Goal: Task Accomplishment & Management: Manage account settings

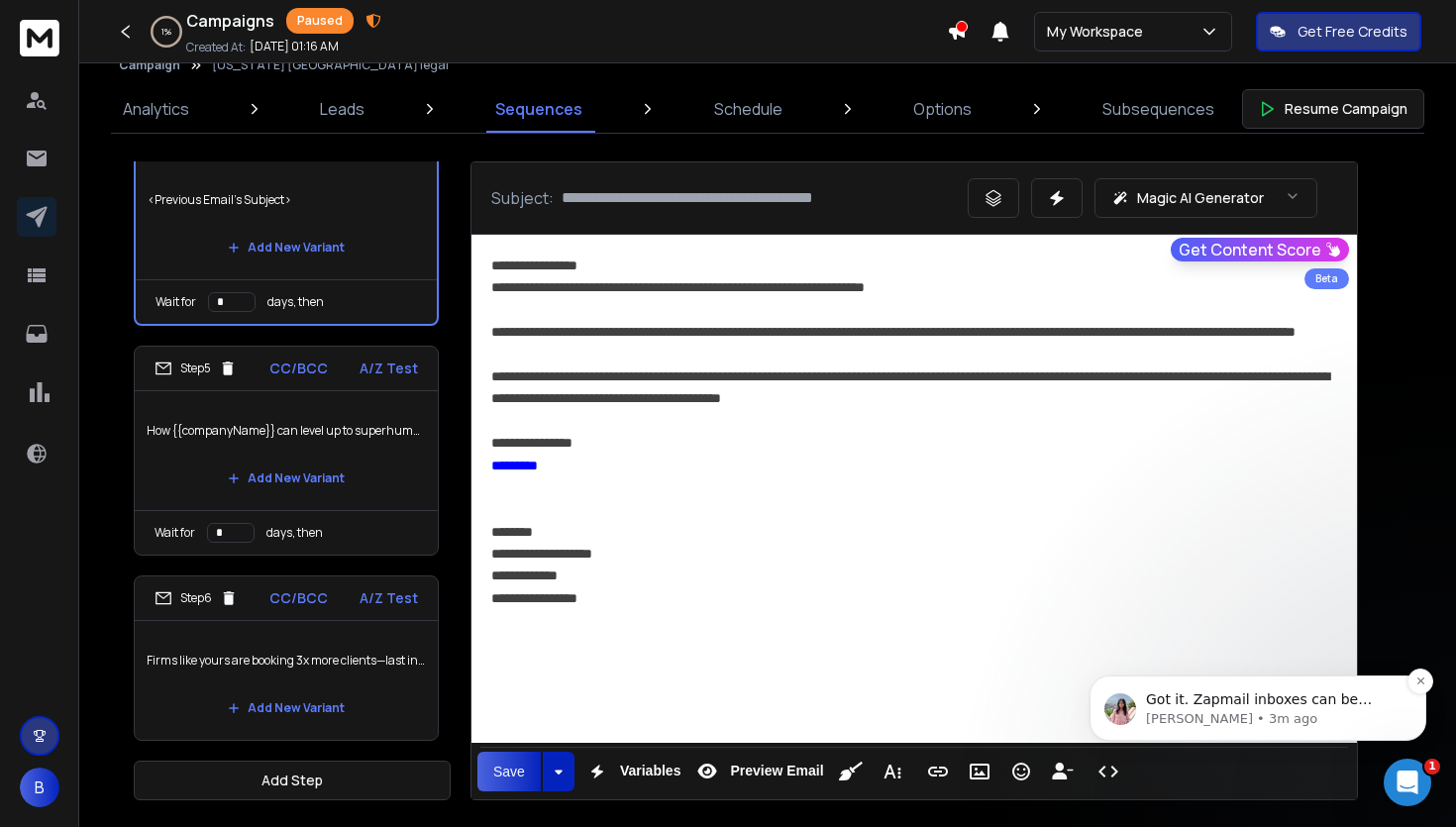
click at [1313, 722] on p "Lakshita • 3m ago" at bounding box center [1273, 719] width 255 height 18
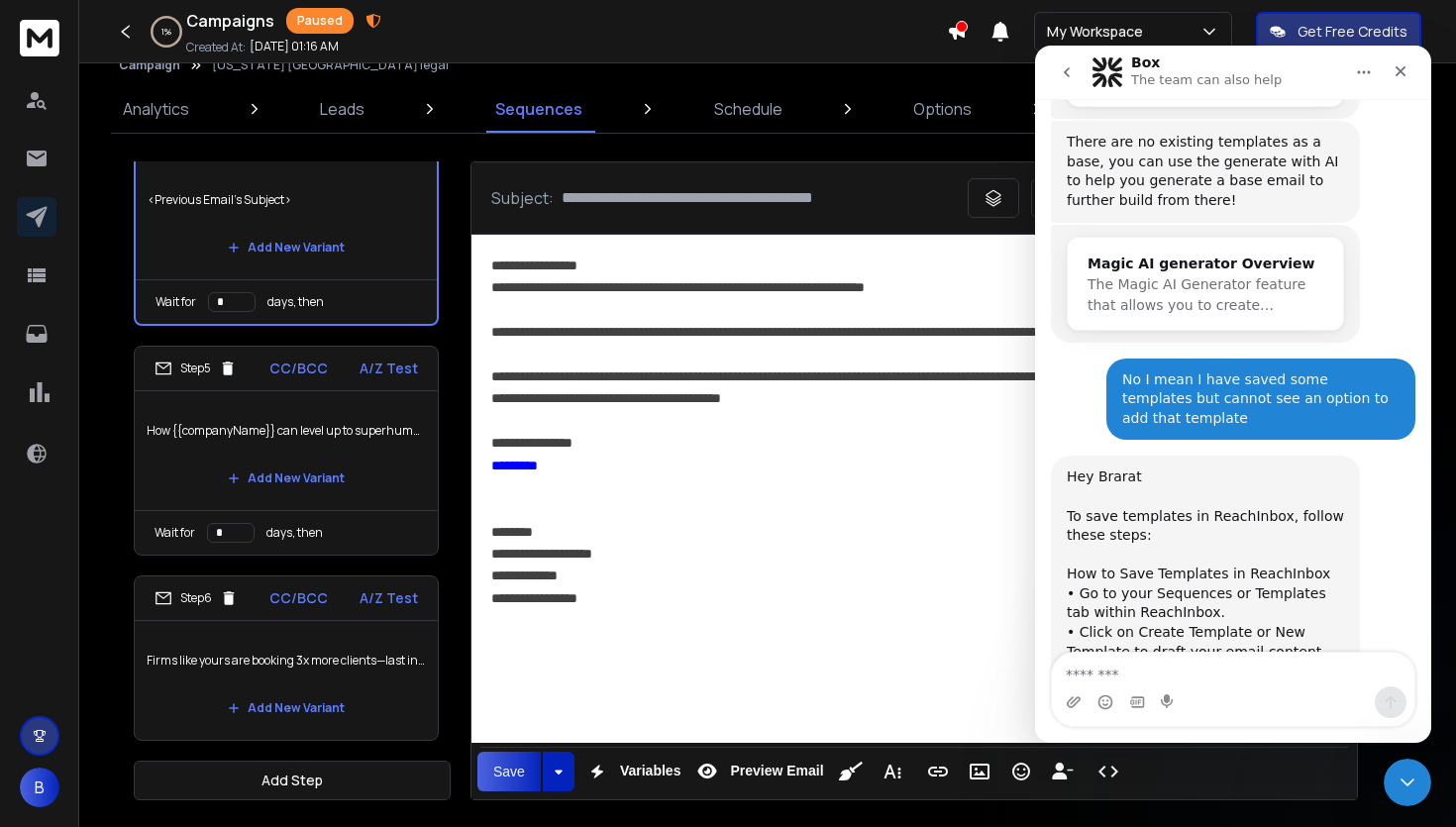
scroll to position [25863, 0]
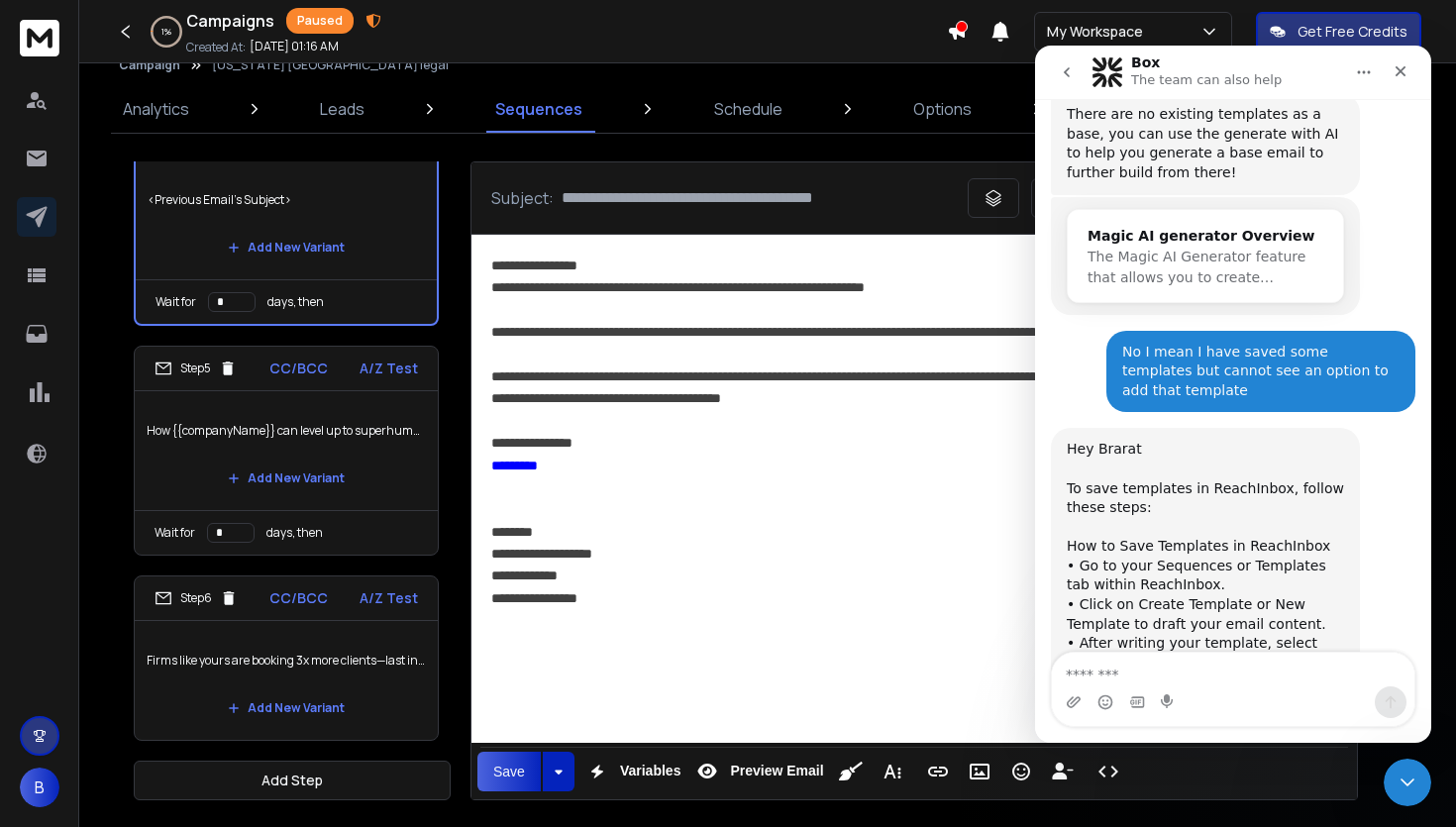
click at [1149, 669] on textarea "Message…" at bounding box center [1232, 670] width 363 height 34
type textarea "**********"
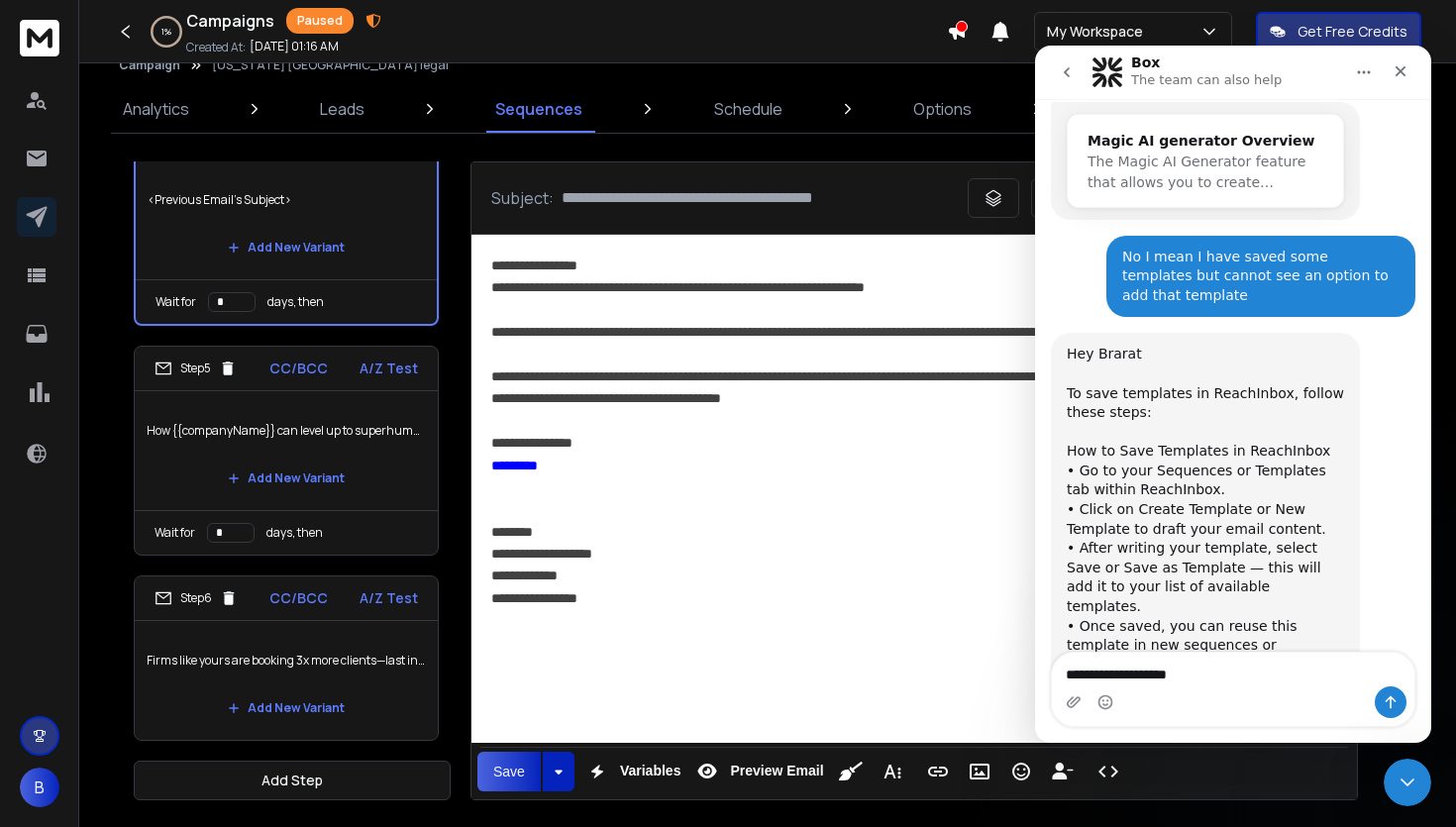
scroll to position [25964, 0]
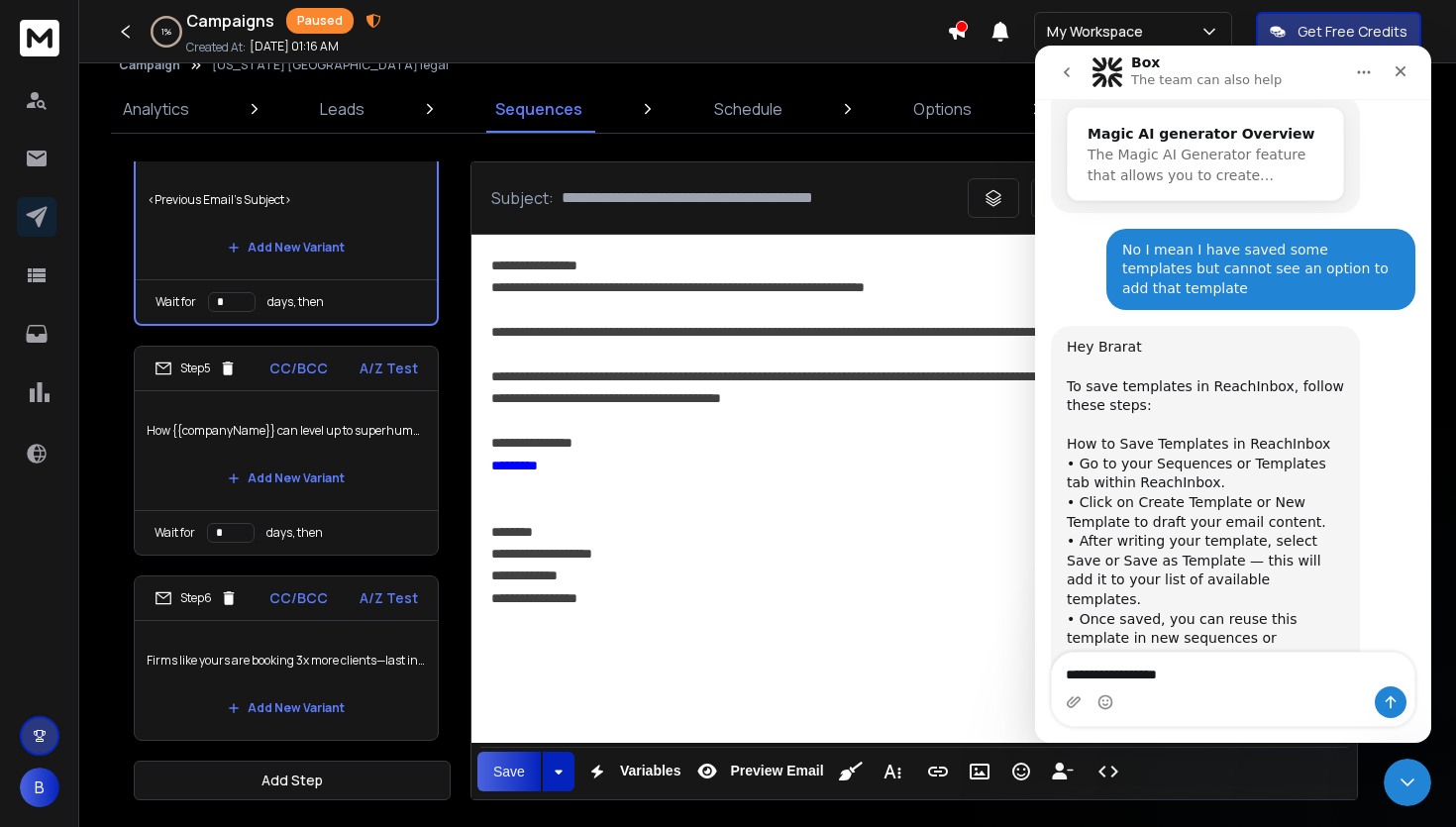
type textarea "**********"
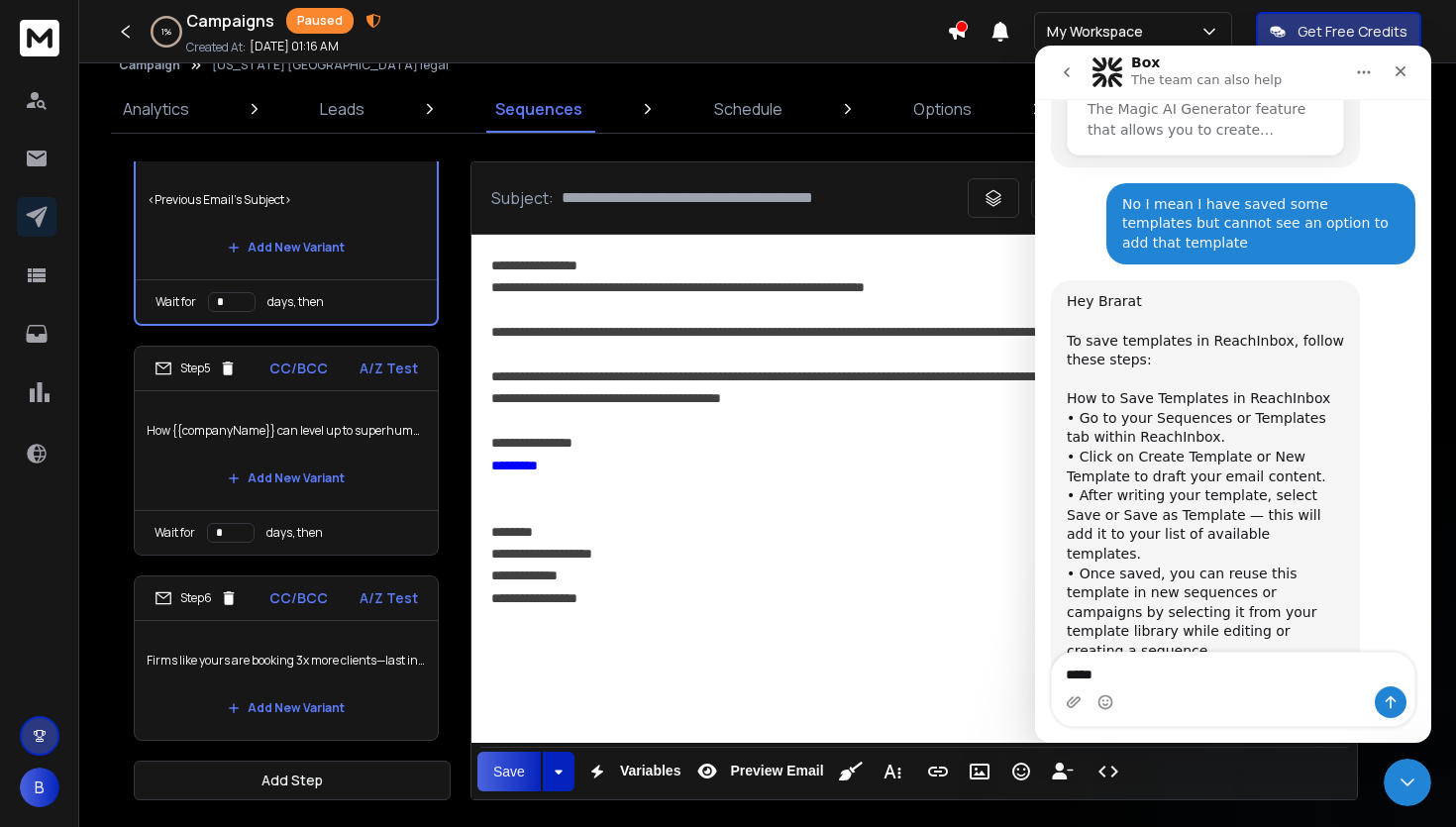
type textarea "******"
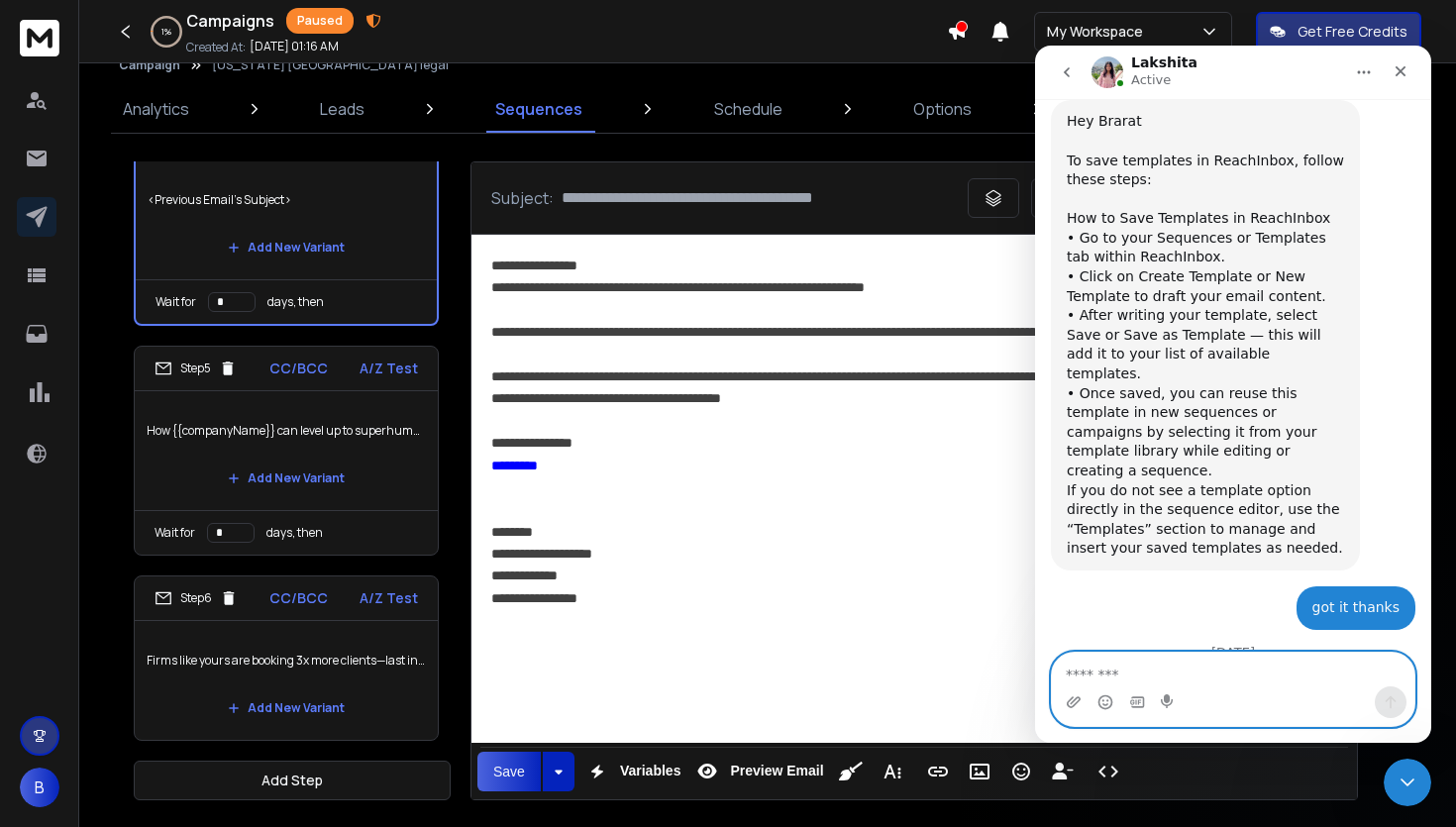
scroll to position [26238, 0]
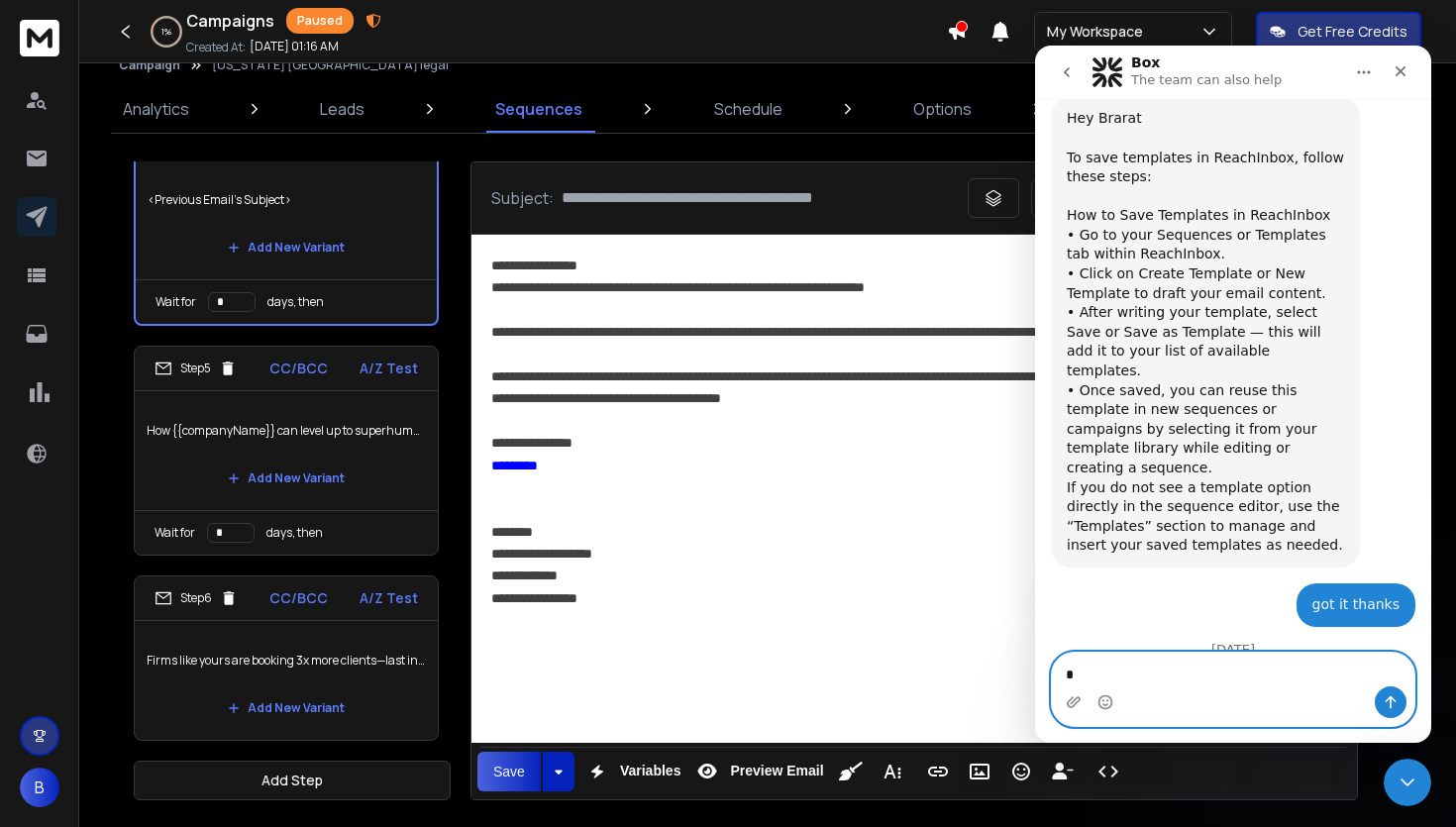
type textarea "**"
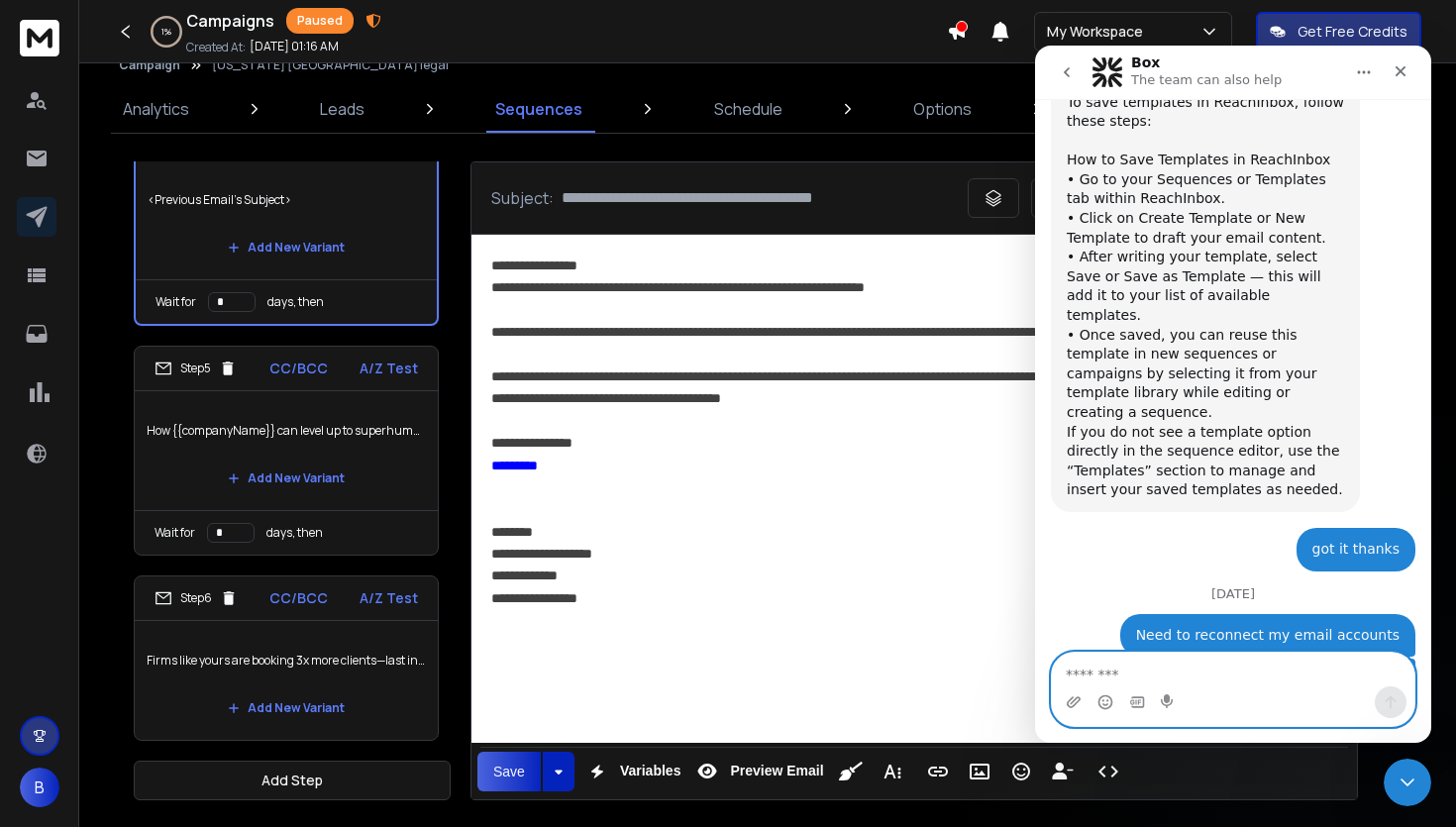
scroll to position [26297, 0]
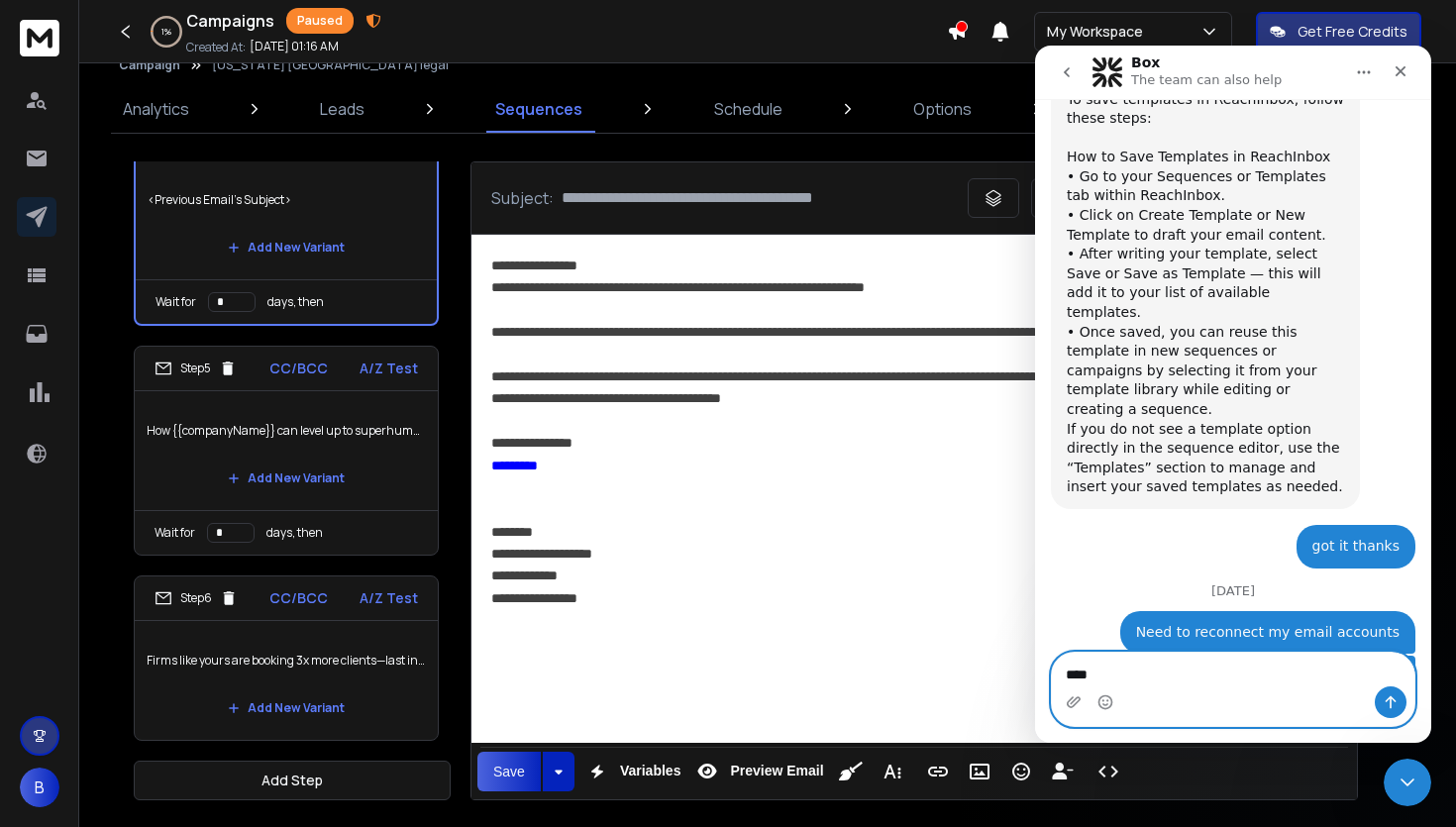
type textarea "*****"
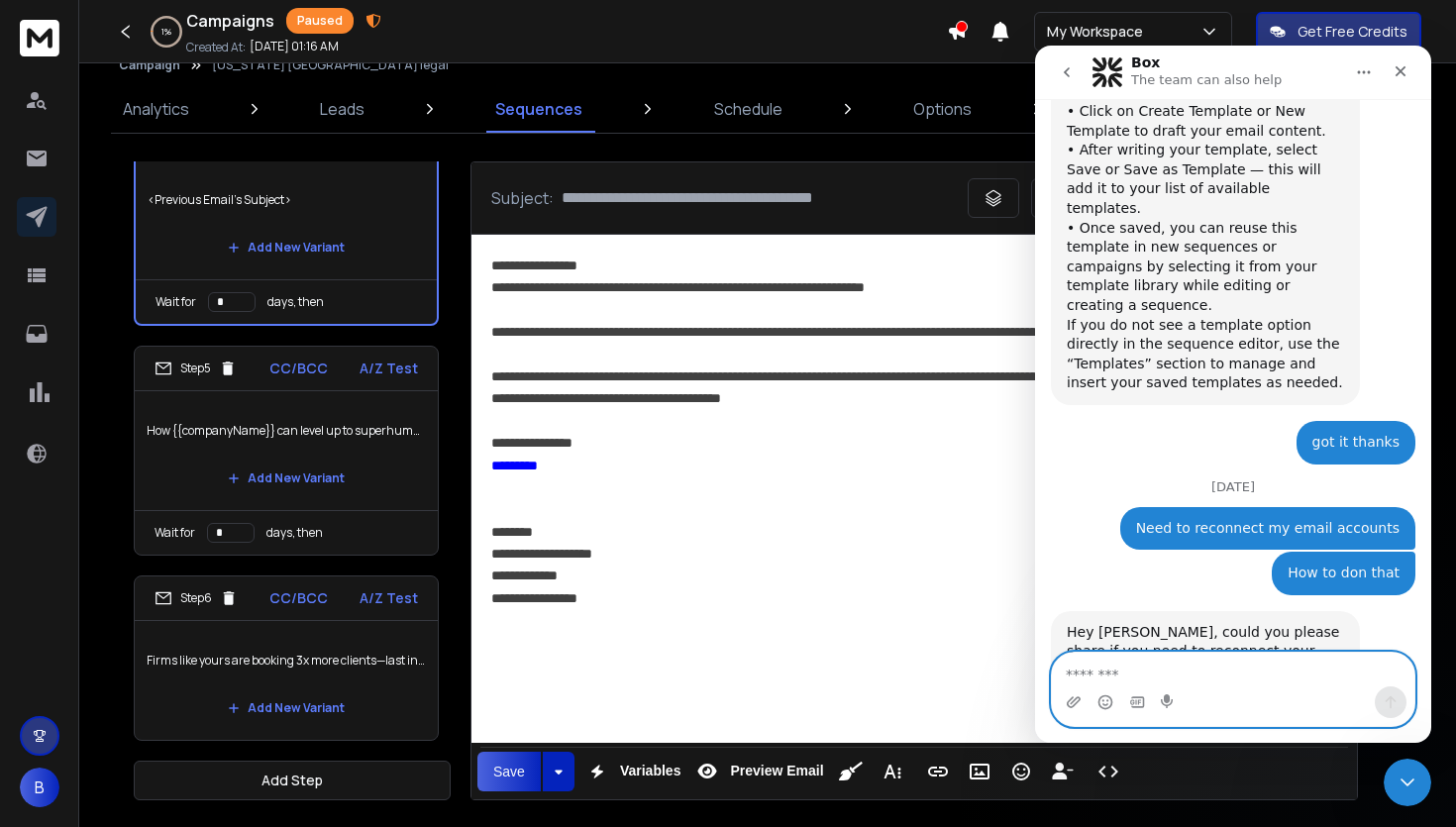
scroll to position [26448, 0]
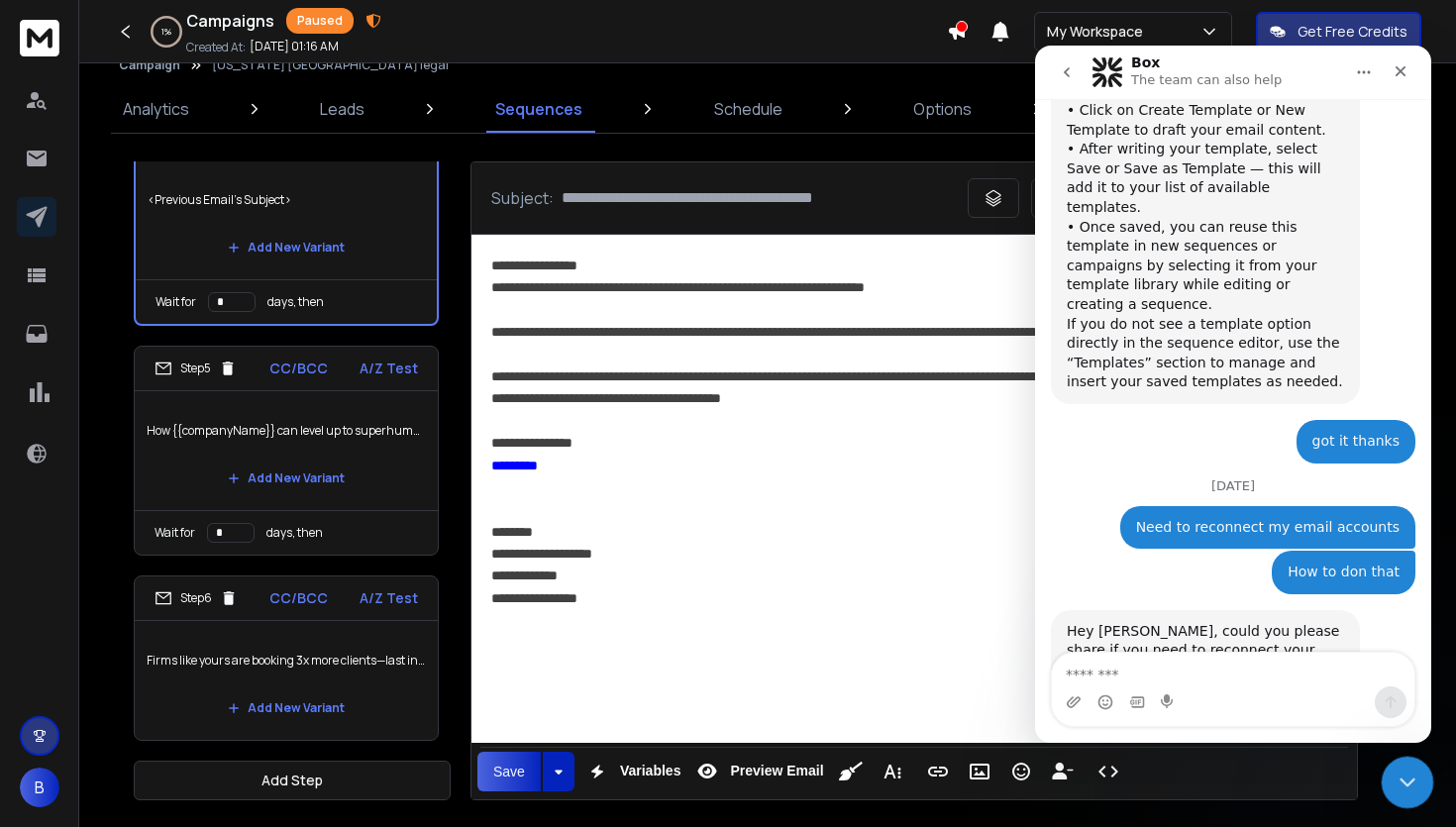
click at [1417, 772] on div "Close Intercom Messenger" at bounding box center [1404, 779] width 48 height 48
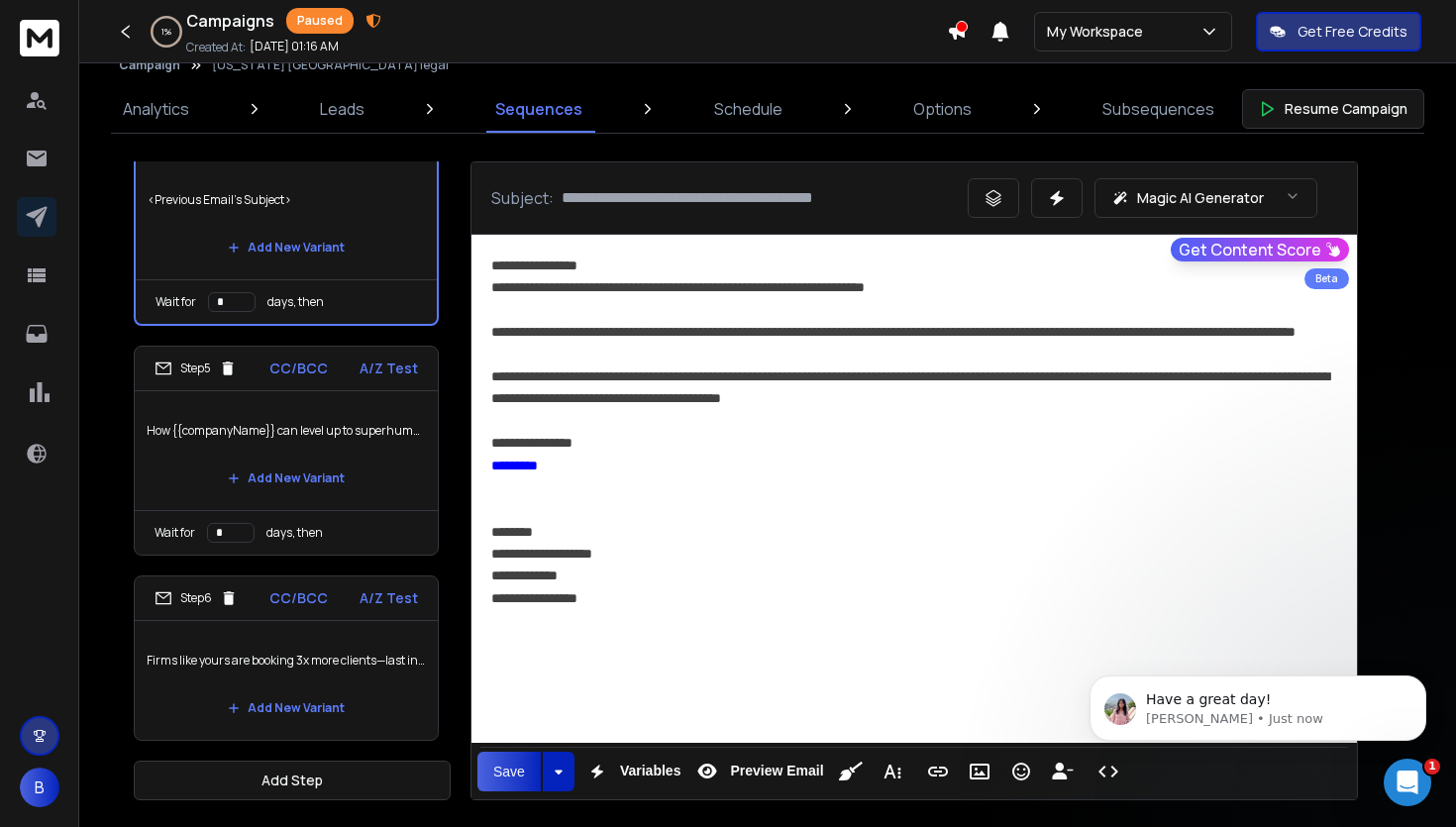
scroll to position [0, 0]
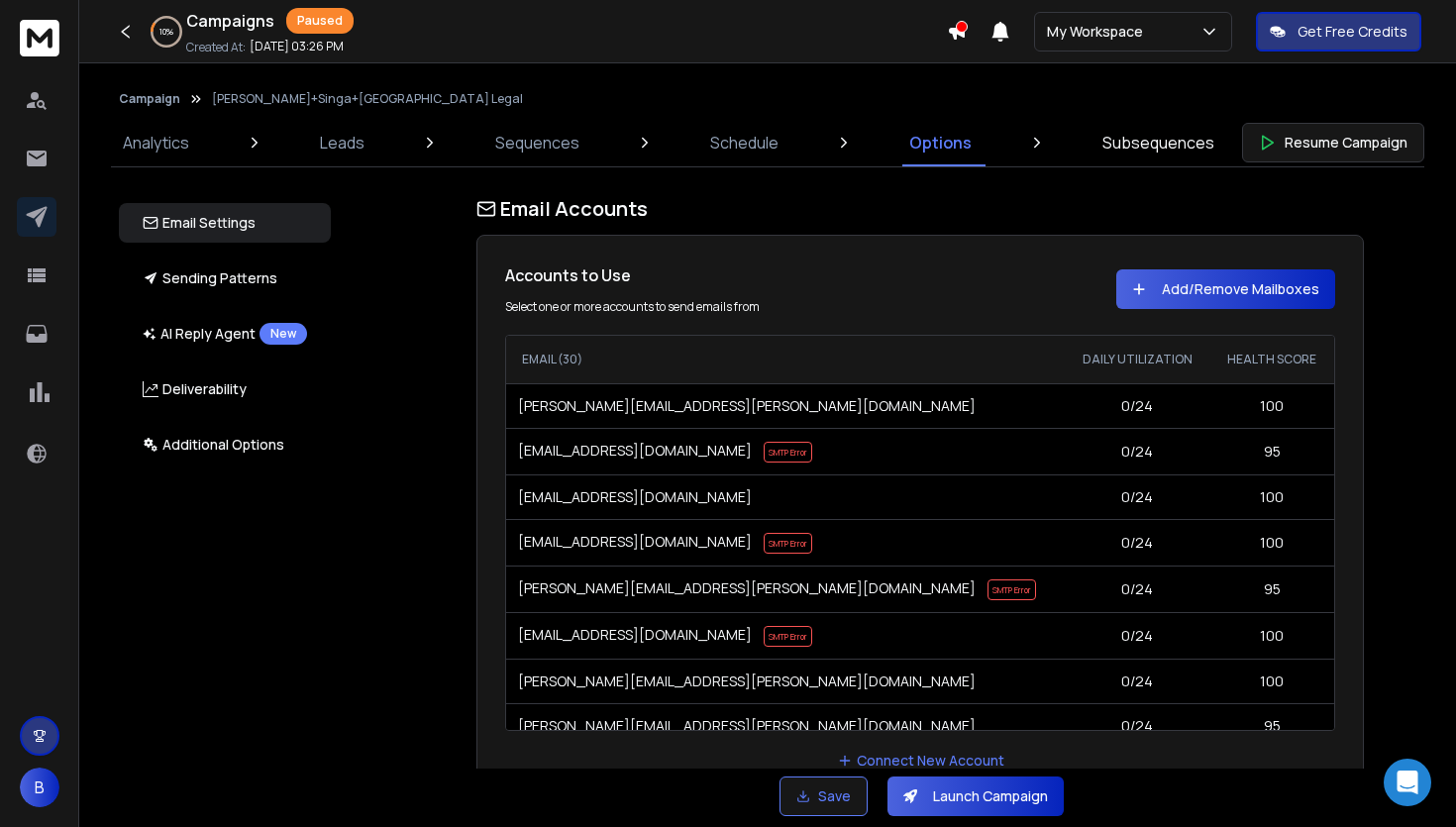
click at [1172, 147] on p "Subsequences" at bounding box center [1158, 143] width 112 height 24
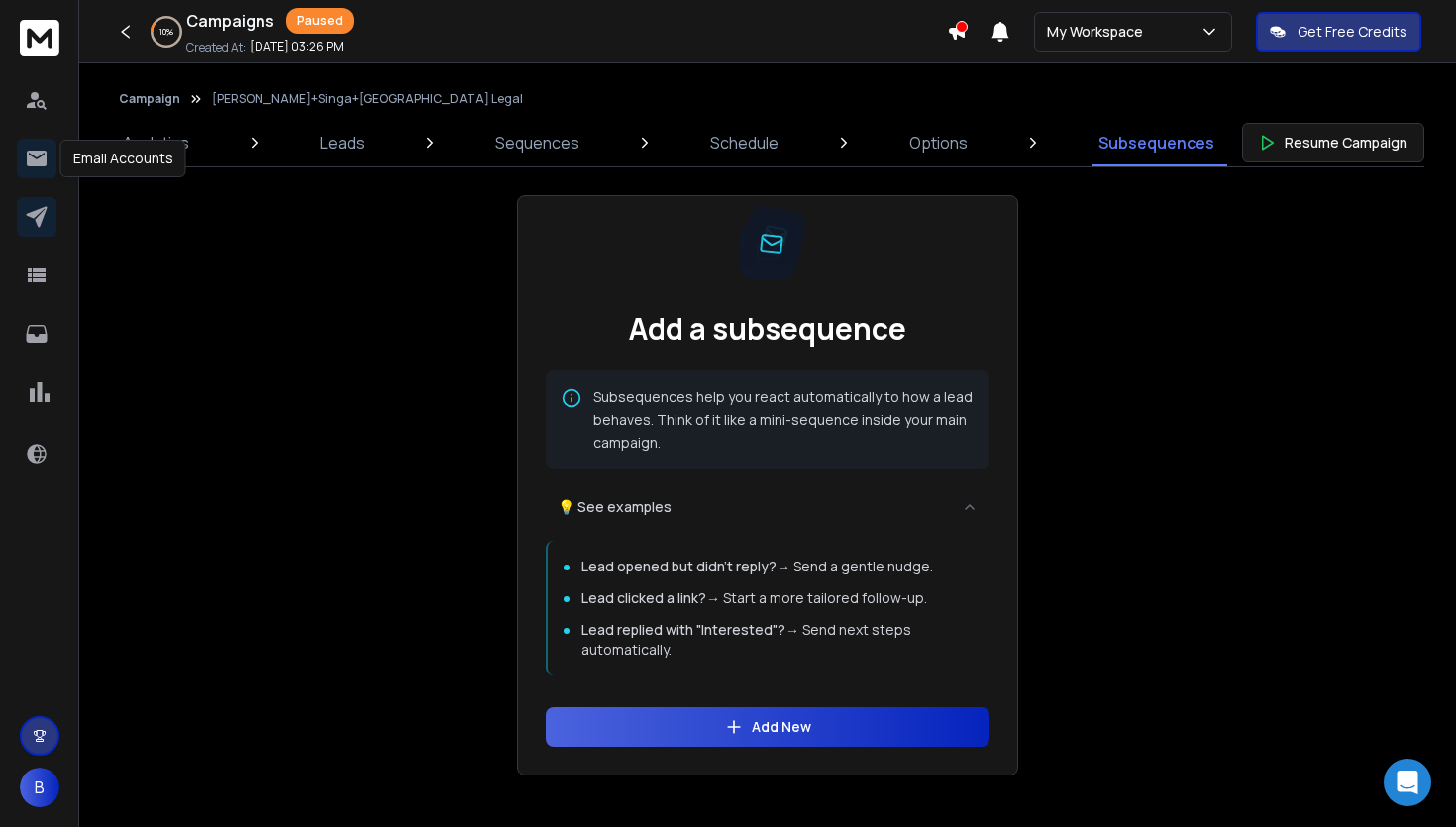
click at [40, 164] on icon at bounding box center [37, 158] width 20 height 16
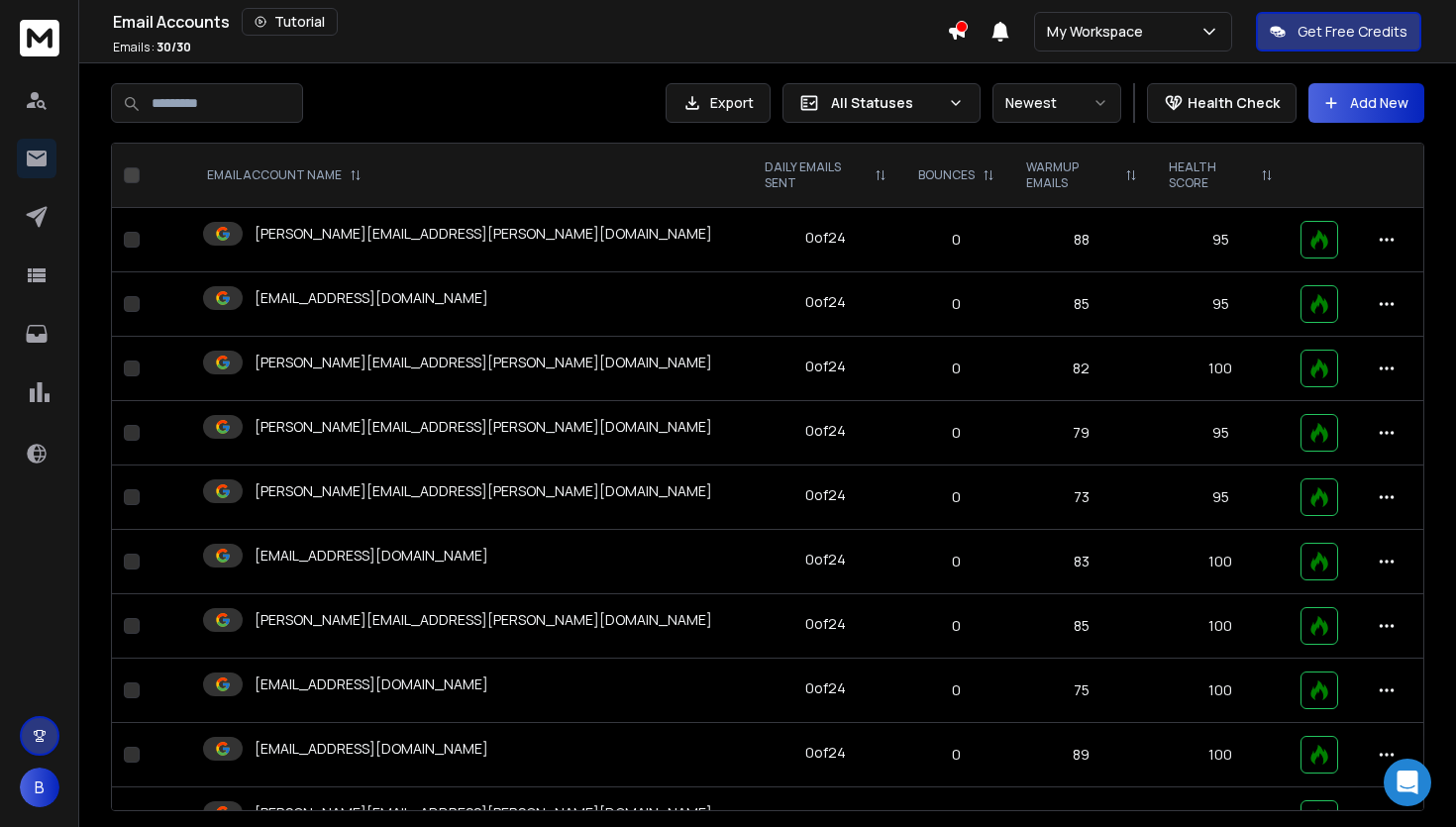
click at [134, 183] on th at bounding box center [152, 175] width 80 height 65
click at [130, 168] on button "Select this Page" at bounding box center [132, 175] width 16 height 16
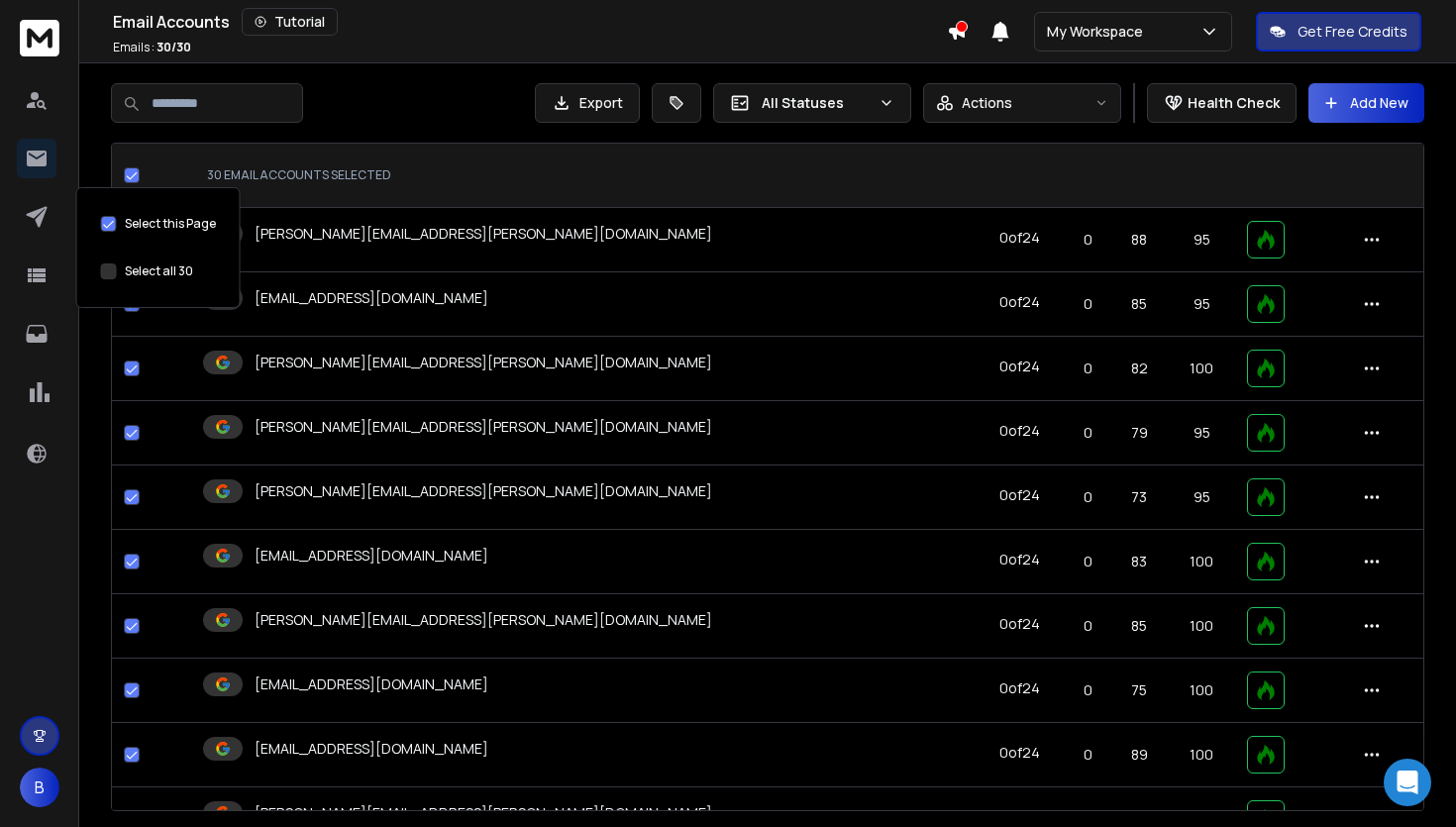
click at [132, 176] on button "Select this Page" at bounding box center [132, 175] width 16 height 16
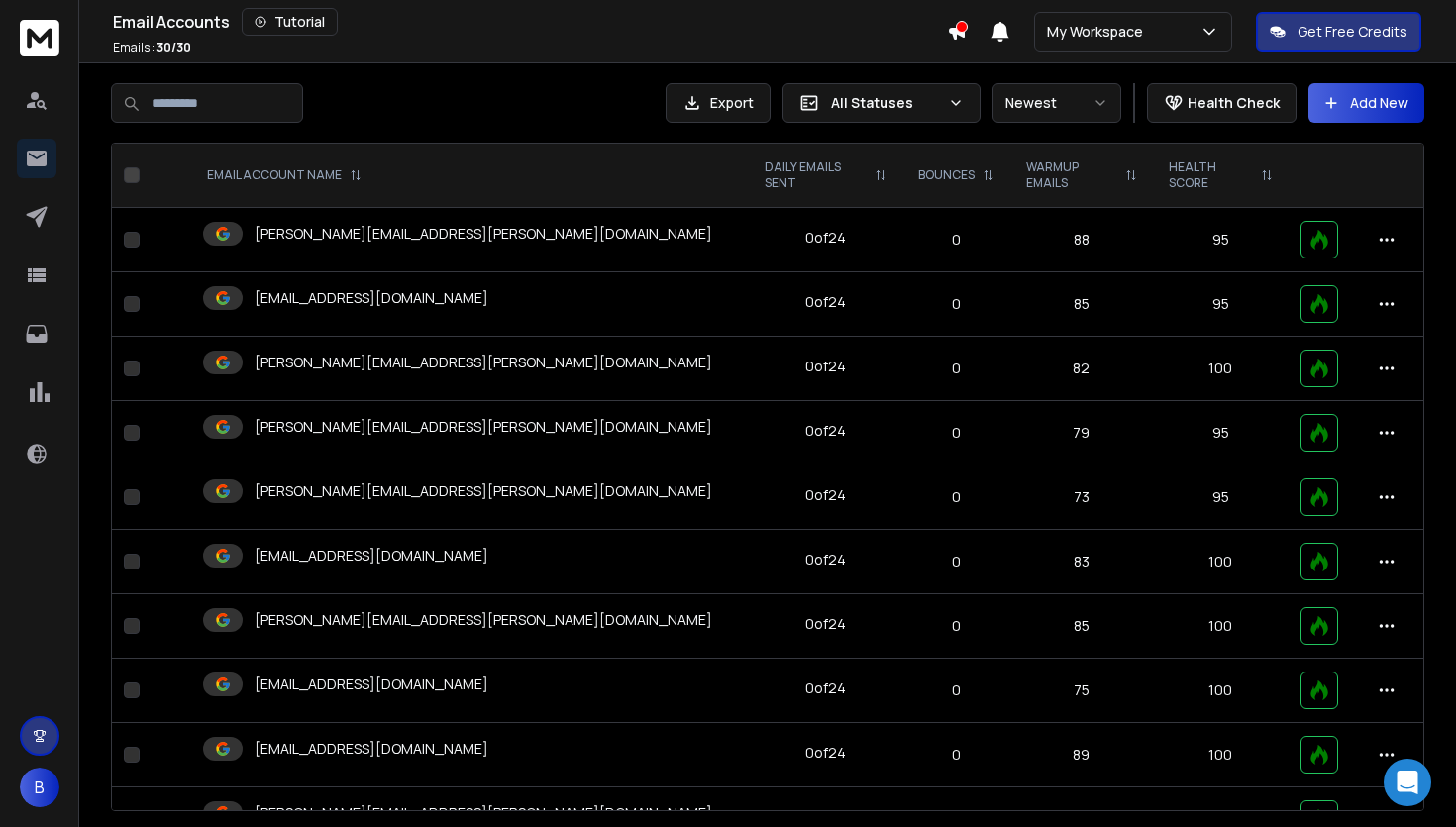
scroll to position [1344, 0]
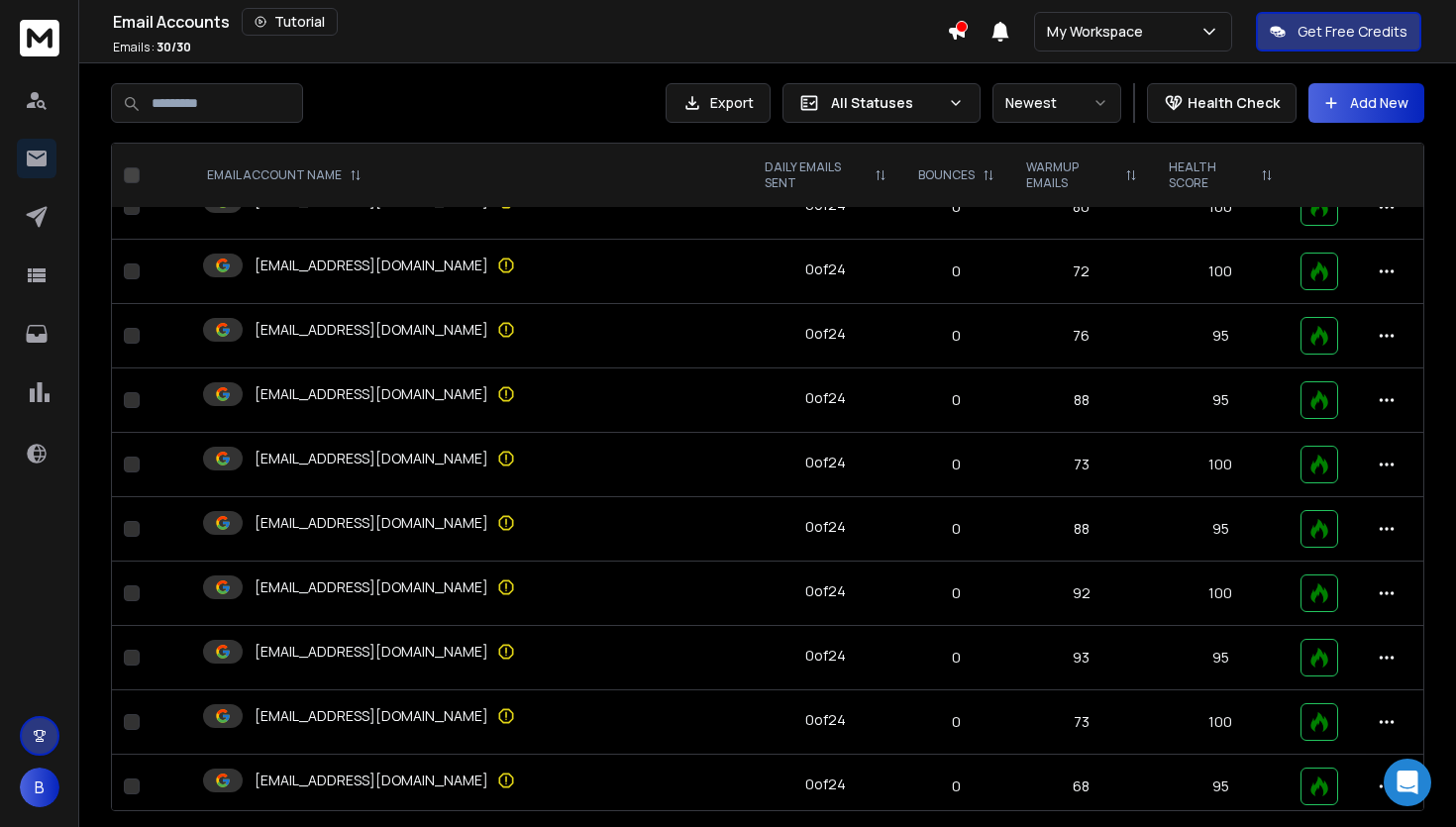
click at [130, 778] on button "button" at bounding box center [132, 786] width 16 height 16
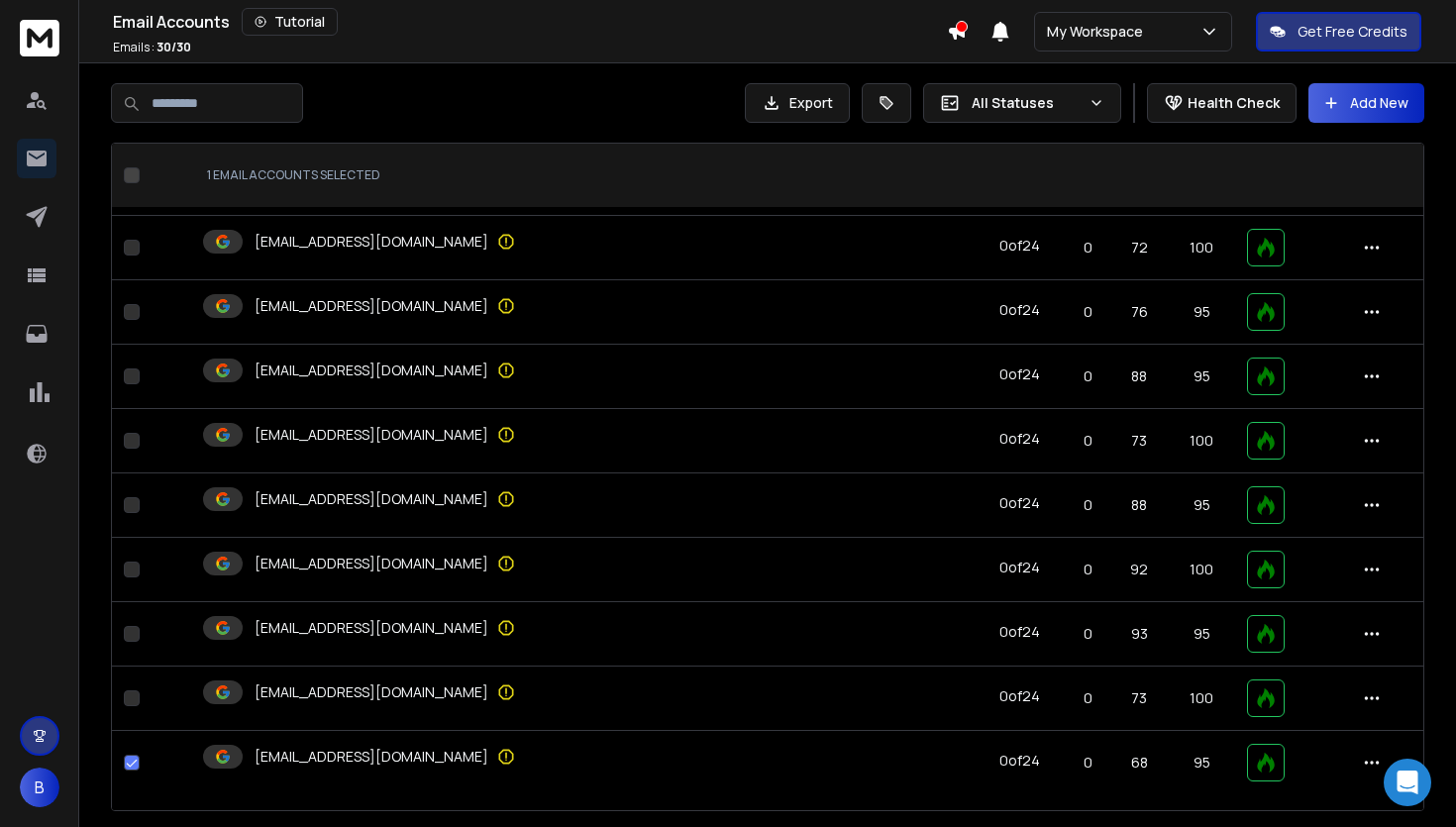
click at [131, 698] on button "button" at bounding box center [132, 699] width 16 height 16
click at [132, 637] on button "button" at bounding box center [132, 634] width 16 height 16
click at [131, 566] on button "button" at bounding box center [132, 570] width 16 height 16
click at [129, 504] on button "button" at bounding box center [132, 505] width 16 height 16
click at [127, 447] on button "button" at bounding box center [132, 440] width 16 height 16
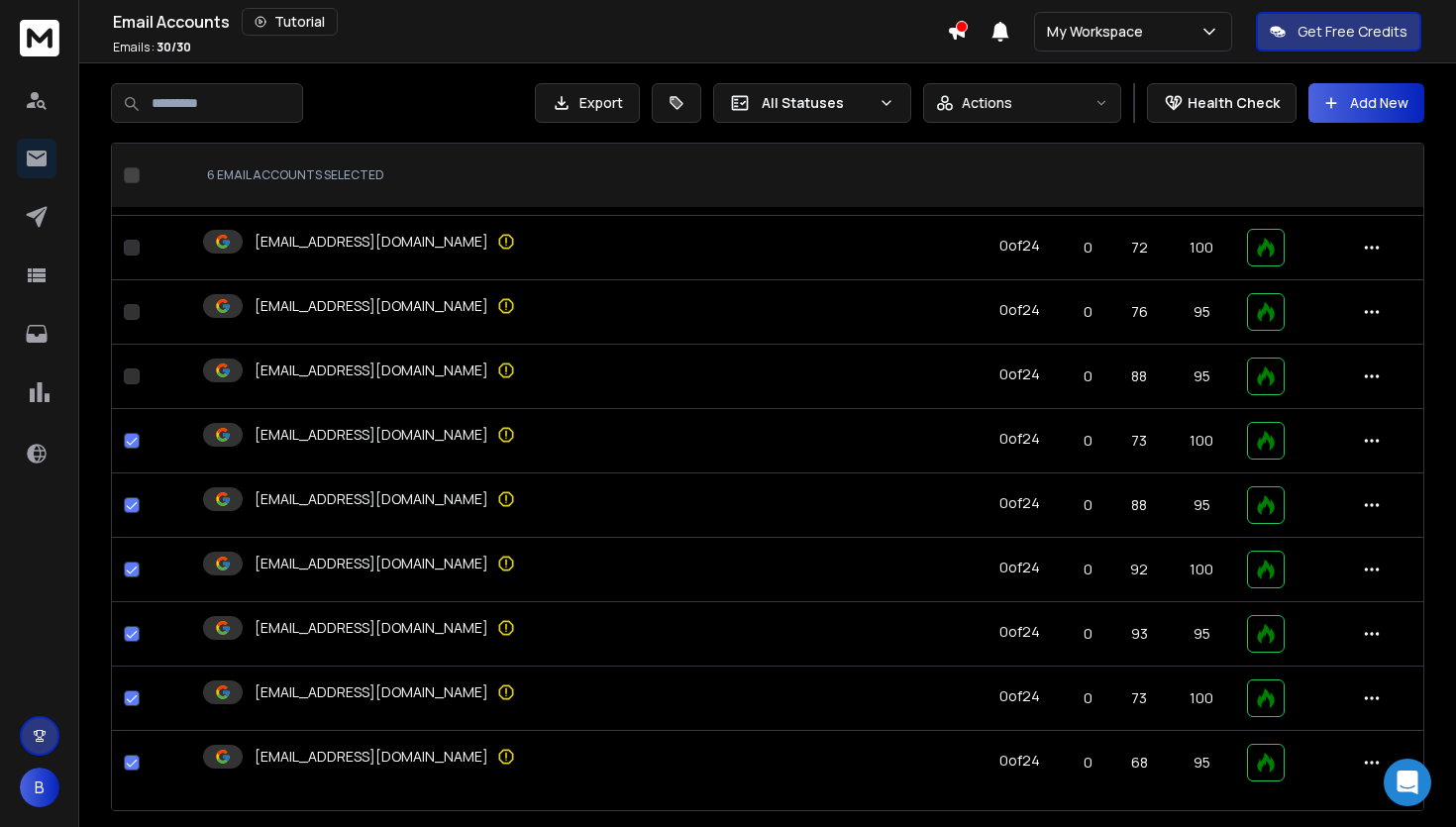
click at [131, 372] on button "button" at bounding box center [132, 377] width 16 height 16
click at [130, 312] on button "button" at bounding box center [132, 312] width 16 height 16
click at [128, 240] on button "button" at bounding box center [132, 248] width 16 height 16
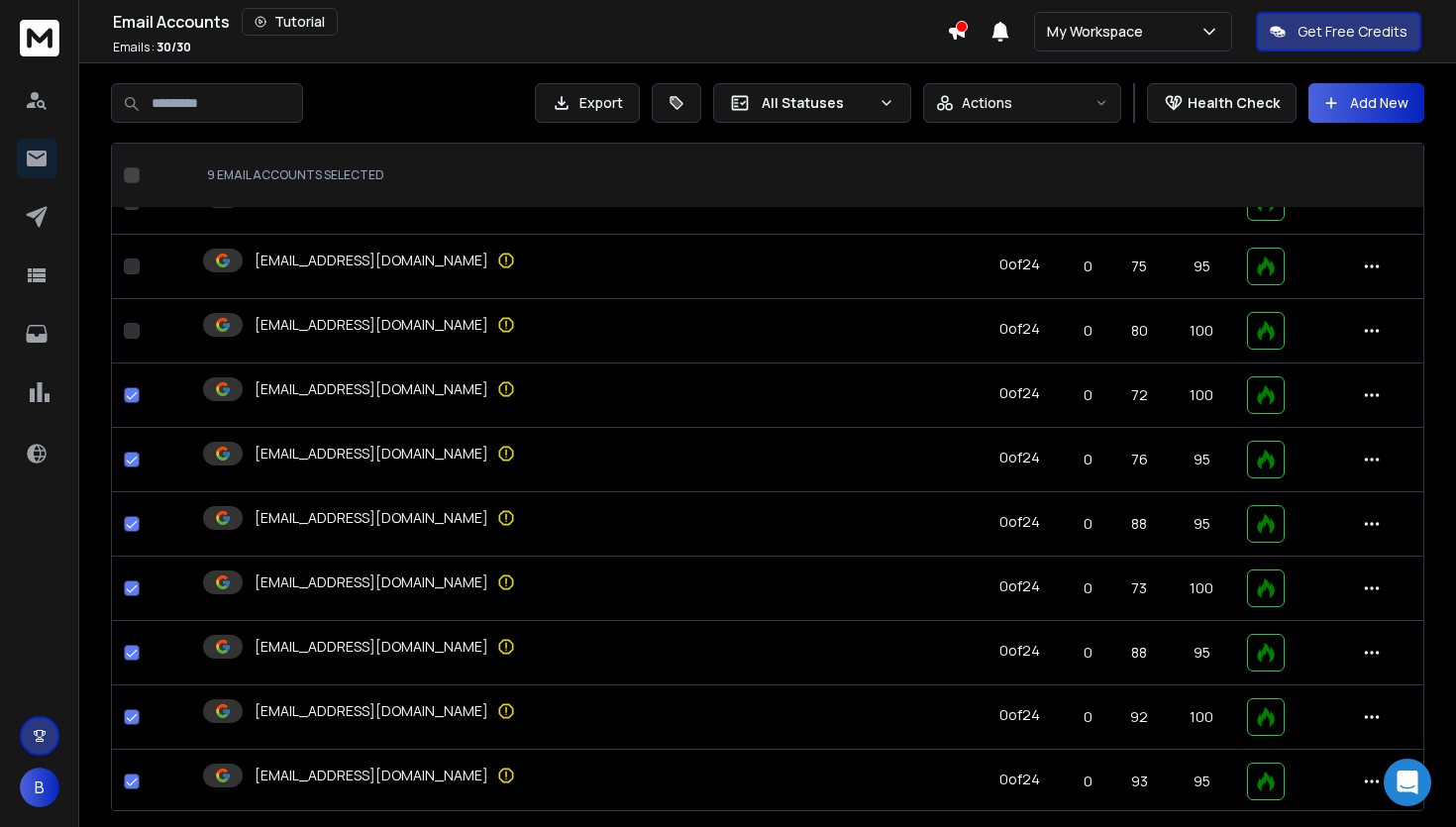
scroll to position [1190, 0]
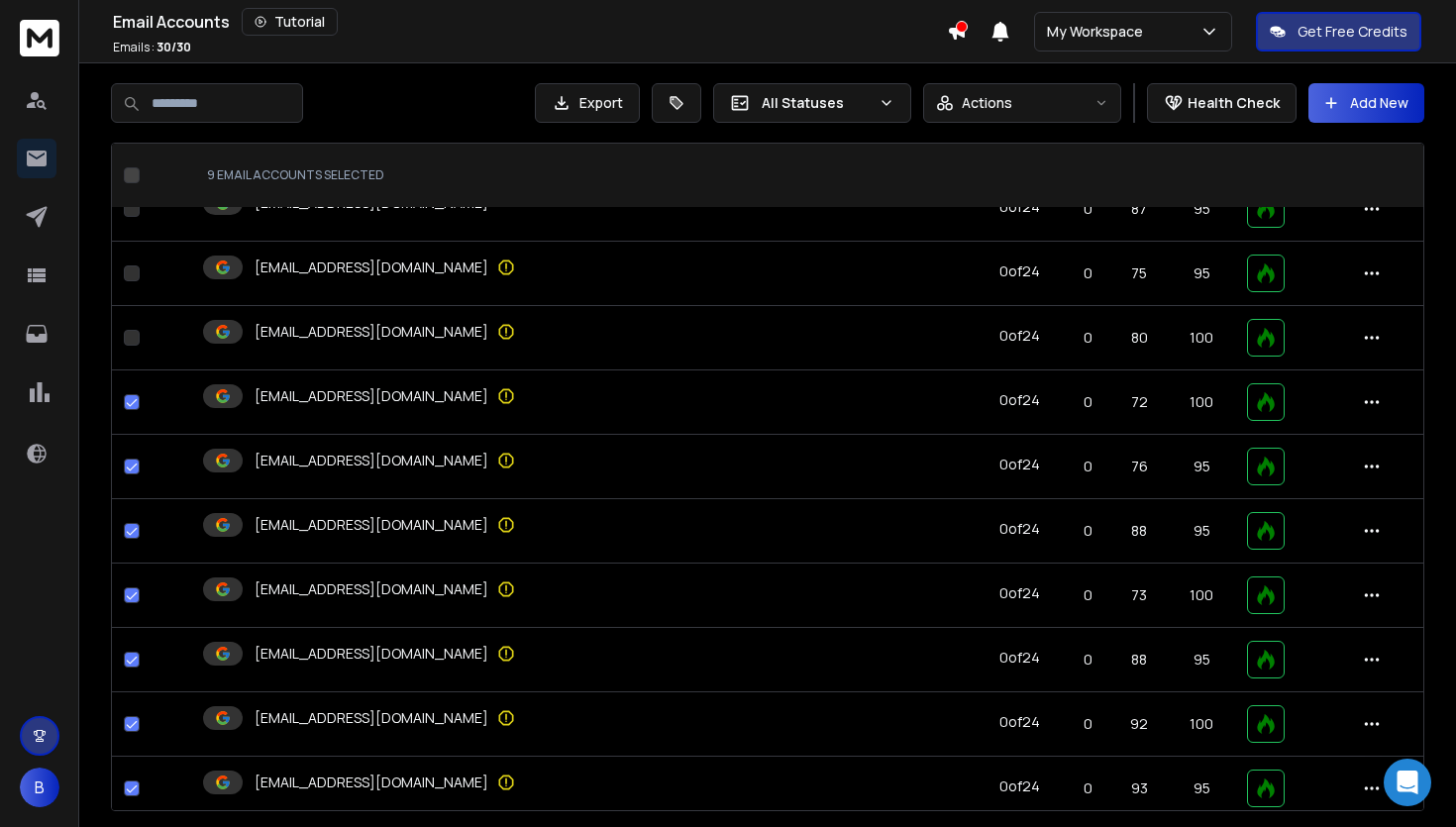
click at [137, 332] on button "button" at bounding box center [132, 338] width 16 height 16
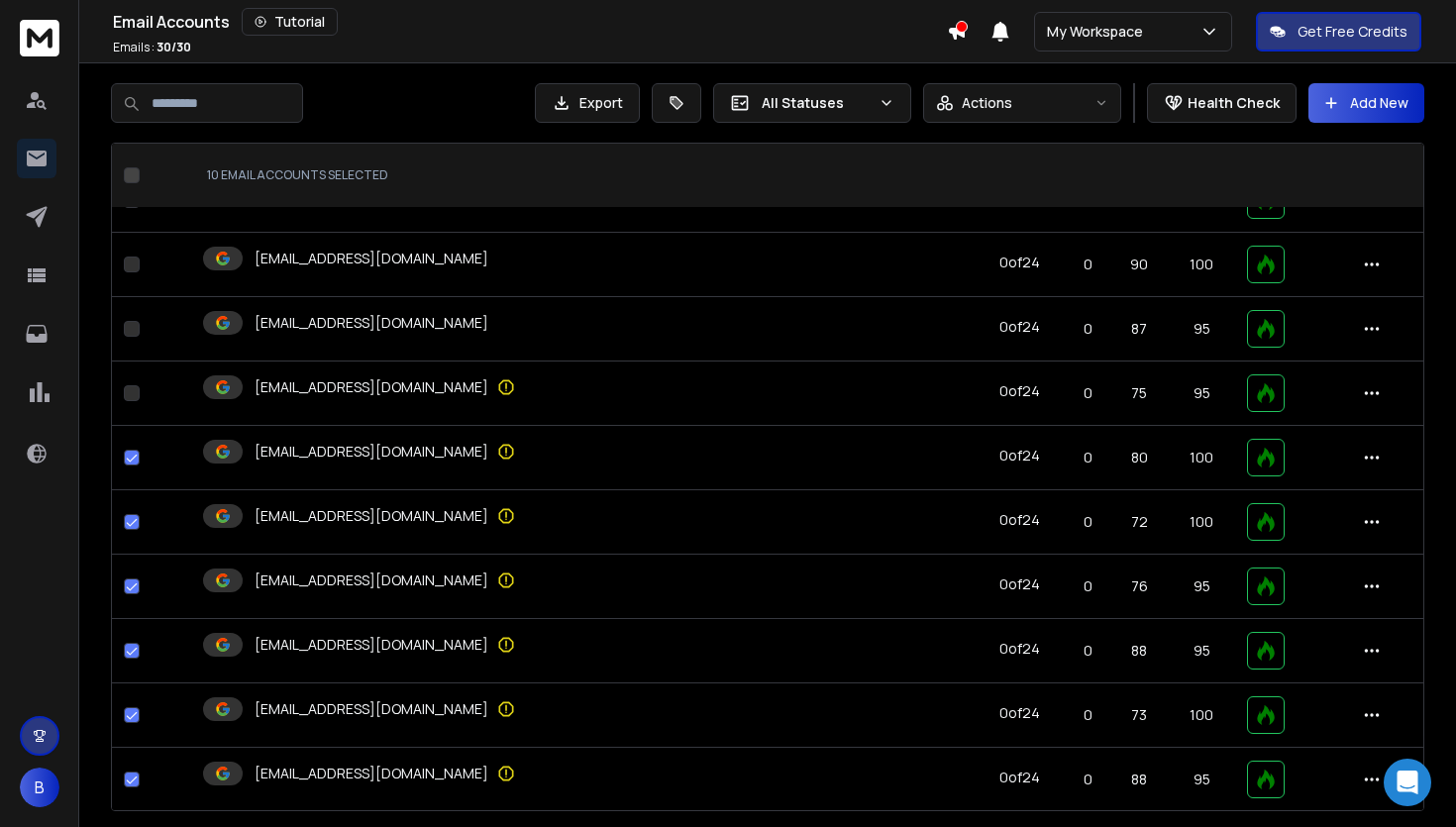
scroll to position [1030, 0]
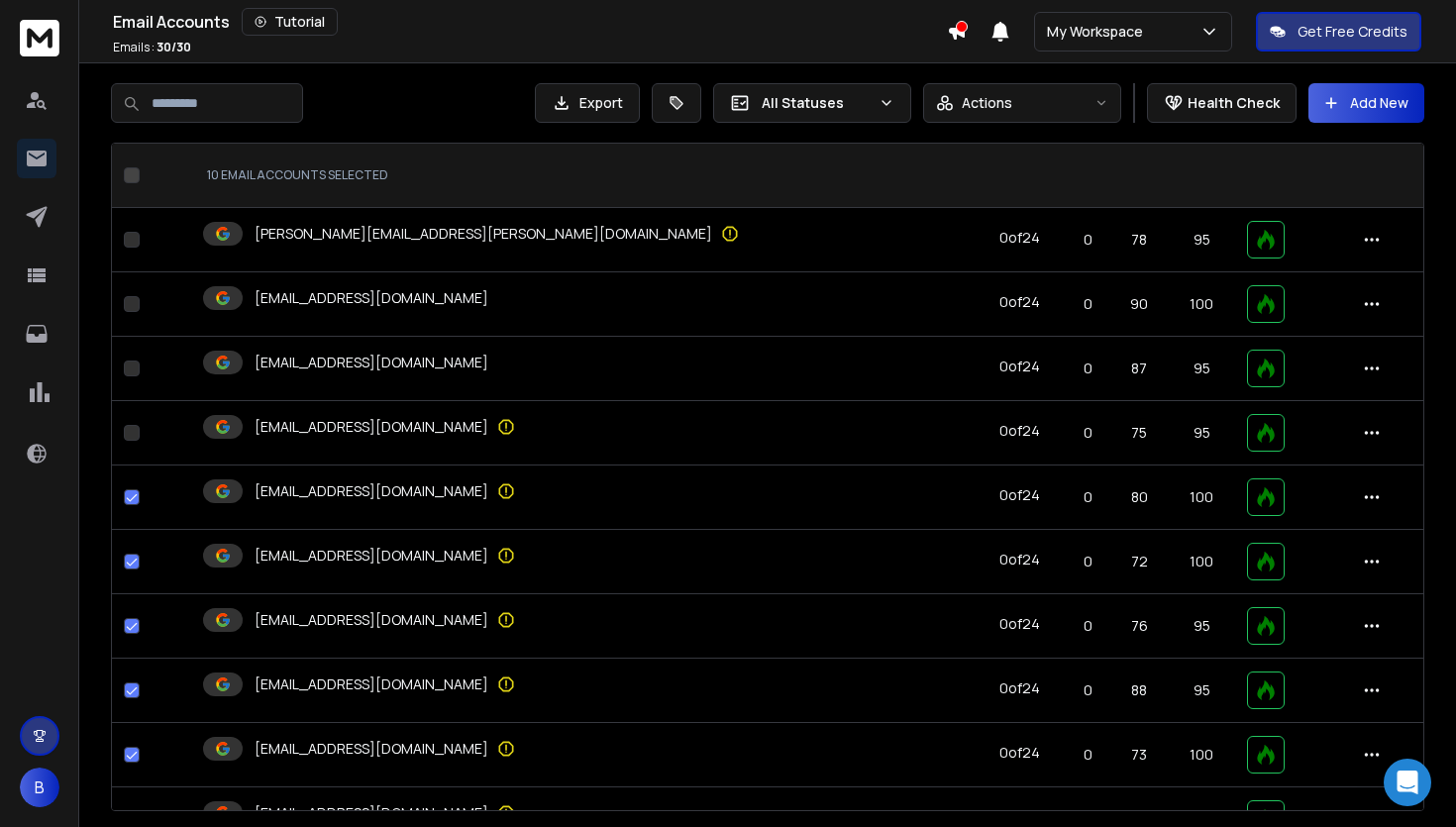
click at [137, 430] on button "button" at bounding box center [132, 432] width 16 height 16
click at [127, 240] on button "button" at bounding box center [132, 240] width 16 height 16
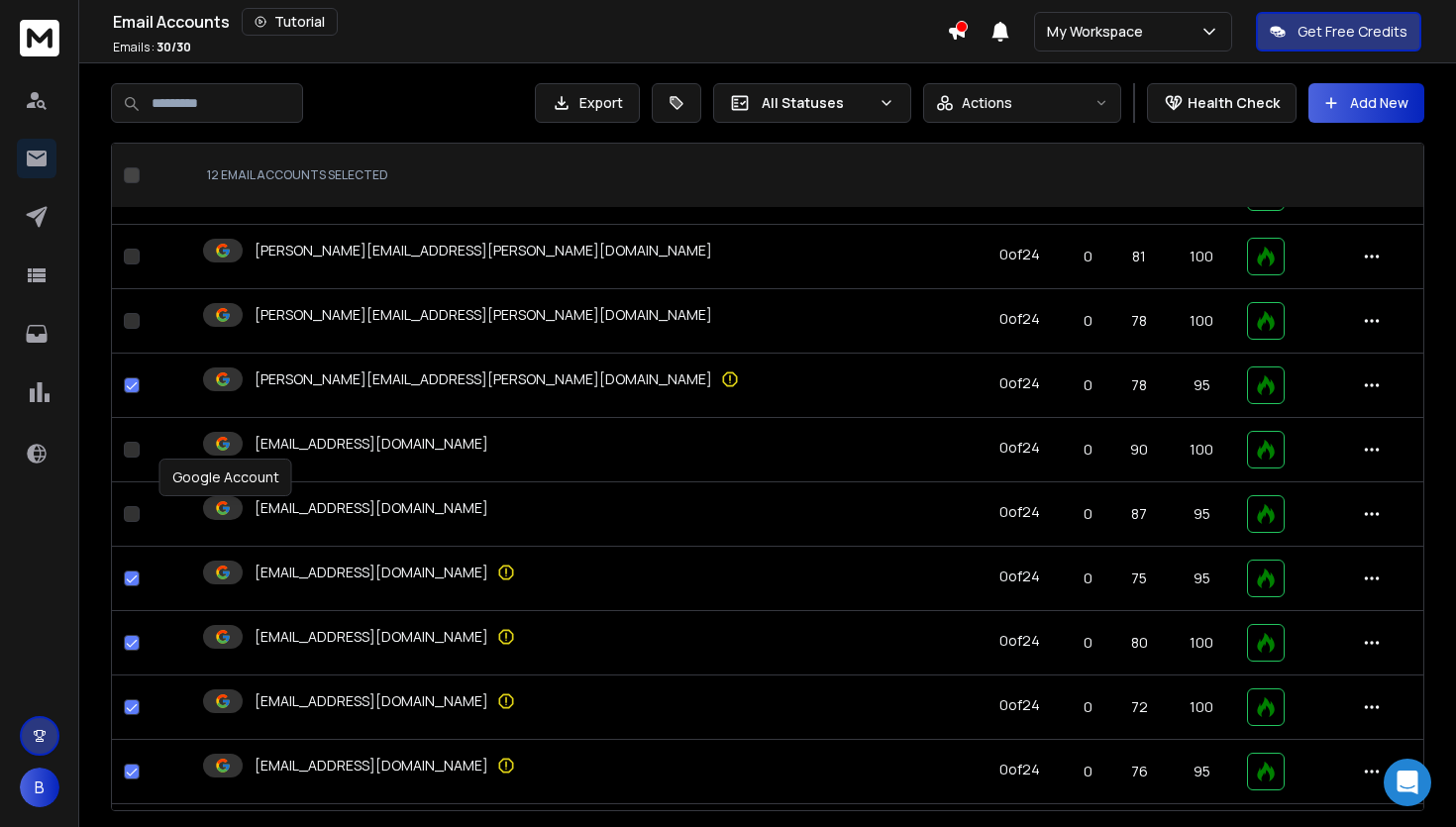
scroll to position [881, 0]
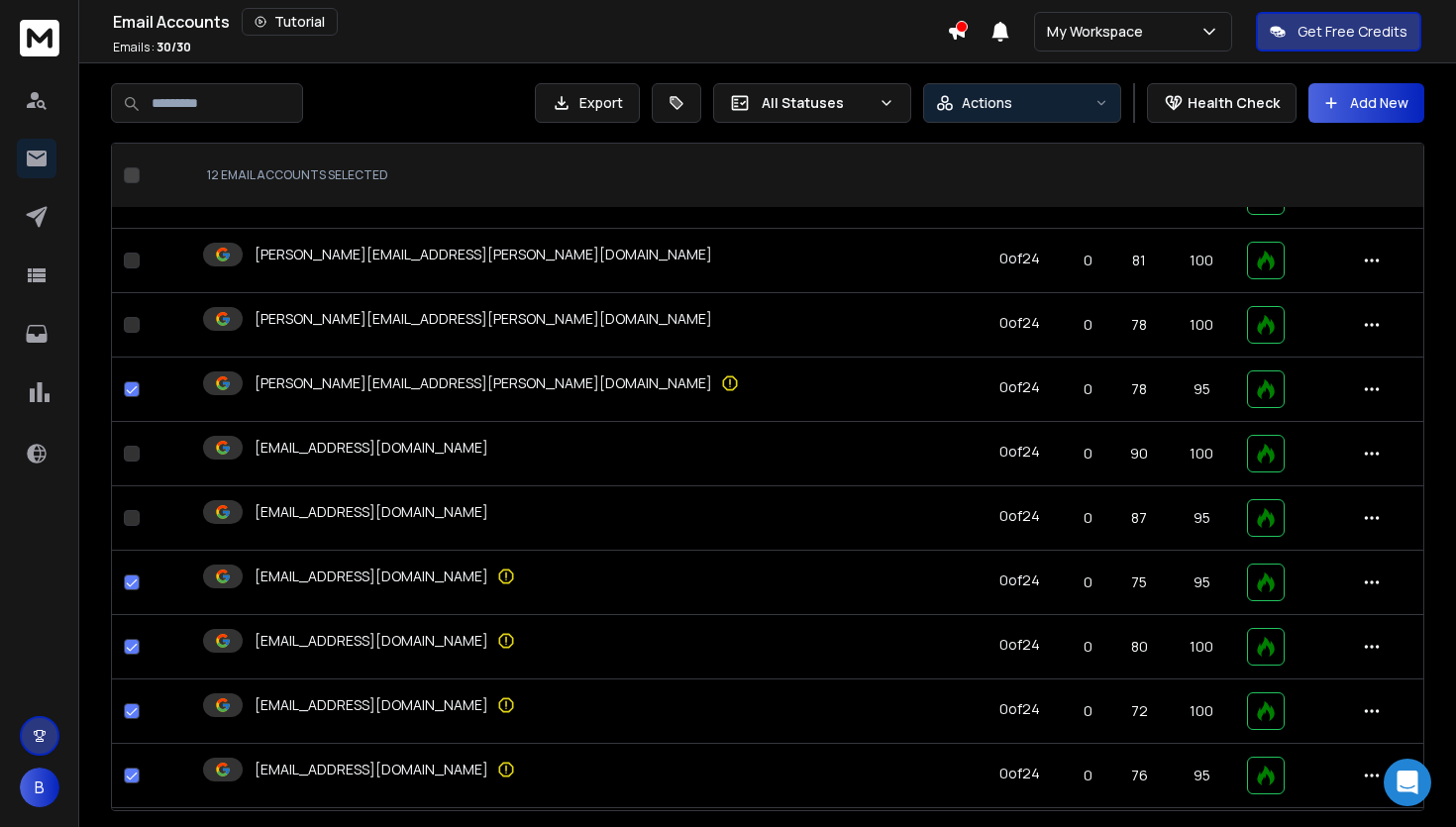
click at [1040, 94] on div "Actions" at bounding box center [1011, 103] width 150 height 20
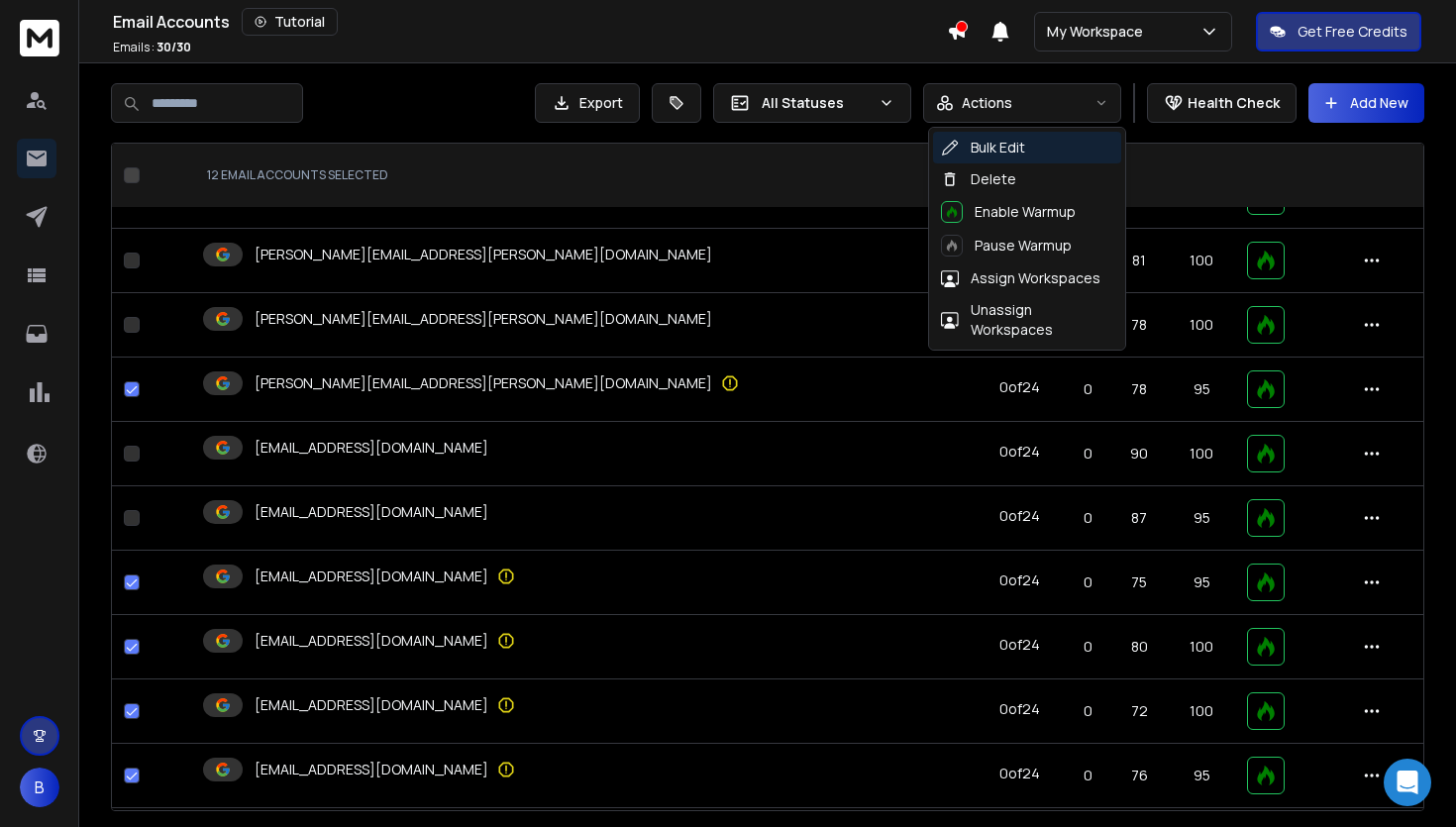
click at [854, 105] on p "All Statuses" at bounding box center [816, 103] width 109 height 20
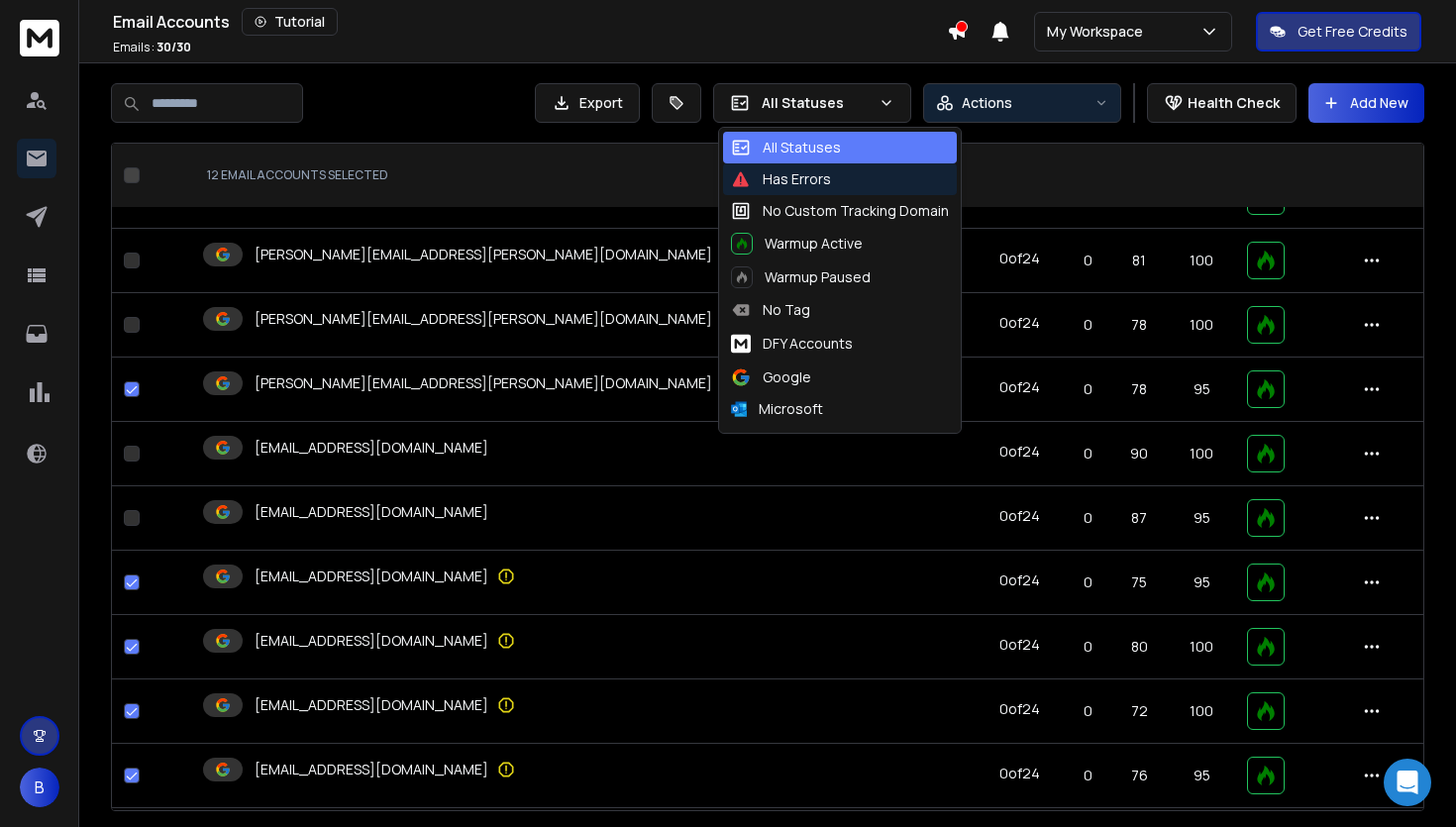
click at [1063, 111] on div "Actions" at bounding box center [1011, 103] width 150 height 20
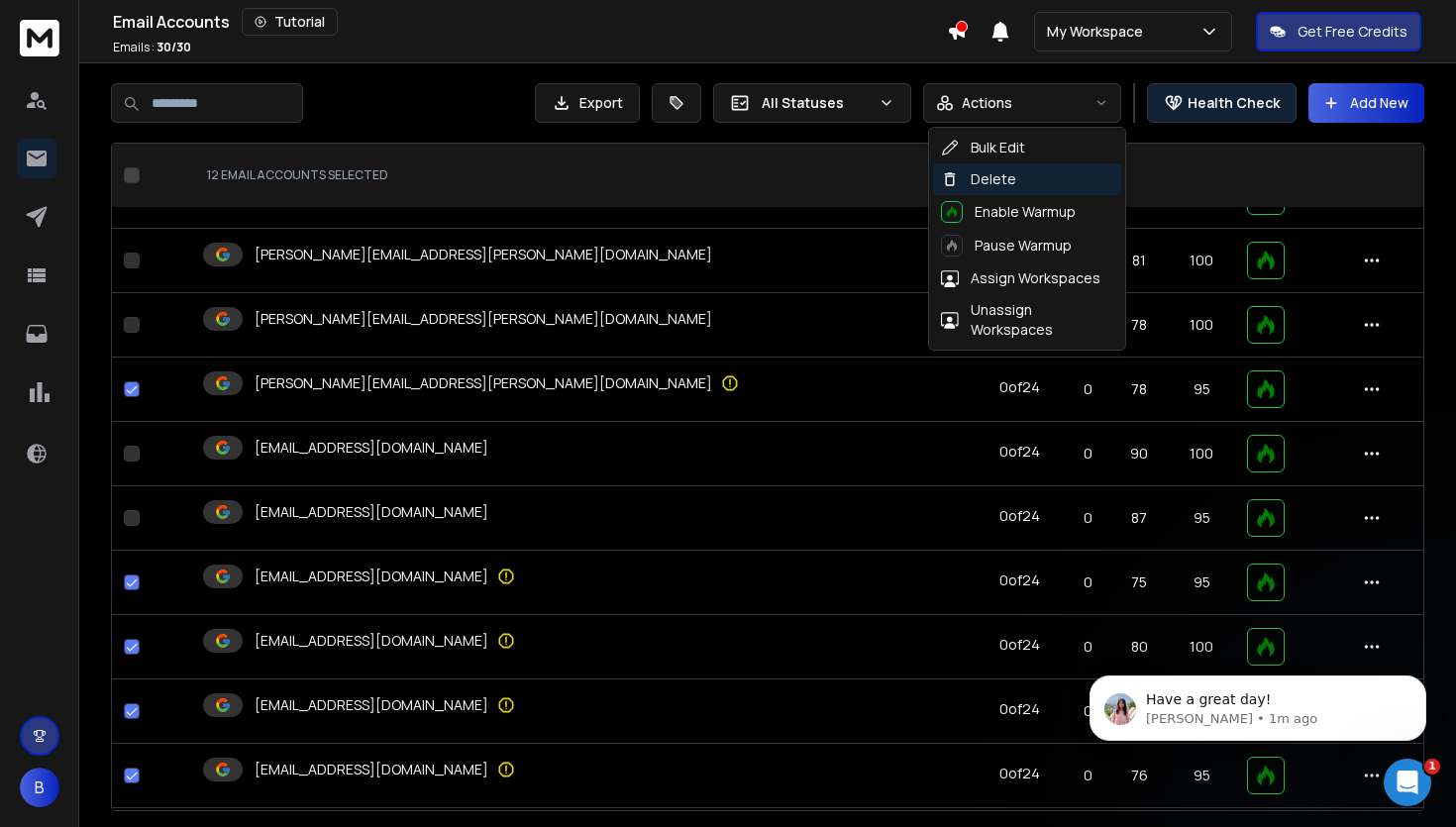
scroll to position [0, 0]
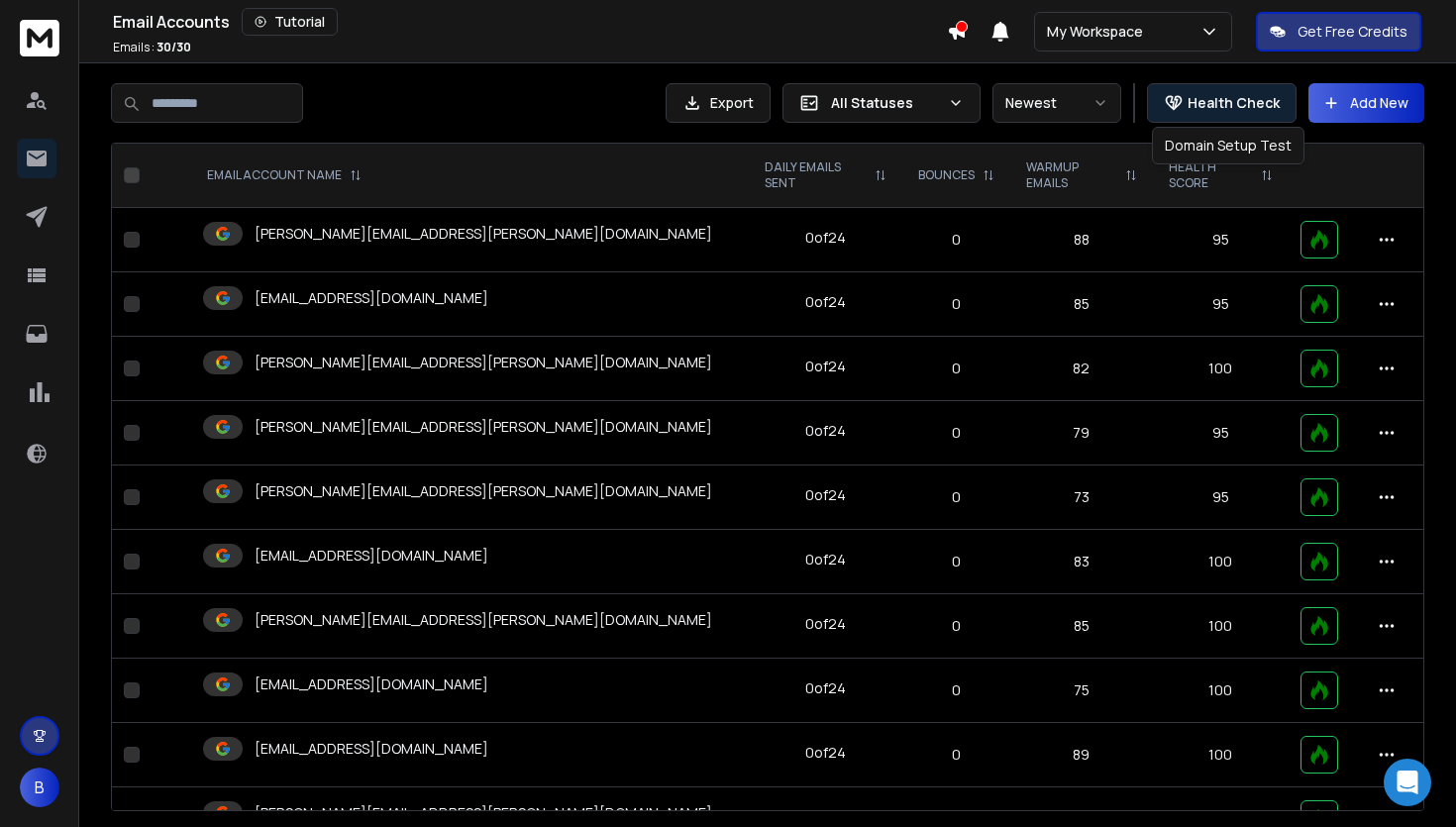
click at [1211, 106] on p "Health Check" at bounding box center [1233, 103] width 92 height 20
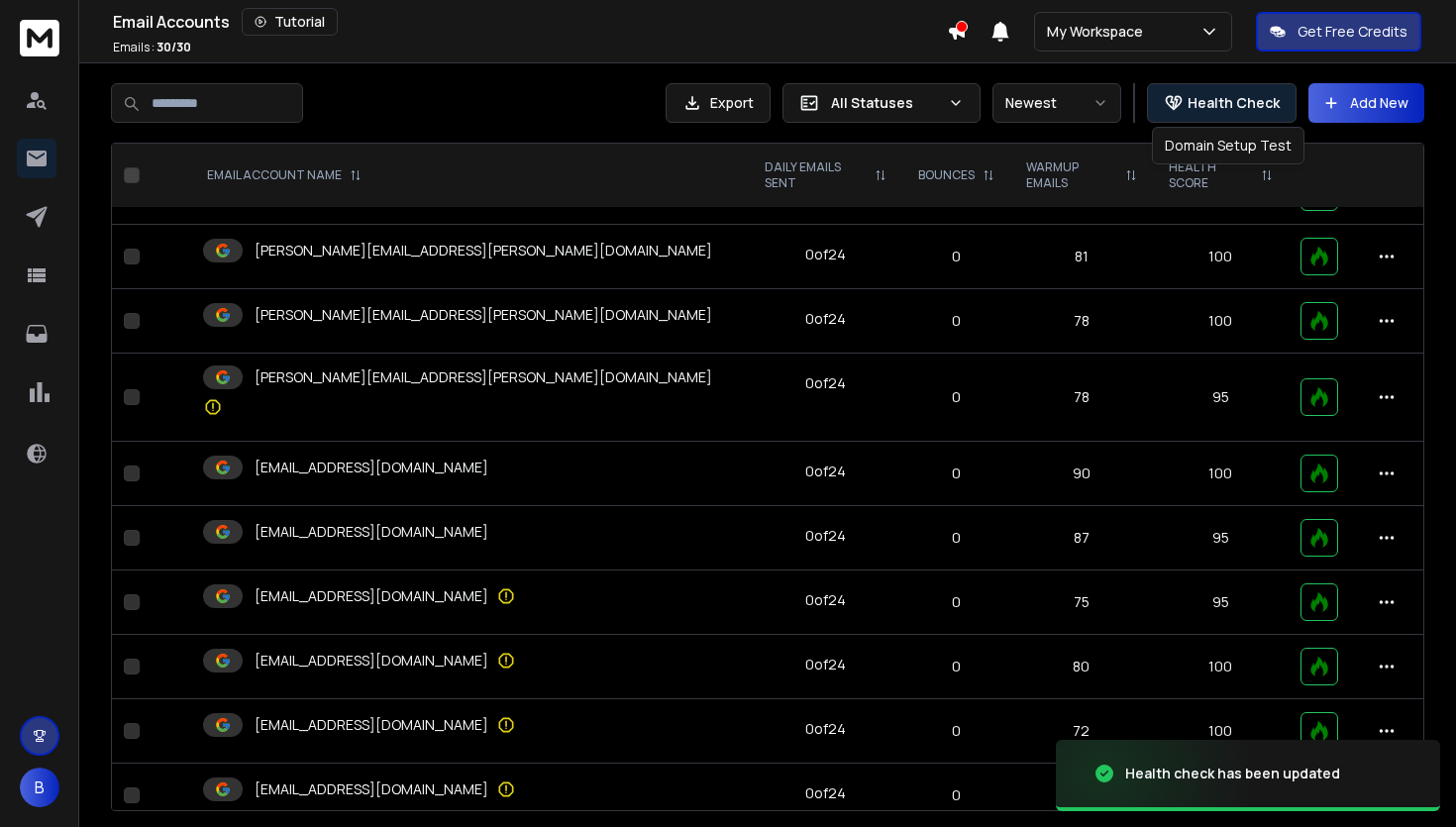
scroll to position [1344, 0]
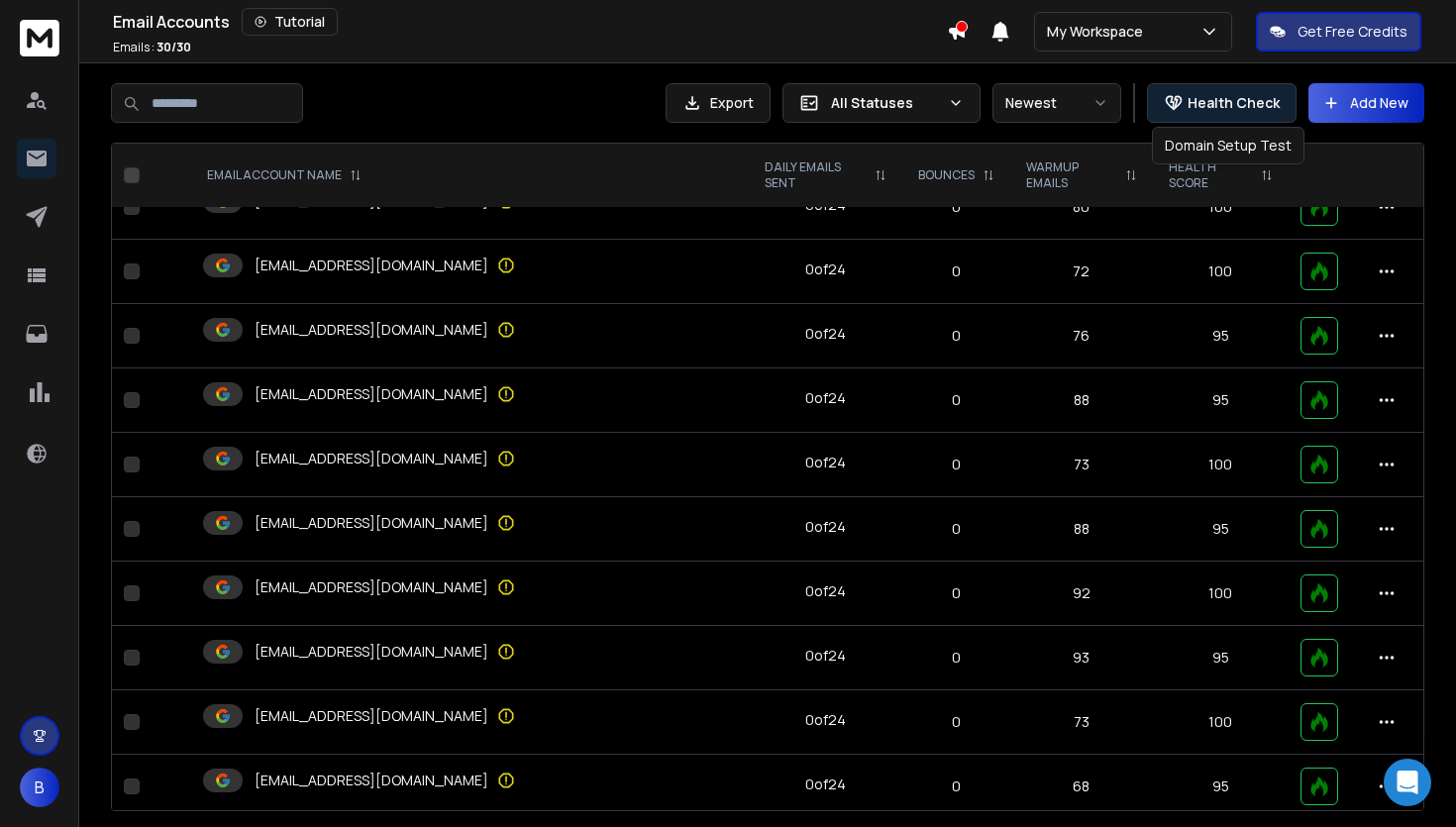
click at [1377, 777] on icon at bounding box center [1386, 786] width 18 height 18
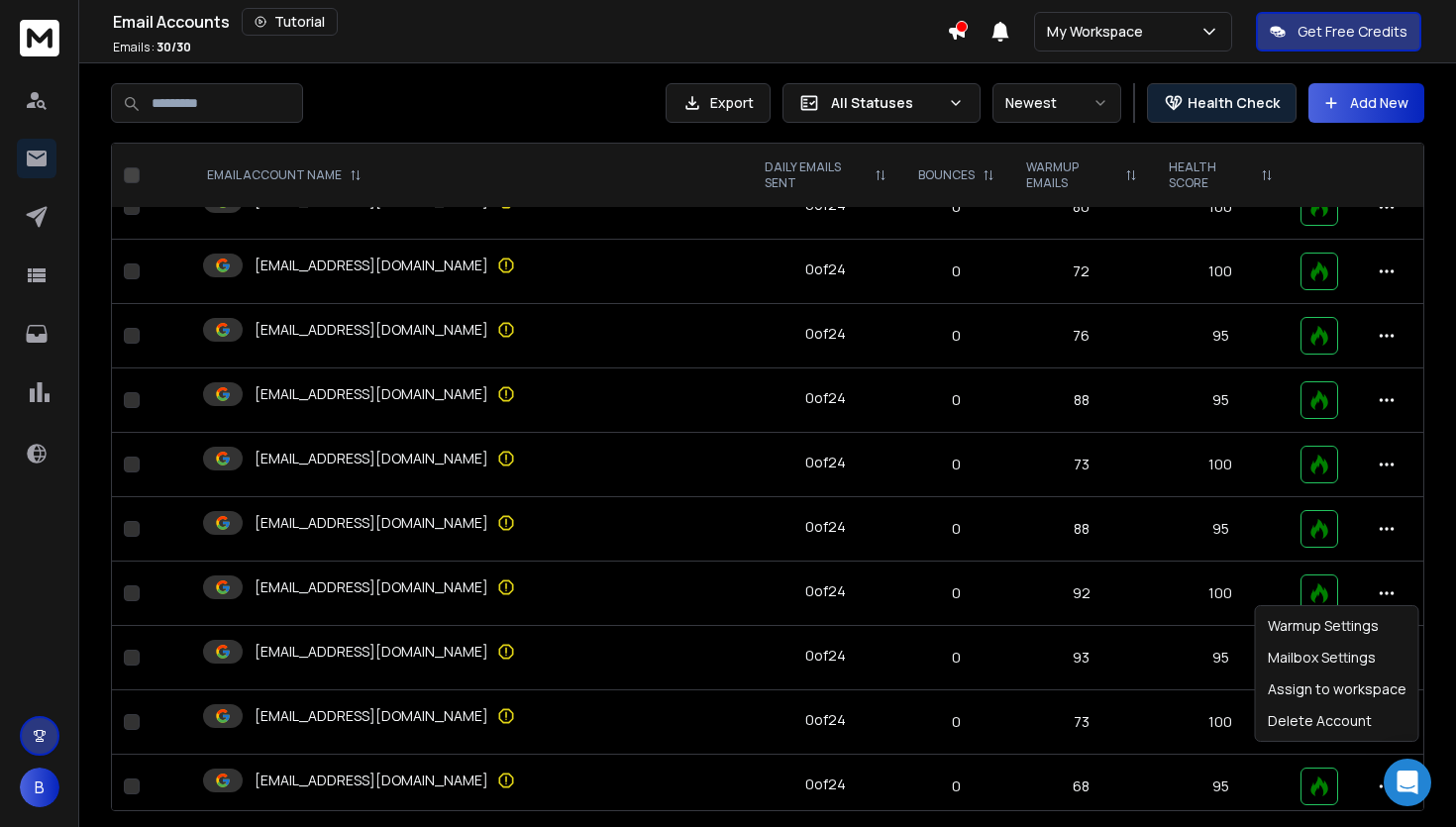
click at [397, 770] on p "[EMAIL_ADDRESS][DOMAIN_NAME]" at bounding box center [371, 780] width 234 height 20
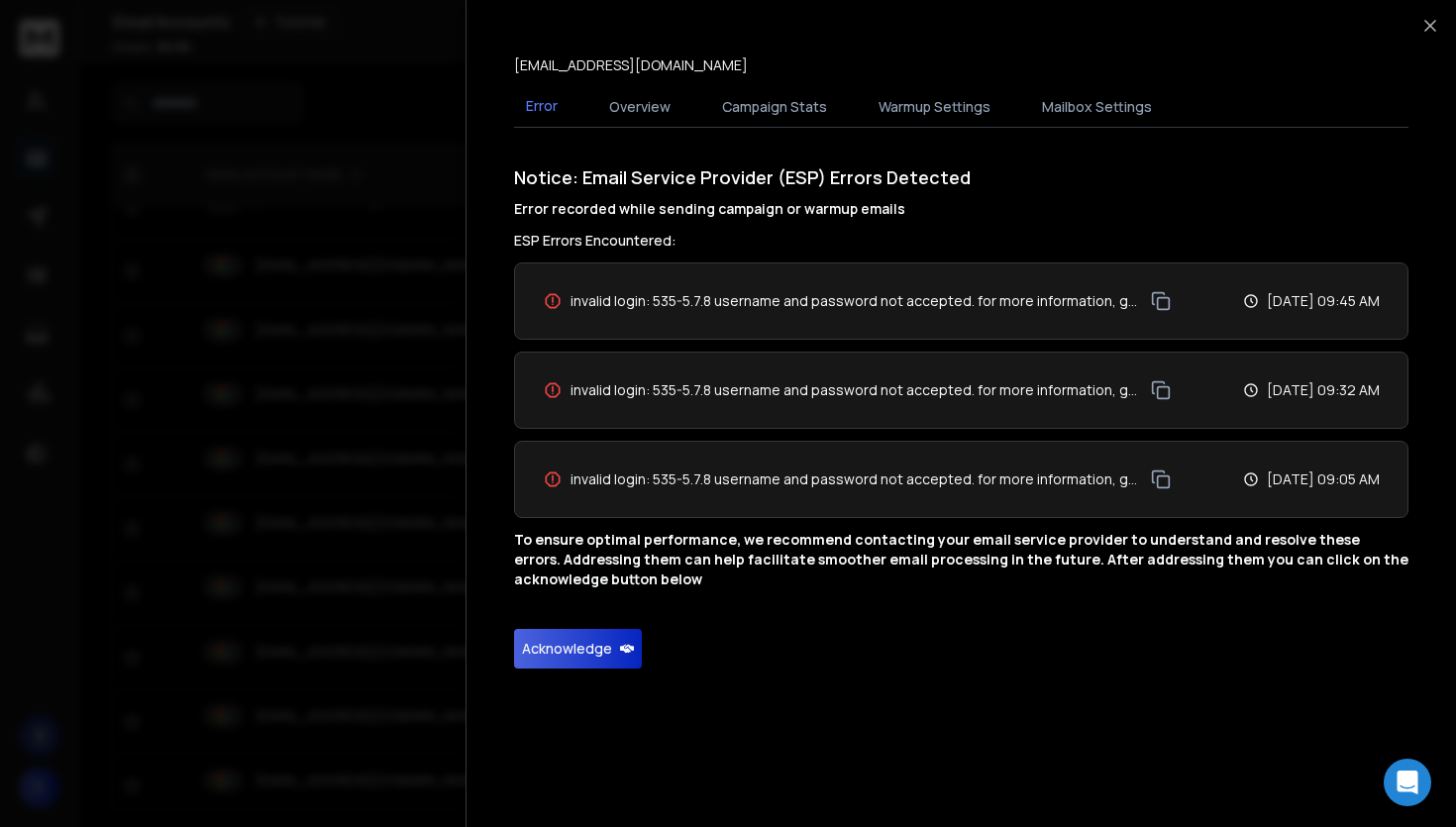
click at [645, 95] on button "Overview" at bounding box center [640, 107] width 85 height 44
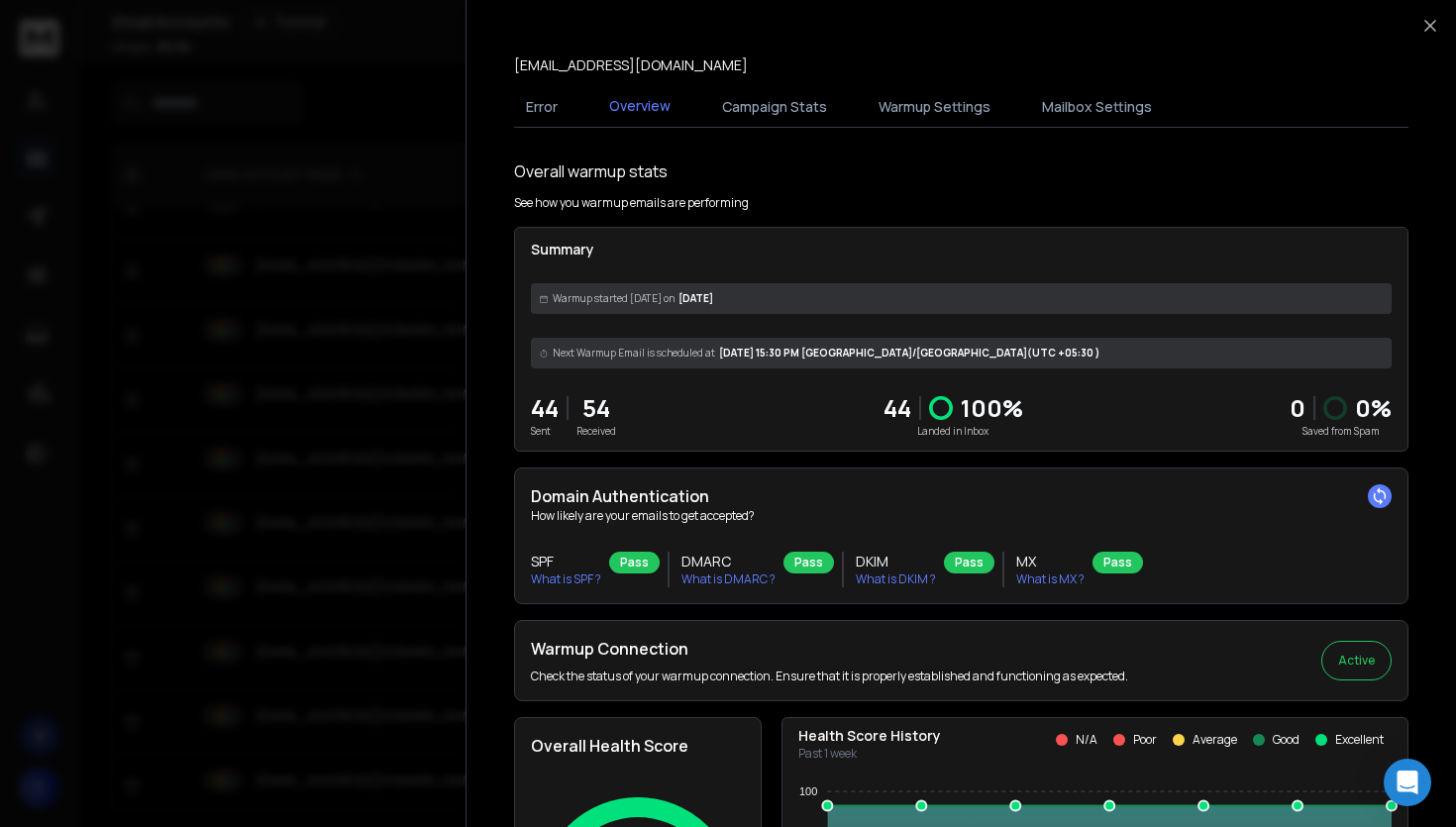
click at [761, 104] on button "Campaign Stats" at bounding box center [774, 107] width 129 height 44
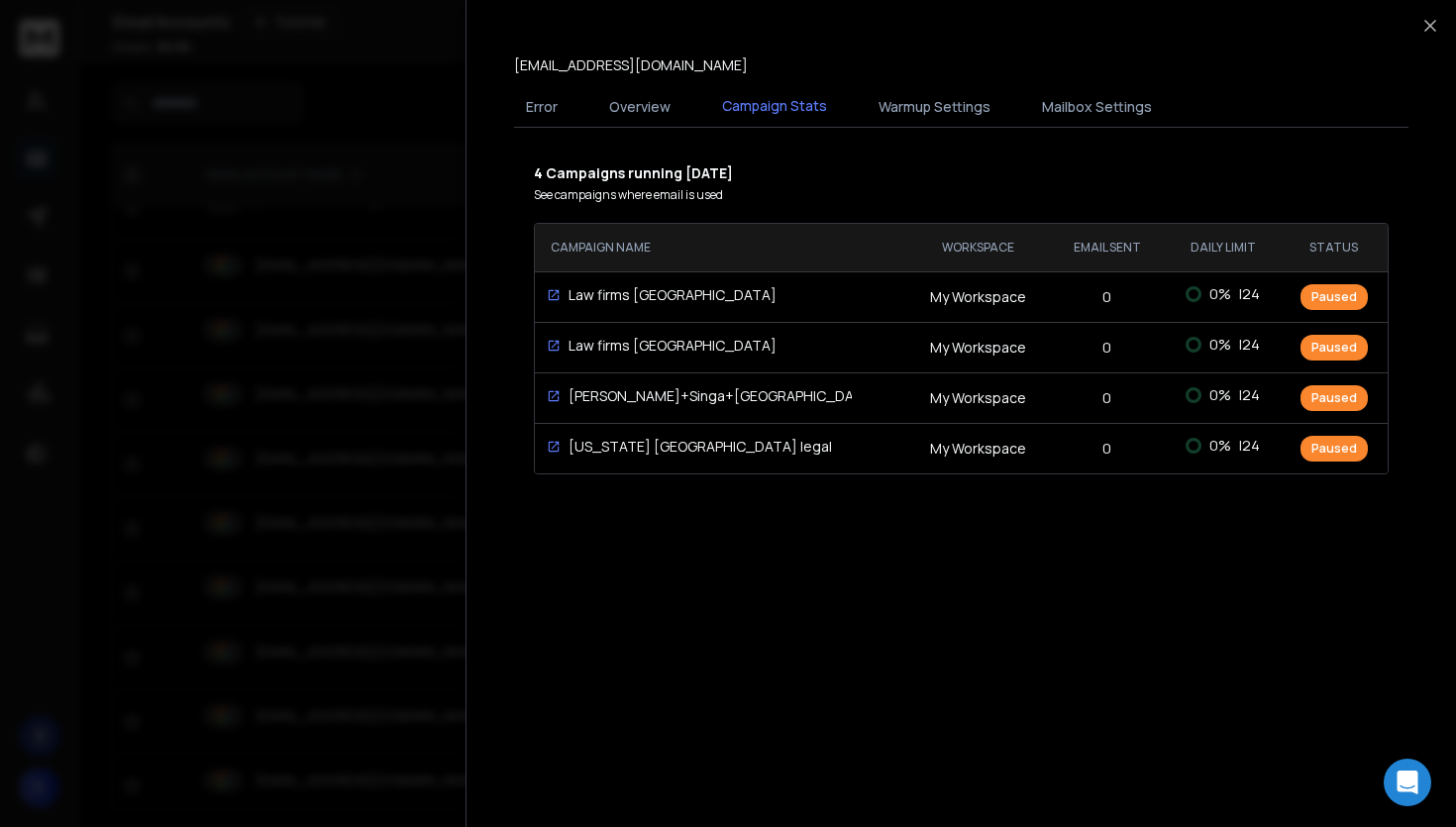
click at [926, 105] on button "Warmup Settings" at bounding box center [934, 107] width 136 height 44
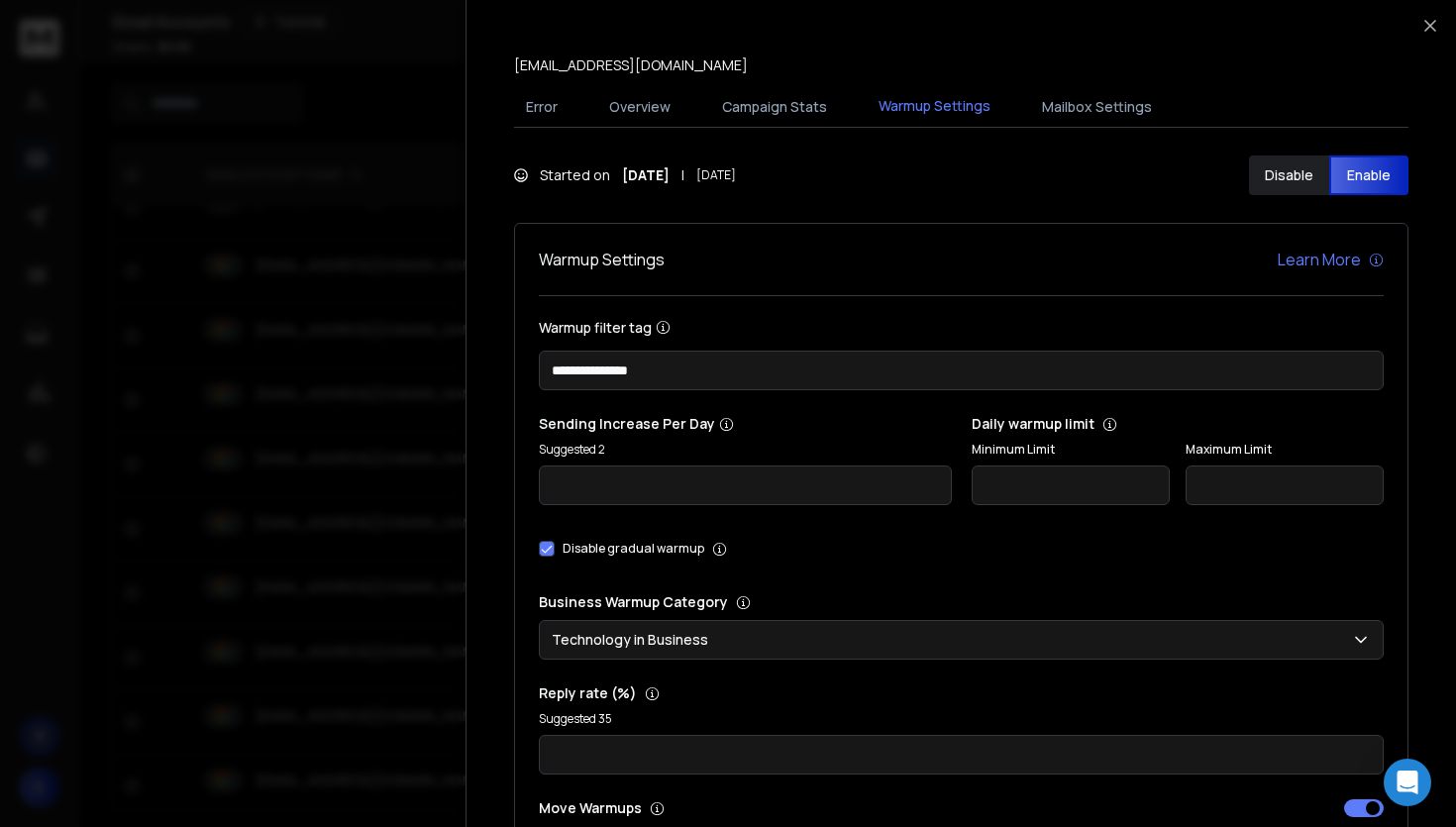
click at [1061, 108] on button "Mailbox Settings" at bounding box center [1096, 107] width 134 height 44
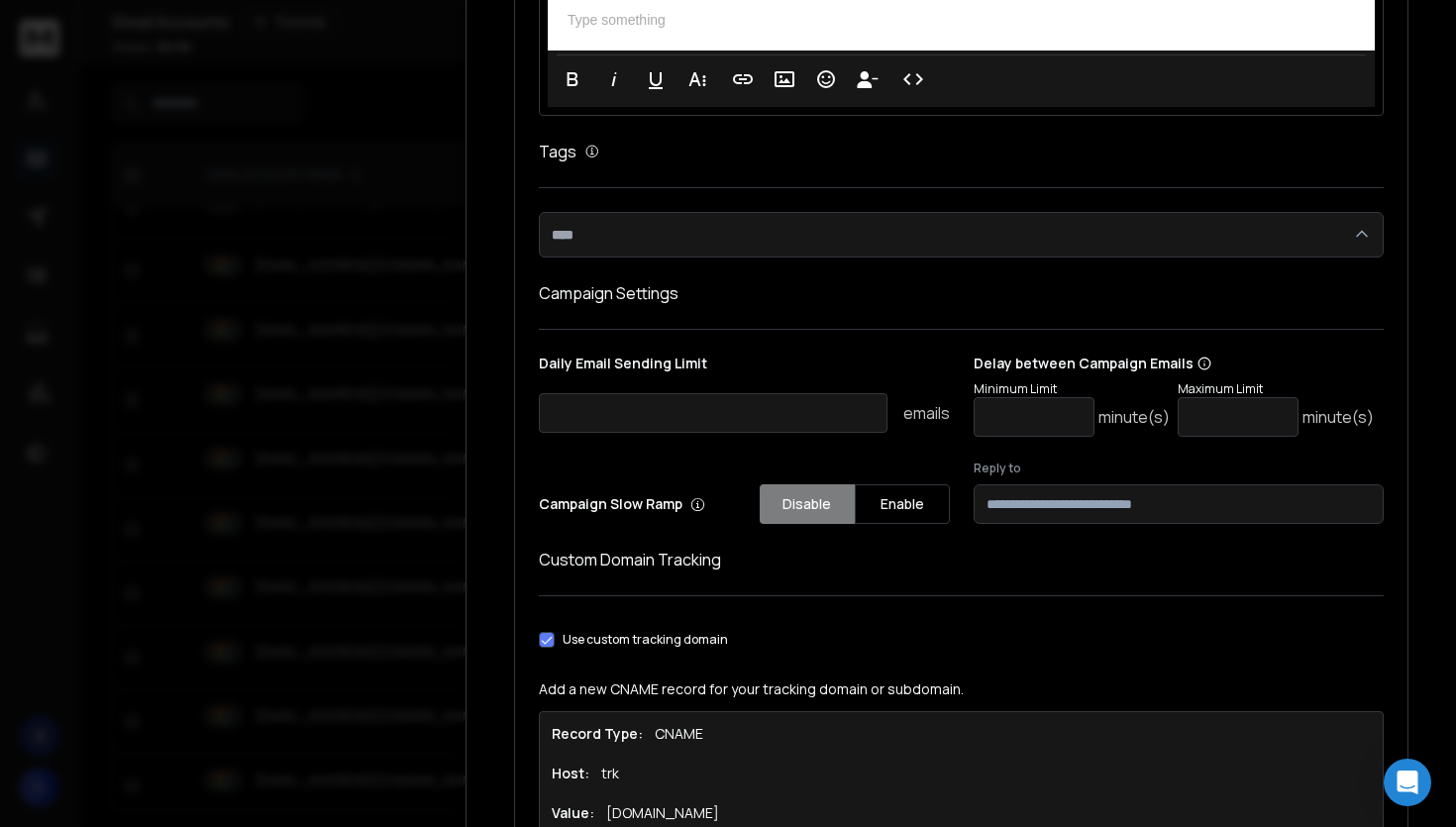
scroll to position [0, 0]
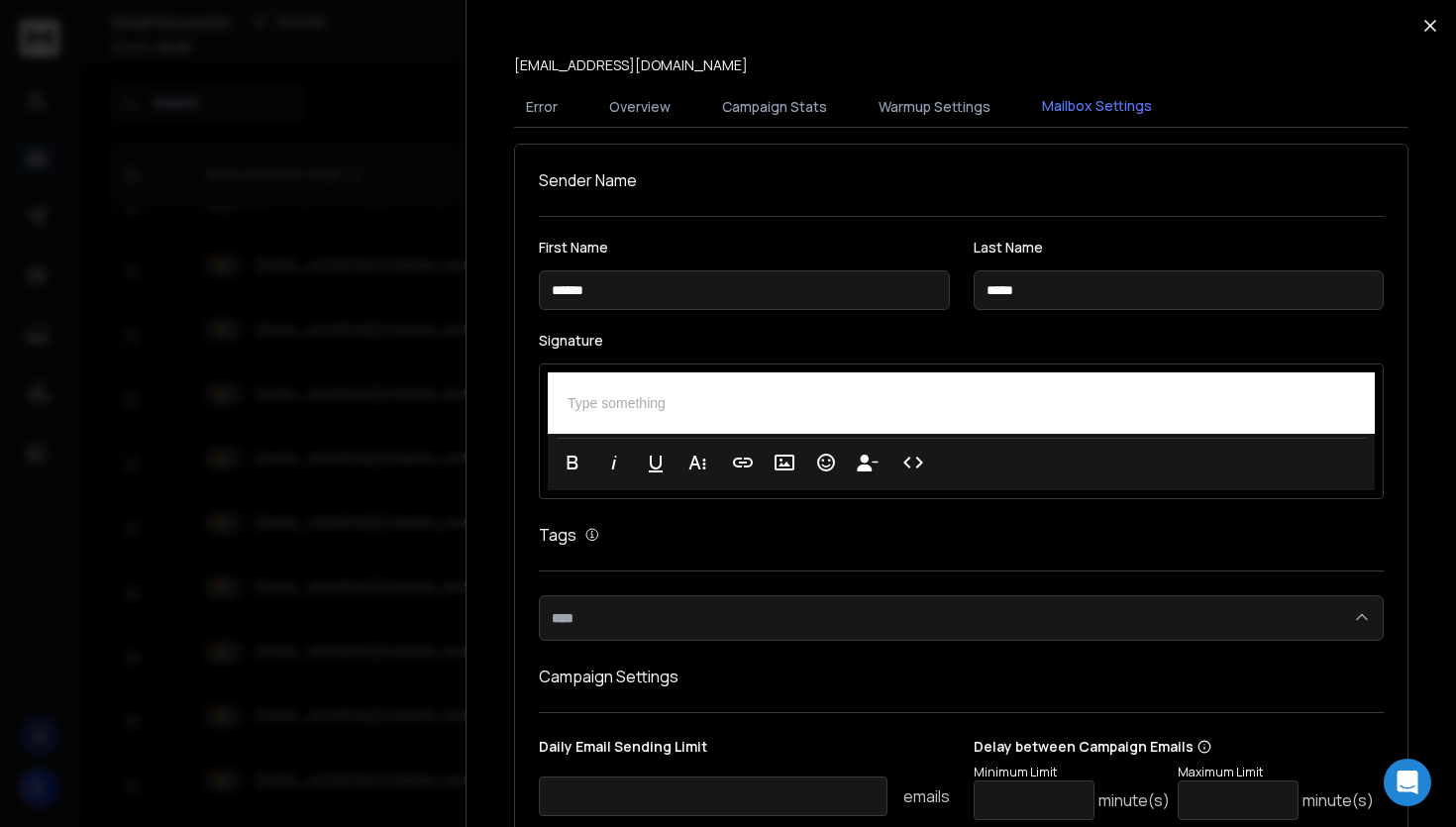
click at [1426, 22] on icon "button" at bounding box center [1430, 26] width 20 height 20
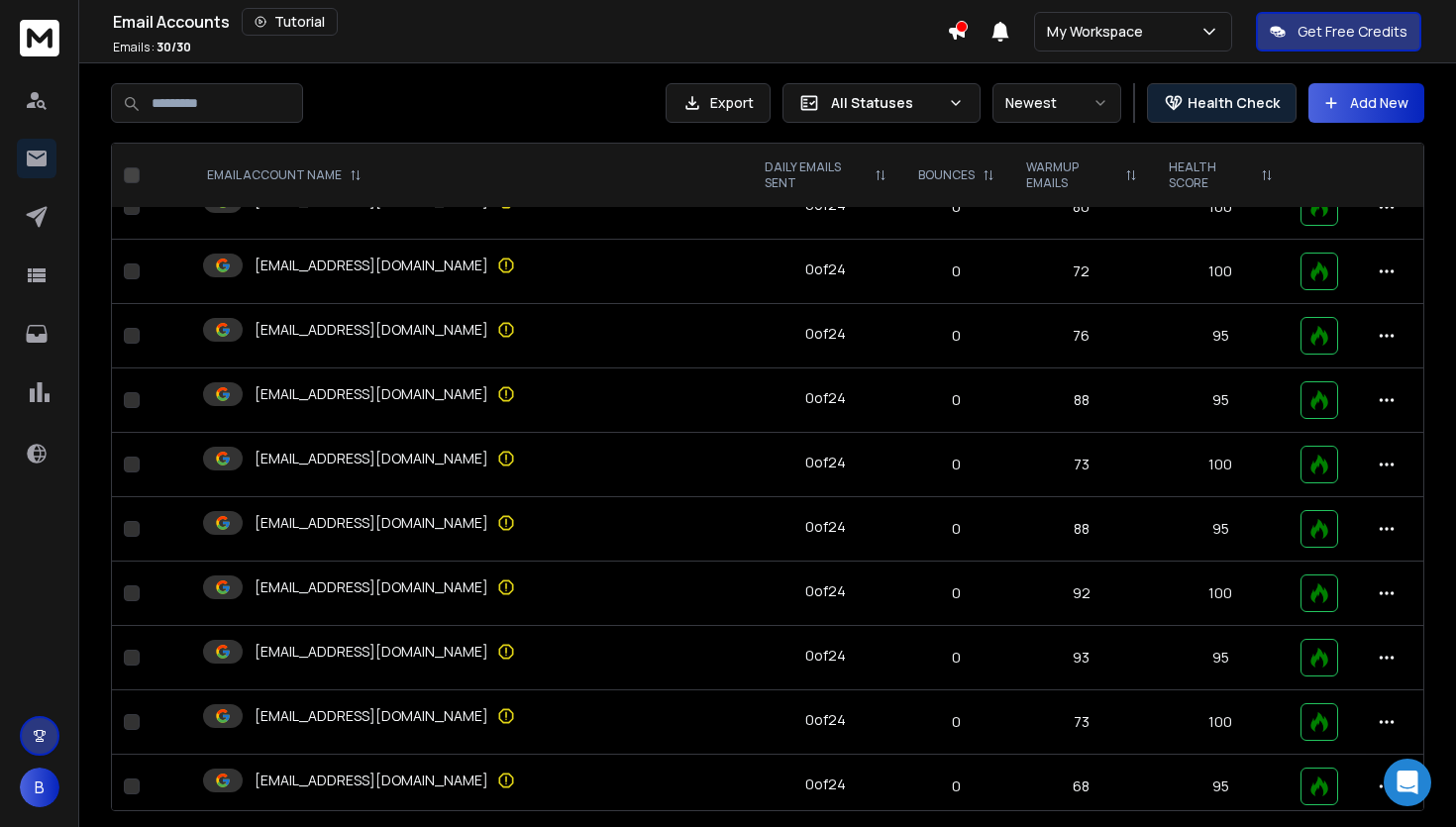
click at [890, 90] on div "All Statuses" at bounding box center [881, 103] width 198 height 40
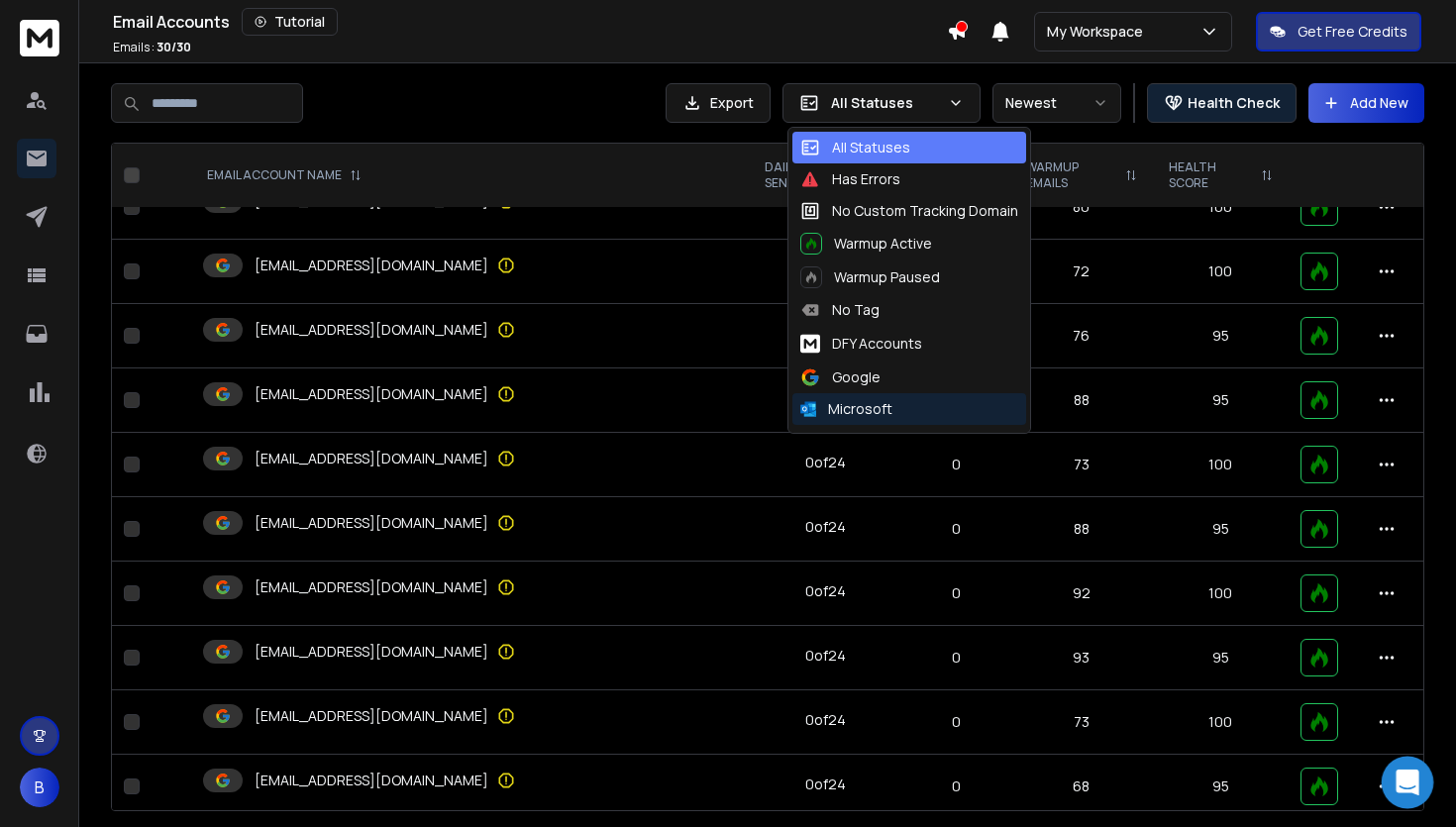
click at [1409, 789] on icon "Open Intercom Messenger" at bounding box center [1406, 782] width 23 height 26
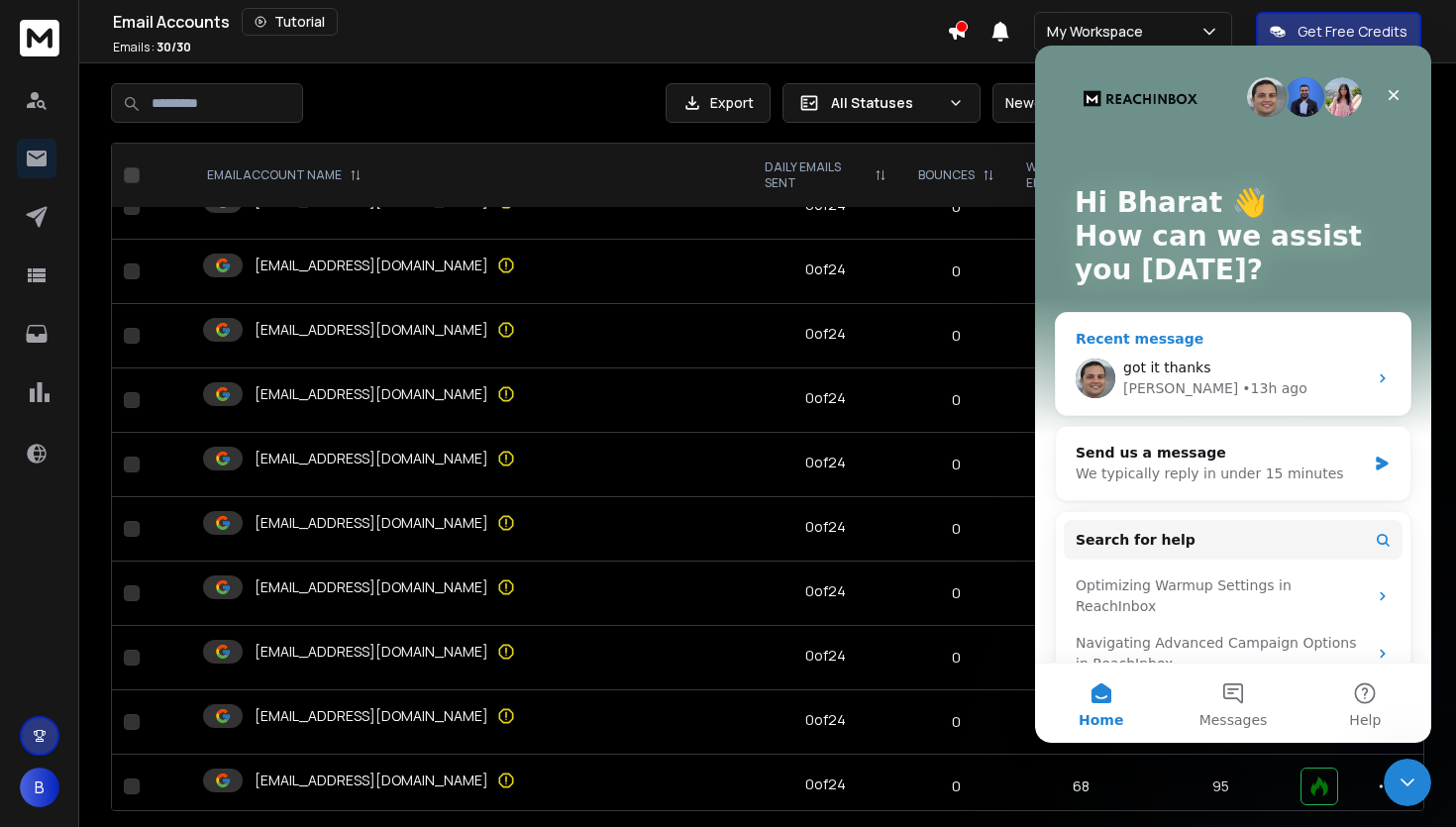
click at [1230, 384] on div "Raj • 13h ago" at bounding box center [1244, 389] width 243 height 21
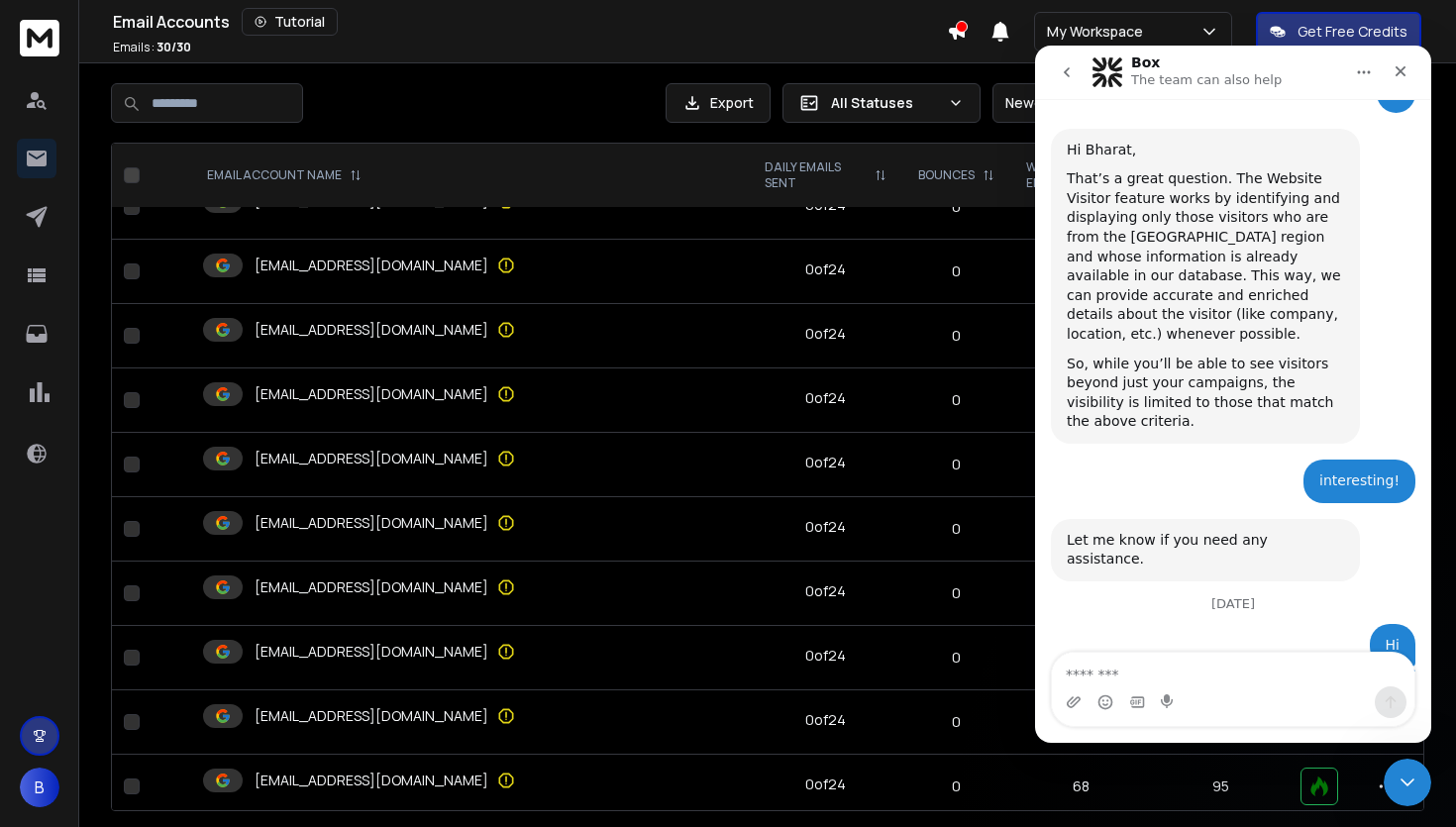
scroll to position [24305, 0]
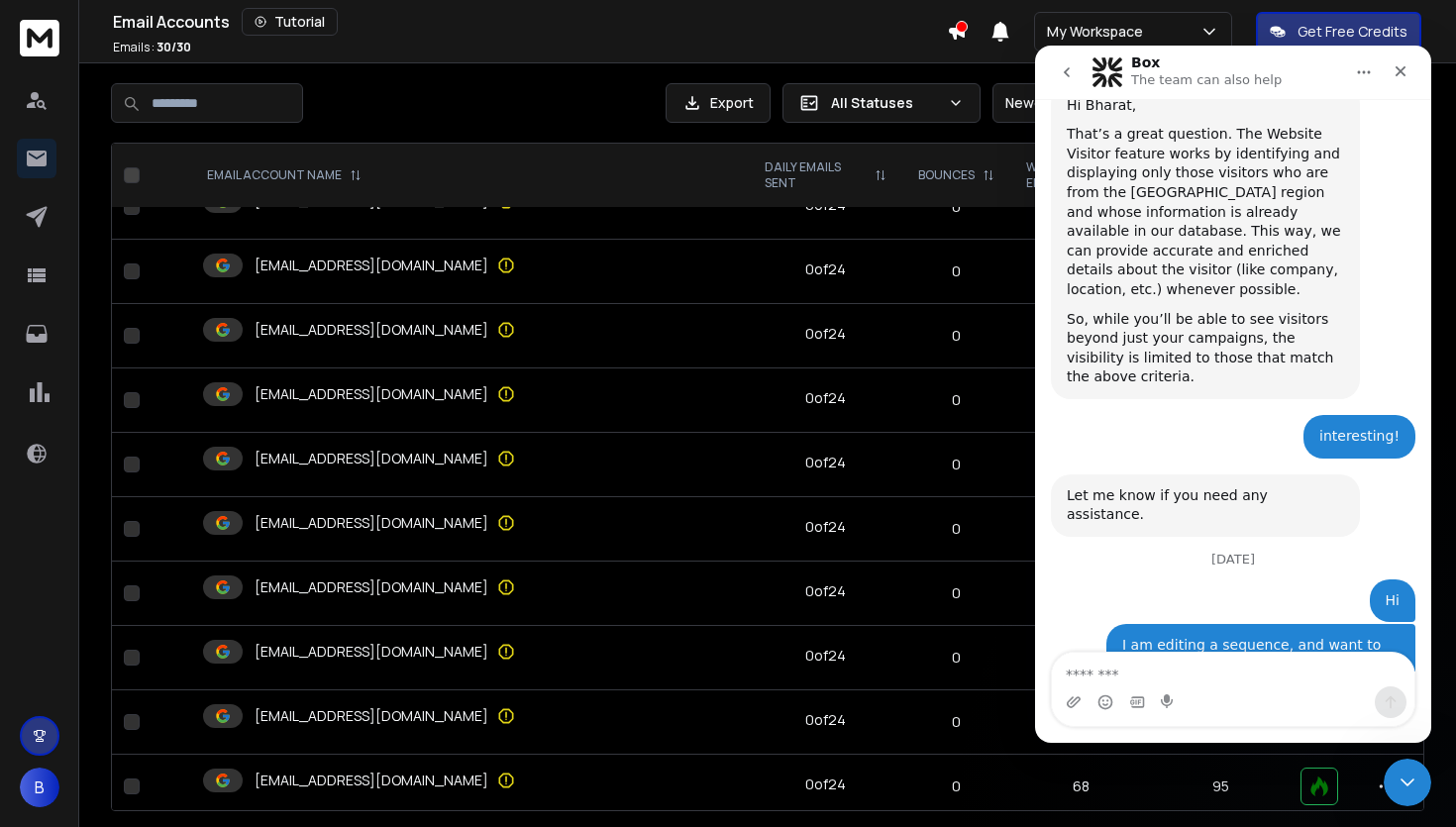
click at [1233, 678] on textarea "Message…" at bounding box center [1232, 670] width 363 height 34
type textarea "**********"
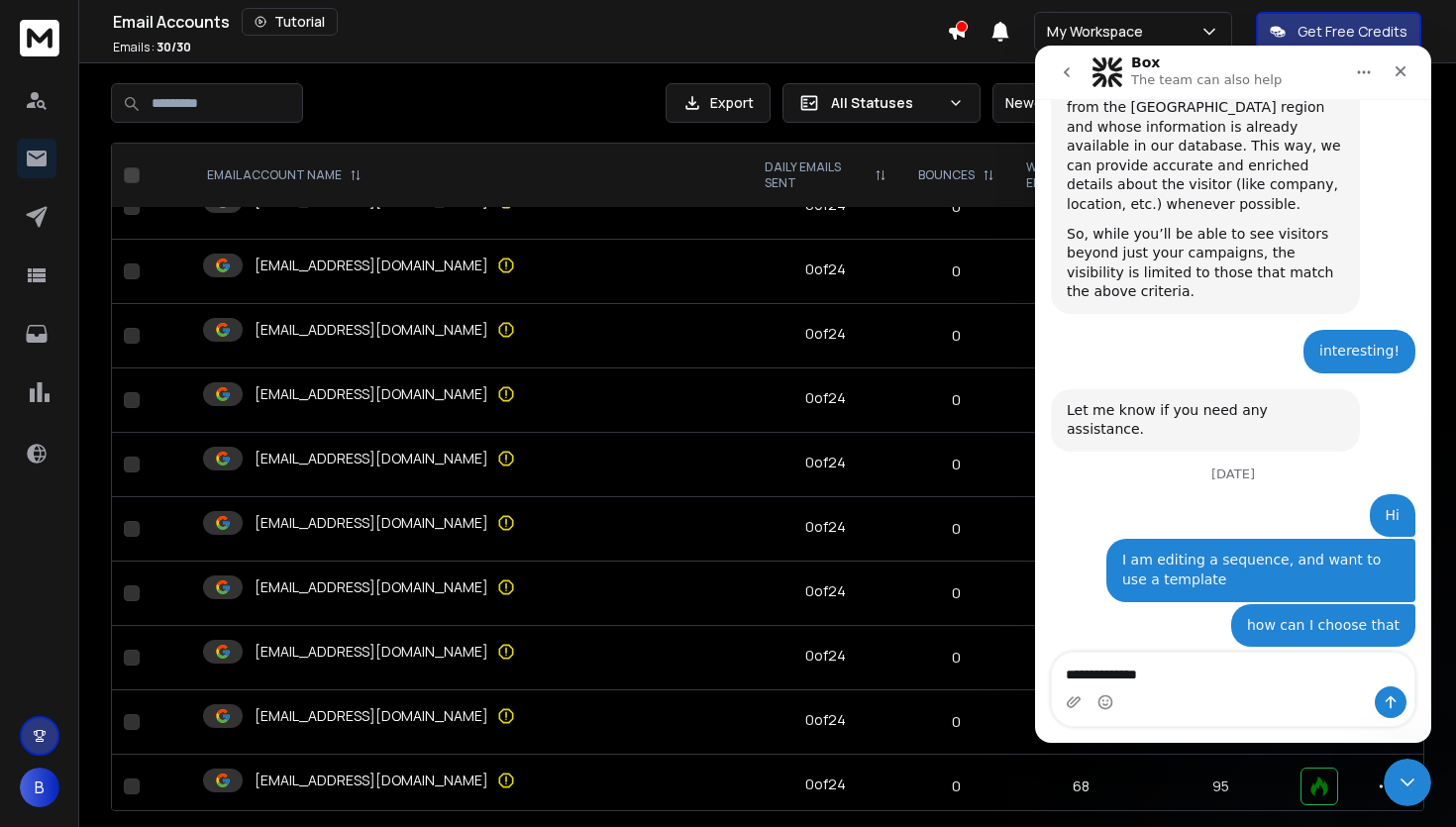
type textarea "**********"
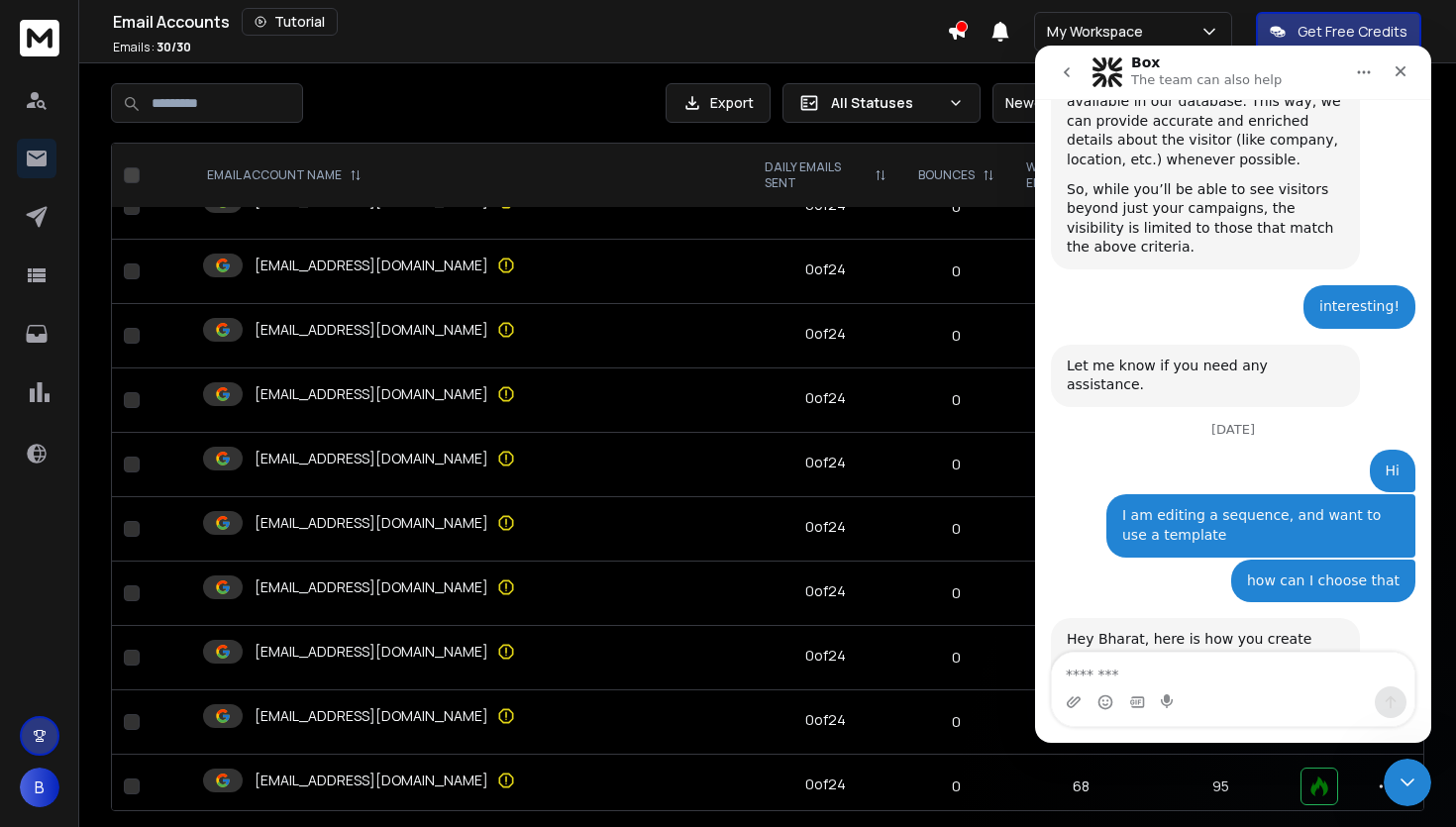
scroll to position [24436, 0]
click at [1405, 779] on icon "Close Intercom Messenger" at bounding box center [1404, 779] width 24 height 24
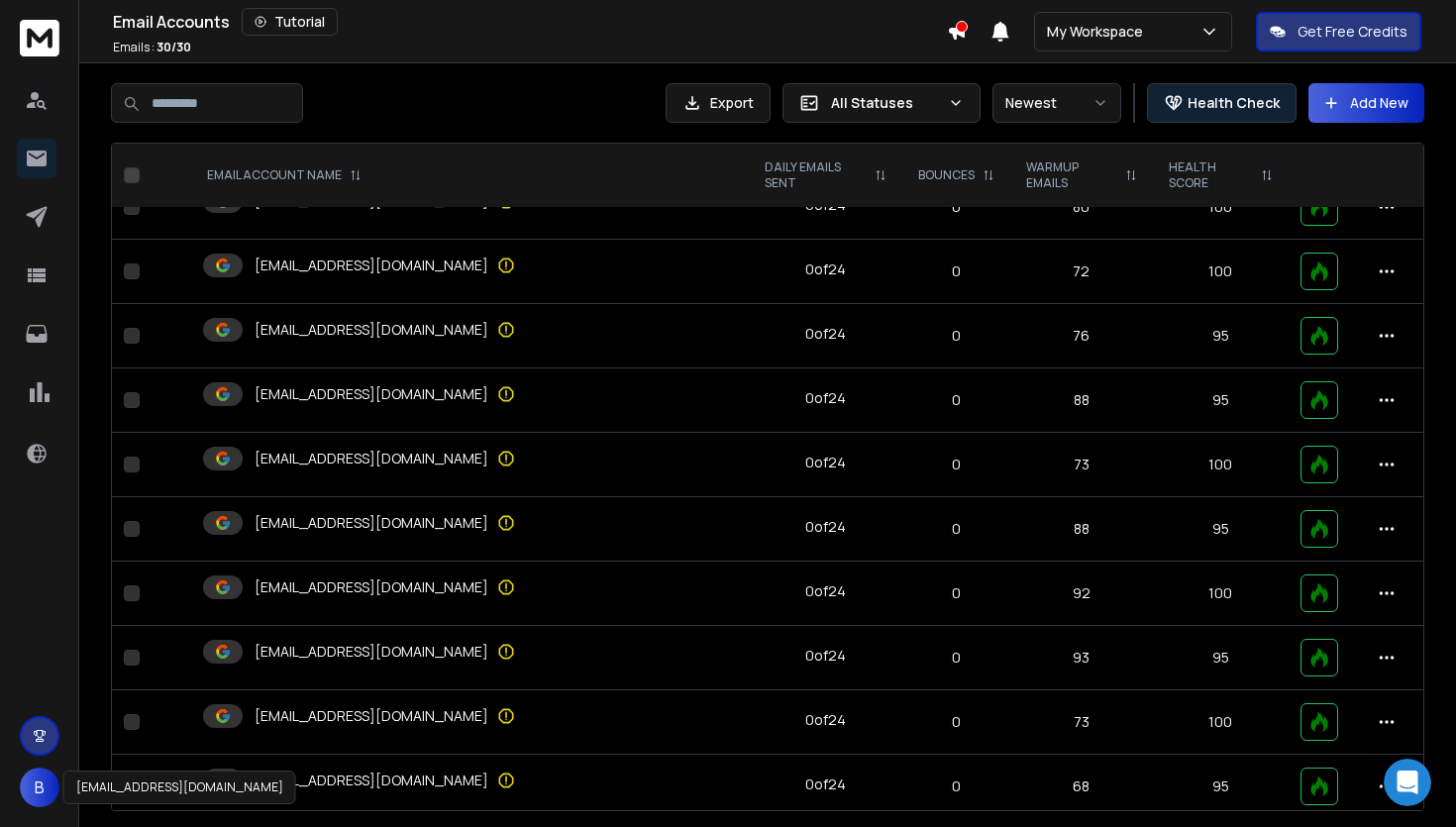
click at [41, 779] on span "B" at bounding box center [40, 787] width 40 height 40
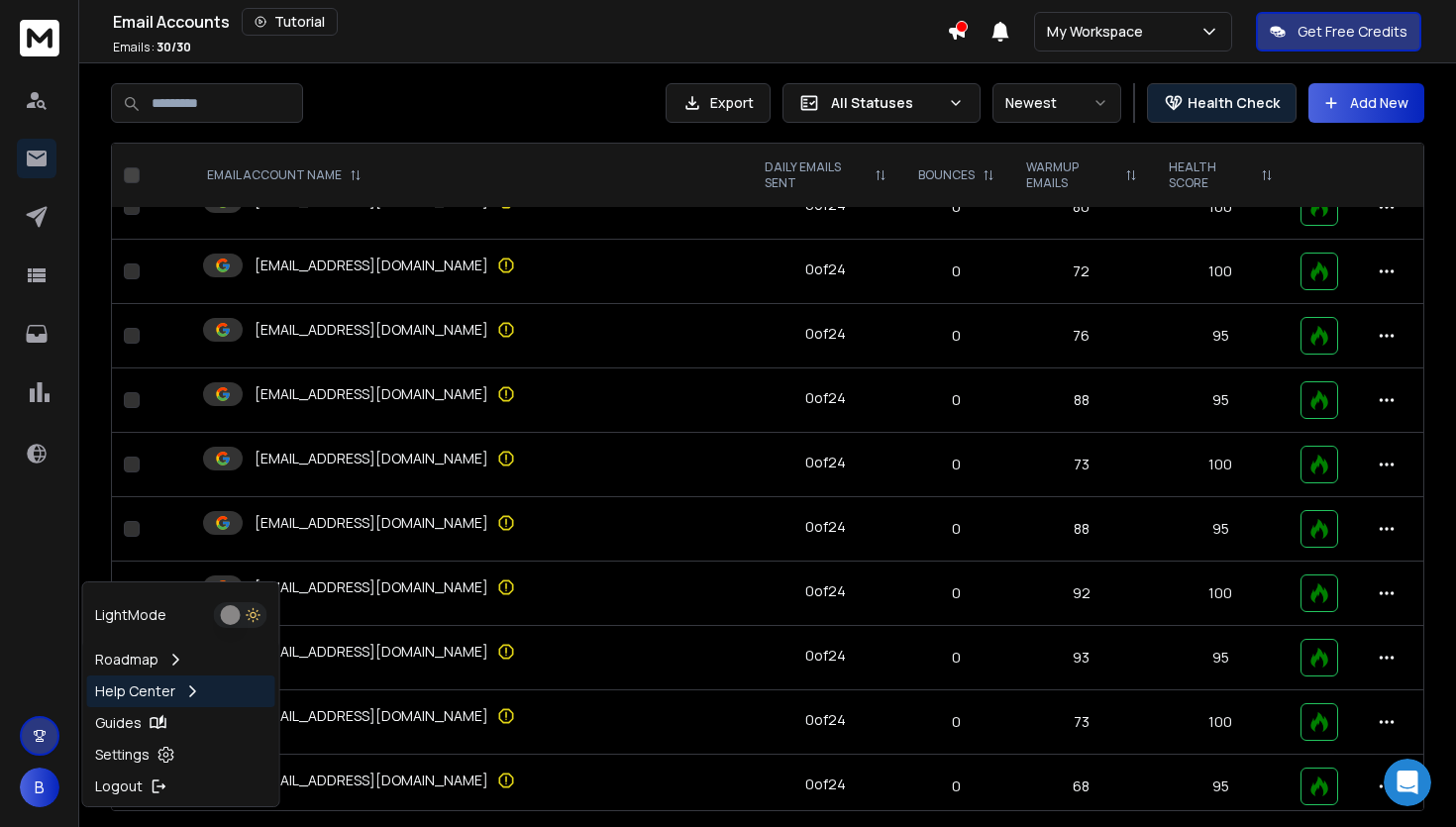
click at [144, 691] on p "Help Center" at bounding box center [135, 692] width 81 height 20
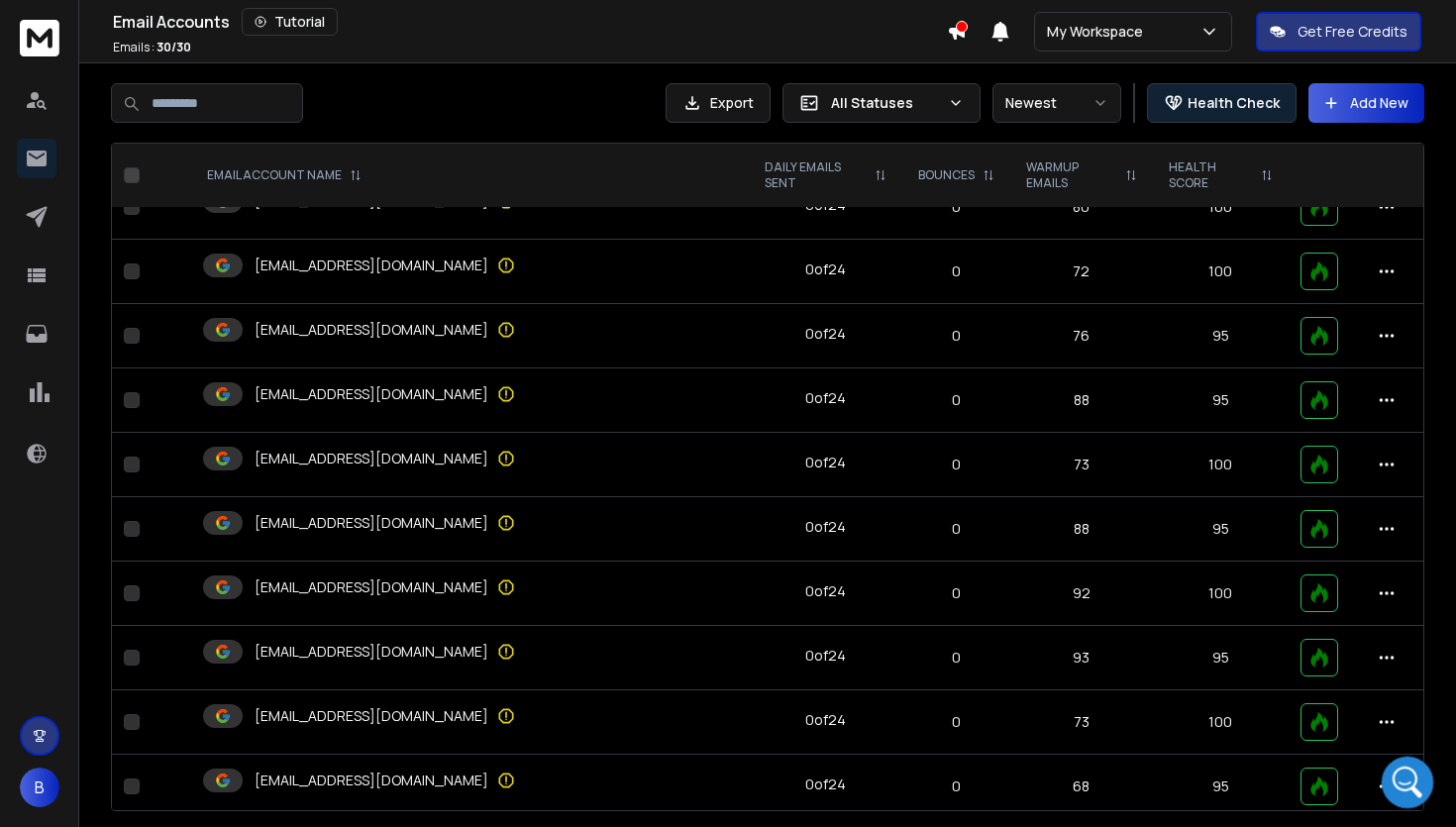
click at [1408, 780] on icon "Open Intercom Messenger" at bounding box center [1404, 779] width 33 height 33
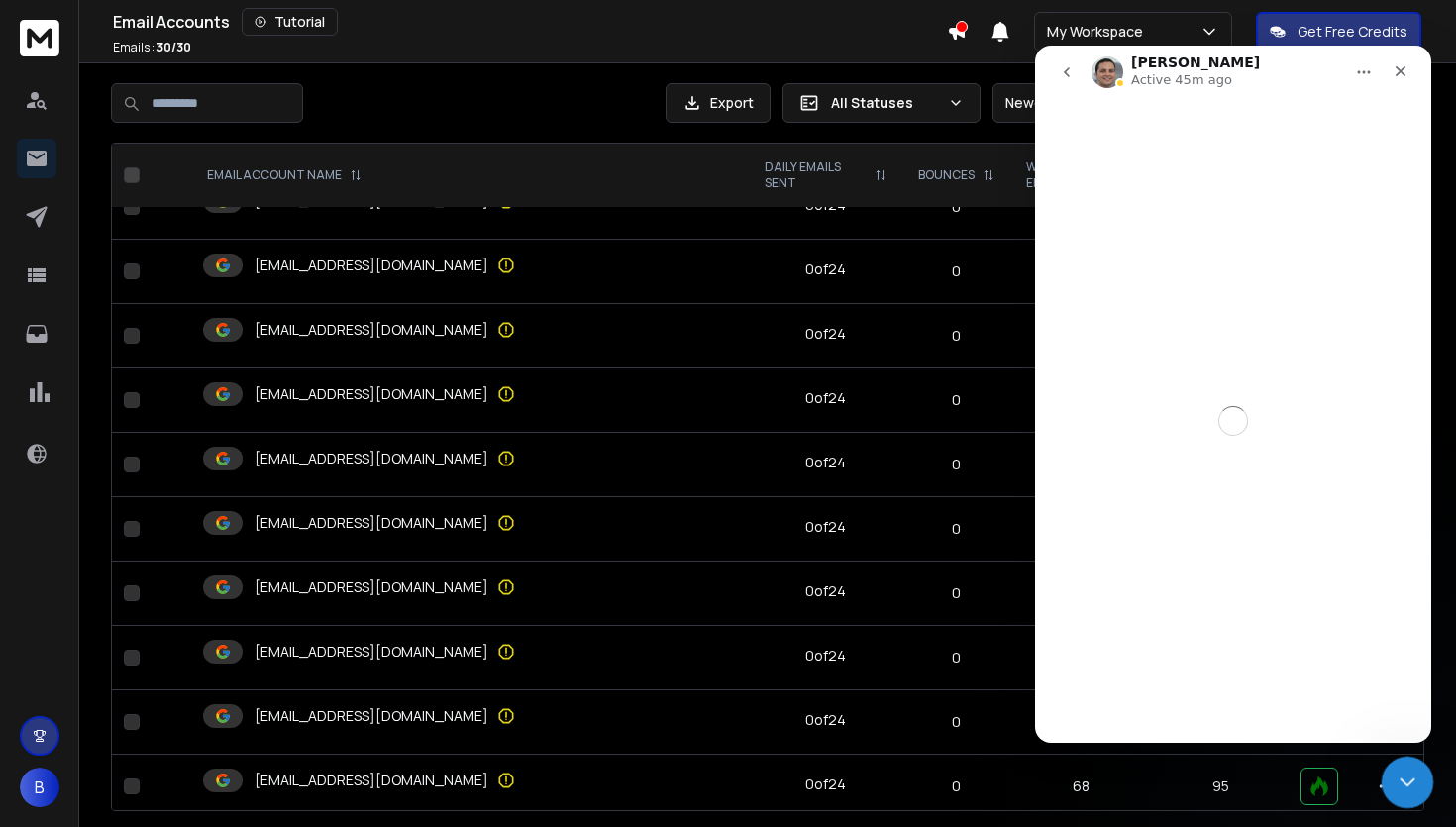
click at [1409, 780] on icon "Close Intercom Messenger" at bounding box center [1404, 779] width 24 height 24
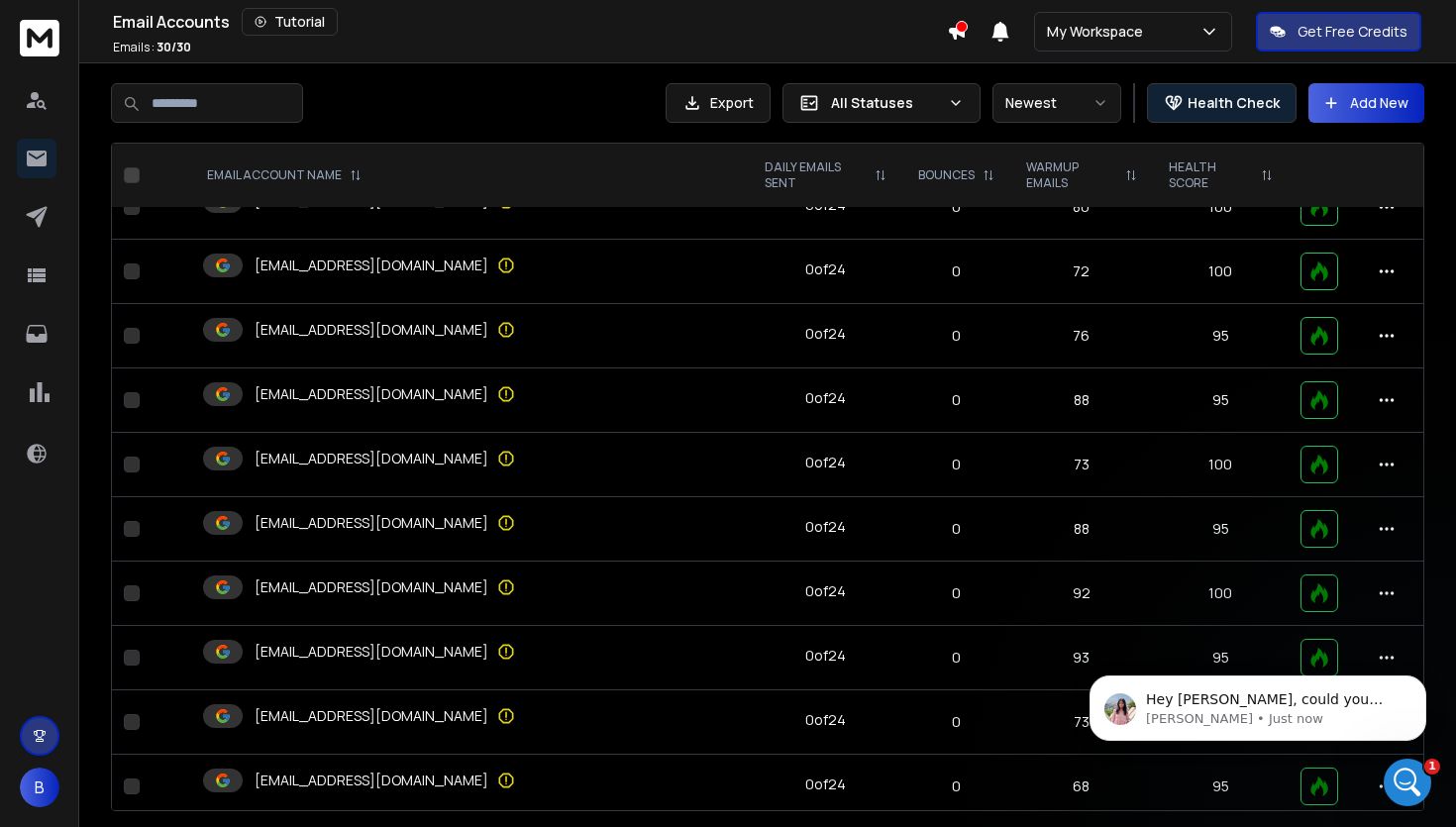
scroll to position [24553, 0]
click at [1257, 693] on span "Hey Bharat, could you please share if you need to reconnect your zapmail accoun…" at bounding box center [1270, 740] width 248 height 95
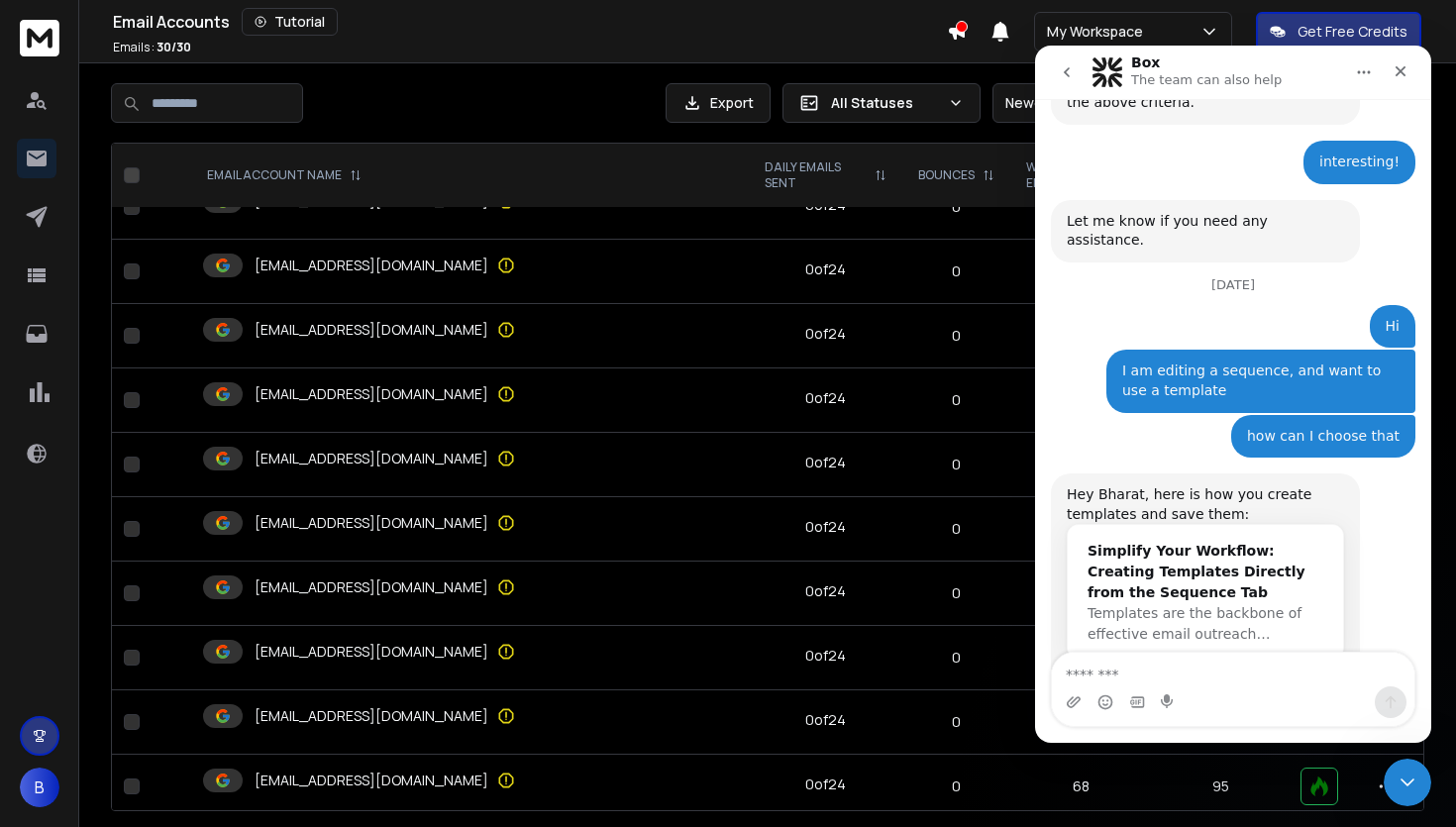
scroll to position [24585, 0]
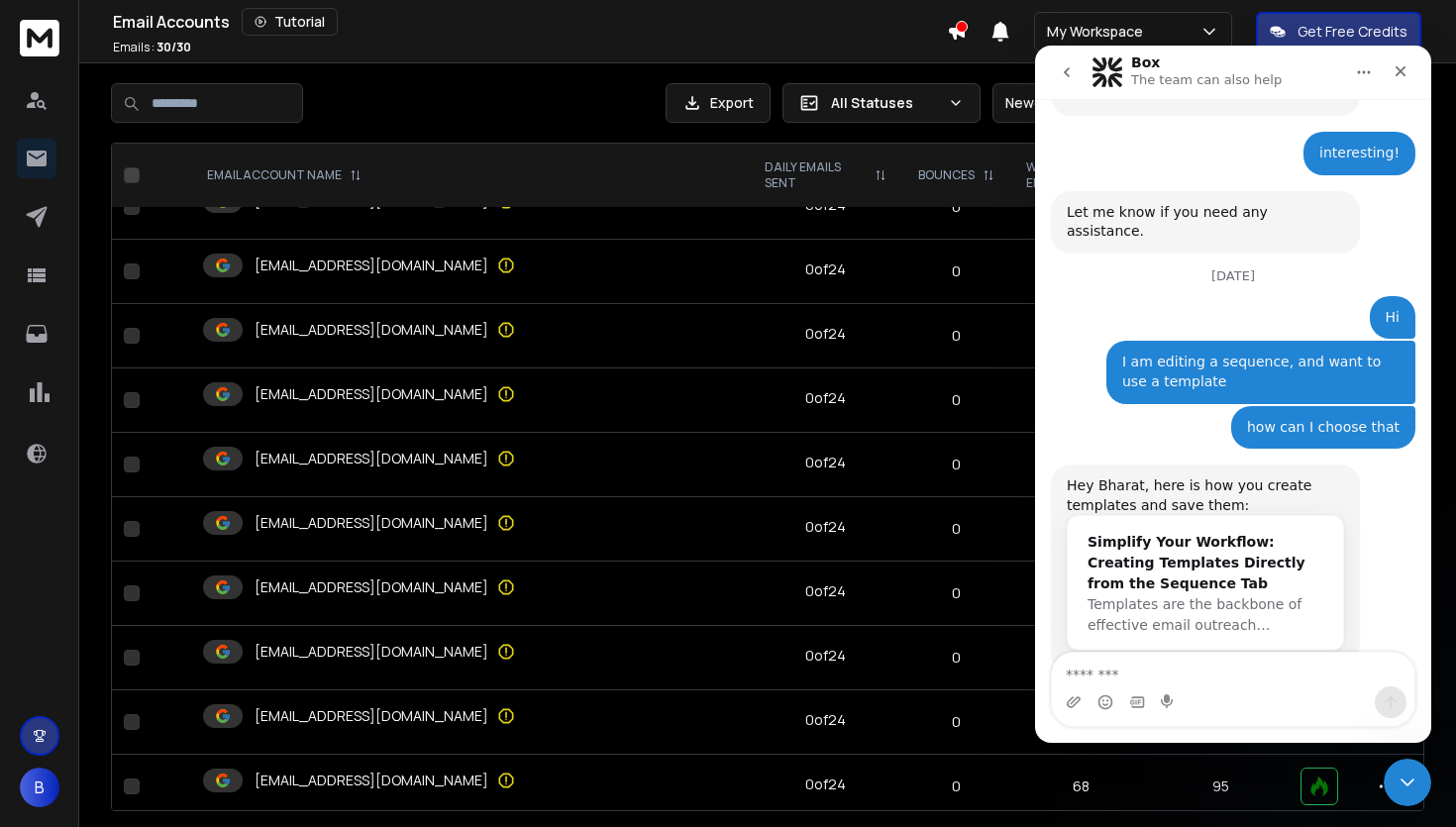
click at [1156, 676] on textarea "Message…" at bounding box center [1232, 670] width 363 height 34
type textarea "**"
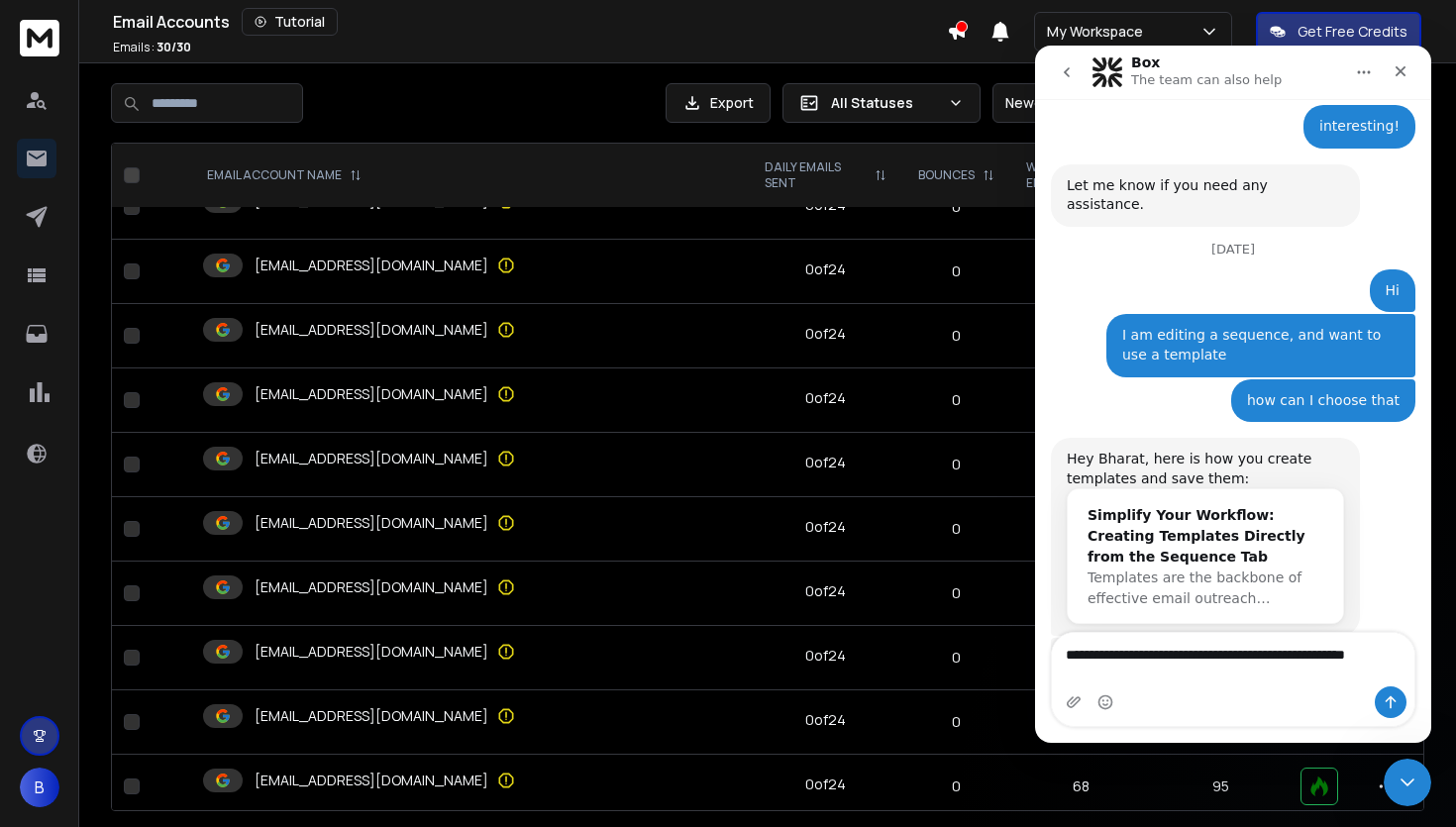
scroll to position [24632, 0]
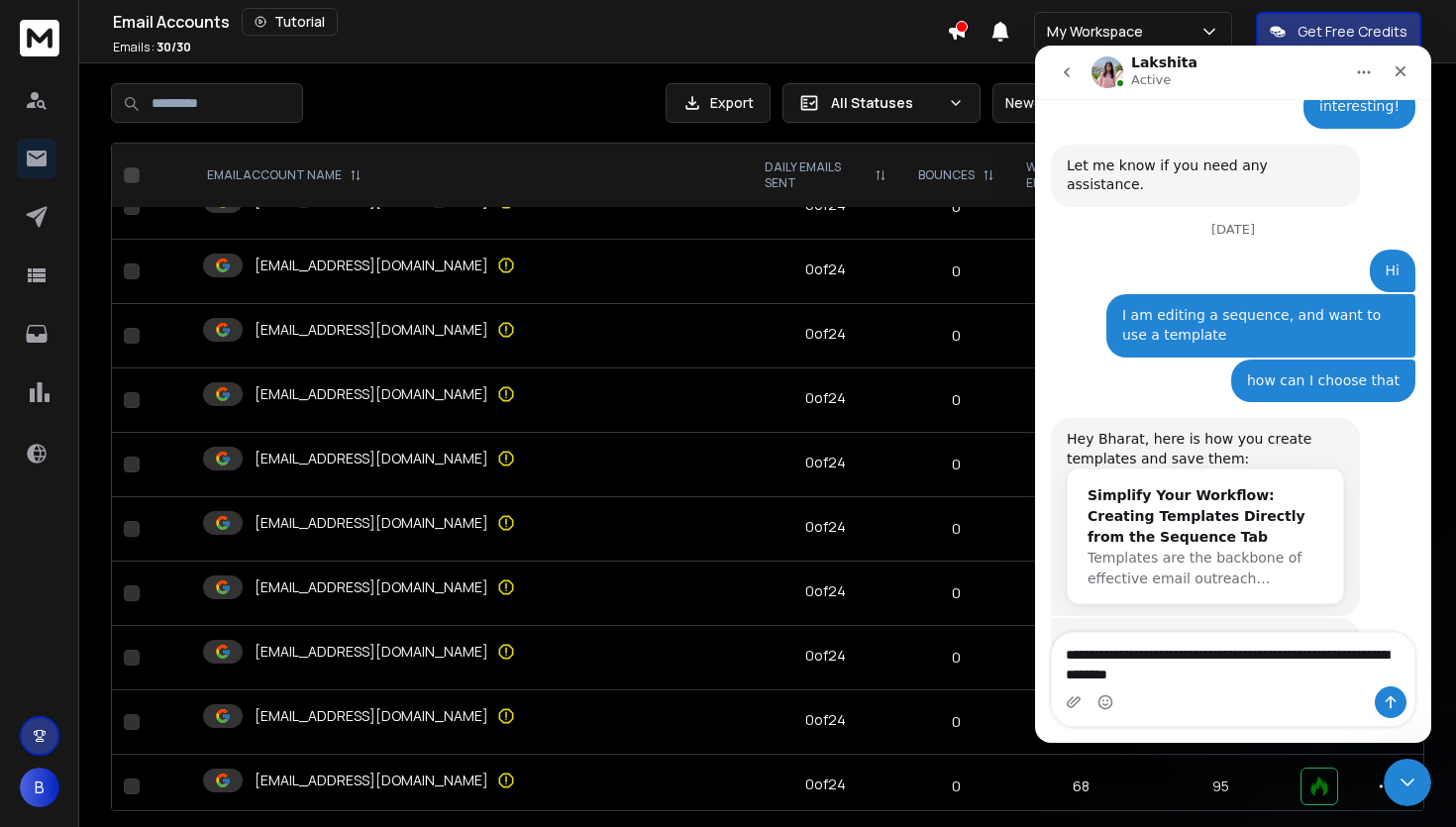
type textarea "**********"
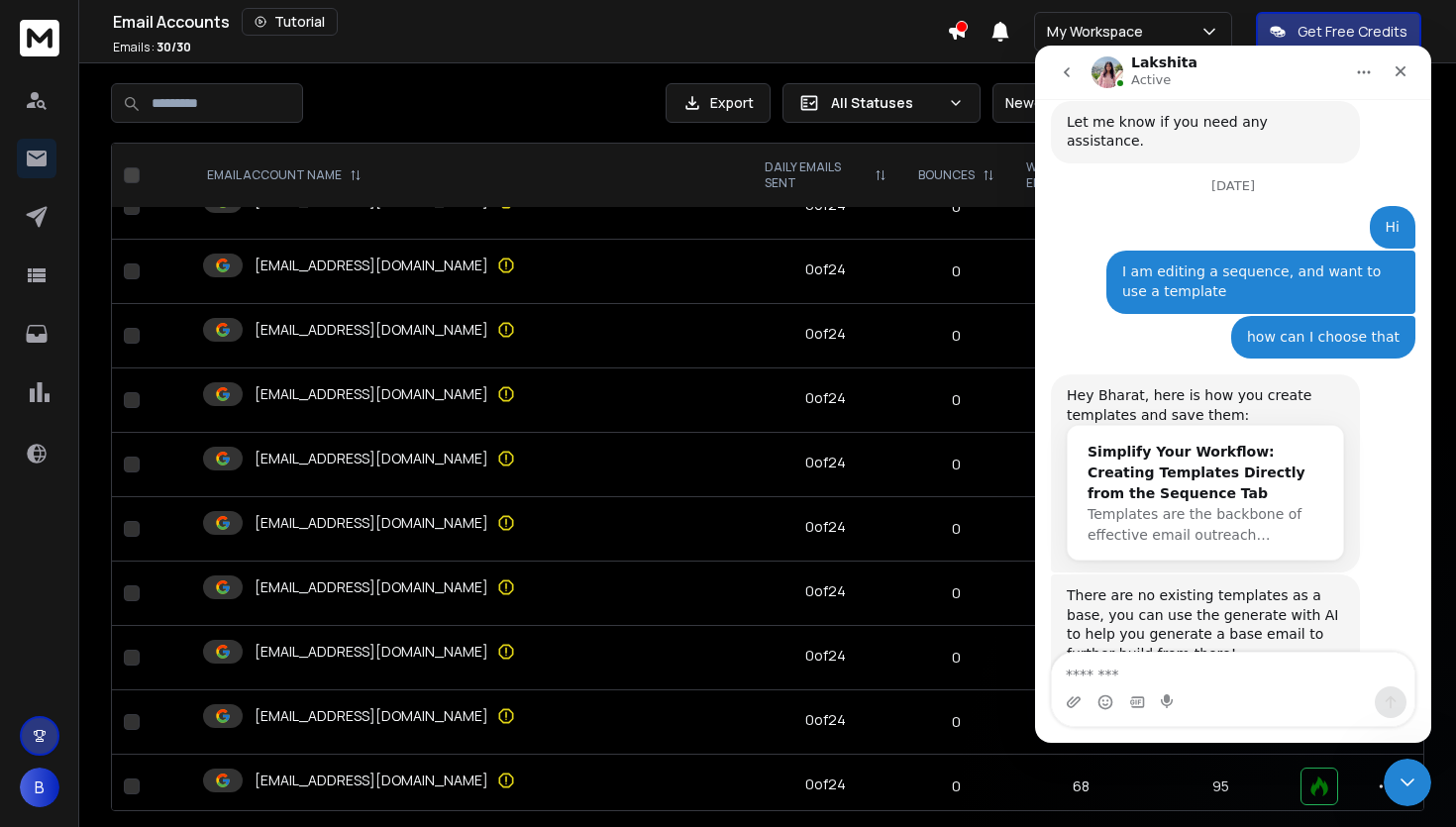
scroll to position [24723, 0]
click at [1411, 779] on icon "Close Intercom Messenger" at bounding box center [1404, 779] width 24 height 24
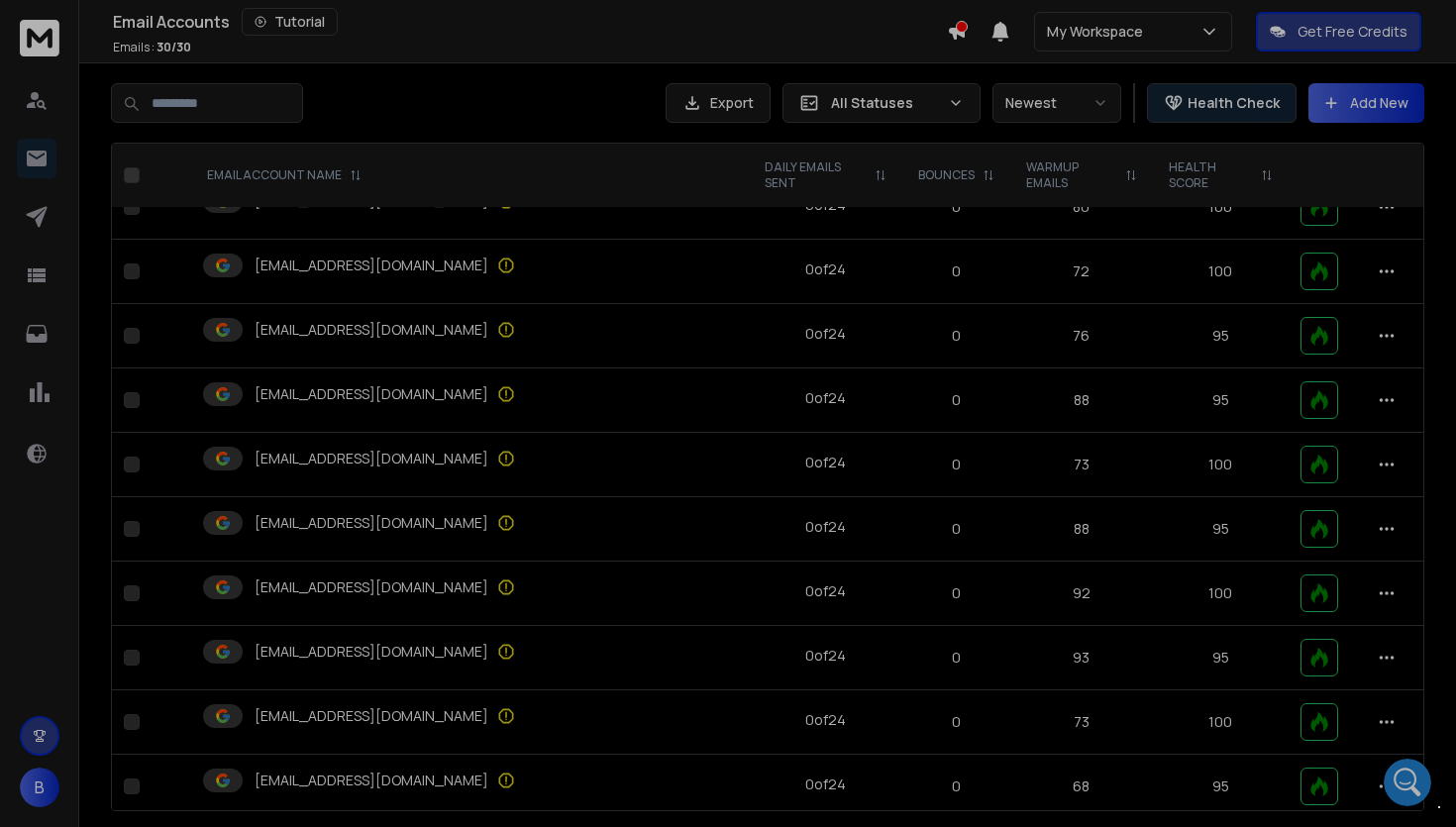
scroll to position [4, 0]
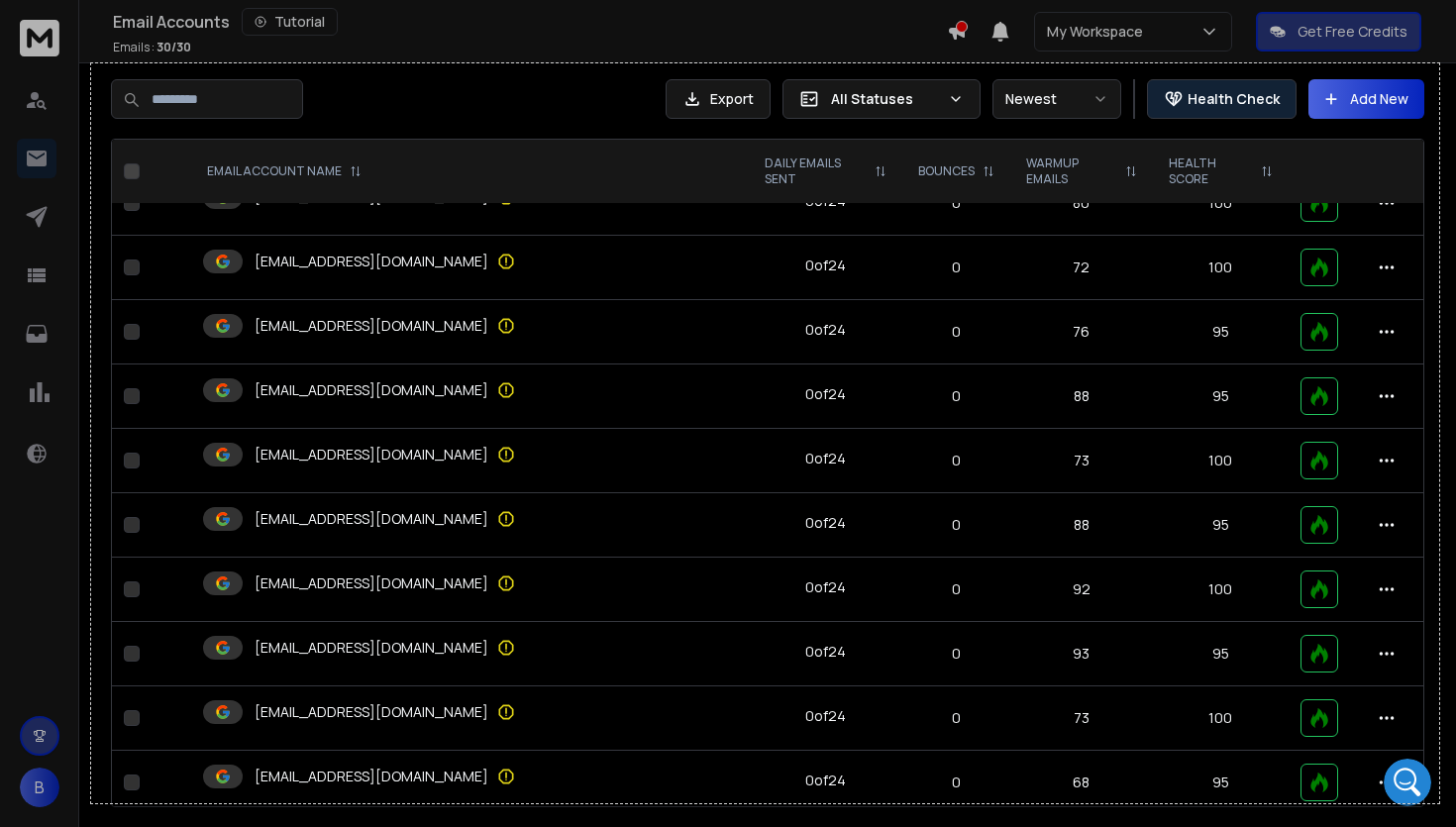
drag, startPoint x: 1439, startPoint y: 807, endPoint x: 92, endPoint y: 64, distance: 1538.3
click at [92, 64] on div "1361 X 747" at bounding box center [728, 412] width 1456 height 831
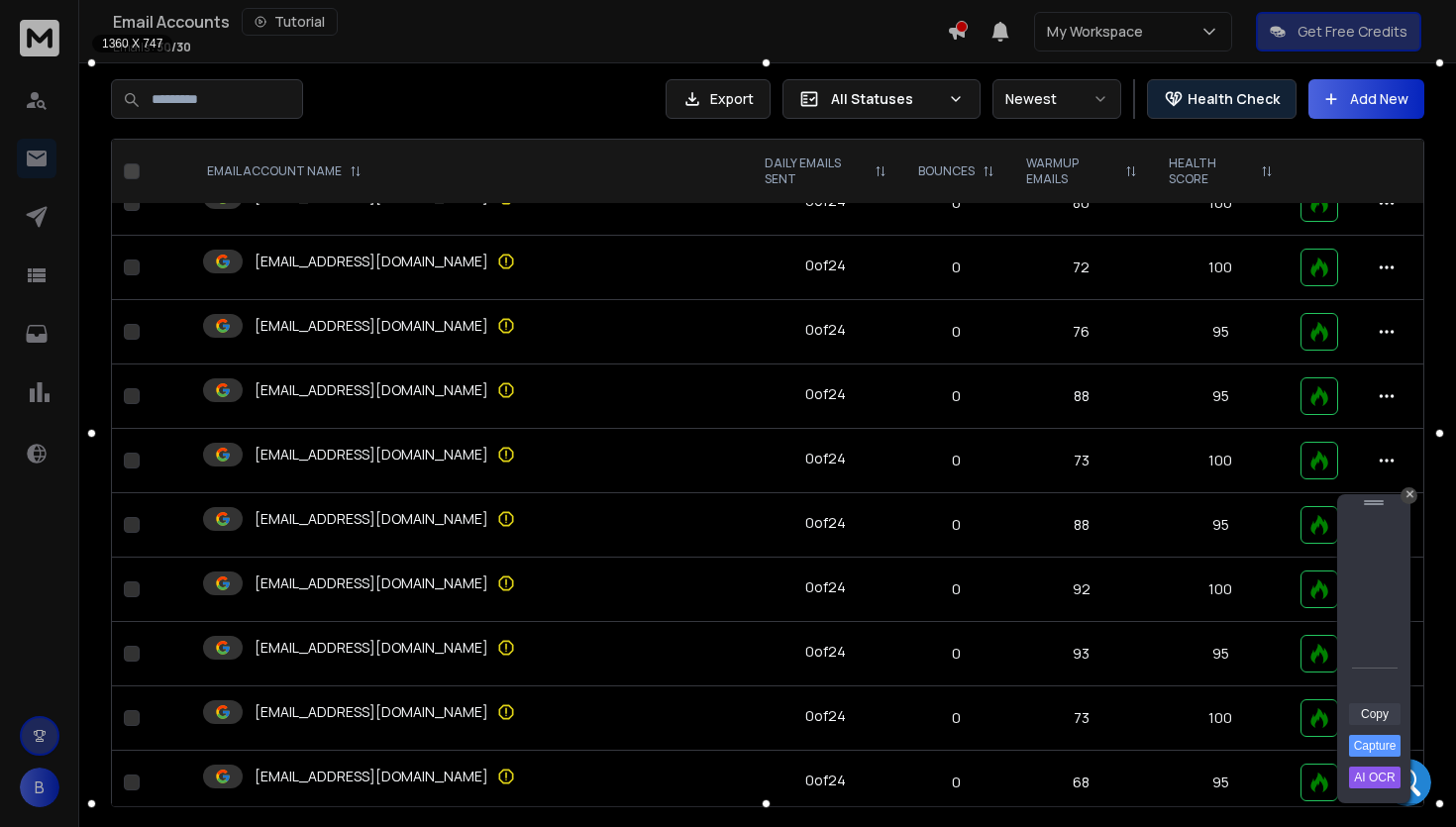
click at [1378, 717] on link "Copy" at bounding box center [1375, 714] width 52 height 22
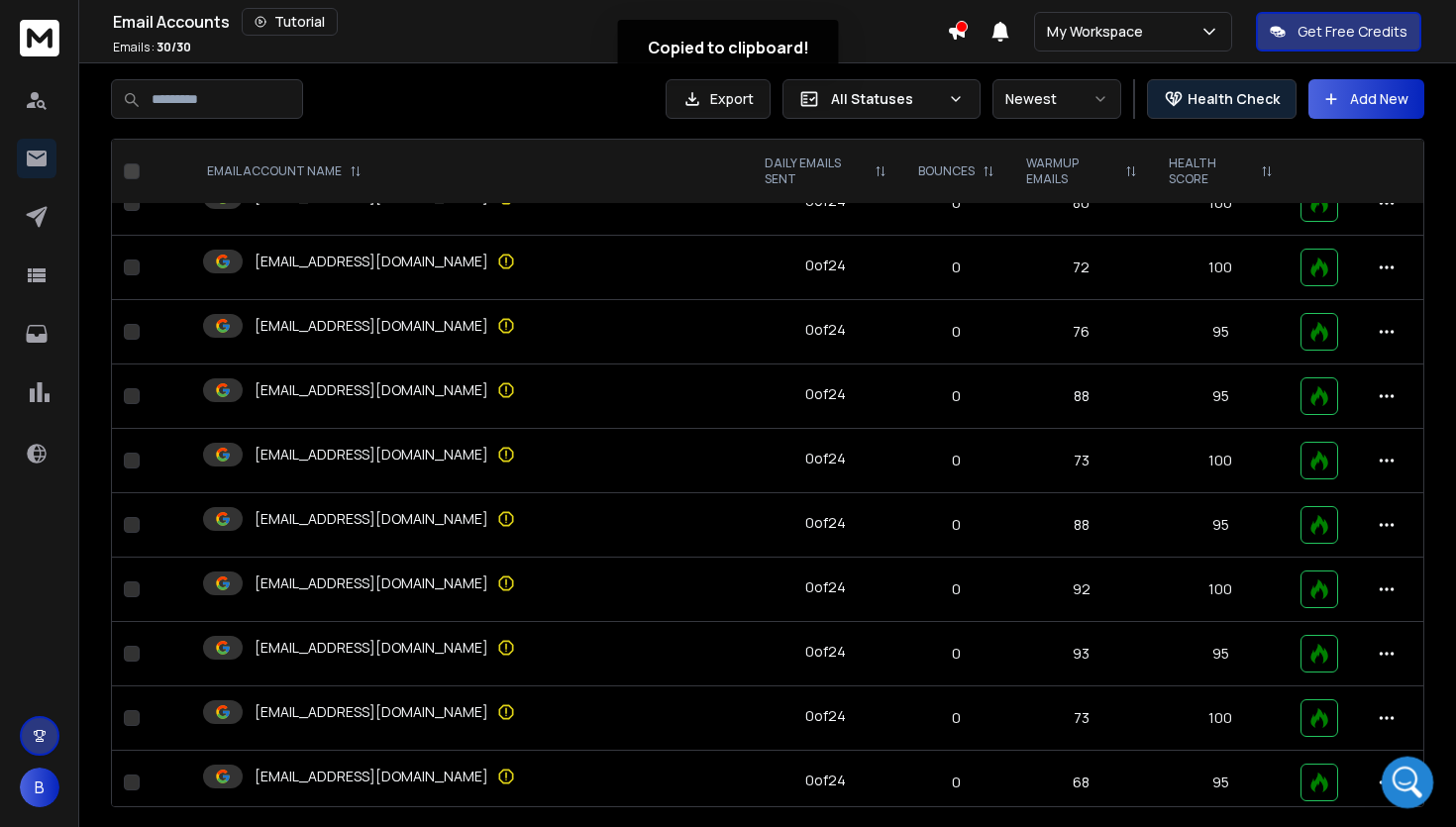
click at [1397, 775] on icon "Open Intercom Messenger" at bounding box center [1404, 779] width 33 height 33
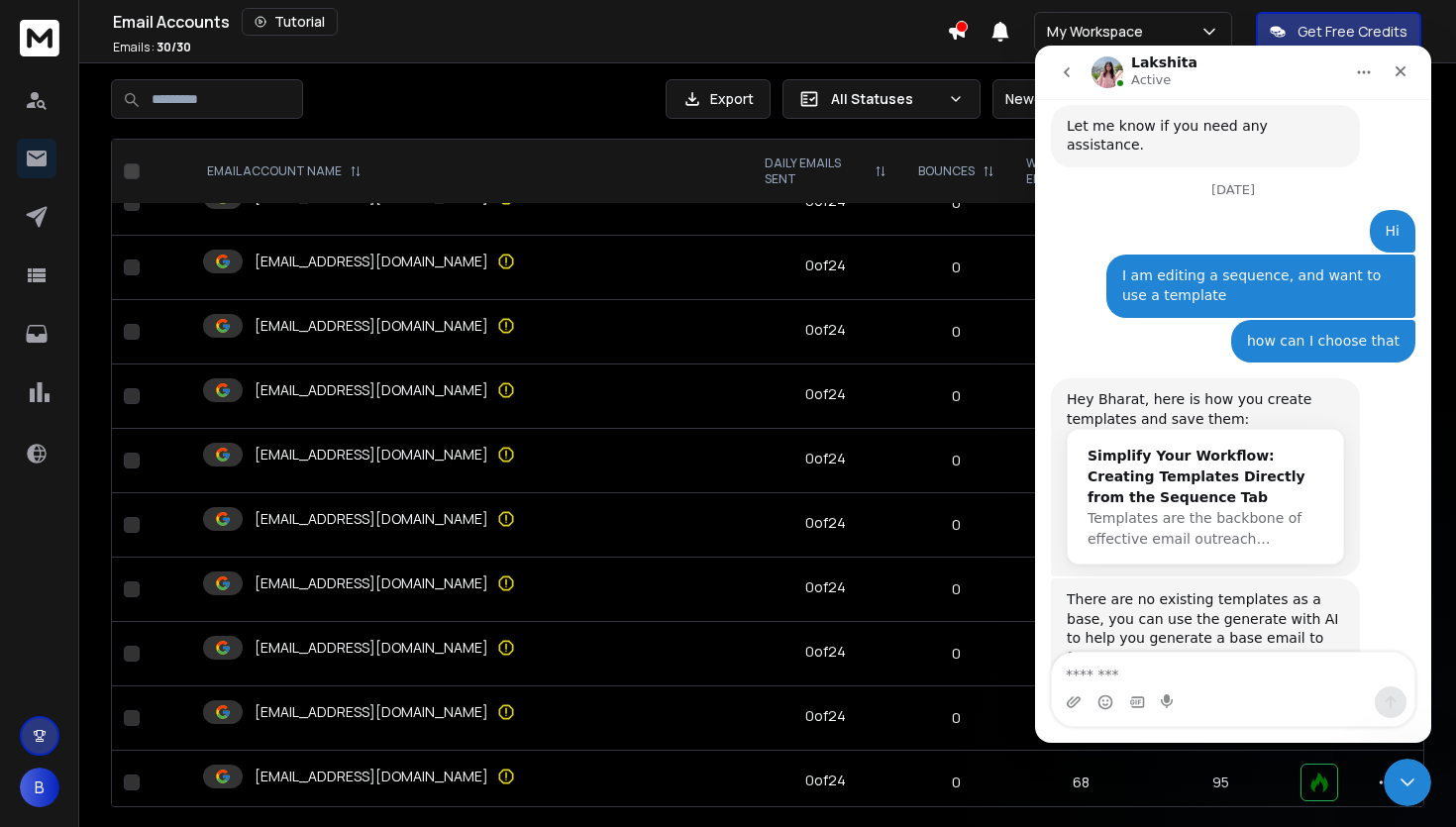
click at [1226, 674] on textarea "Message…" at bounding box center [1232, 670] width 363 height 34
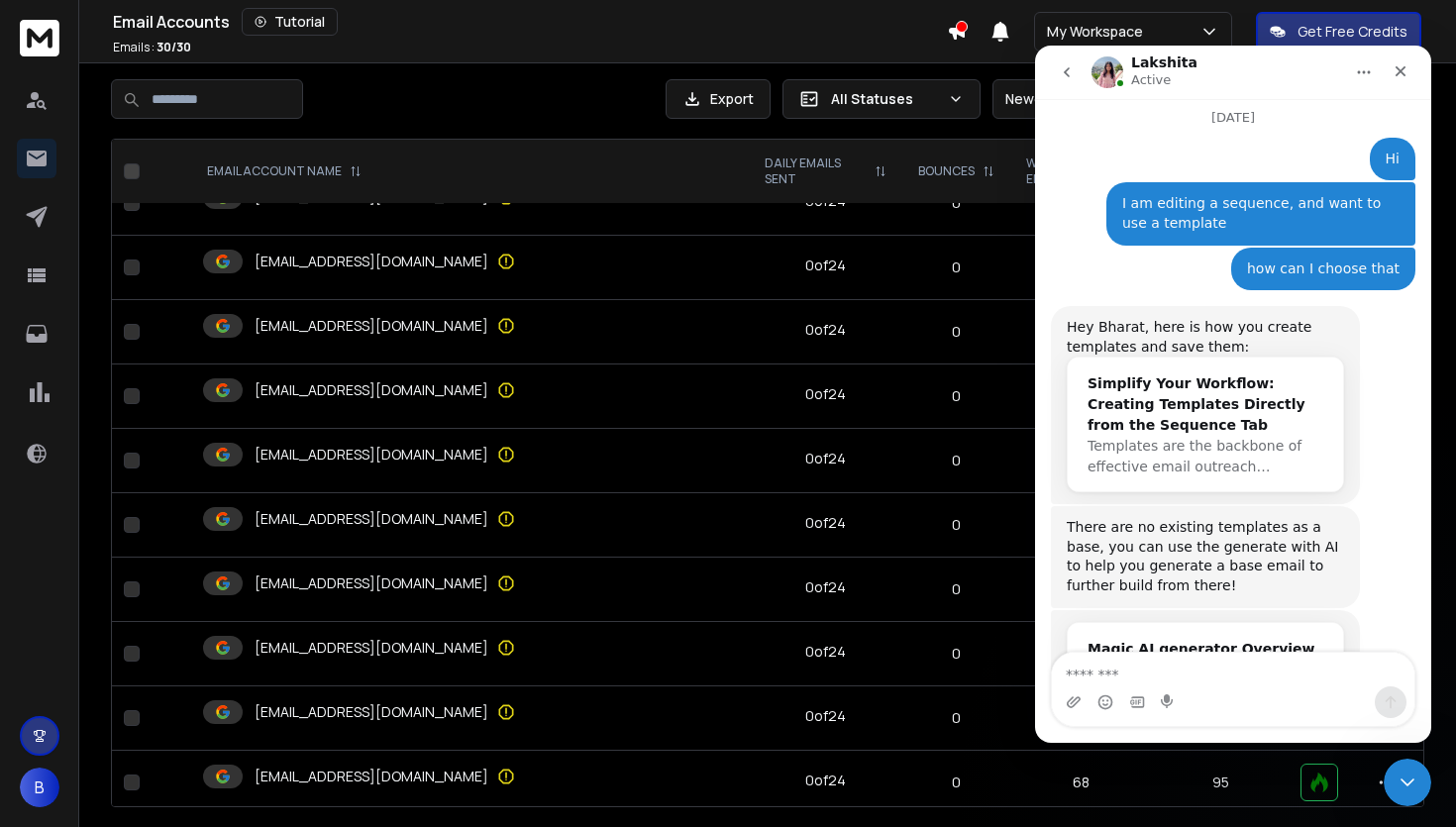
scroll to position [24893, 0]
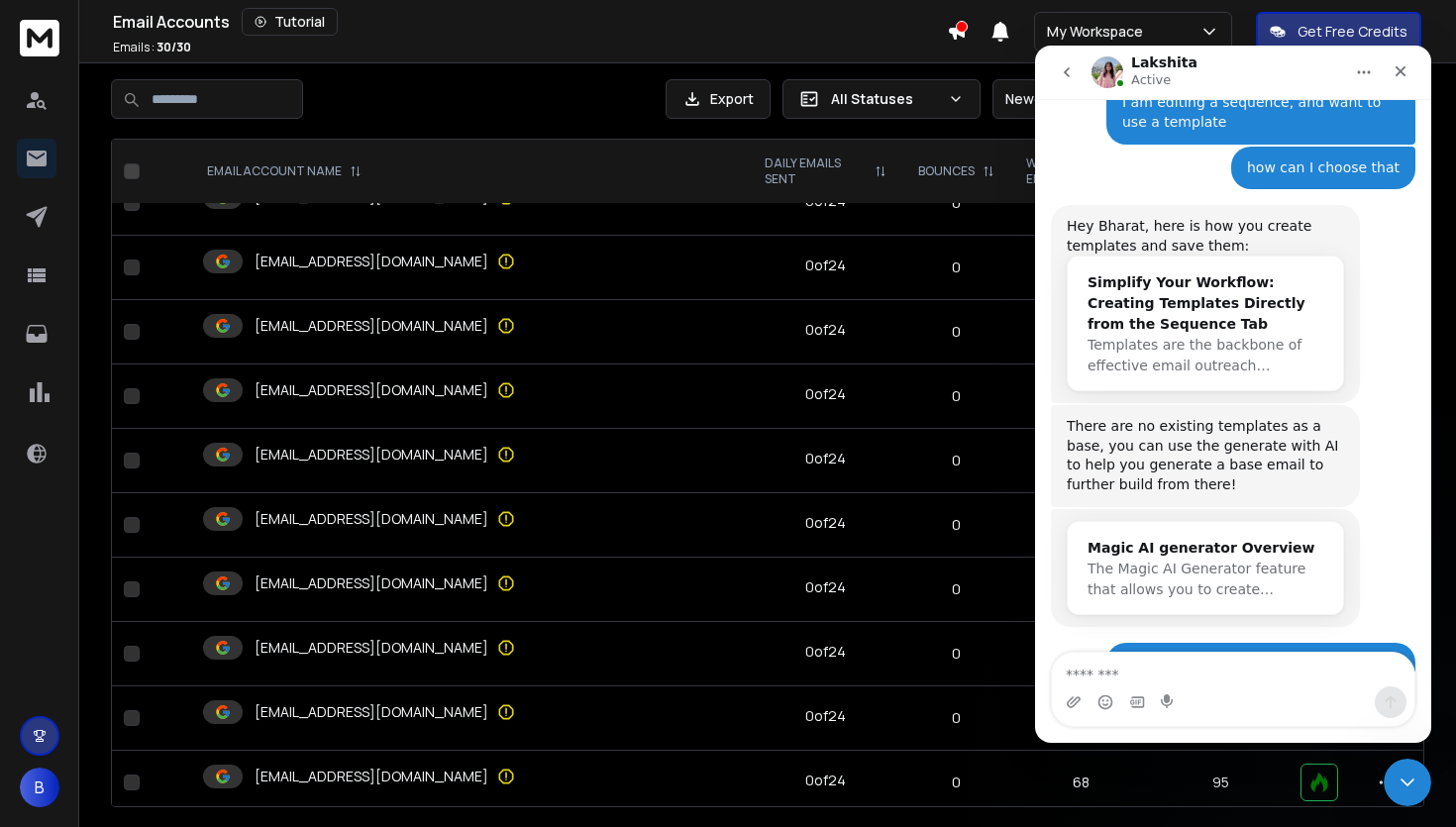
click at [1181, 679] on textarea "Message…" at bounding box center [1232, 670] width 363 height 34
type textarea "*********"
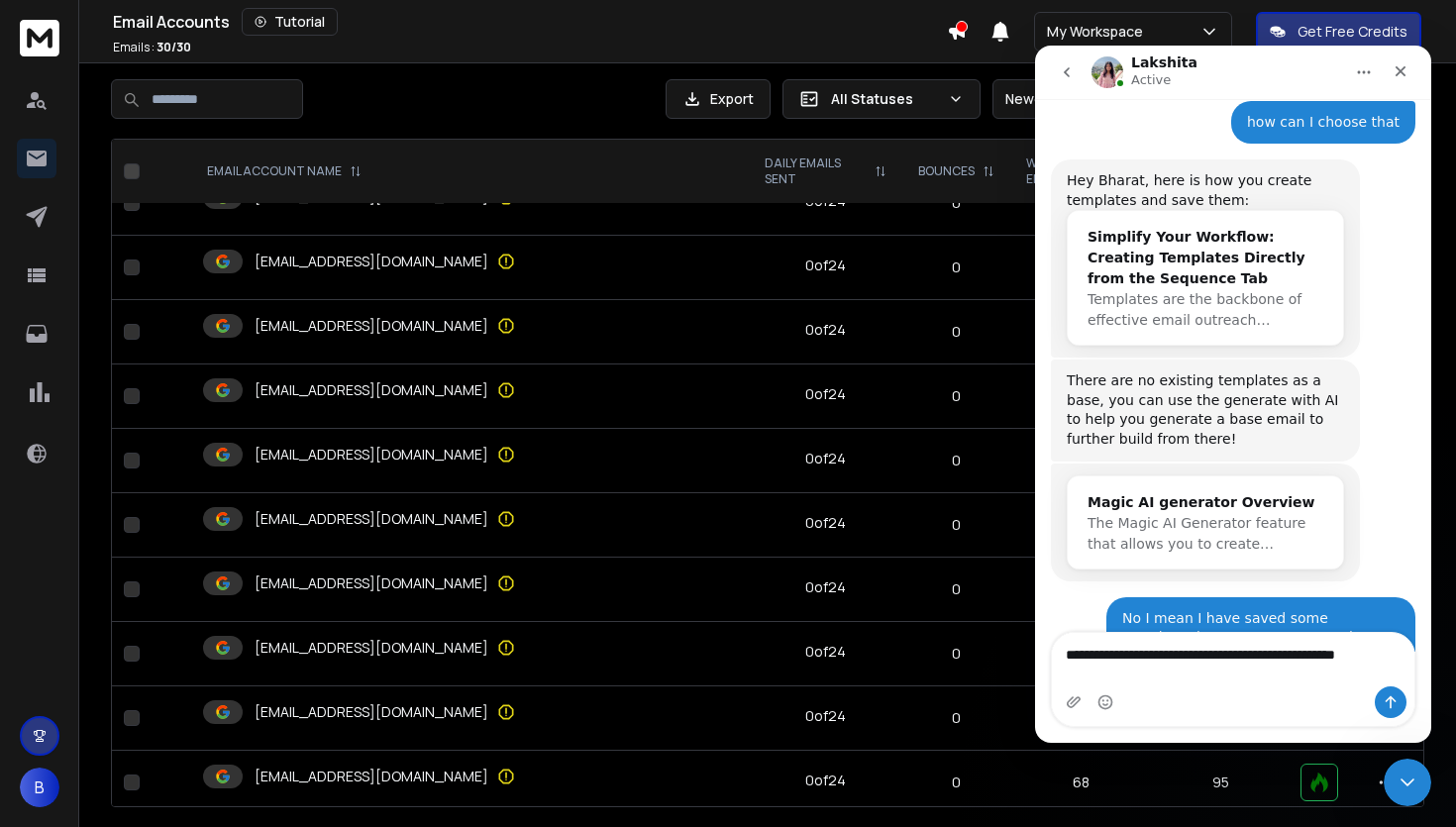
scroll to position [24959, 0]
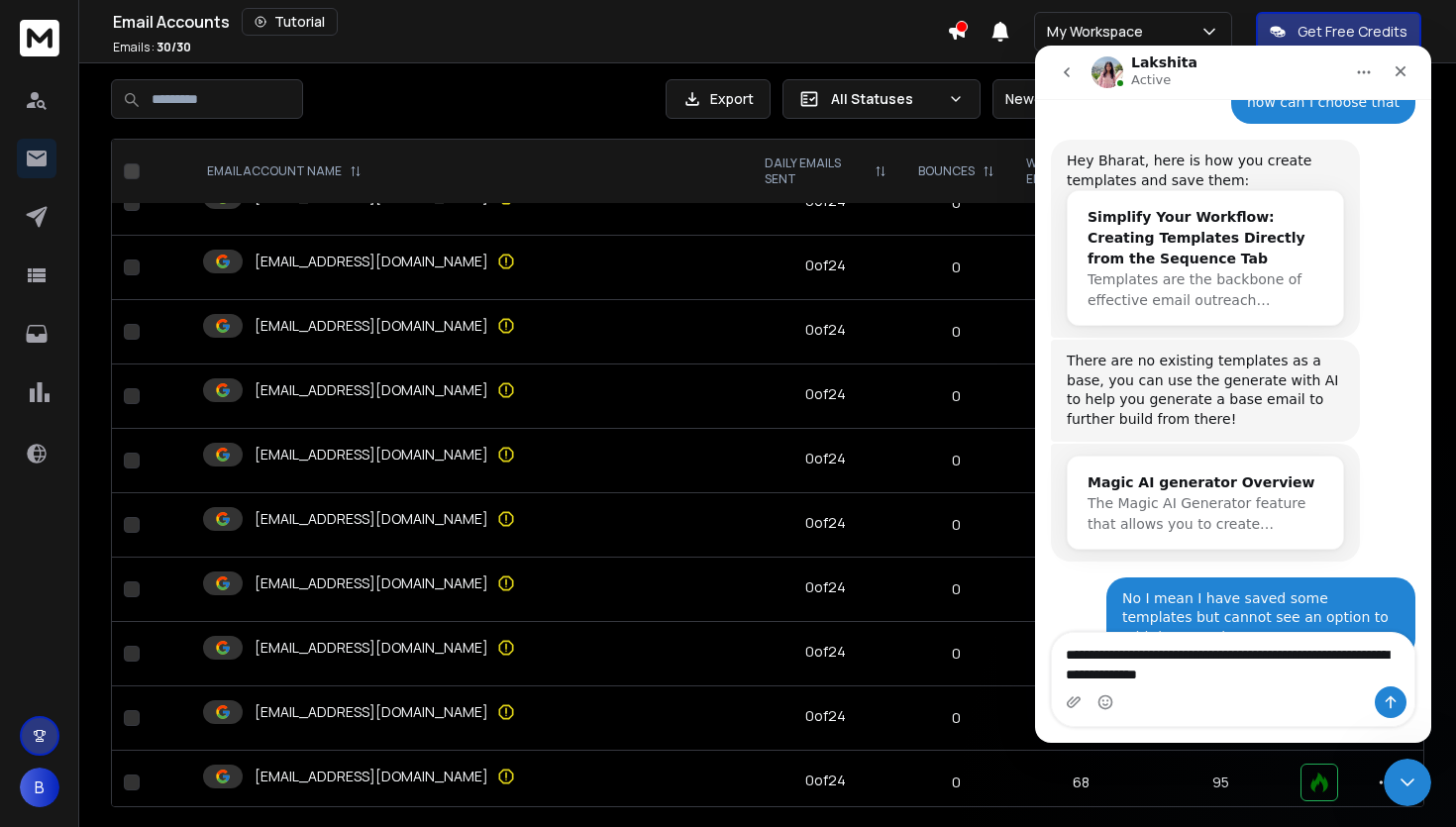
type textarea "**********"
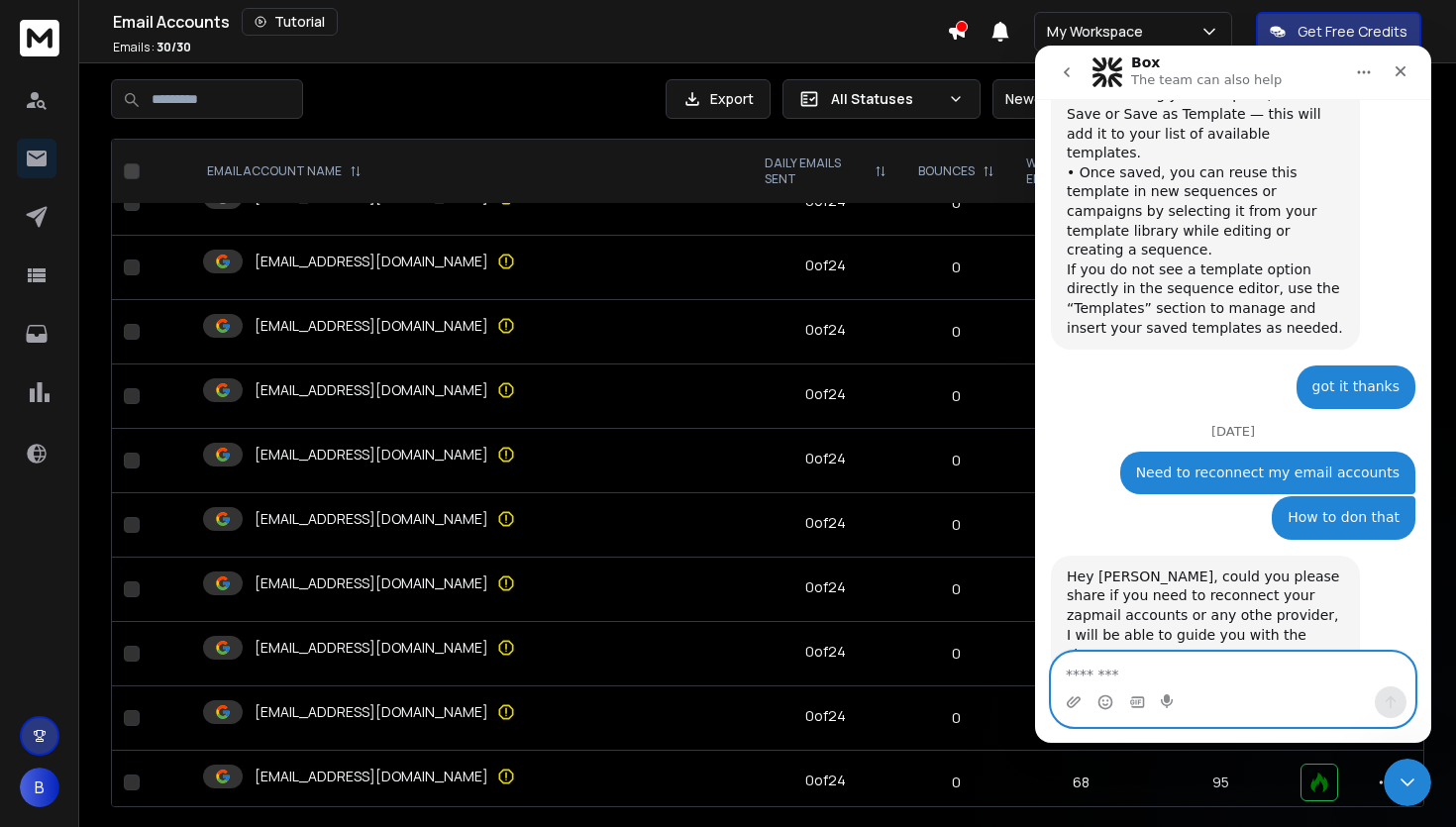
scroll to position [25891, 0]
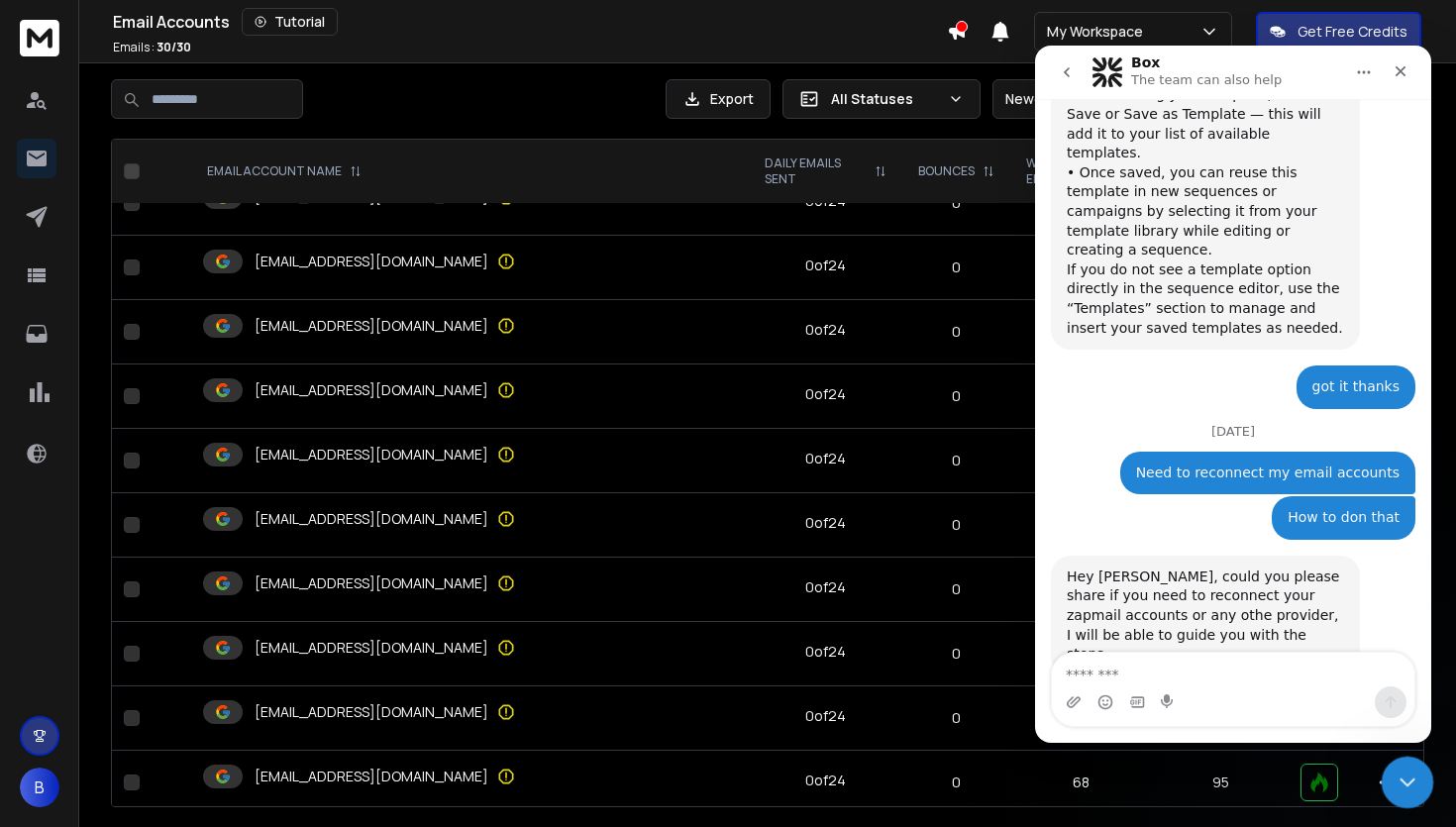
click at [1394, 771] on icon "Close Intercom Messenger" at bounding box center [1404, 779] width 24 height 24
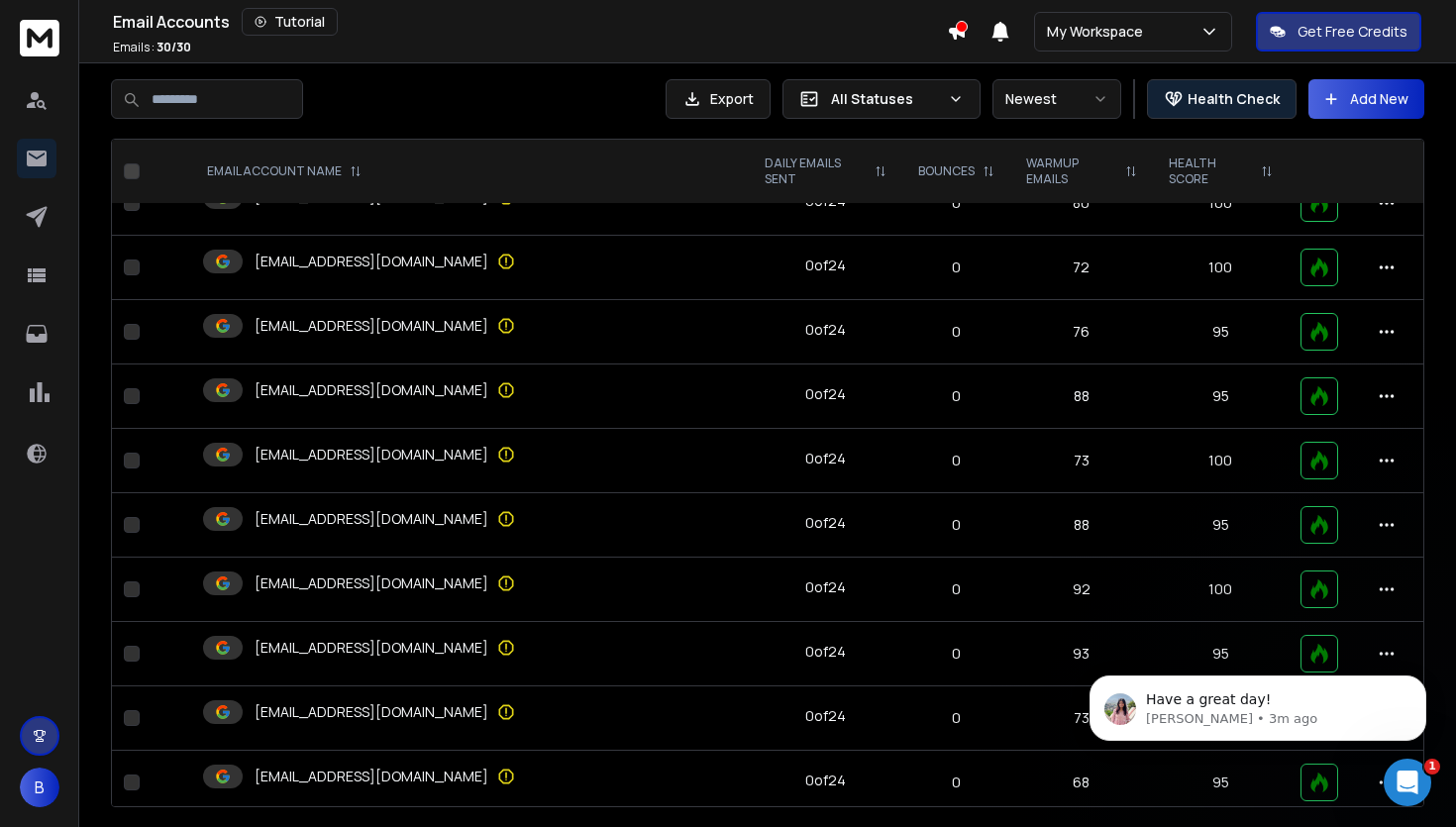
scroll to position [0, 0]
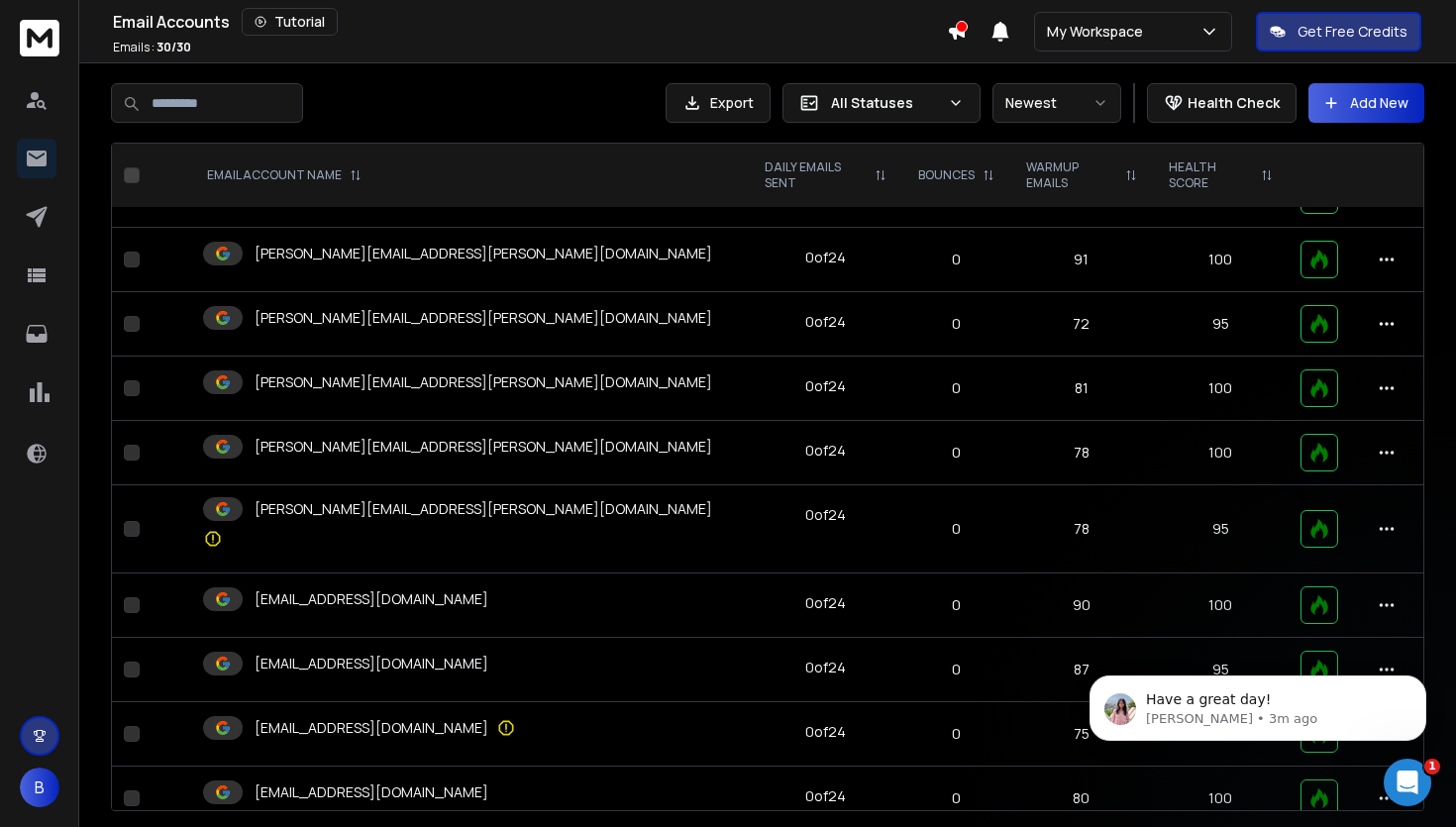
scroll to position [1344, 0]
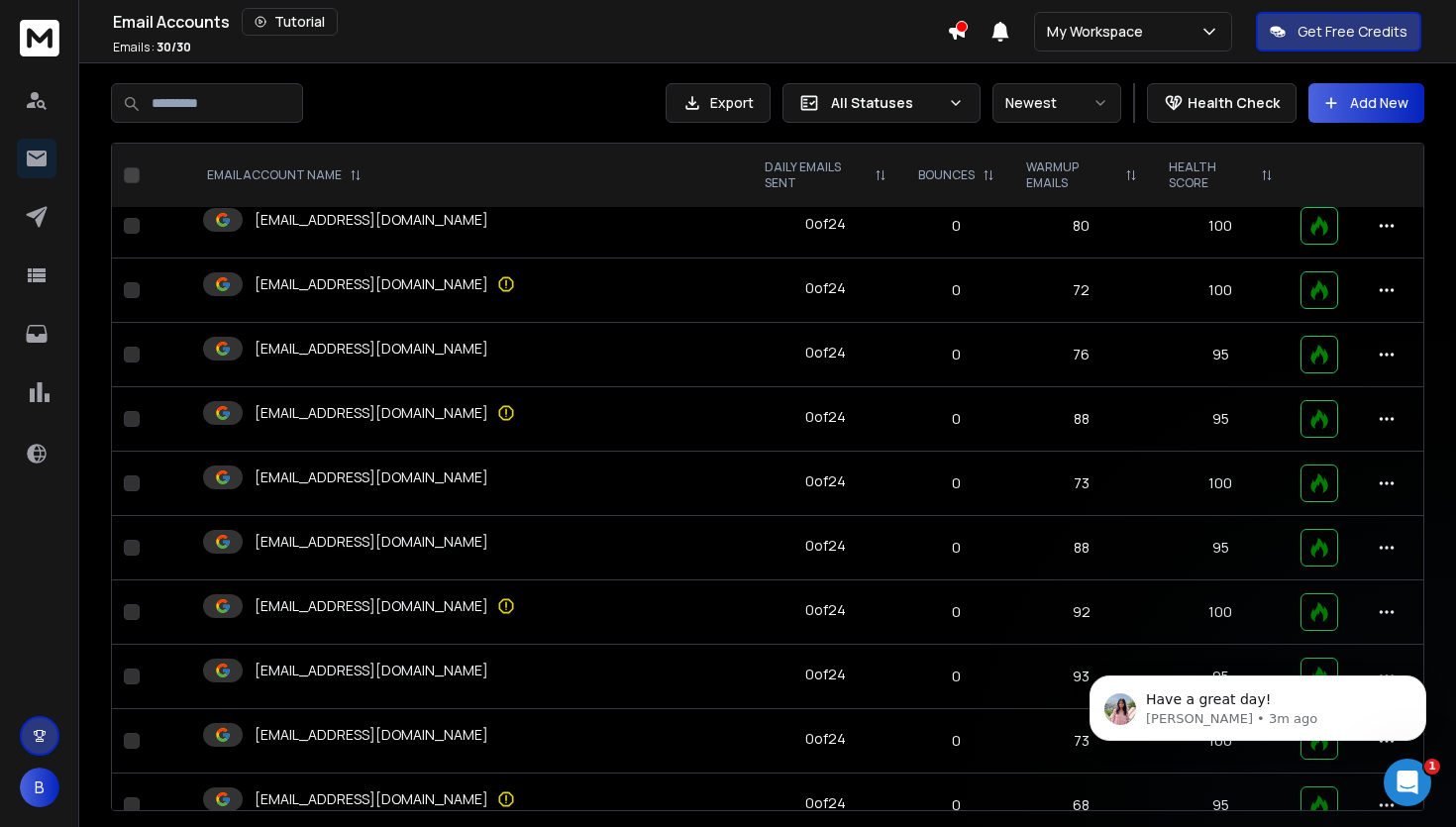
scroll to position [1344, 0]
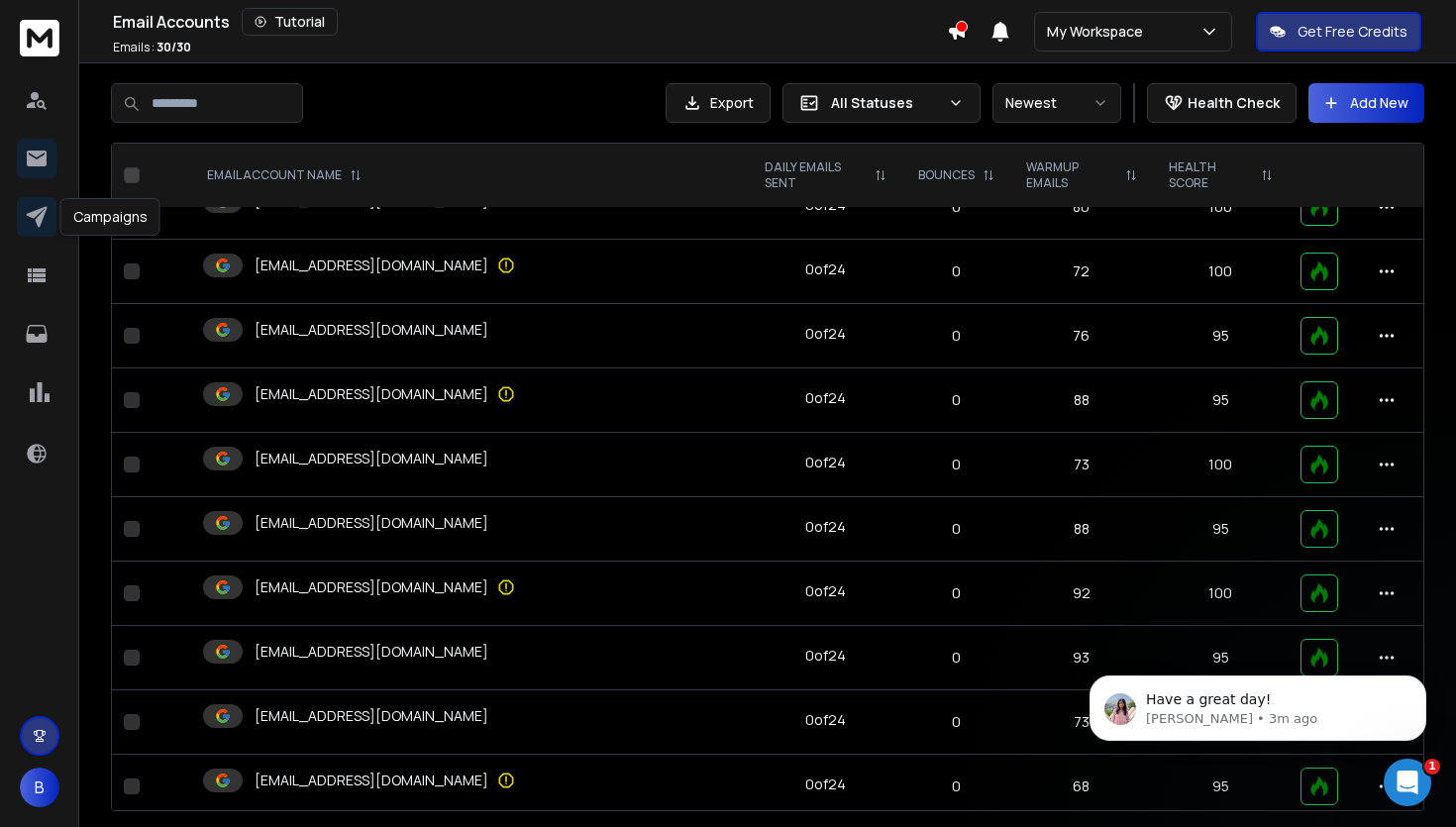
click at [38, 218] on icon at bounding box center [36, 217] width 21 height 21
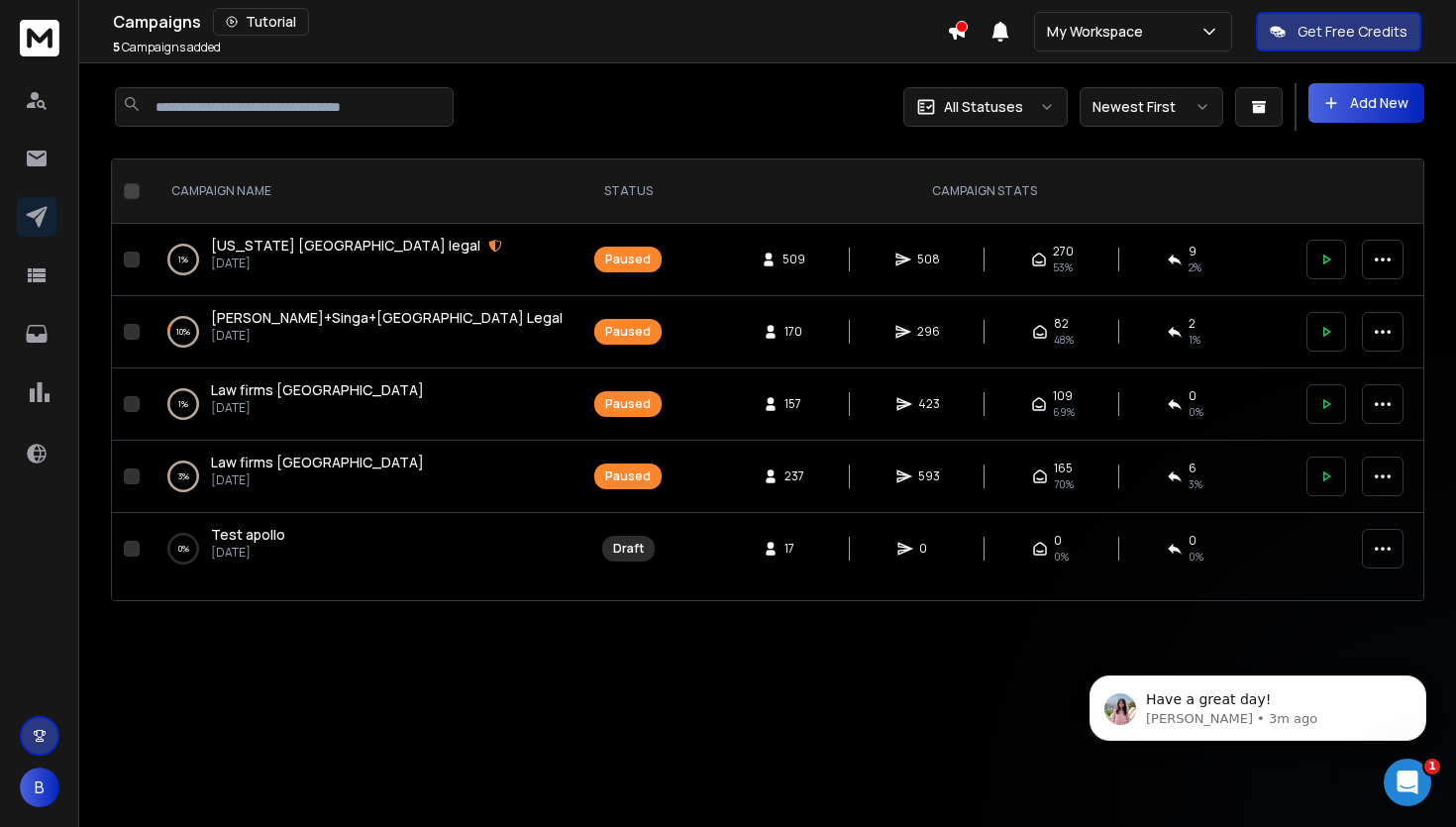
click at [316, 317] on span "[PERSON_NAME]+Singa+[GEOGRAPHIC_DATA] Legal" at bounding box center [387, 317] width 352 height 19
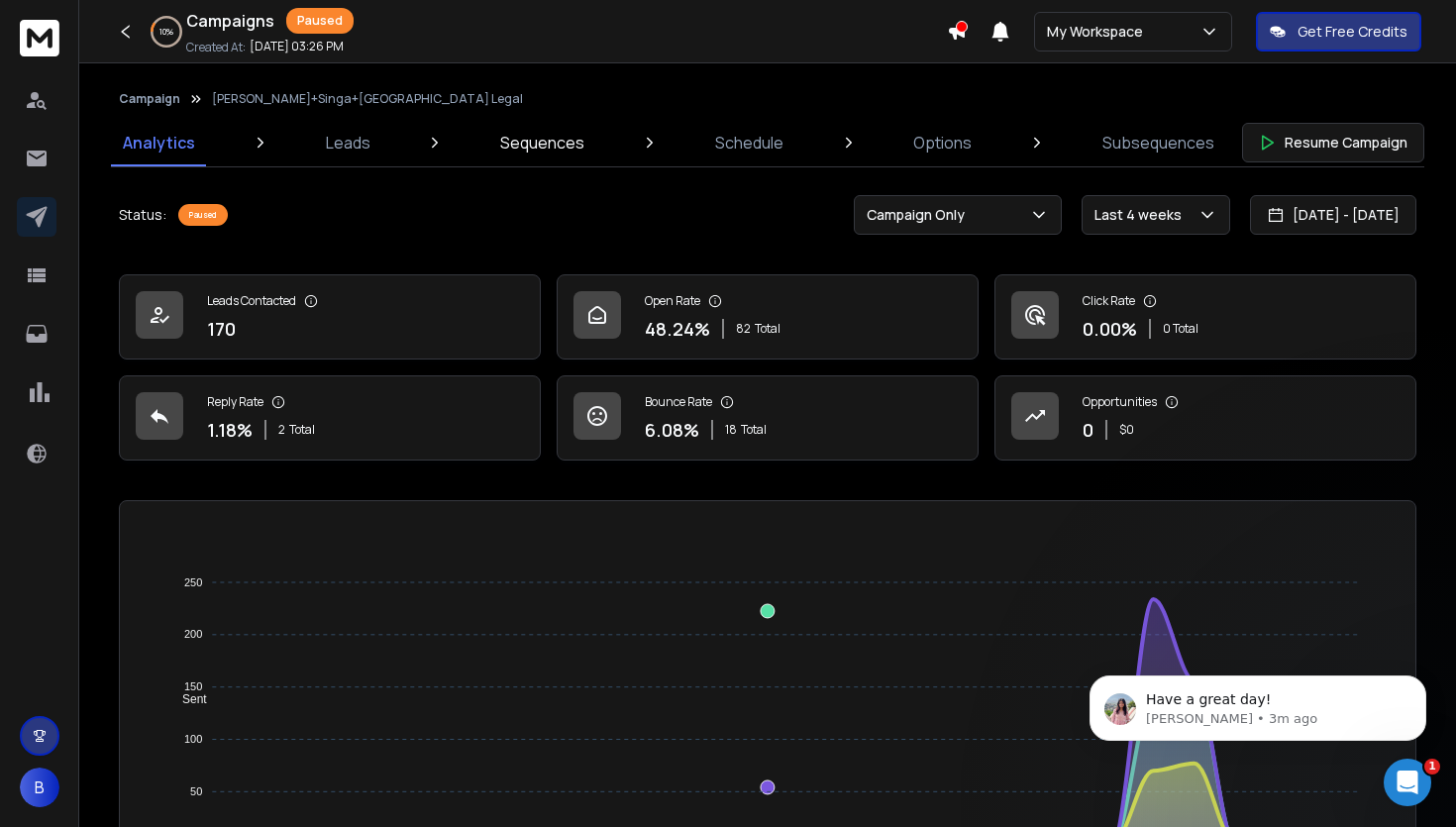
click at [564, 143] on p "Sequences" at bounding box center [542, 143] width 84 height 24
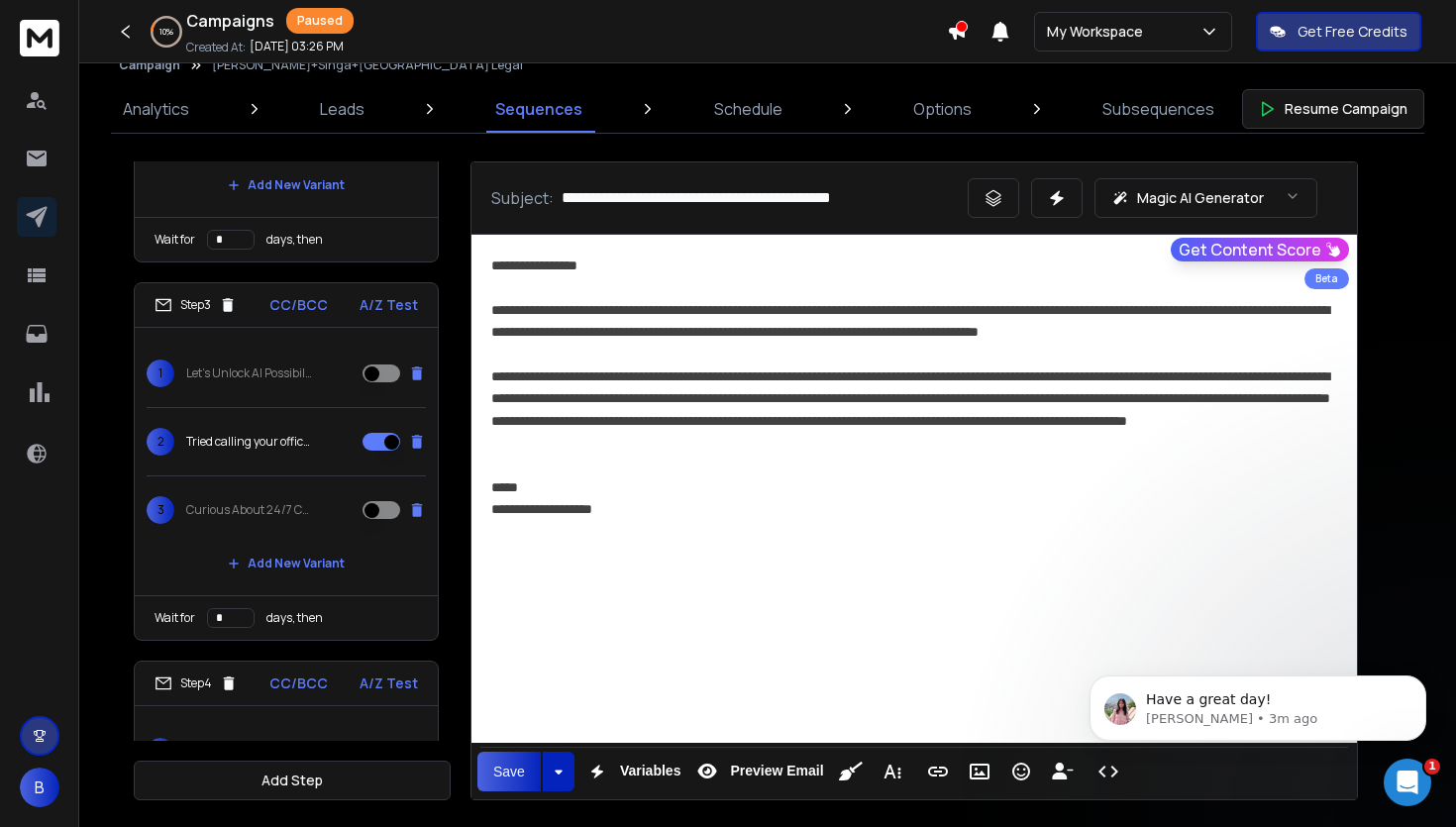
scroll to position [1343, 0]
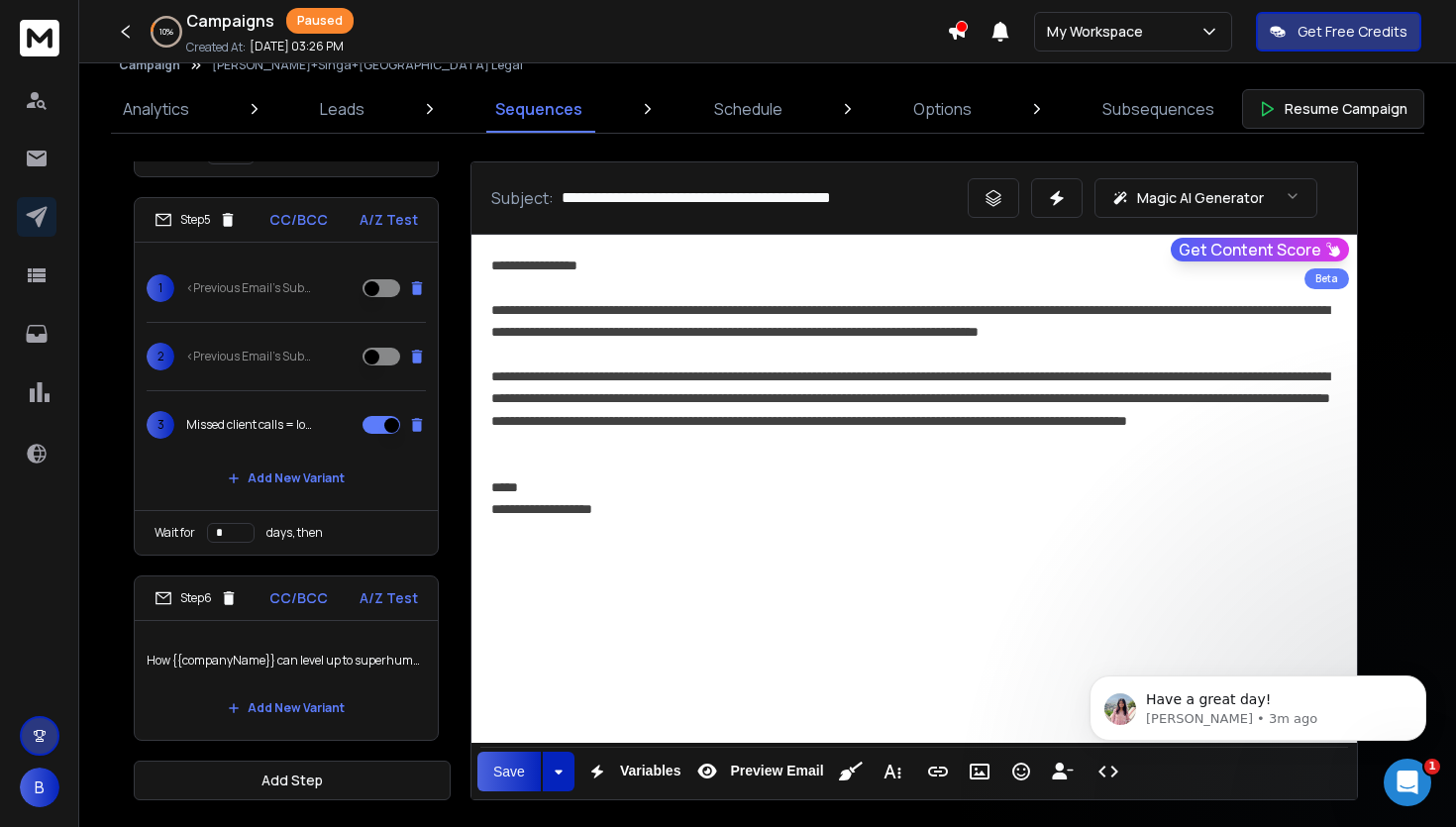
click at [327, 671] on p "How {{companyName}} can level up to superhuman response" at bounding box center [285, 661] width 279 height 56
type input "**********"
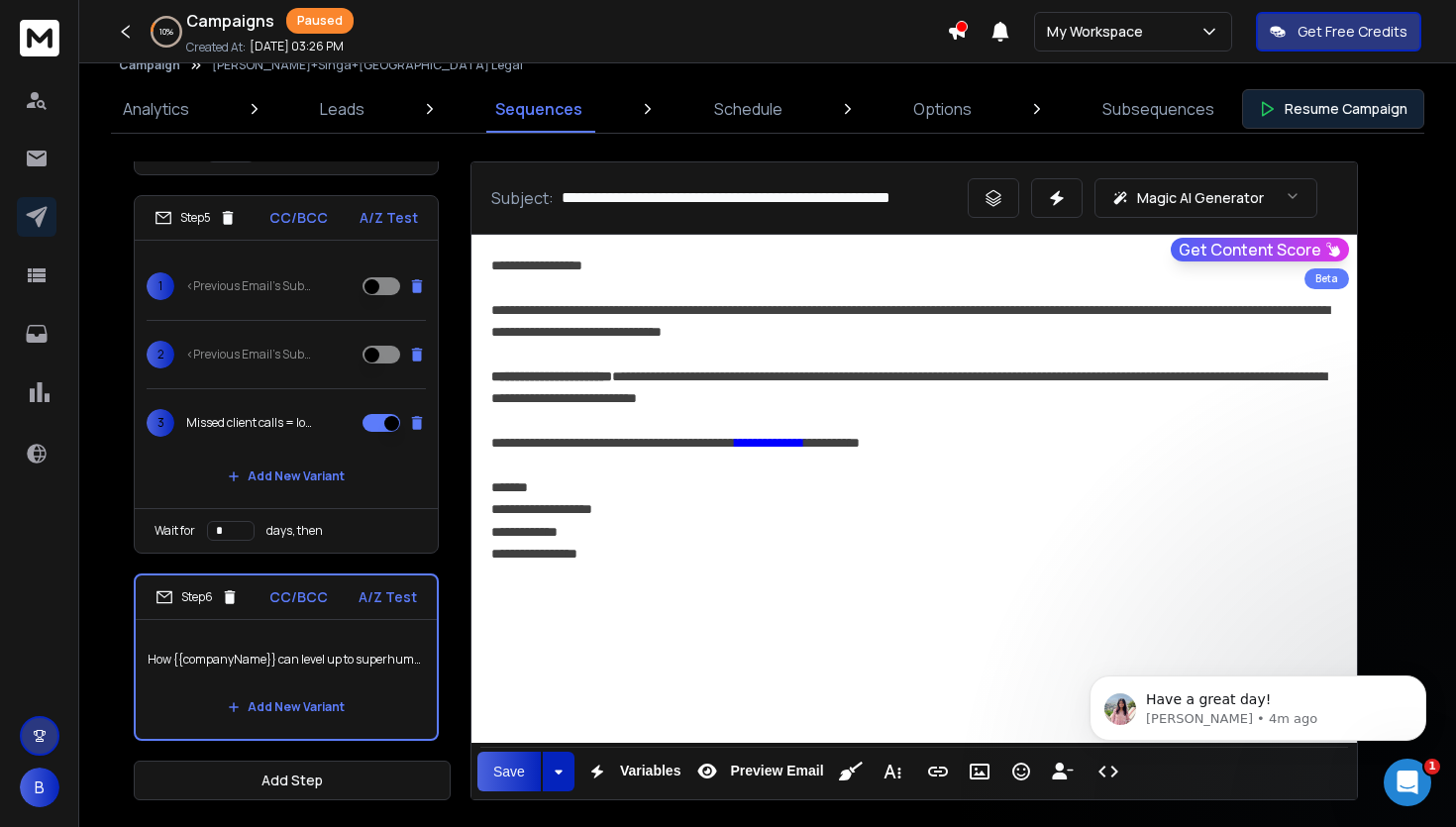
click at [1305, 116] on button "Resume Campaign" at bounding box center [1333, 109] width 182 height 40
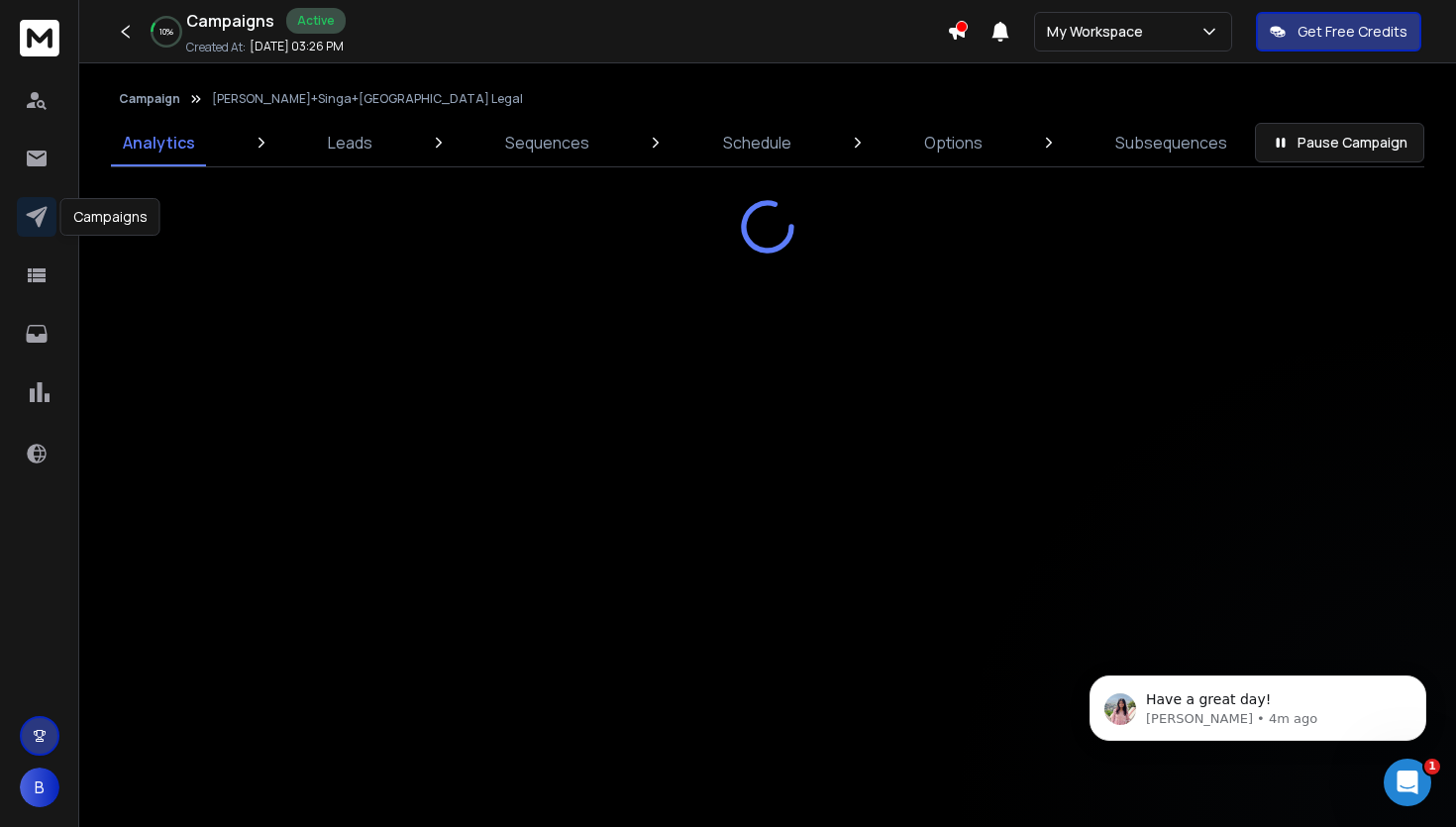
click at [33, 218] on icon at bounding box center [36, 217] width 21 height 21
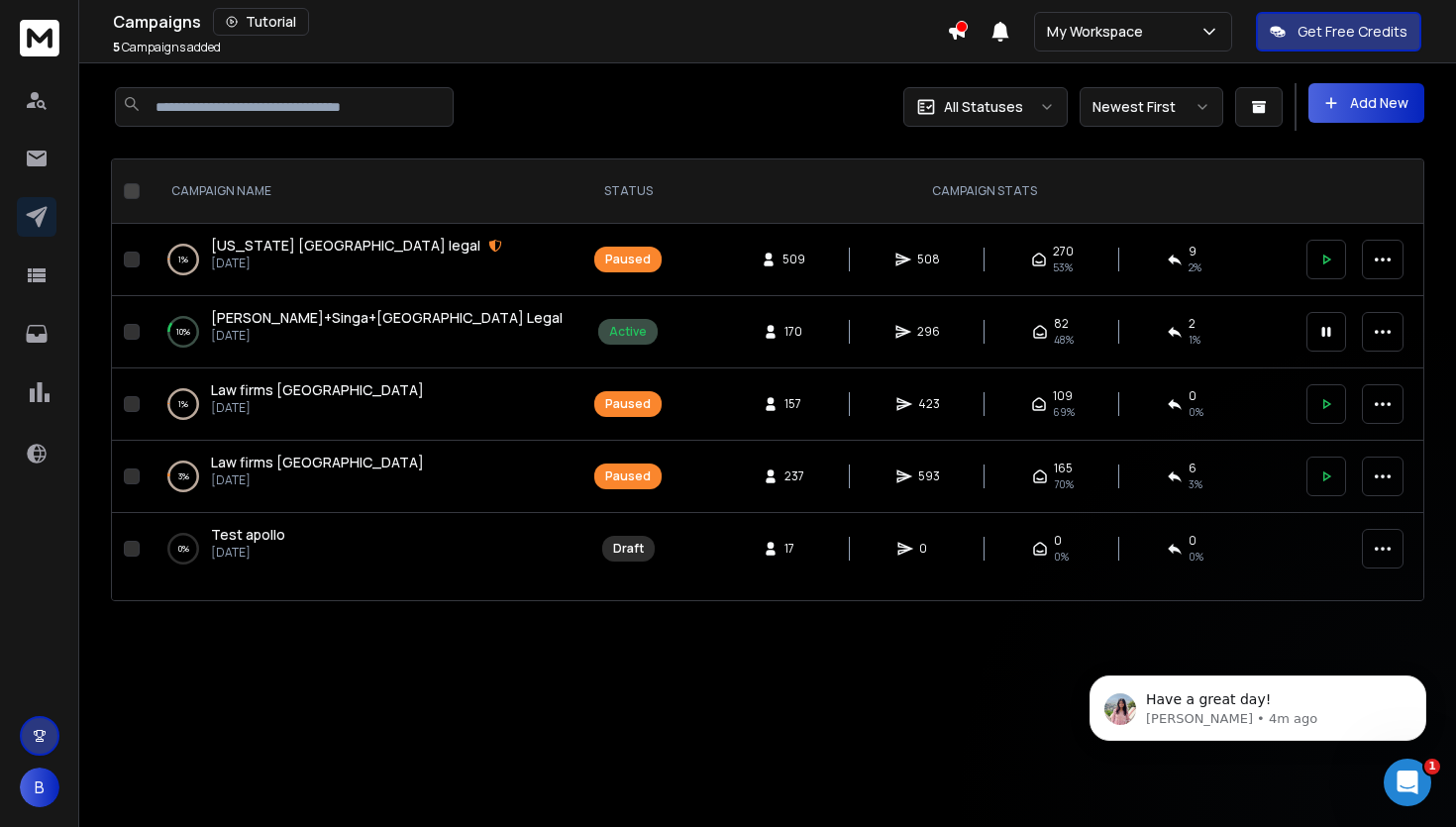
click at [1322, 259] on icon at bounding box center [1326, 259] width 18 height 18
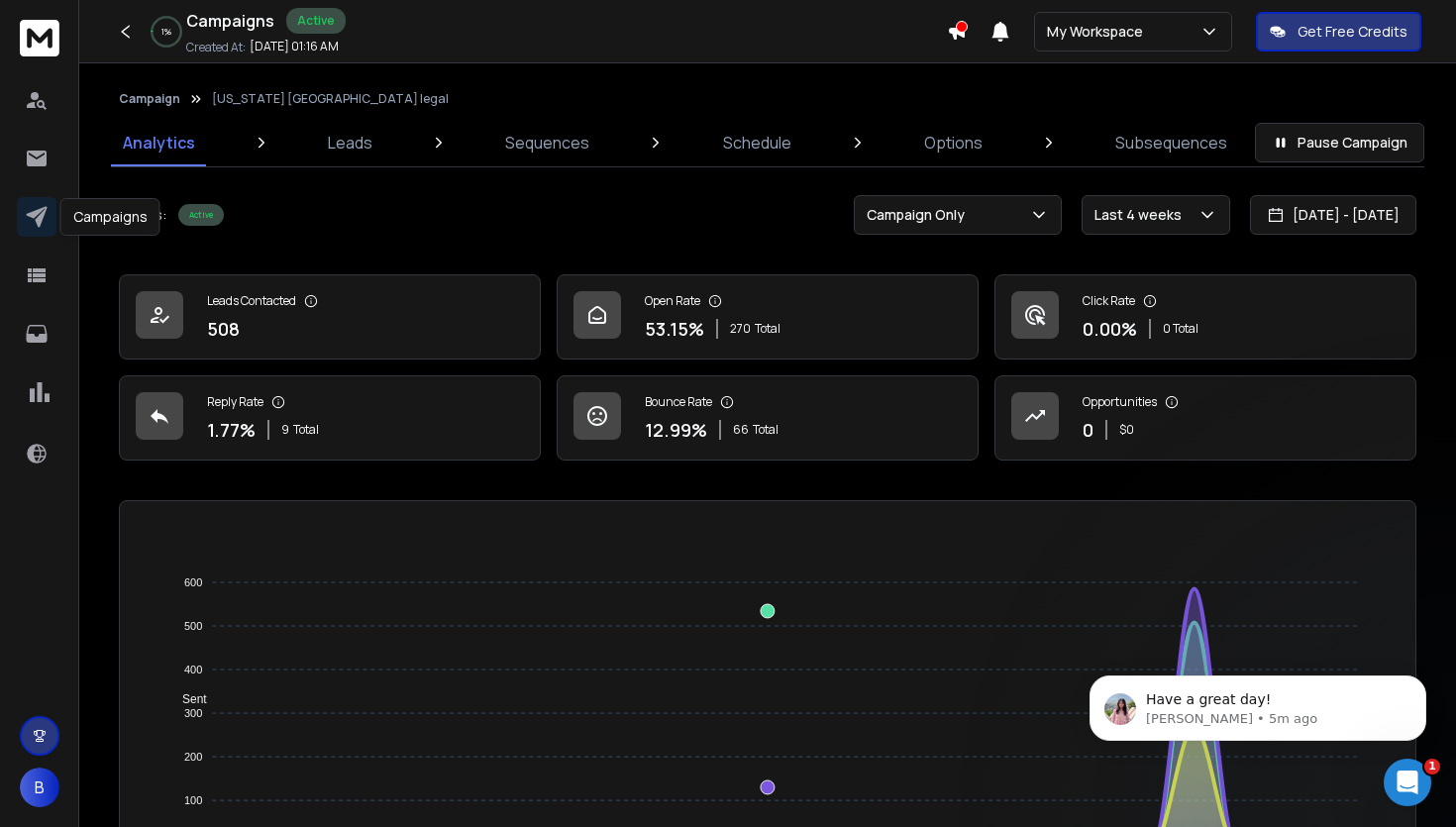
click at [28, 217] on icon at bounding box center [37, 217] width 24 height 24
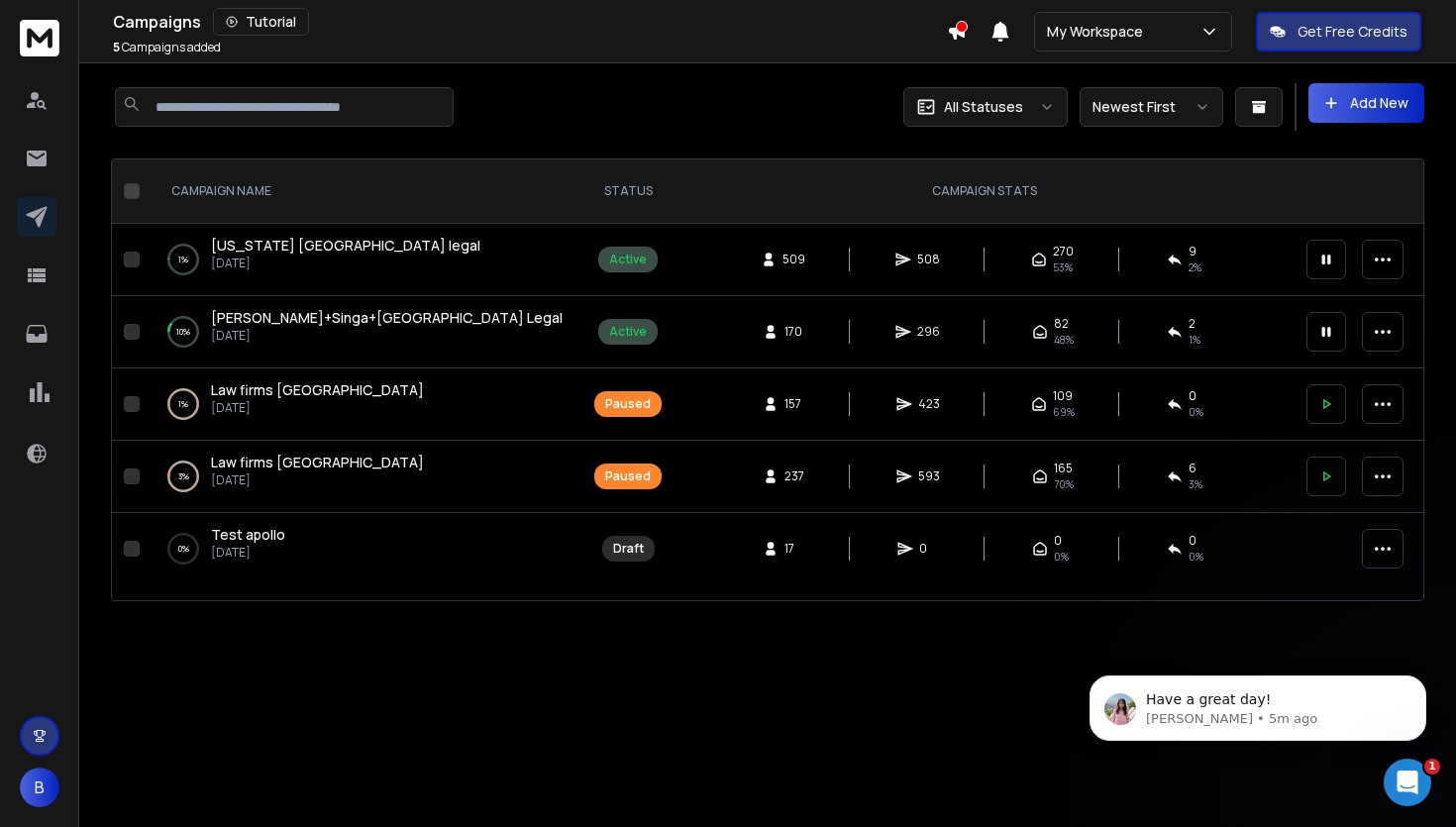
click at [247, 455] on span "Law firms [GEOGRAPHIC_DATA]" at bounding box center [317, 461] width 213 height 19
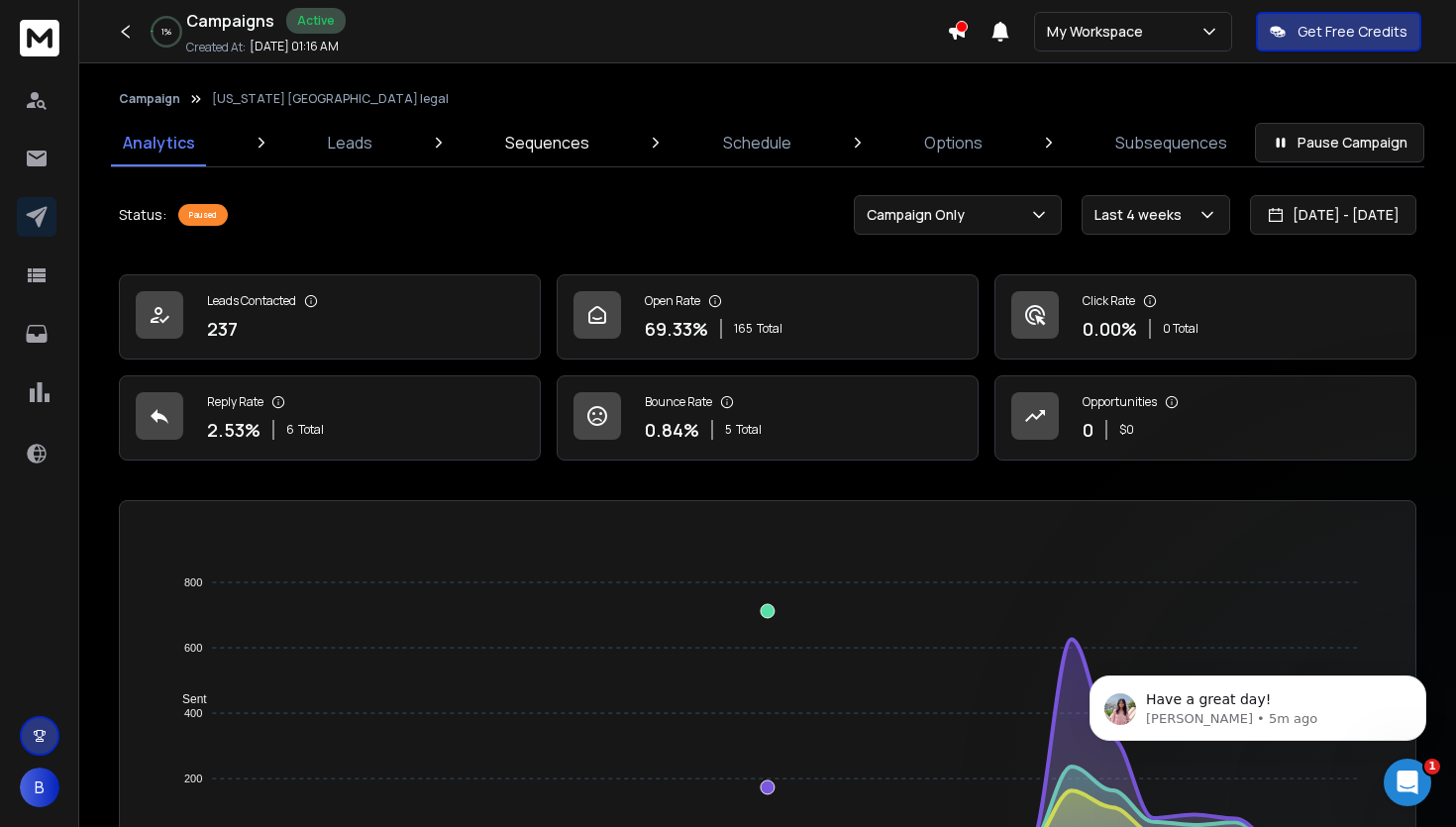
click at [553, 138] on p "Sequences" at bounding box center [547, 143] width 84 height 24
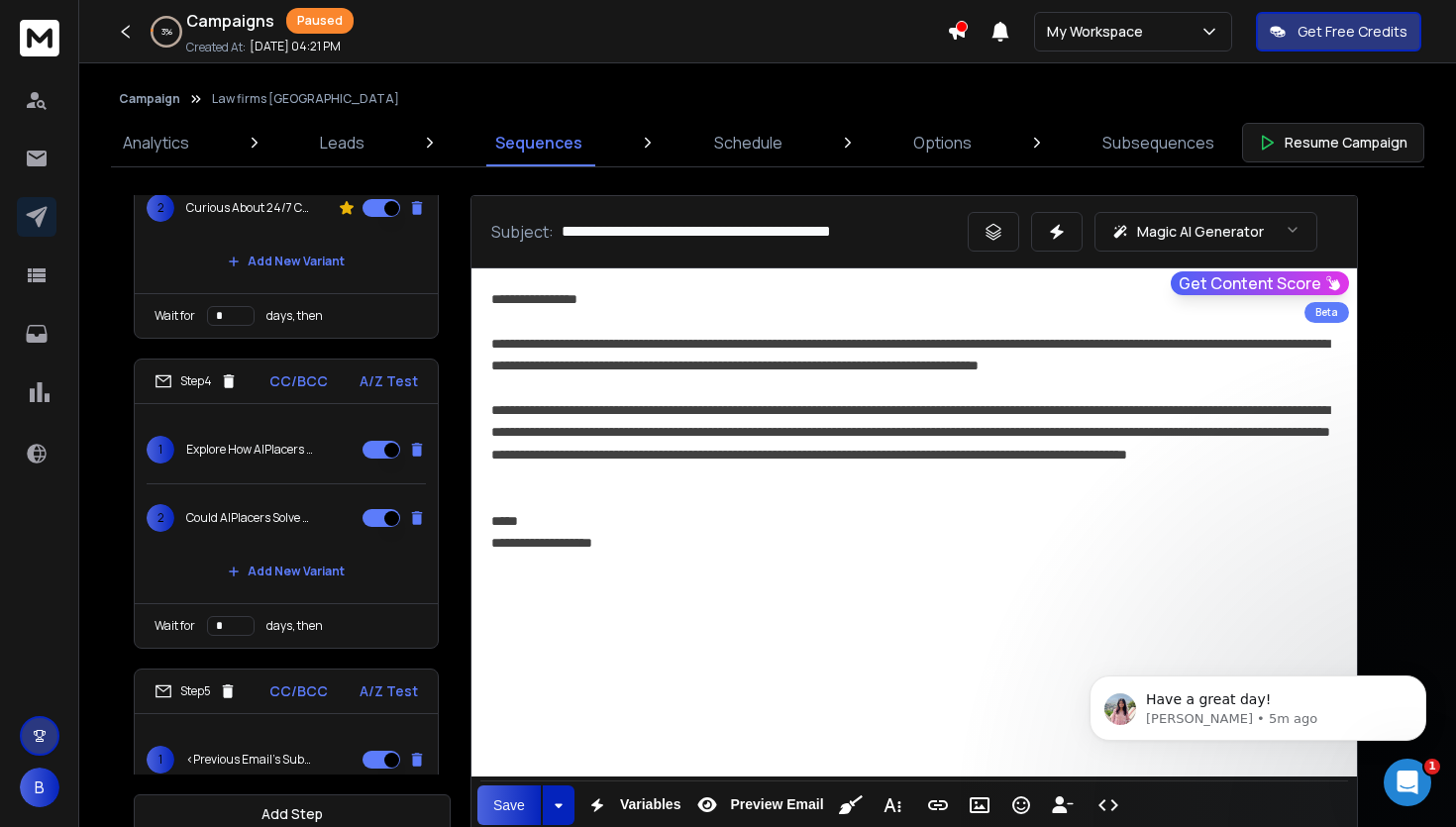
scroll to position [778, 0]
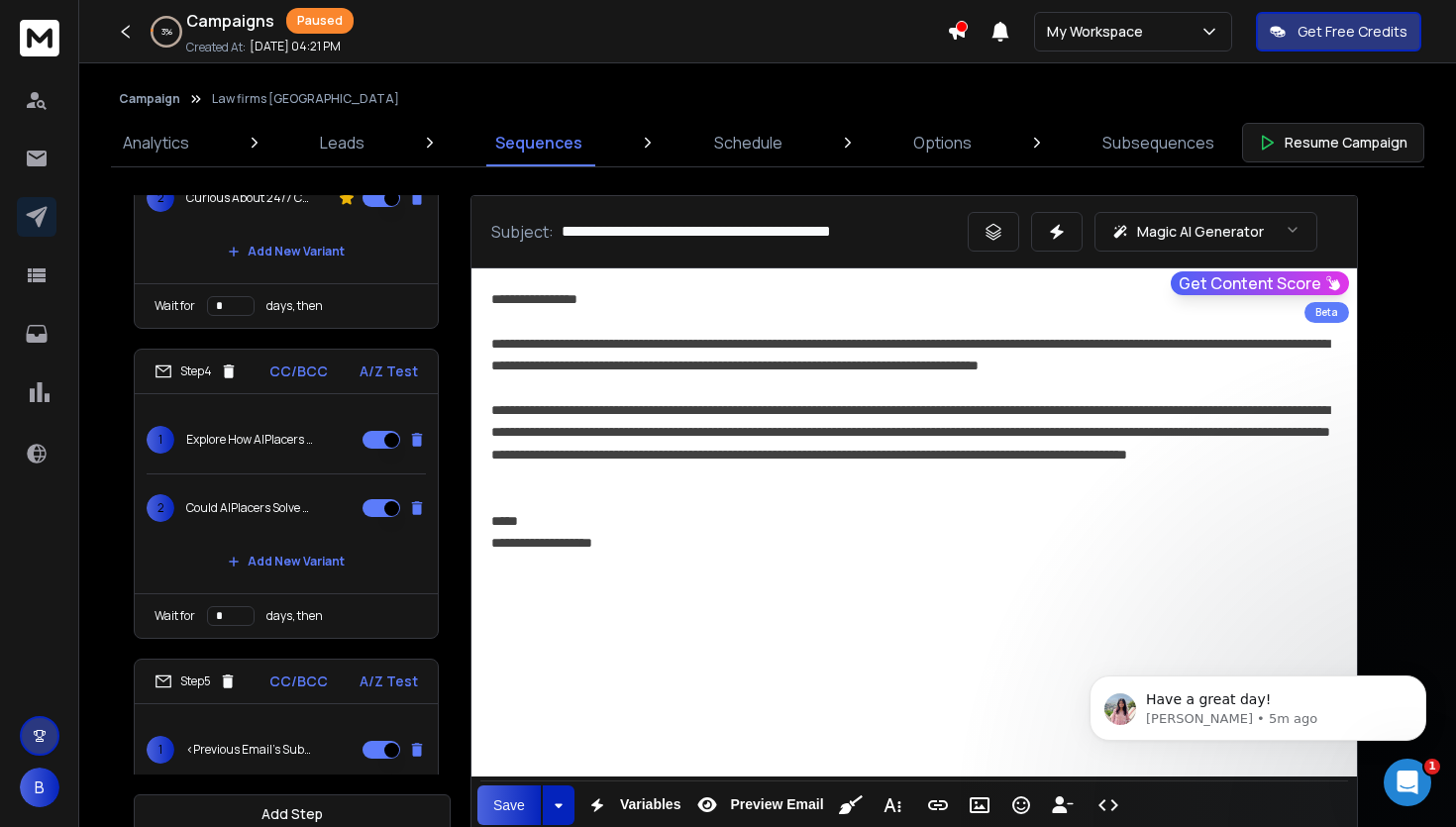
click at [386, 507] on button "button" at bounding box center [382, 508] width 38 height 18
type input "**********"
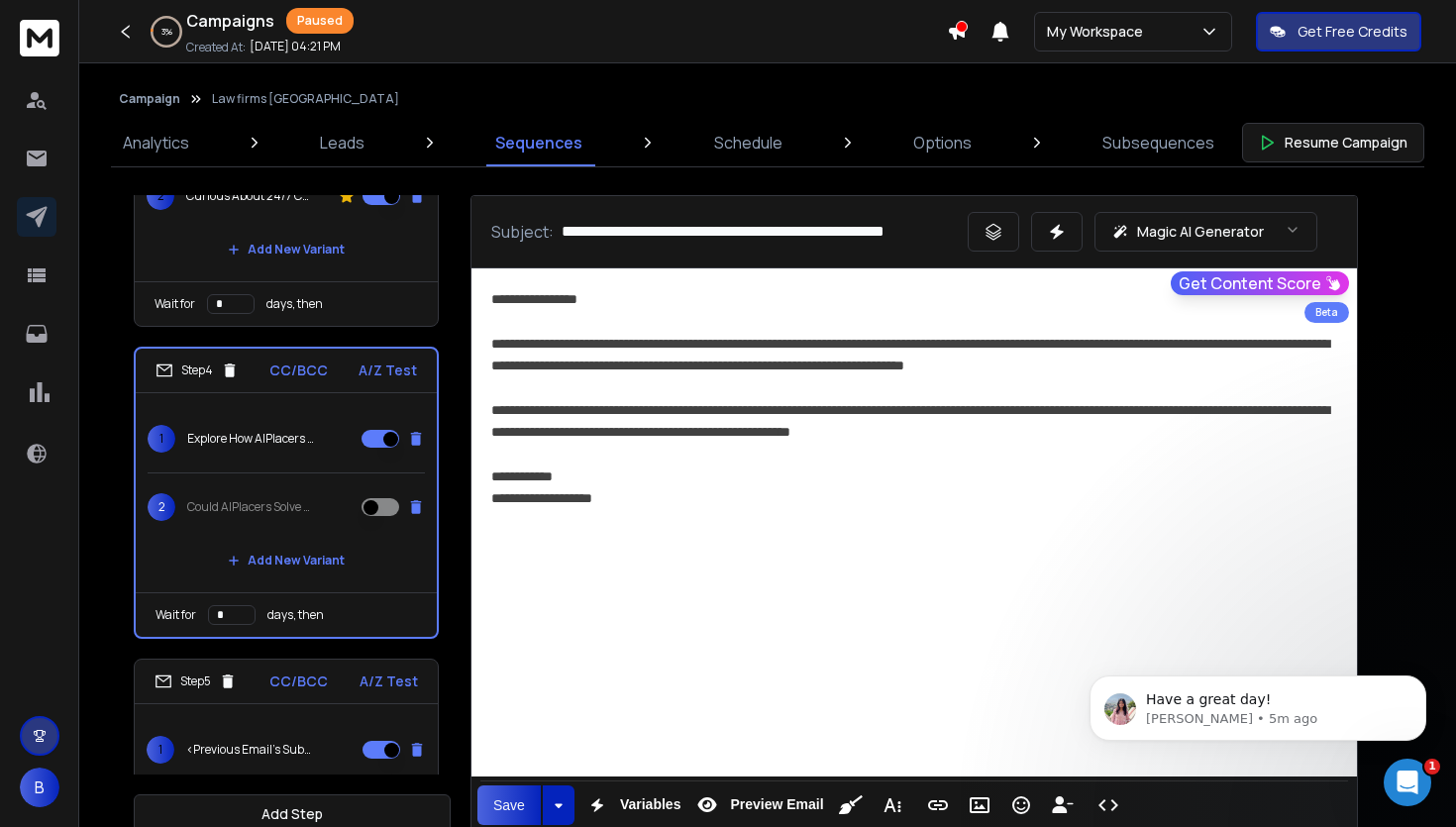
click at [383, 435] on button "button" at bounding box center [381, 438] width 38 height 18
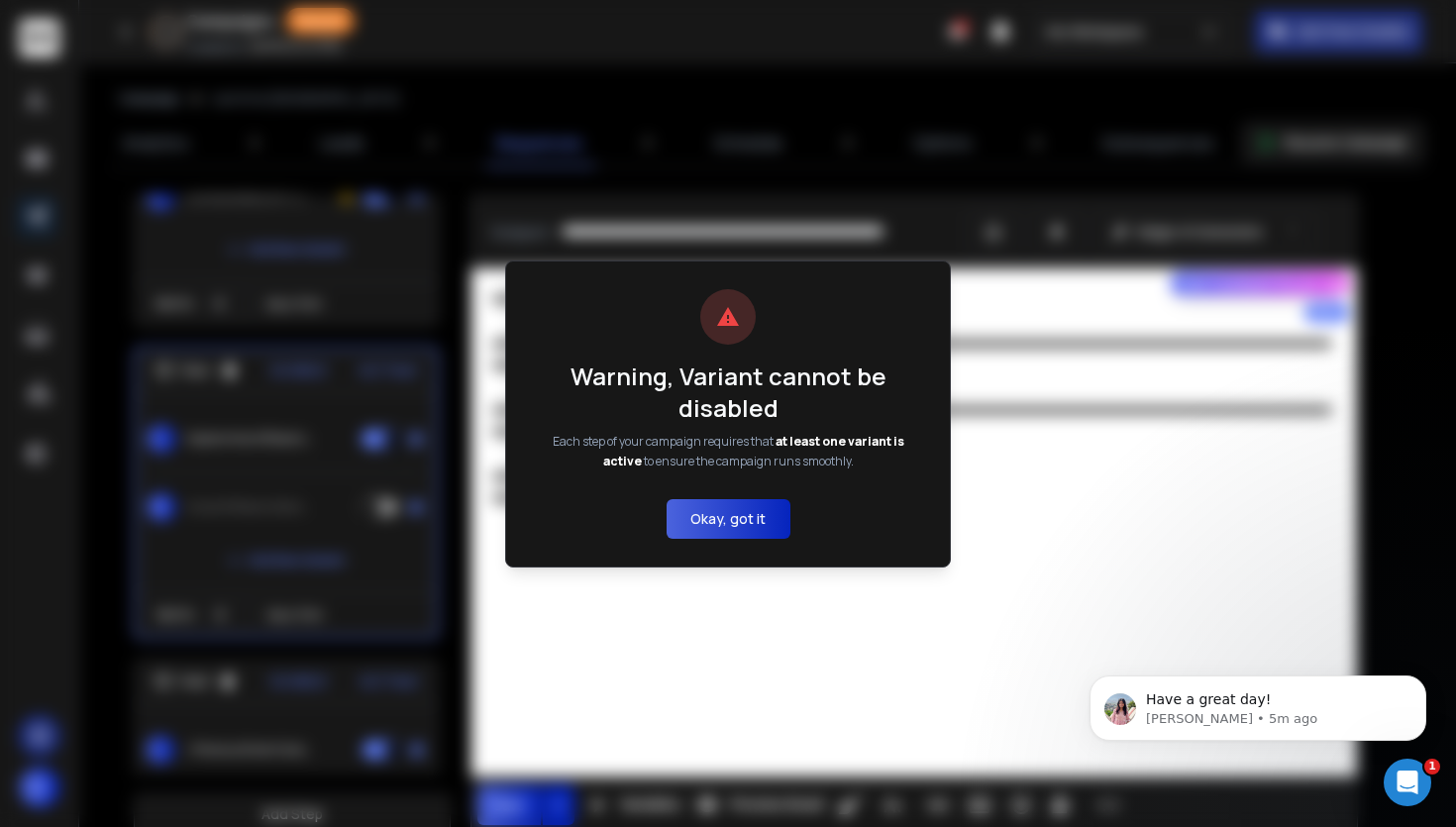
click at [734, 505] on button "Okay, got it" at bounding box center [728, 519] width 124 height 40
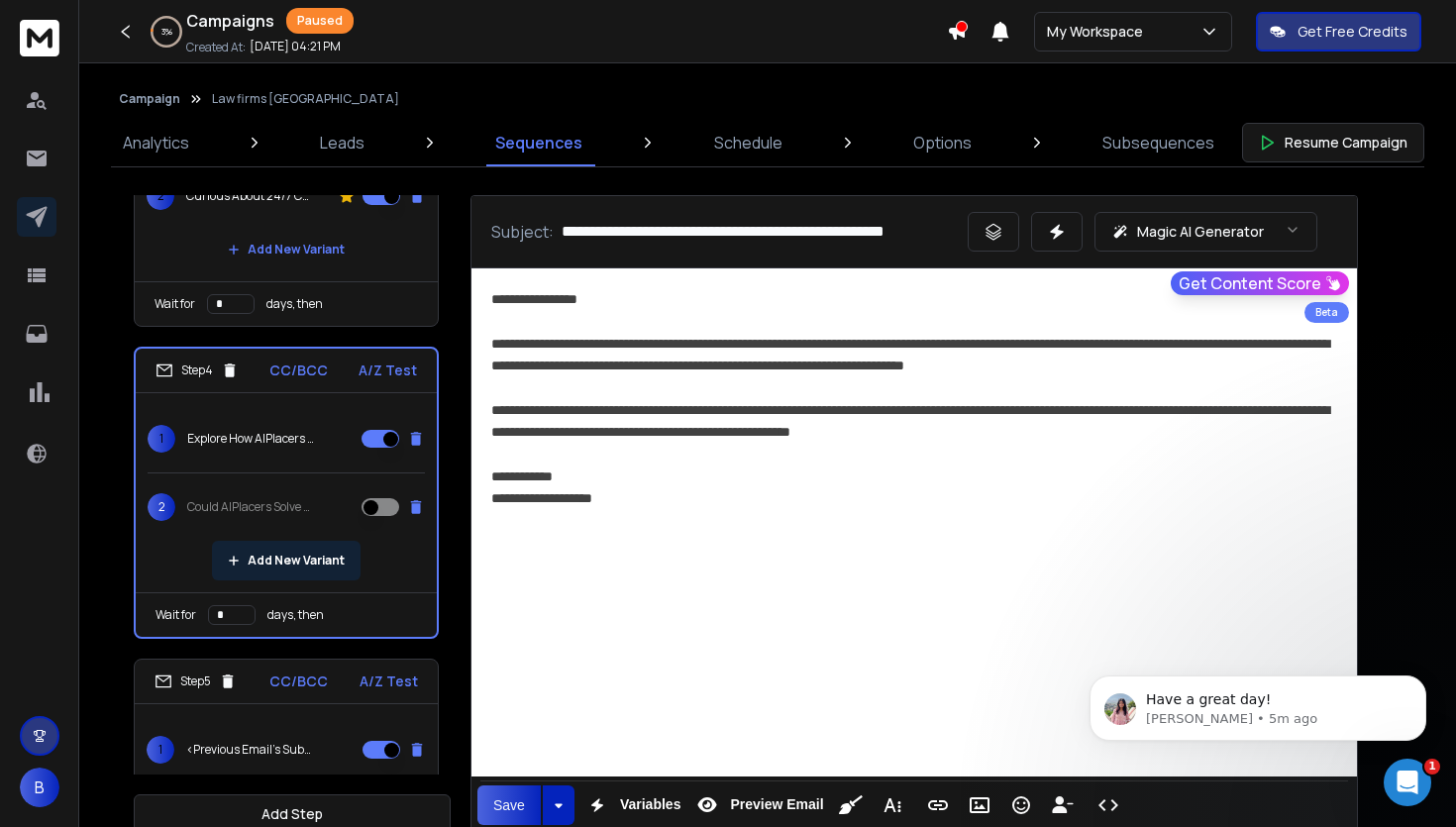
click at [277, 565] on button "Add New Variant" at bounding box center [285, 561] width 148 height 40
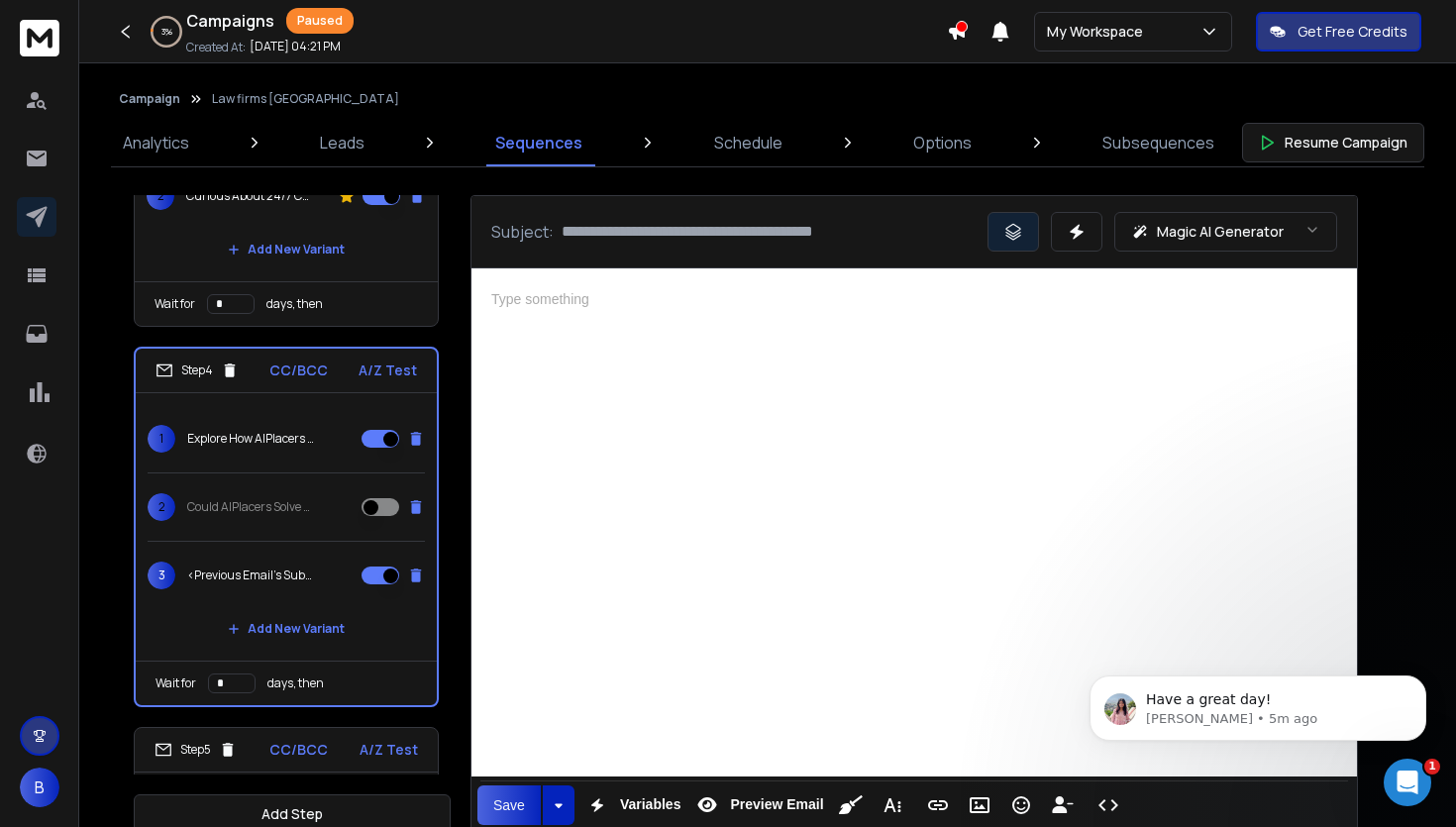
click at [1018, 227] on icon at bounding box center [1012, 229] width 15 height 11
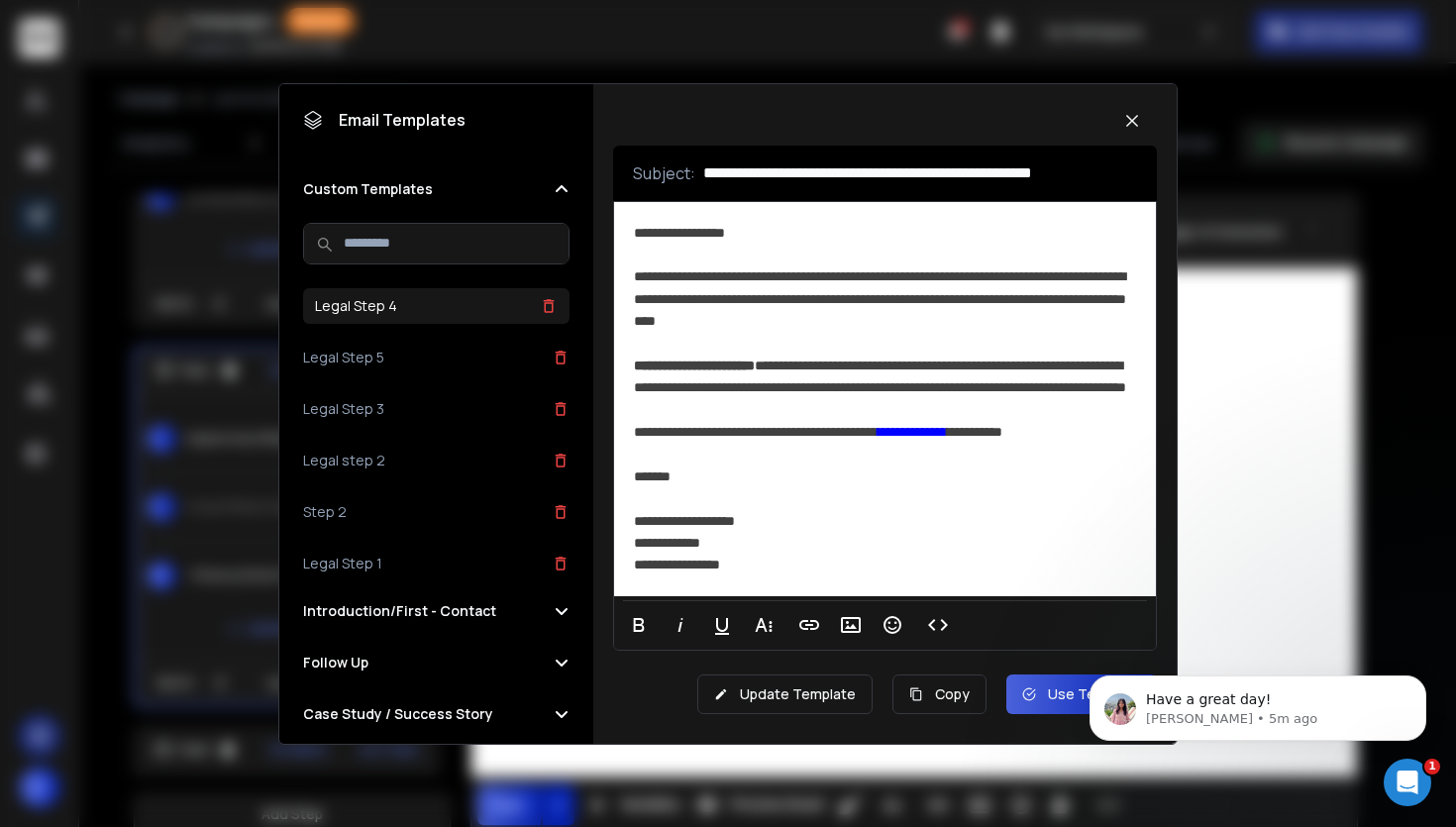
click at [387, 563] on div "Legal Step 1" at bounding box center [436, 564] width 266 height 20
type input "**********"
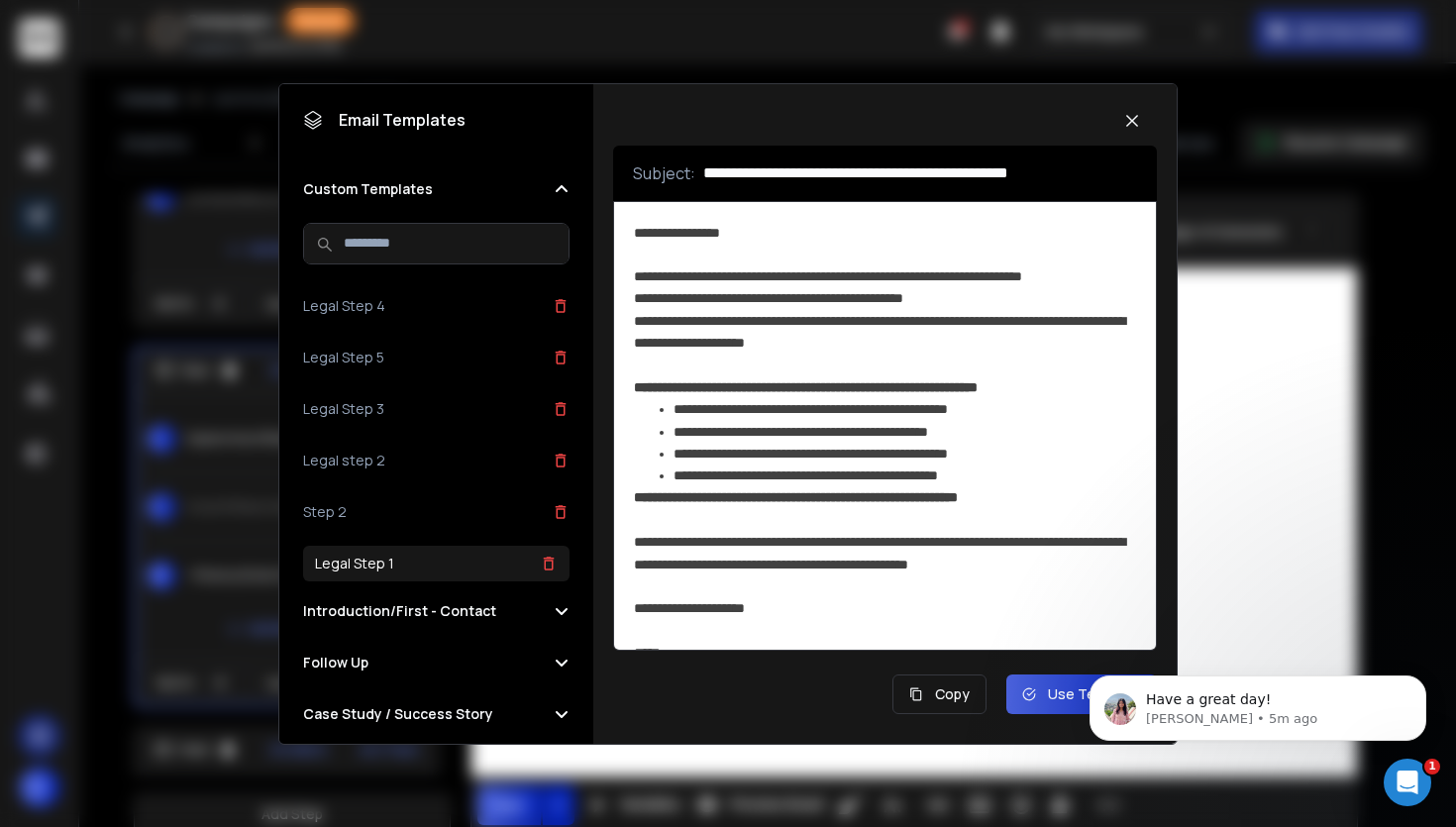
click at [1036, 688] on icon at bounding box center [1029, 695] width 14 height 14
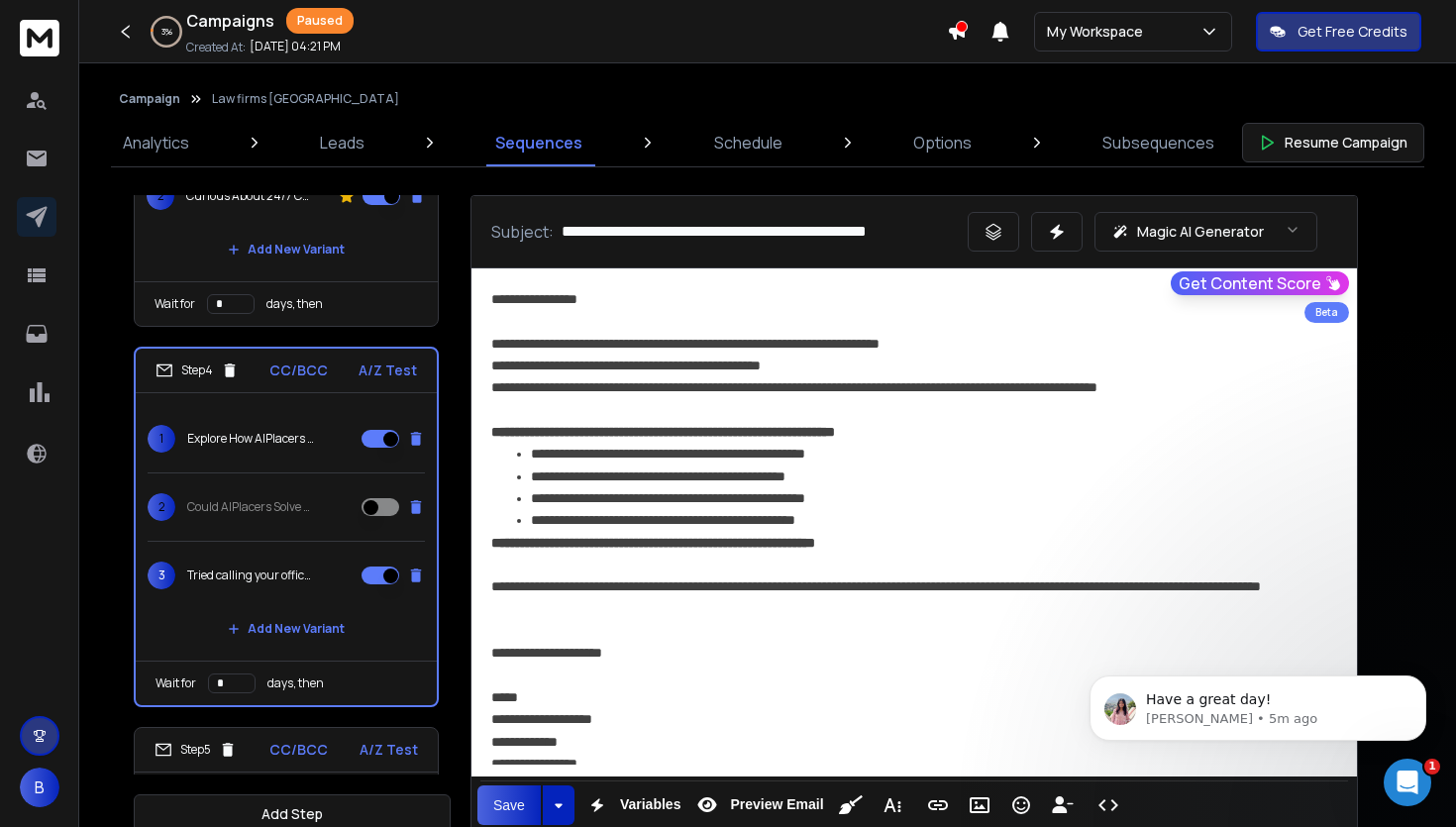
click at [382, 435] on button "button" at bounding box center [381, 438] width 38 height 18
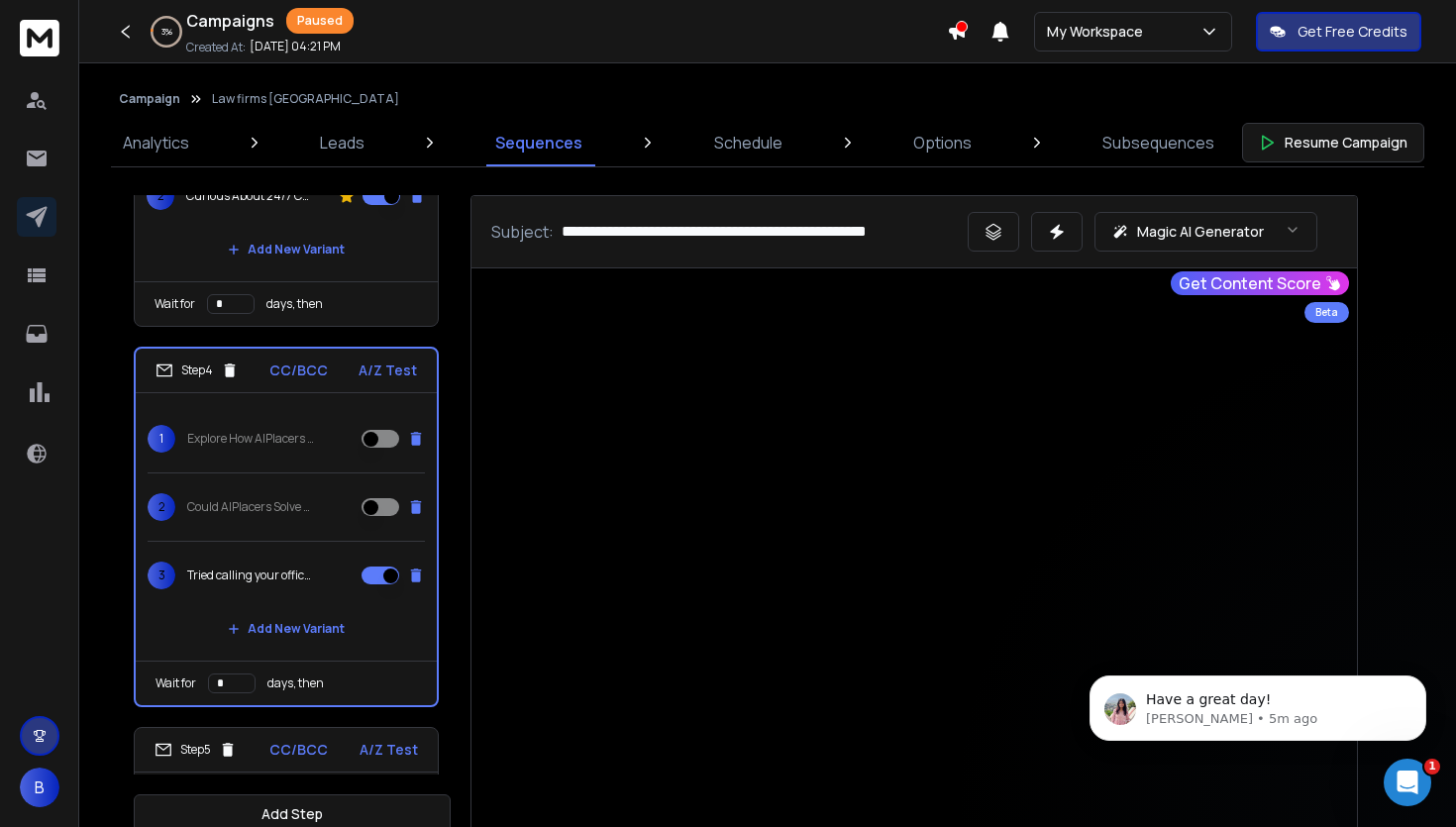
type input "**********"
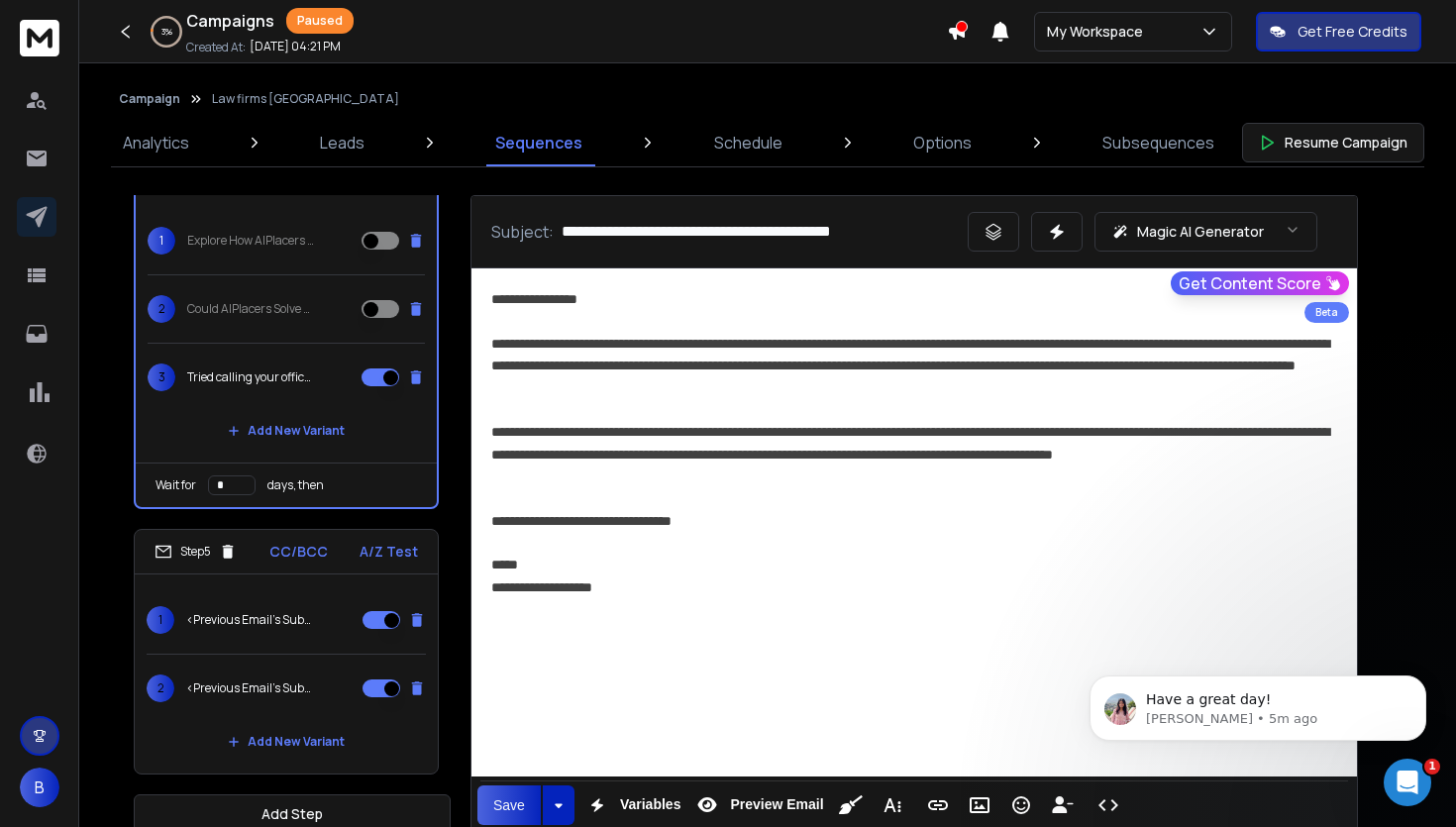
scroll to position [34, 0]
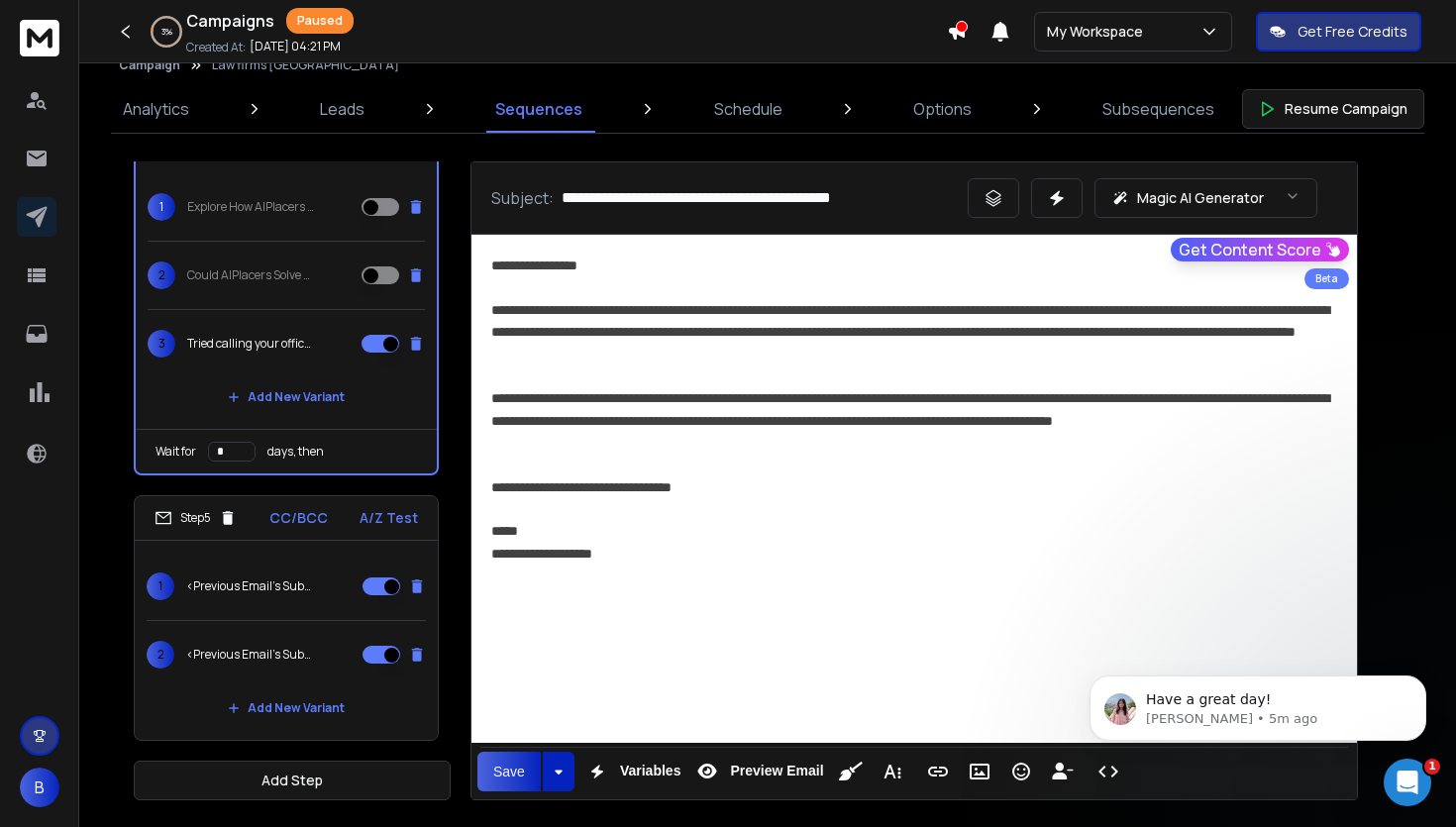
click at [378, 586] on button "button" at bounding box center [382, 586] width 38 height 18
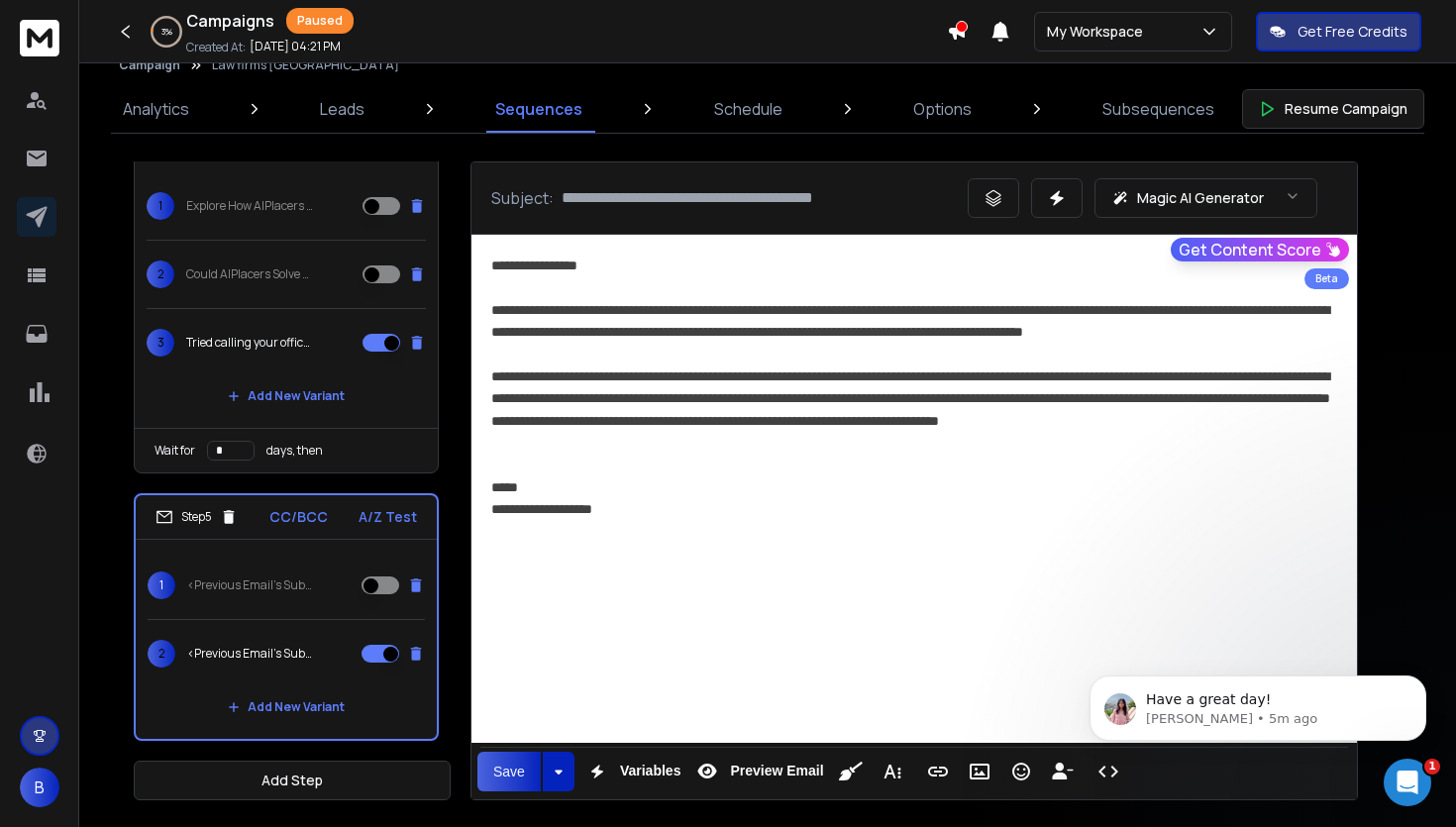
click at [376, 642] on div "2 <Previous Email's Subject>" at bounding box center [285, 654] width 277 height 68
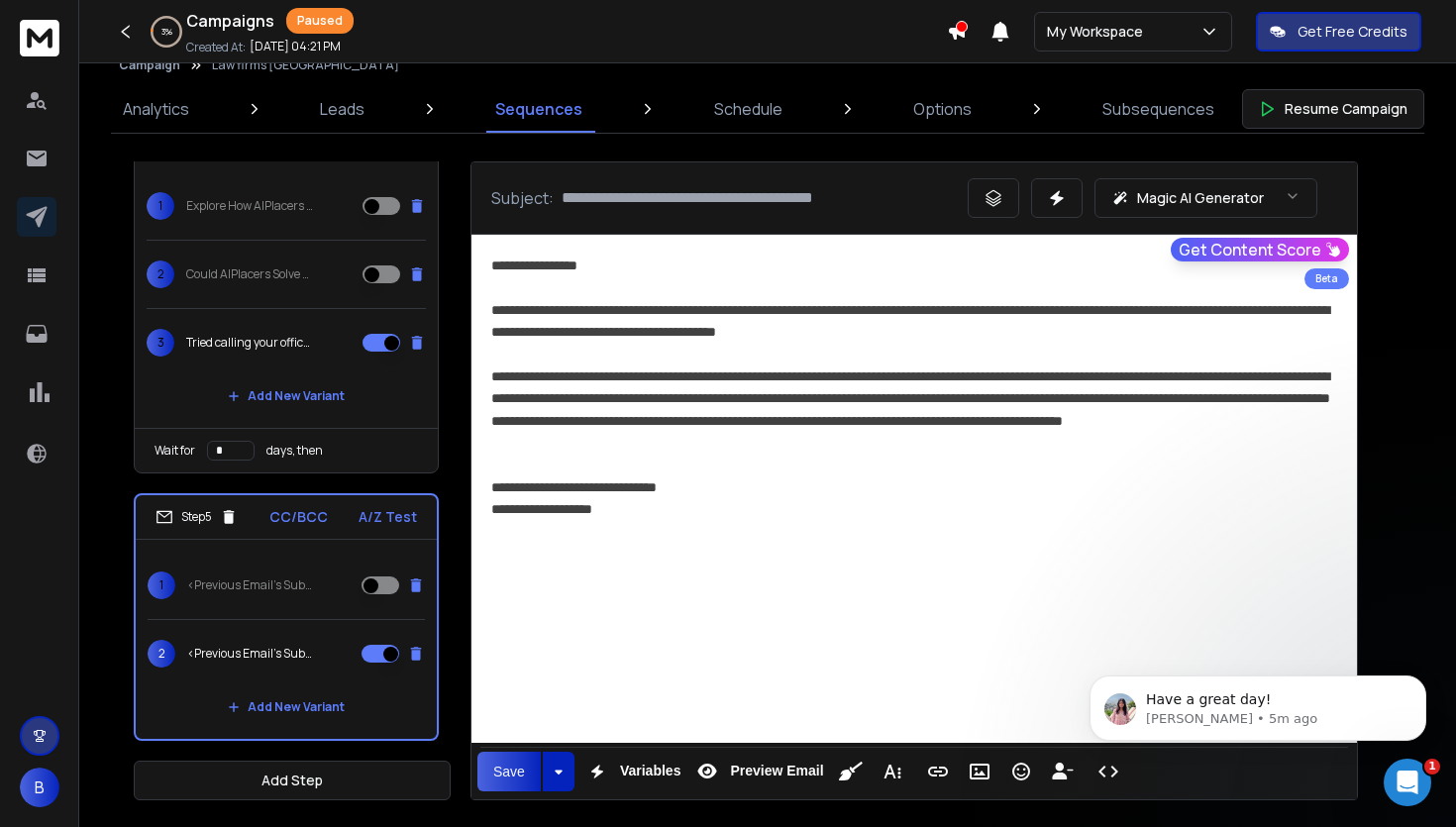
click at [368, 657] on button "button" at bounding box center [381, 654] width 38 height 18
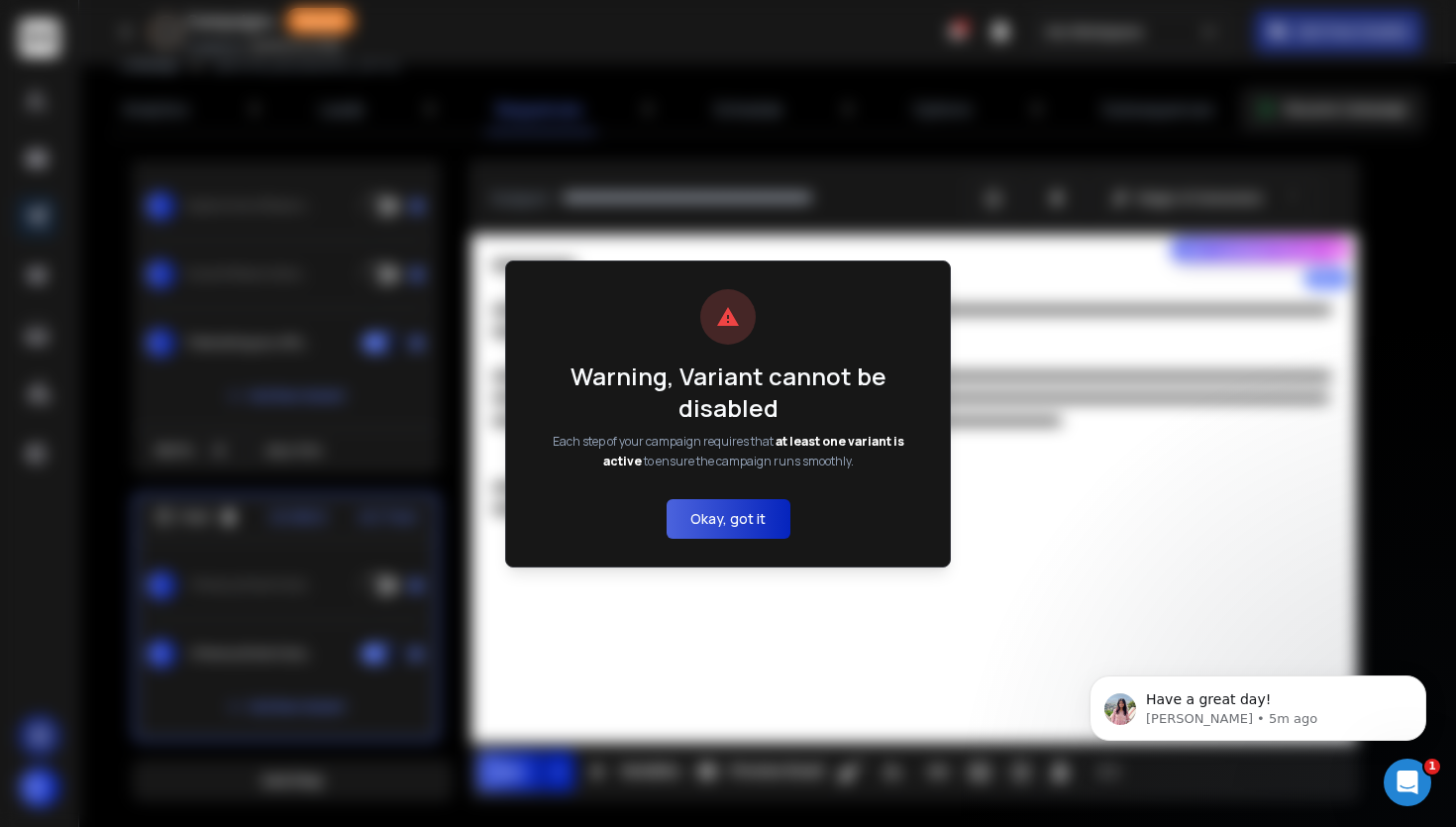
click at [703, 505] on button "Okay, got it" at bounding box center [728, 519] width 124 height 40
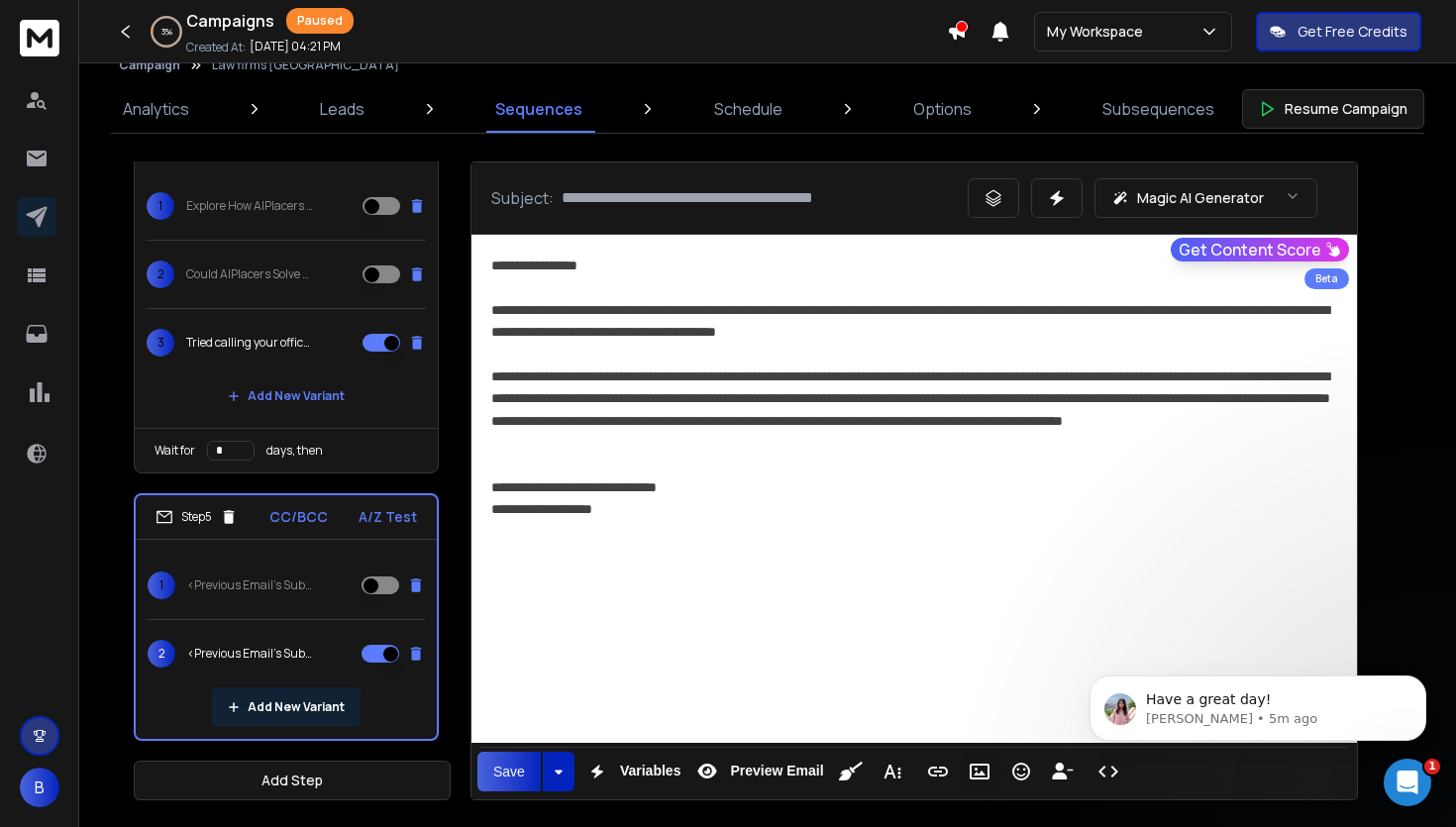
click at [330, 709] on button "Add New Variant" at bounding box center [285, 708] width 148 height 40
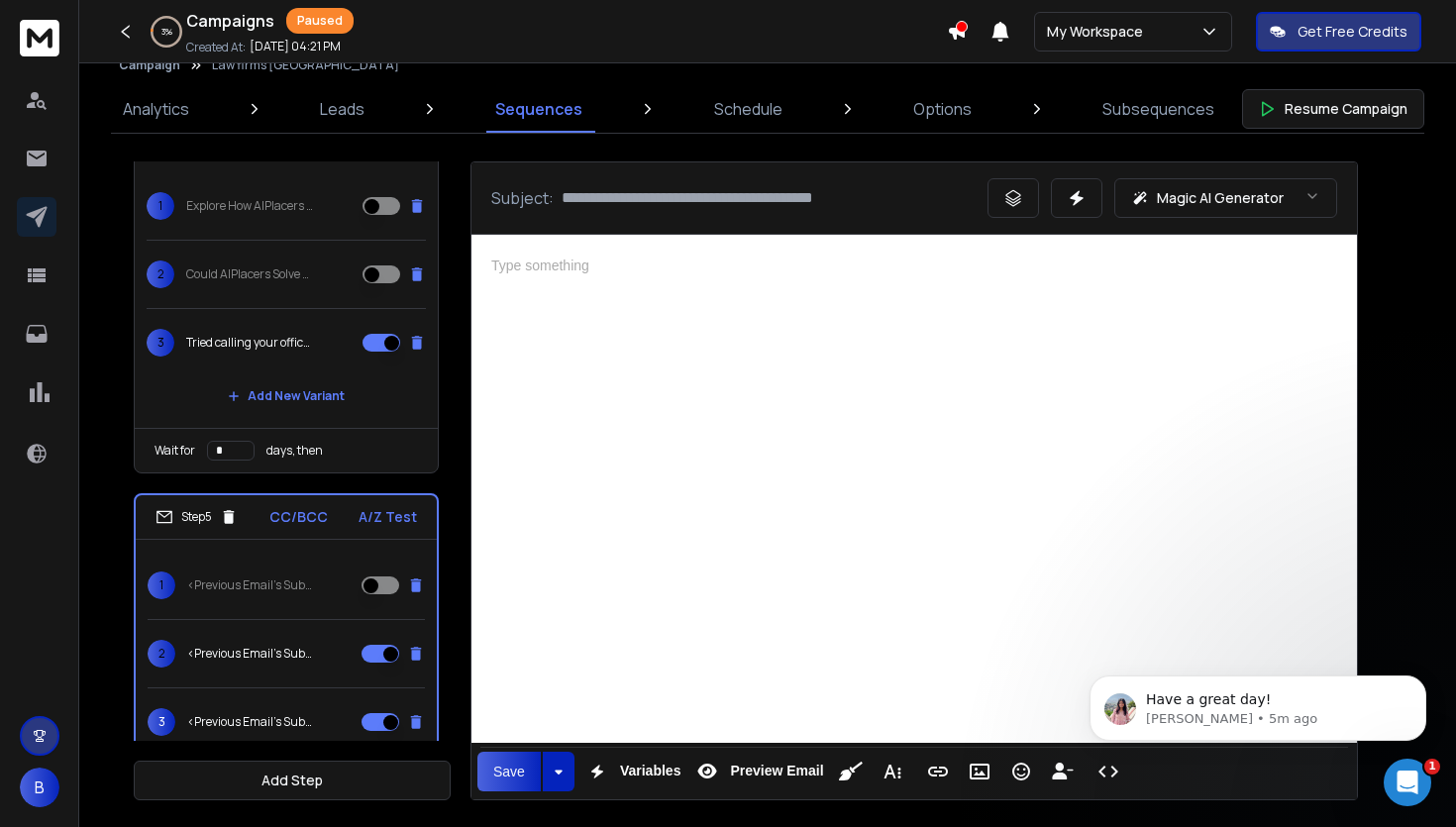
click at [377, 645] on button "button" at bounding box center [381, 654] width 38 height 18
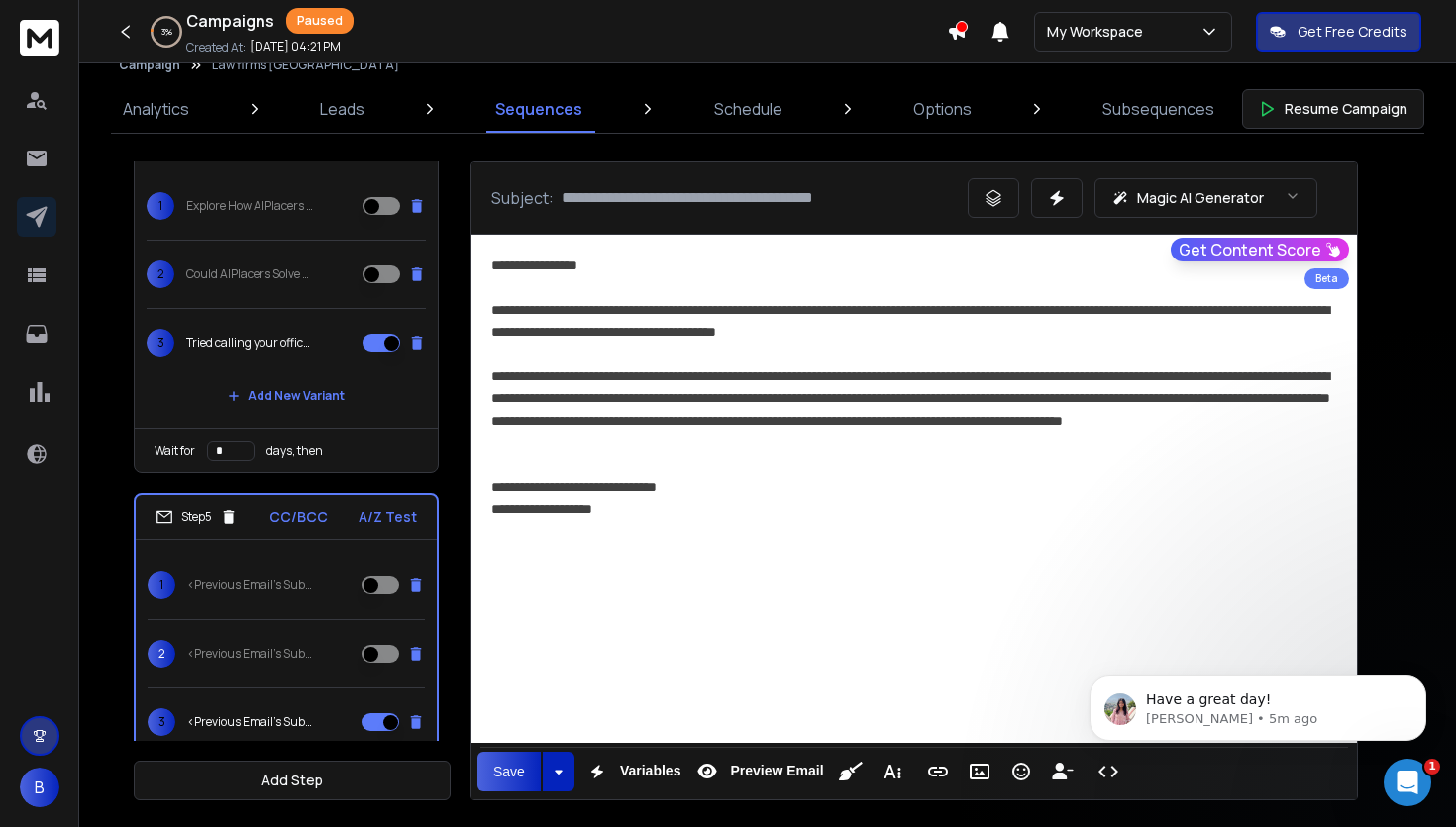
click at [287, 726] on p "<Previous Email's Subject>" at bounding box center [250, 722] width 127 height 16
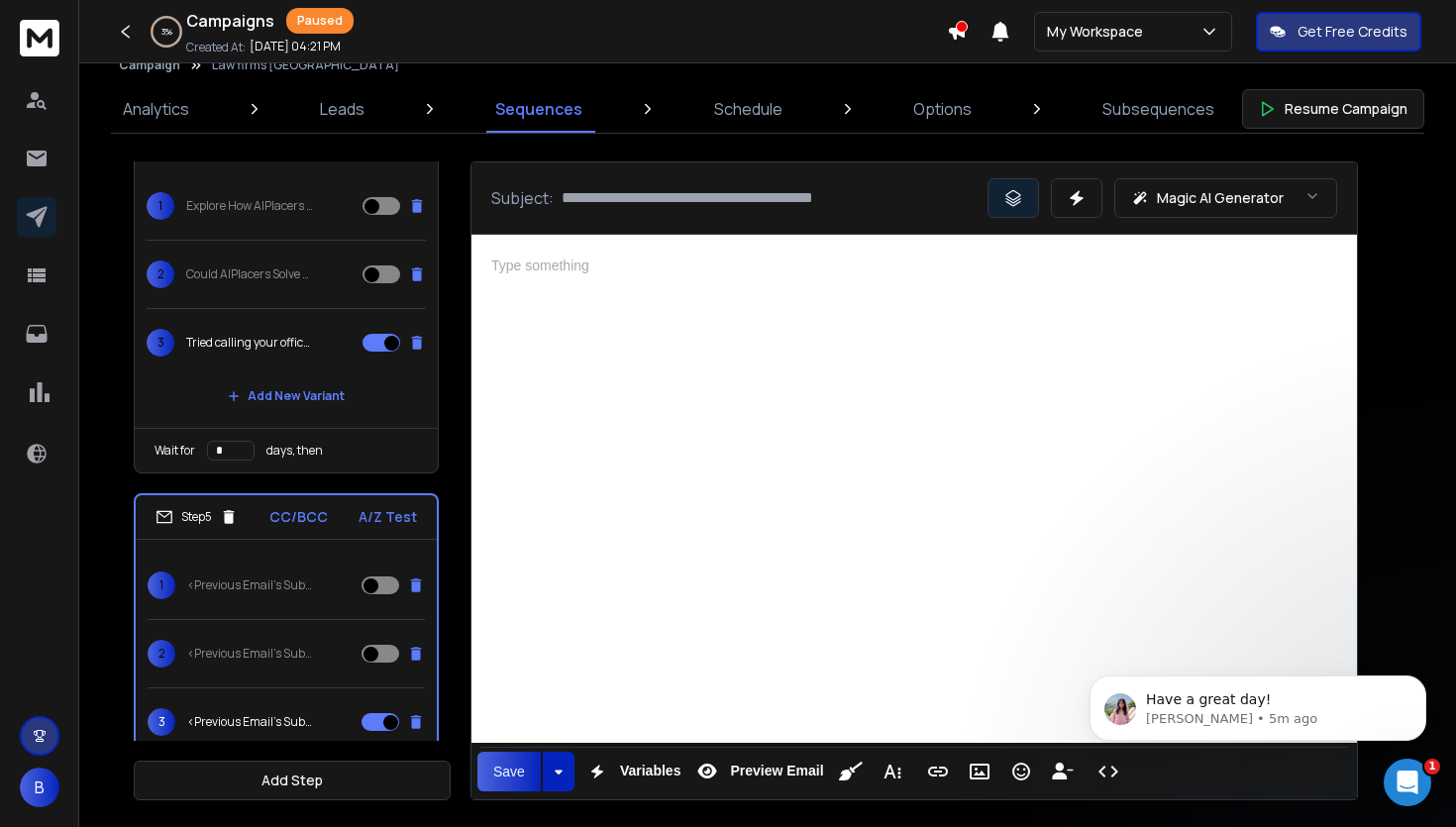
click at [1014, 192] on icon at bounding box center [1013, 198] width 18 height 18
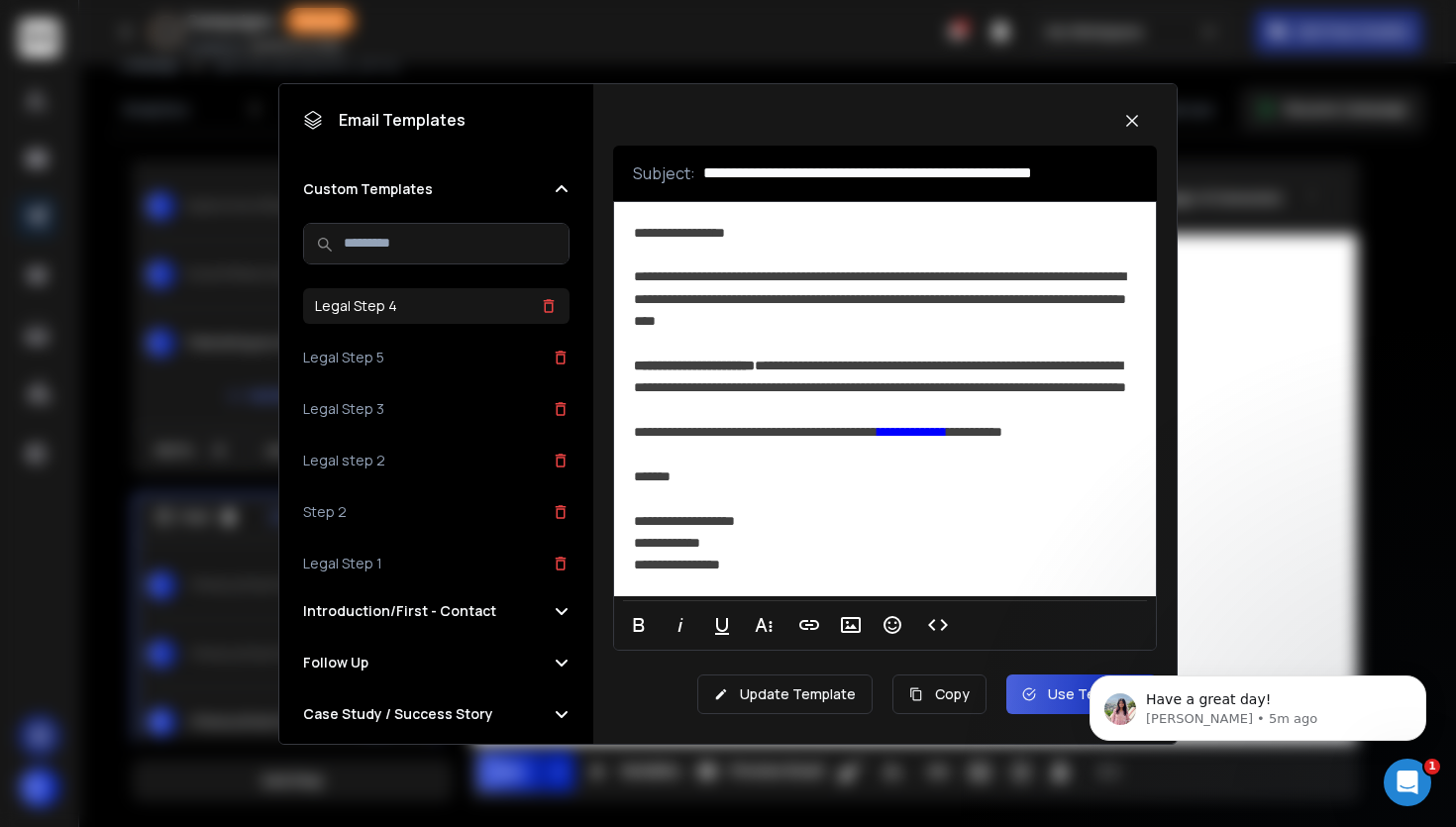
click at [454, 458] on div "Legal step 2" at bounding box center [436, 460] width 266 height 20
type input "**********"
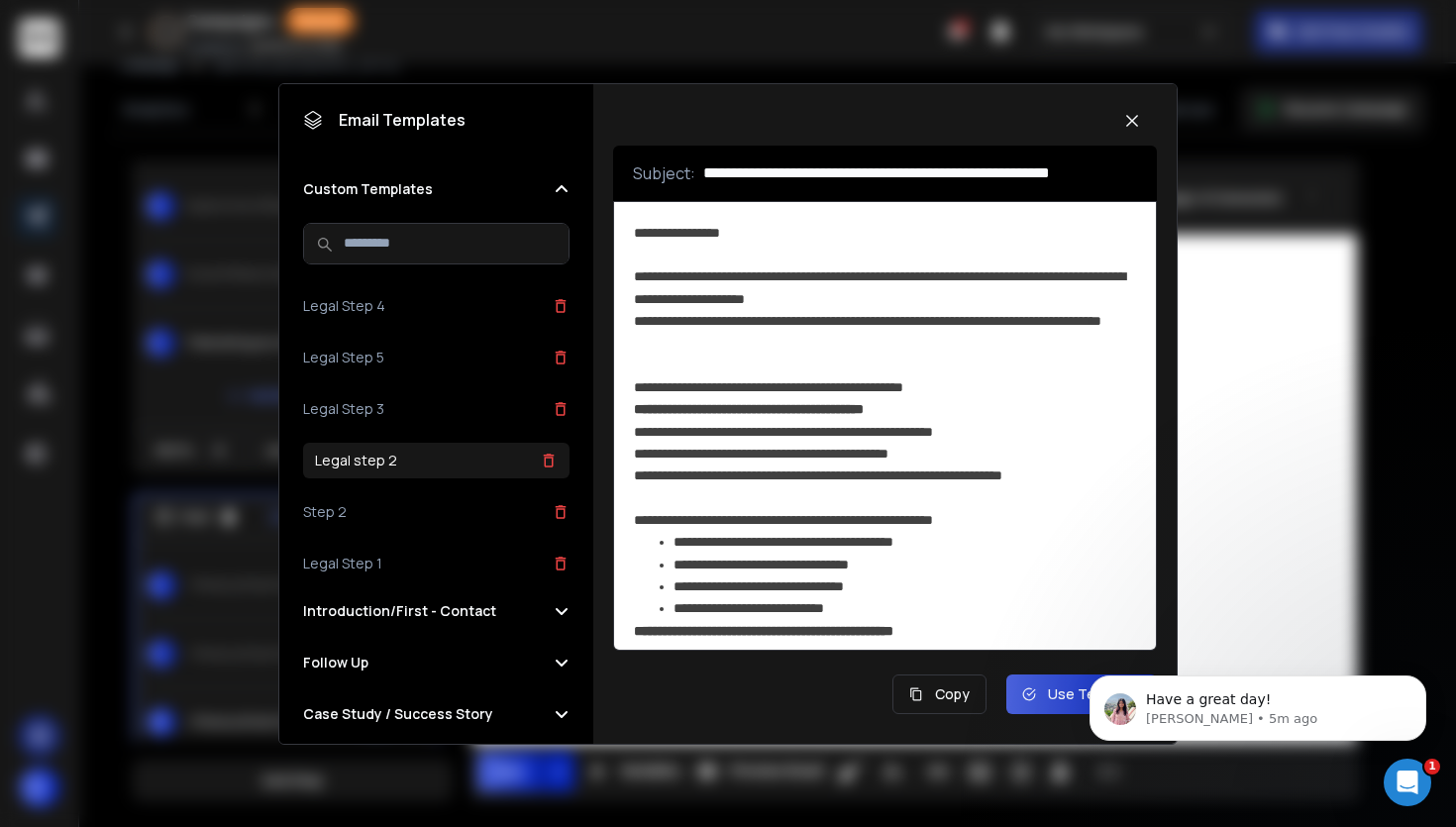
scroll to position [190, 0]
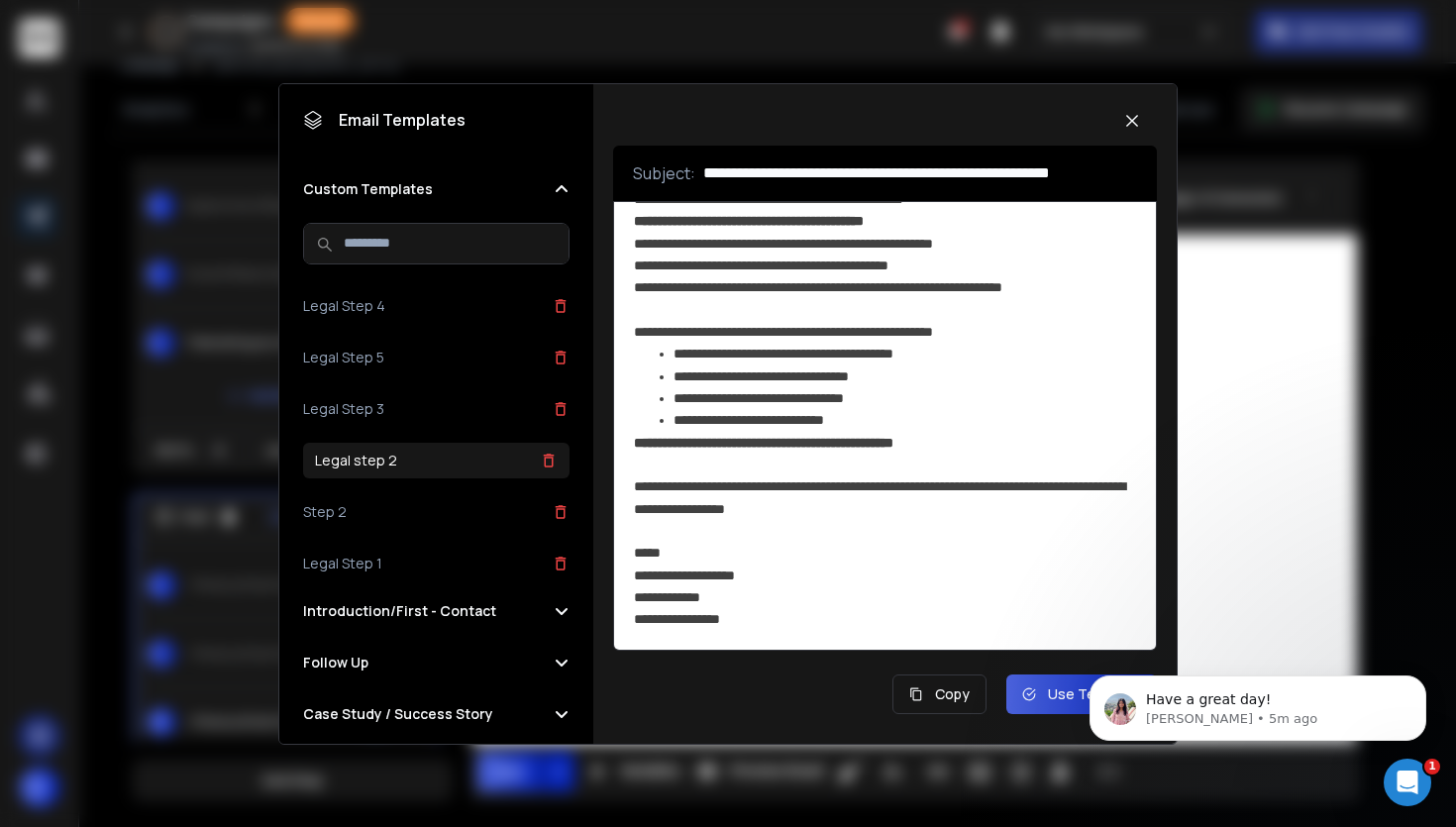
click at [1032, 699] on icon at bounding box center [1029, 695] width 12 height 12
type input "**********"
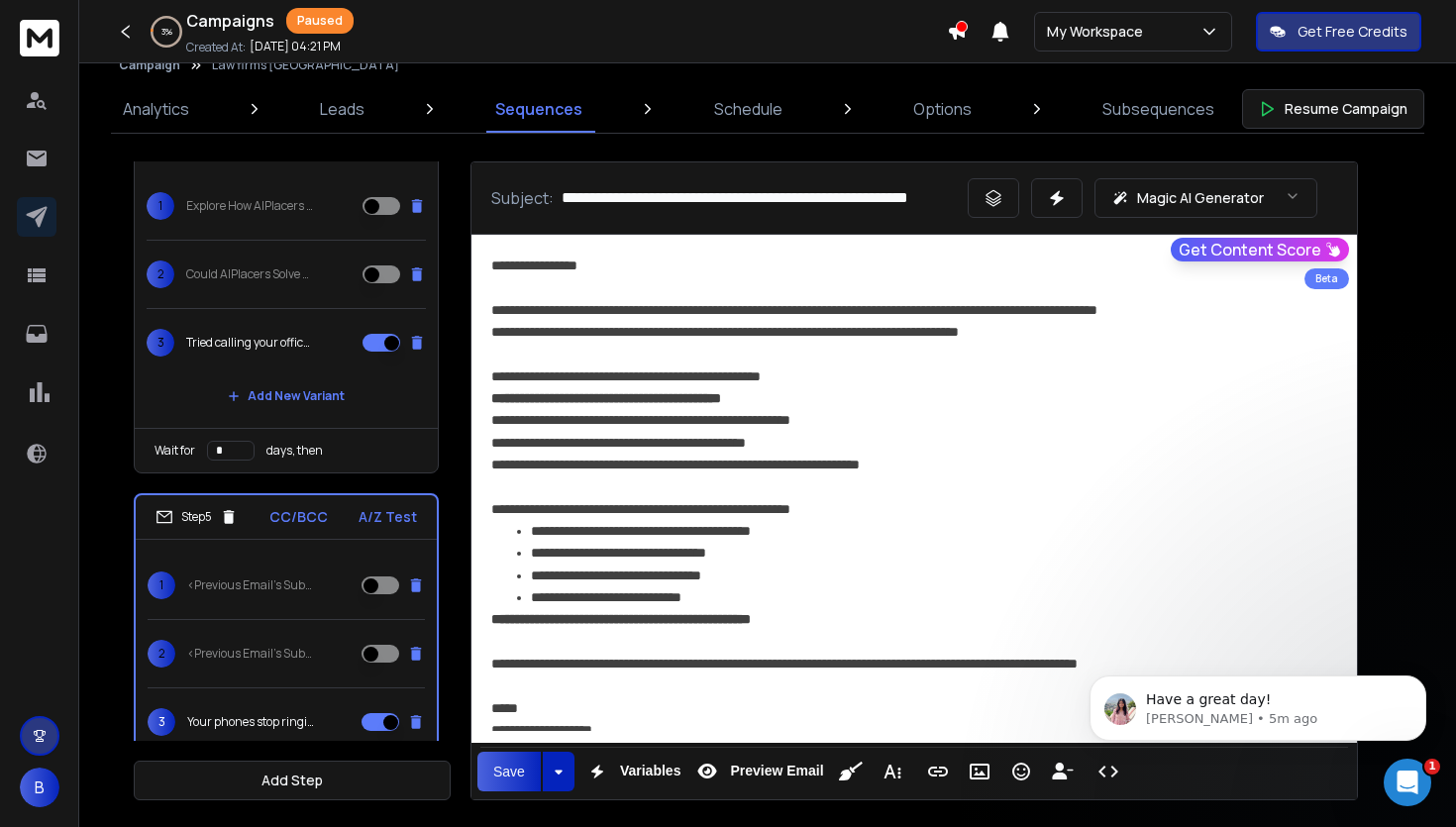
scroll to position [1045, 0]
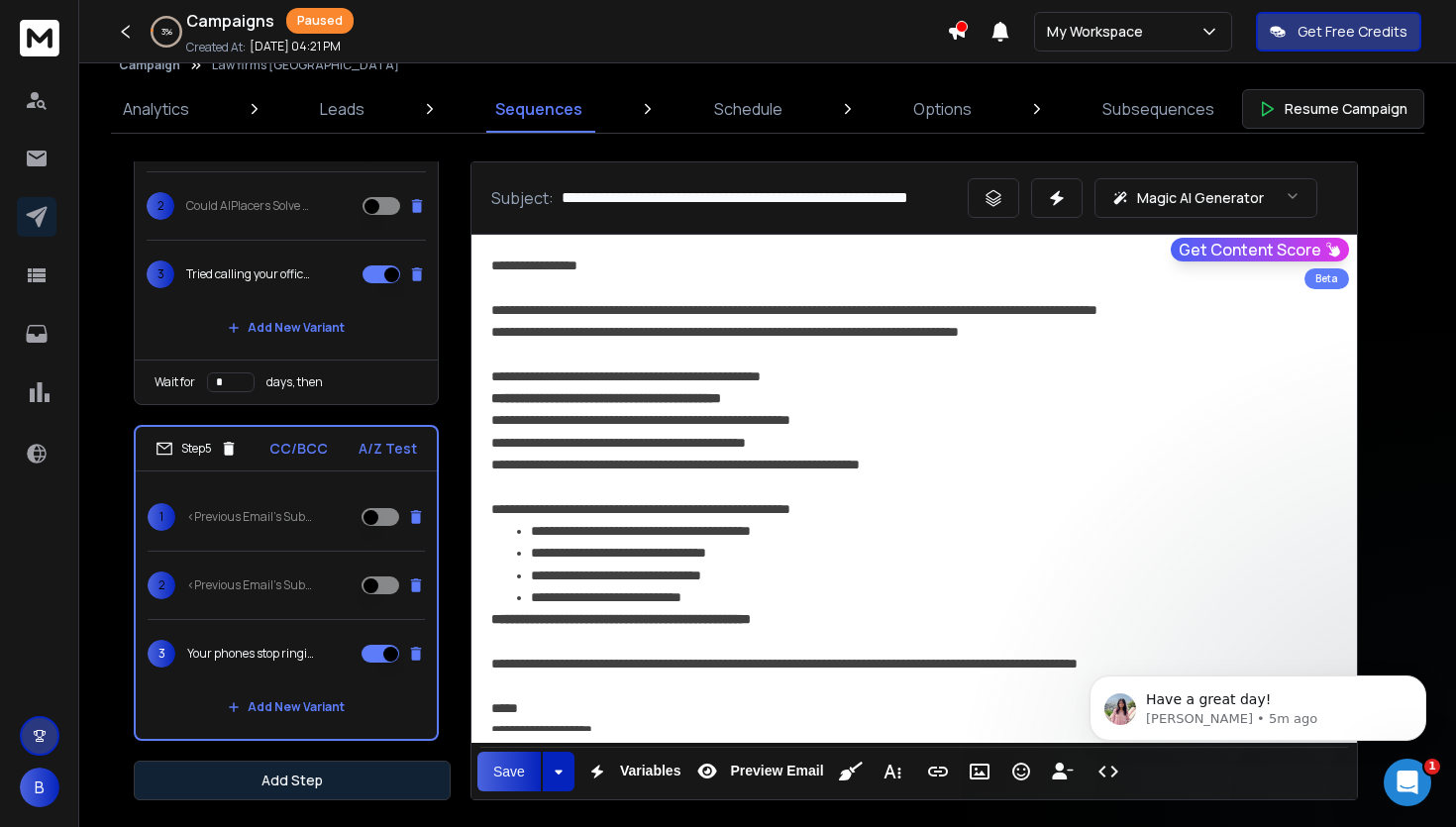
click at [302, 779] on button "Add Step" at bounding box center [292, 780] width 317 height 40
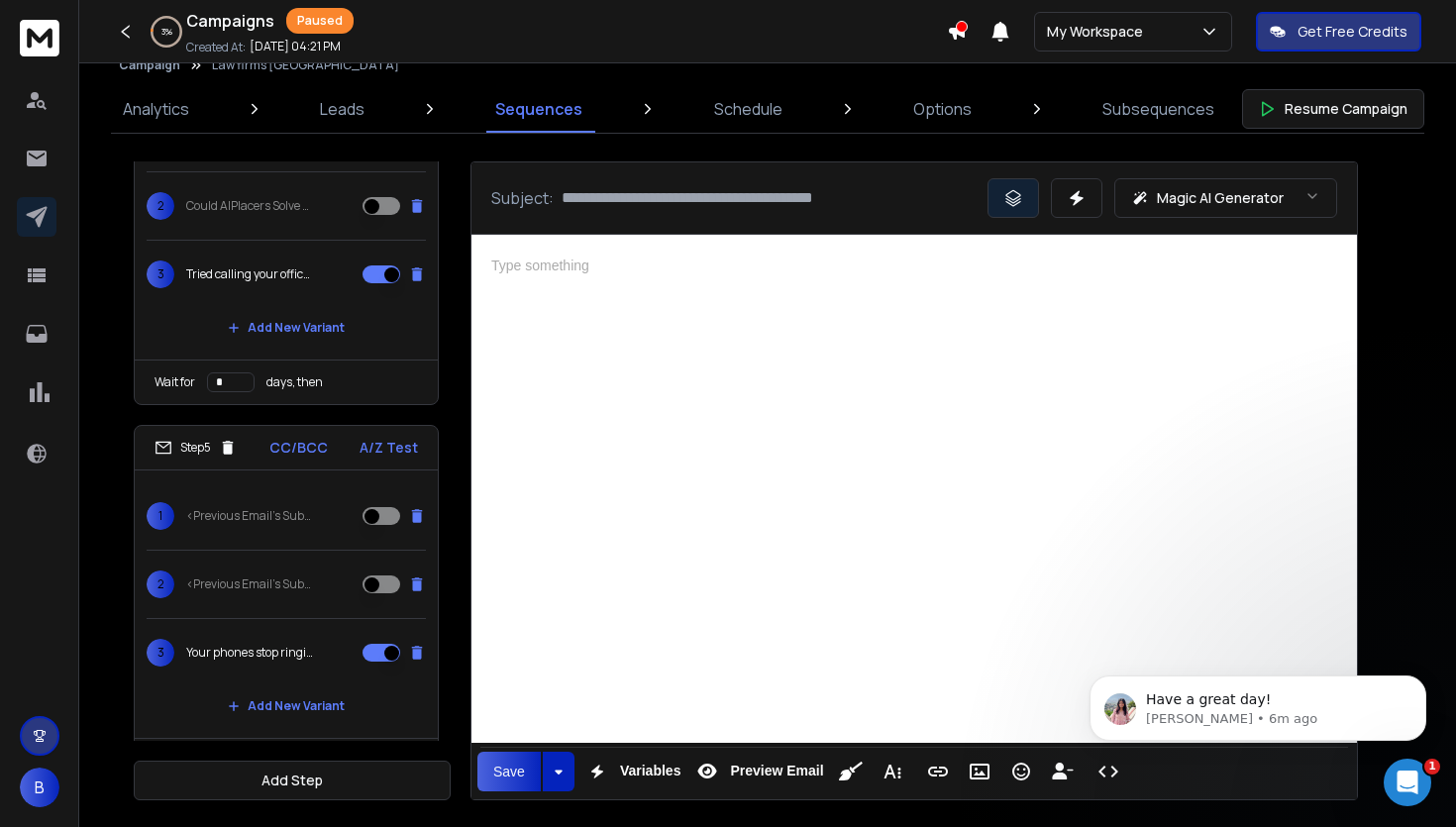
click at [1013, 200] on icon at bounding box center [1013, 198] width 18 height 18
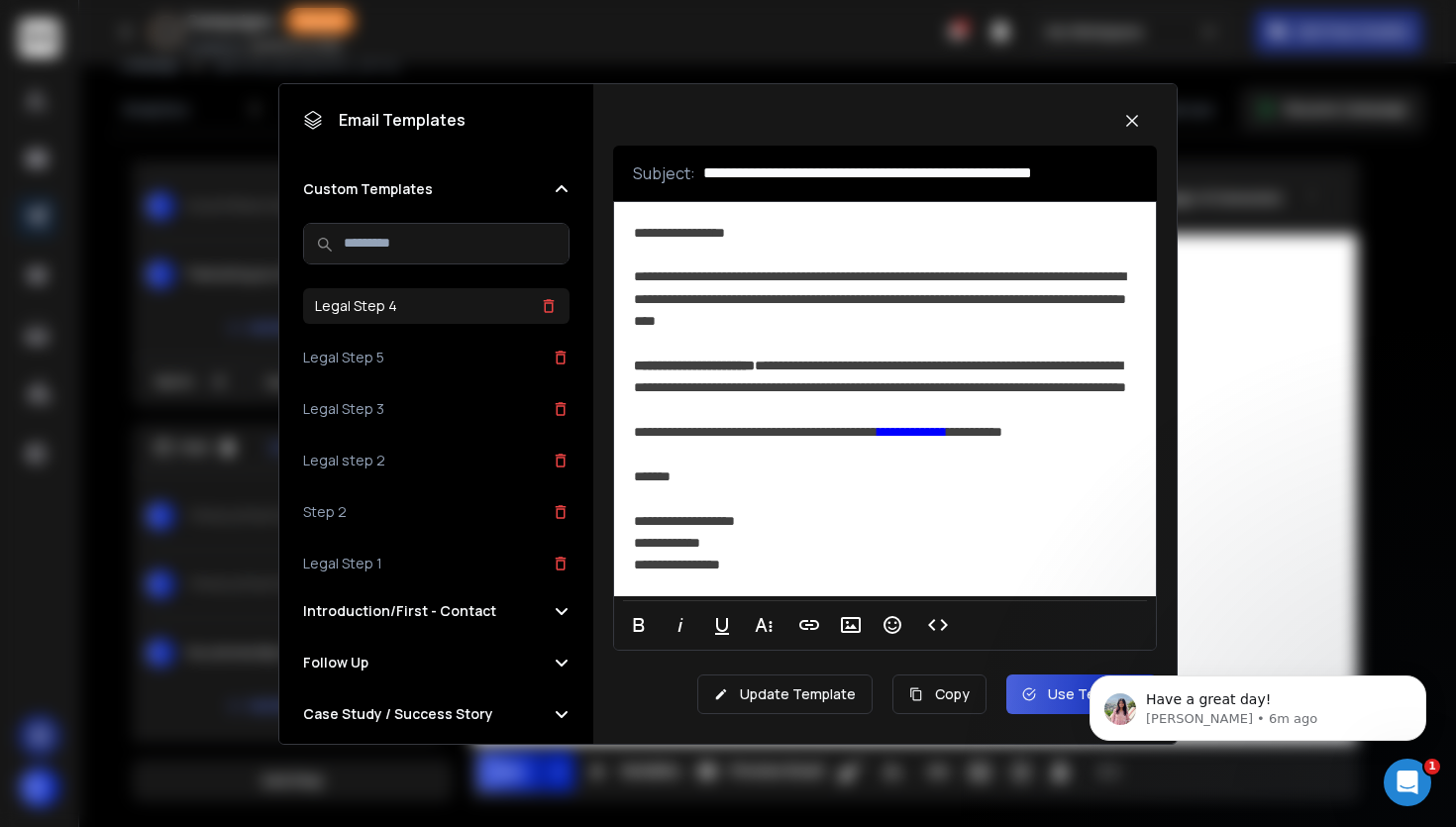
click at [418, 410] on div "Legal Step 3" at bounding box center [436, 410] width 266 height 20
type input "**********"
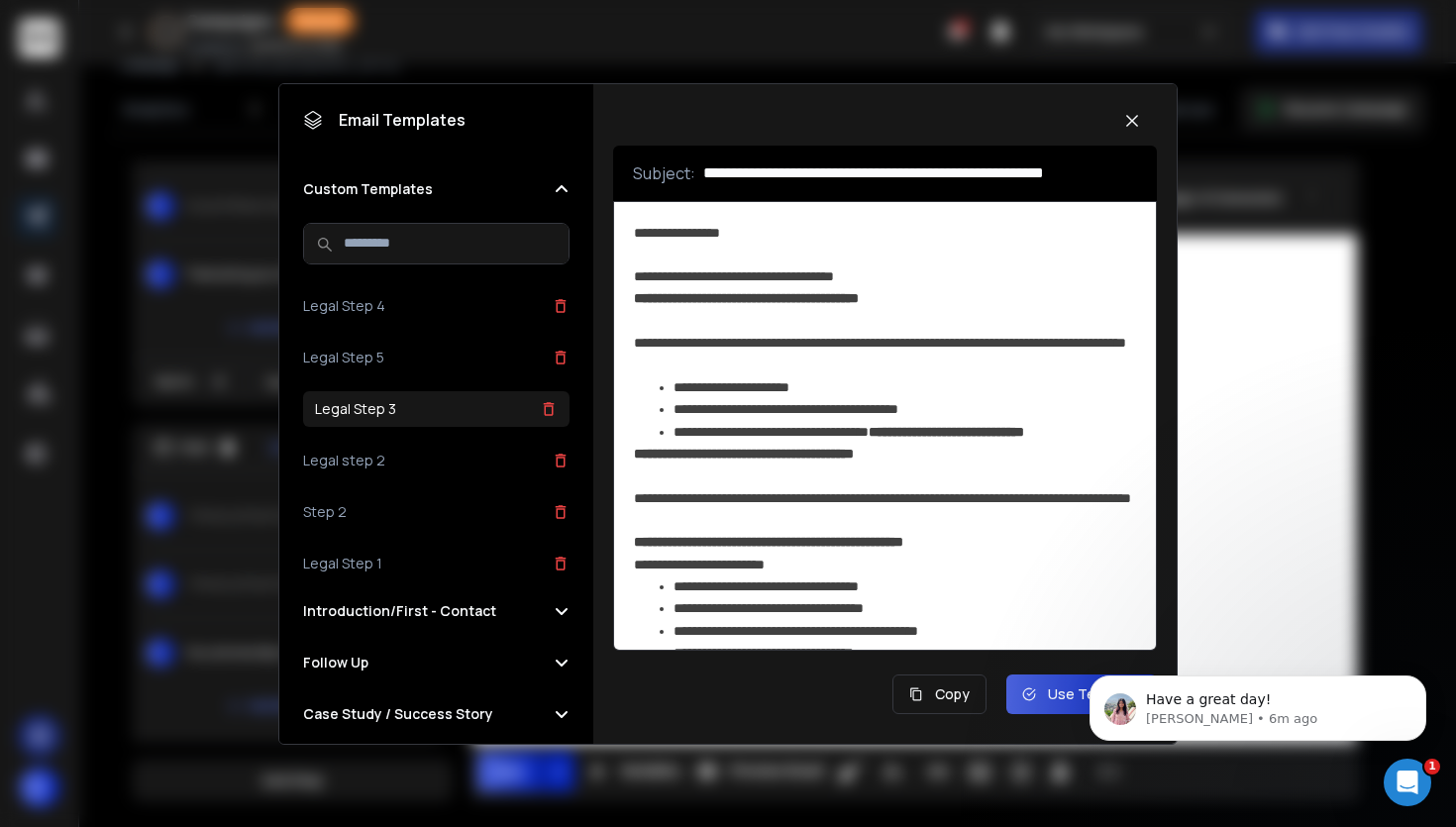
click at [1045, 691] on button "Use Template" at bounding box center [1080, 695] width 150 height 40
type input "**********"
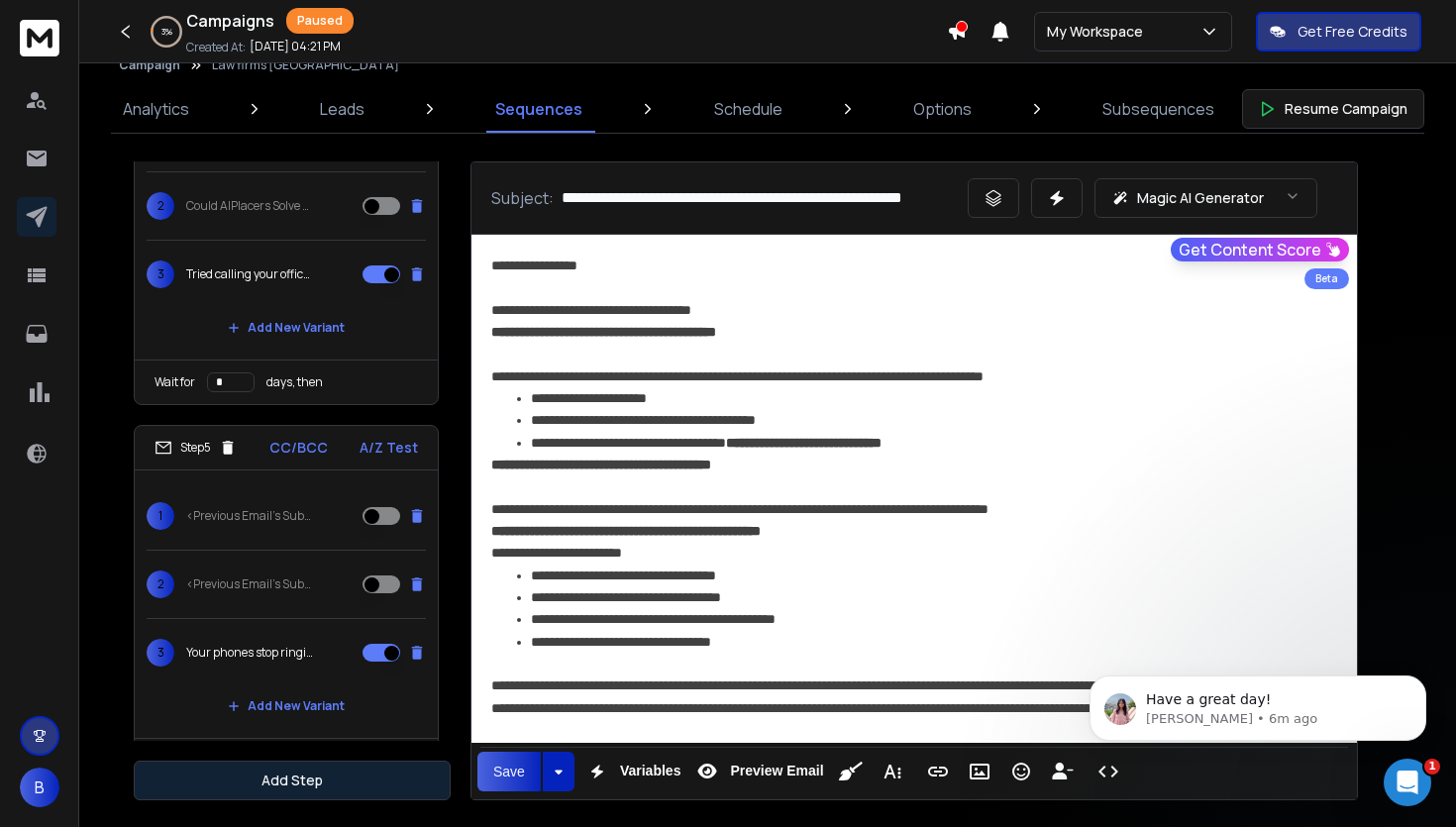
click at [313, 779] on button "Add Step" at bounding box center [292, 780] width 317 height 40
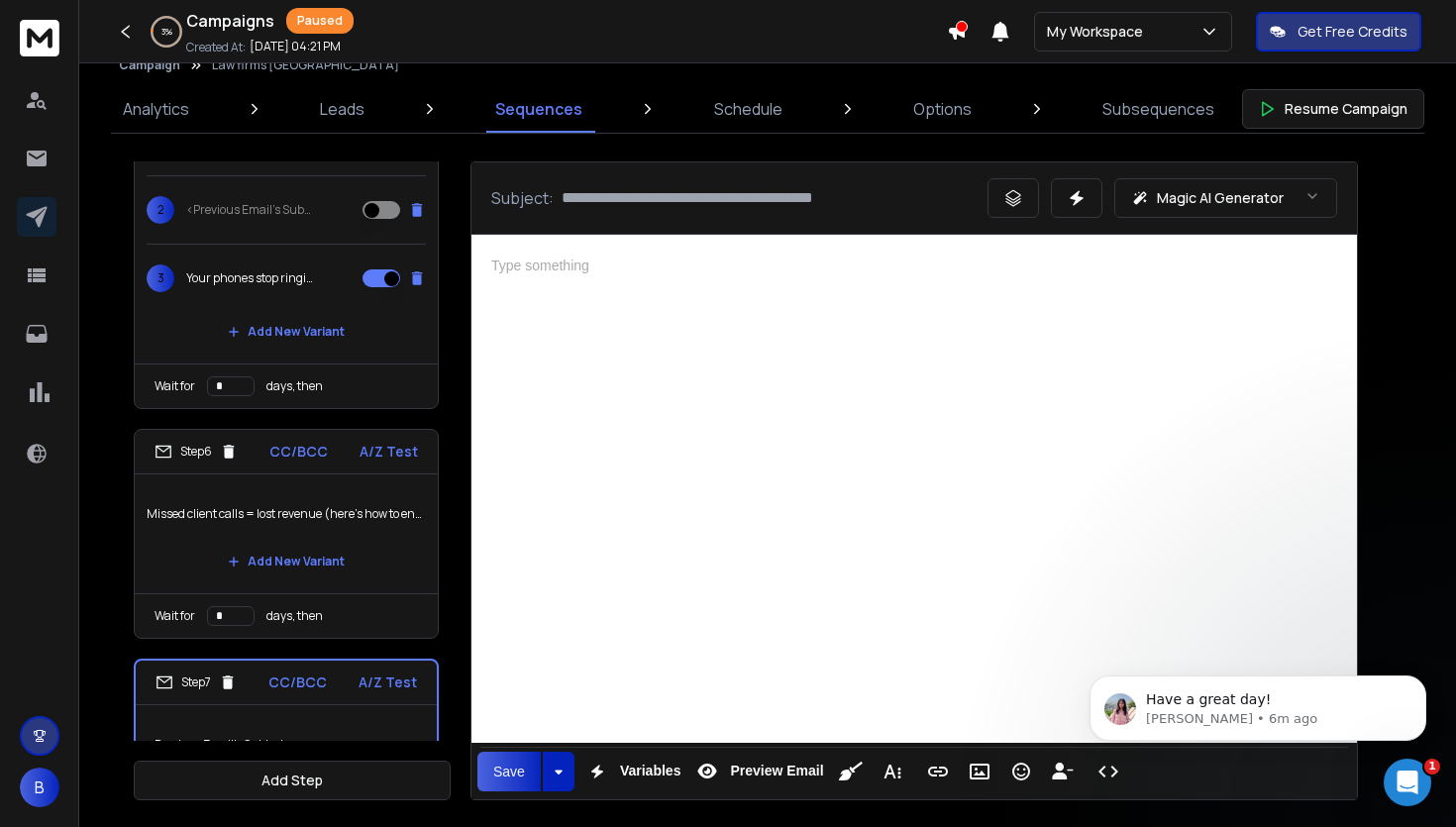
scroll to position [1505, 0]
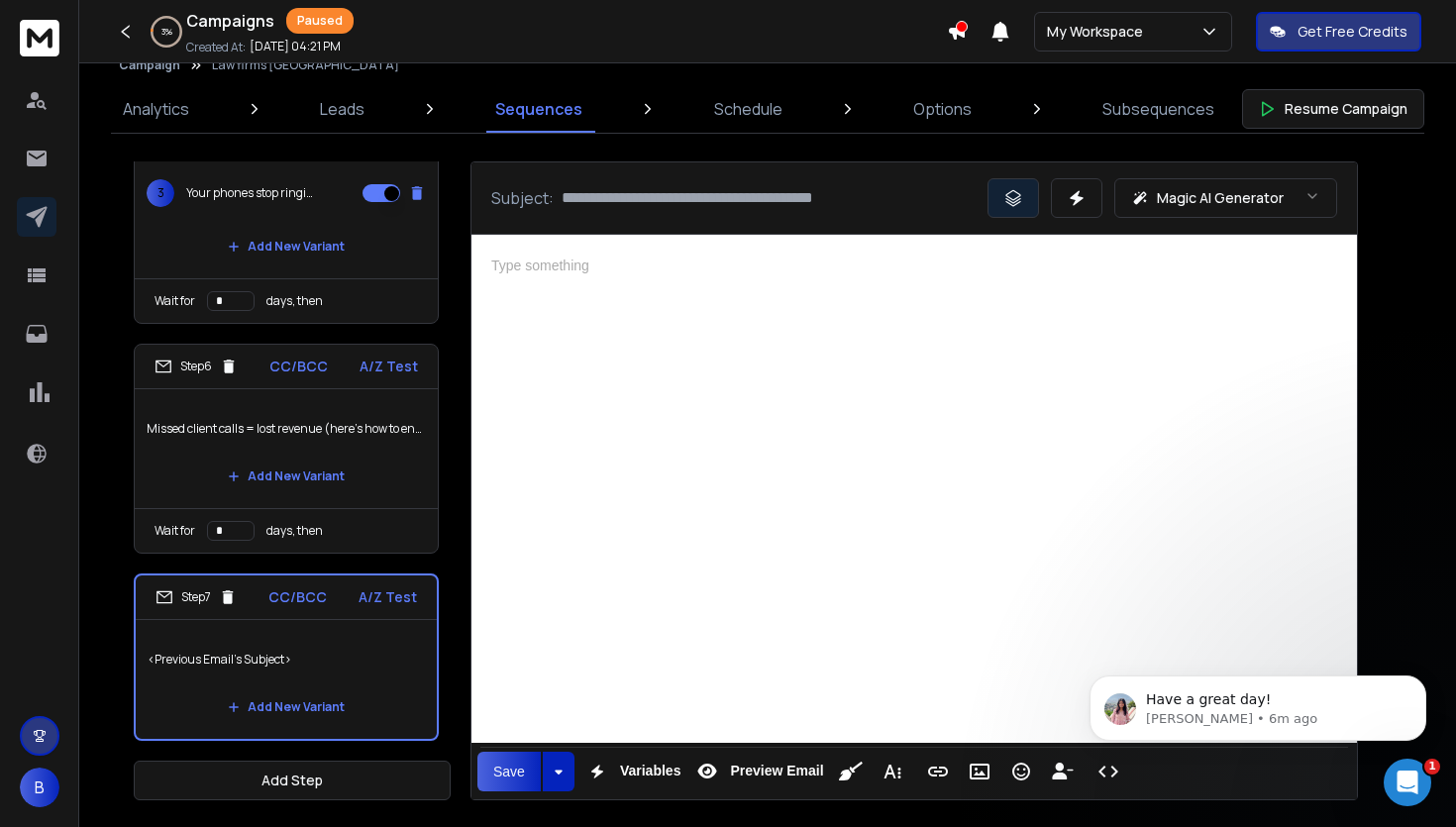
click at [1006, 193] on icon at bounding box center [1012, 195] width 15 height 11
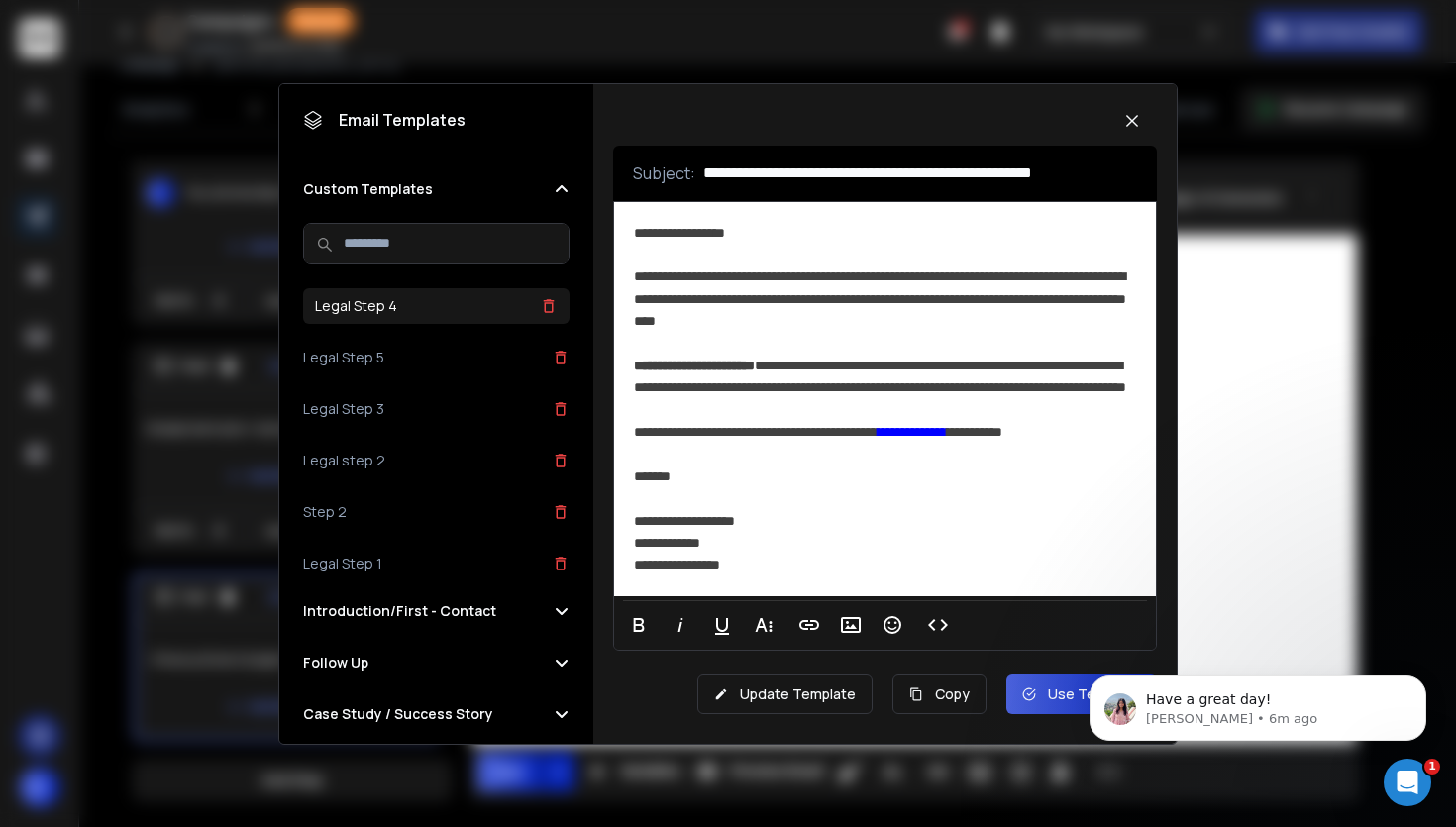
click at [402, 357] on div "Legal Step 5" at bounding box center [436, 358] width 266 height 20
type input "**********"
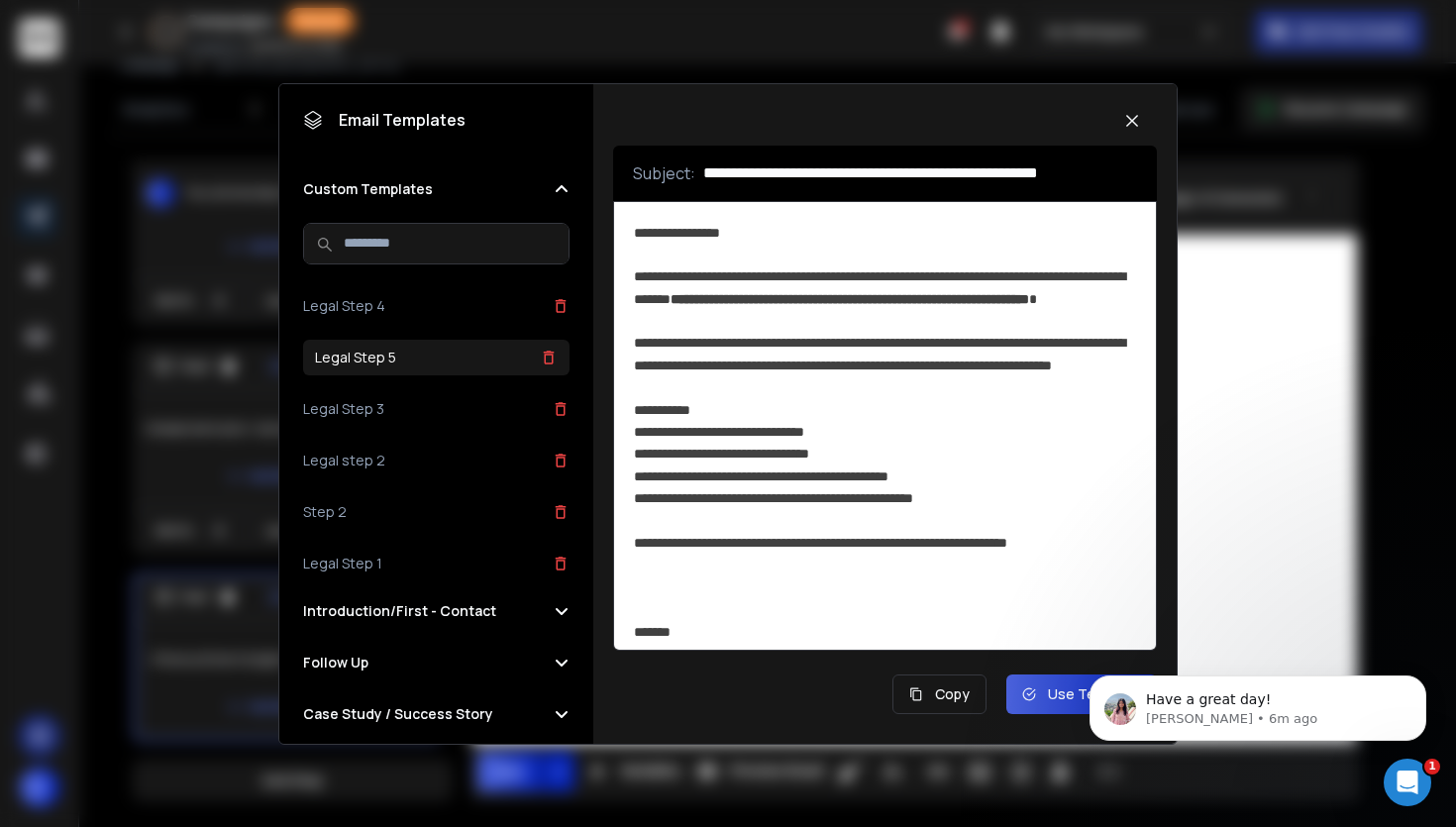
click at [1050, 683] on button "Use Template" at bounding box center [1080, 695] width 150 height 40
type input "**********"
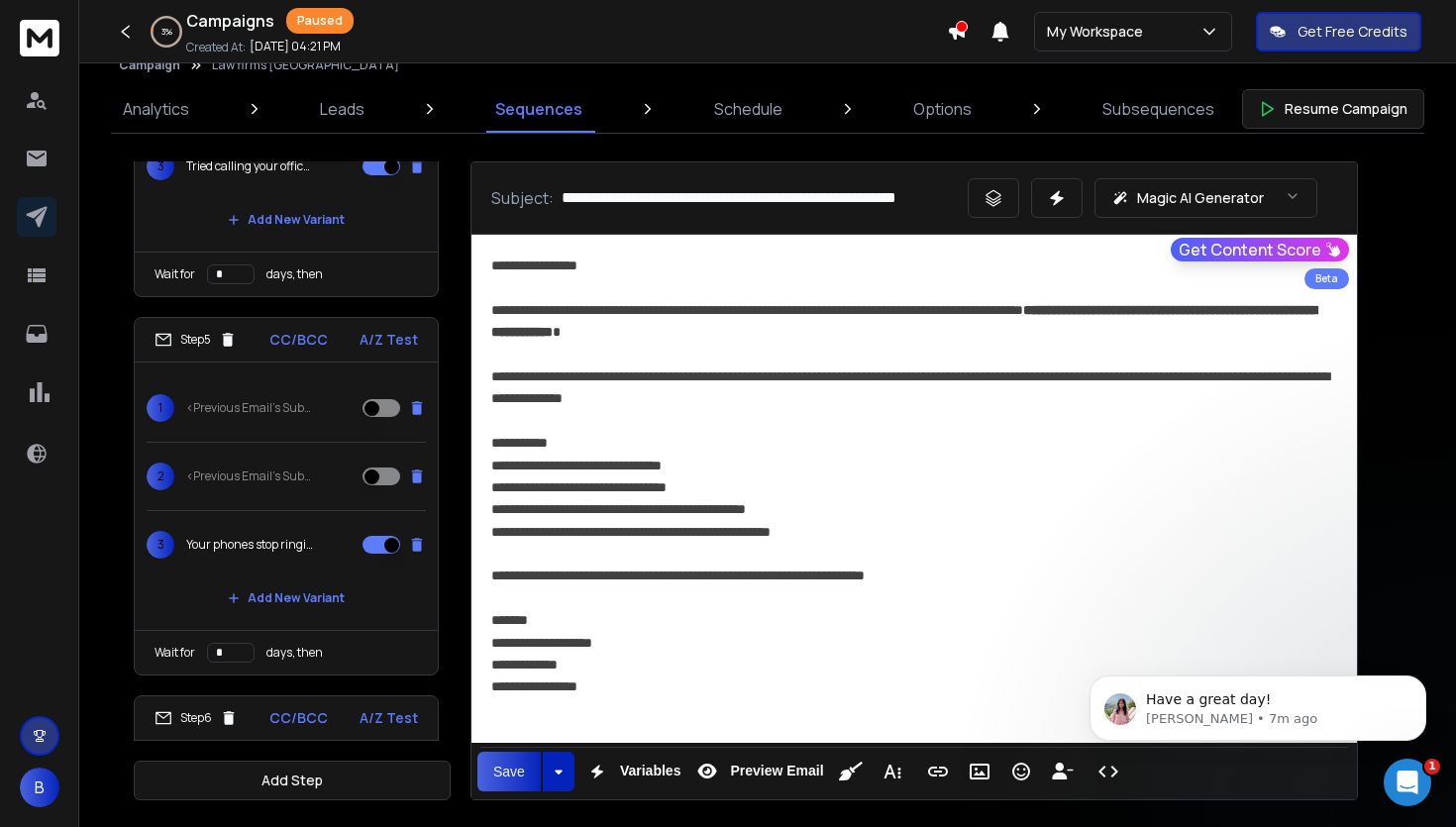
scroll to position [1164, 0]
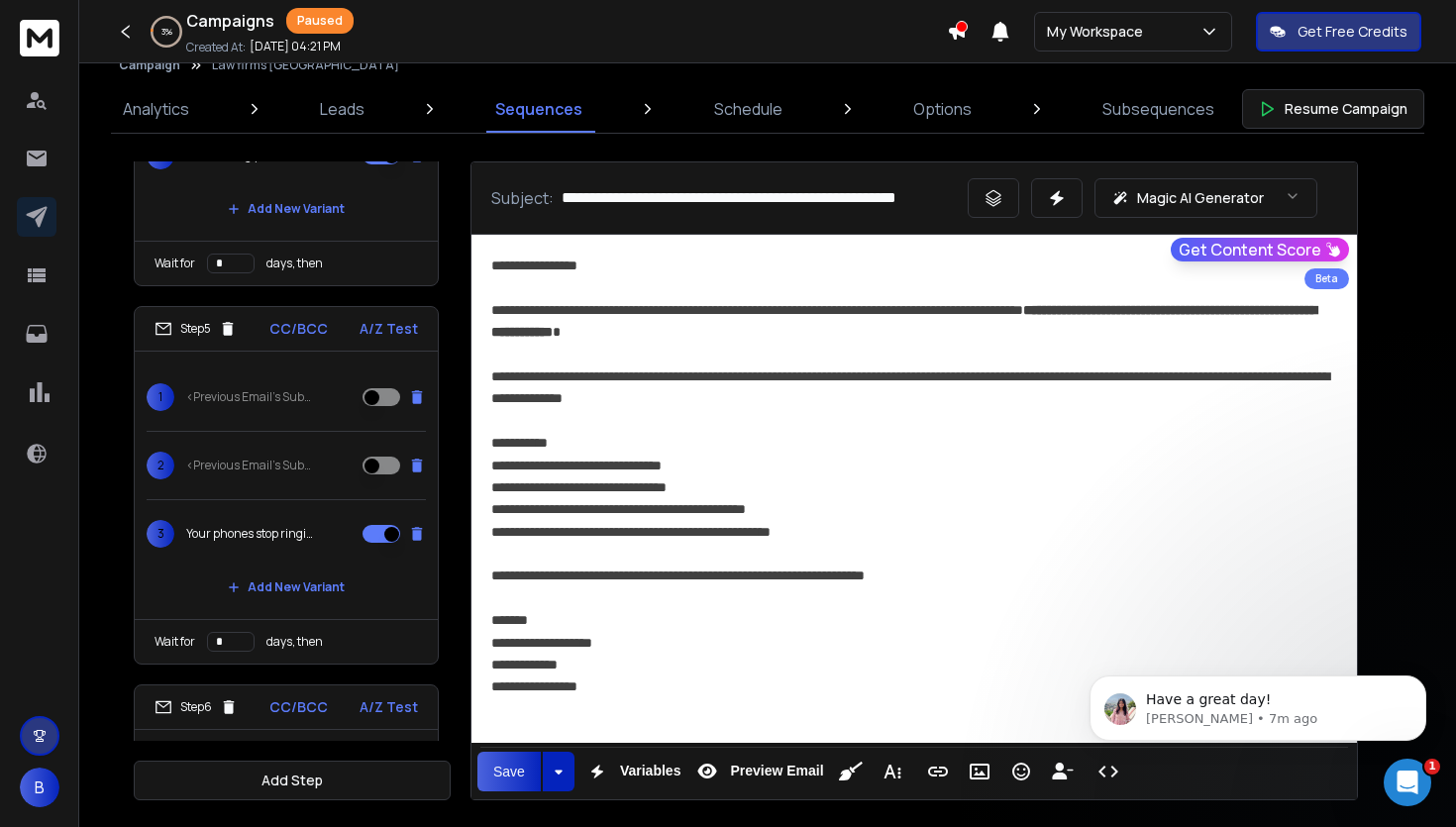
click at [225, 646] on input "*" at bounding box center [231, 642] width 48 height 20
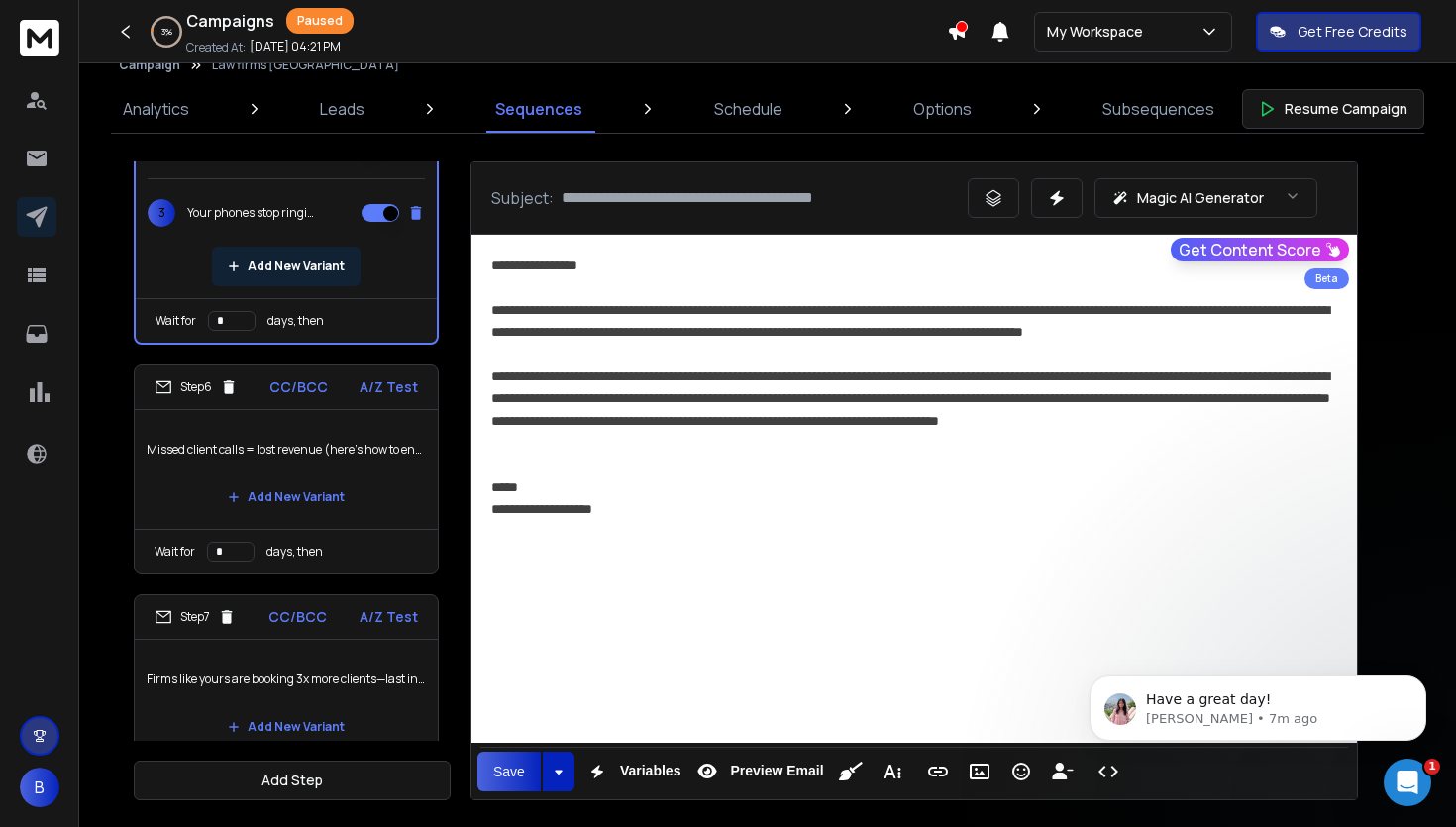
scroll to position [1505, 0]
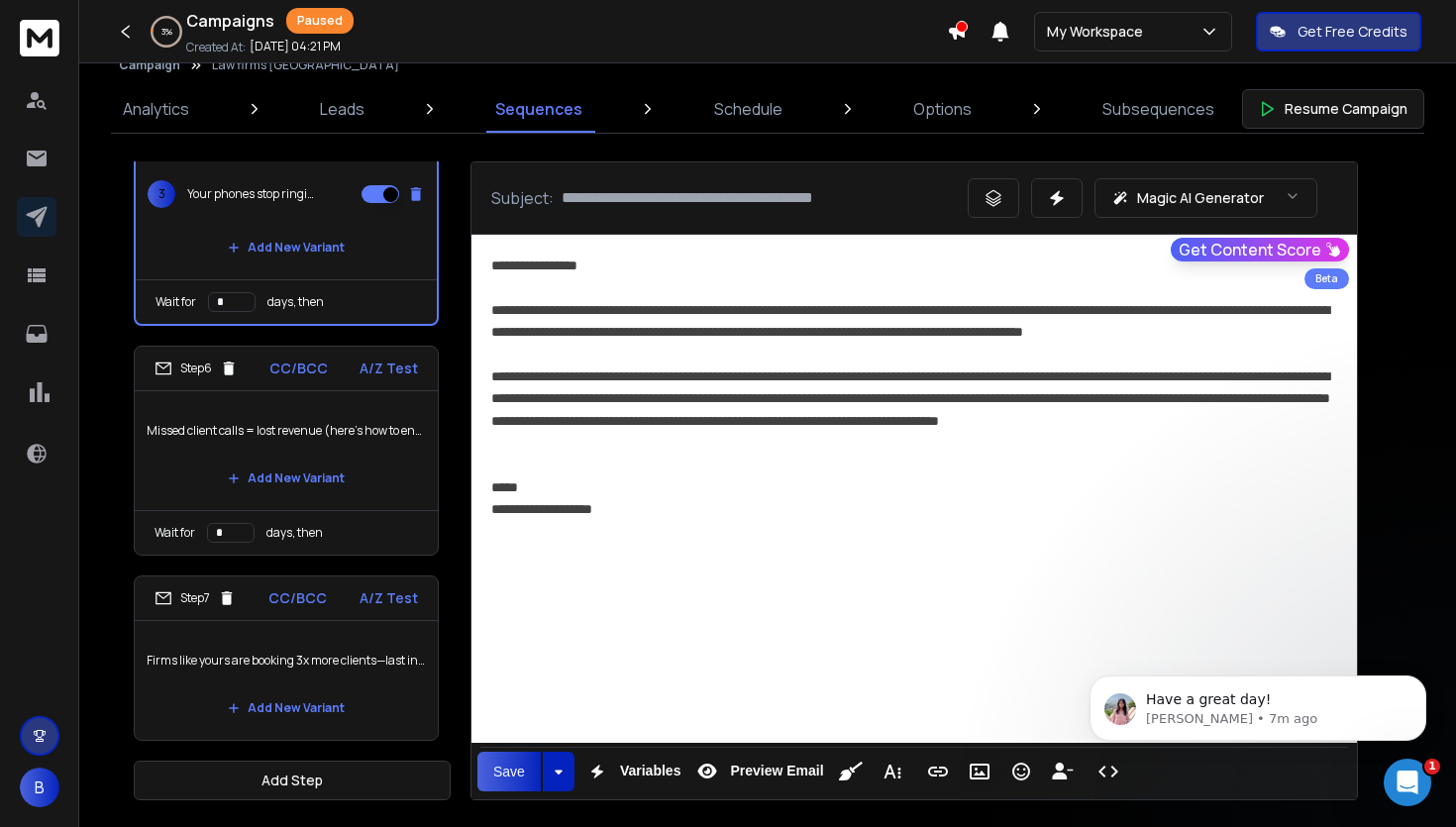
type input "*"
click at [239, 533] on input "*" at bounding box center [231, 533] width 48 height 20
type input "**********"
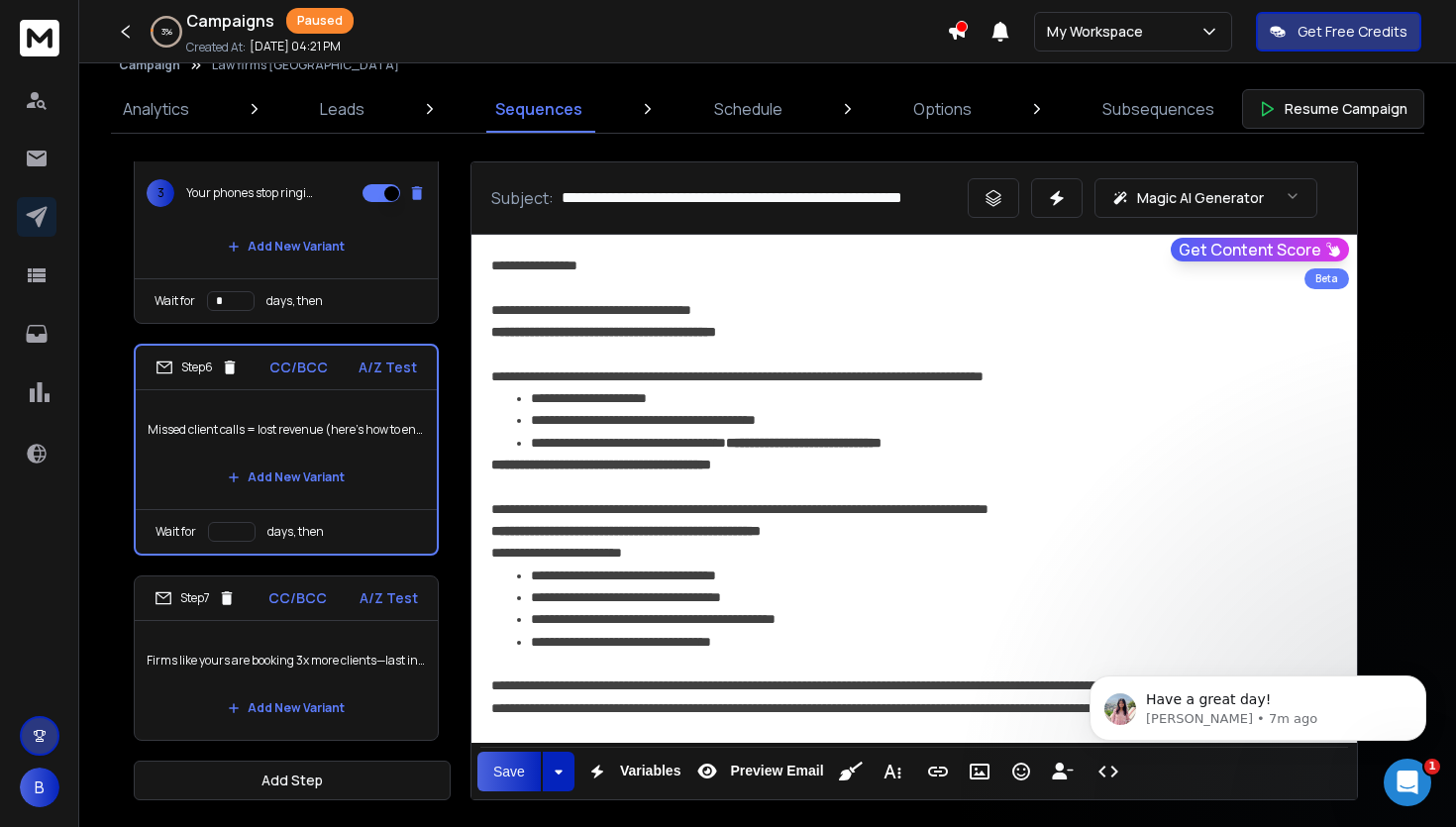
type input "*"
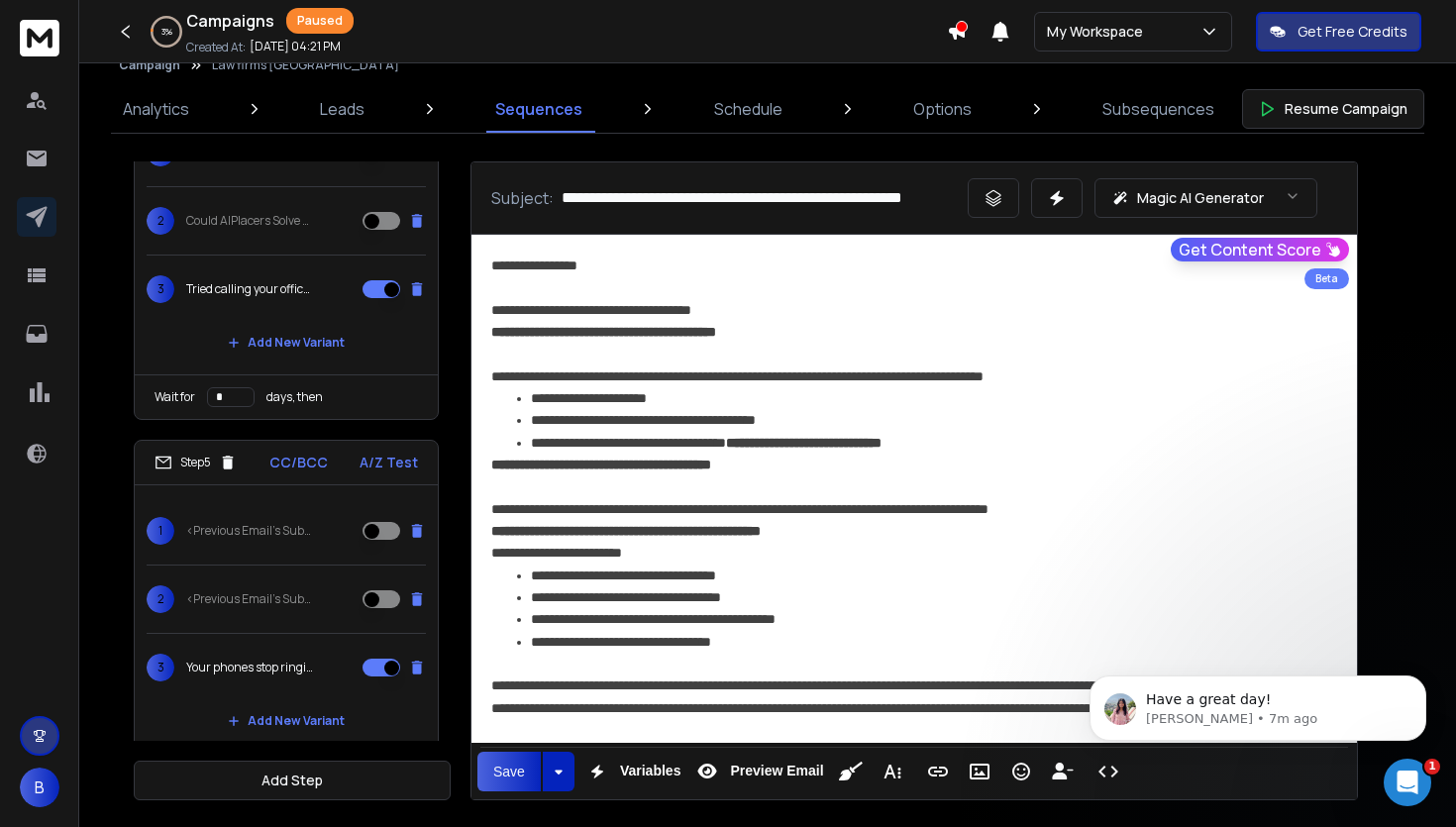
scroll to position [1032, 0]
click at [261, 661] on p "Your phones stop ringing at 5 PM. Your competitors' don't." at bounding box center [249, 666] width 127 height 16
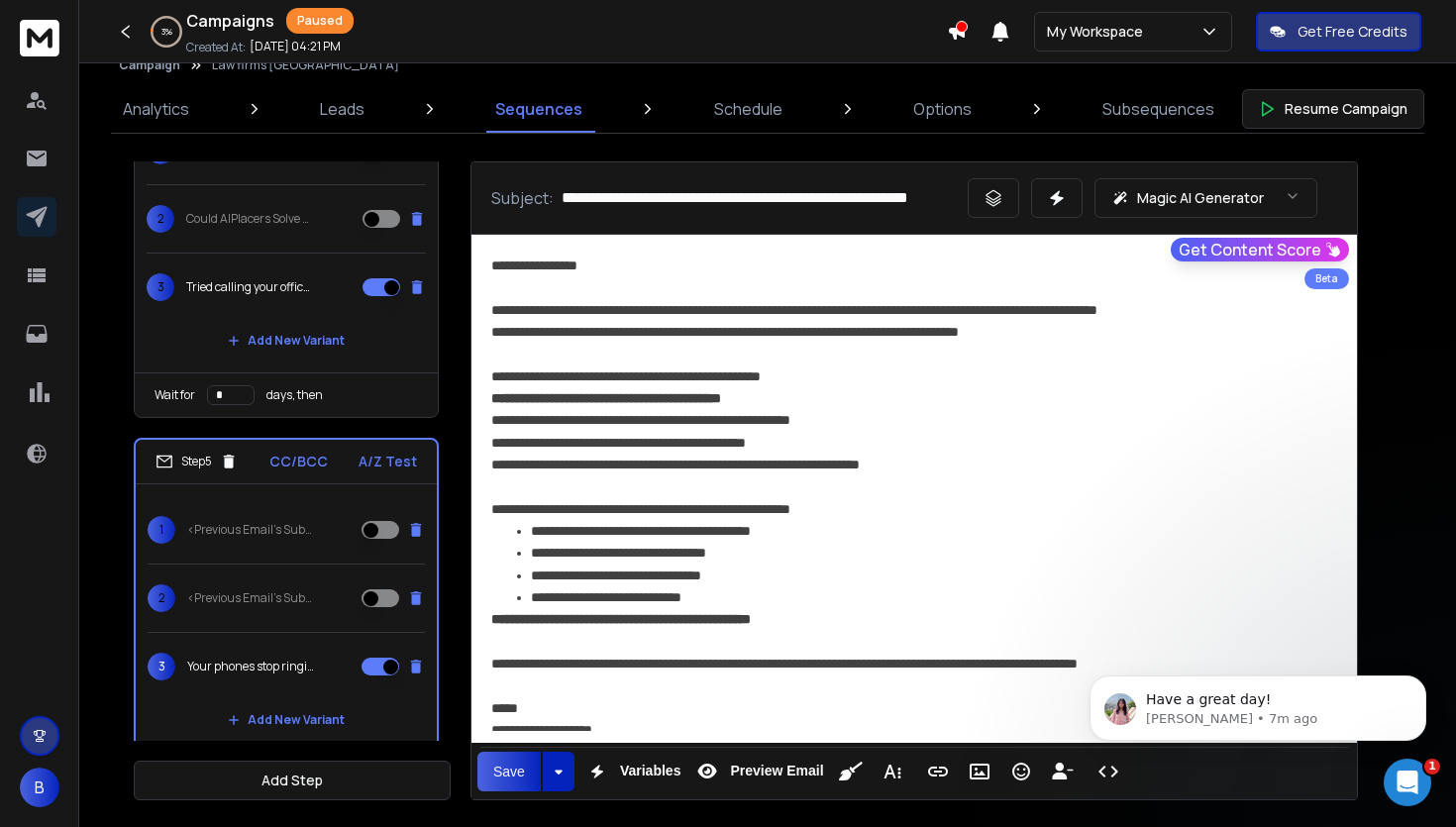
scroll to position [1505, 0]
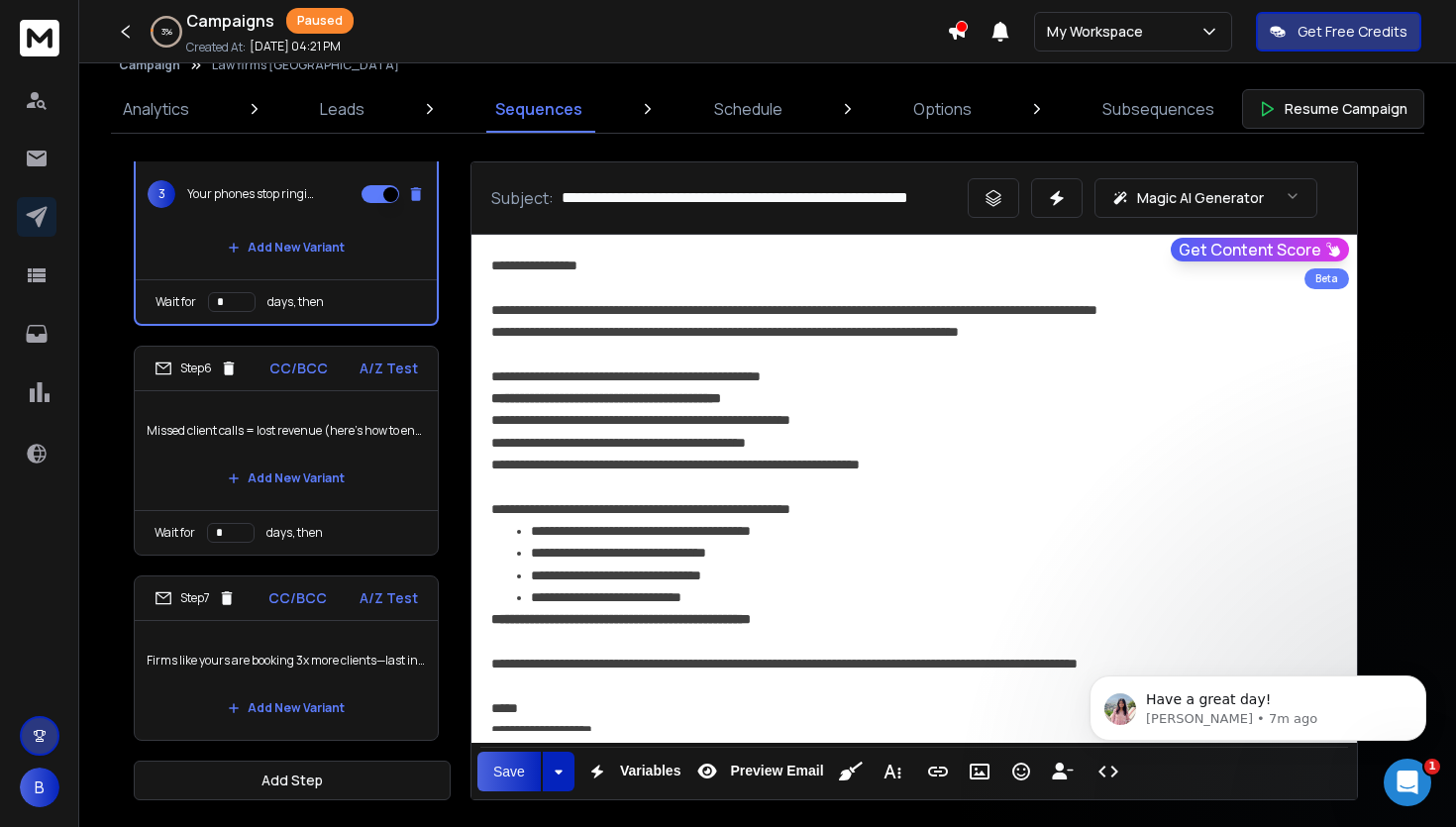
click at [338, 640] on p "Firms like yours are booking 3x more clients—last invite" at bounding box center [285, 661] width 279 height 56
type input "**********"
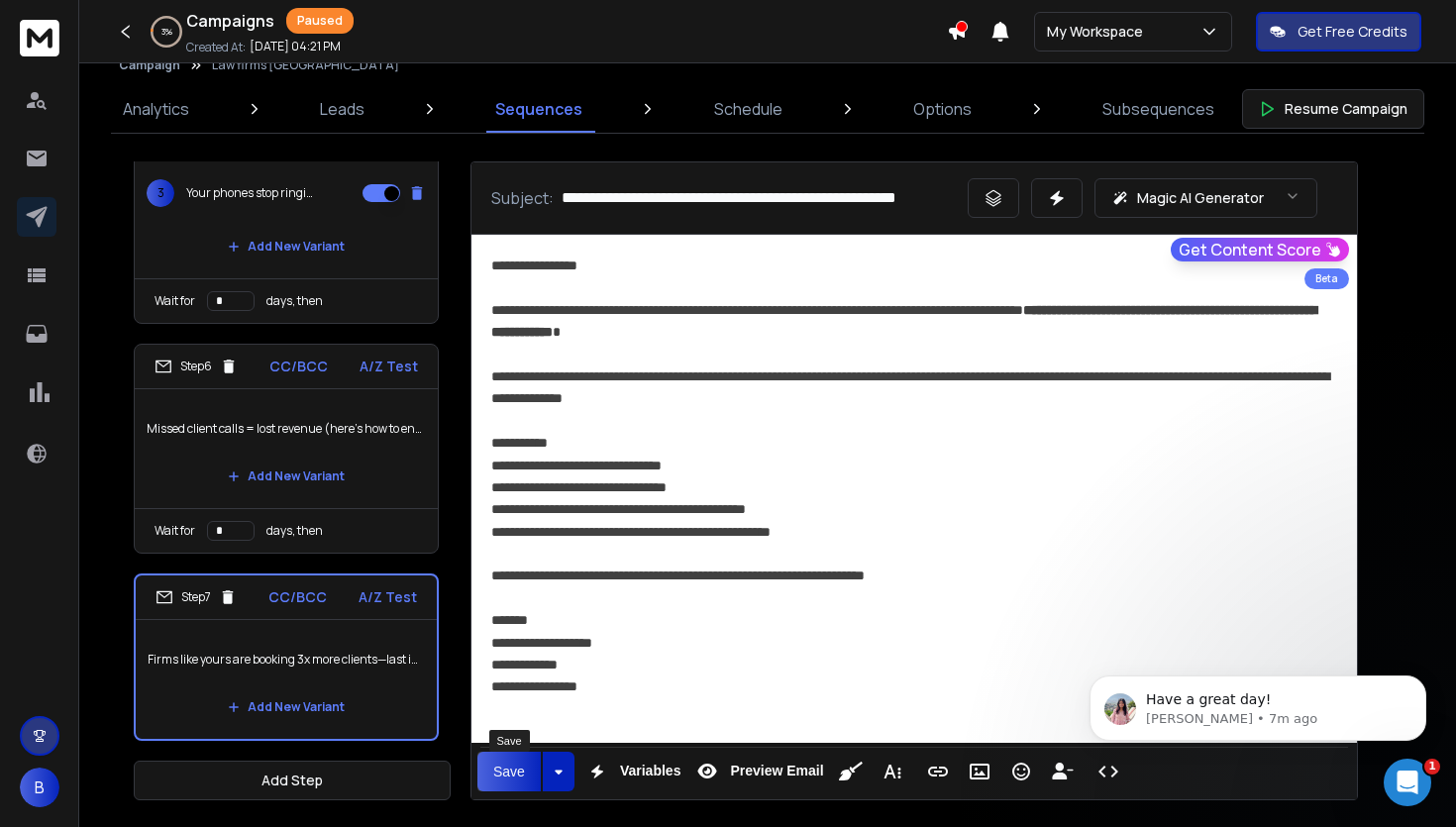
type input "*"
type input "**********"
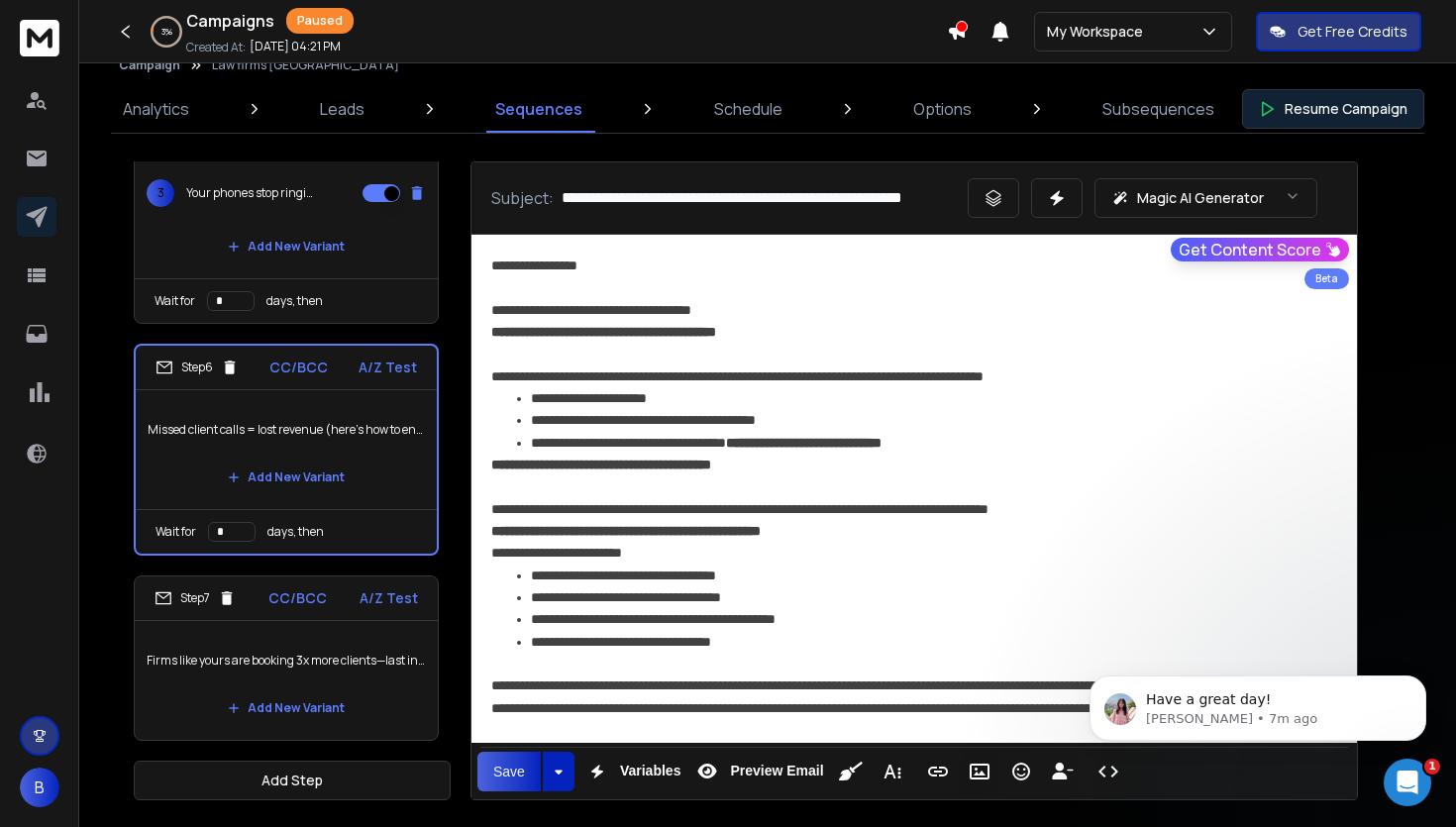
click at [1339, 105] on button "Resume Campaign" at bounding box center [1333, 109] width 182 height 40
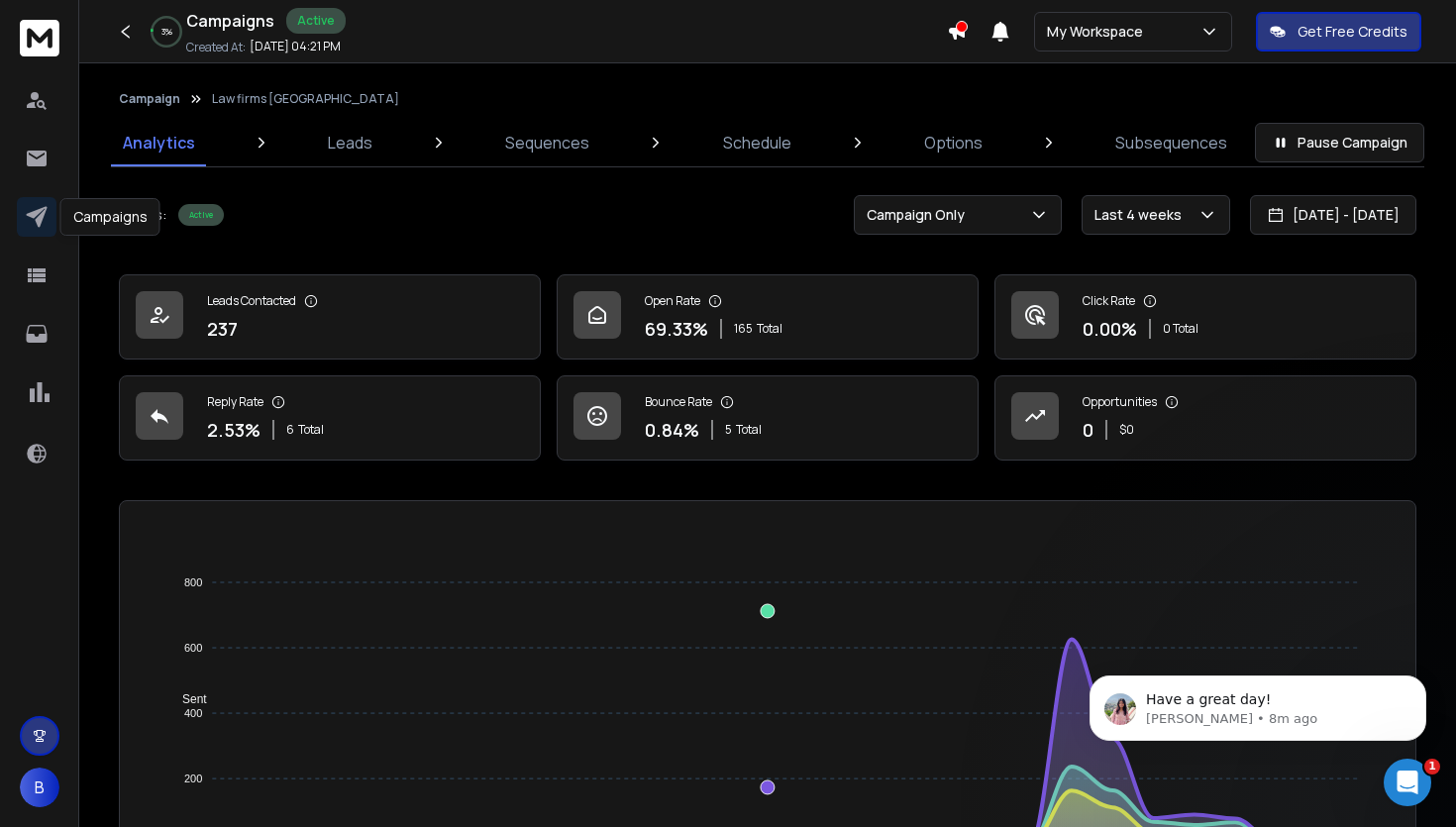
click at [33, 216] on icon at bounding box center [36, 217] width 21 height 21
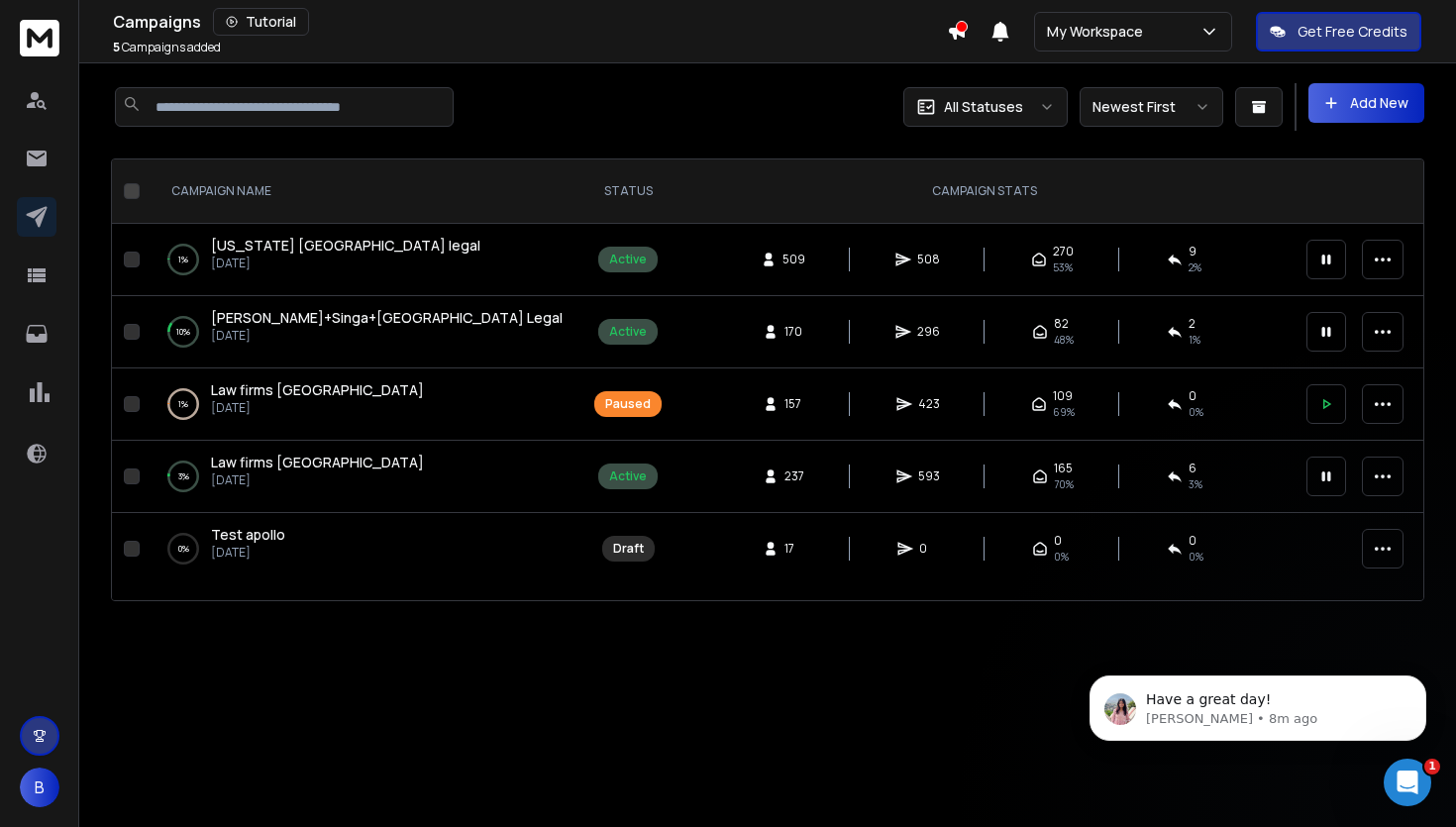
click at [273, 386] on span "Law firms [GEOGRAPHIC_DATA]" at bounding box center [317, 390] width 213 height 19
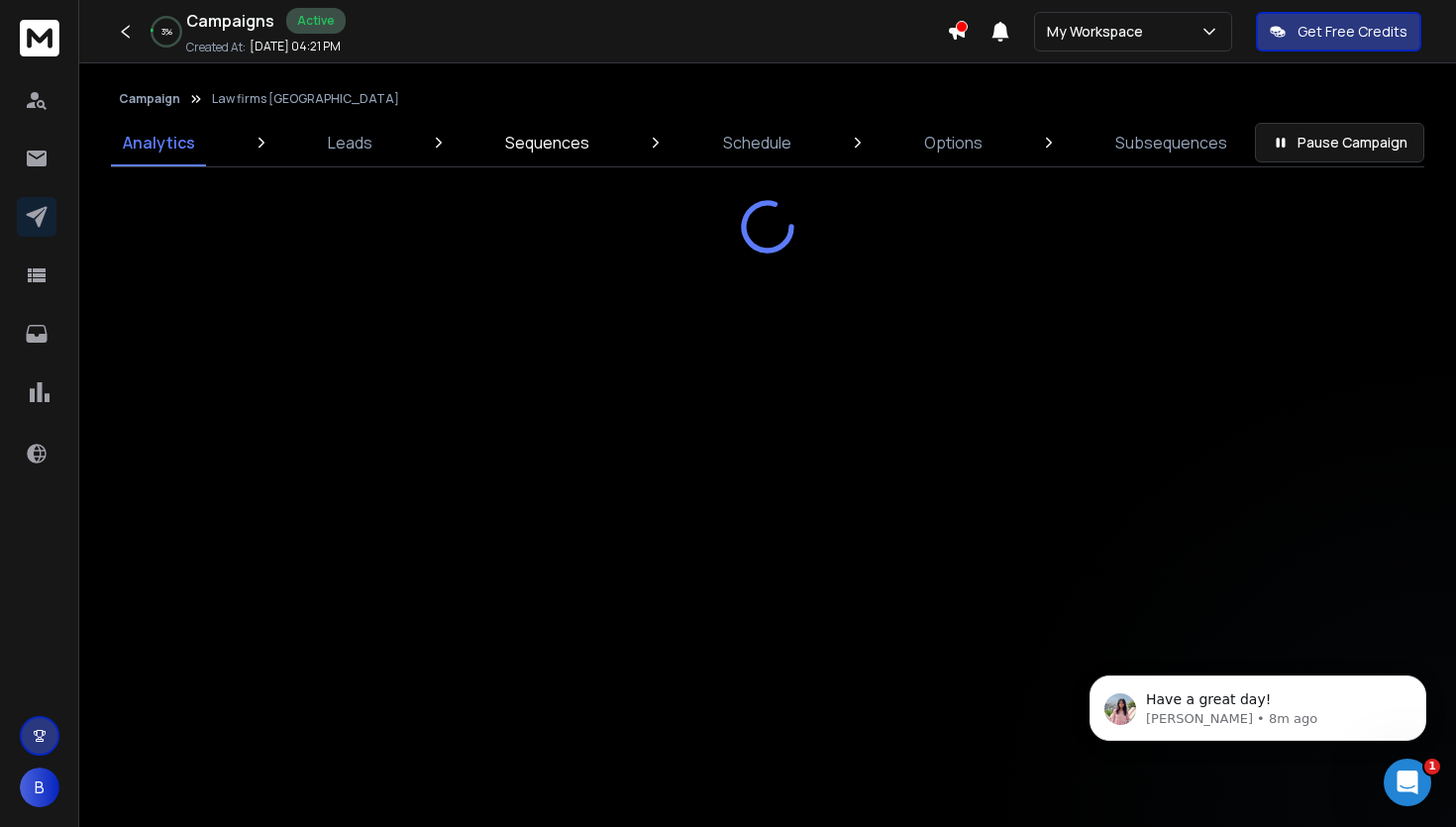
click at [555, 137] on p "Sequences" at bounding box center [547, 143] width 84 height 24
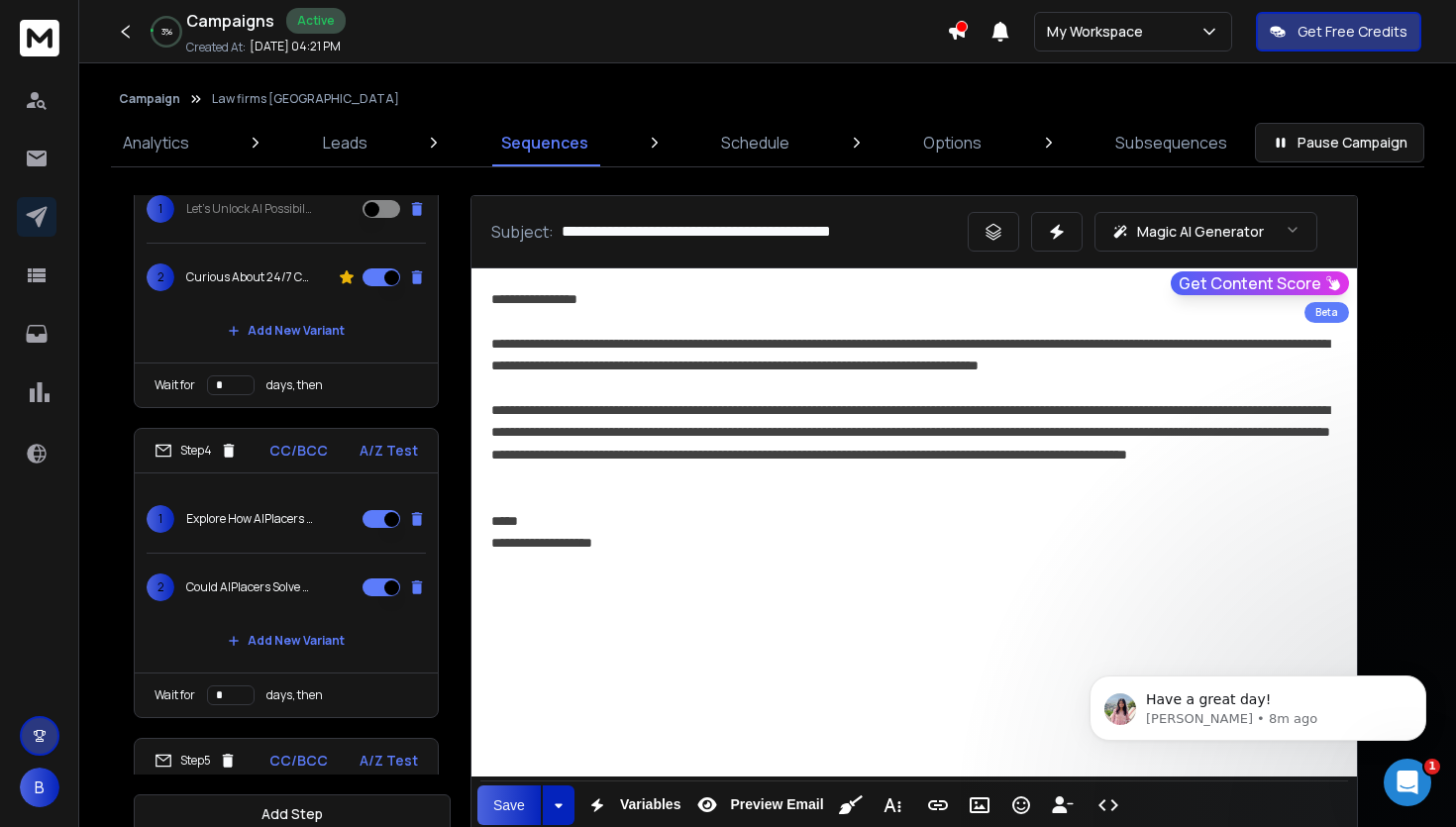
scroll to position [726, 0]
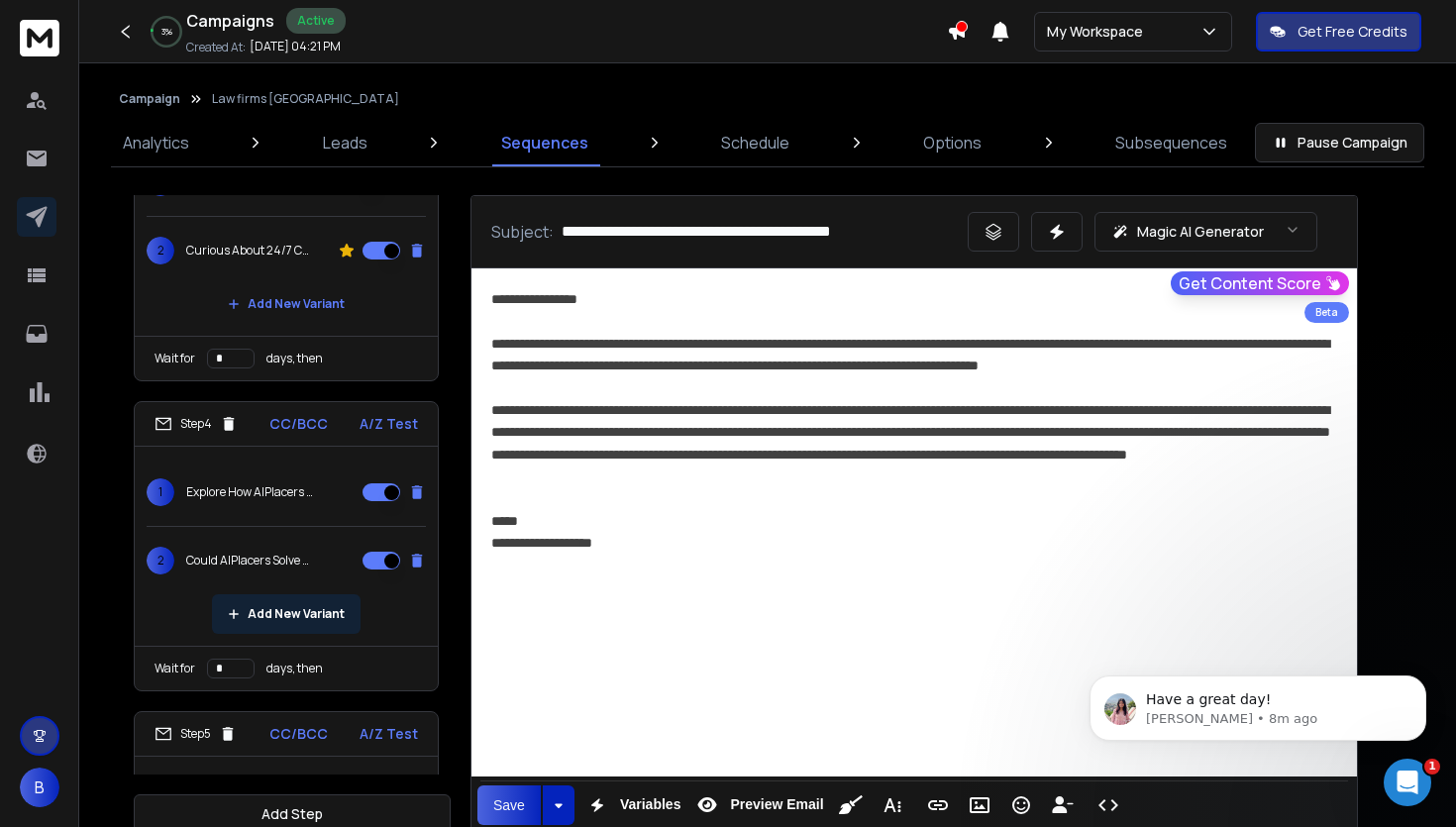
click at [309, 611] on button "Add New Variant" at bounding box center [285, 614] width 148 height 40
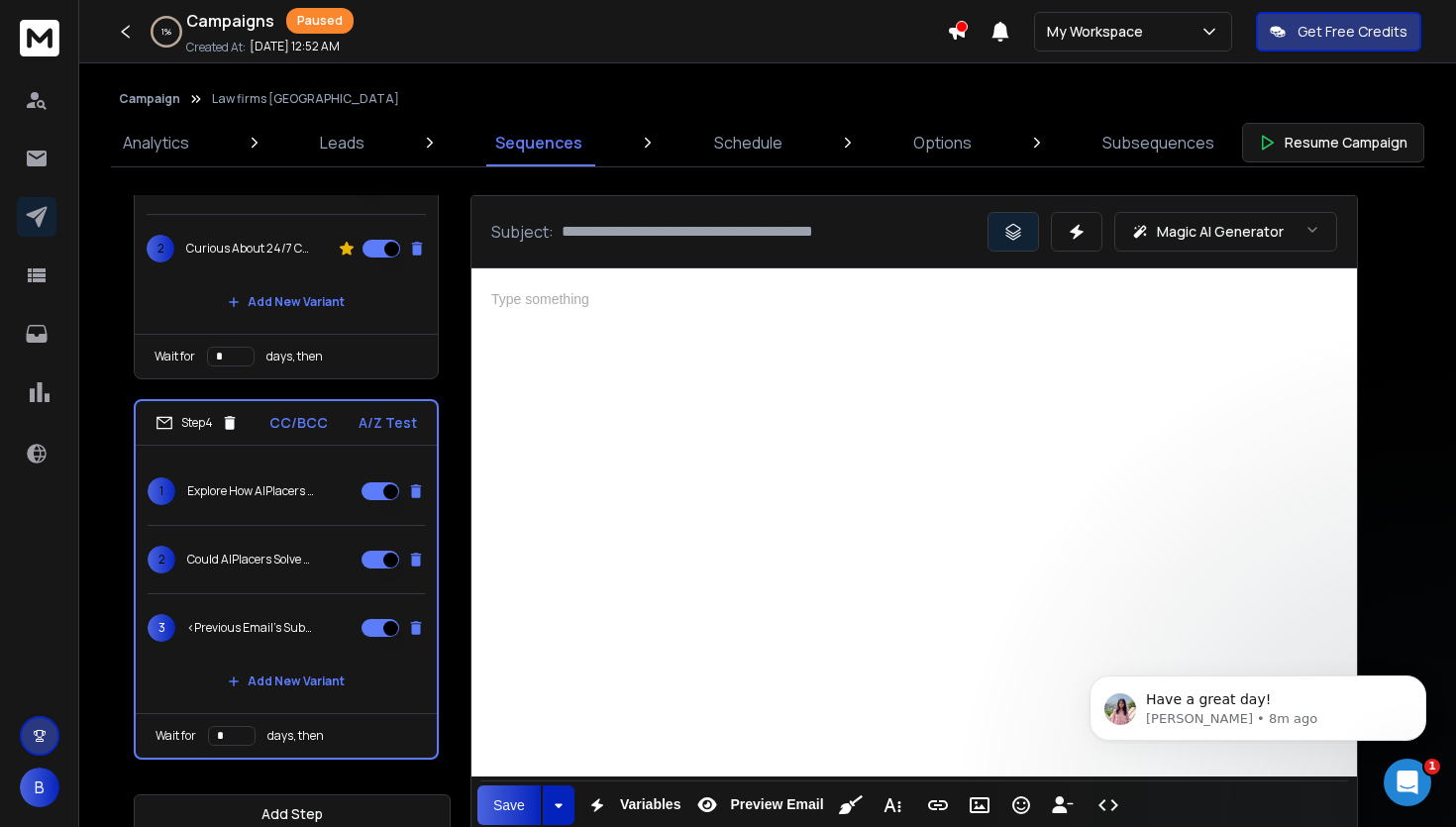
click at [1018, 233] on icon at bounding box center [1012, 235] width 15 height 6
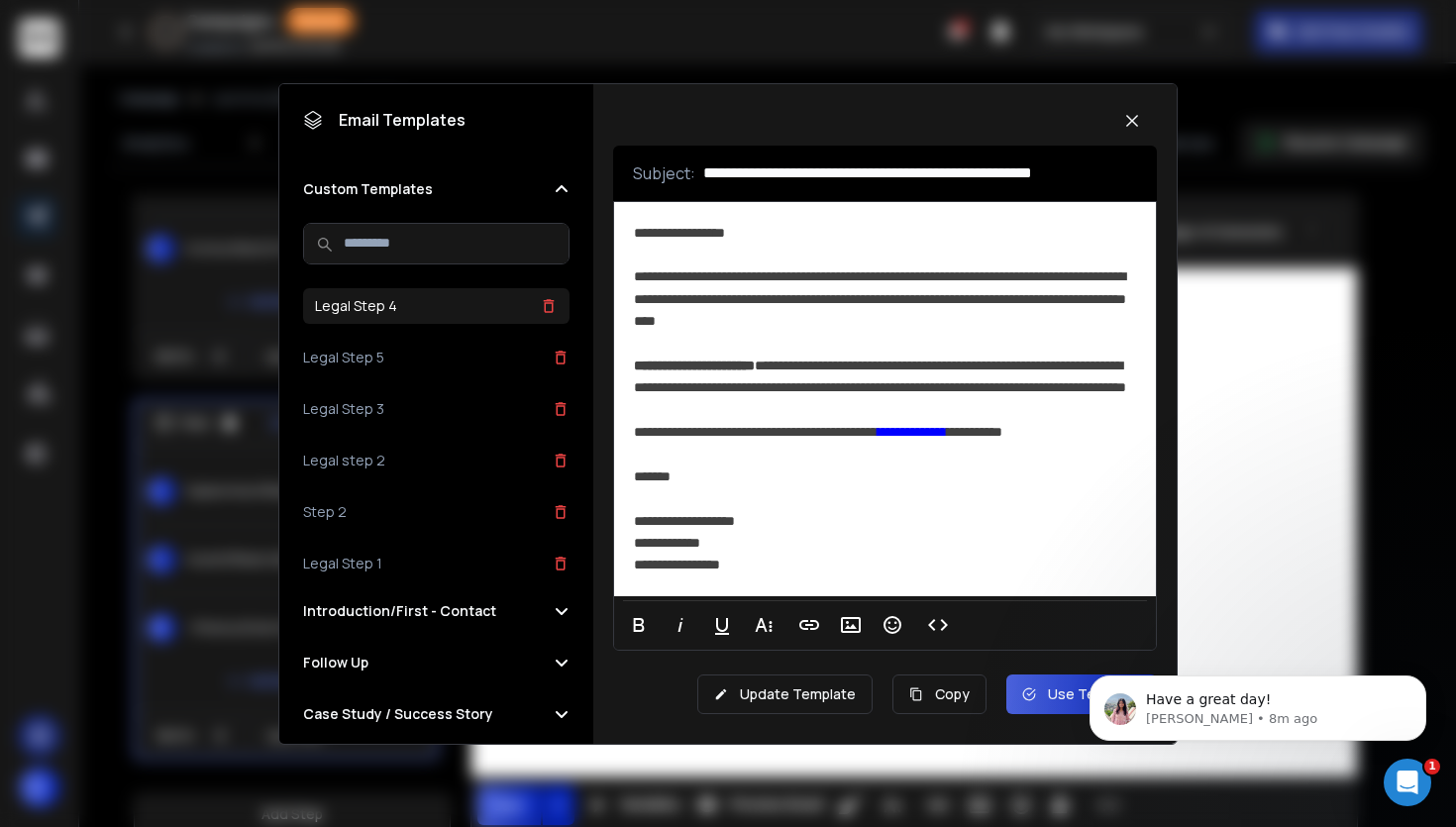
click at [388, 559] on div "Legal Step 1" at bounding box center [436, 564] width 266 height 20
type input "**********"
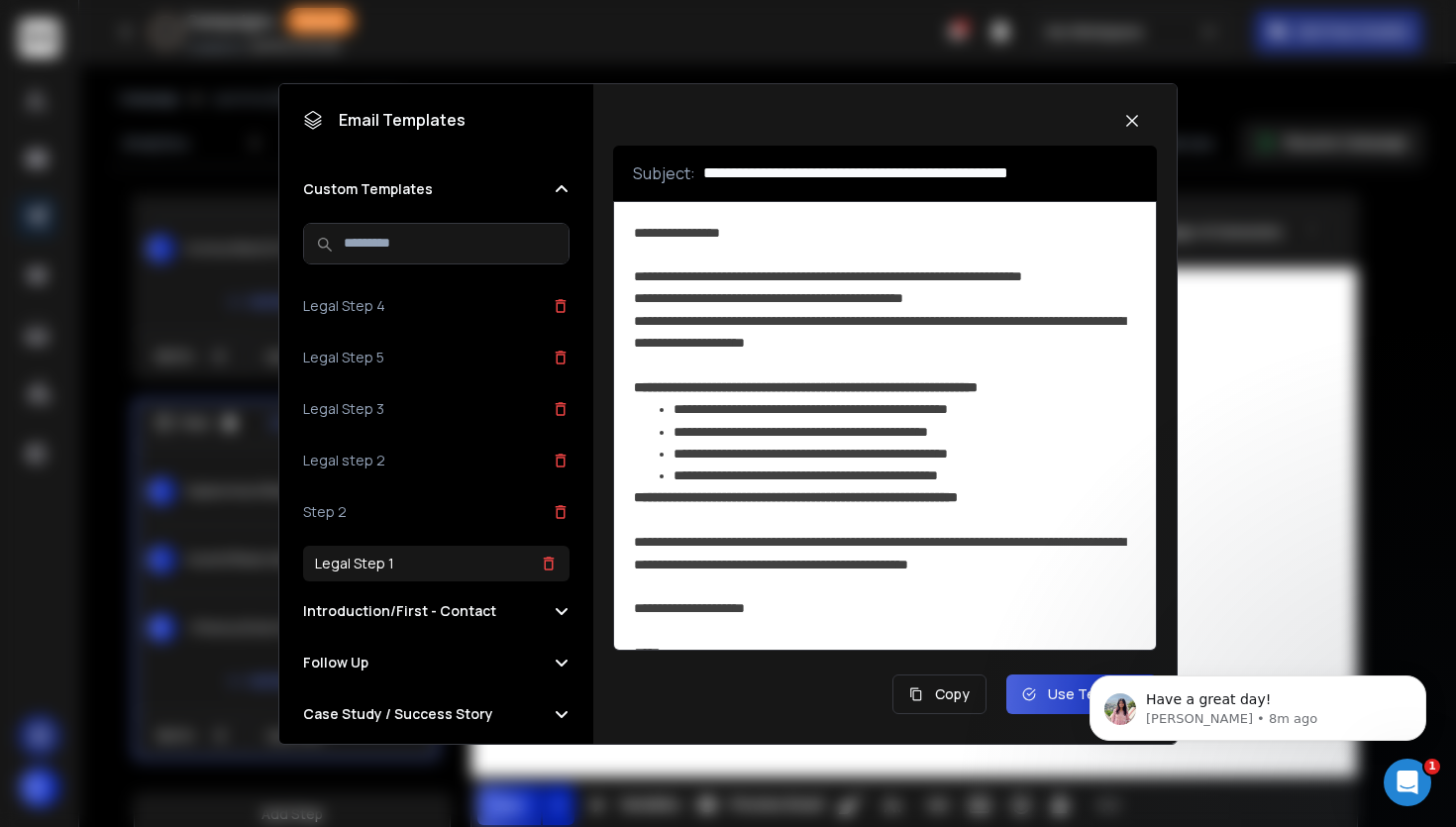
click at [1057, 701] on button "Use Template" at bounding box center [1080, 695] width 150 height 40
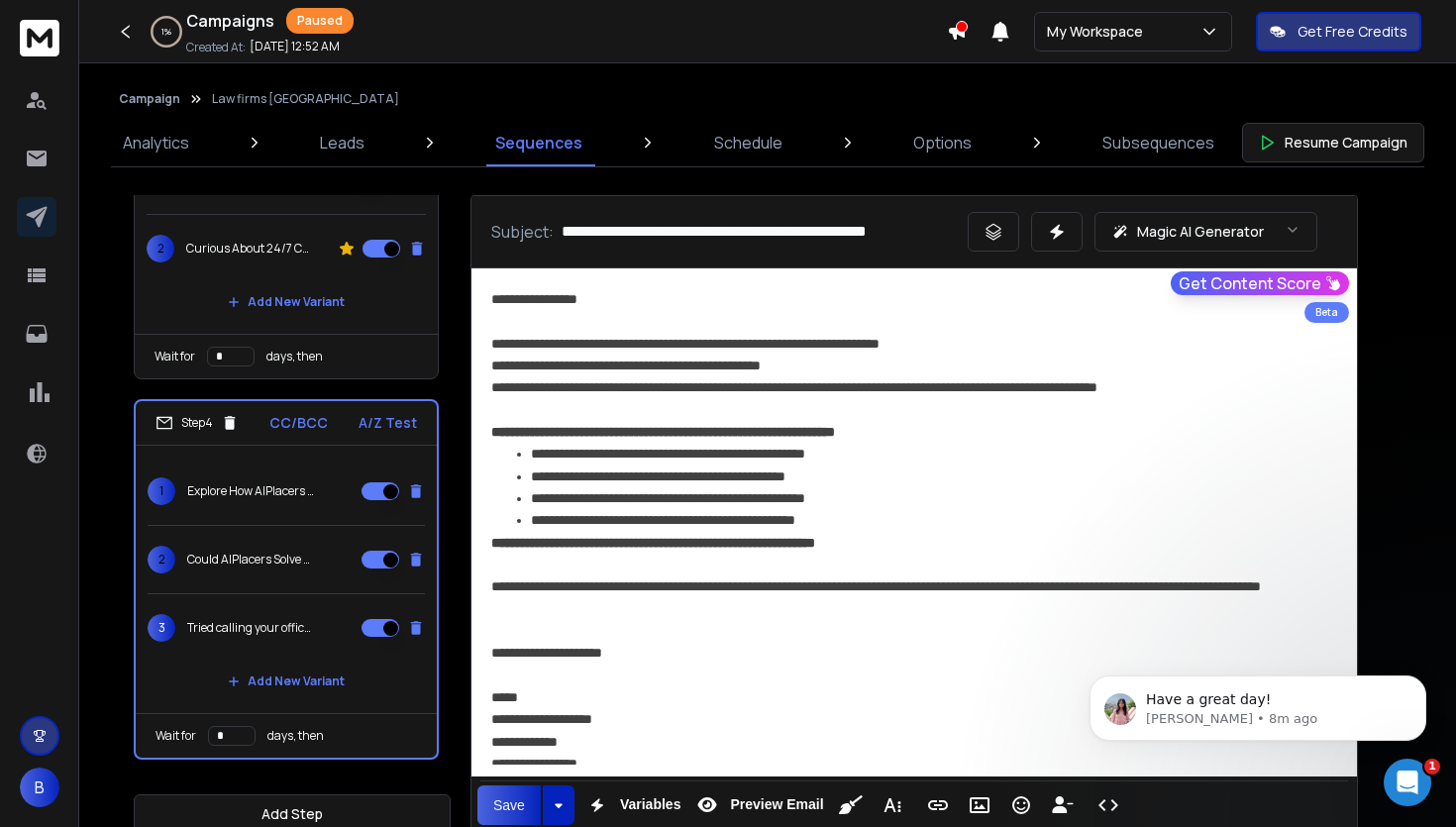
click at [384, 557] on button "button" at bounding box center [381, 560] width 38 height 18
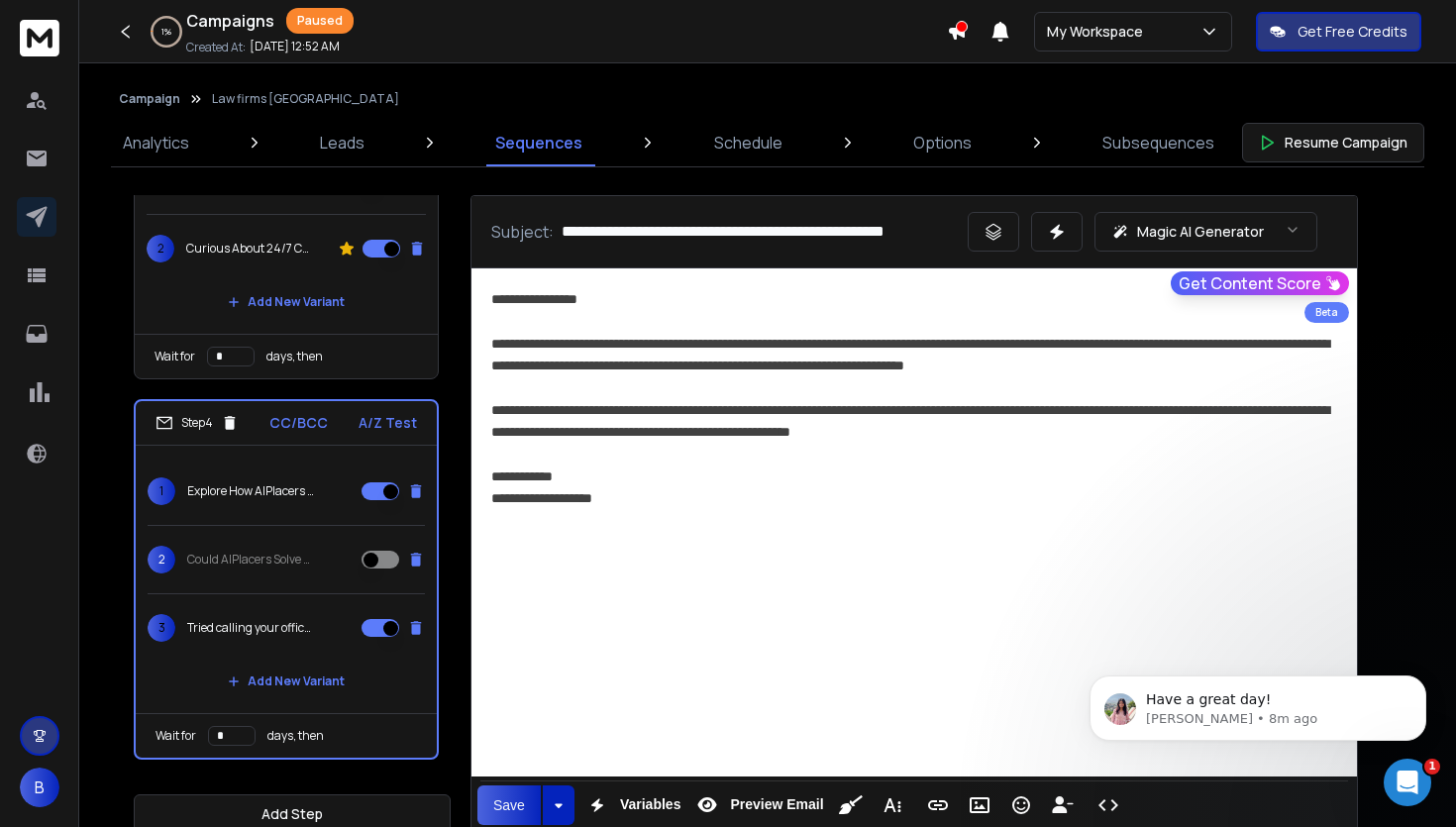
click at [378, 487] on button "button" at bounding box center [381, 491] width 38 height 18
type input "**********"
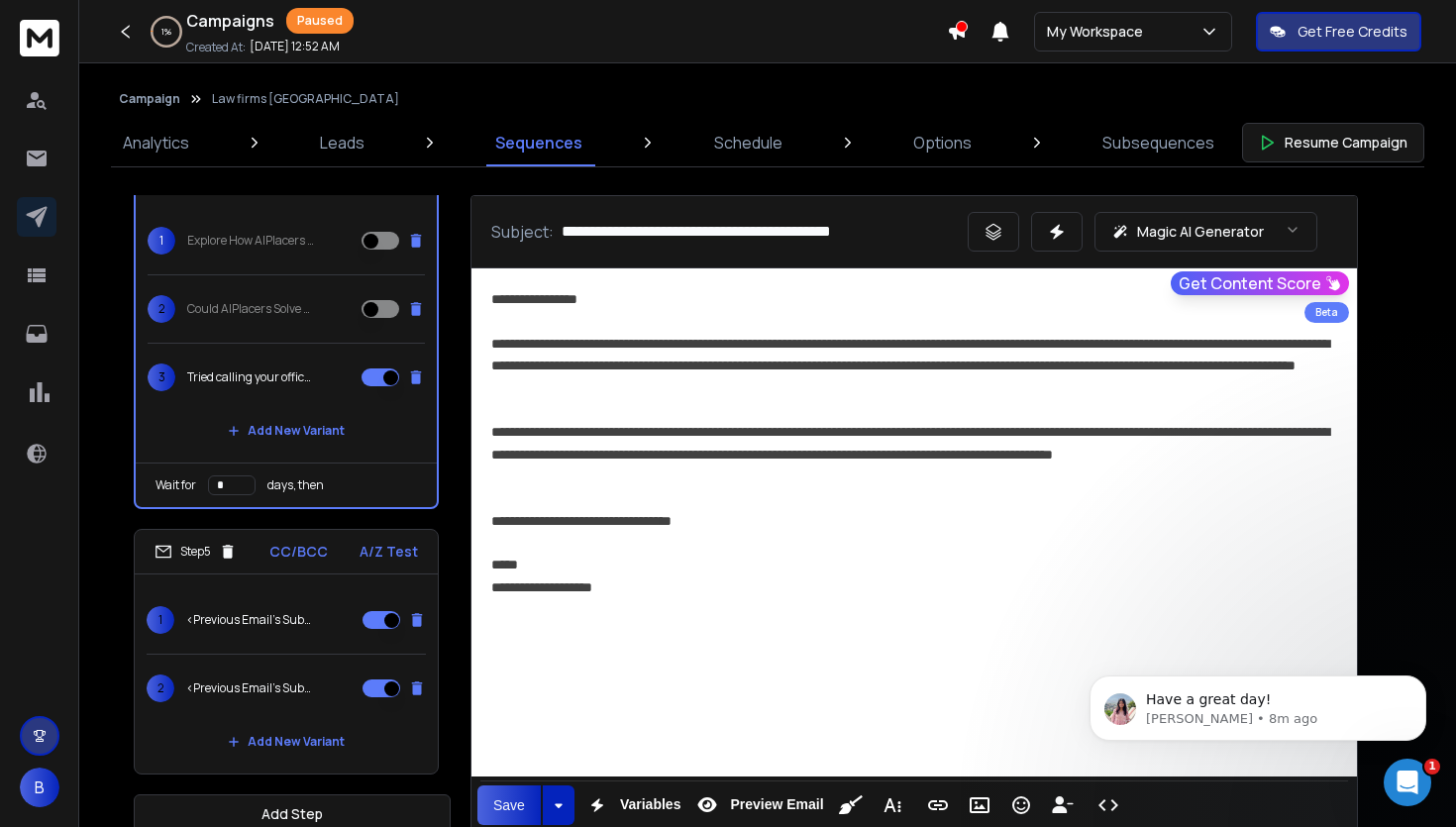
scroll to position [972, 0]
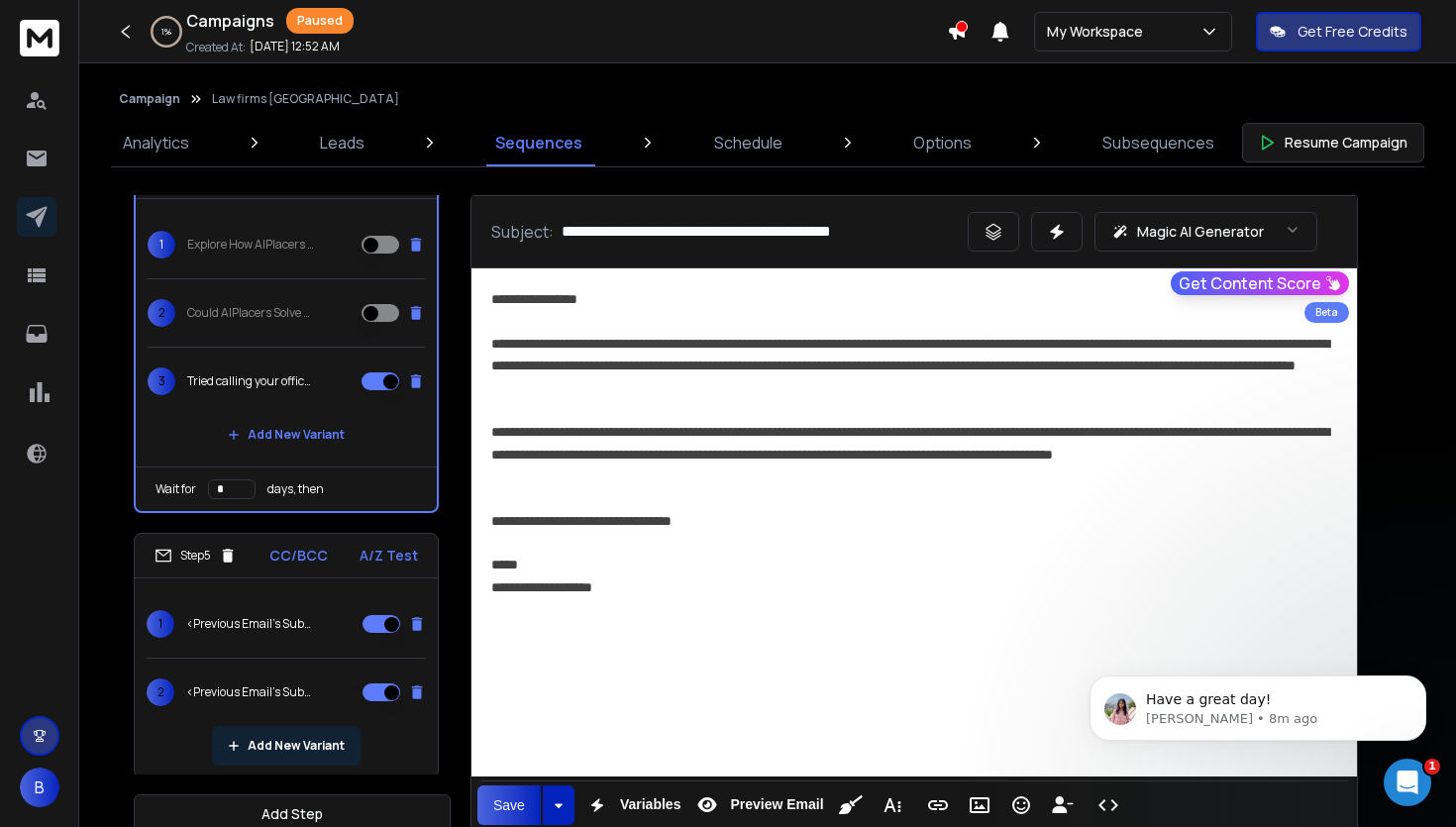
click at [281, 735] on button "Add New Variant" at bounding box center [285, 745] width 148 height 40
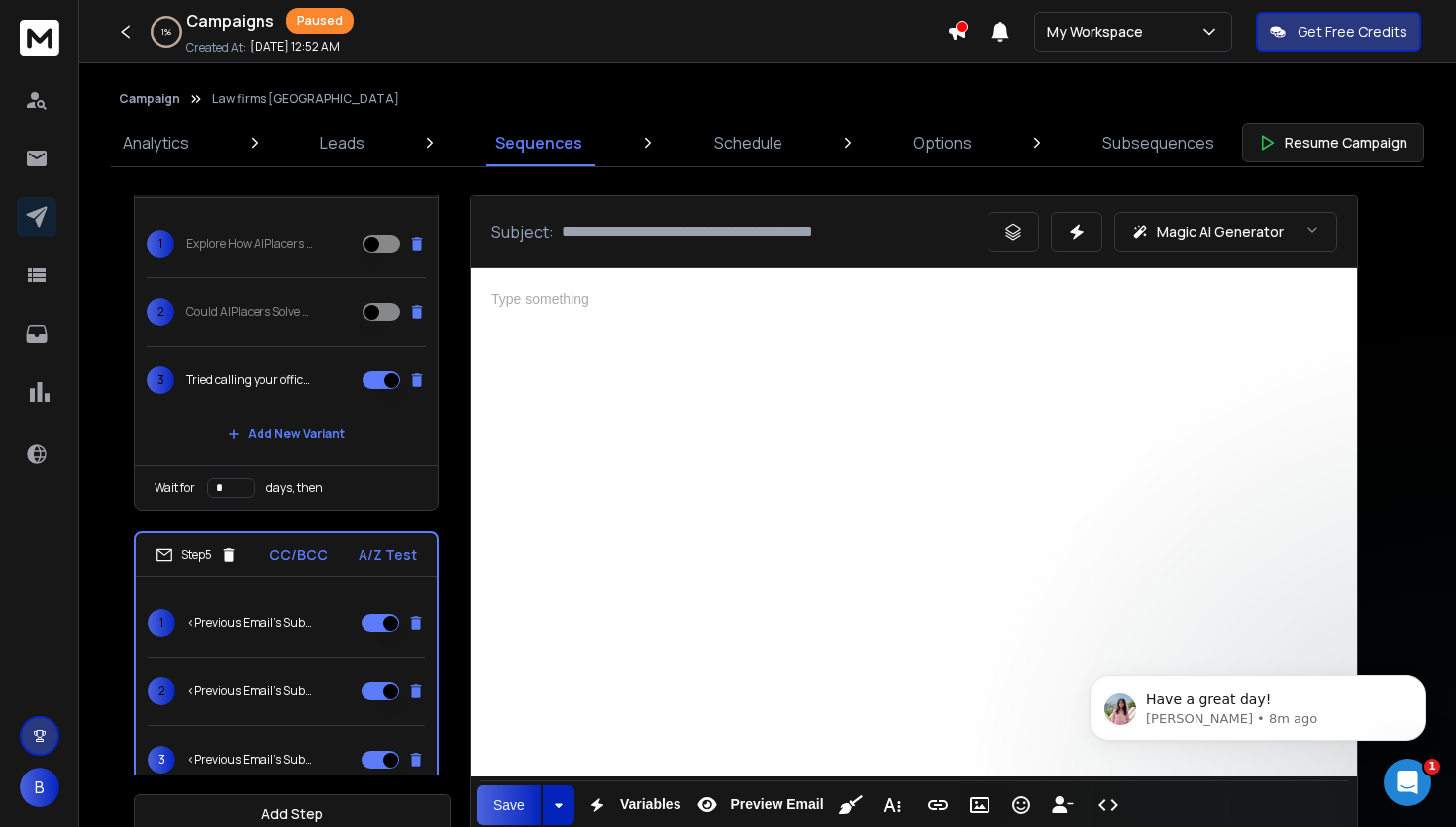
scroll to position [1045, 0]
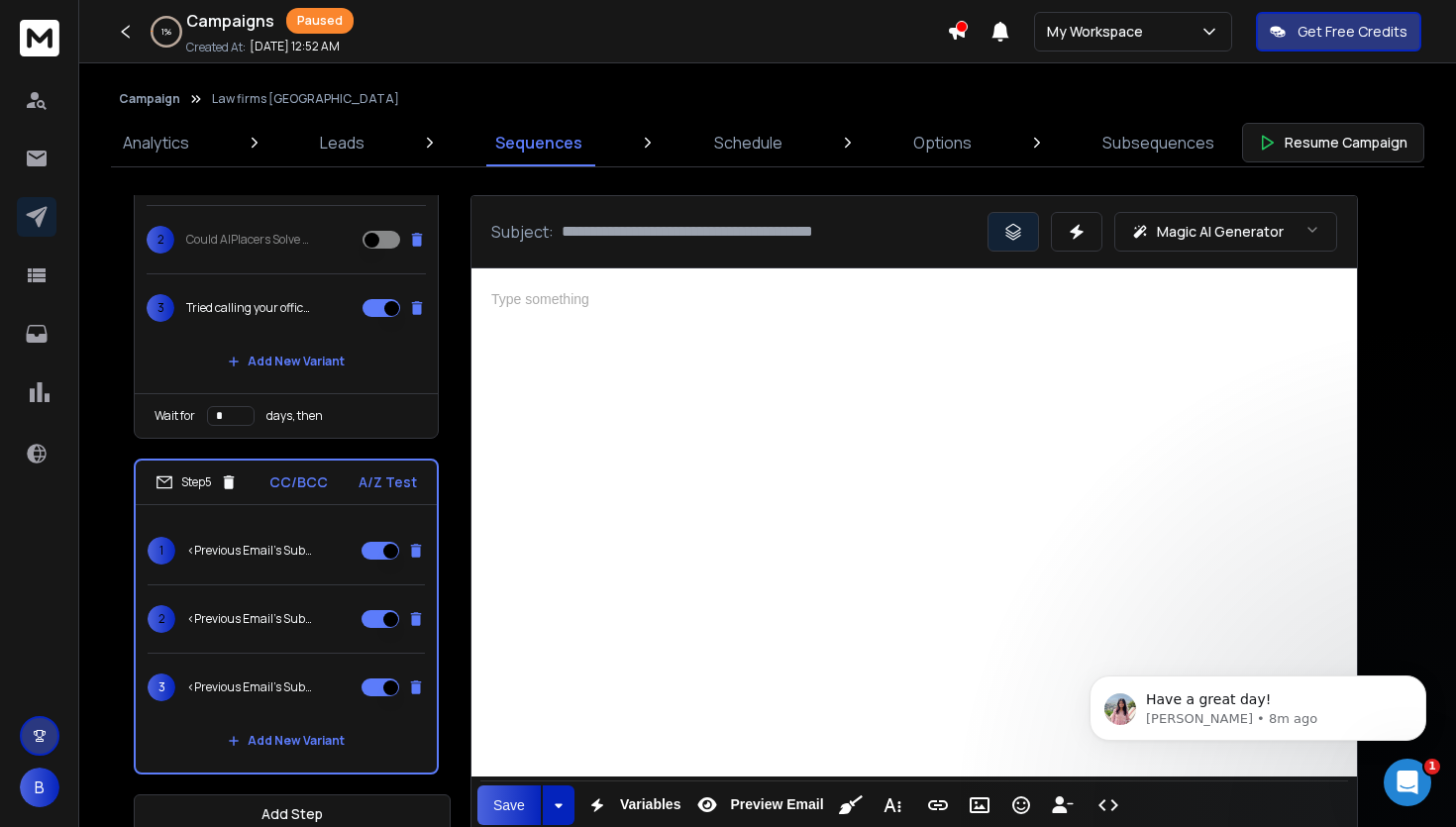
click at [1009, 236] on icon at bounding box center [1013, 232] width 18 height 18
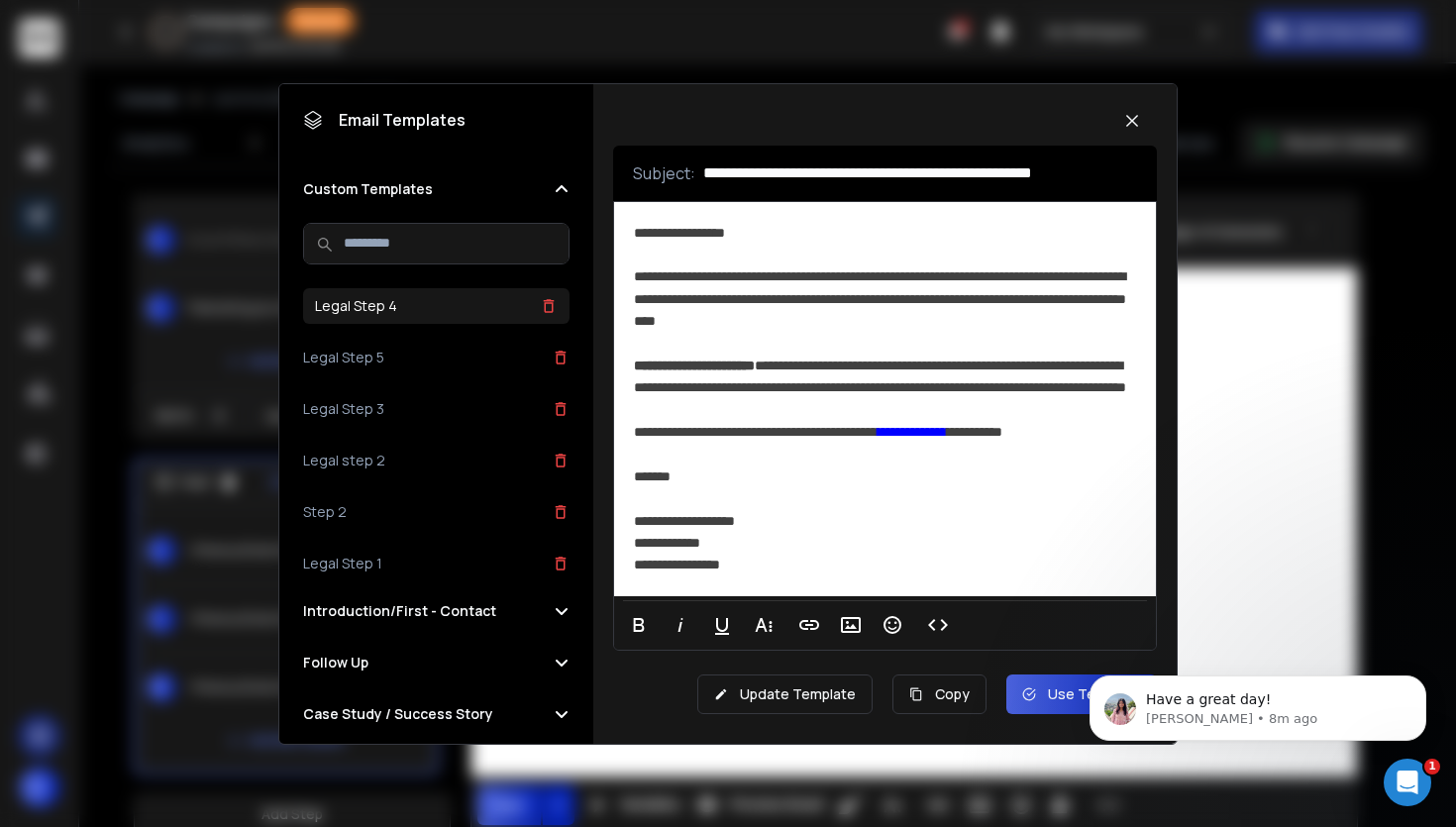
click at [392, 462] on div "Legal step 2" at bounding box center [436, 460] width 266 height 20
type input "**********"
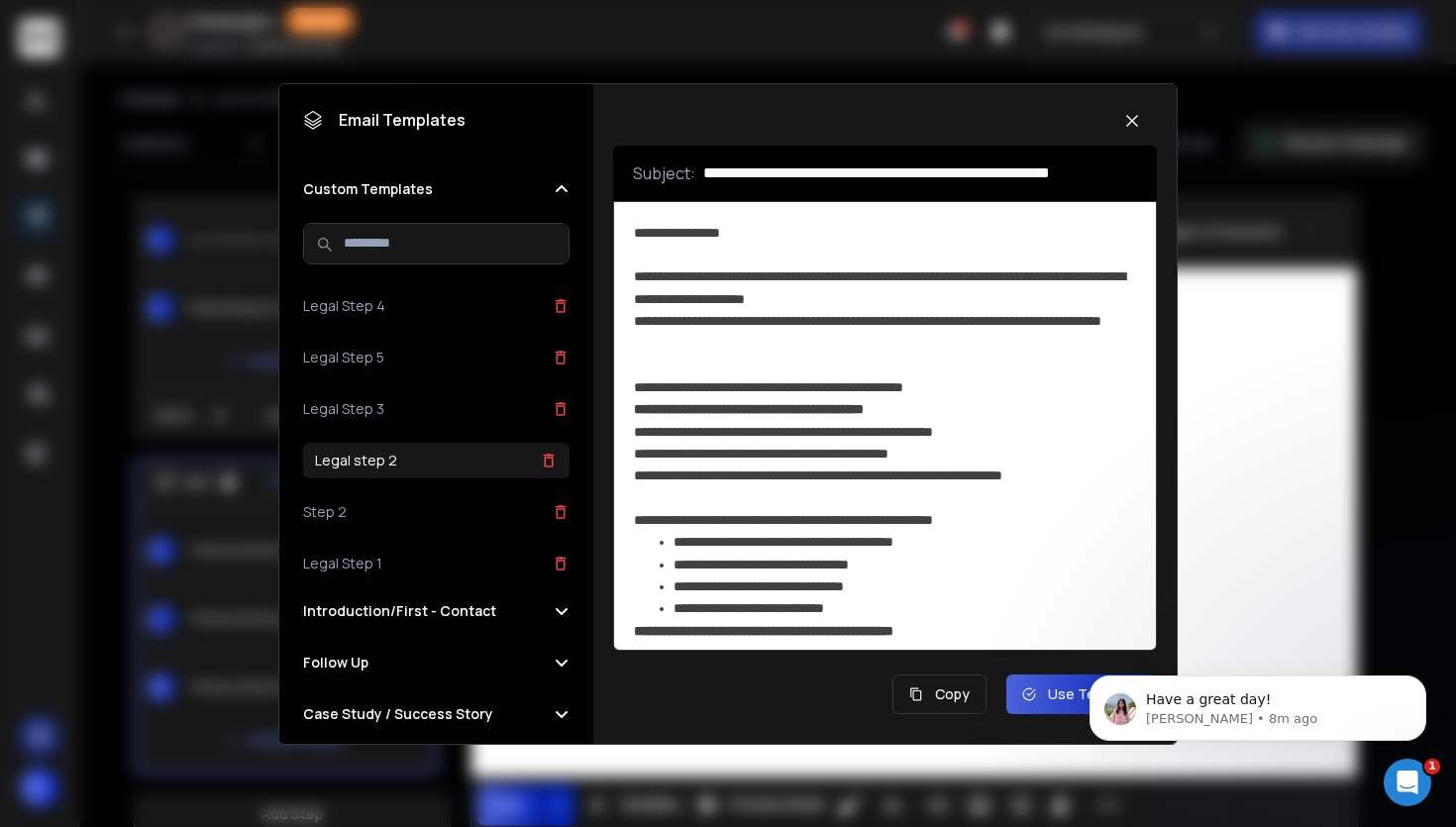
click at [1057, 691] on button "Use Template" at bounding box center [1080, 695] width 150 height 40
type input "**********"
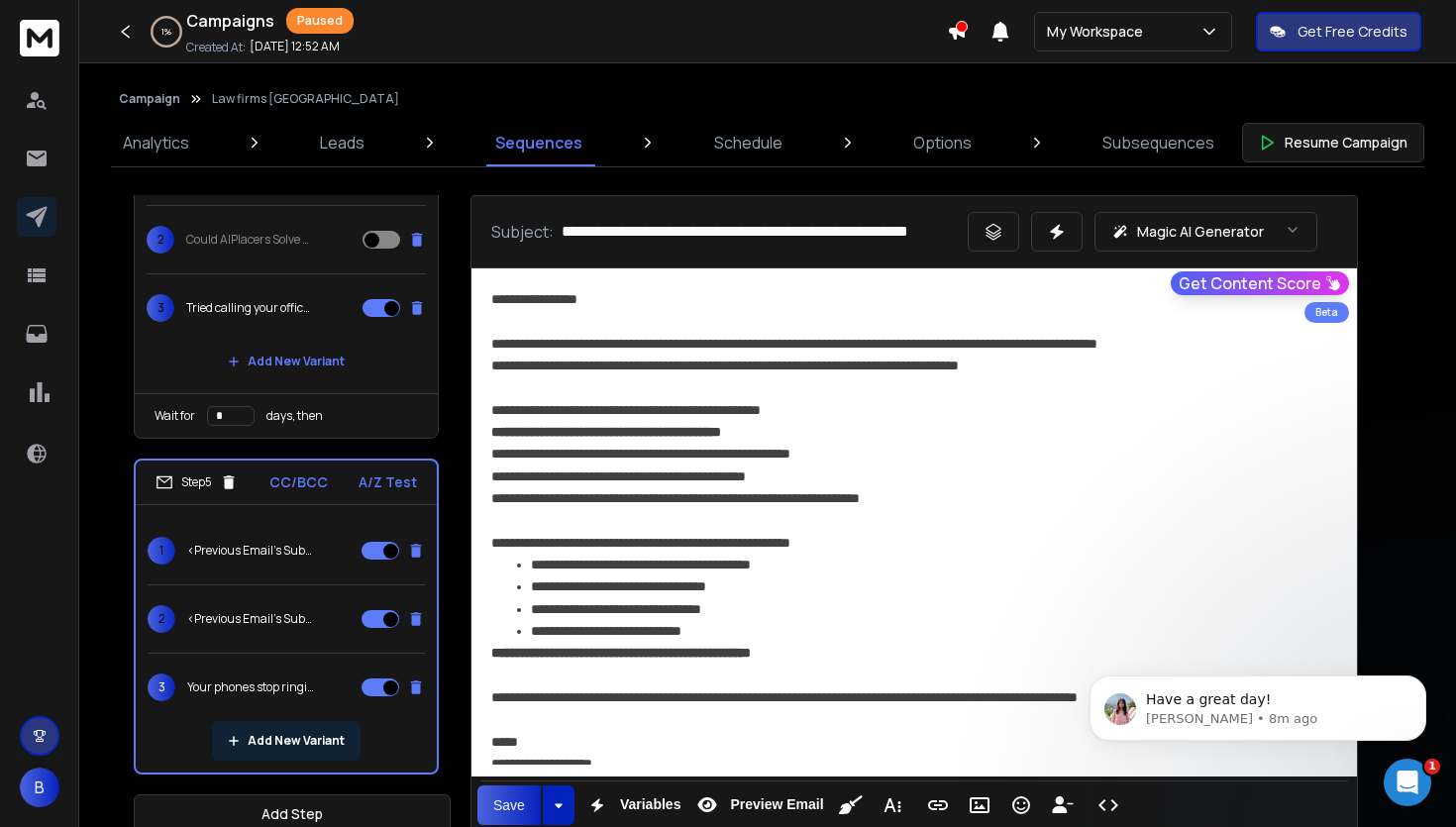
scroll to position [34, 0]
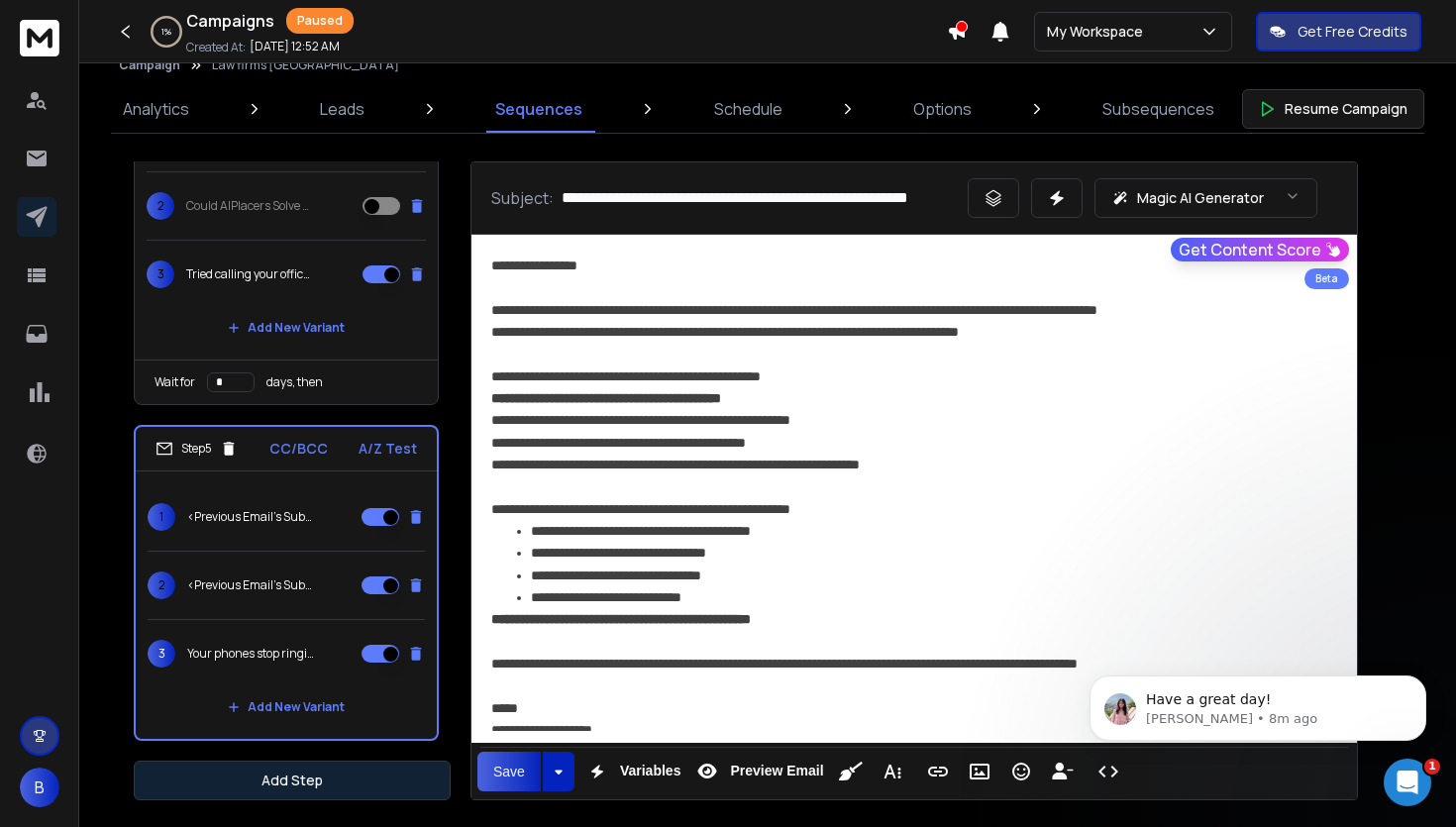
click at [295, 766] on button "Add Step" at bounding box center [292, 780] width 317 height 40
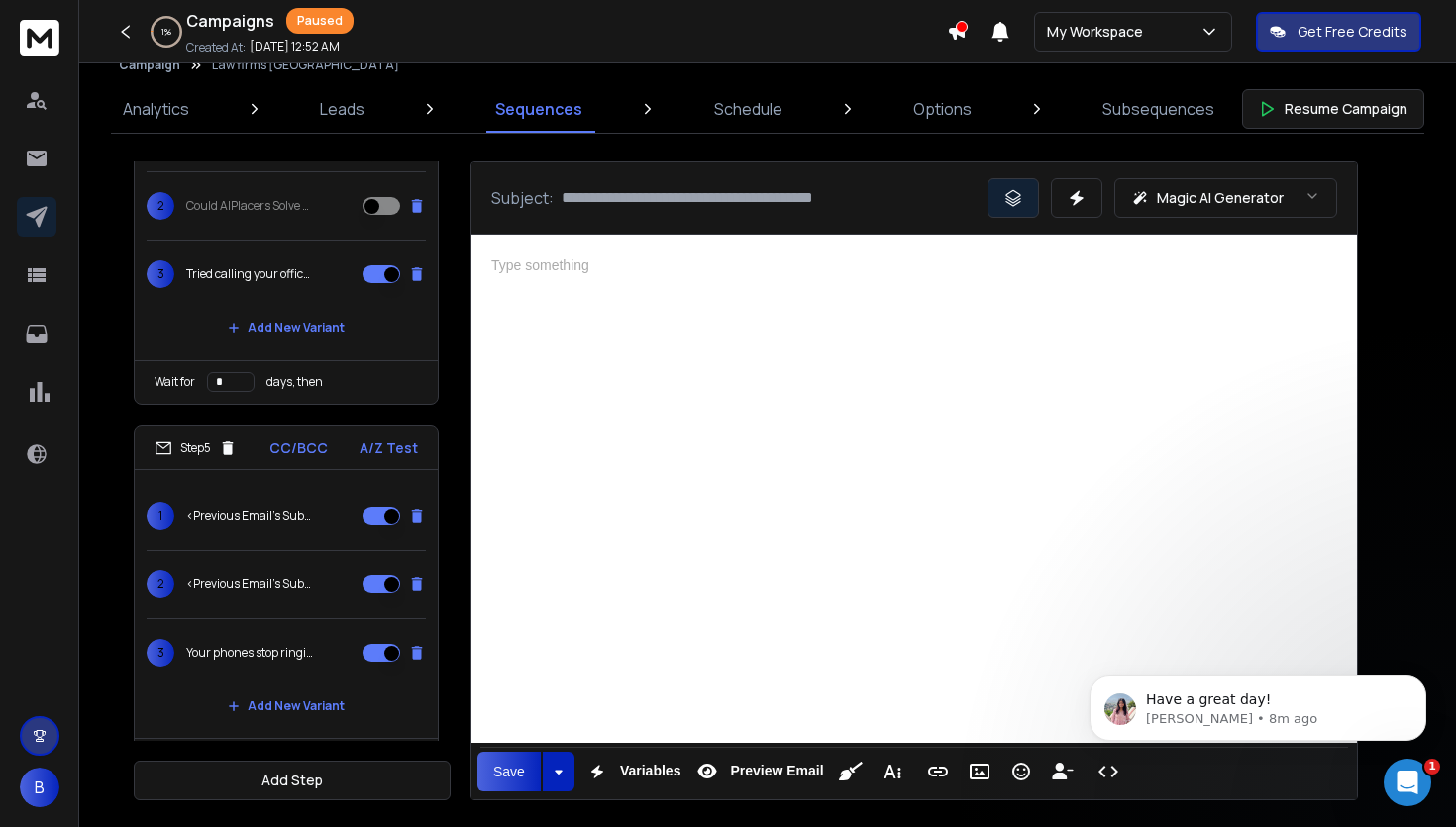
click at [997, 192] on button at bounding box center [1013, 198] width 52 height 40
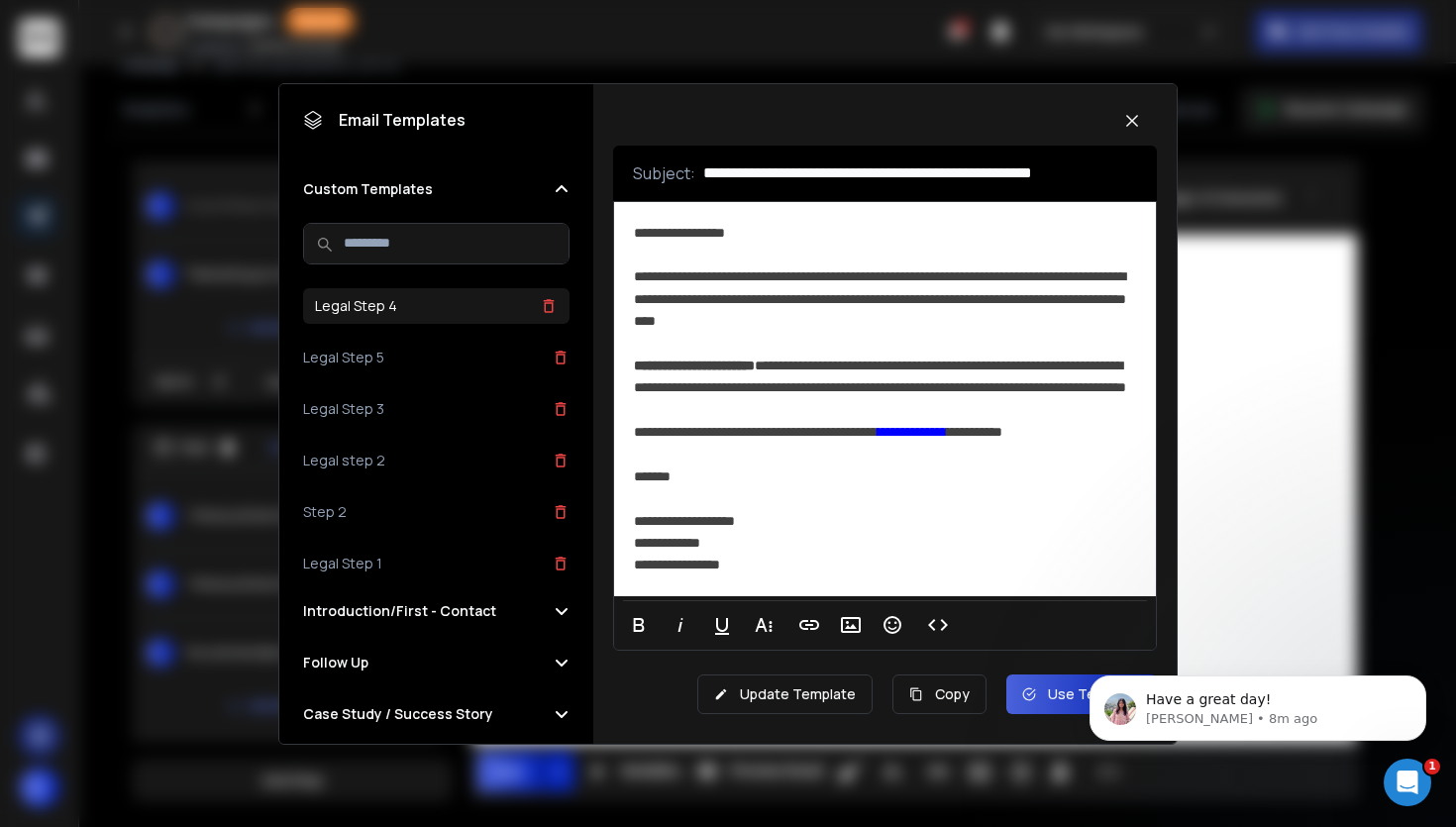
click at [406, 413] on div "Legal Step 3" at bounding box center [436, 410] width 266 height 20
type input "**********"
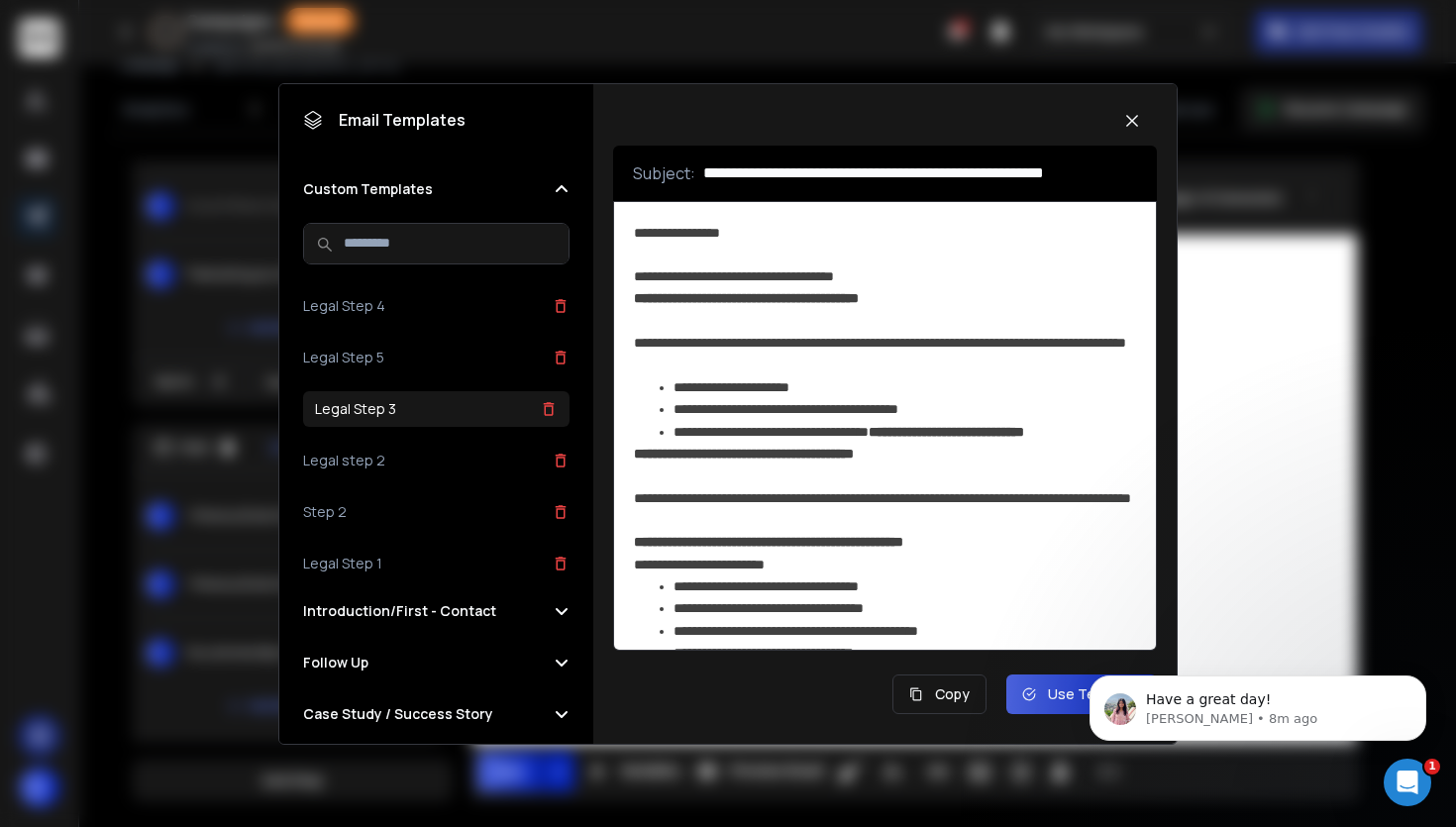
click at [1052, 690] on button "Use Template" at bounding box center [1080, 695] width 150 height 40
type input "**********"
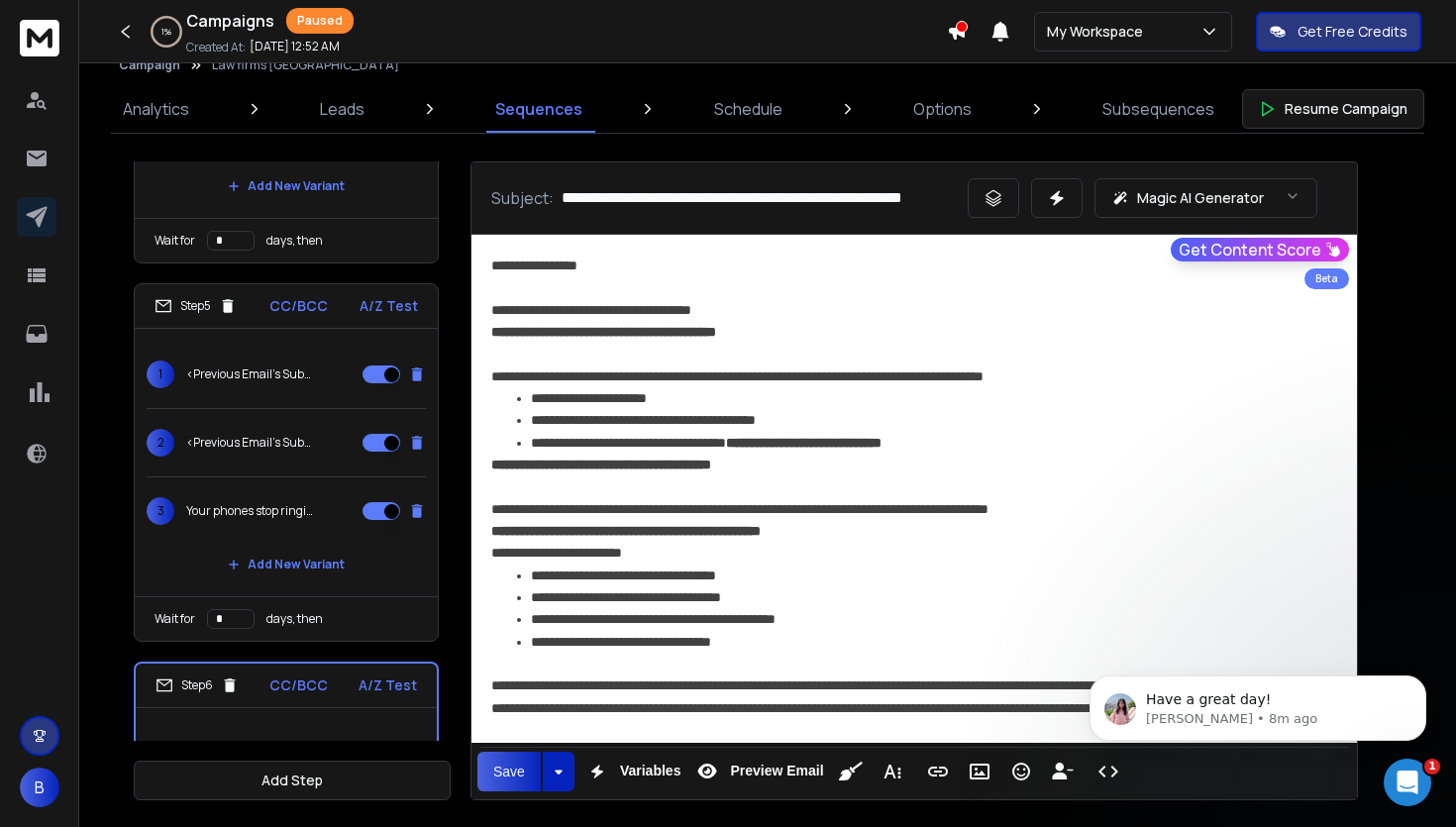
scroll to position [1274, 0]
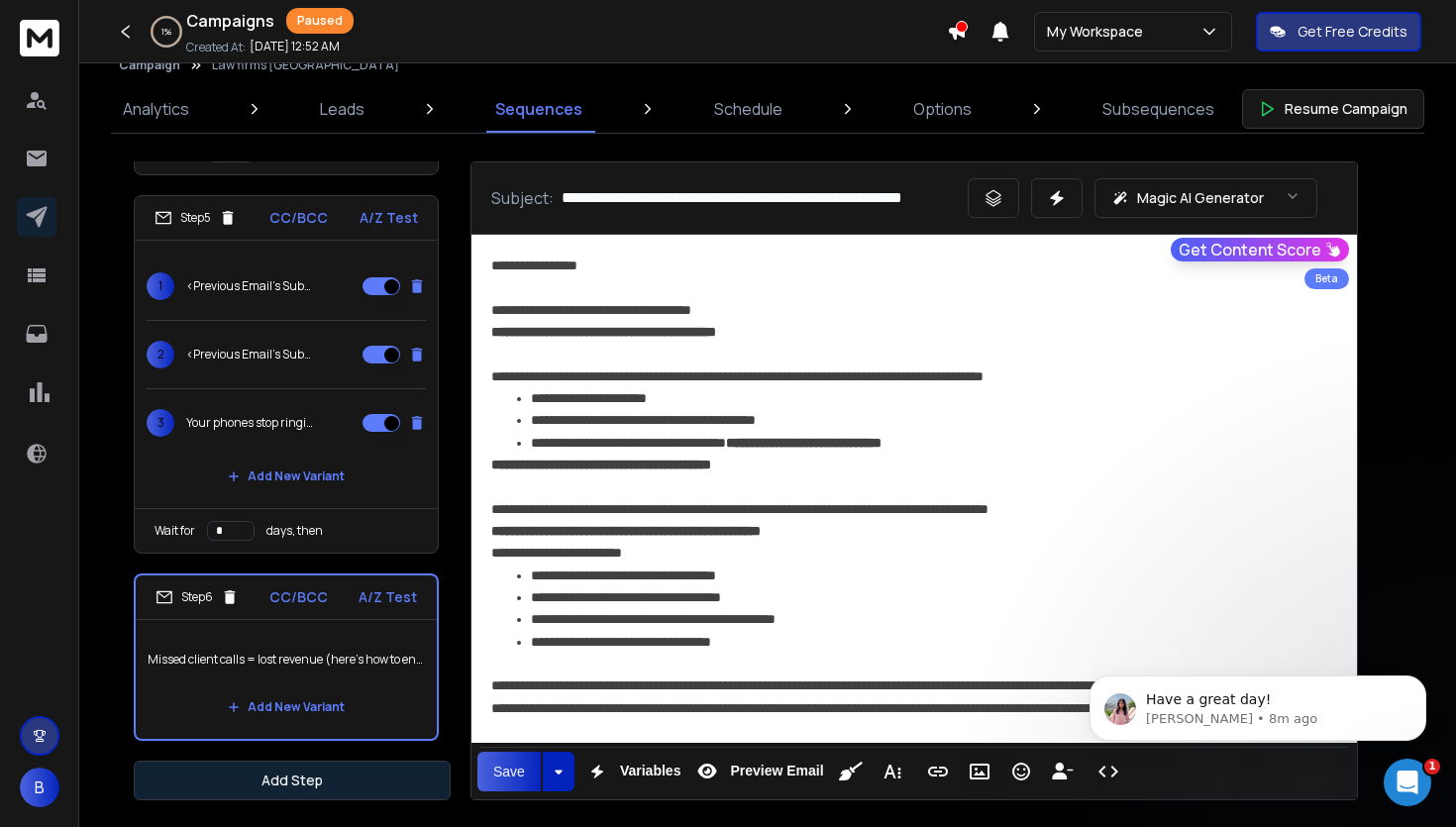
click at [279, 789] on button "Add Step" at bounding box center [292, 780] width 317 height 40
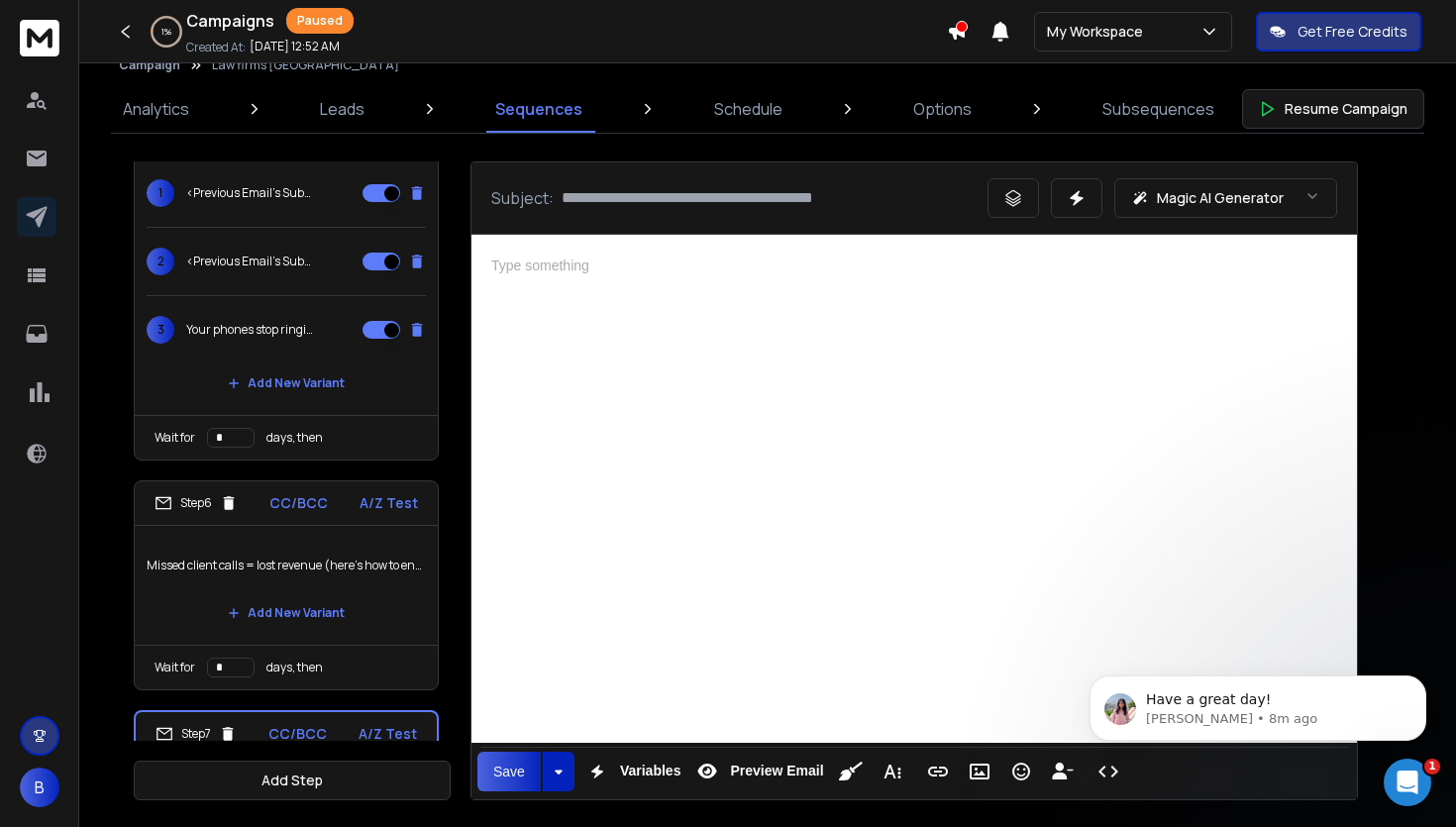
scroll to position [1505, 0]
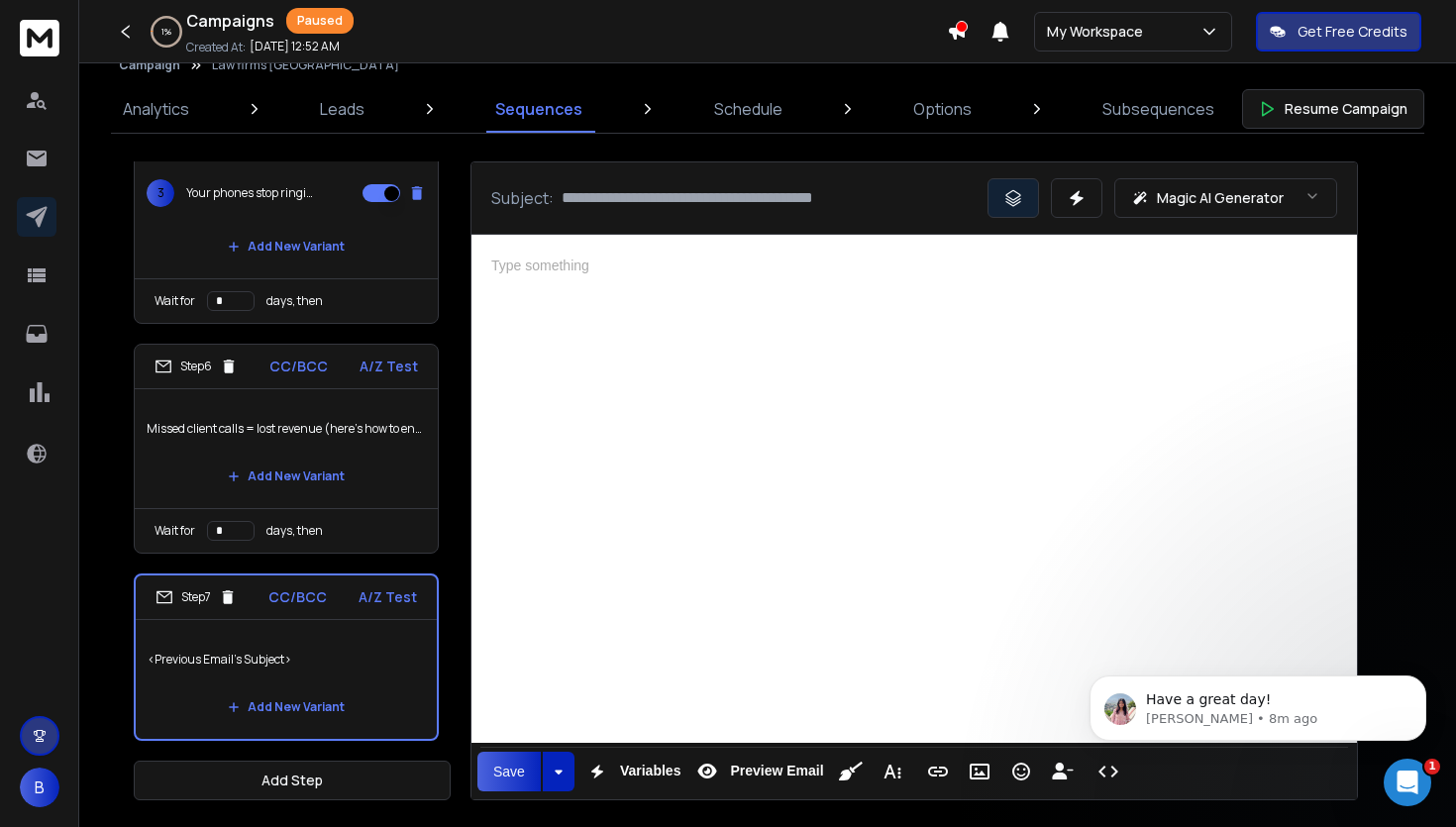
click at [1018, 201] on icon at bounding box center [1013, 198] width 18 height 18
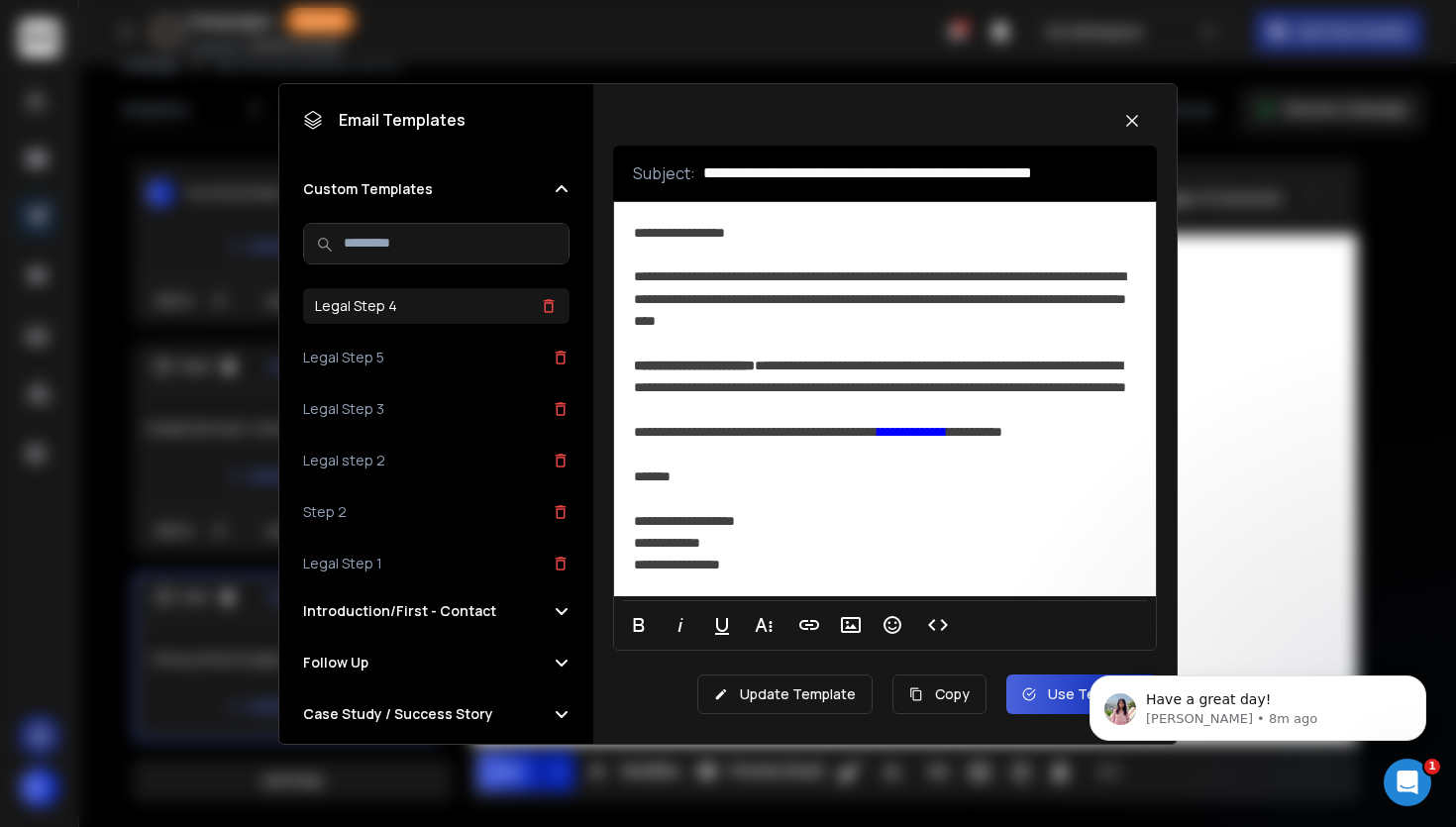
click at [400, 354] on div "Legal Step 5" at bounding box center [436, 358] width 266 height 20
type input "**********"
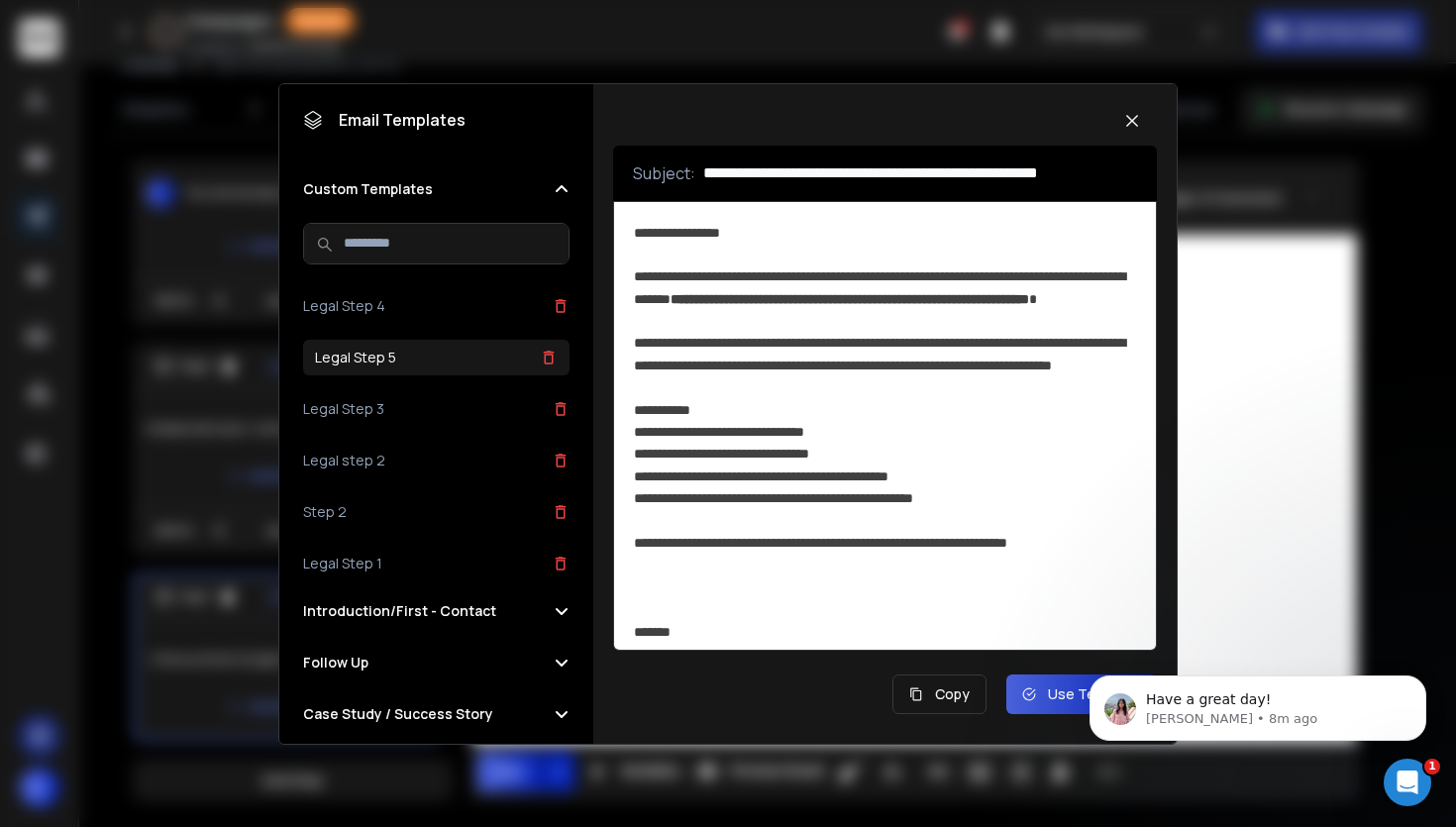
click at [1023, 688] on button "Use Template" at bounding box center [1080, 695] width 150 height 40
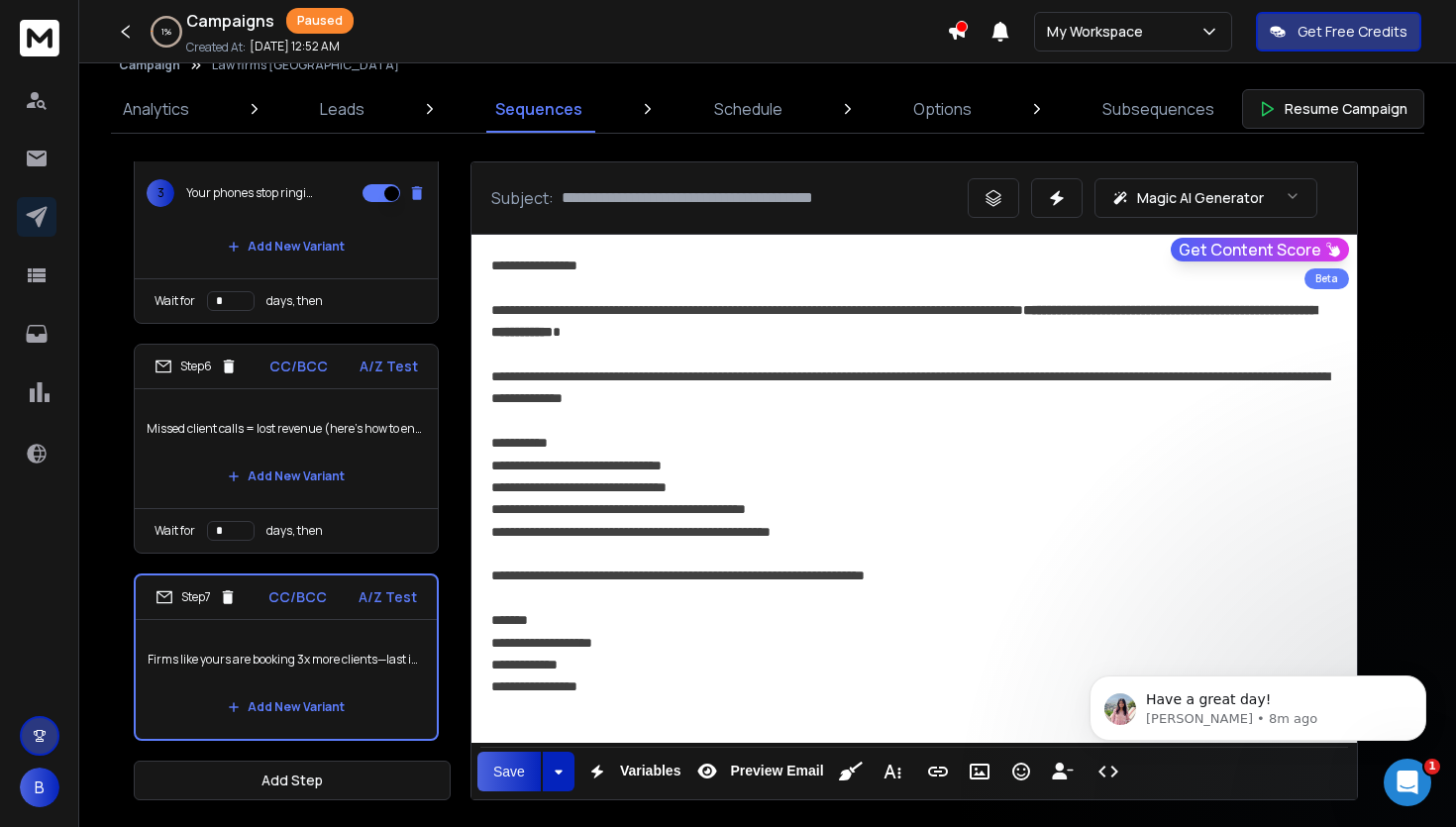
type input "**********"
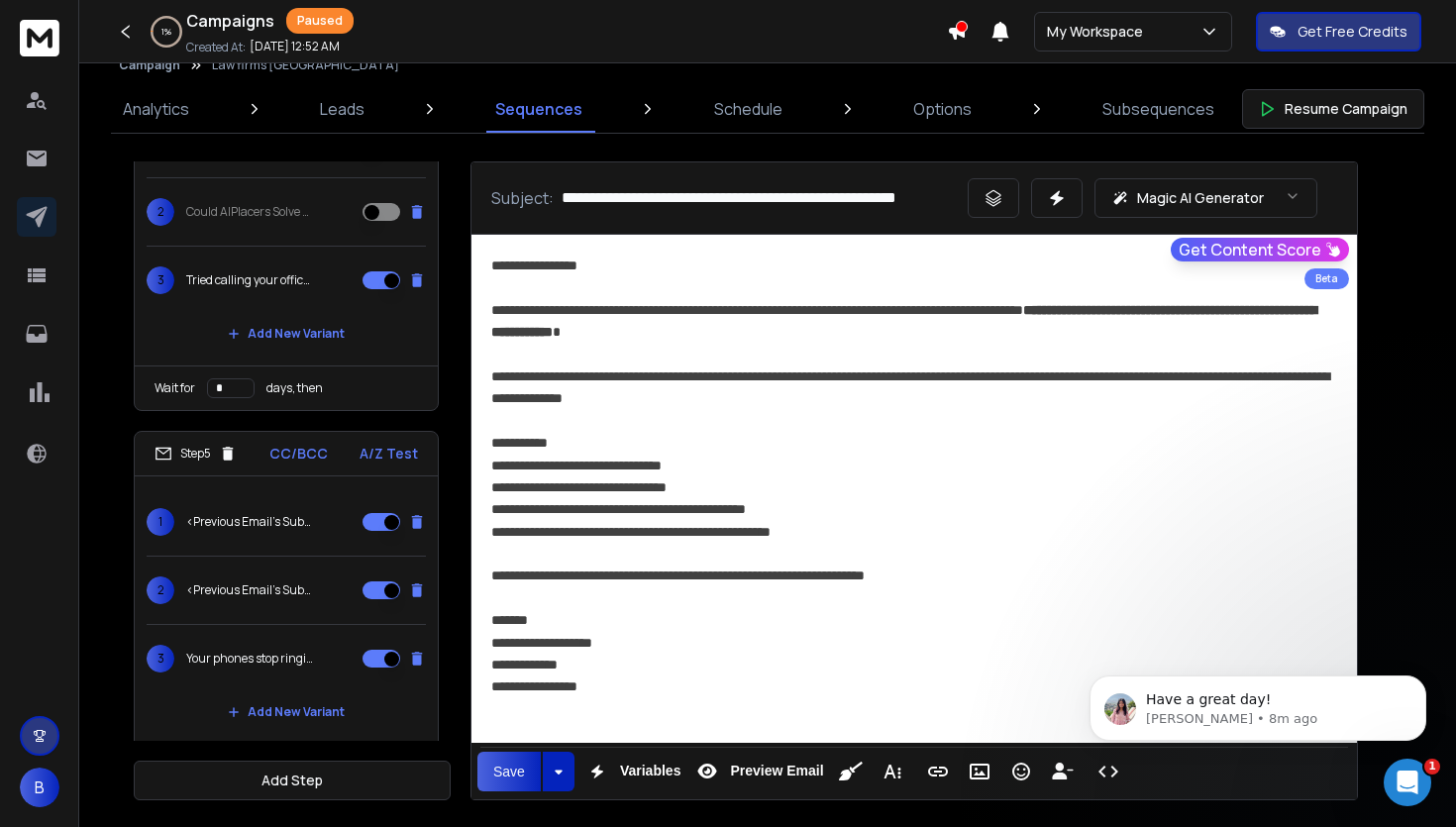
scroll to position [1047, 0]
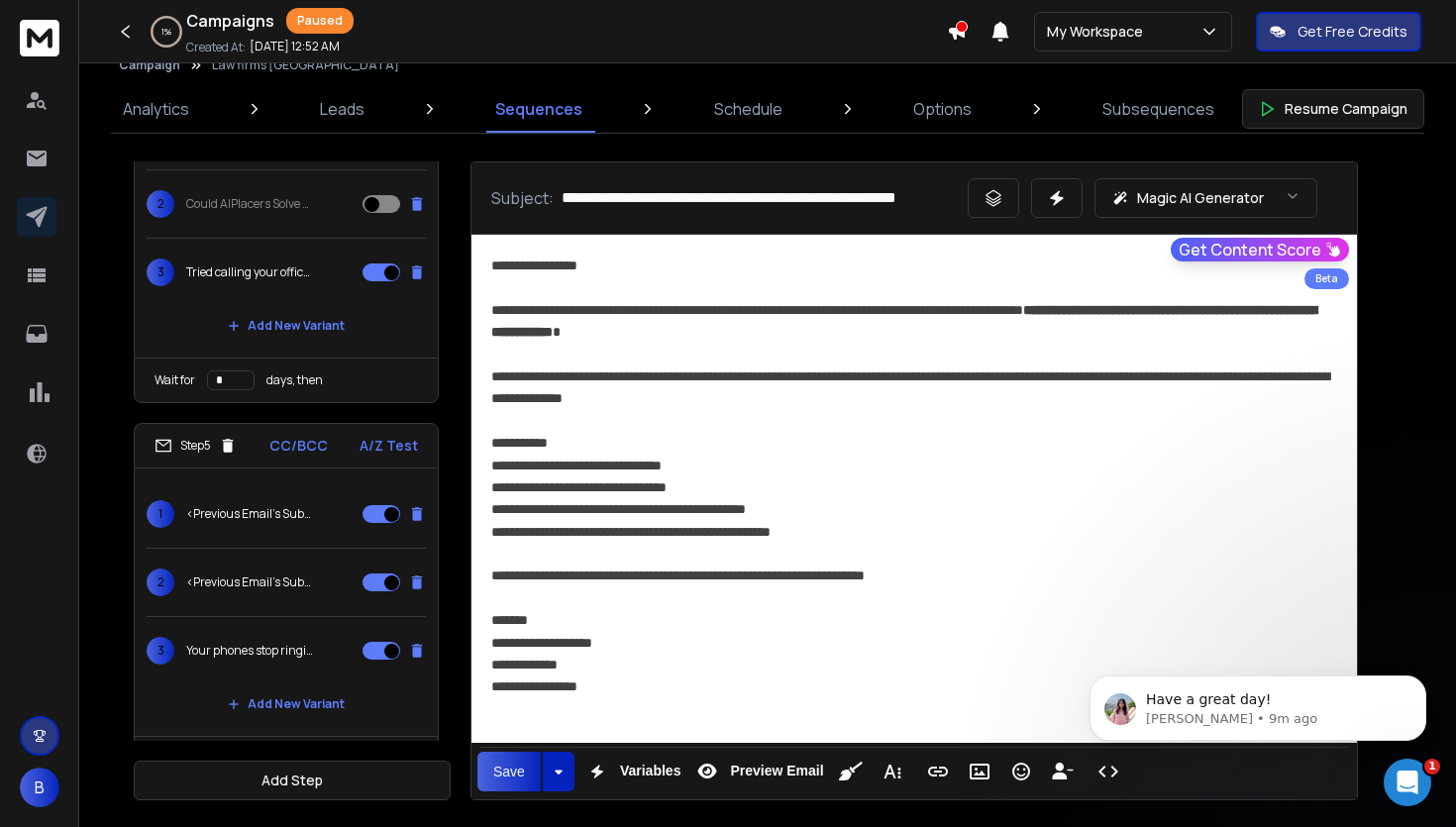
click at [385, 575] on button "button" at bounding box center [382, 582] width 38 height 18
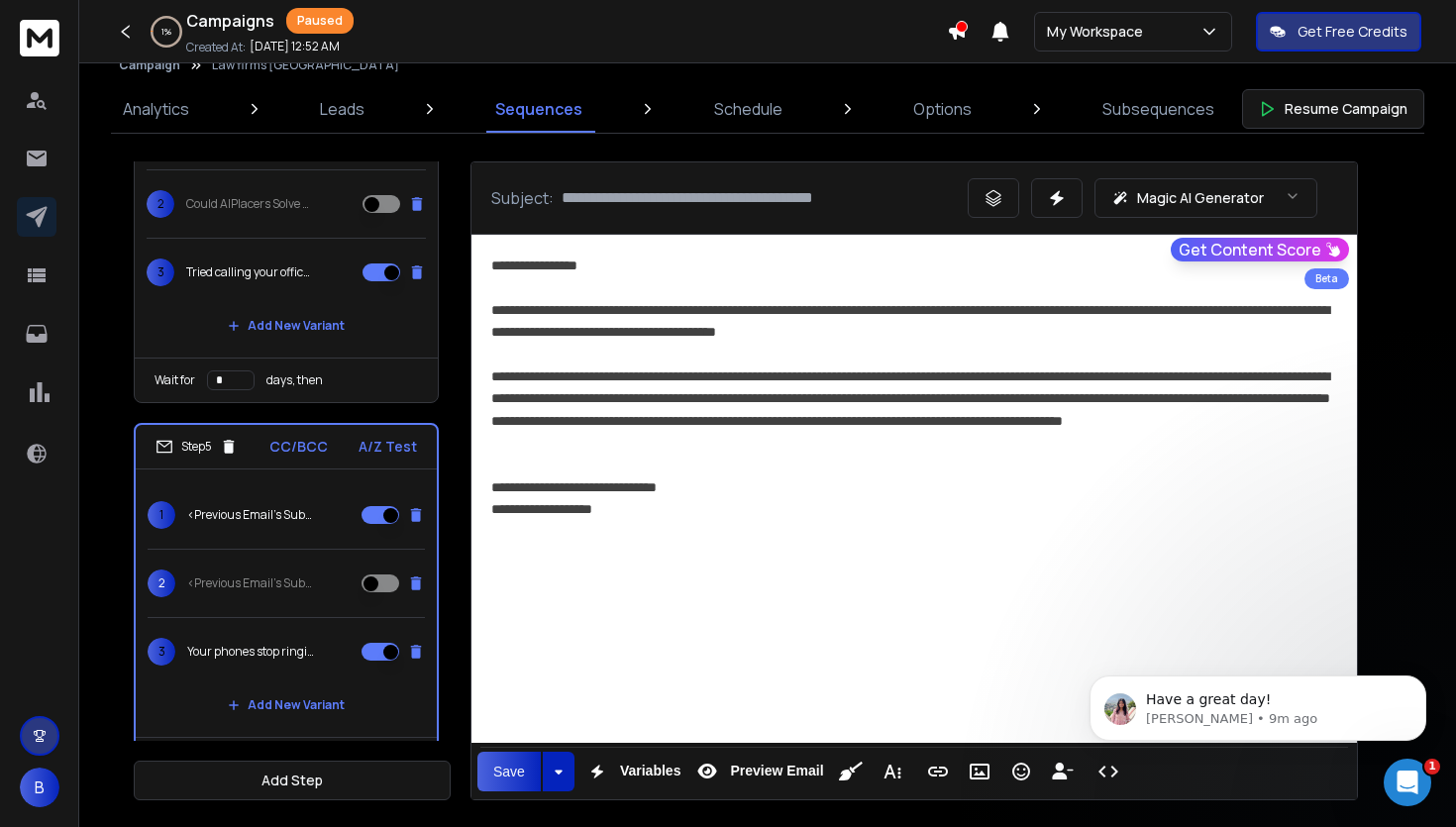
click at [378, 508] on button "button" at bounding box center [381, 515] width 38 height 18
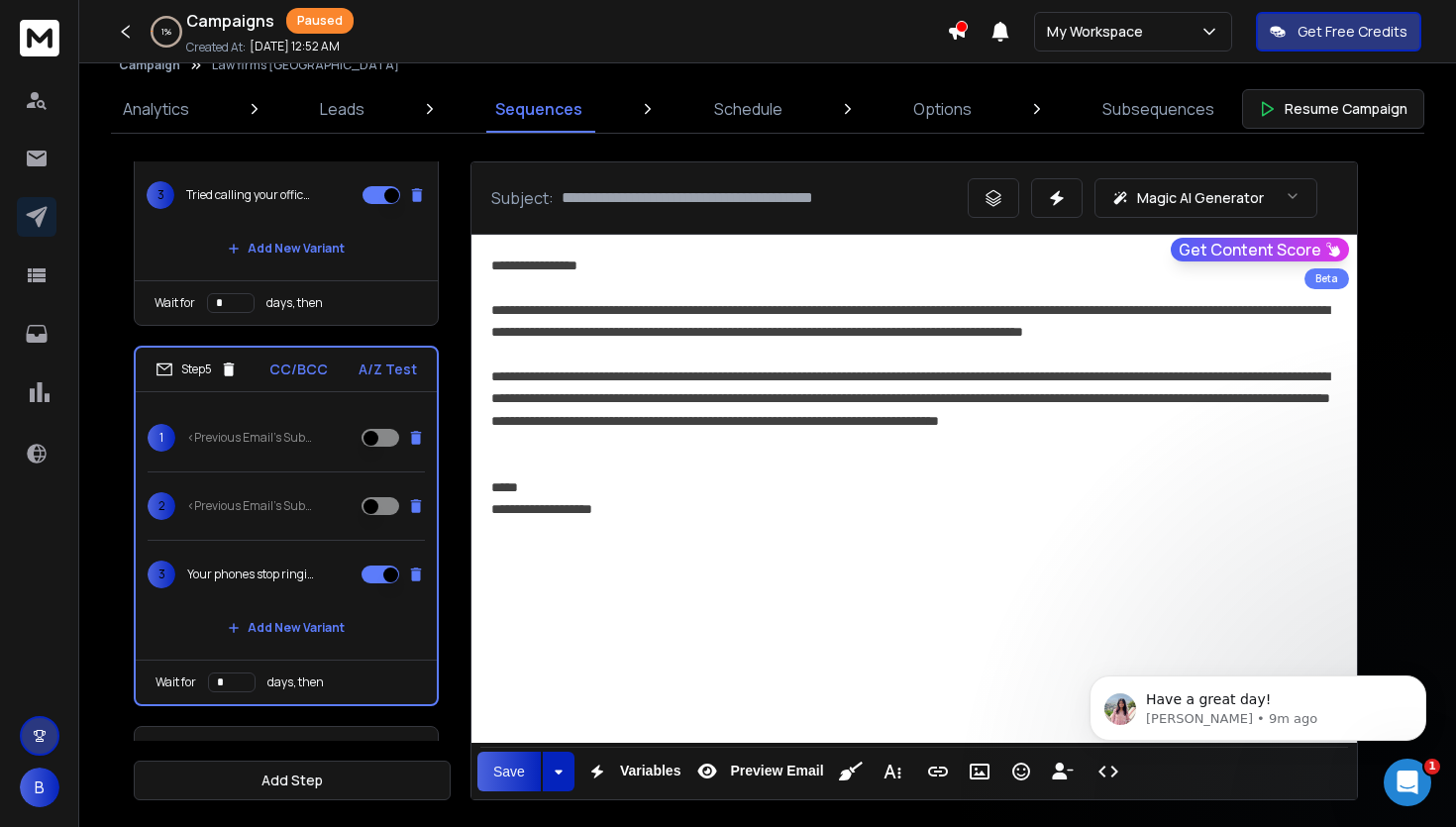
scroll to position [1215, 0]
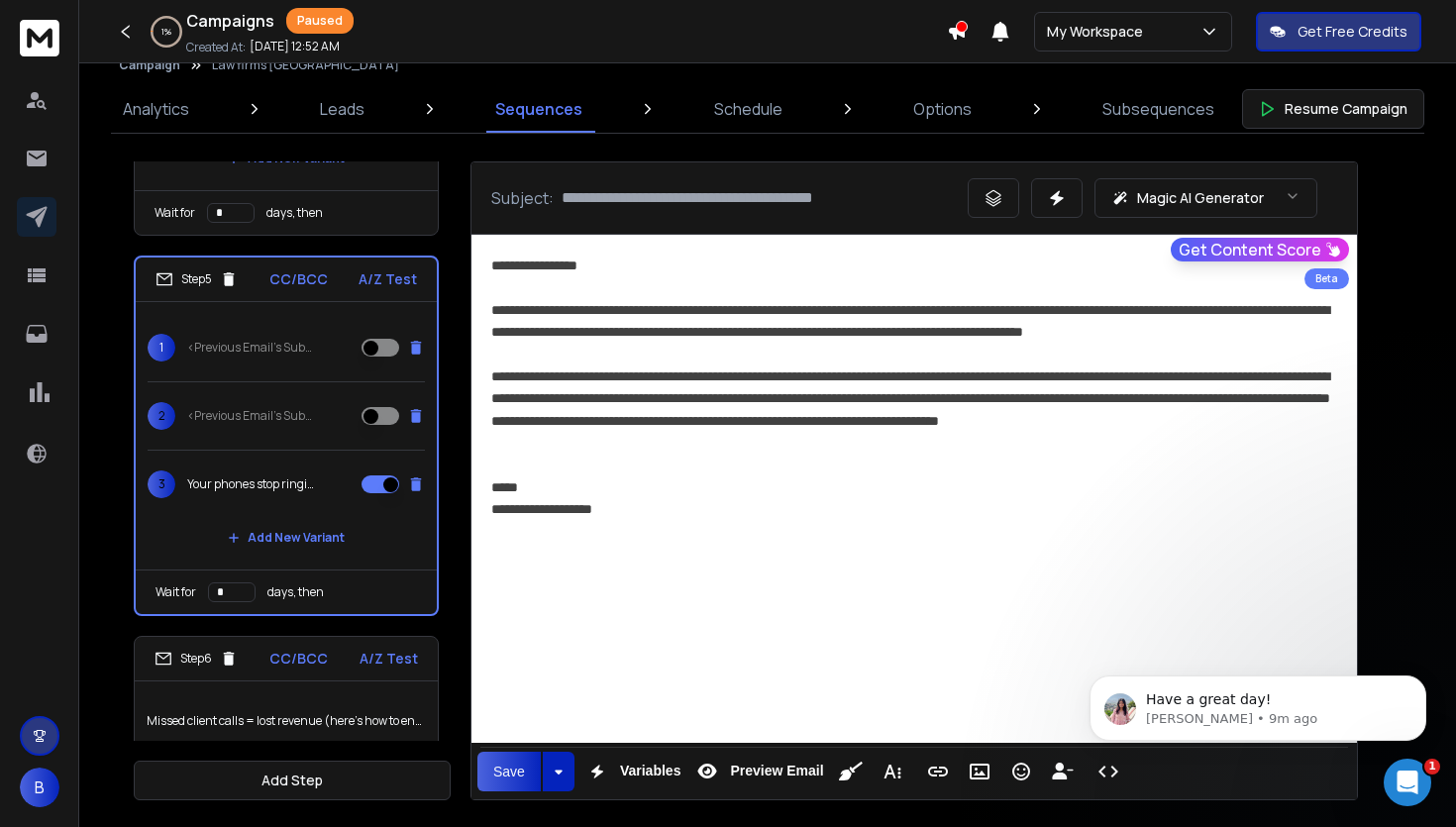
click at [238, 586] on input "*" at bounding box center [232, 592] width 48 height 20
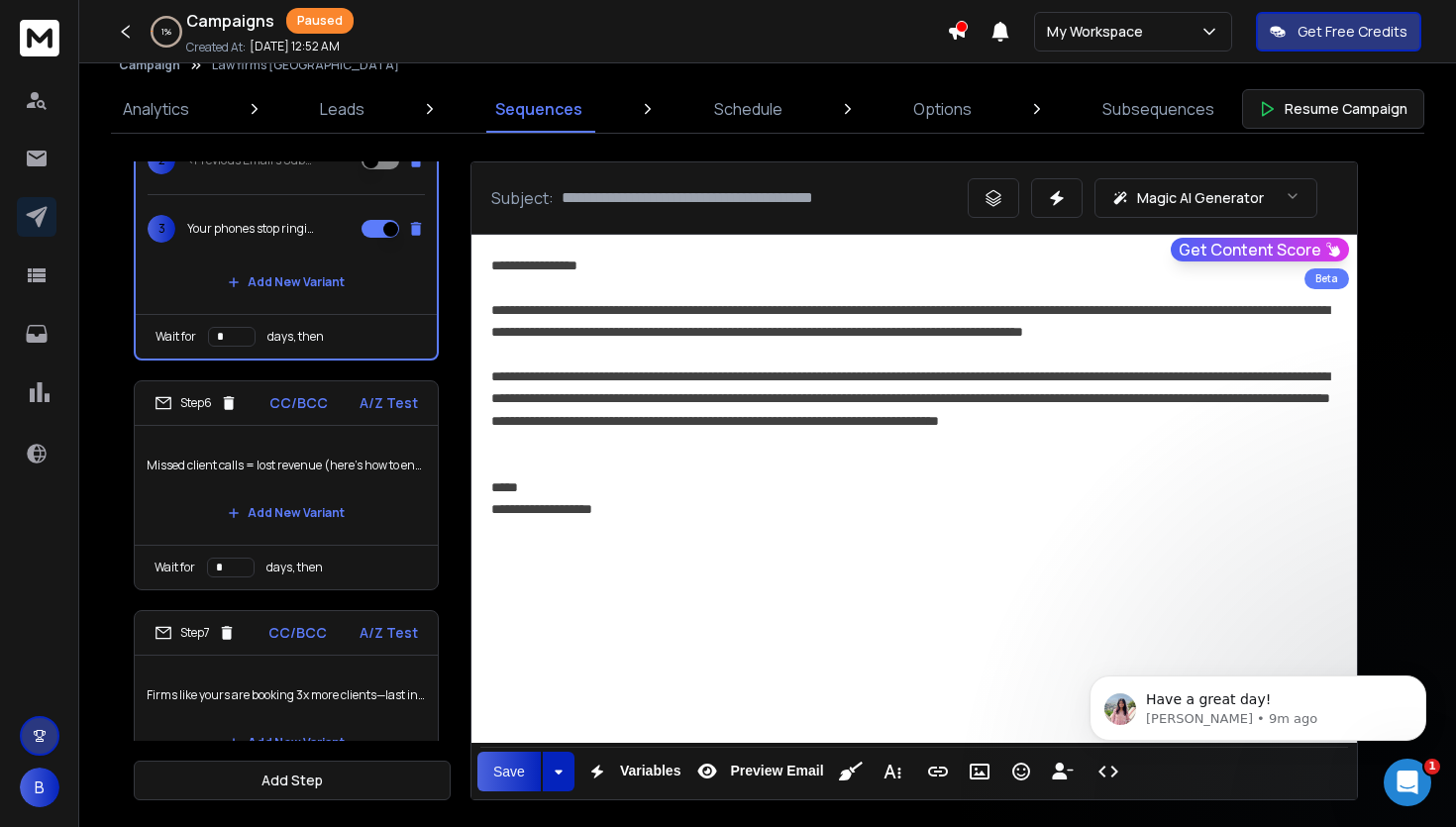
scroll to position [1505, 0]
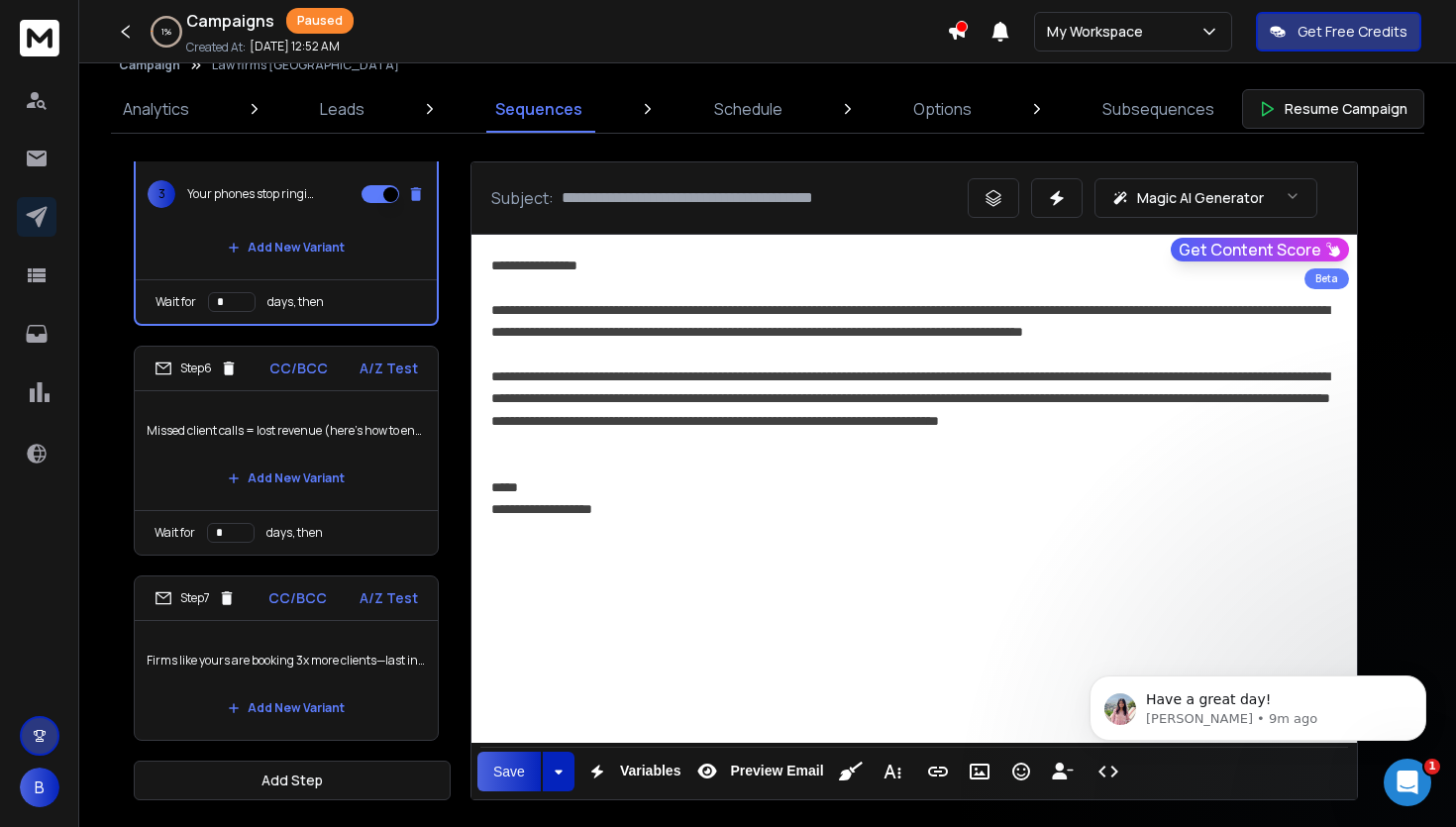
type input "*"
click at [238, 532] on input "*" at bounding box center [231, 533] width 48 height 20
type input "**********"
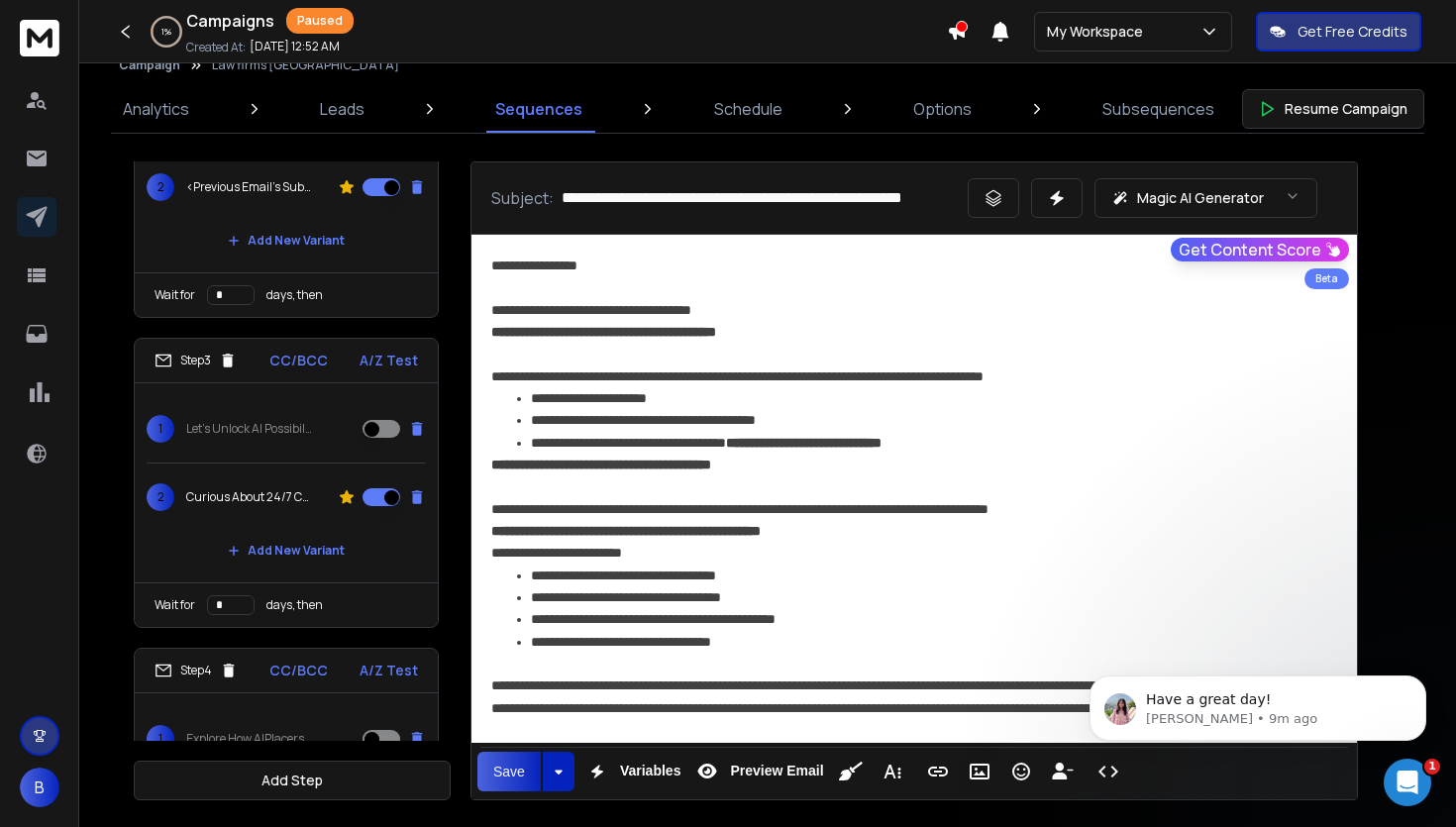
scroll to position [427, 0]
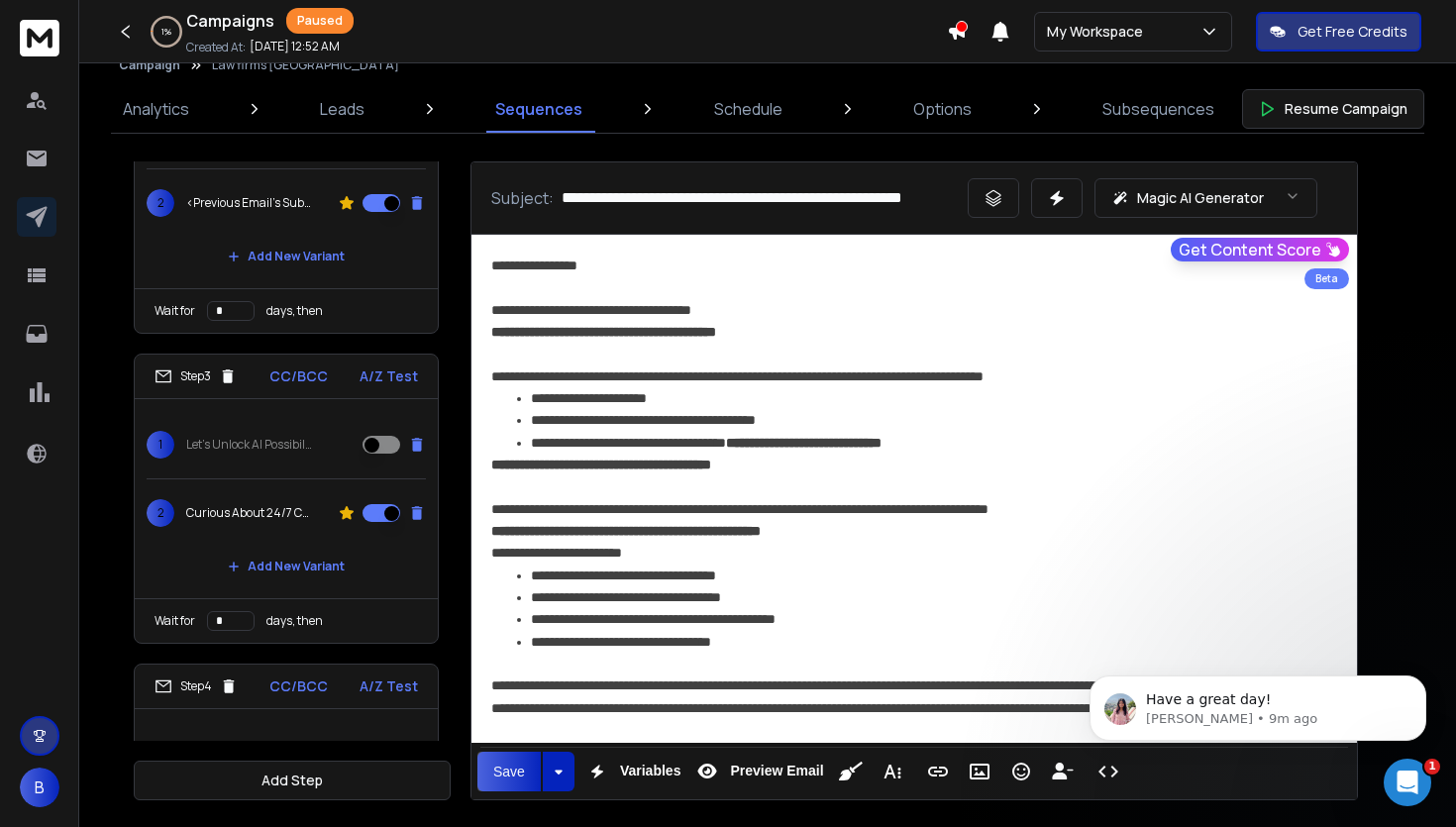
type input "*"
click at [1356, 104] on button "Resume Campaign" at bounding box center [1333, 109] width 182 height 40
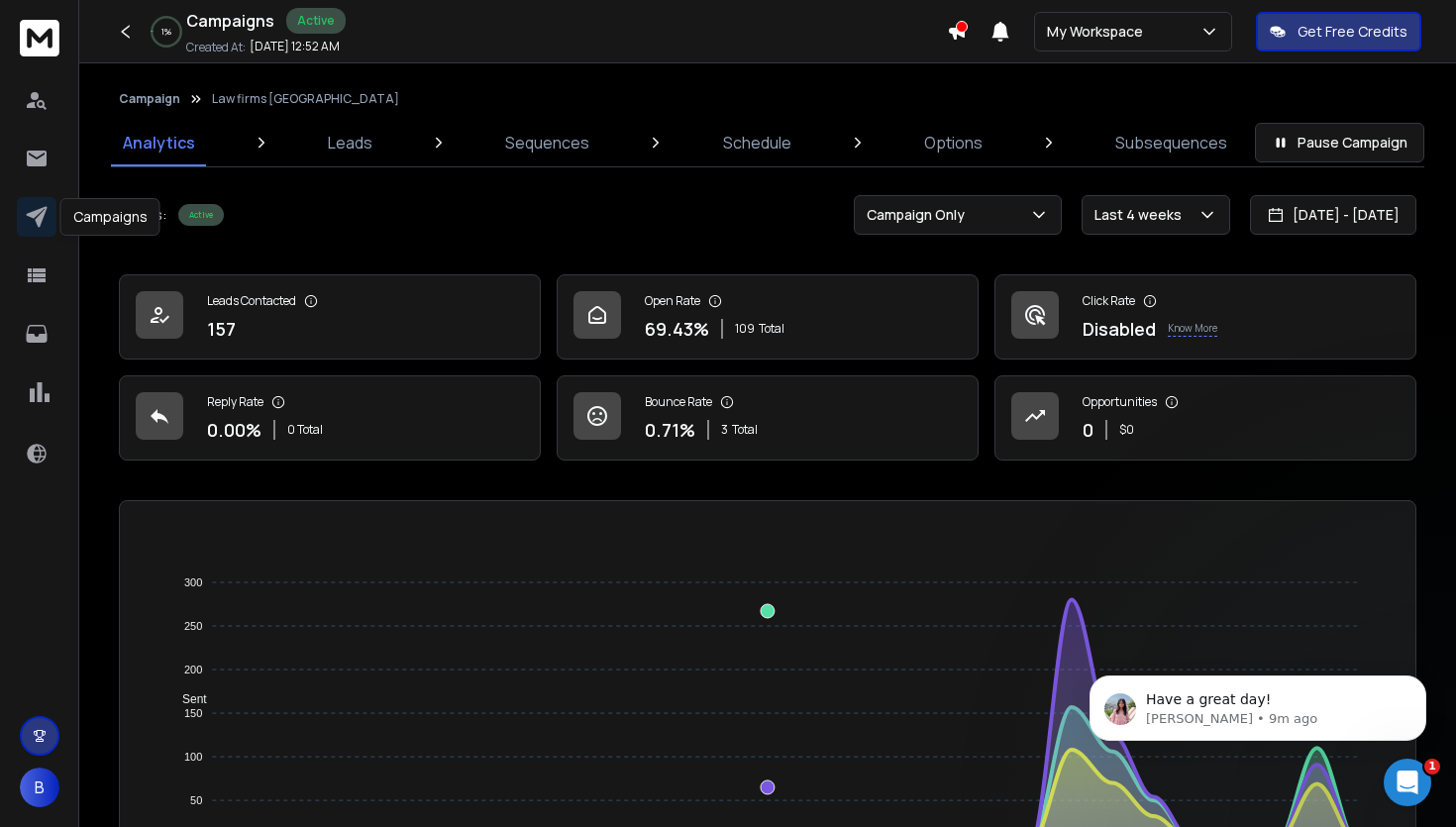
click at [38, 216] on icon at bounding box center [36, 217] width 21 height 21
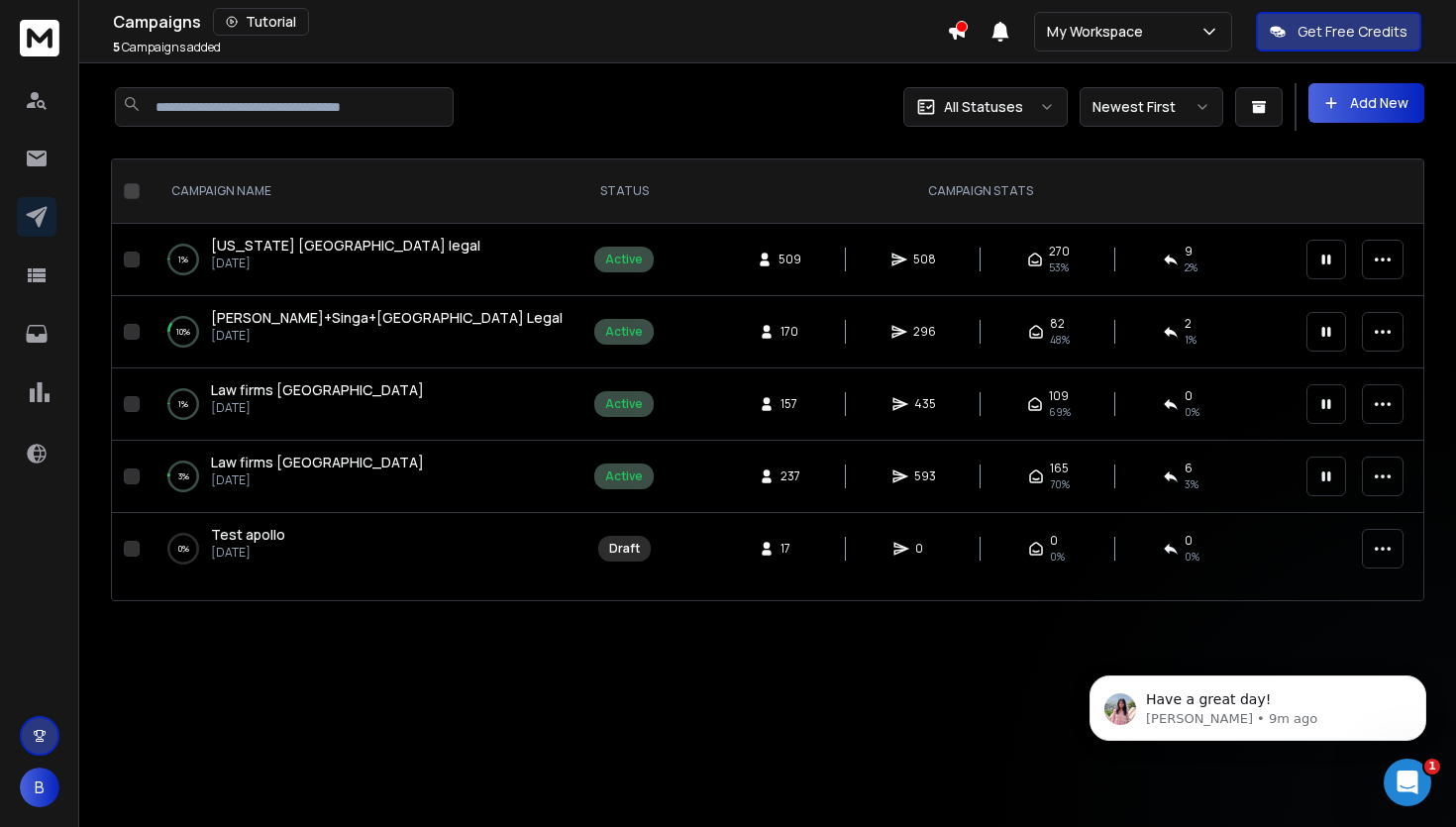
click at [314, 323] on span "[PERSON_NAME]+Singa+[GEOGRAPHIC_DATA] Legal" at bounding box center [387, 317] width 352 height 19
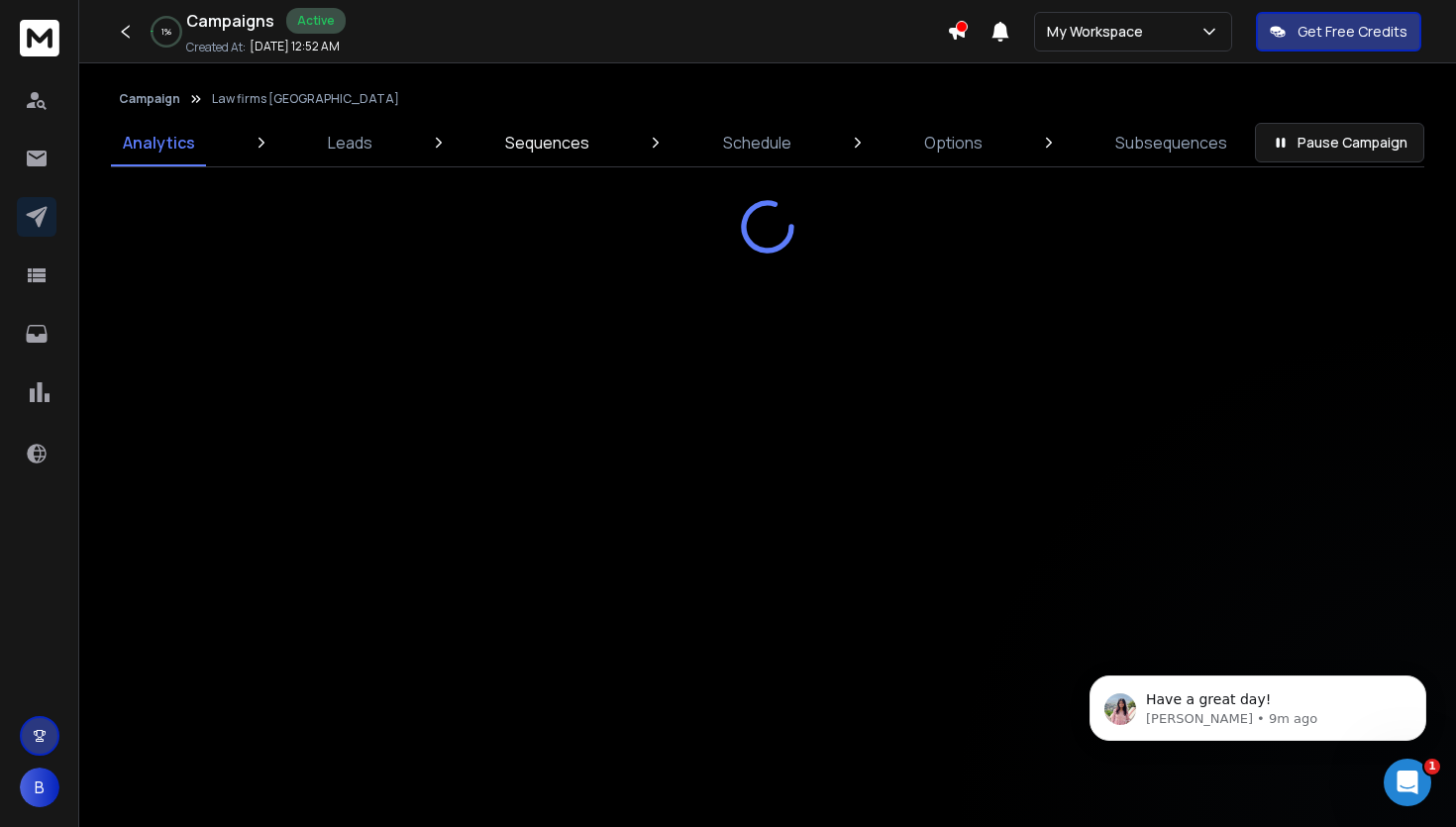
click at [544, 147] on p "Sequences" at bounding box center [547, 143] width 84 height 24
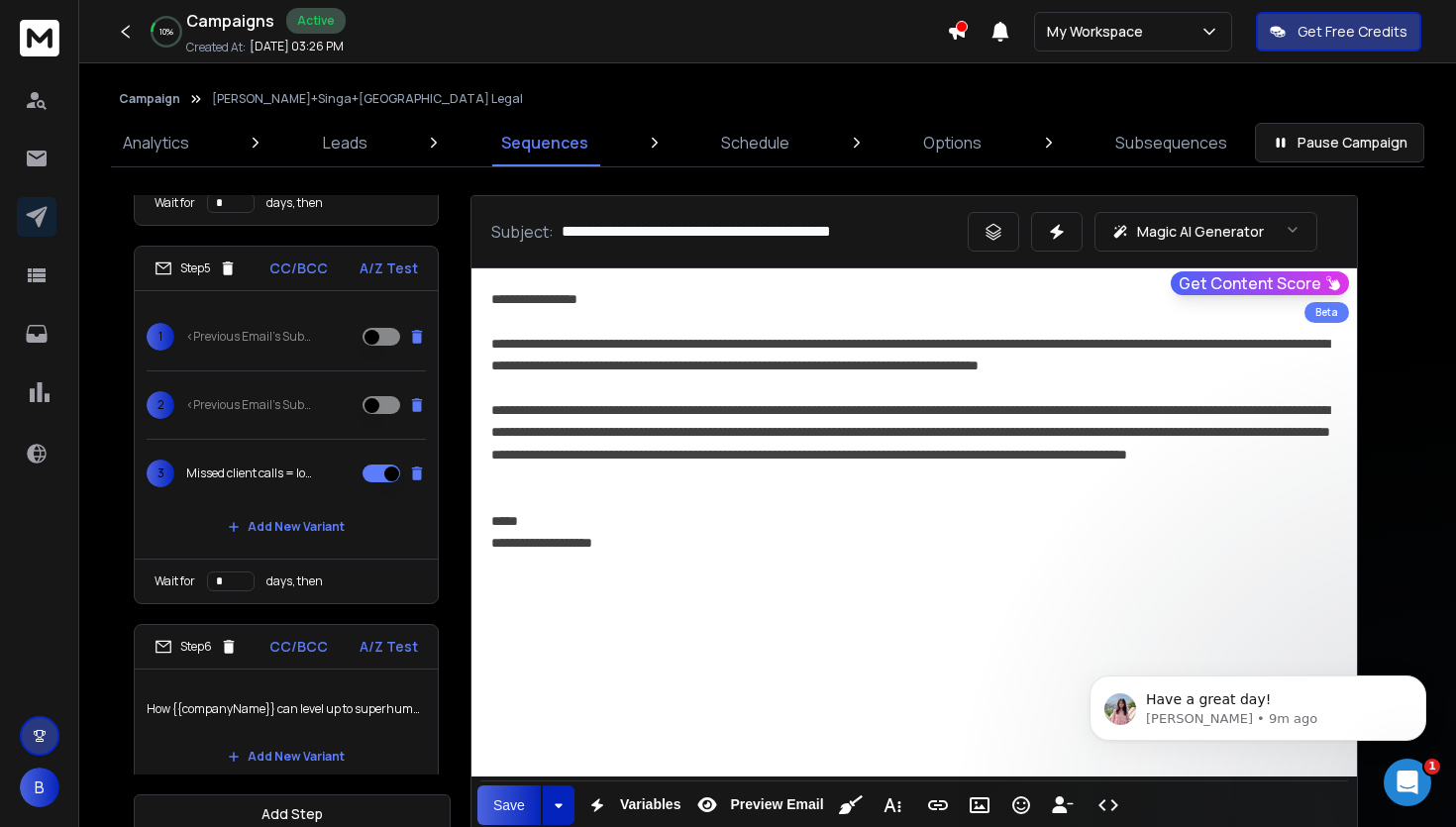
scroll to position [1343, 0]
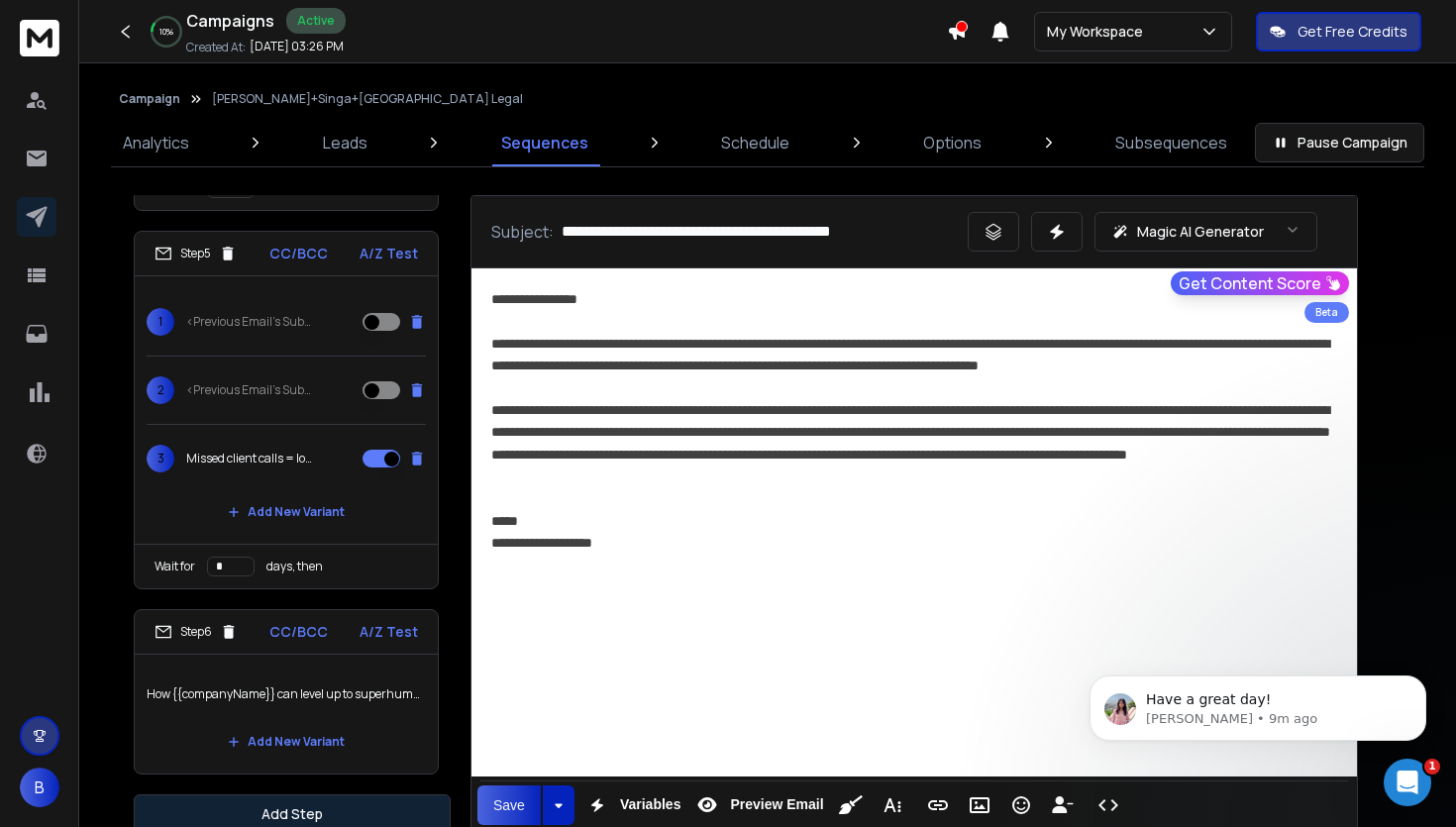
click at [295, 808] on button "Add Step" at bounding box center [292, 814] width 317 height 40
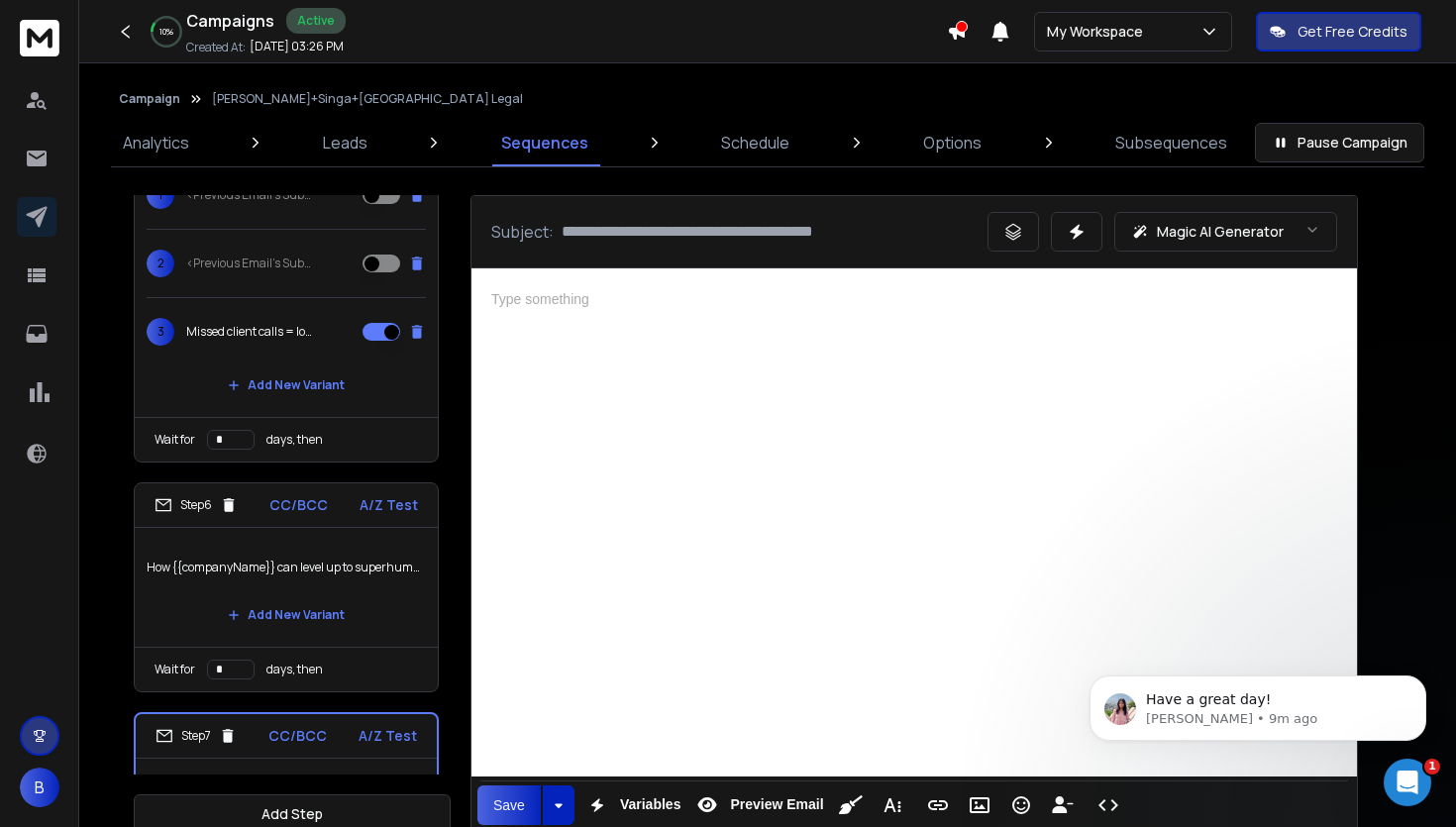
scroll to position [1572, 0]
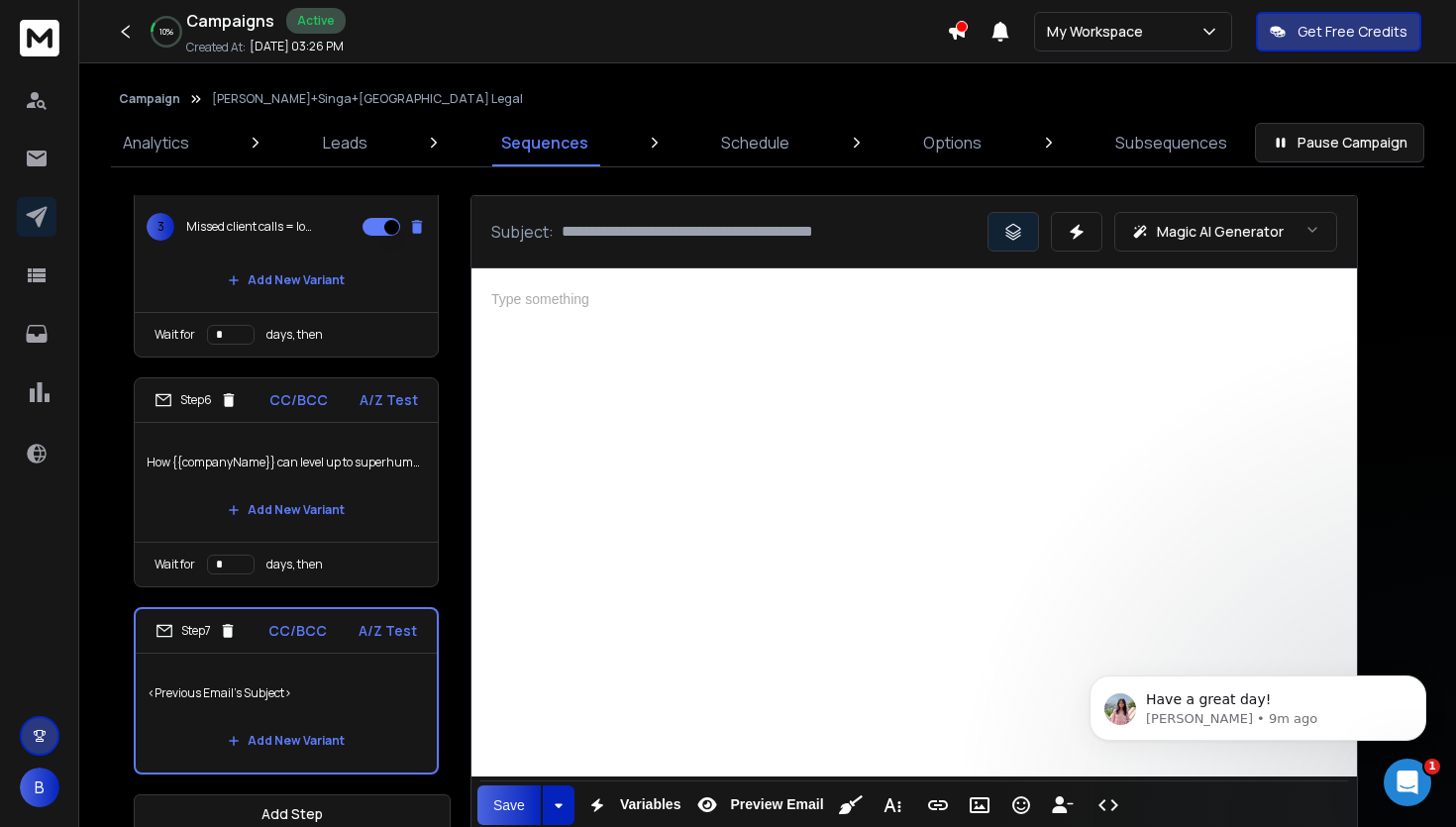
click at [1011, 235] on icon at bounding box center [1013, 232] width 18 height 18
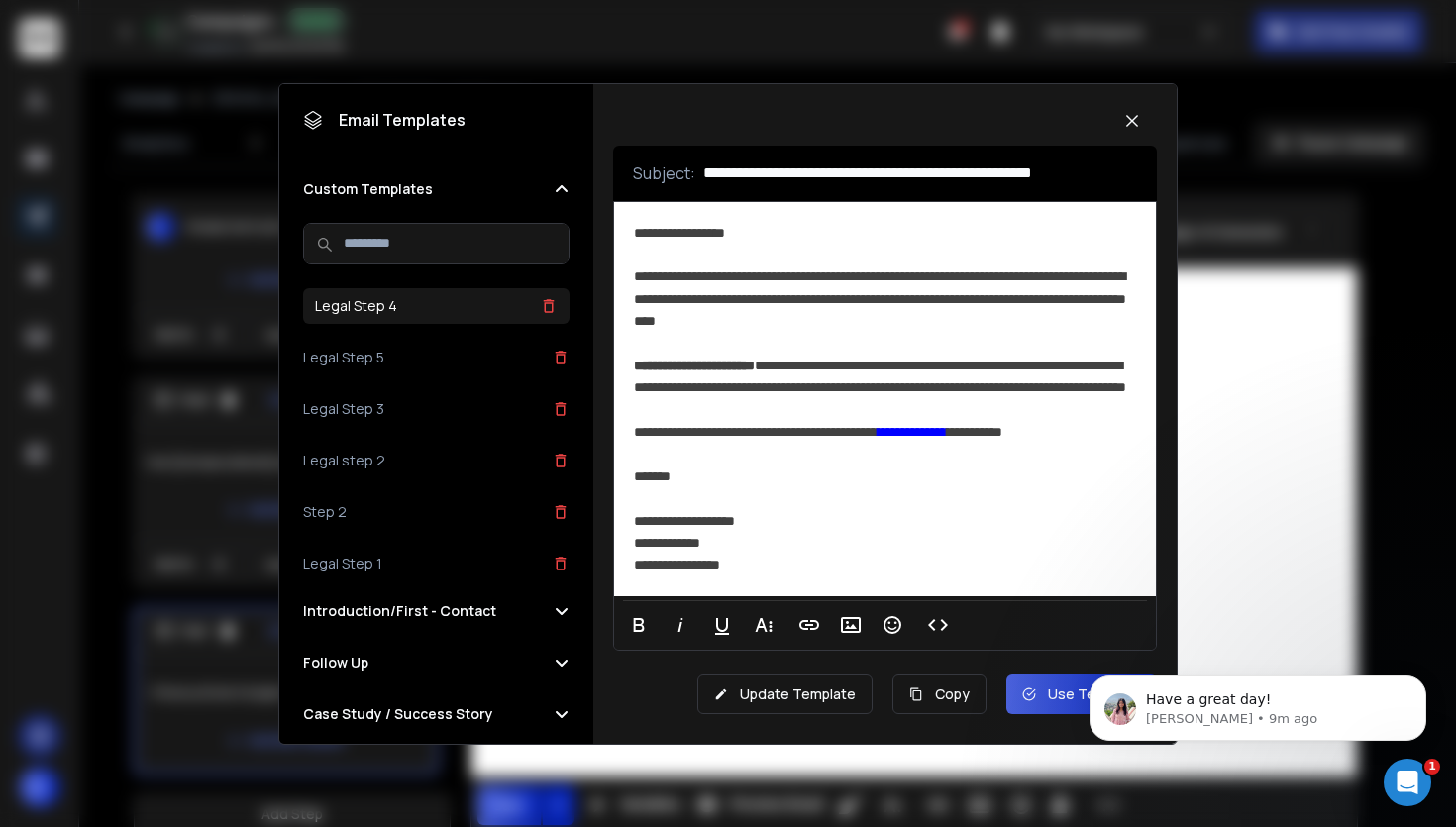
click at [414, 356] on div "Legal Step 5" at bounding box center [436, 358] width 266 height 20
type input "**********"
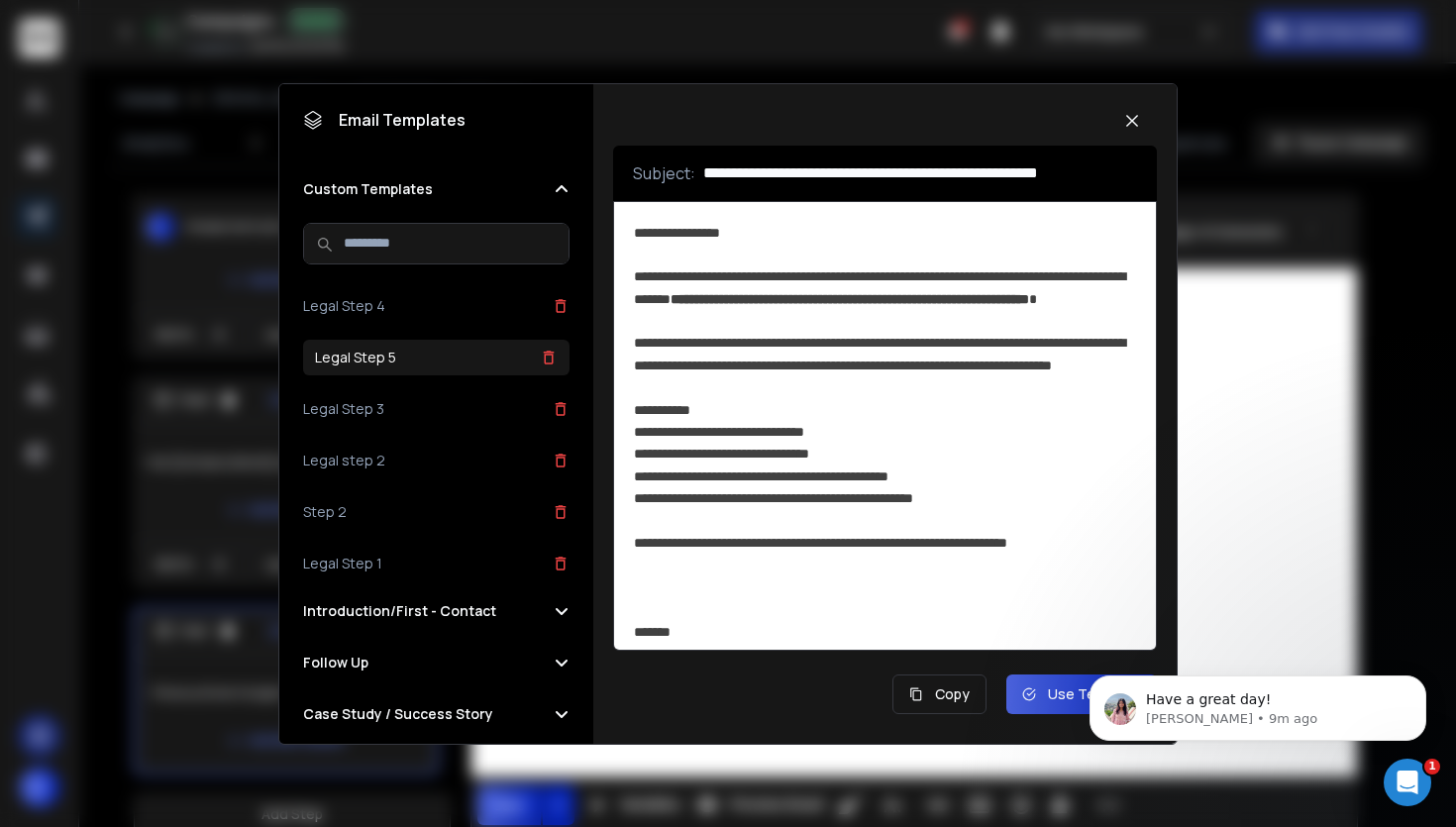
click at [1062, 689] on button "Use Template" at bounding box center [1080, 695] width 150 height 40
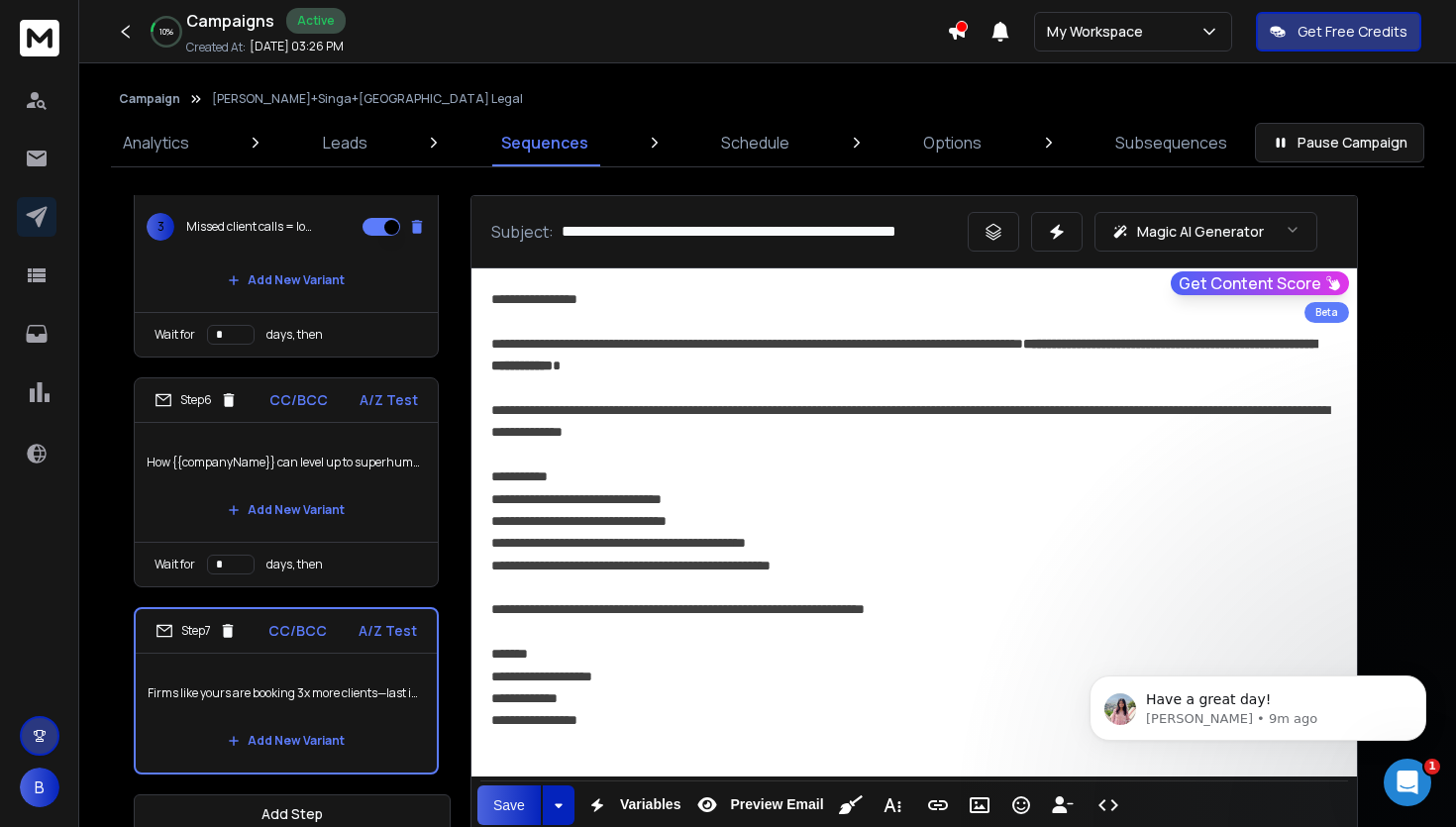
click at [238, 570] on input "*" at bounding box center [231, 565] width 48 height 20
type input "**********"
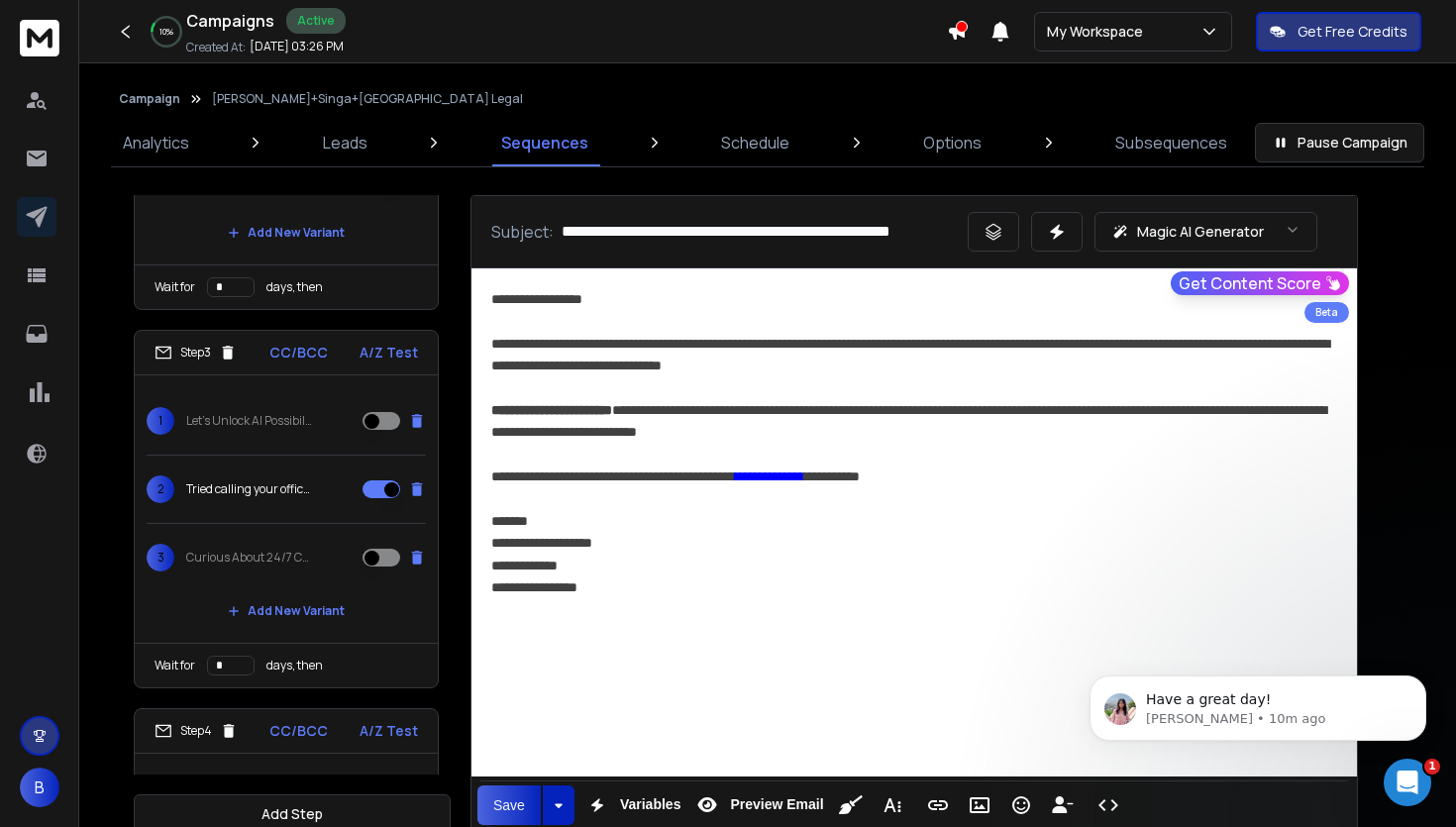
scroll to position [34, 0]
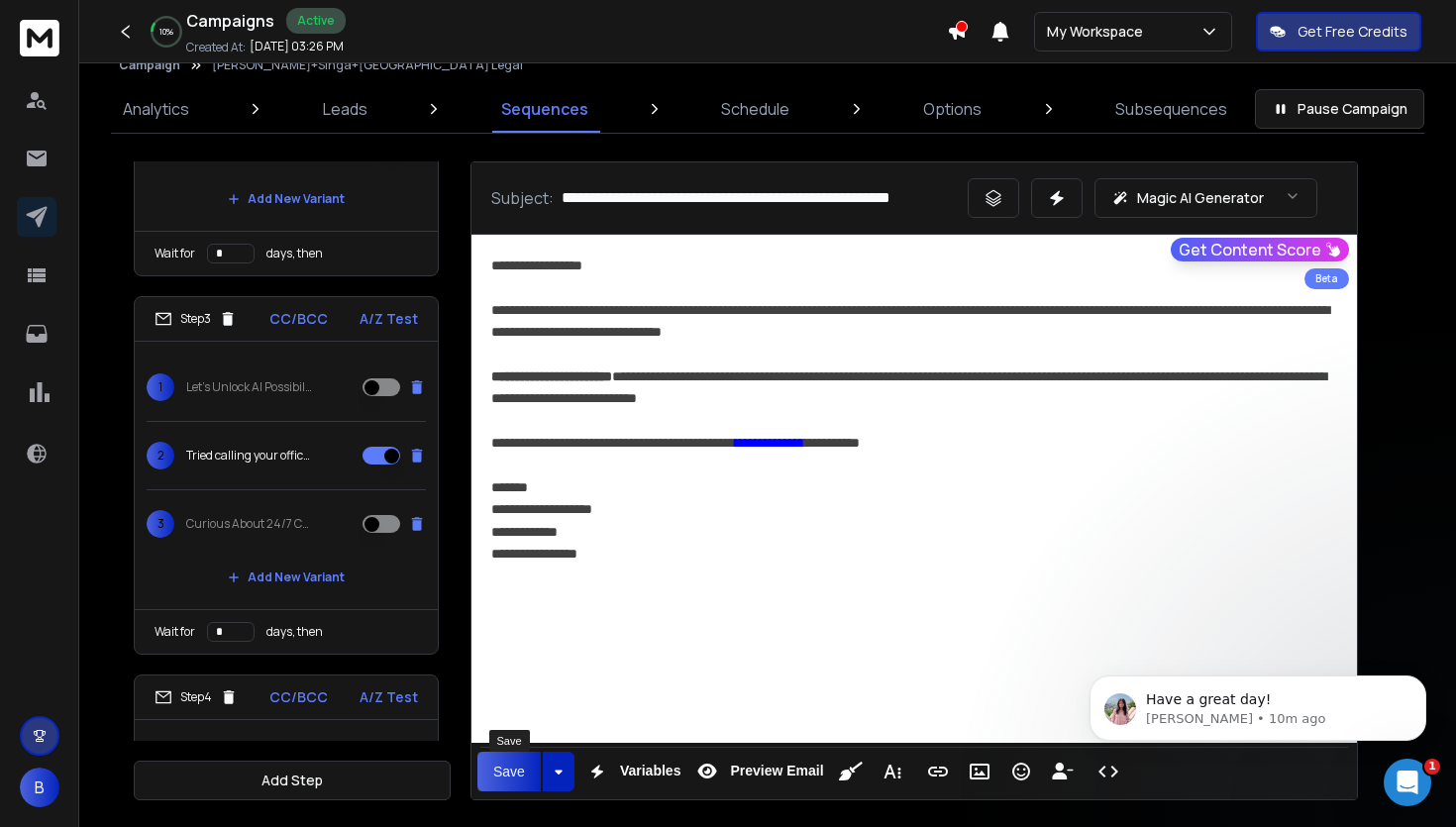
type input "*"
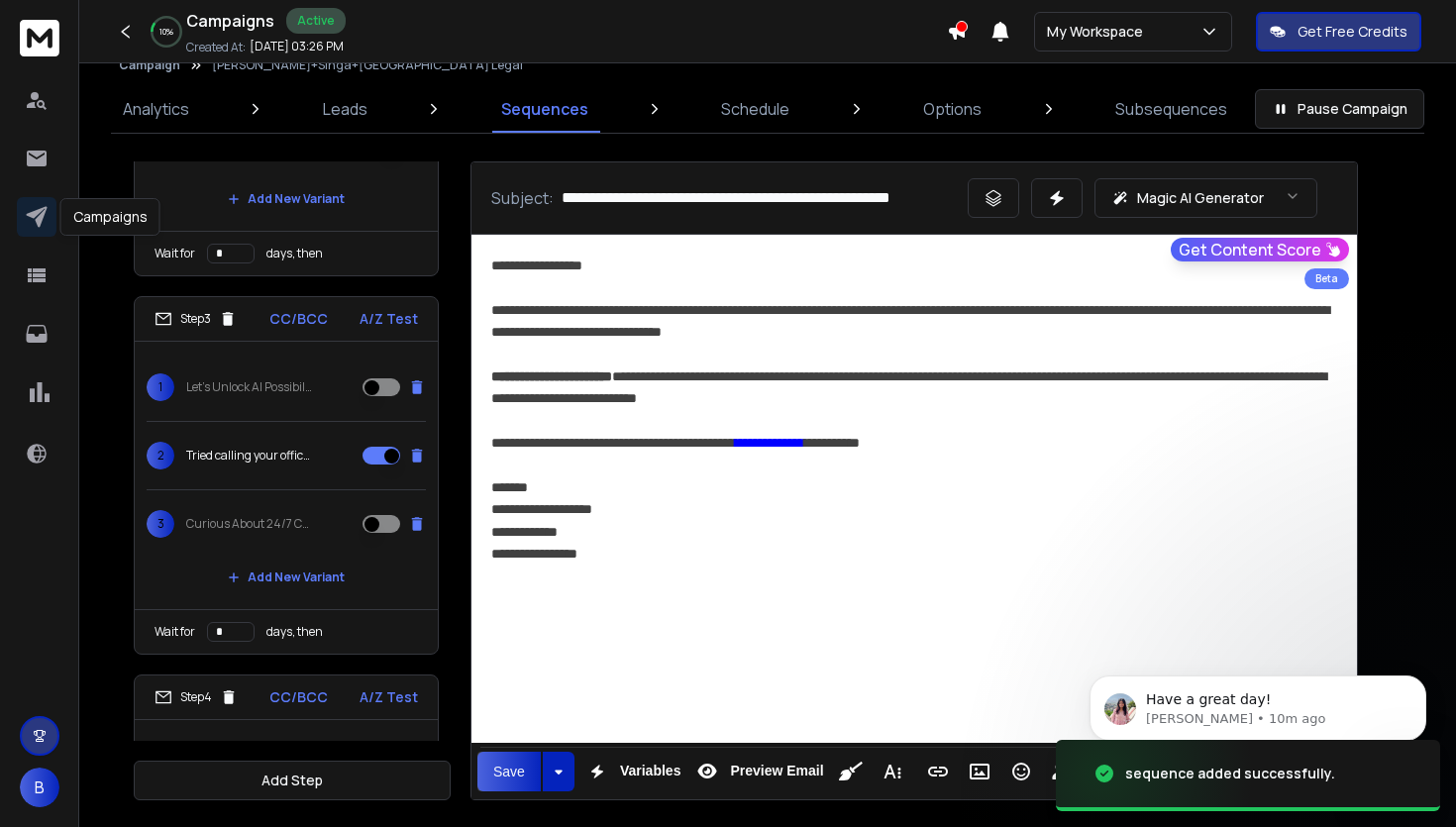
click at [34, 211] on icon at bounding box center [36, 217] width 21 height 21
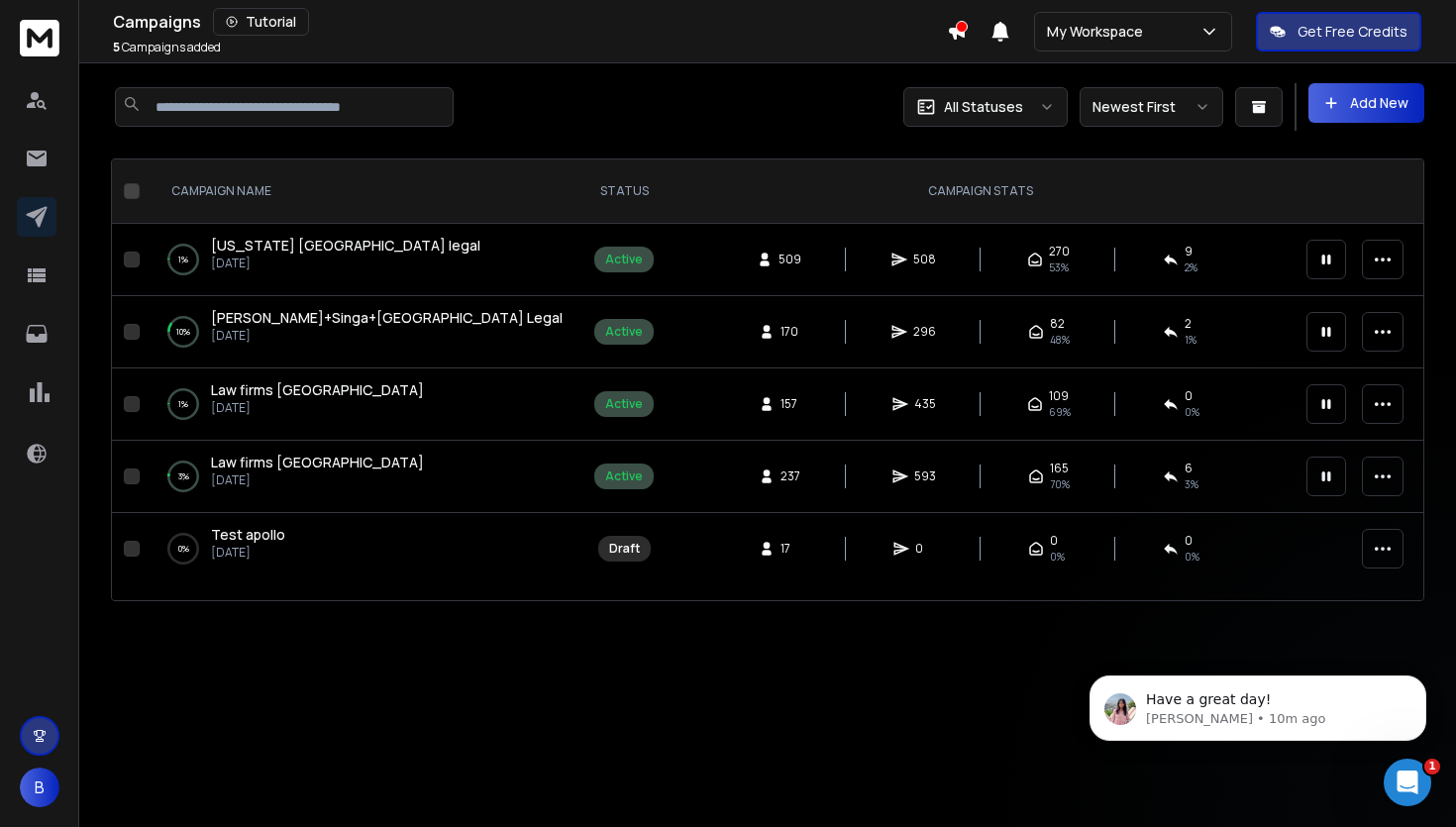
click at [271, 466] on span "Law firms [GEOGRAPHIC_DATA]" at bounding box center [317, 461] width 213 height 19
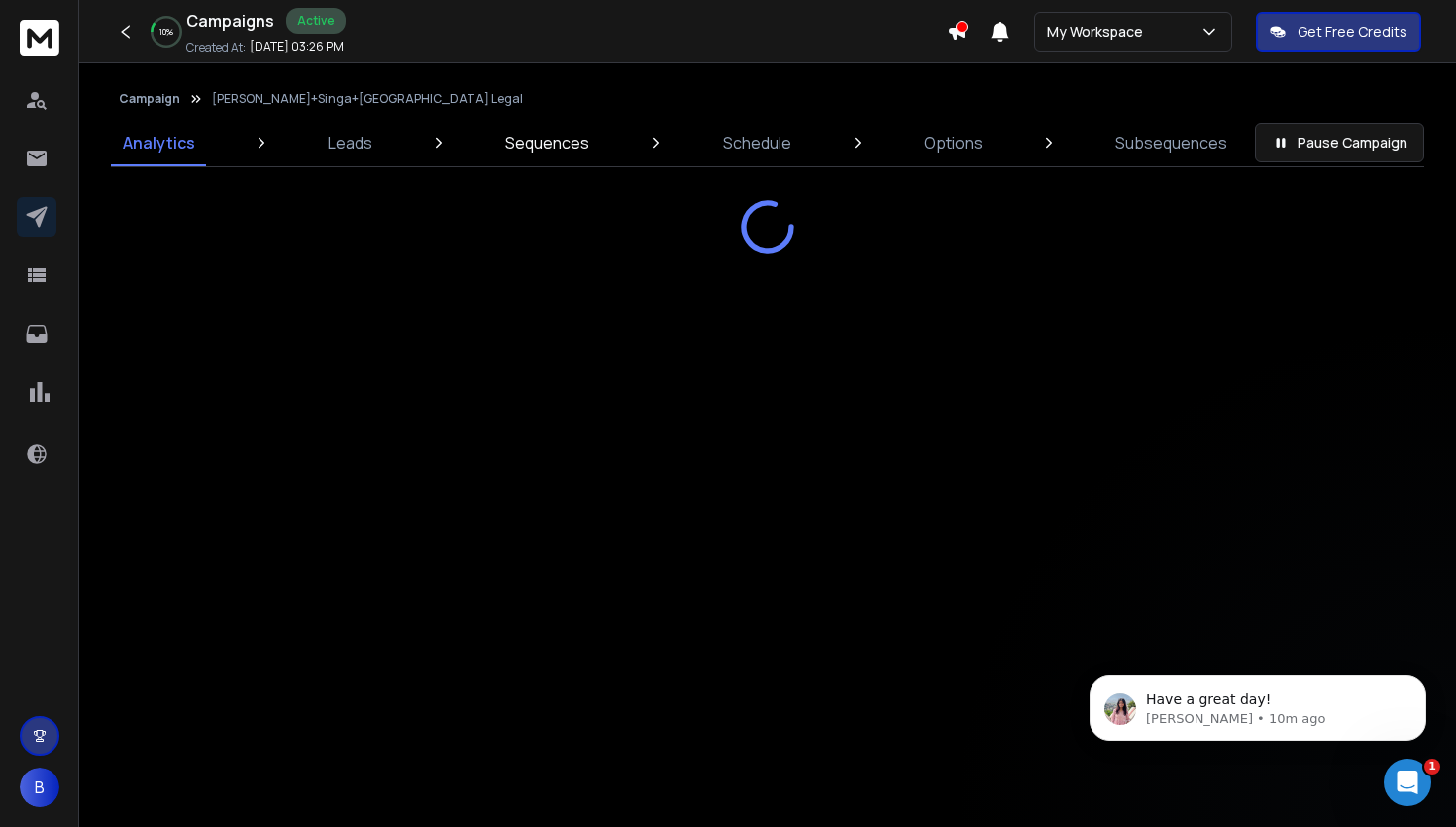
click at [561, 140] on p "Sequences" at bounding box center [547, 143] width 84 height 24
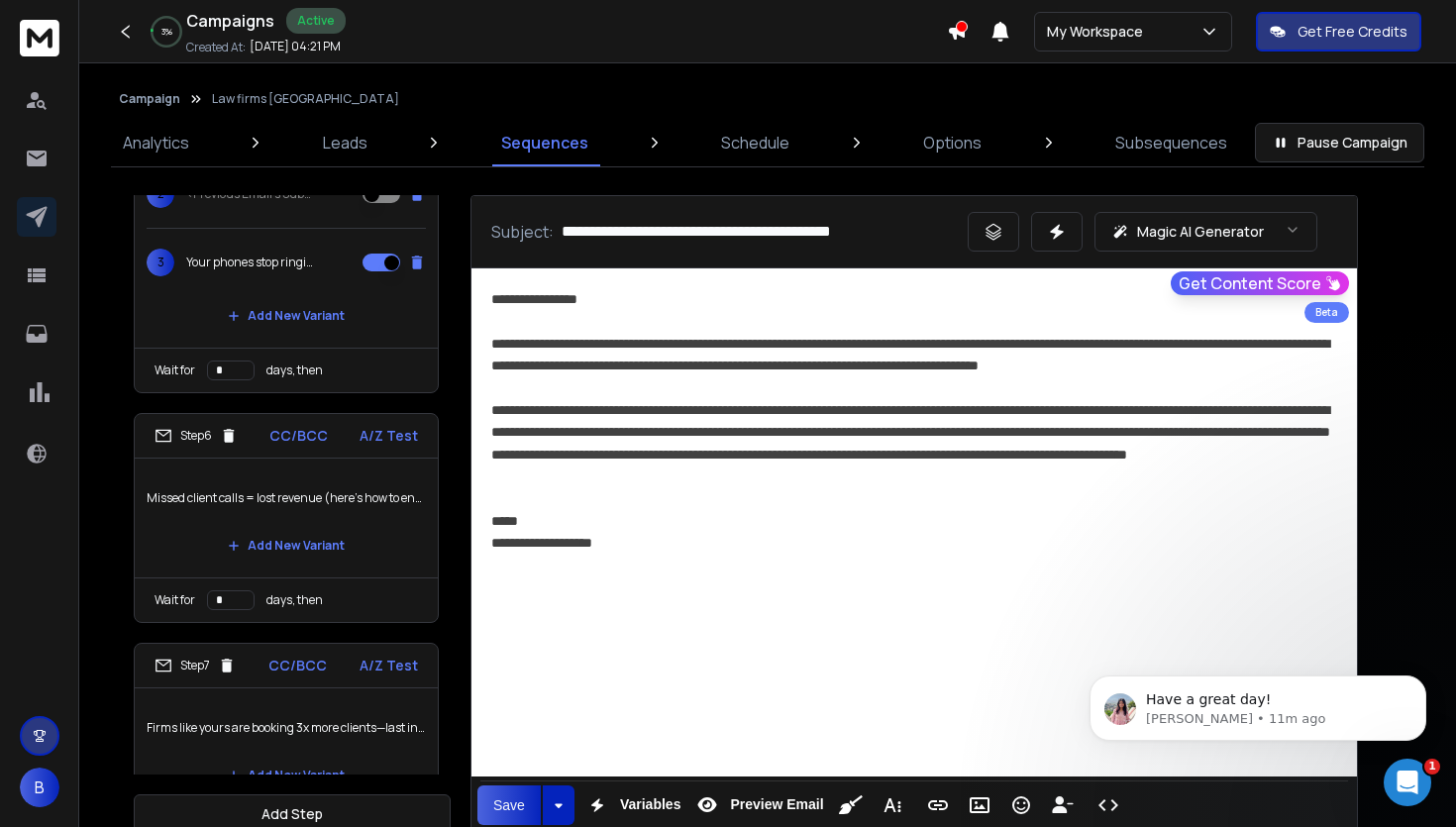
scroll to position [1505, 0]
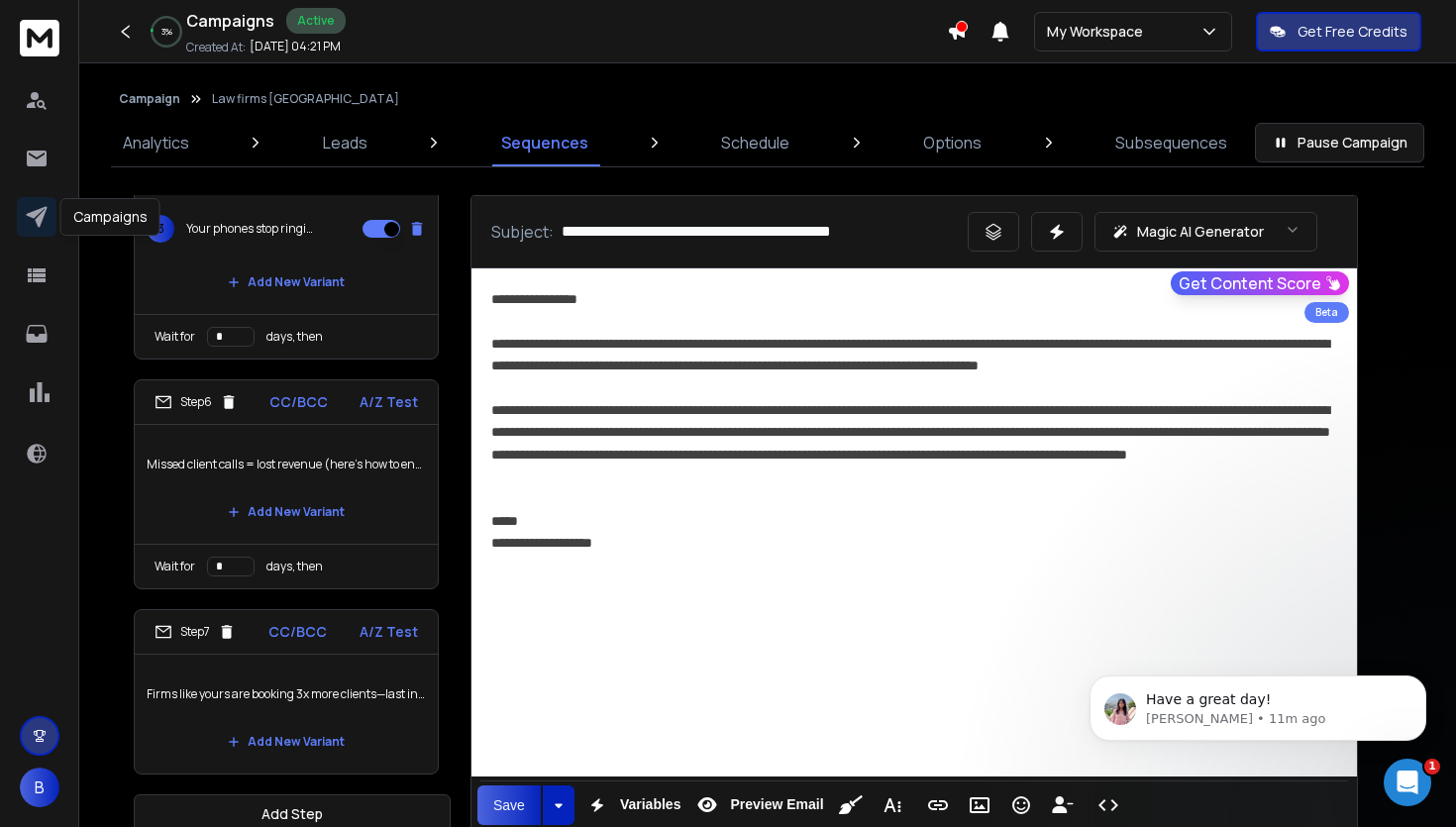
click at [32, 219] on icon at bounding box center [37, 217] width 24 height 24
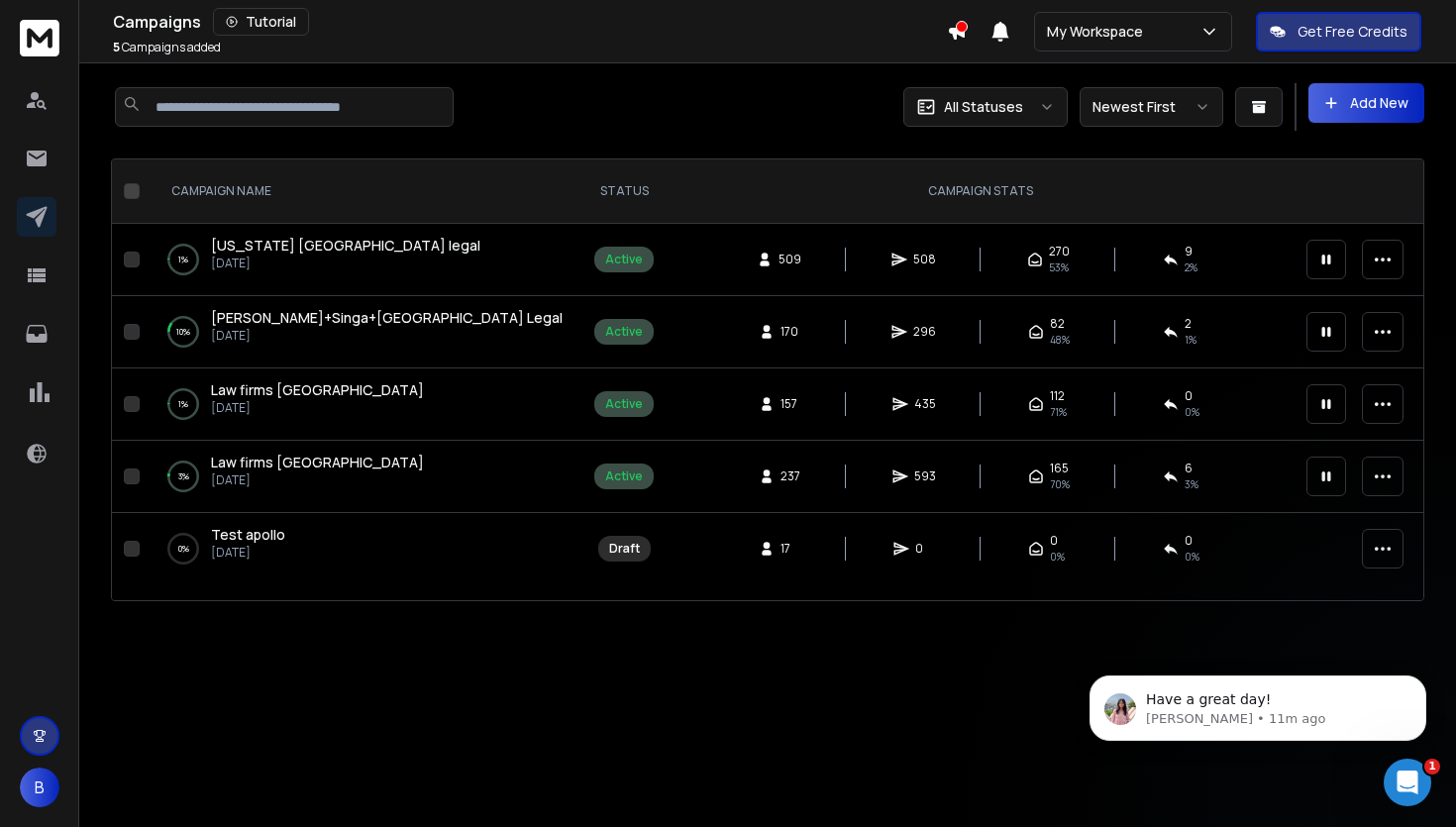
click at [329, 319] on span "[PERSON_NAME]+Singa+[GEOGRAPHIC_DATA] Legal" at bounding box center [387, 317] width 352 height 19
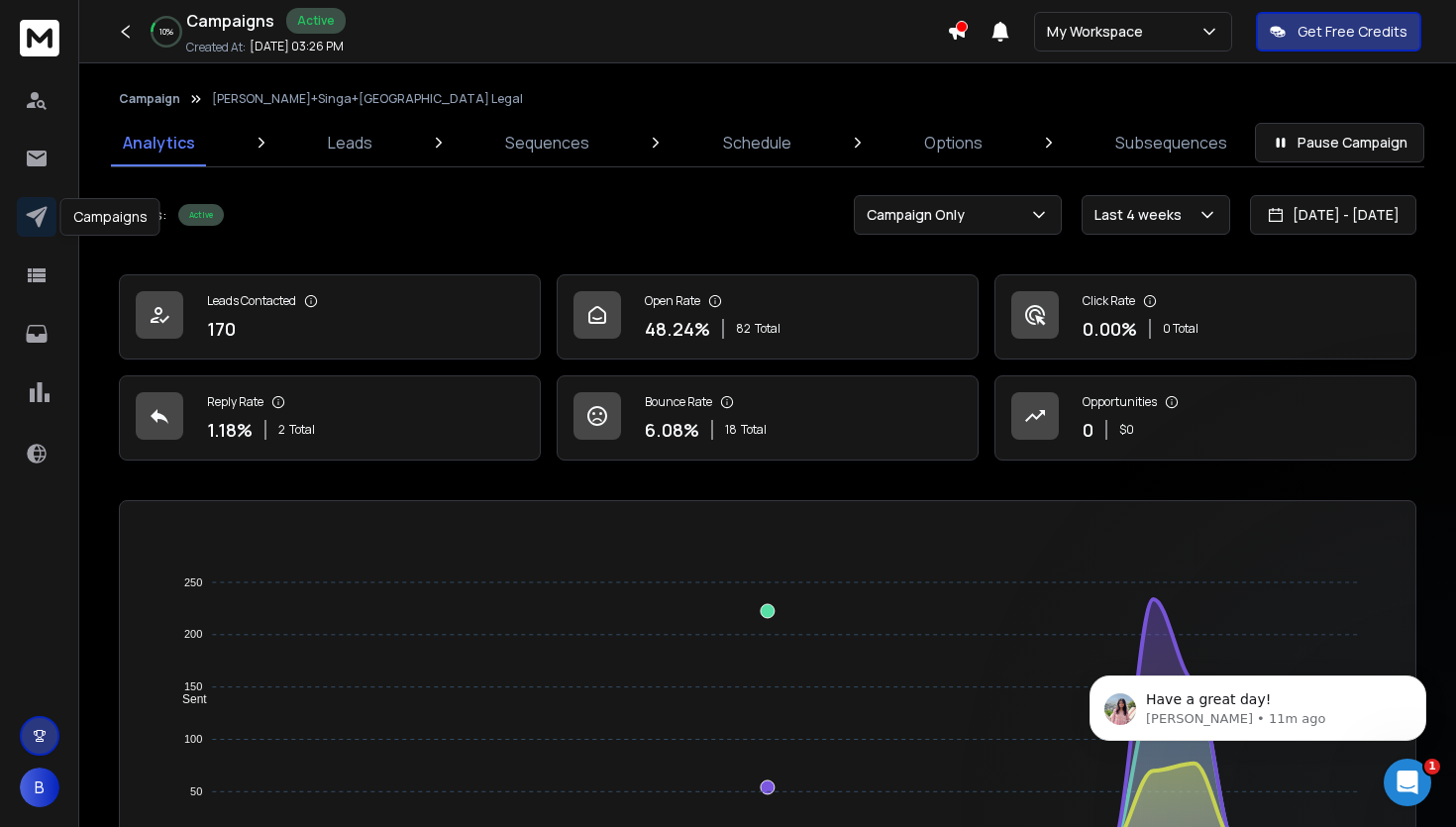
click at [38, 218] on icon at bounding box center [36, 217] width 21 height 21
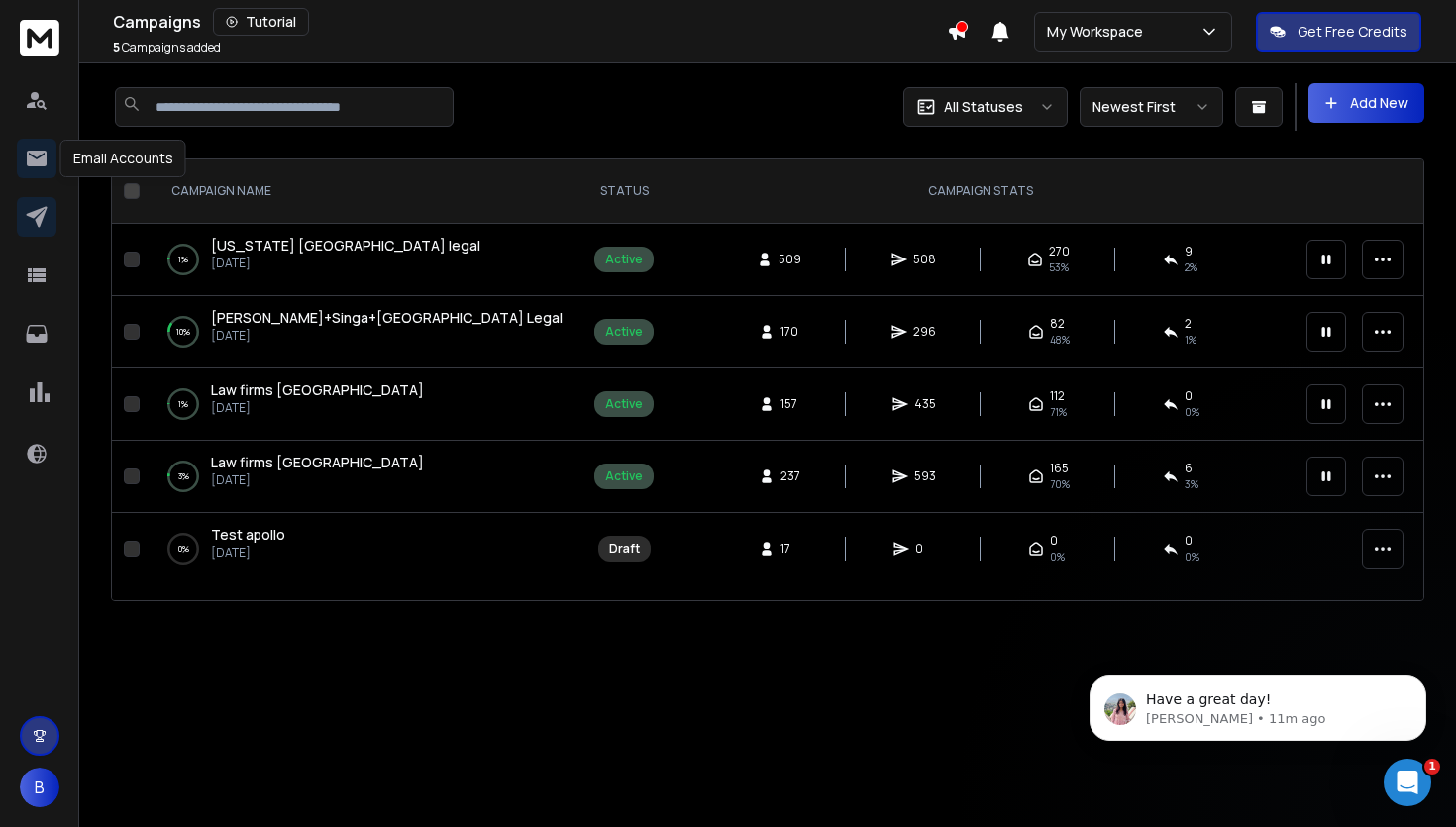
click at [33, 162] on icon at bounding box center [37, 158] width 20 height 16
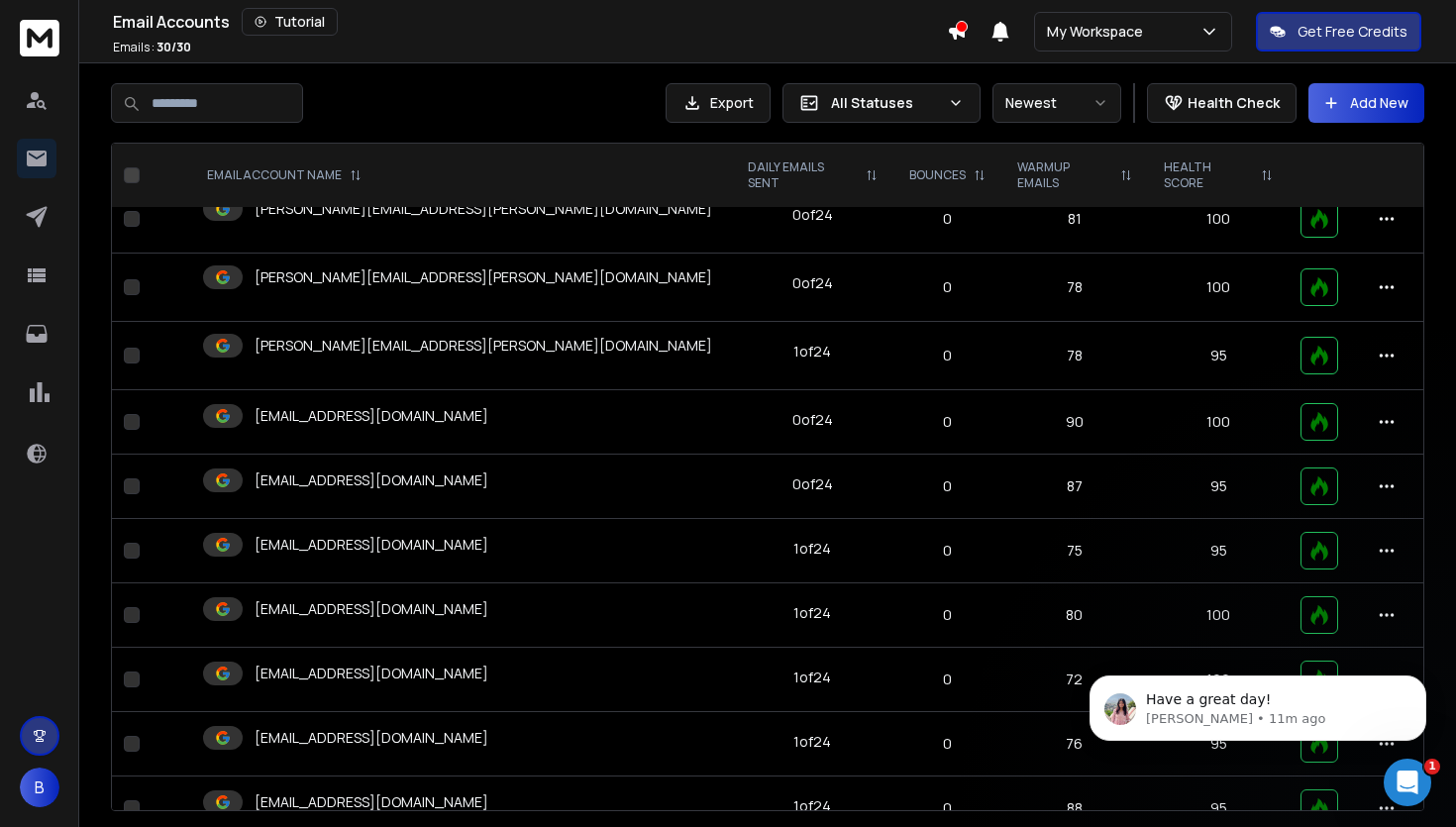
scroll to position [1344, 0]
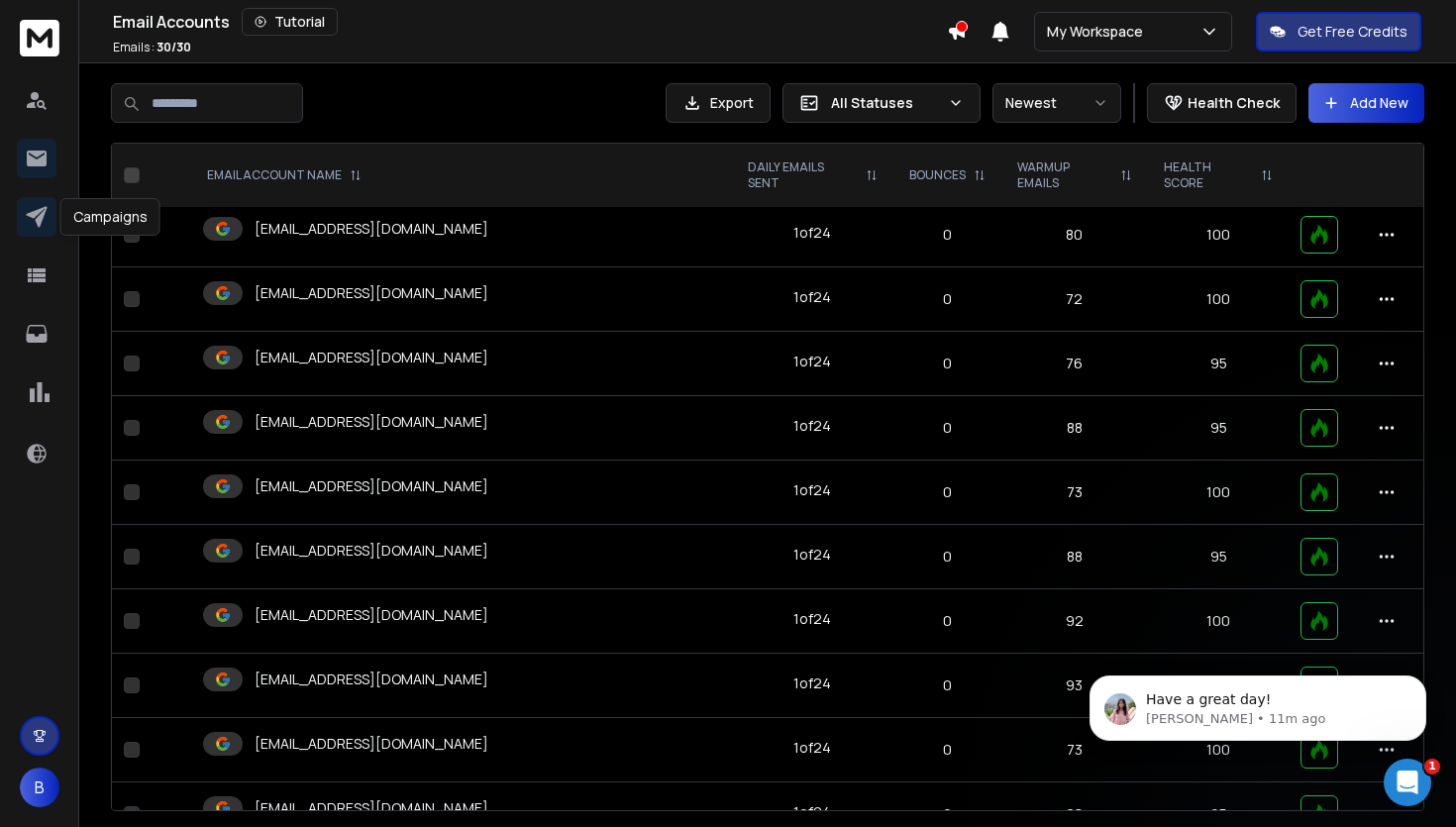
click at [39, 233] on link at bounding box center [37, 217] width 40 height 40
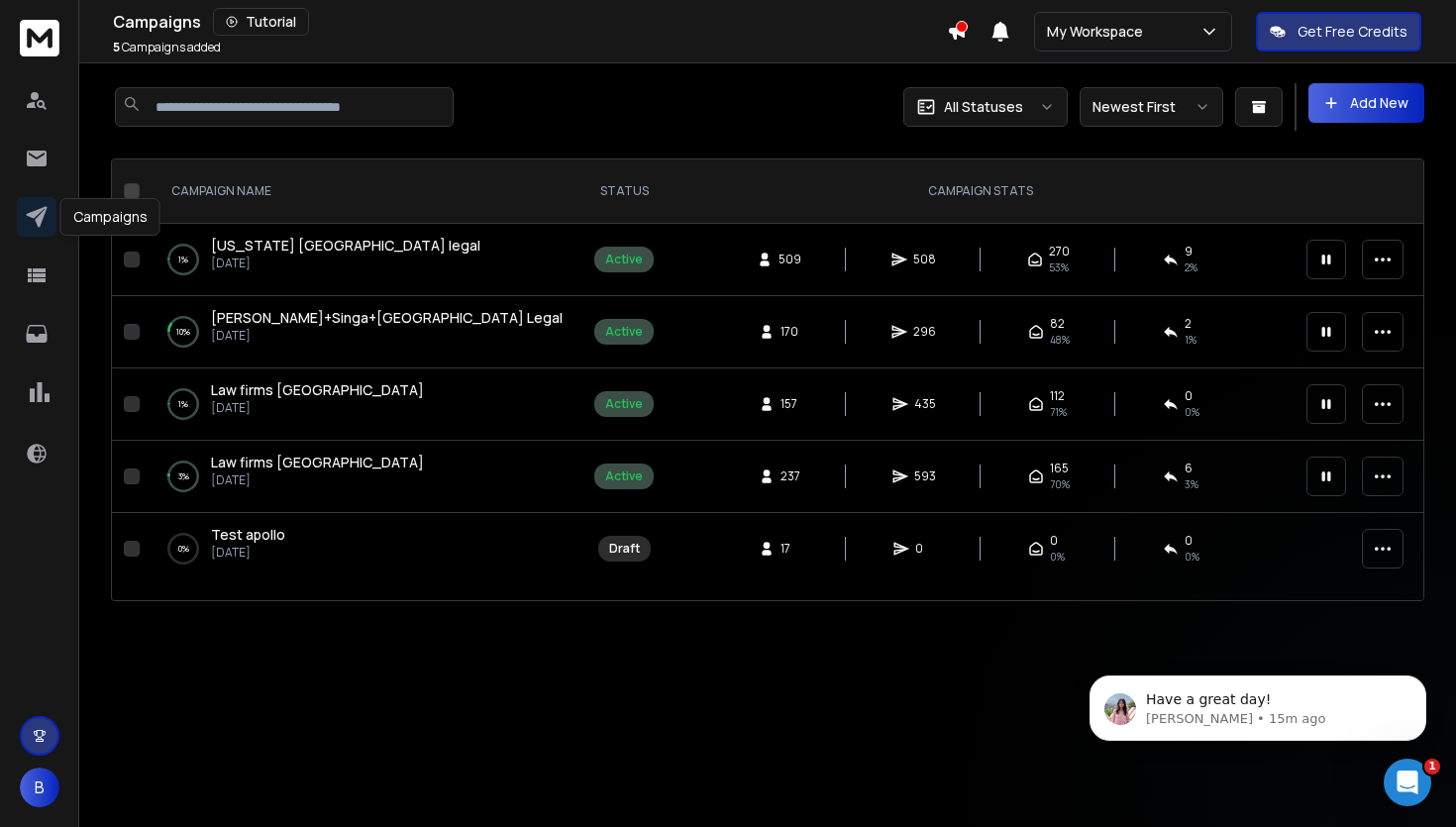
click at [324, 313] on span "[PERSON_NAME]+Singa+[GEOGRAPHIC_DATA] Legal" at bounding box center [387, 317] width 352 height 19
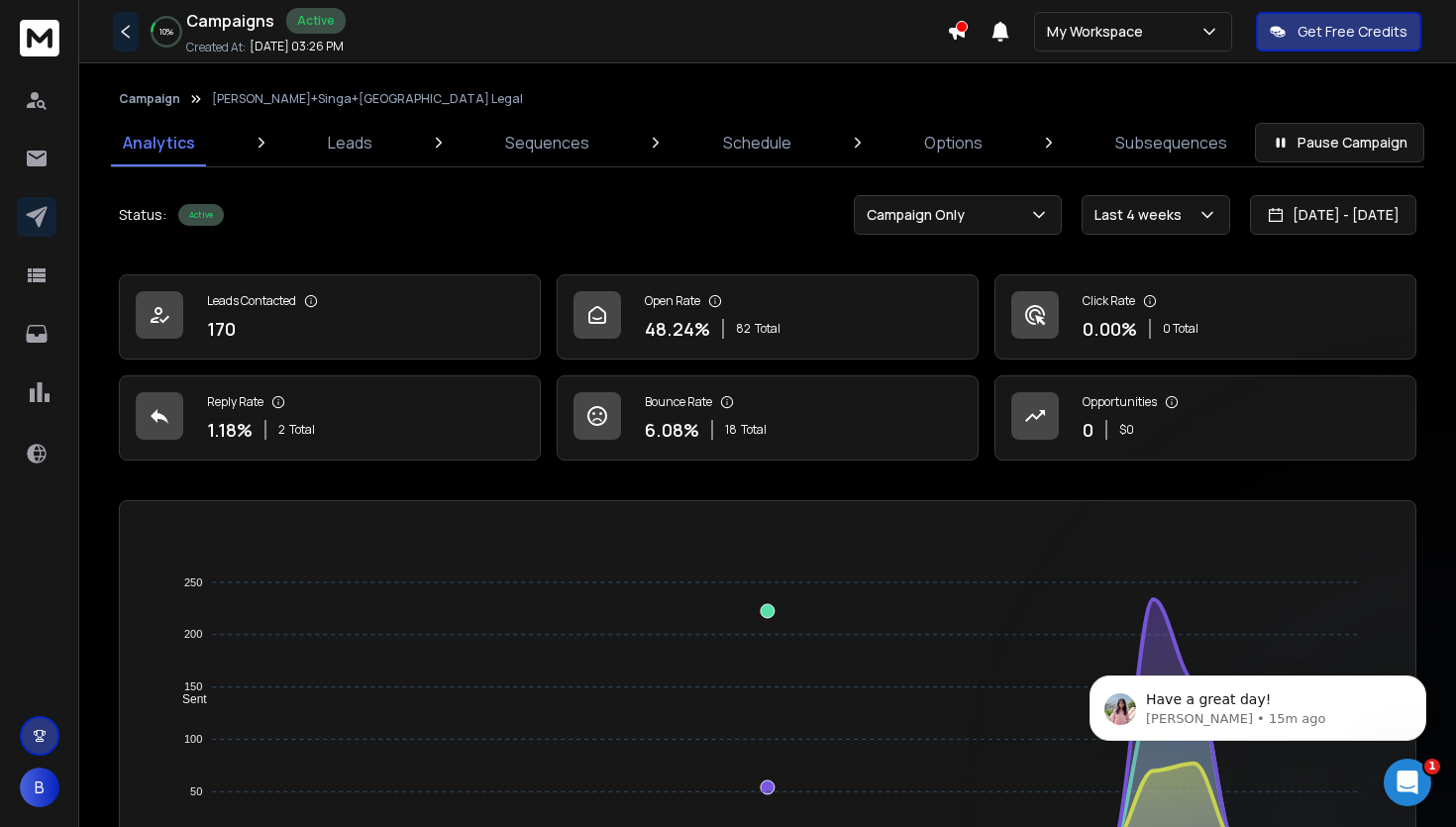
click at [127, 34] on icon at bounding box center [126, 32] width 18 height 18
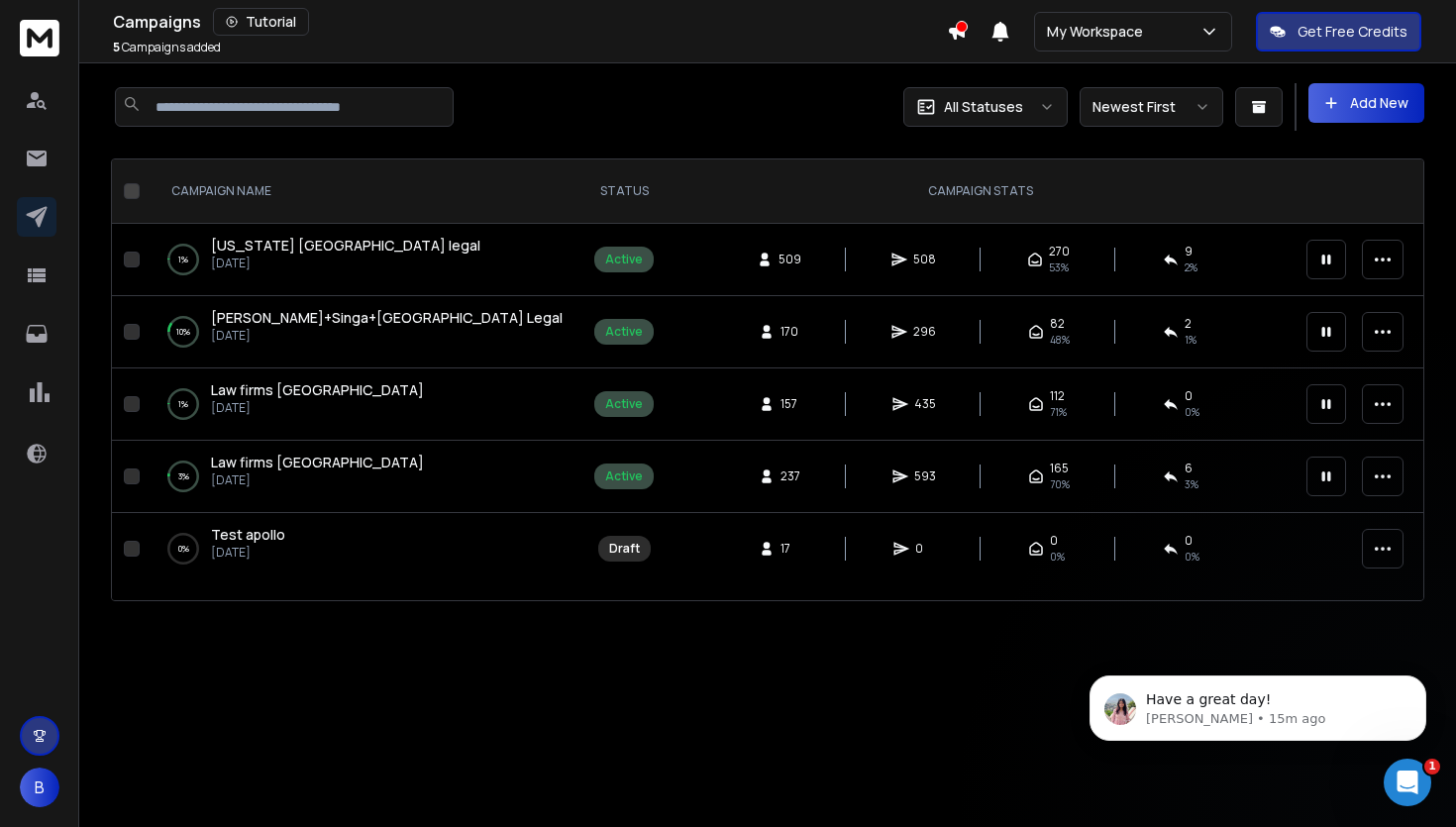
click at [274, 461] on span "Law firms [GEOGRAPHIC_DATA]" at bounding box center [317, 461] width 213 height 19
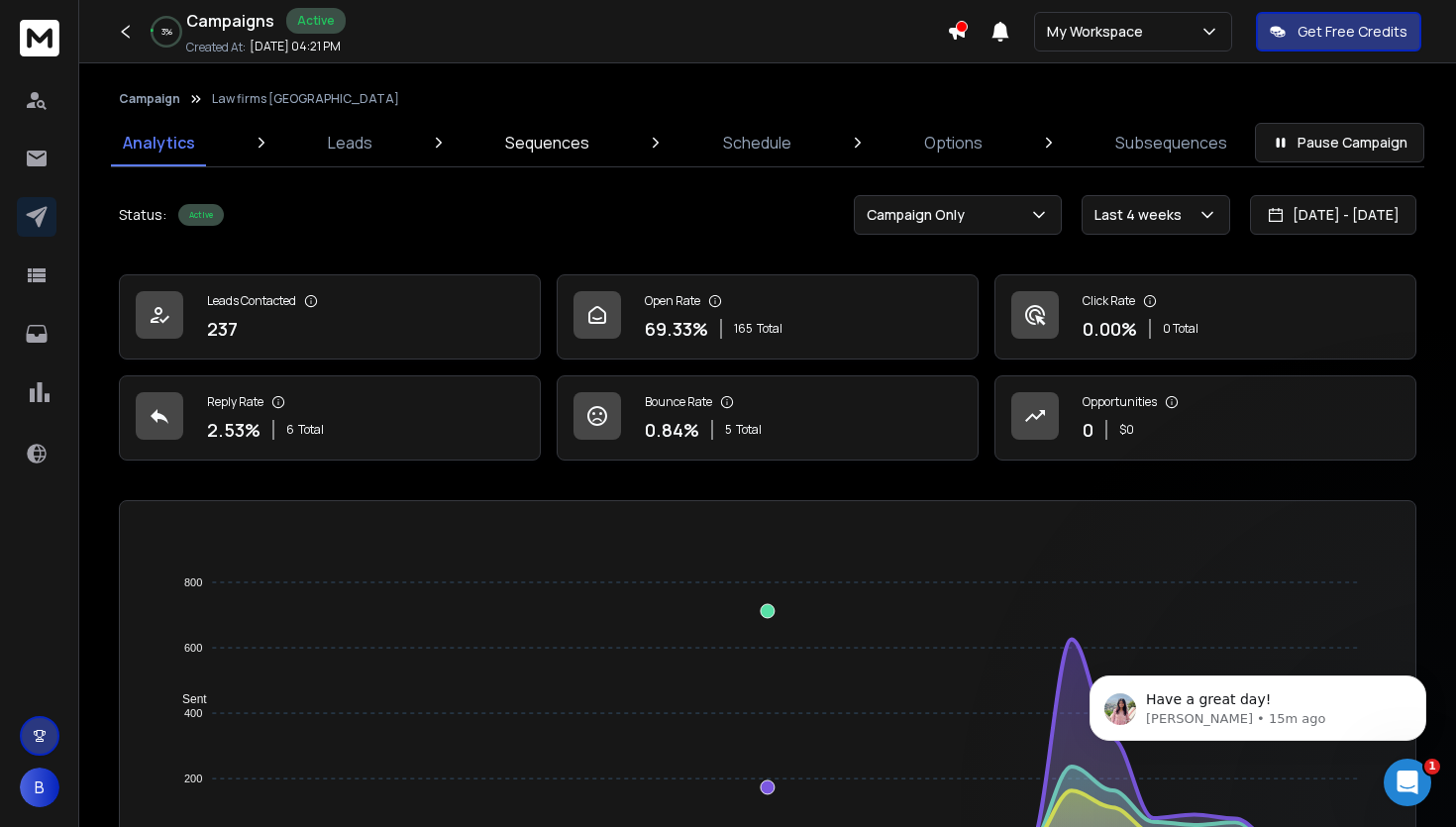
click at [554, 137] on p "Sequences" at bounding box center [547, 143] width 84 height 24
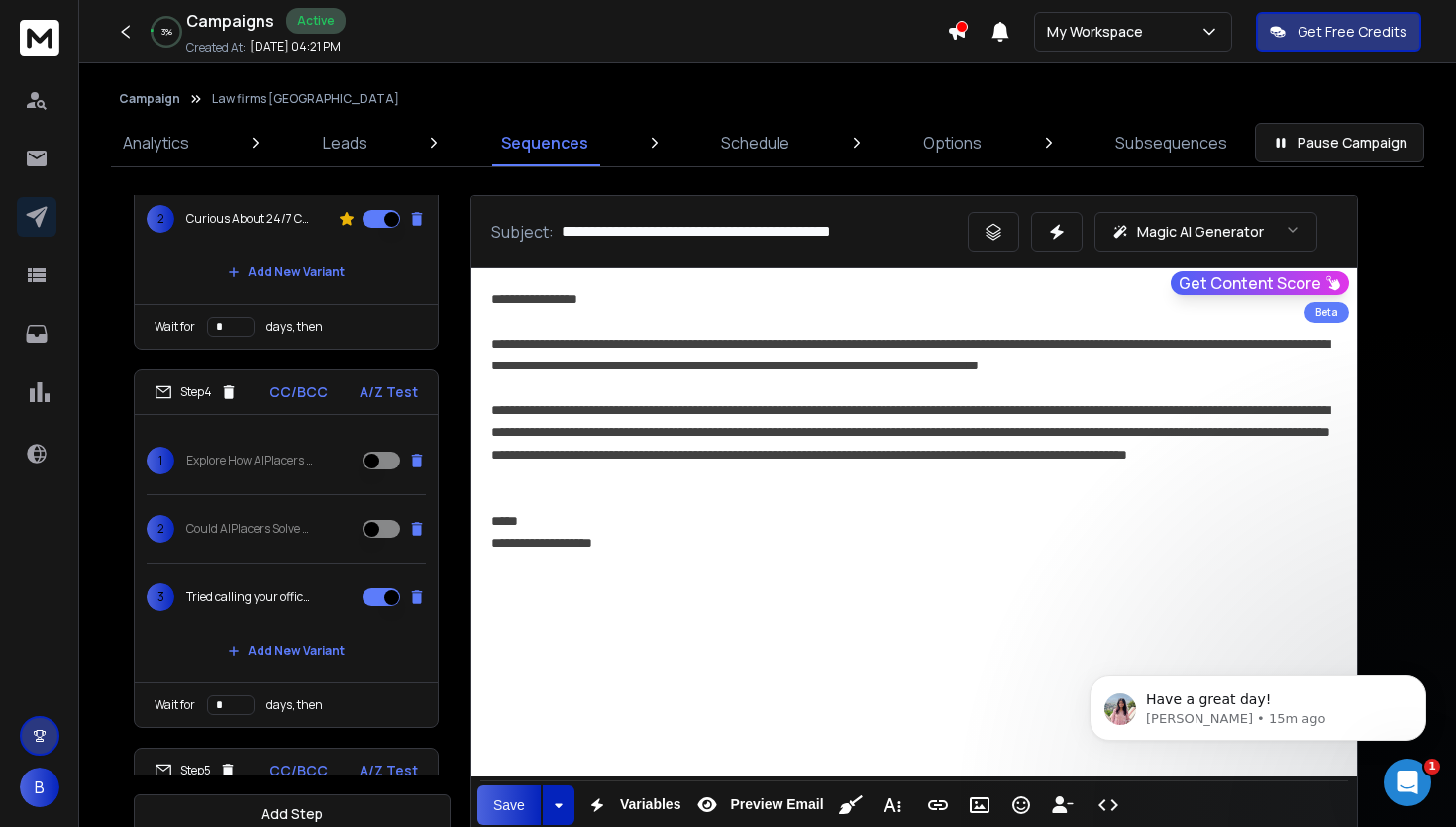
scroll to position [802, 0]
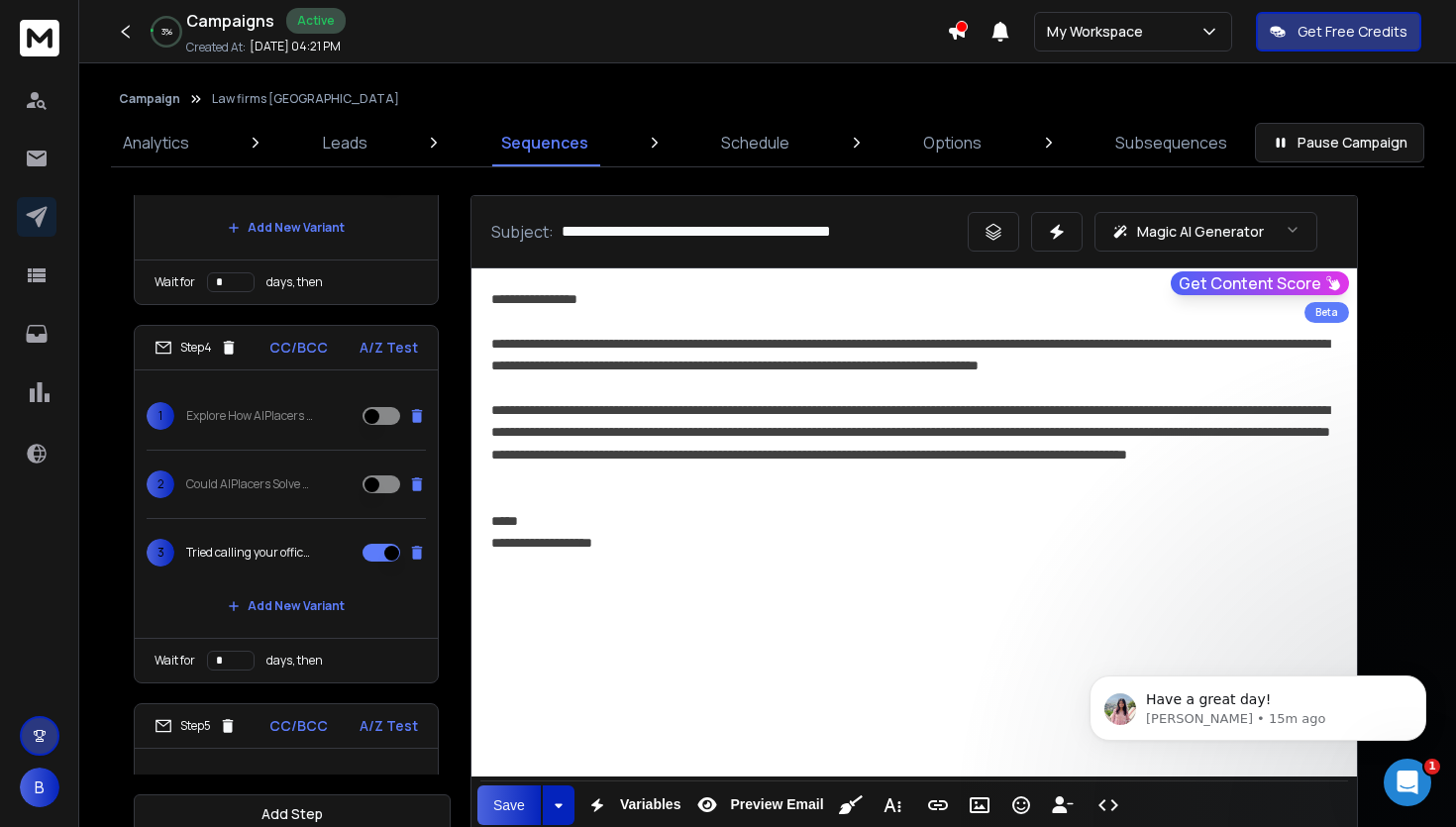
click at [258, 557] on p "Tried calling your office last evening – no answer?" at bounding box center [249, 553] width 127 height 16
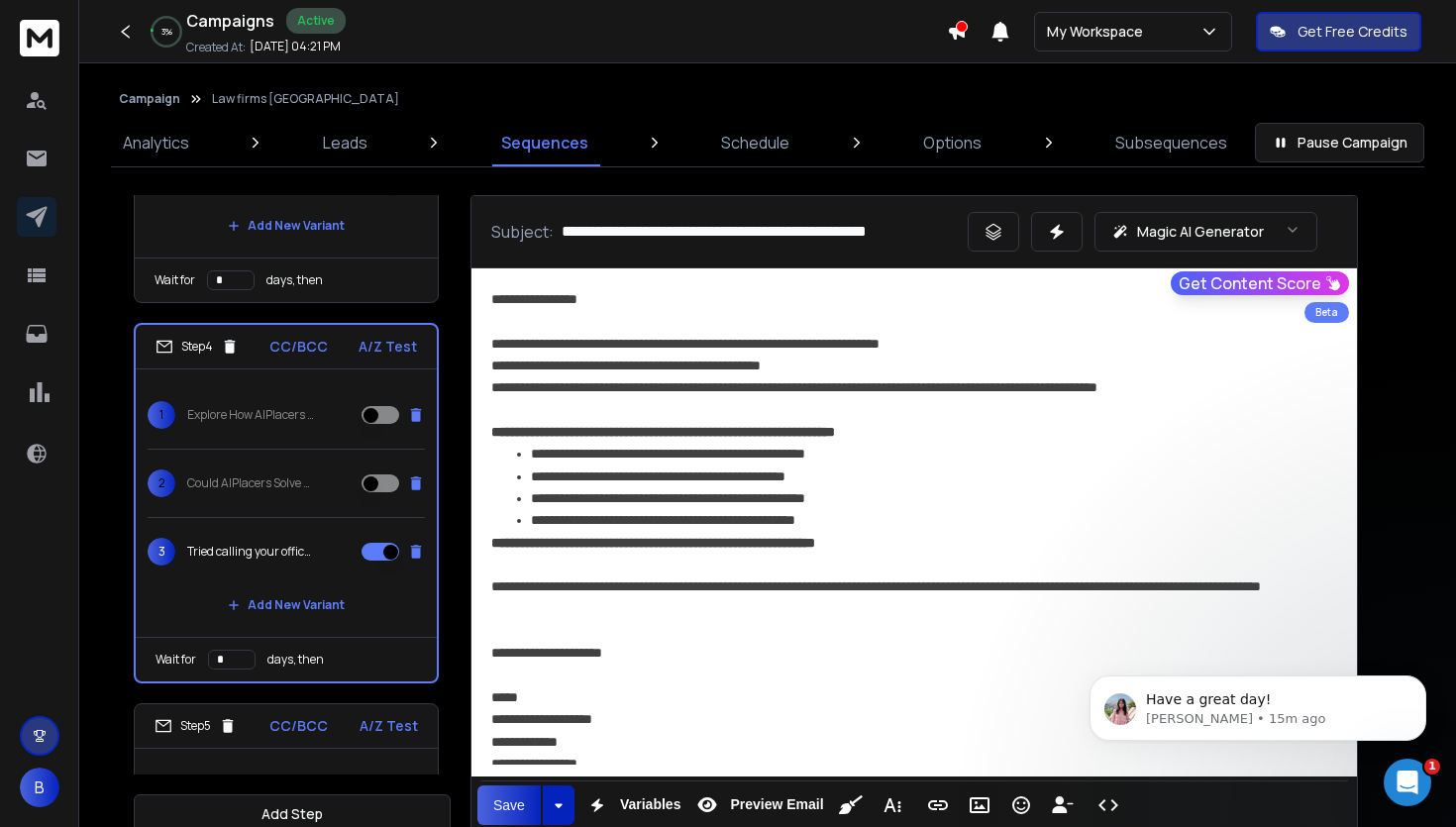
click at [783, 236] on input "**********" at bounding box center [754, 232] width 387 height 24
type input "**********"
click at [712, 344] on div "**********" at bounding box center [913, 344] width 846 height 22
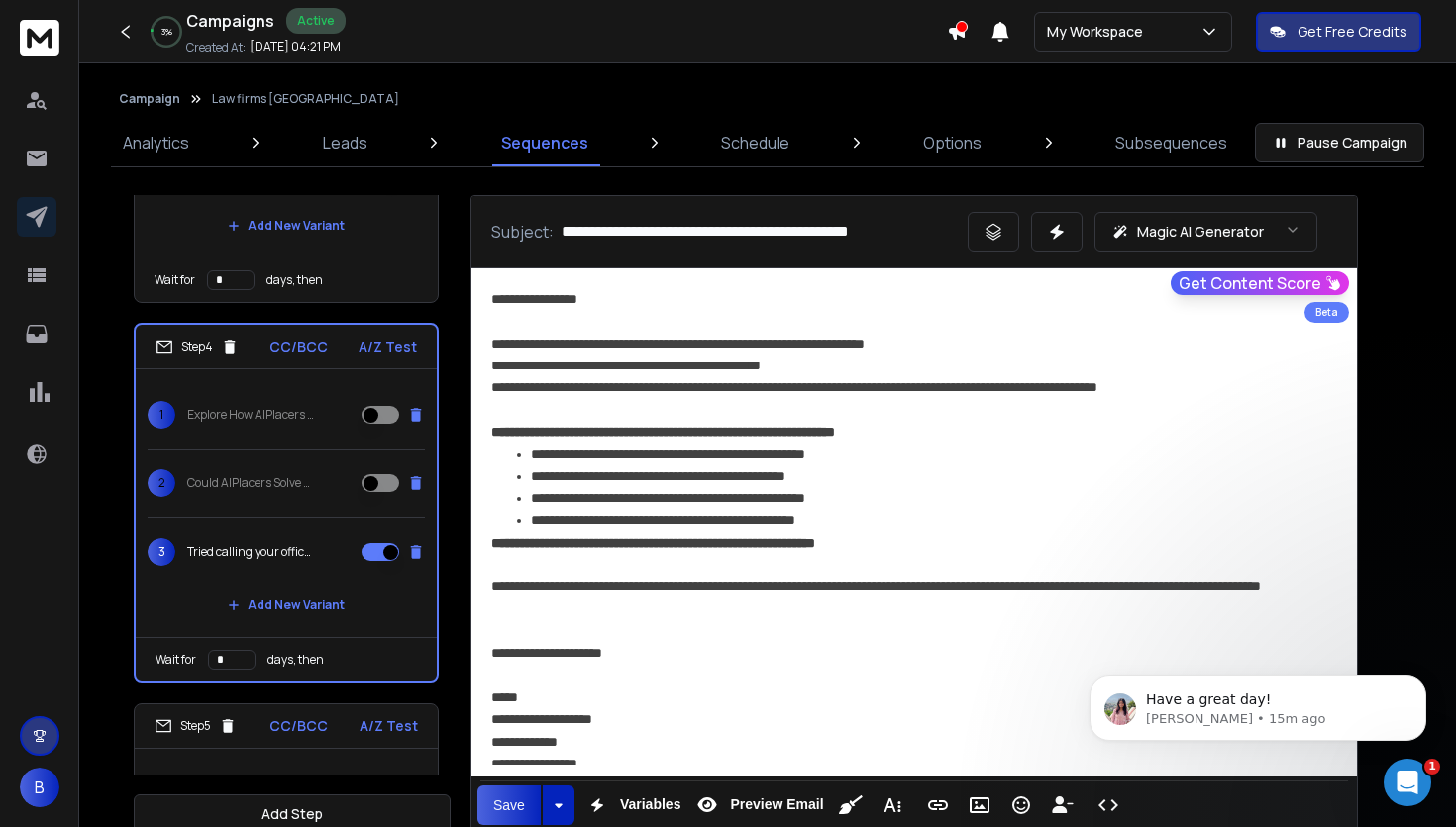
click at [666, 347] on div "**********" at bounding box center [913, 344] width 846 height 22
click at [737, 342] on div "**********" at bounding box center [913, 344] width 846 height 22
click at [770, 339] on div "**********" at bounding box center [913, 344] width 846 height 22
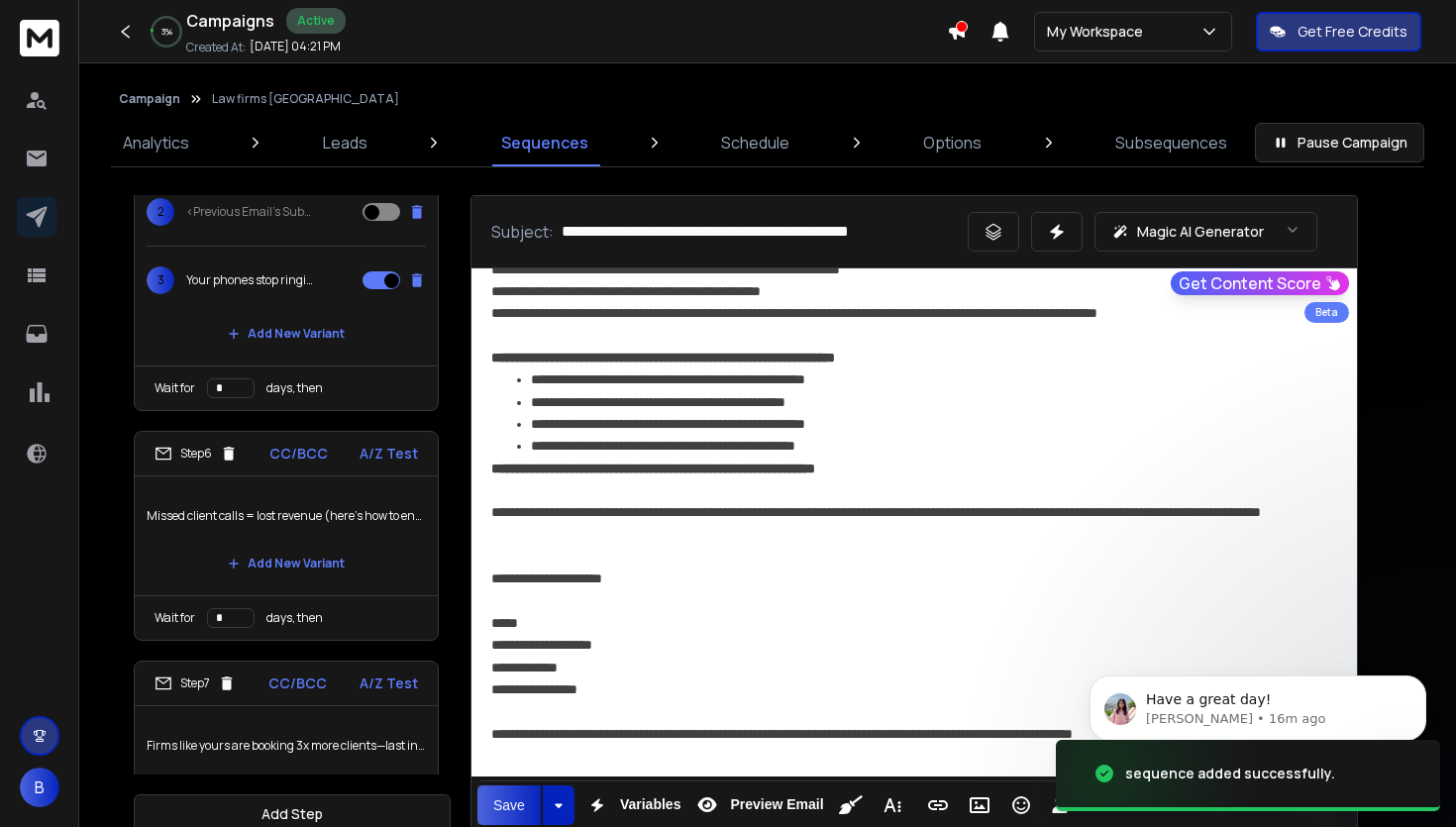
scroll to position [1505, 0]
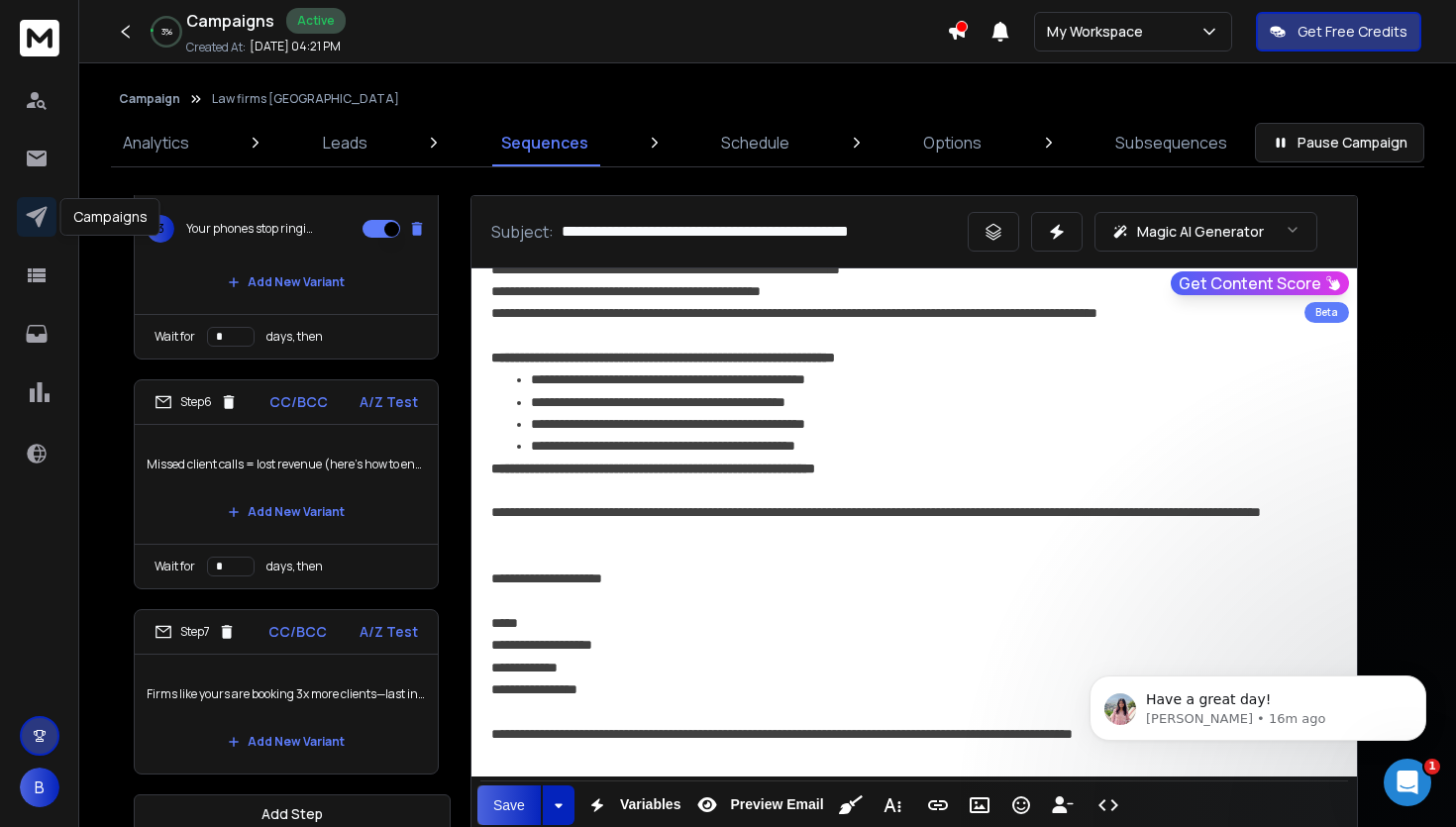
click at [41, 224] on icon at bounding box center [37, 217] width 24 height 24
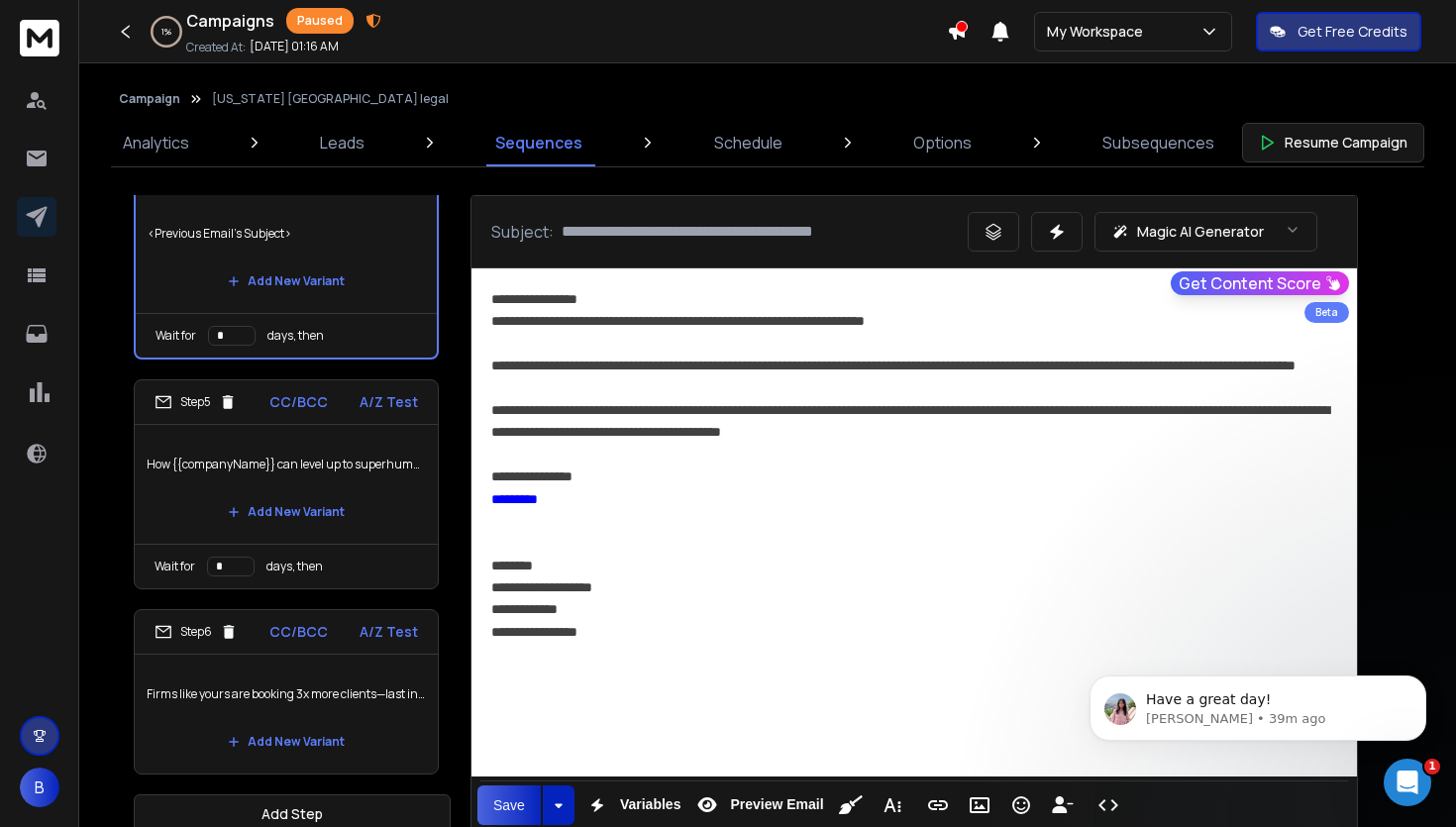
scroll to position [3, 0]
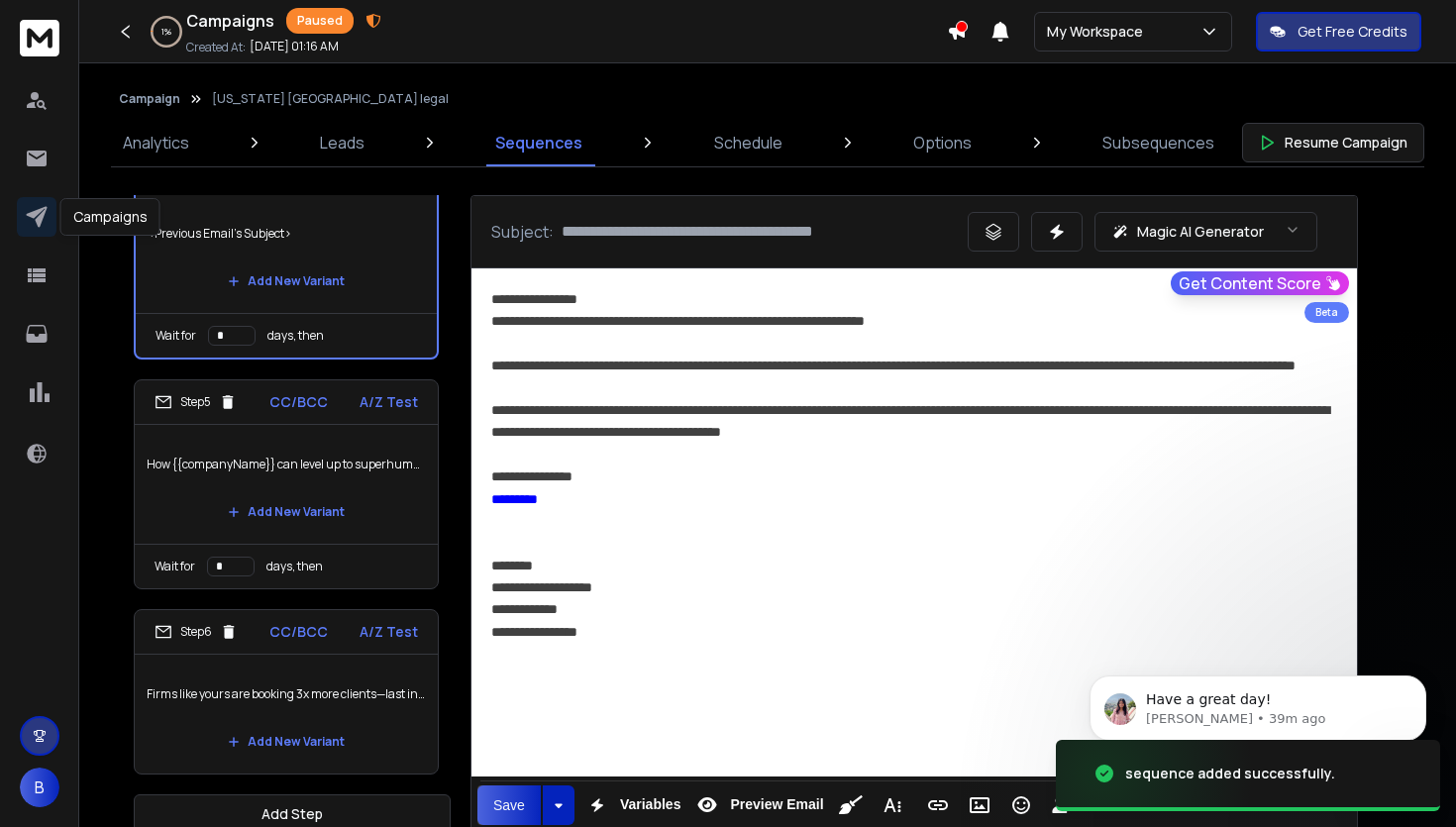
click at [27, 205] on icon at bounding box center [37, 217] width 24 height 24
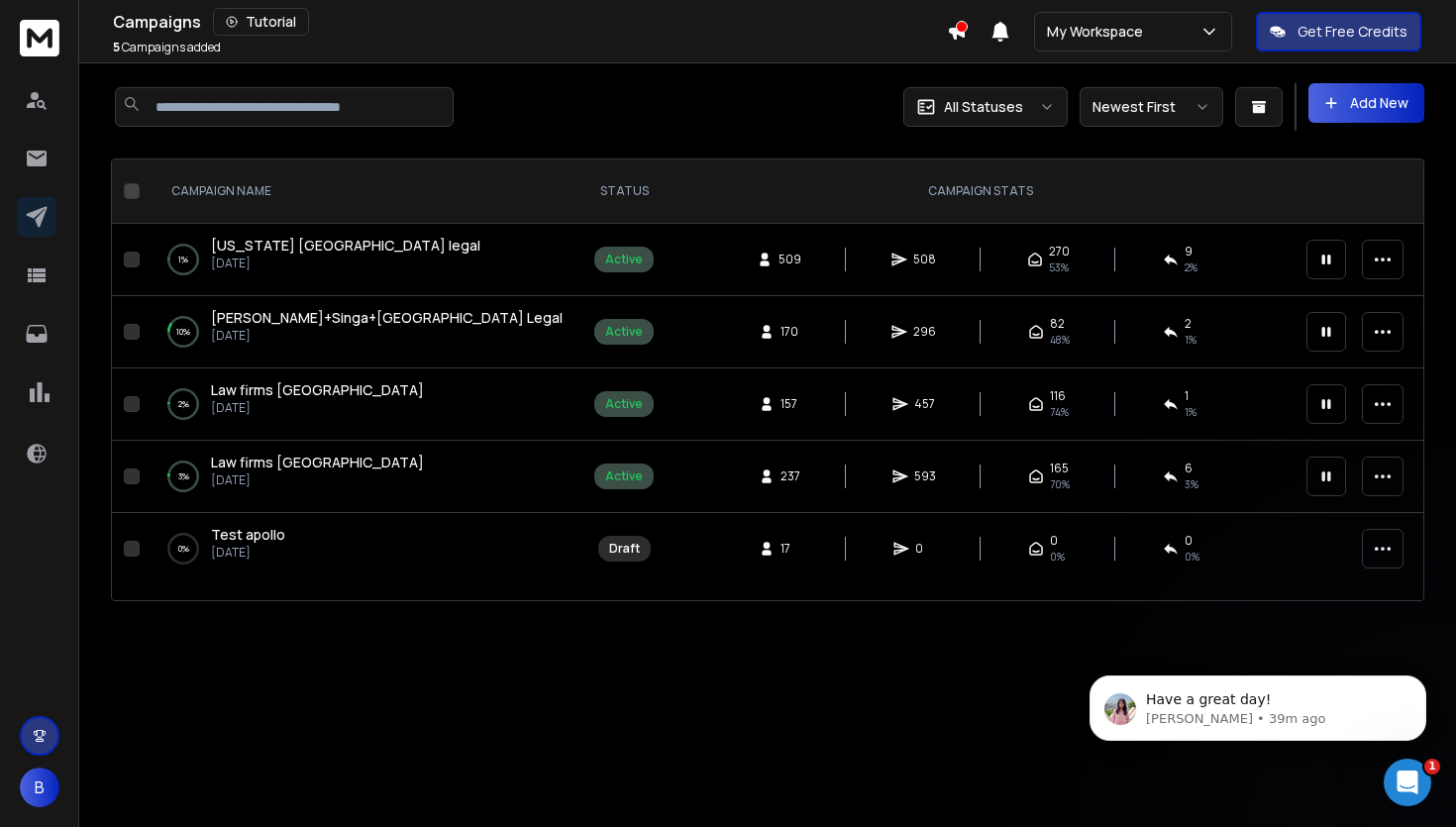
click at [1381, 472] on icon "button" at bounding box center [1382, 476] width 20 height 20
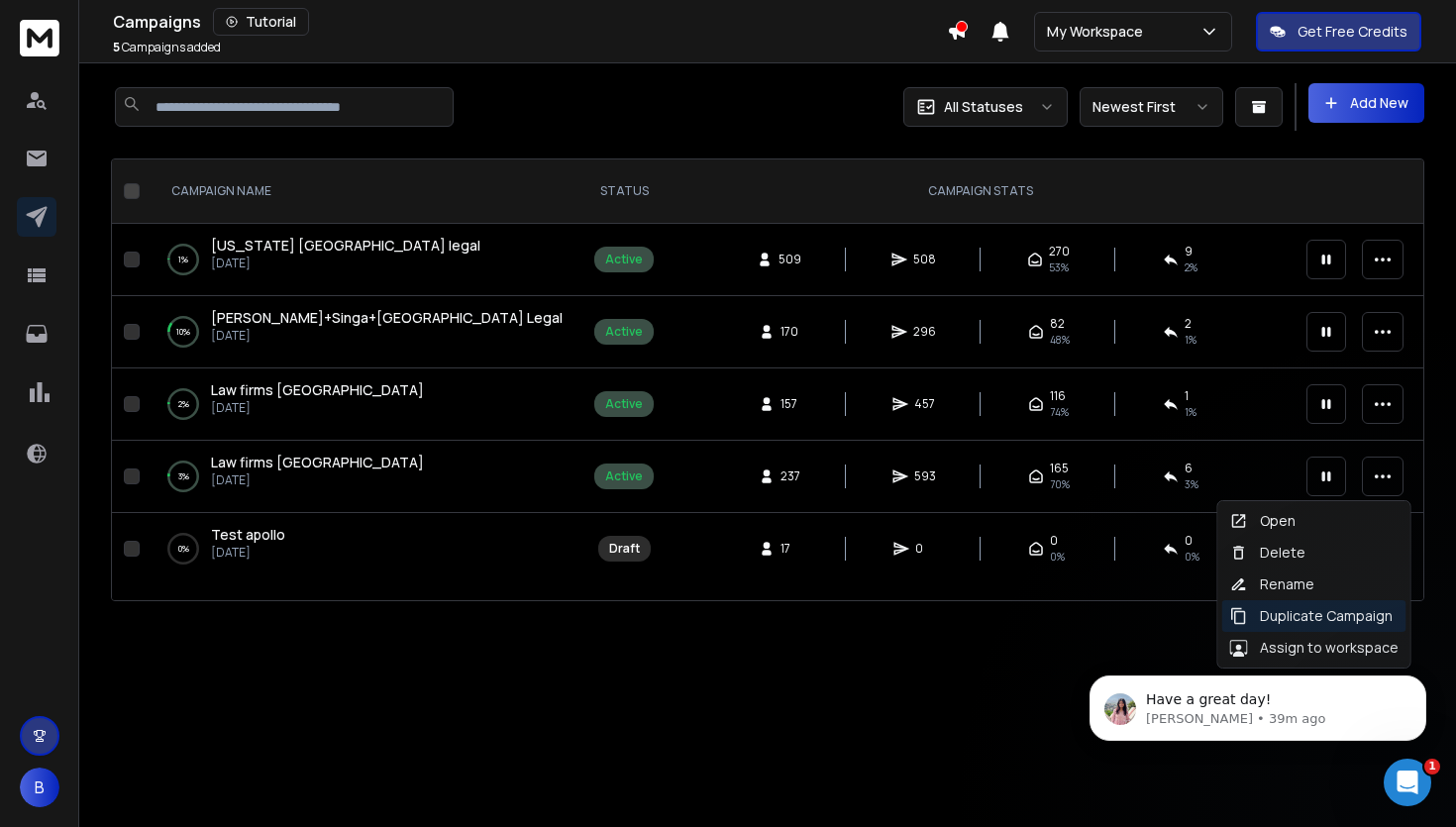
click at [1084, 664] on body "Have a great day! Lakshita • 39m ago" at bounding box center [1257, 704] width 381 height 124
click at [1375, 256] on icon "button" at bounding box center [1382, 259] width 20 height 20
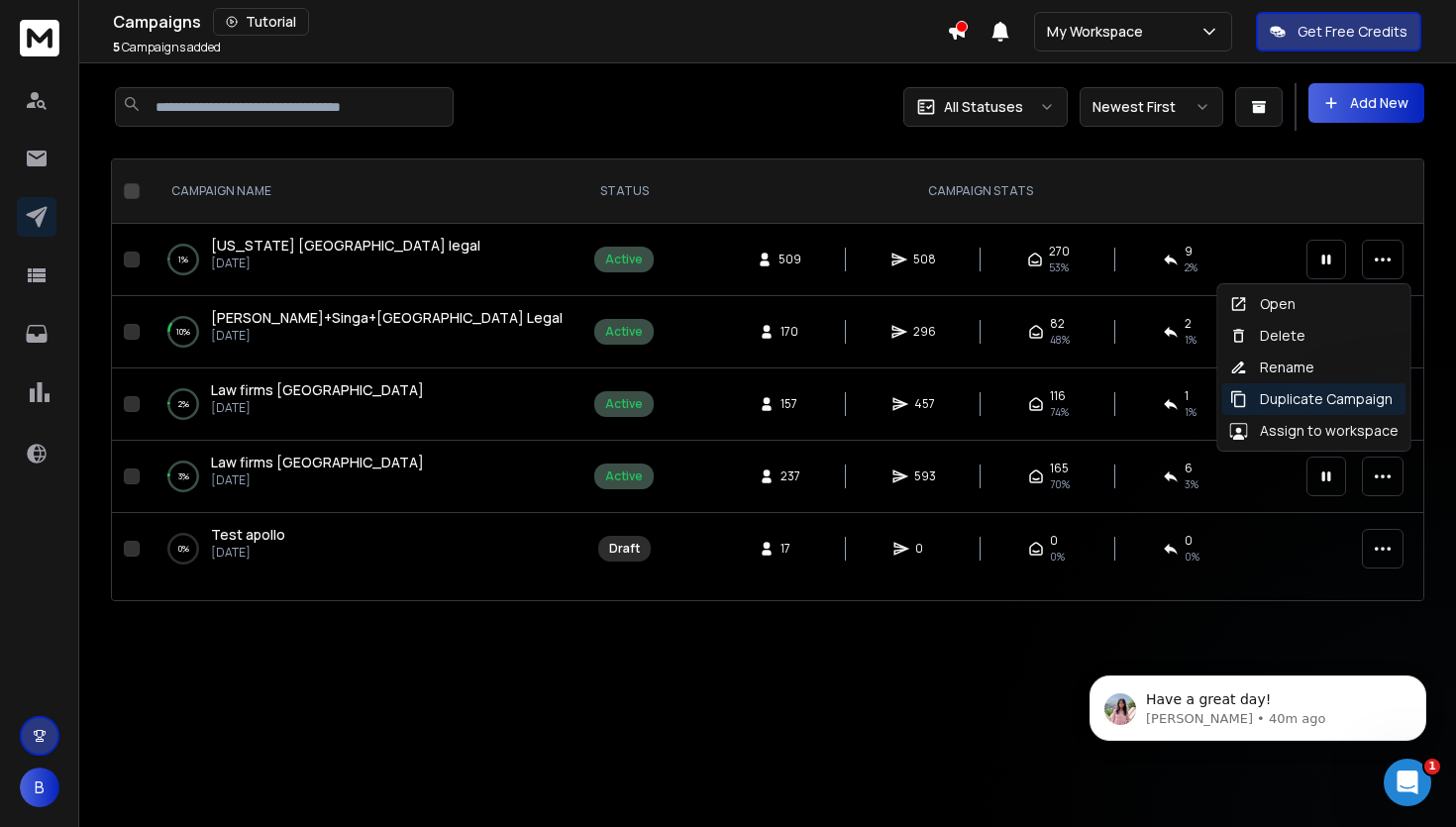
click at [1305, 404] on div "Duplicate Campaign" at bounding box center [1311, 400] width 162 height 20
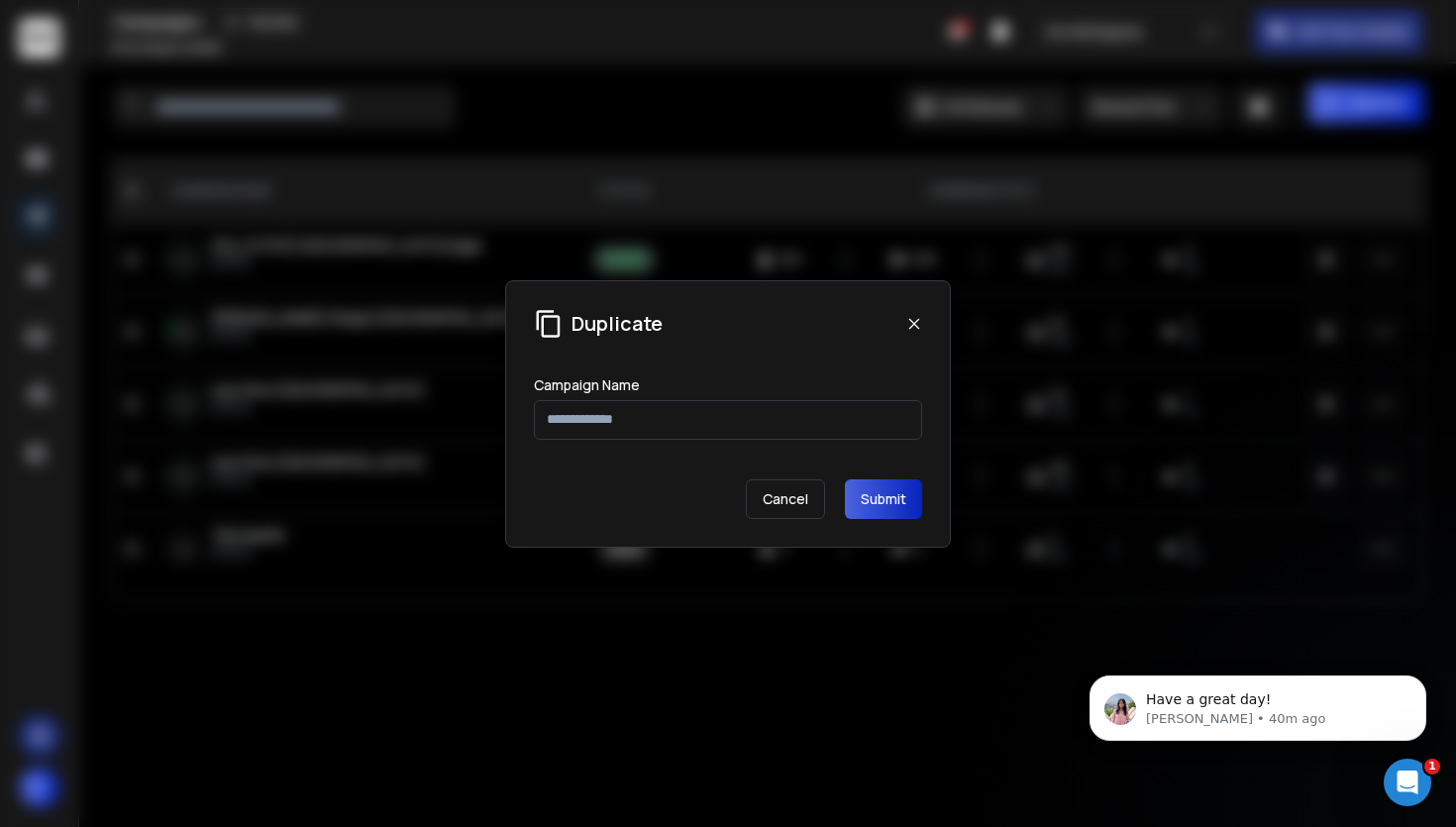
click at [627, 423] on input "text" at bounding box center [728, 420] width 389 height 40
type input "**********"
click at [883, 489] on button "Submit" at bounding box center [884, 499] width 78 height 40
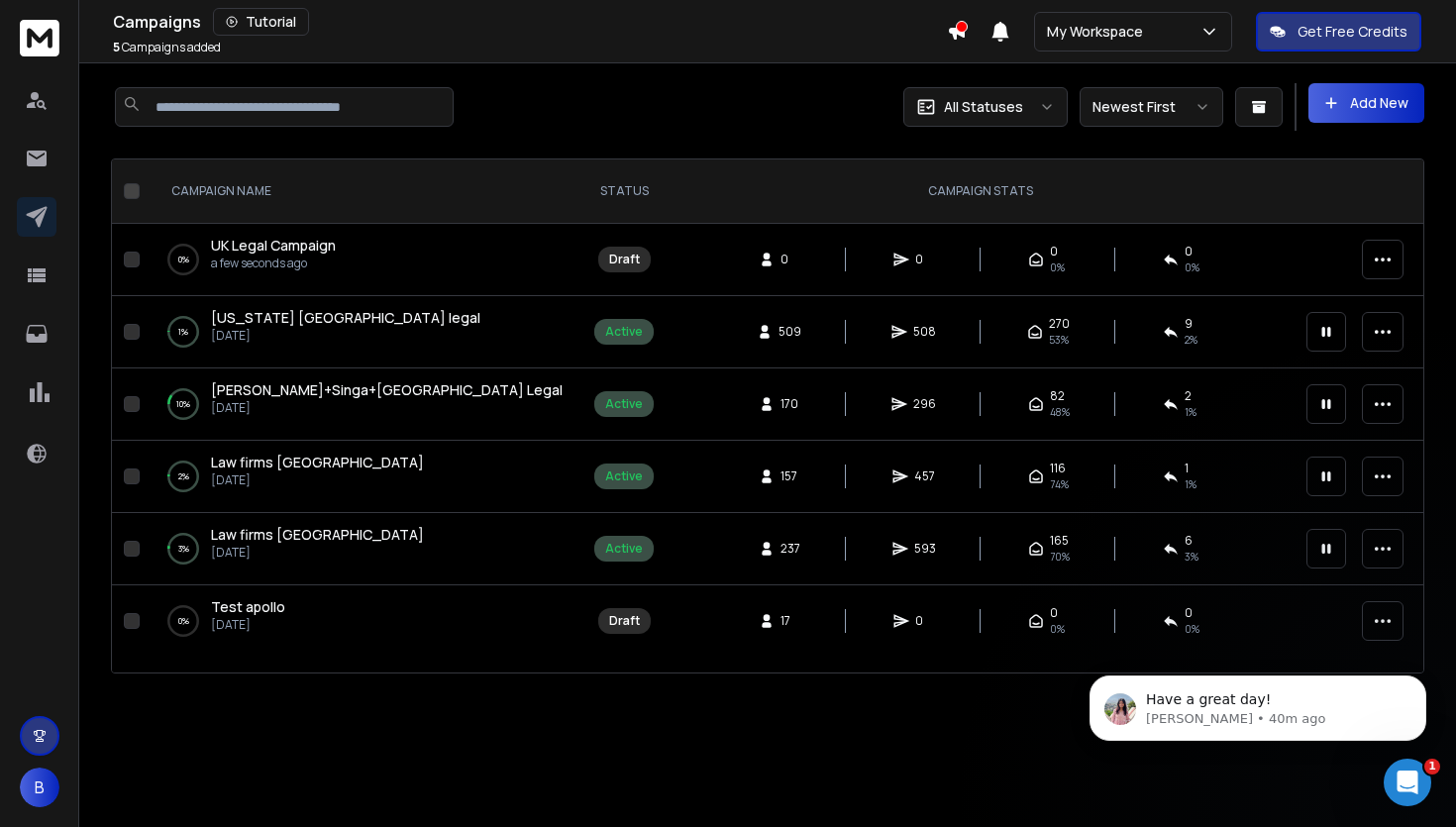
click at [297, 248] on span "UK Legal Campaign" at bounding box center [273, 245] width 125 height 19
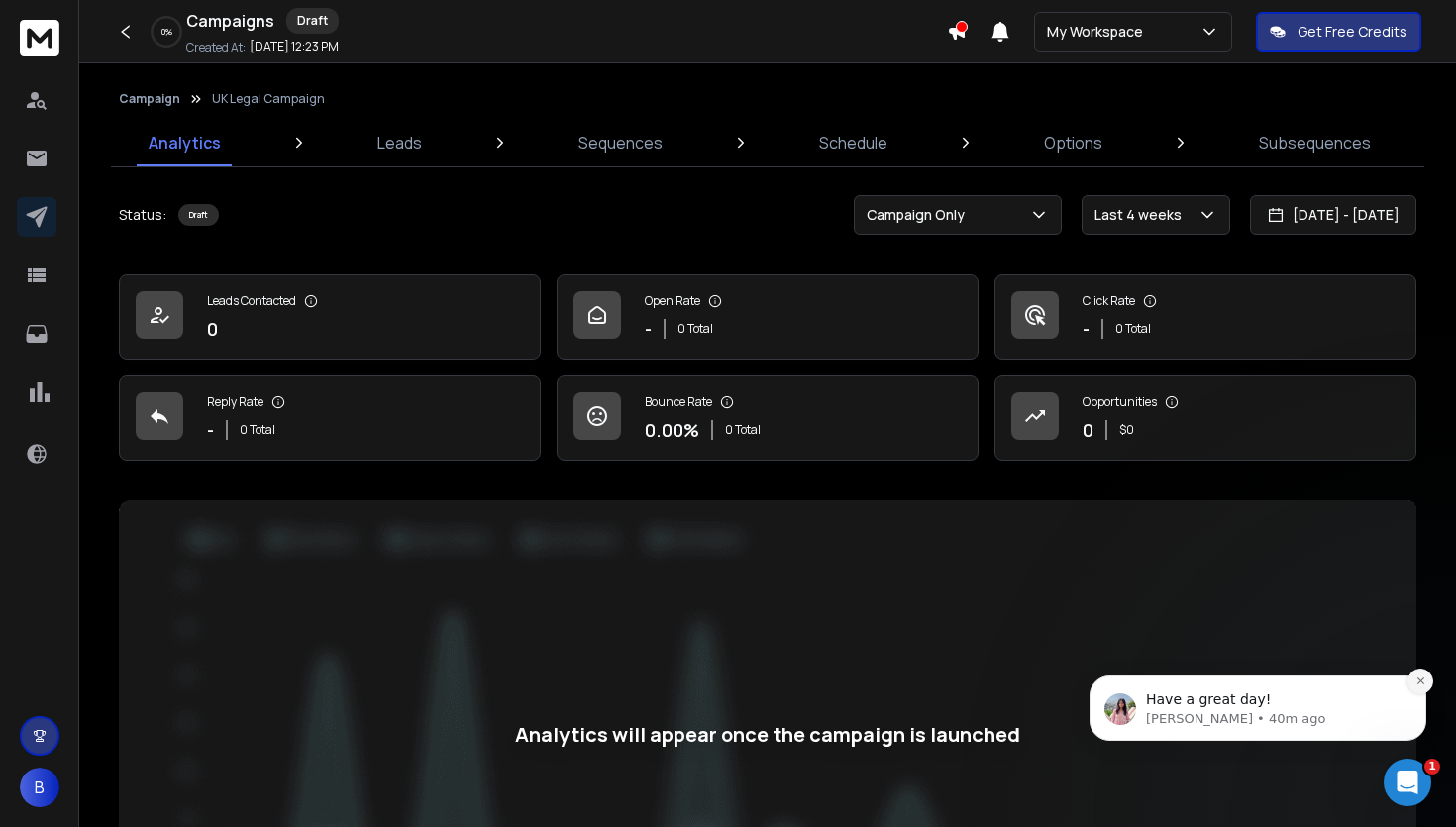
click at [1418, 681] on icon "Dismiss notification" at bounding box center [1419, 681] width 7 height 7
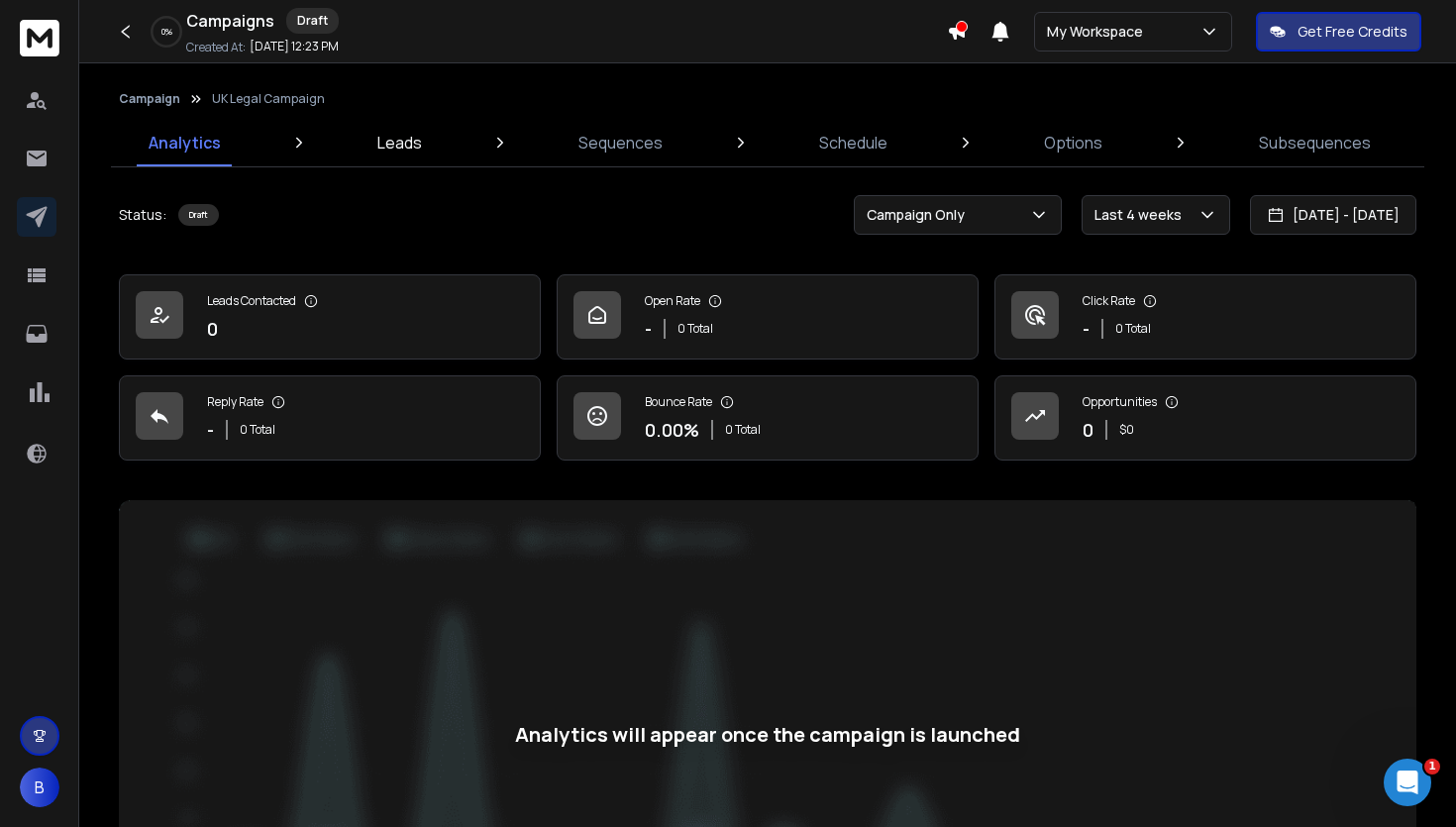
click at [408, 132] on p "Leads" at bounding box center [400, 143] width 45 height 24
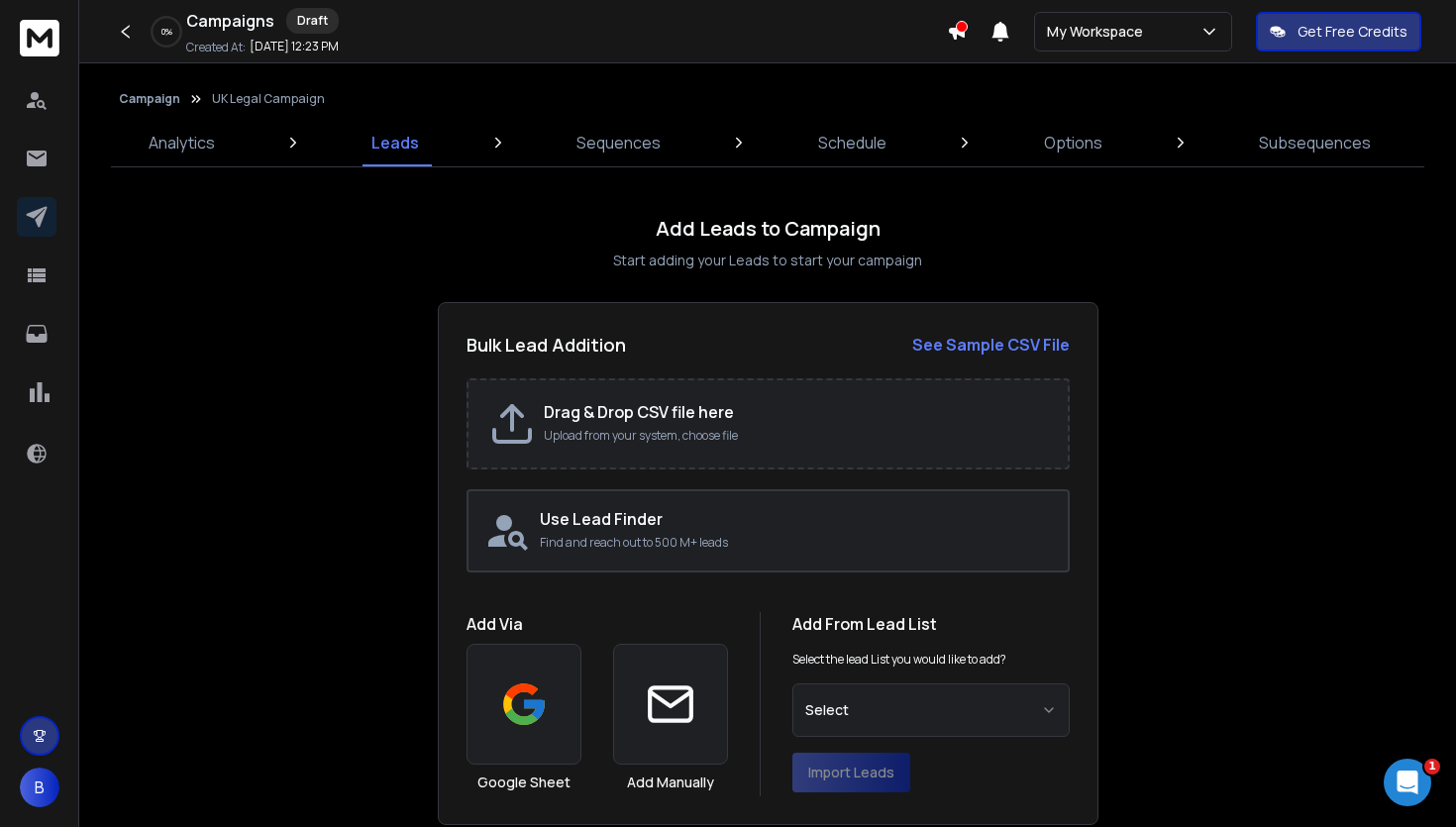
click at [618, 432] on p "Upload from your system, choose file" at bounding box center [795, 435] width 504 height 16
type input "**********"
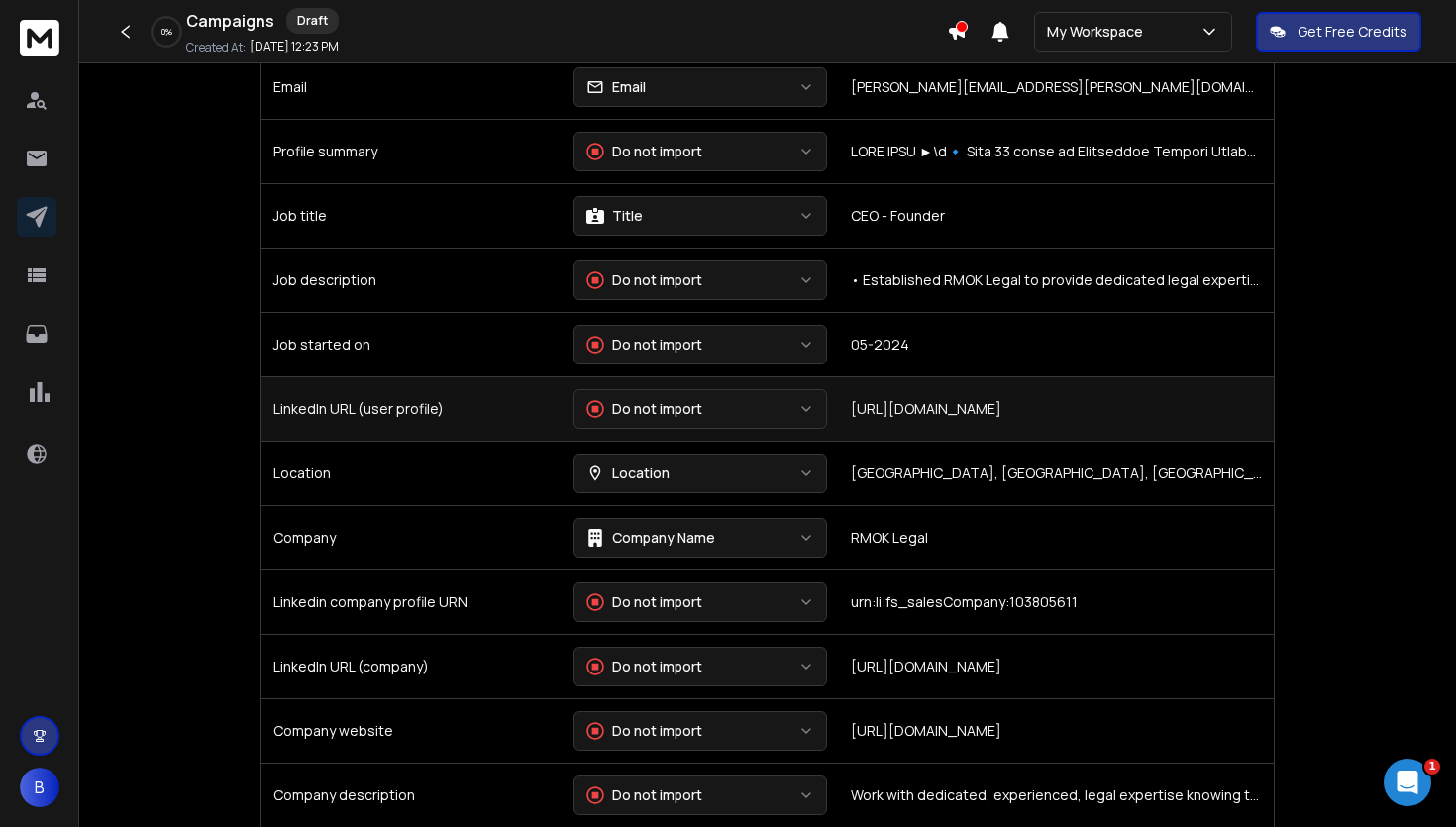
scroll to position [653, 0]
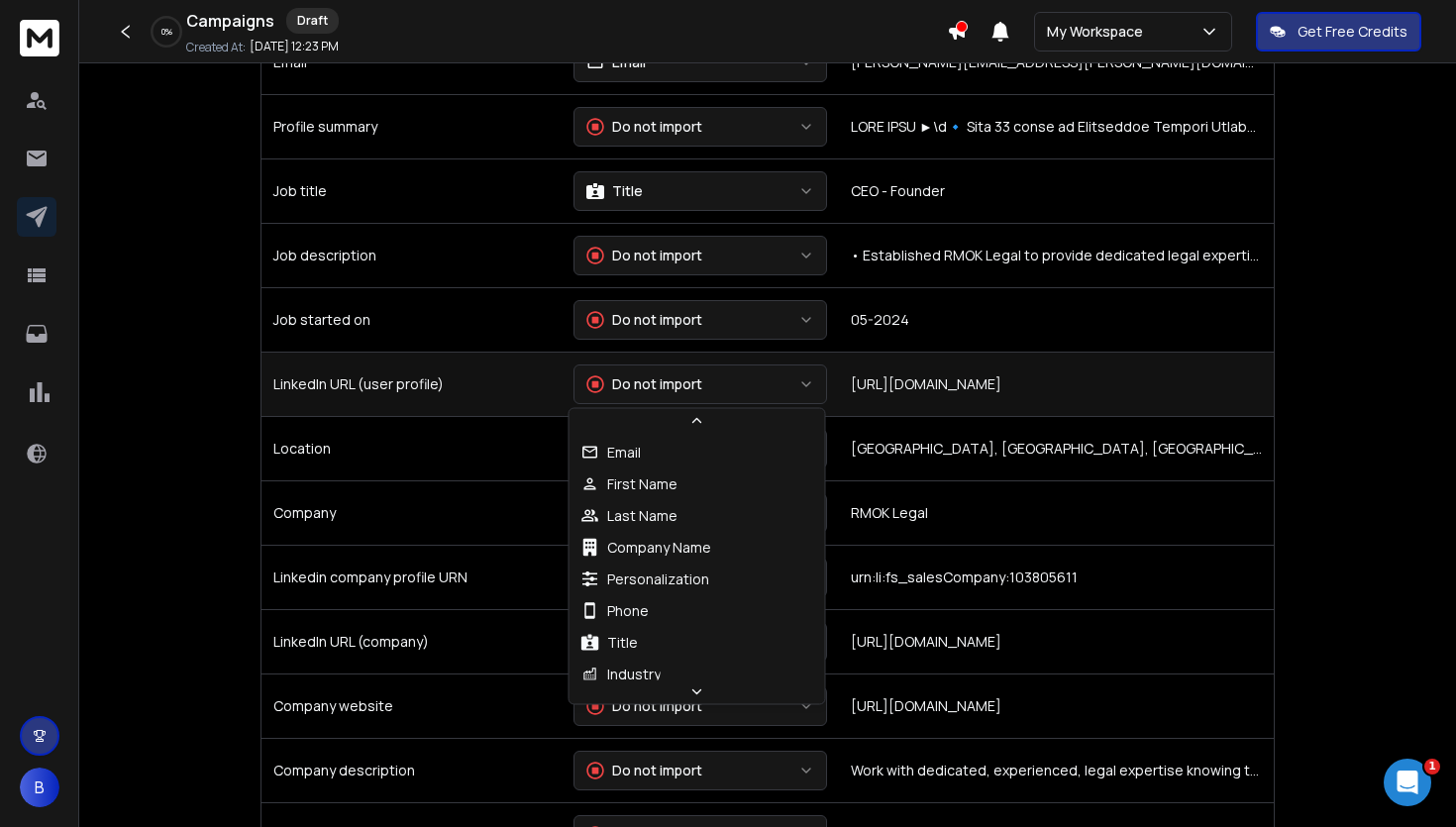
click at [690, 389] on div "Do not import" at bounding box center [644, 385] width 116 height 20
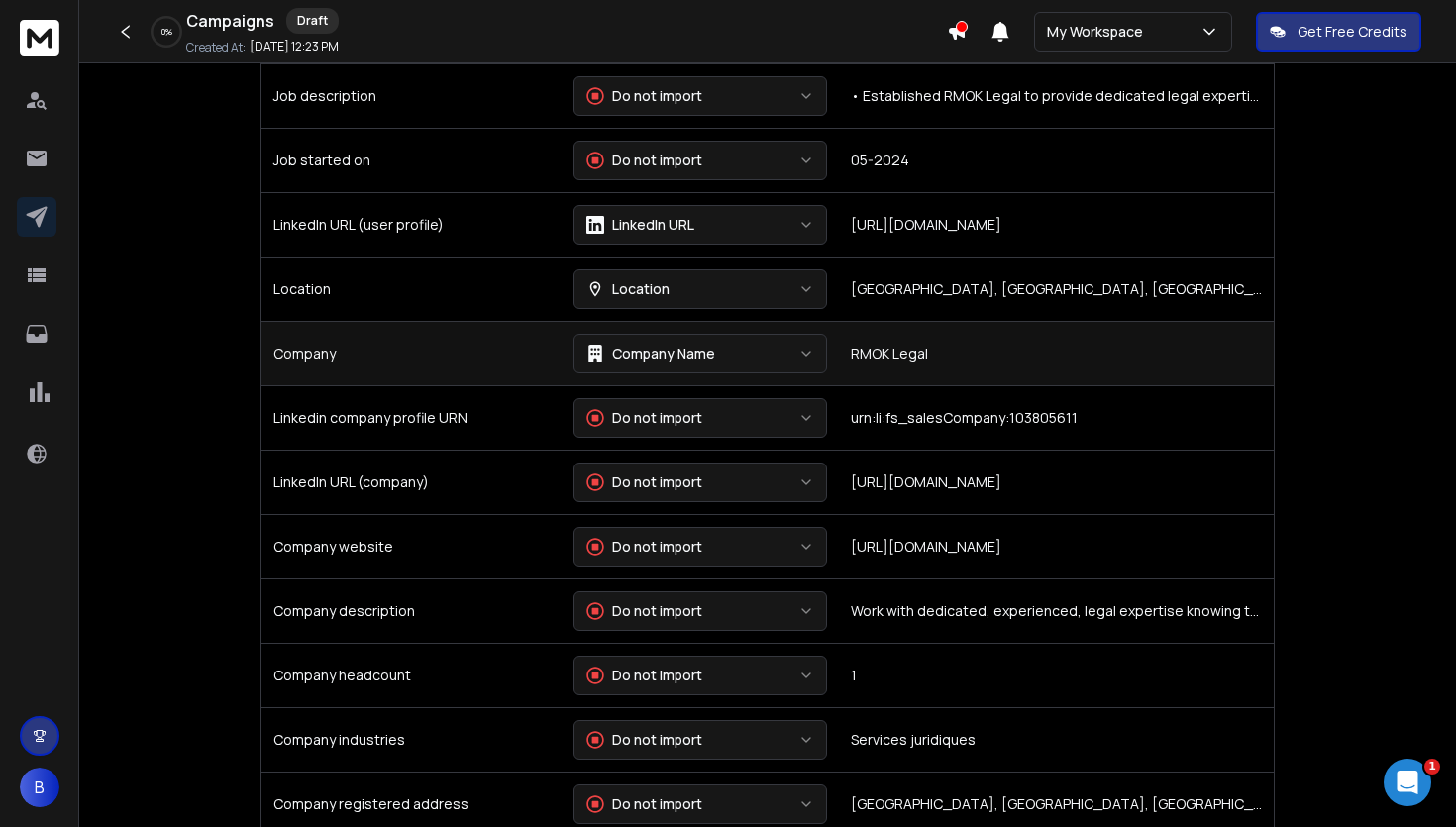
scroll to position [813, 0]
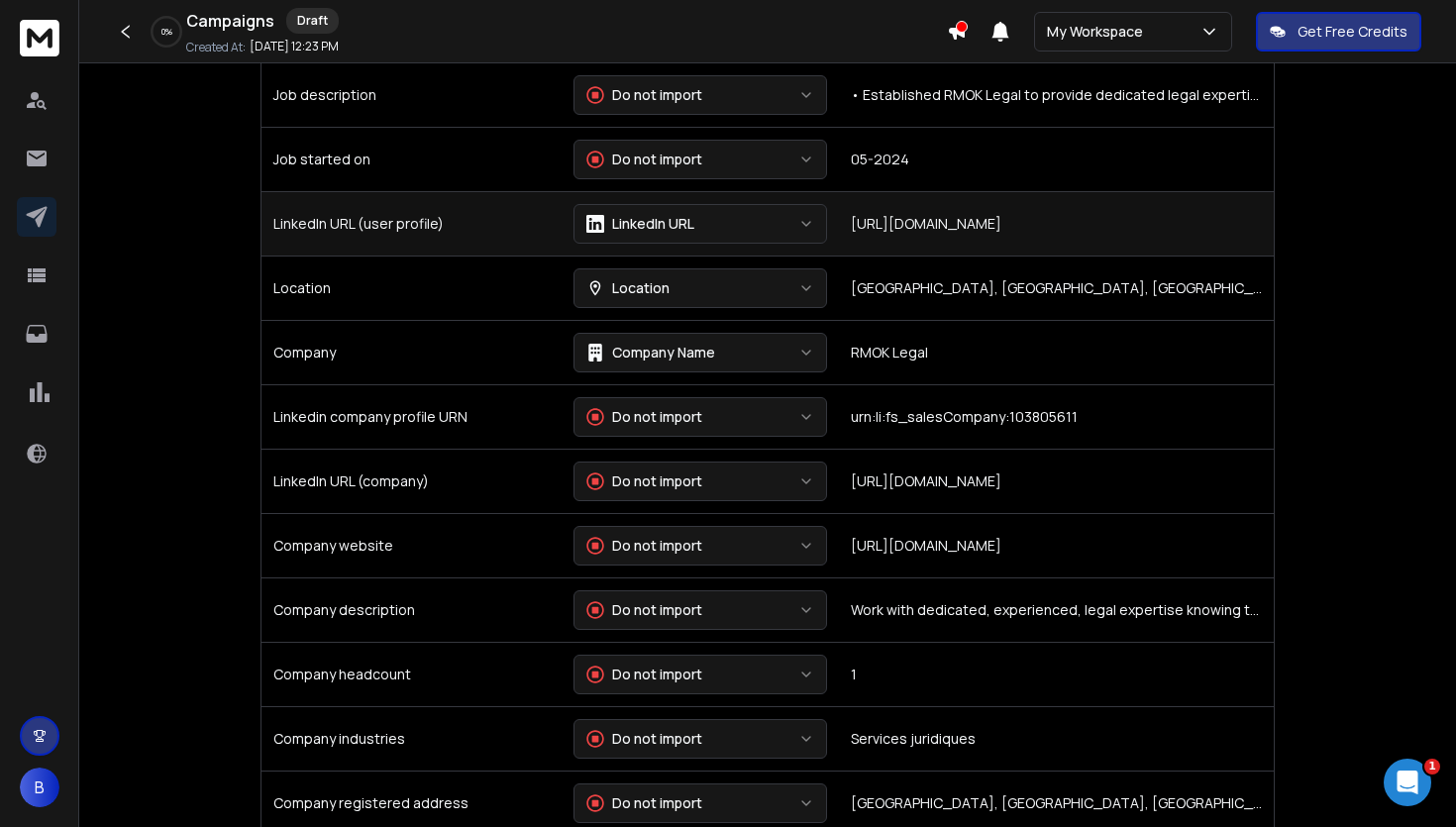
click at [648, 239] on button "LinkedIn URL" at bounding box center [700, 224] width 253 height 40
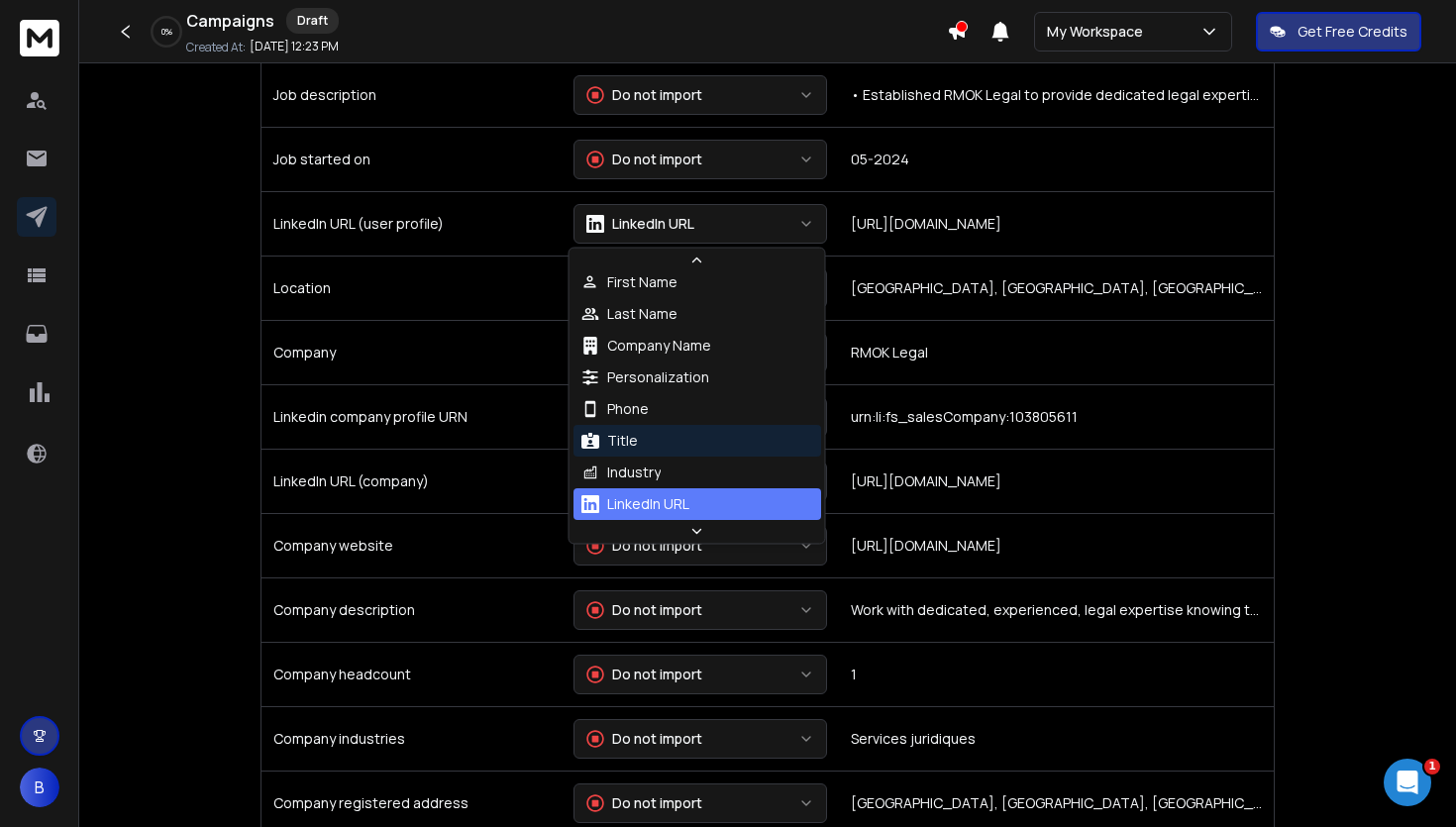
scroll to position [180, 0]
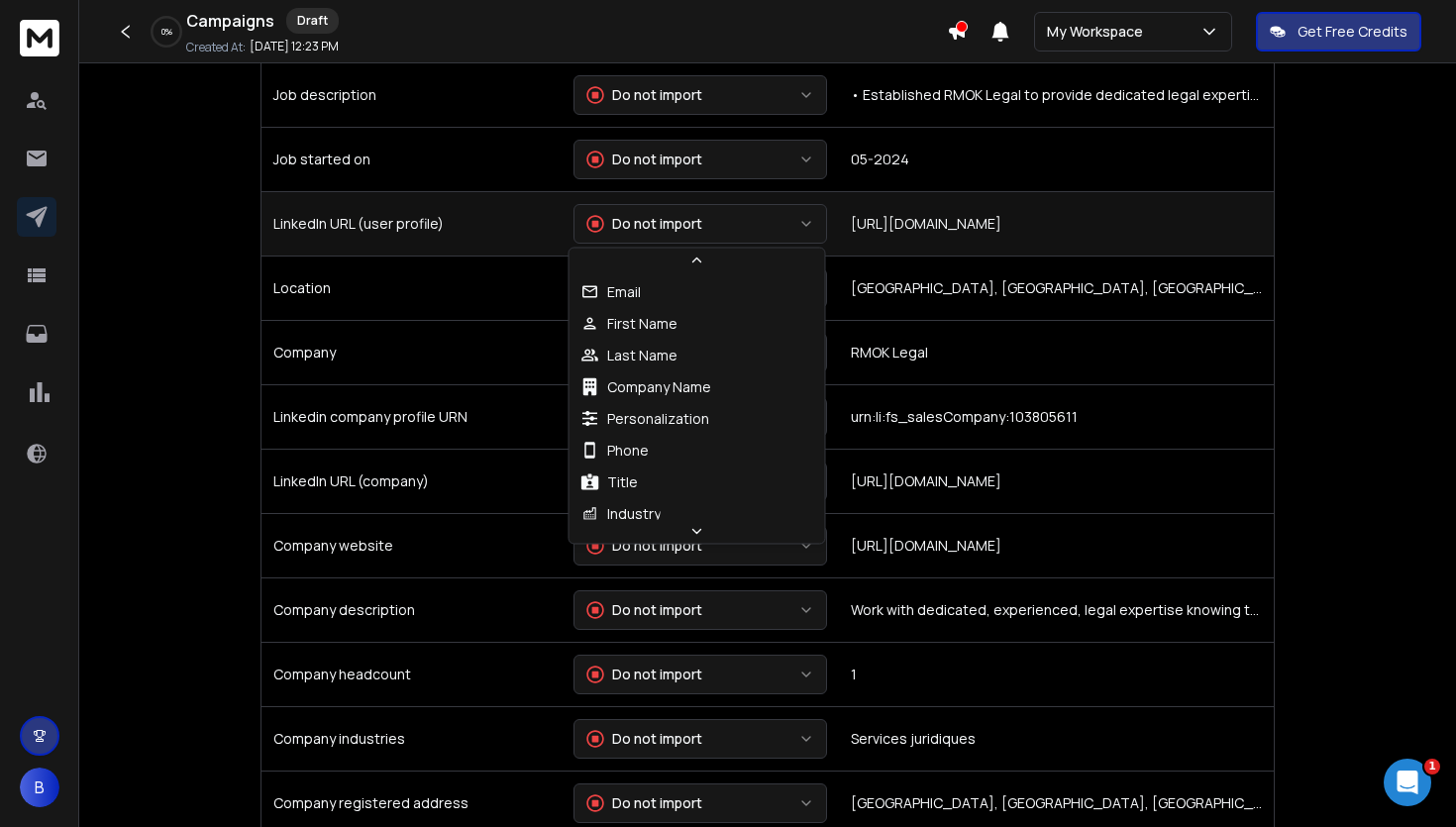
click at [746, 224] on button "Do not import" at bounding box center [700, 224] width 253 height 40
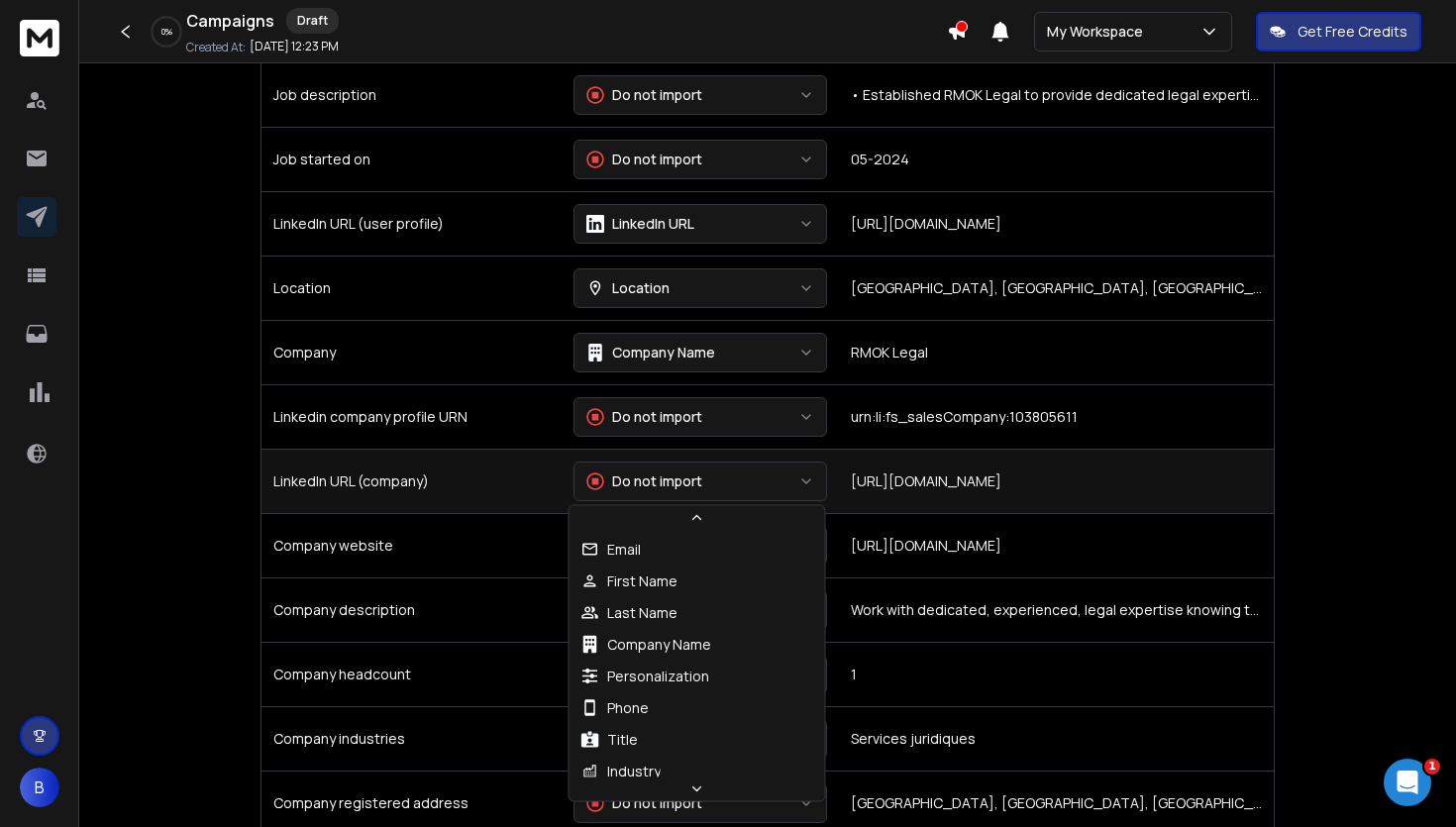
click at [671, 487] on div "Do not import" at bounding box center [644, 481] width 116 height 20
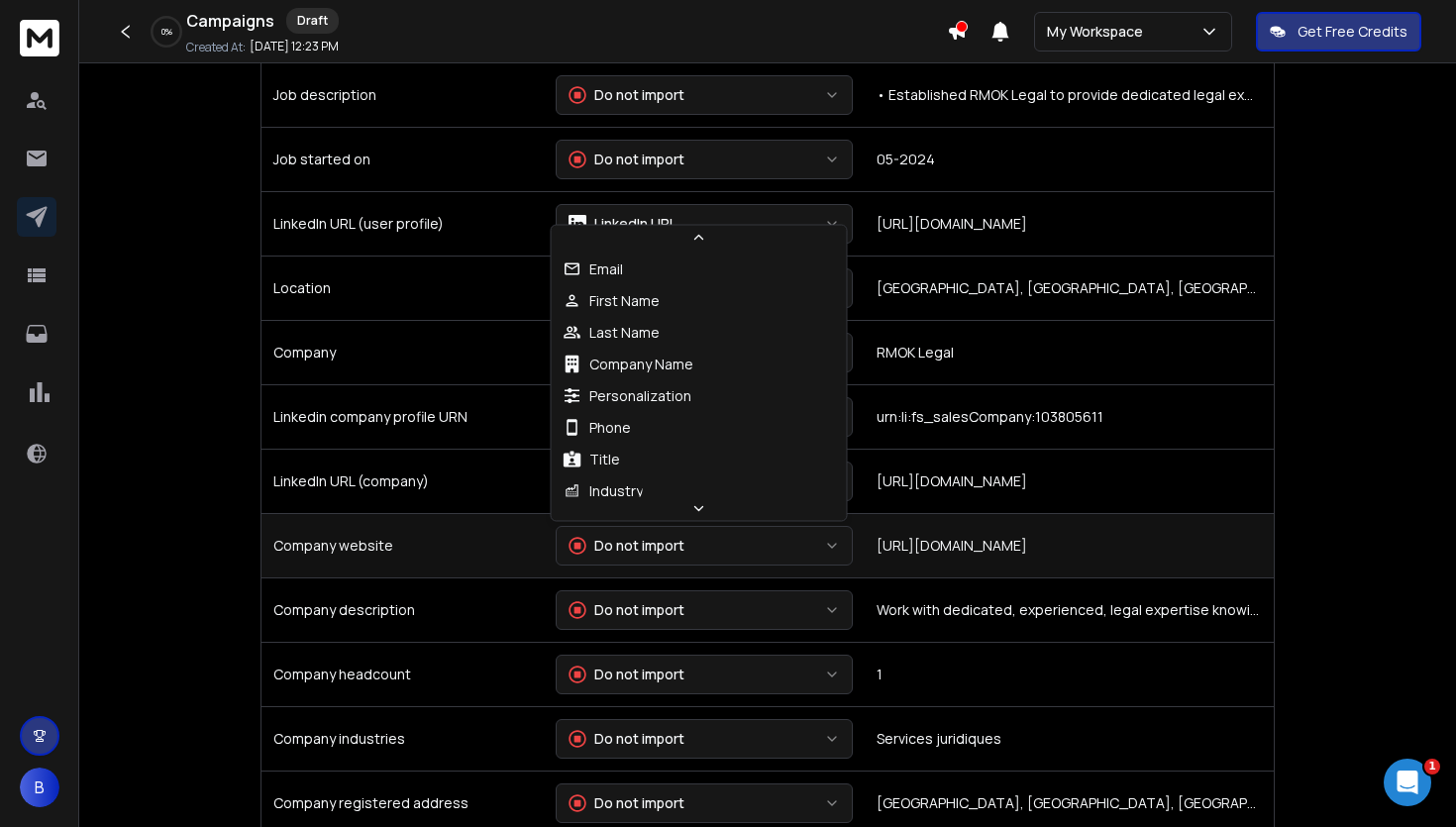
click at [661, 540] on div "Do not import" at bounding box center [626, 546] width 116 height 20
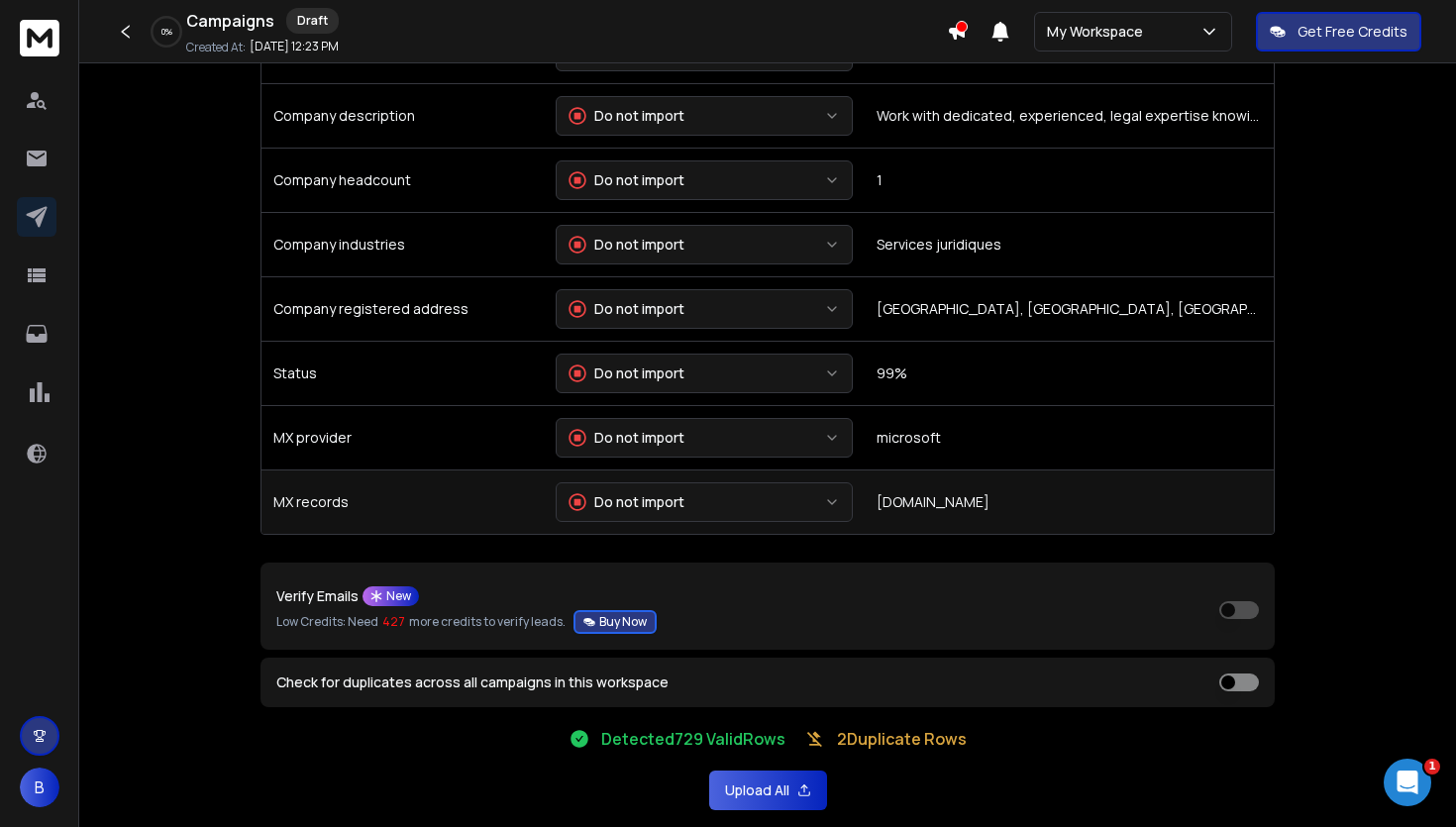
scroll to position [1321, 0]
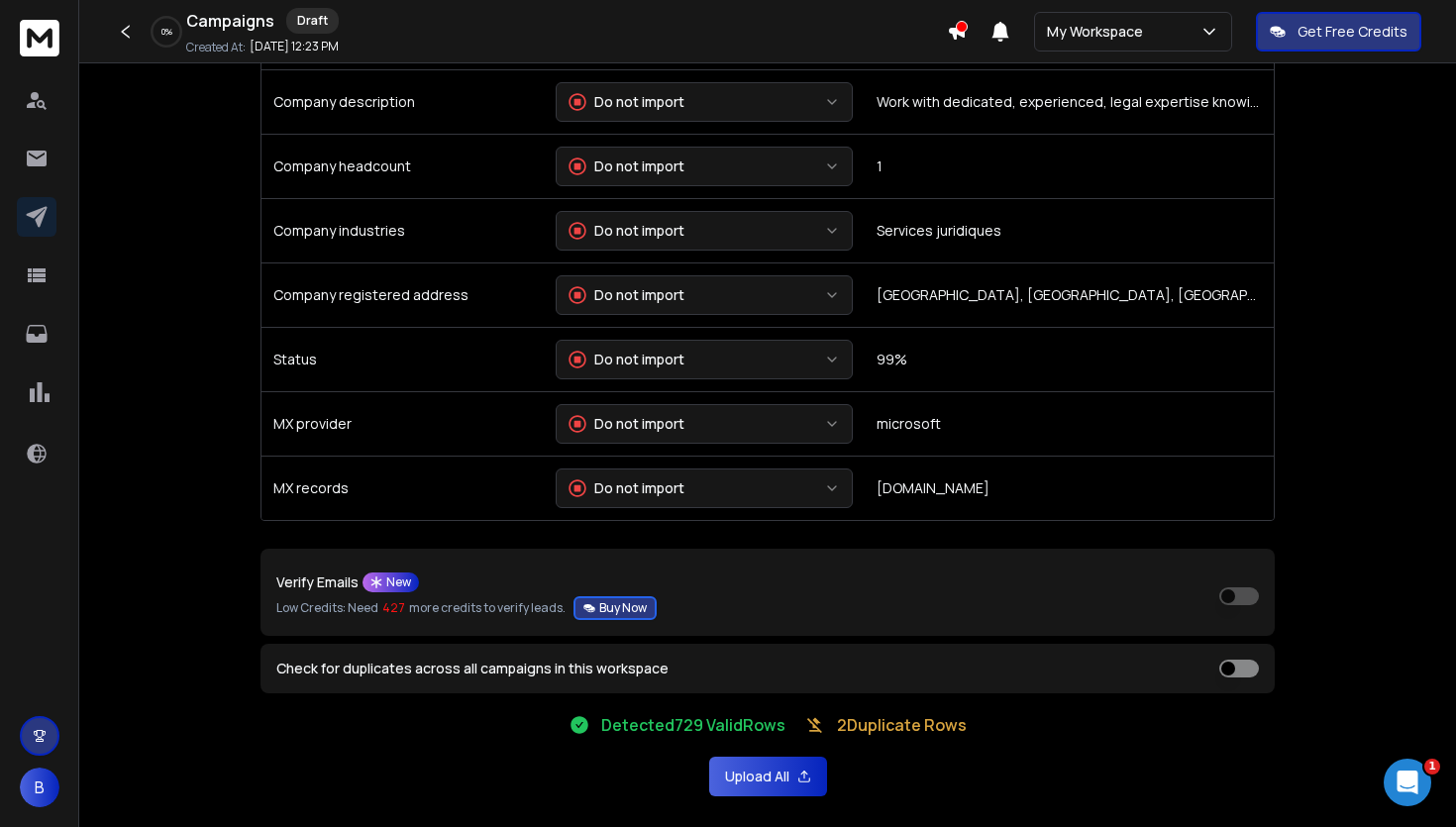
click at [1224, 670] on button "Check for duplicates across all campaigns in this workspace" at bounding box center [1239, 669] width 40 height 18
click at [769, 781] on button "Upload All" at bounding box center [767, 776] width 118 height 40
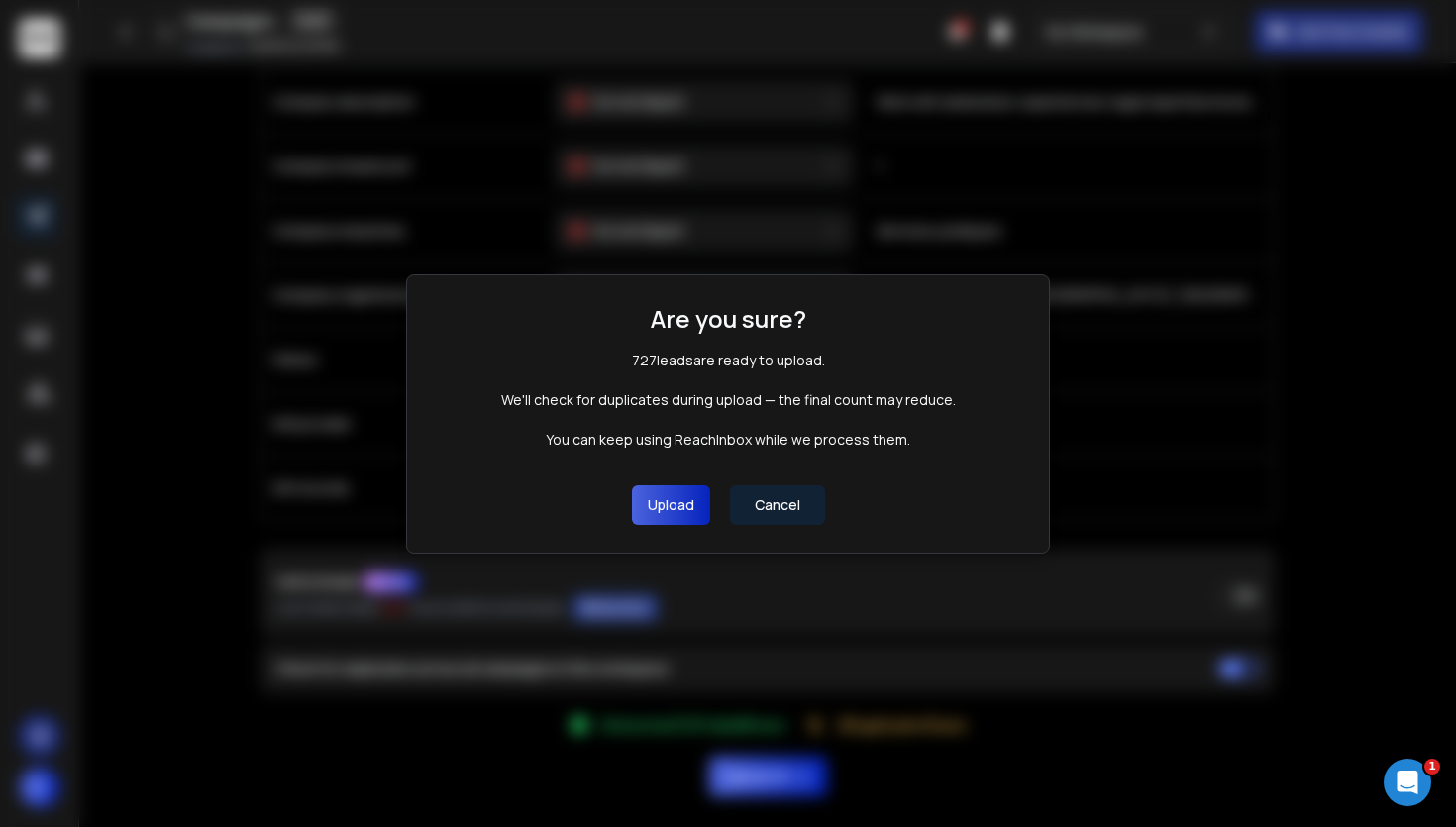
click at [664, 512] on button "Upload" at bounding box center [671, 505] width 79 height 40
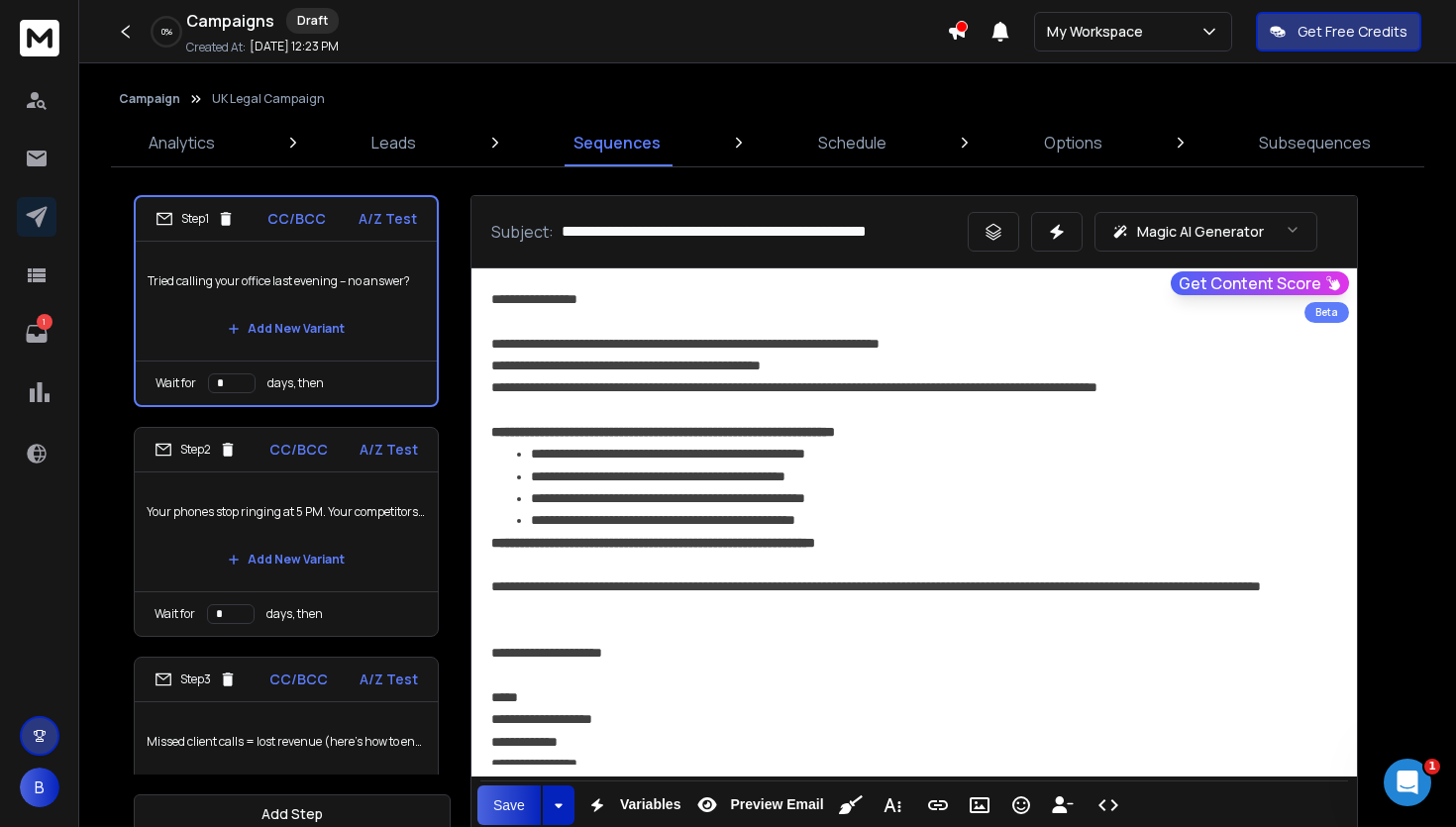
click at [788, 232] on input "**********" at bounding box center [754, 232] width 387 height 24
type input "**********"
click at [722, 347] on div "**********" at bounding box center [913, 344] width 846 height 22
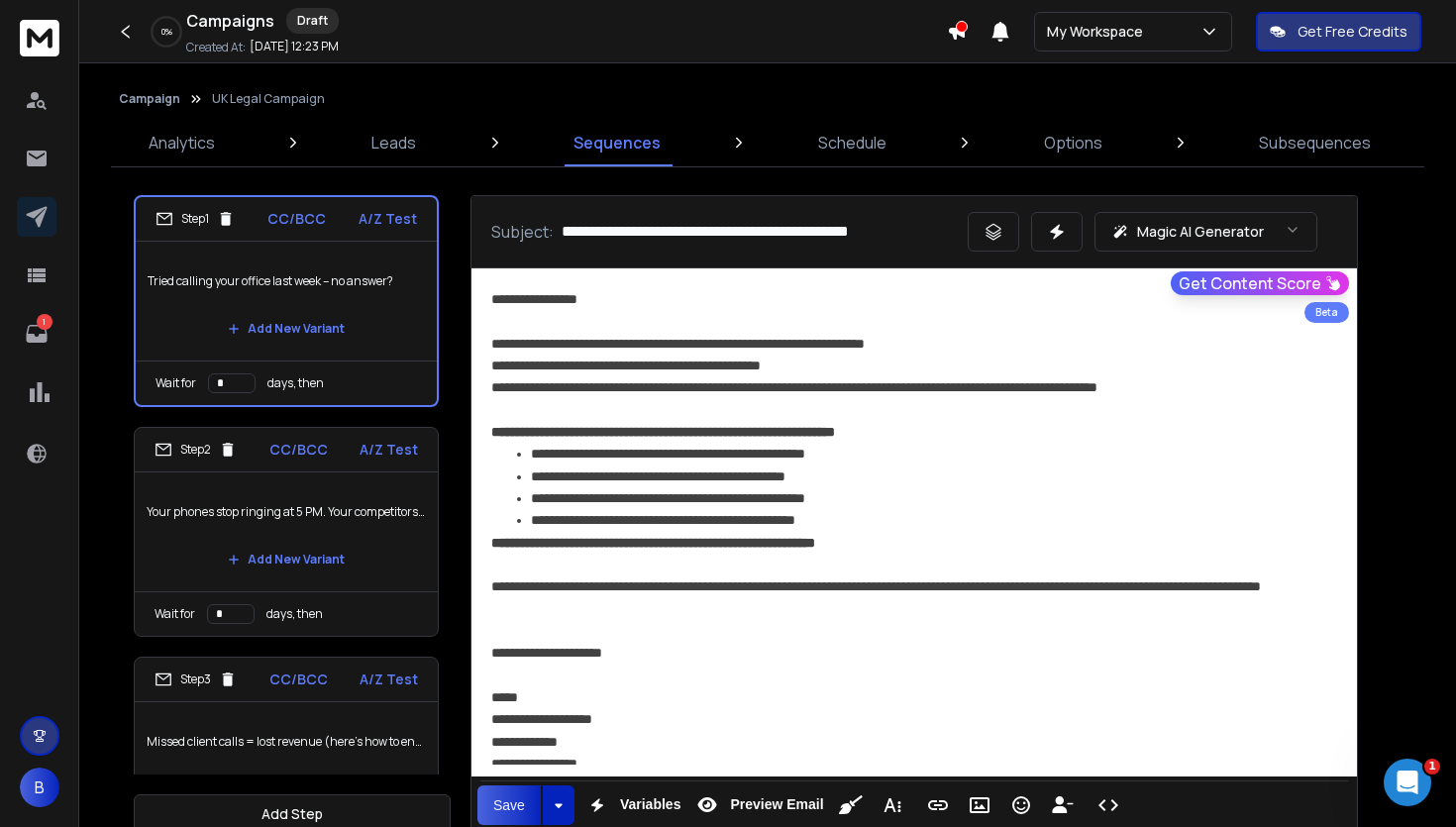
click at [767, 346] on div "**********" at bounding box center [913, 344] width 846 height 22
drag, startPoint x: 593, startPoint y: 371, endPoint x: 482, endPoint y: 360, distance: 111.5
click at [482, 360] on div "**********" at bounding box center [913, 516] width 886 height 496
click at [611, 368] on div "**********" at bounding box center [913, 366] width 846 height 22
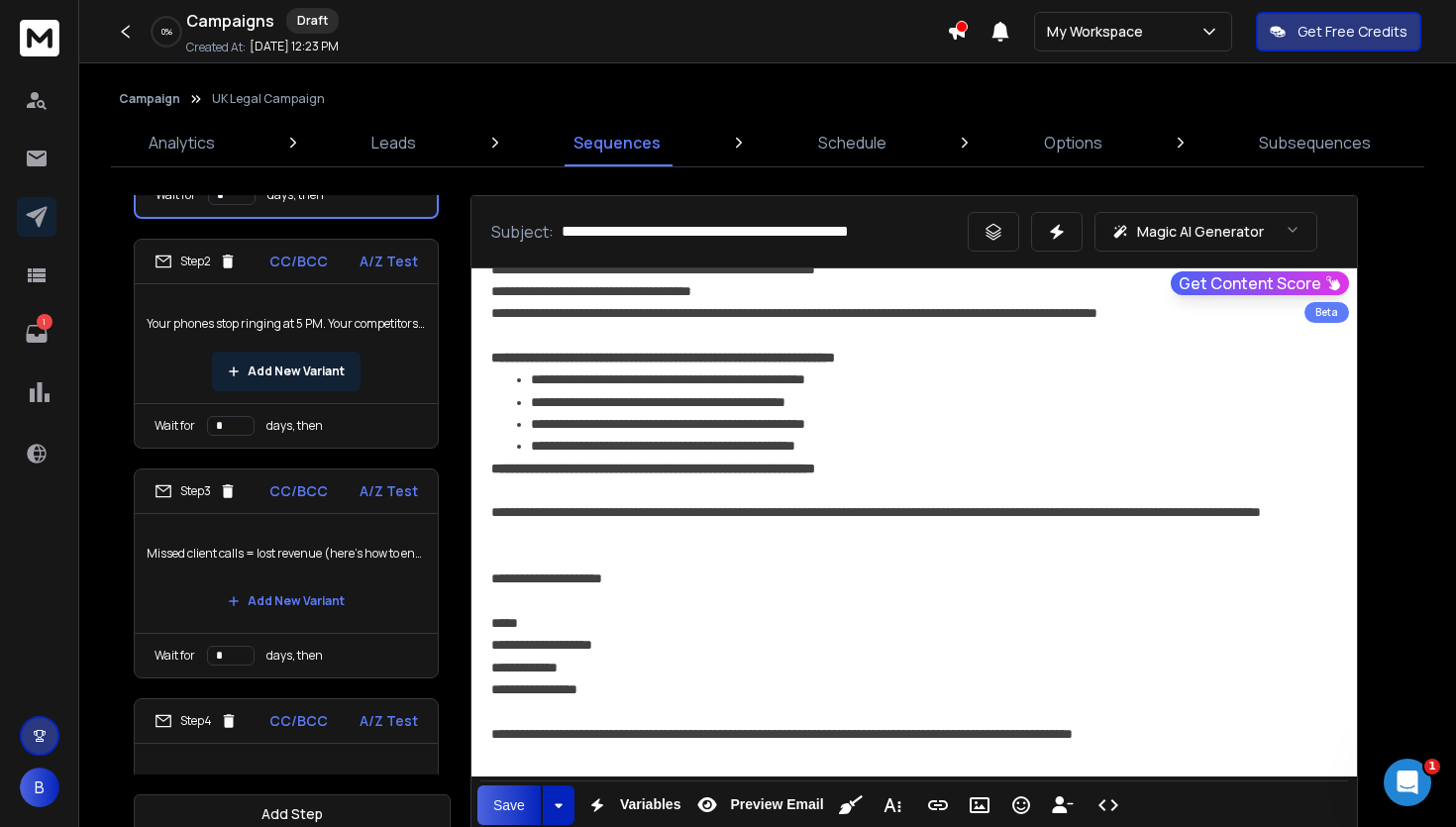
scroll to position [280, 0]
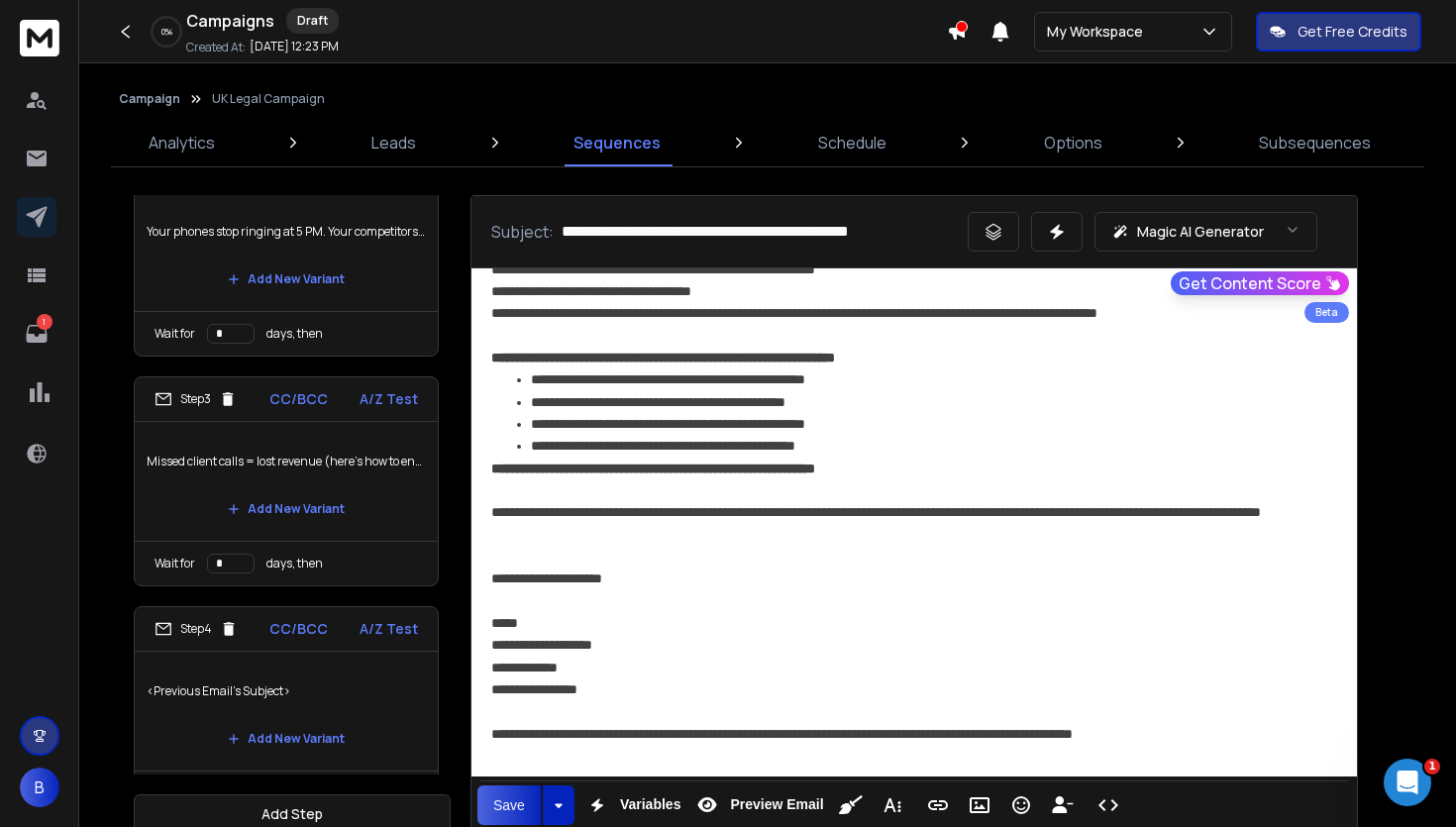
click at [236, 567] on input "*" at bounding box center [231, 564] width 48 height 20
type input "**********"
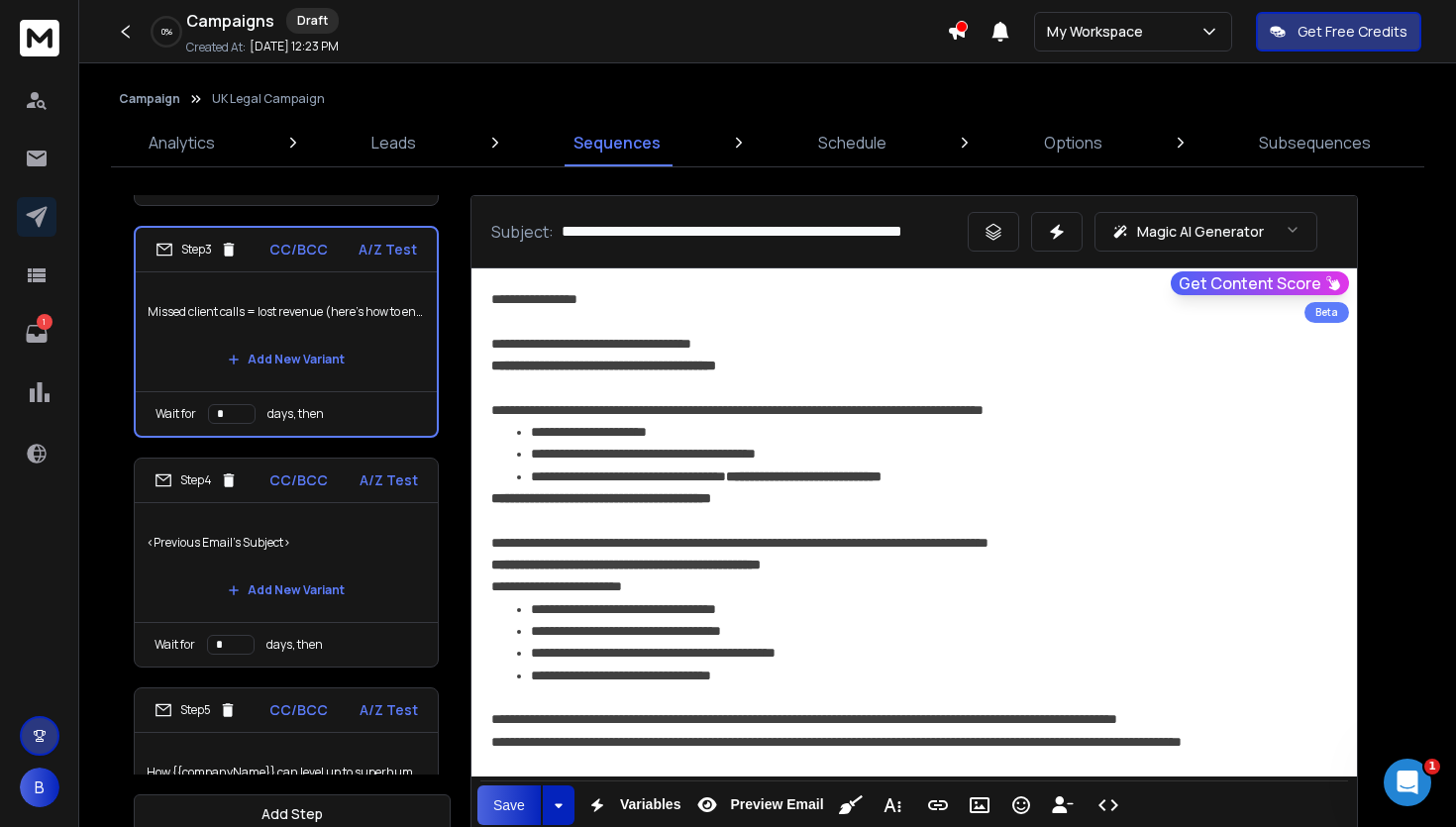
scroll to position [433, 0]
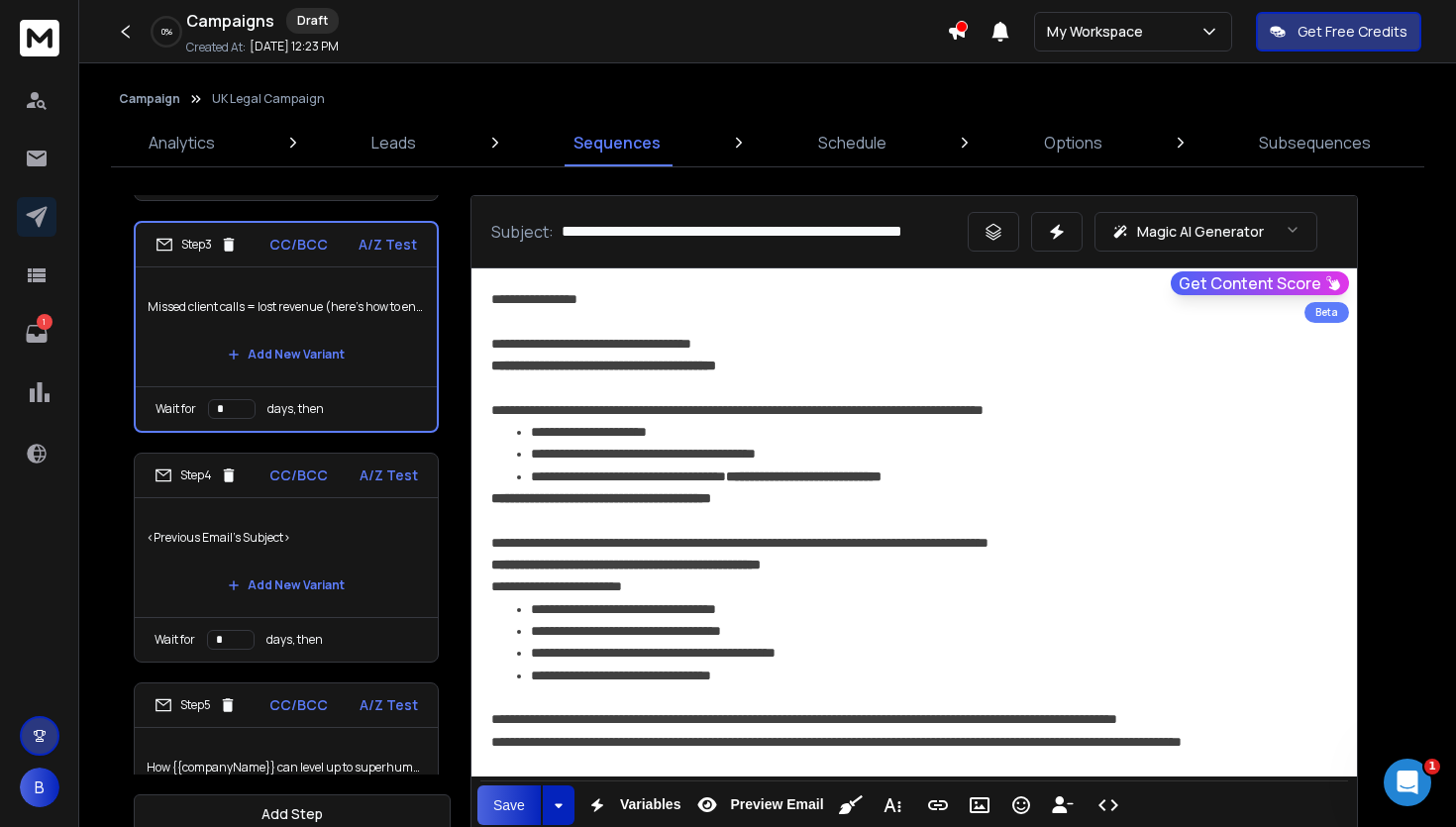
type input "*"
click at [243, 642] on input "*" at bounding box center [231, 640] width 48 height 20
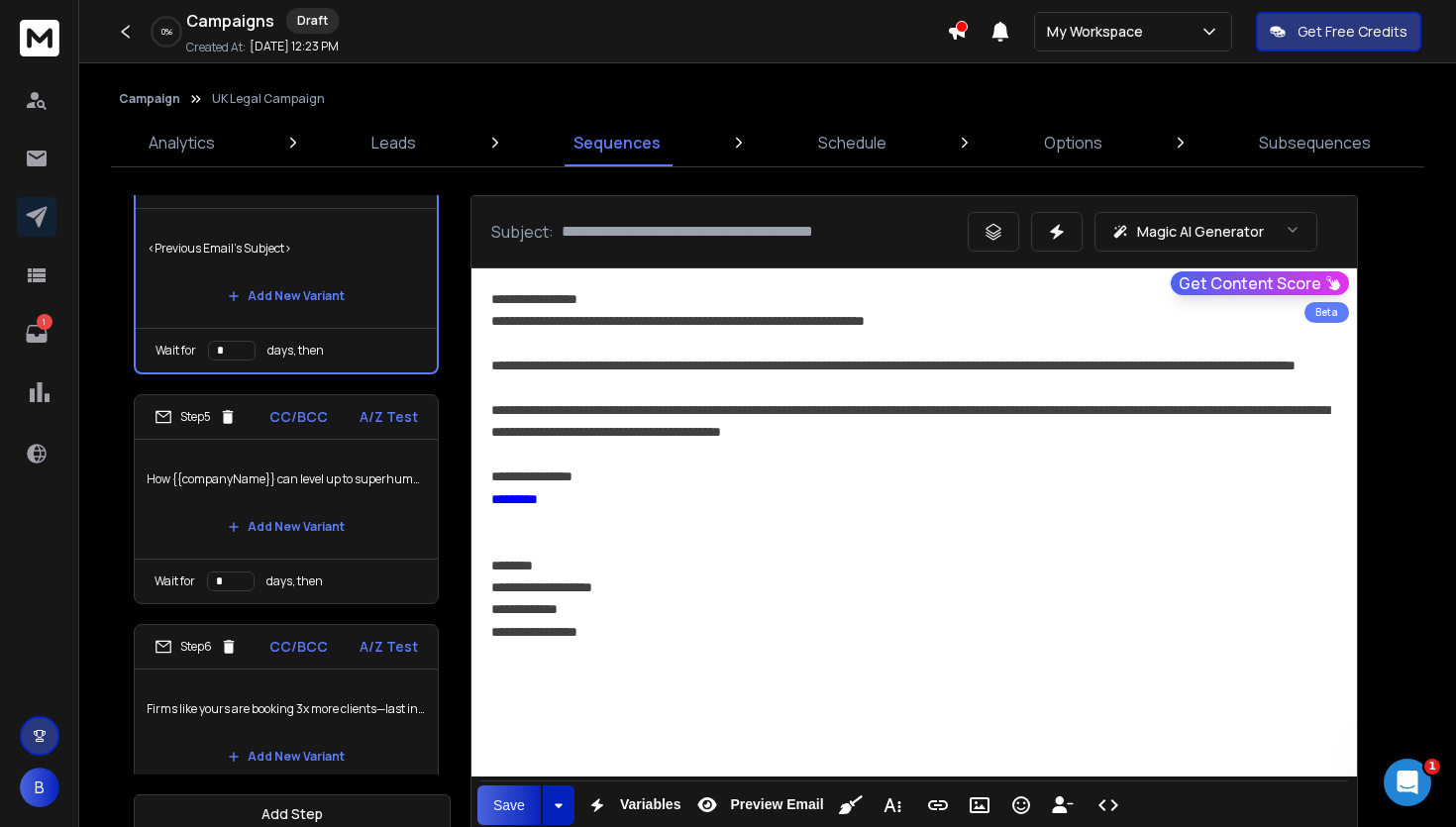
scroll to position [737, 0]
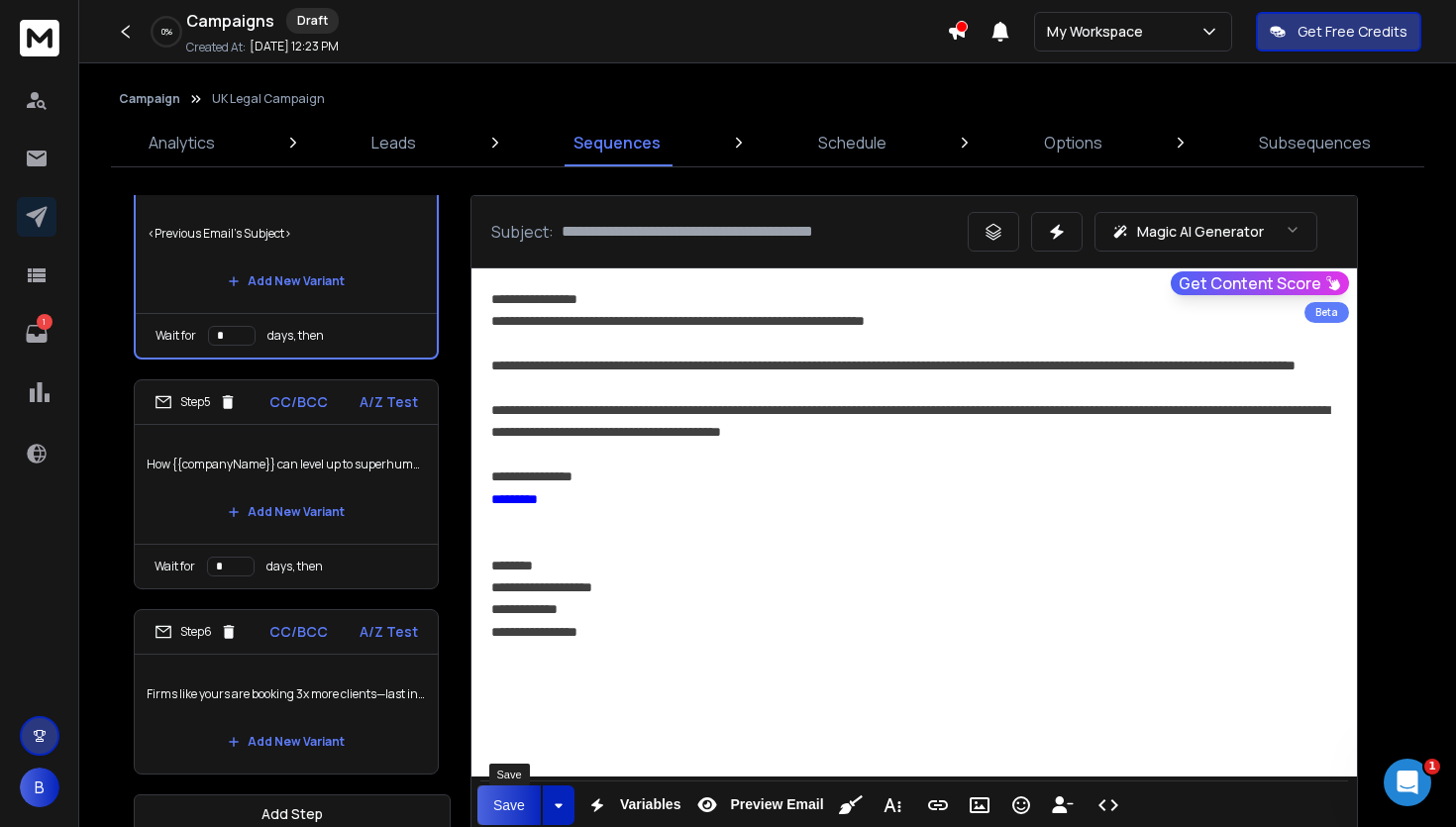
type input "*"
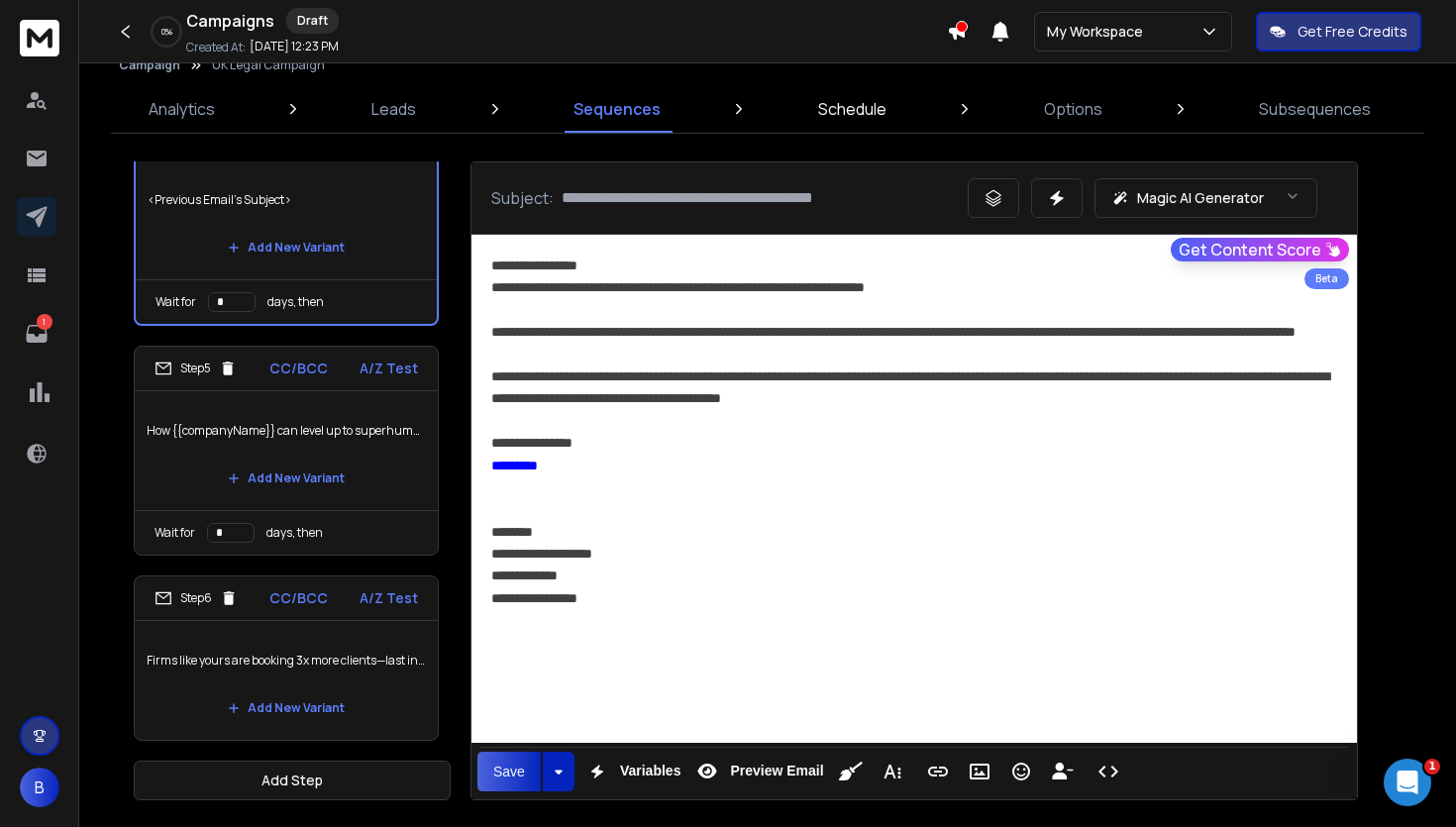
click at [847, 104] on p "Schedule" at bounding box center [852, 109] width 69 height 24
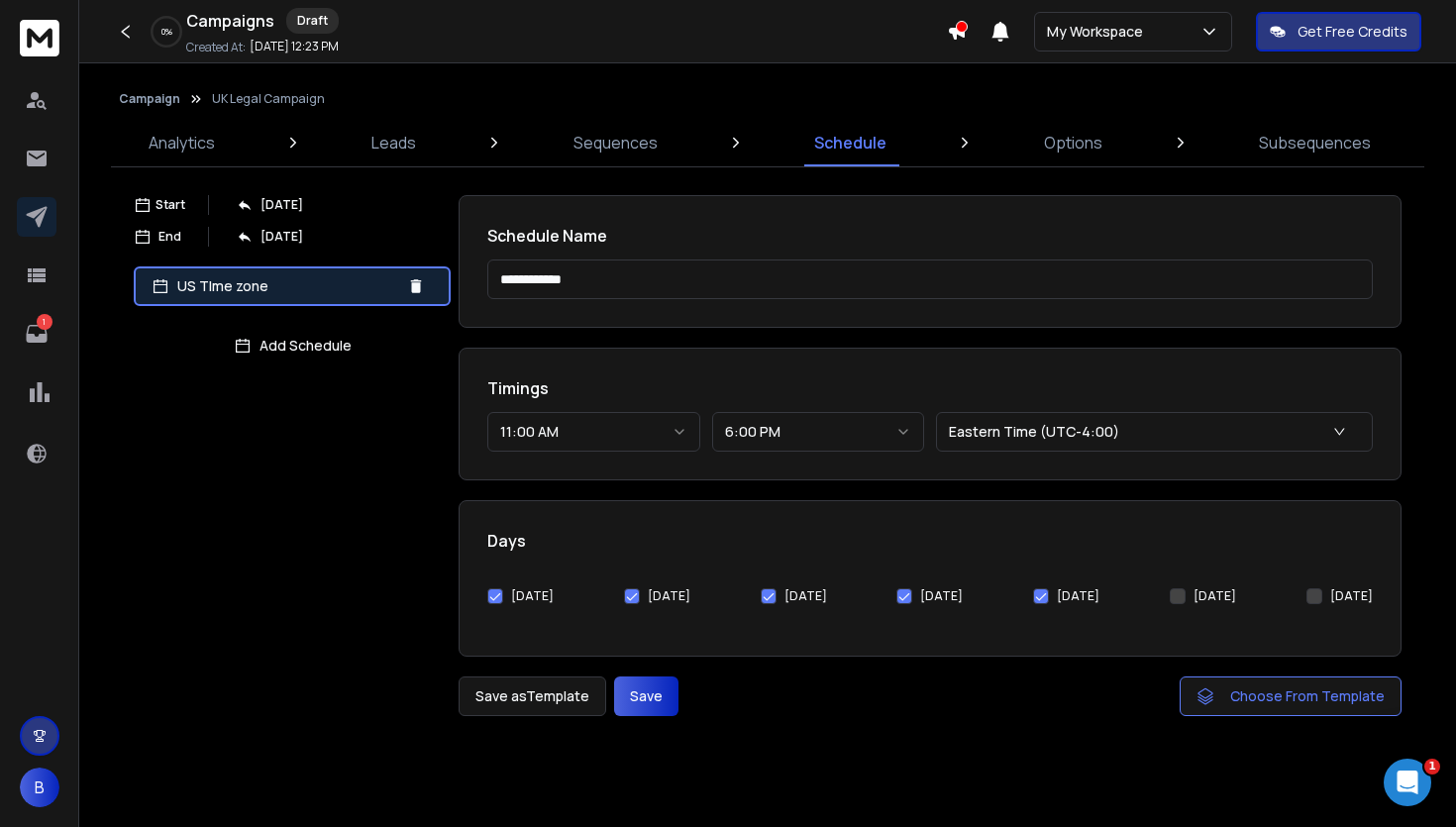
click at [416, 279] on icon at bounding box center [416, 286] width 11 height 14
select select "********"
type input "**********"
click at [262, 273] on div "New Schedule" at bounding box center [292, 286] width 317 height 40
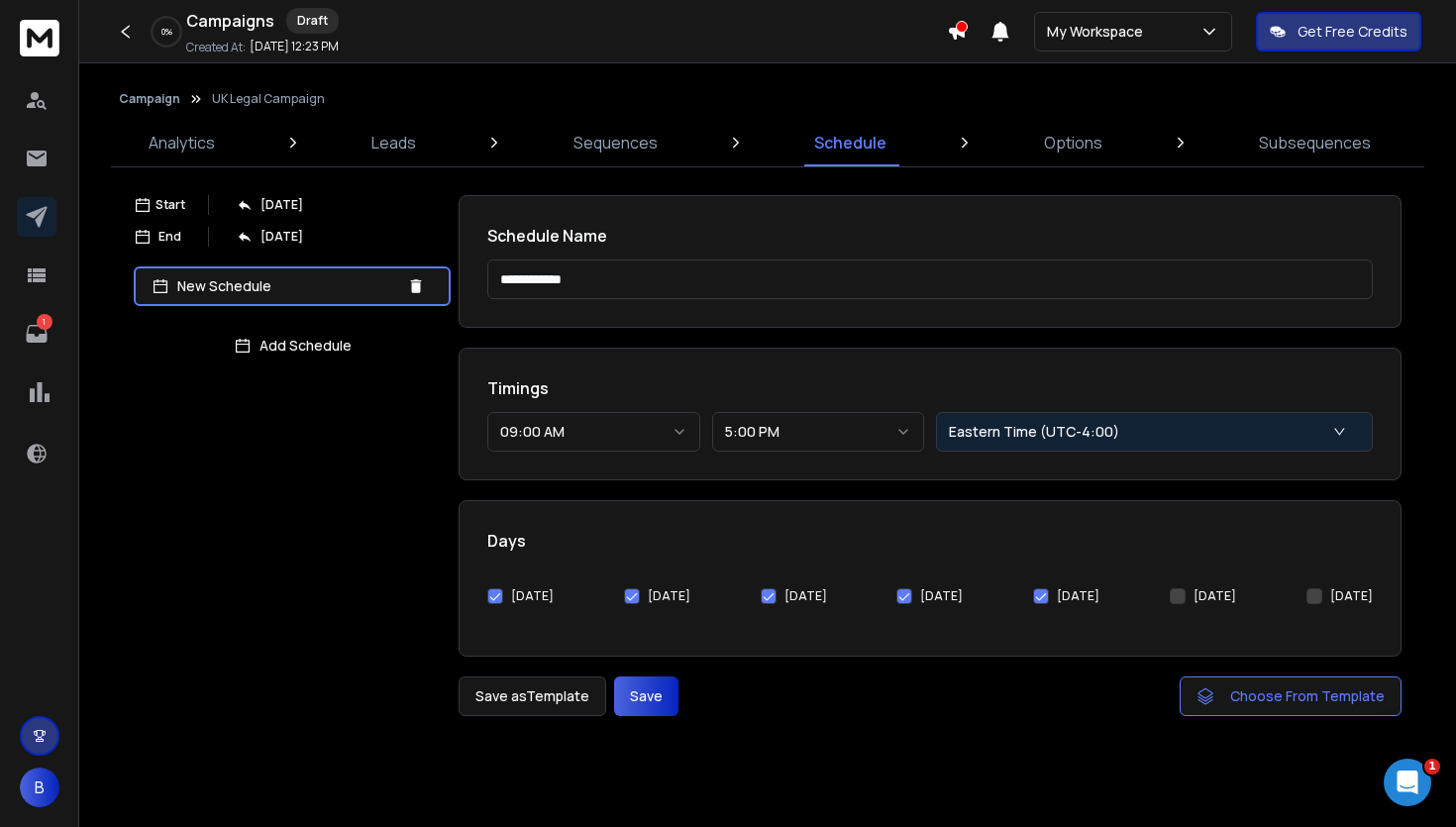
click at [1004, 434] on p "Eastern Time (UTC-4:00)" at bounding box center [1038, 431] width 178 height 20
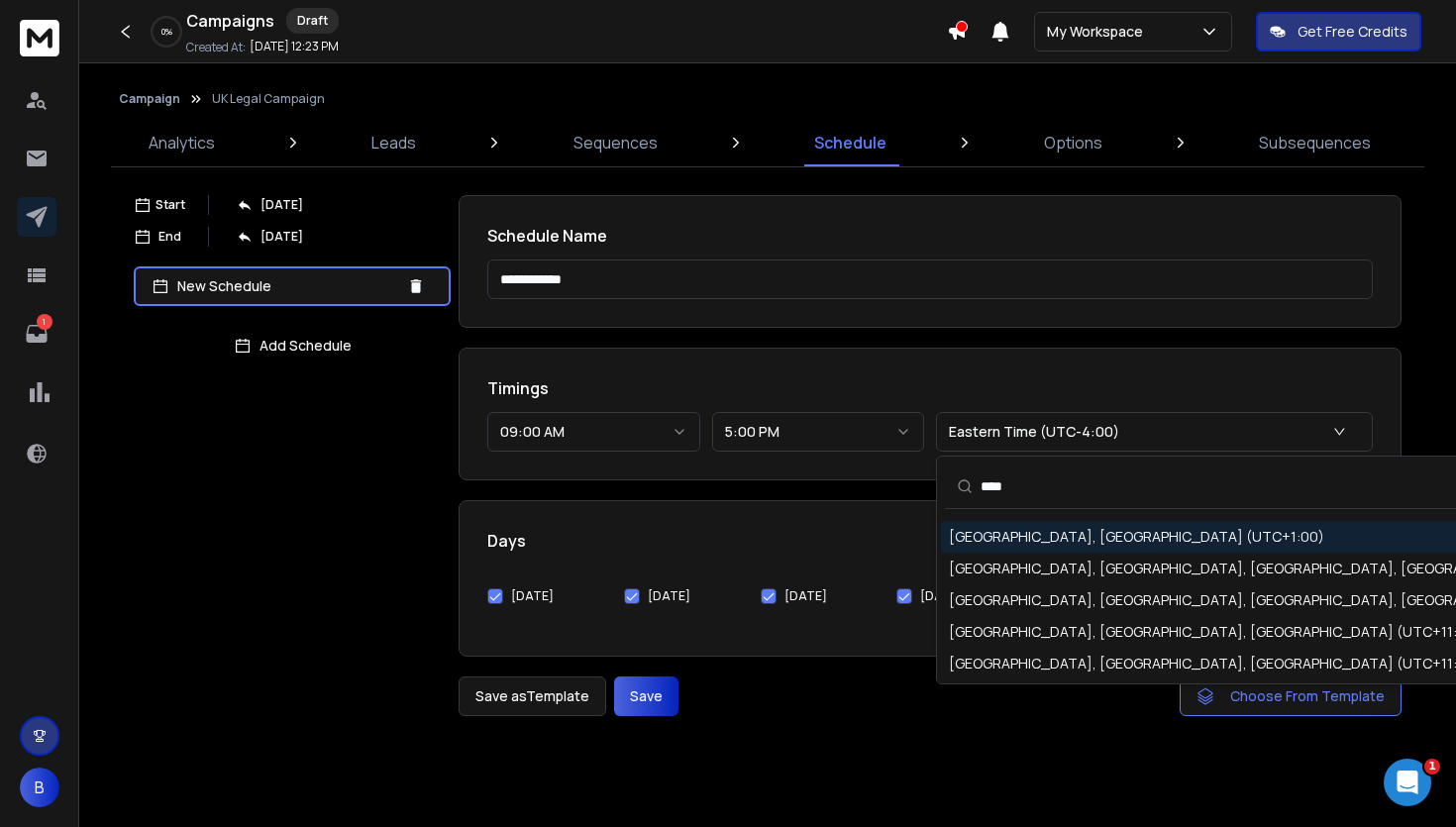
type input "****"
click at [1052, 535] on div "Edinburgh, London (UTC+1:00)" at bounding box center [1137, 537] width 376 height 20
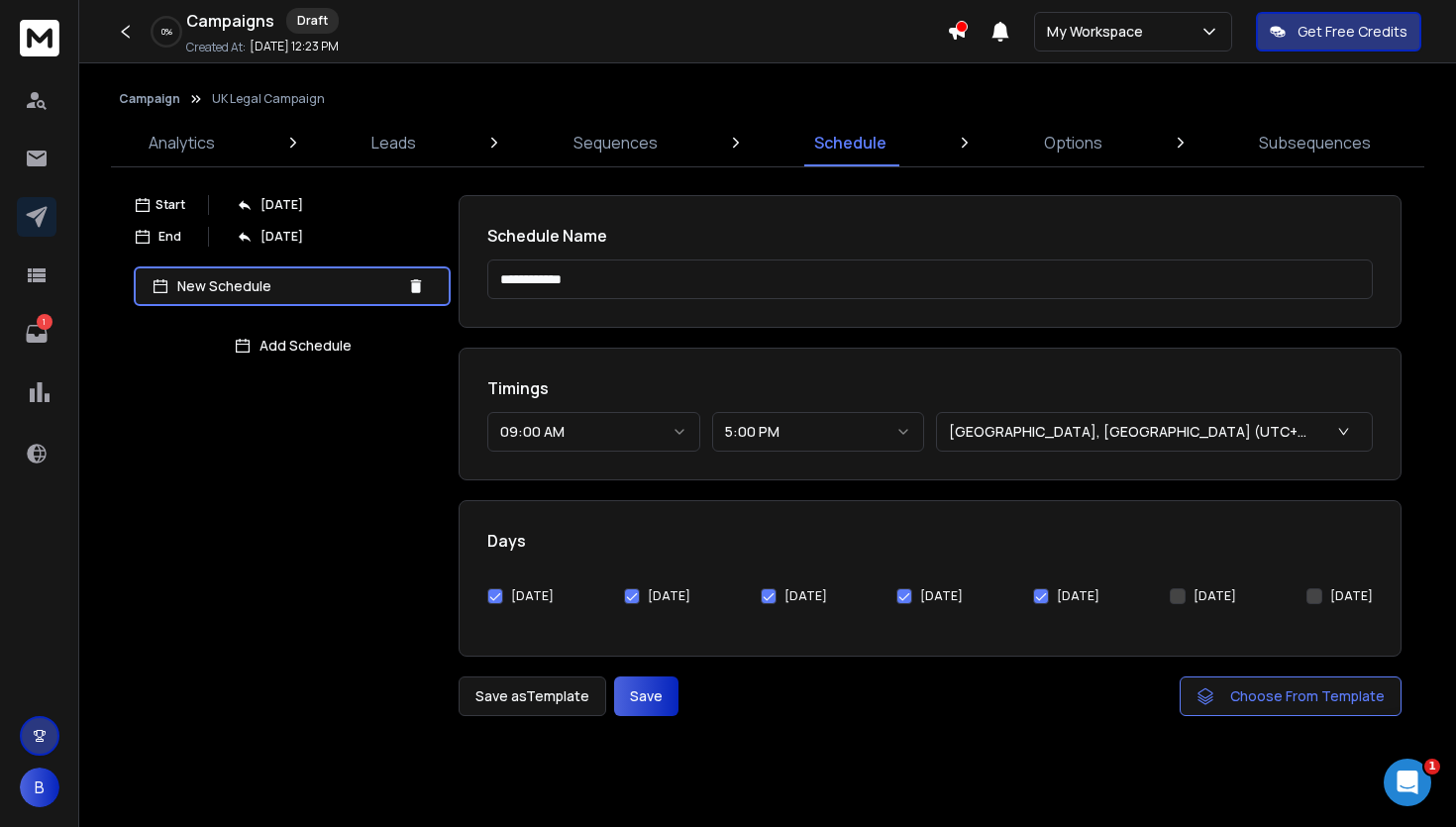
click at [625, 427] on button "09:00 AM" at bounding box center [593, 432] width 213 height 40
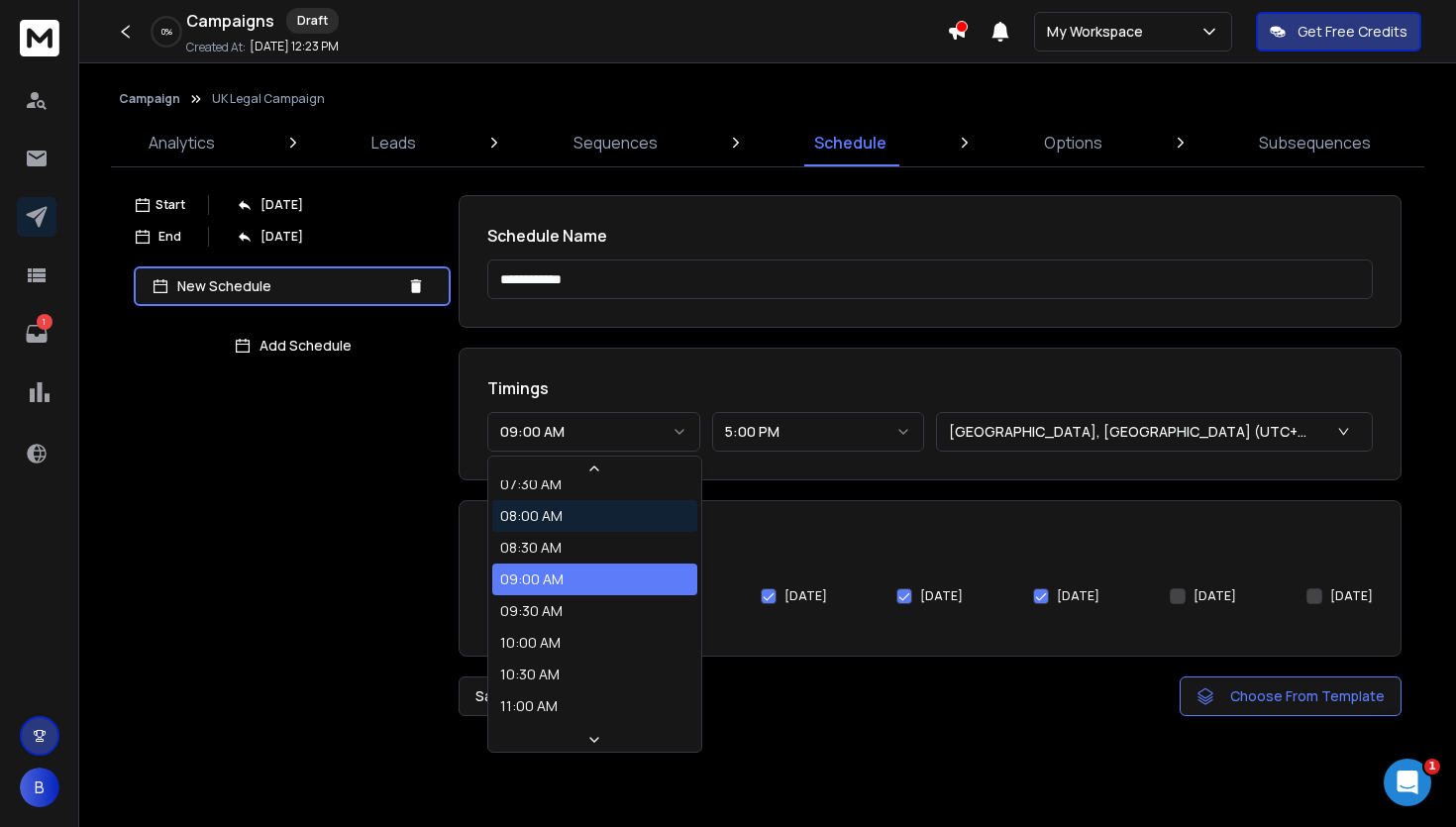
scroll to position [495, 0]
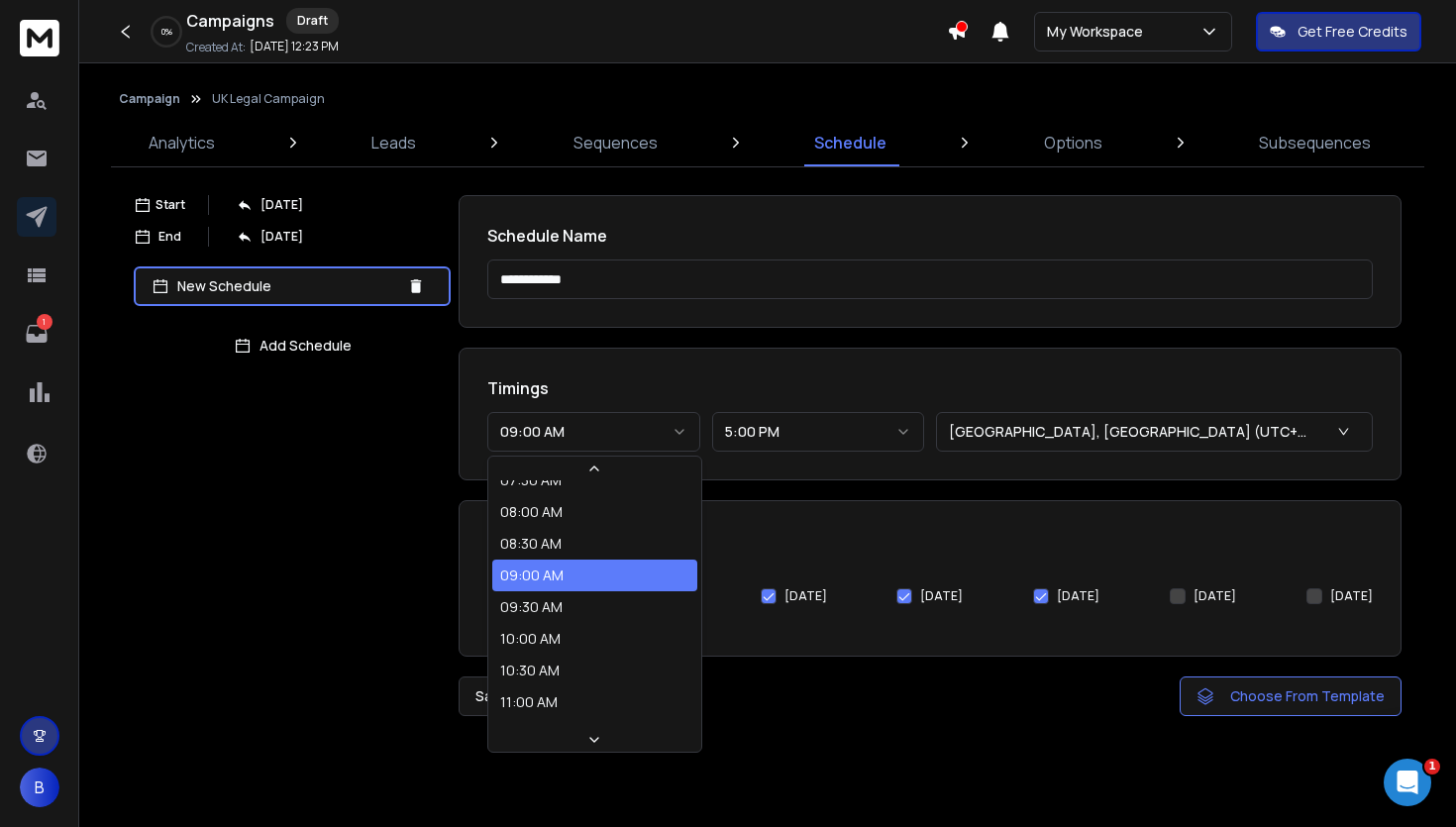
select select "********"
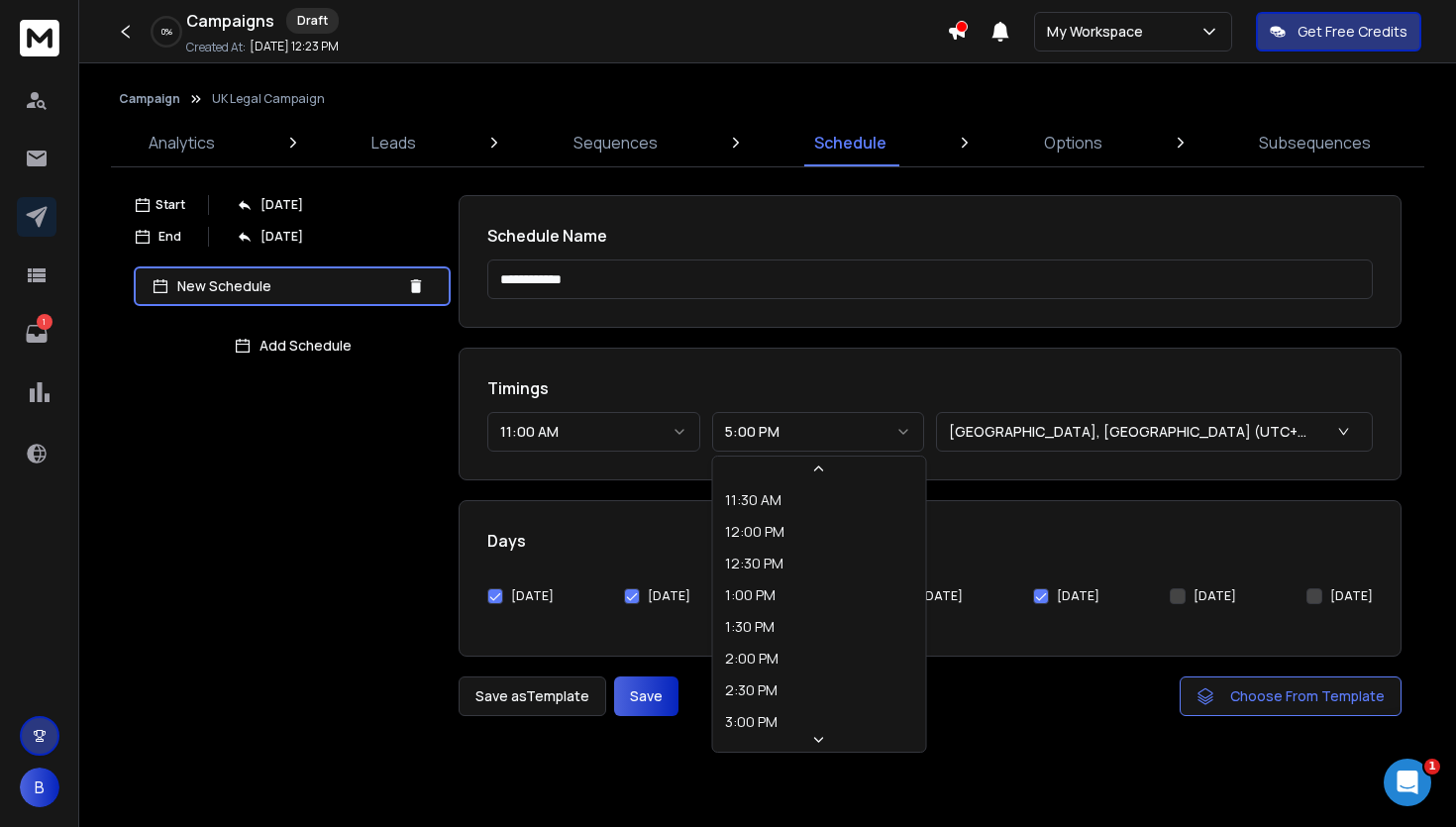
click at [825, 428] on button "5:00 PM" at bounding box center [818, 432] width 213 height 40
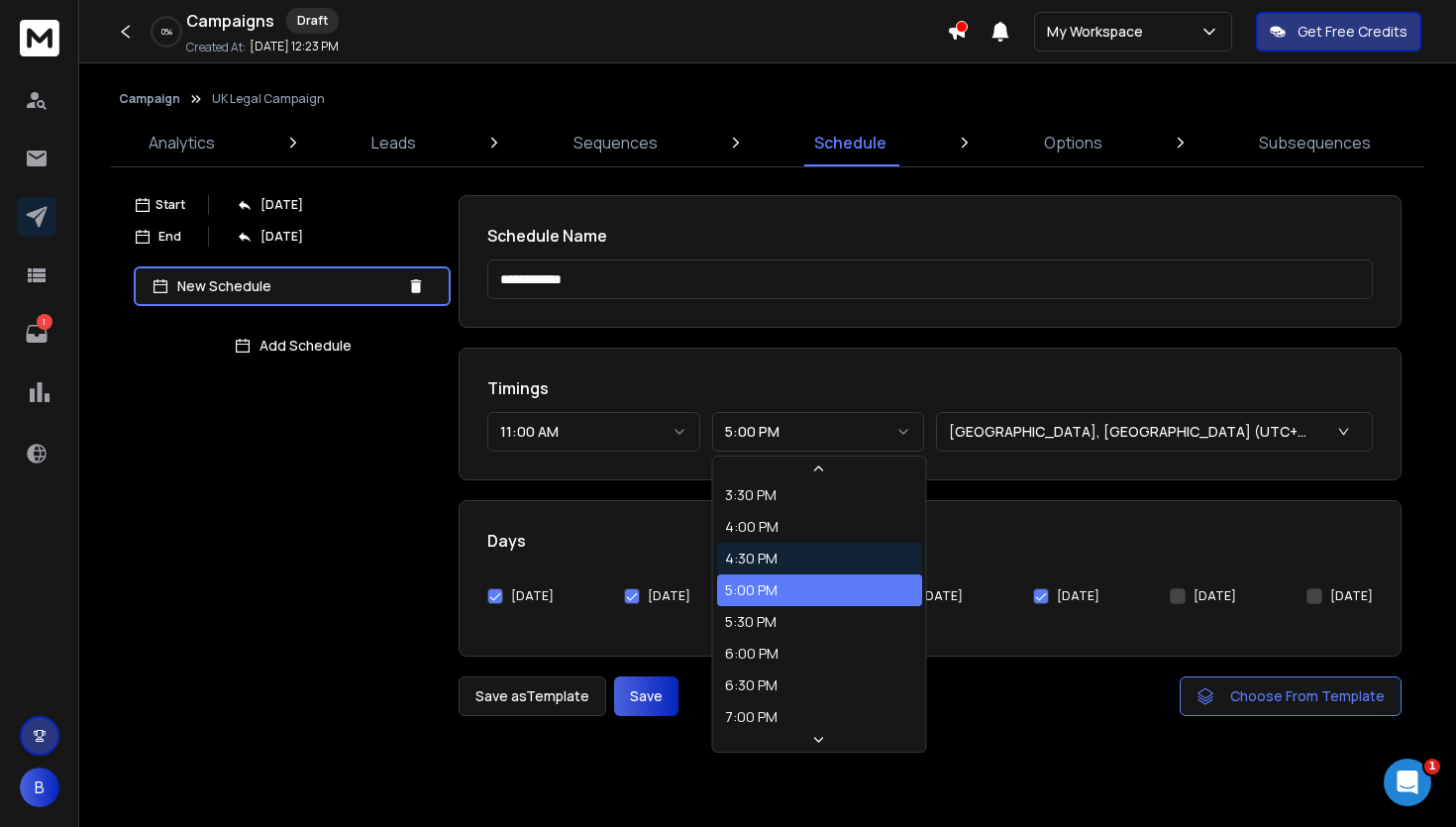
scroll to position [267, 0]
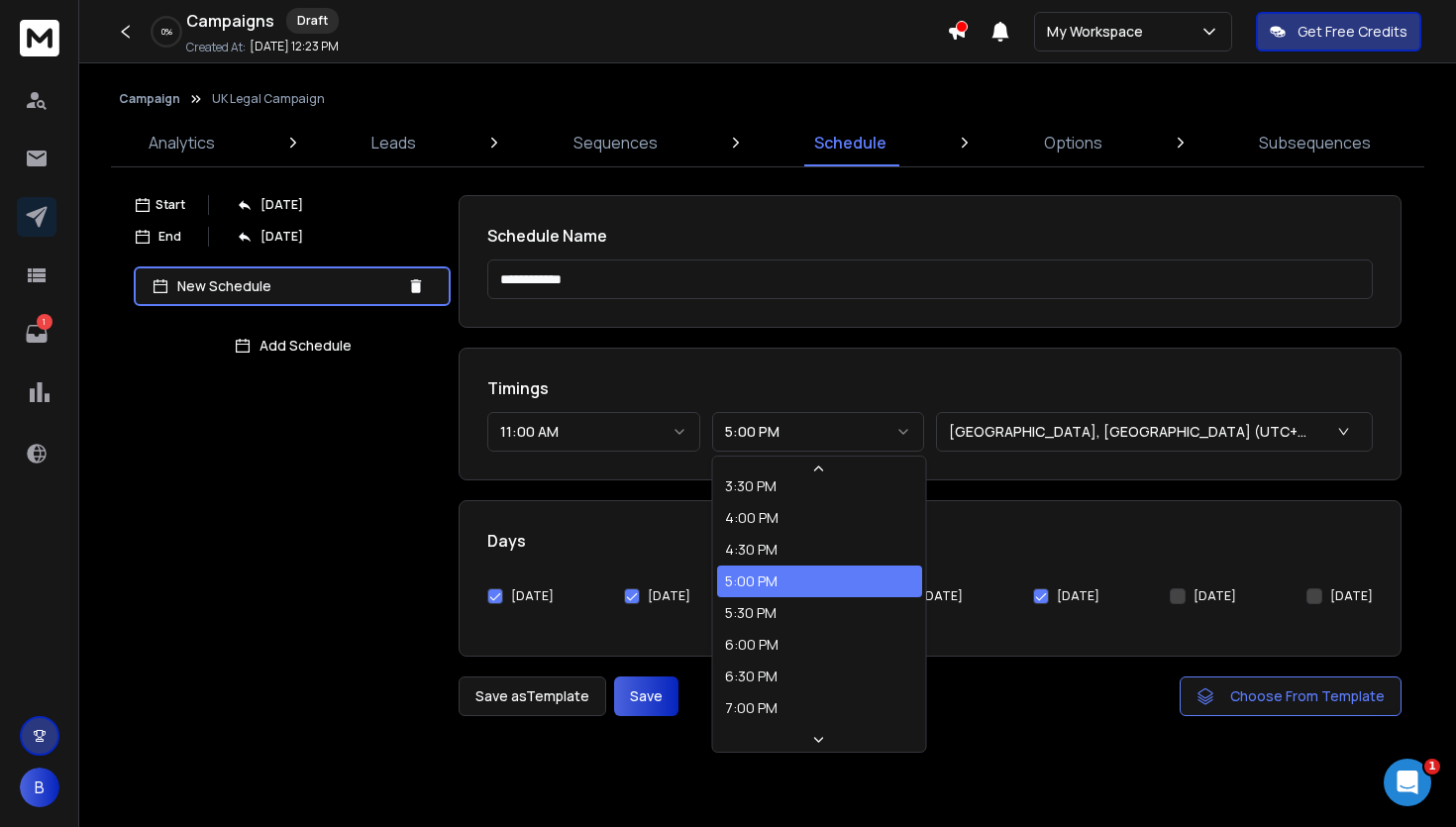
select select "********"
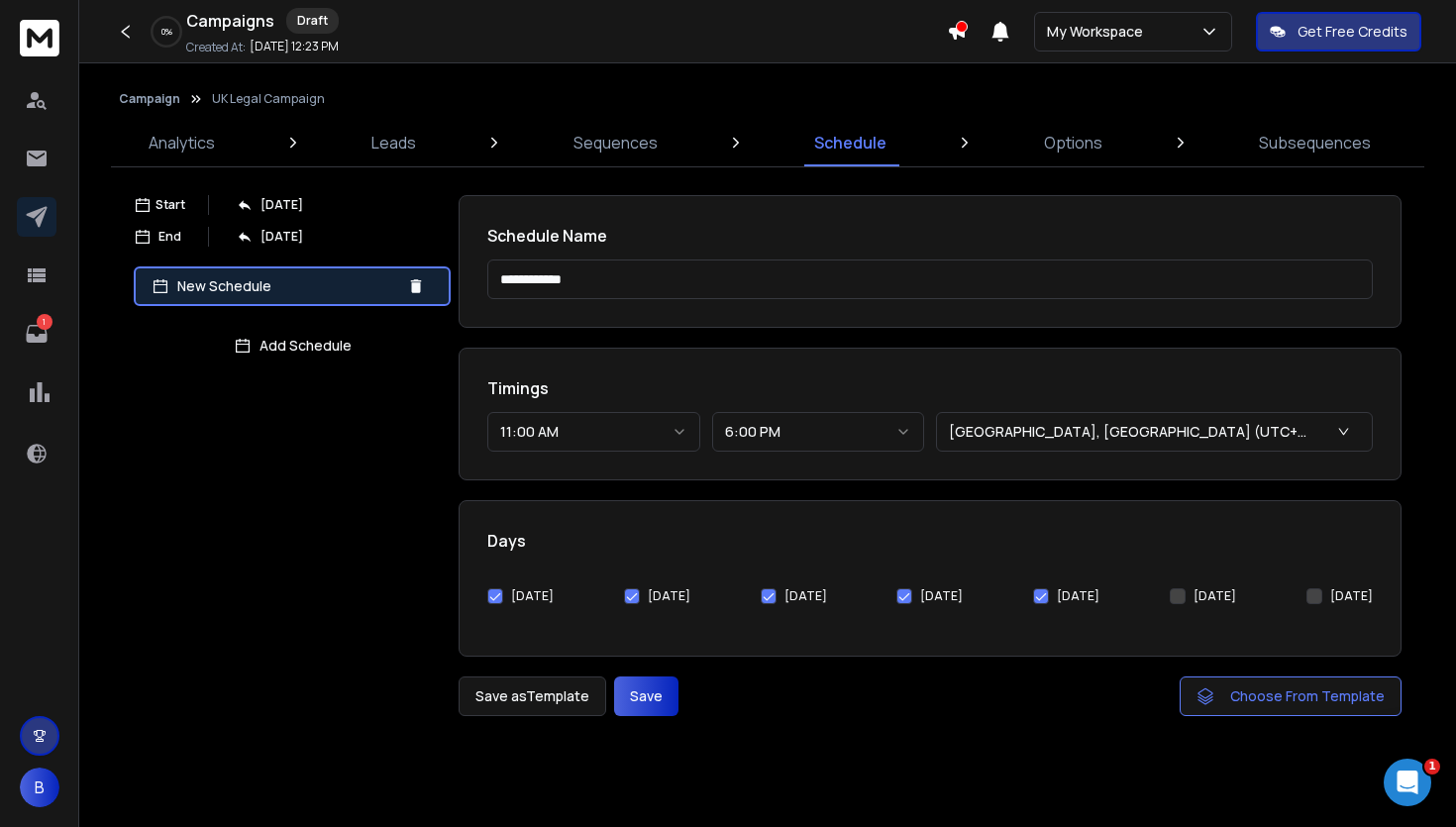
drag, startPoint x: 671, startPoint y: 277, endPoint x: 428, endPoint y: 281, distance: 243.0
click at [428, 281] on div "**********" at bounding box center [767, 455] width 1267 height 521
type input "**********"
click at [652, 694] on button "Save" at bounding box center [646, 697] width 65 height 40
click at [1070, 151] on p "Options" at bounding box center [1072, 143] width 59 height 24
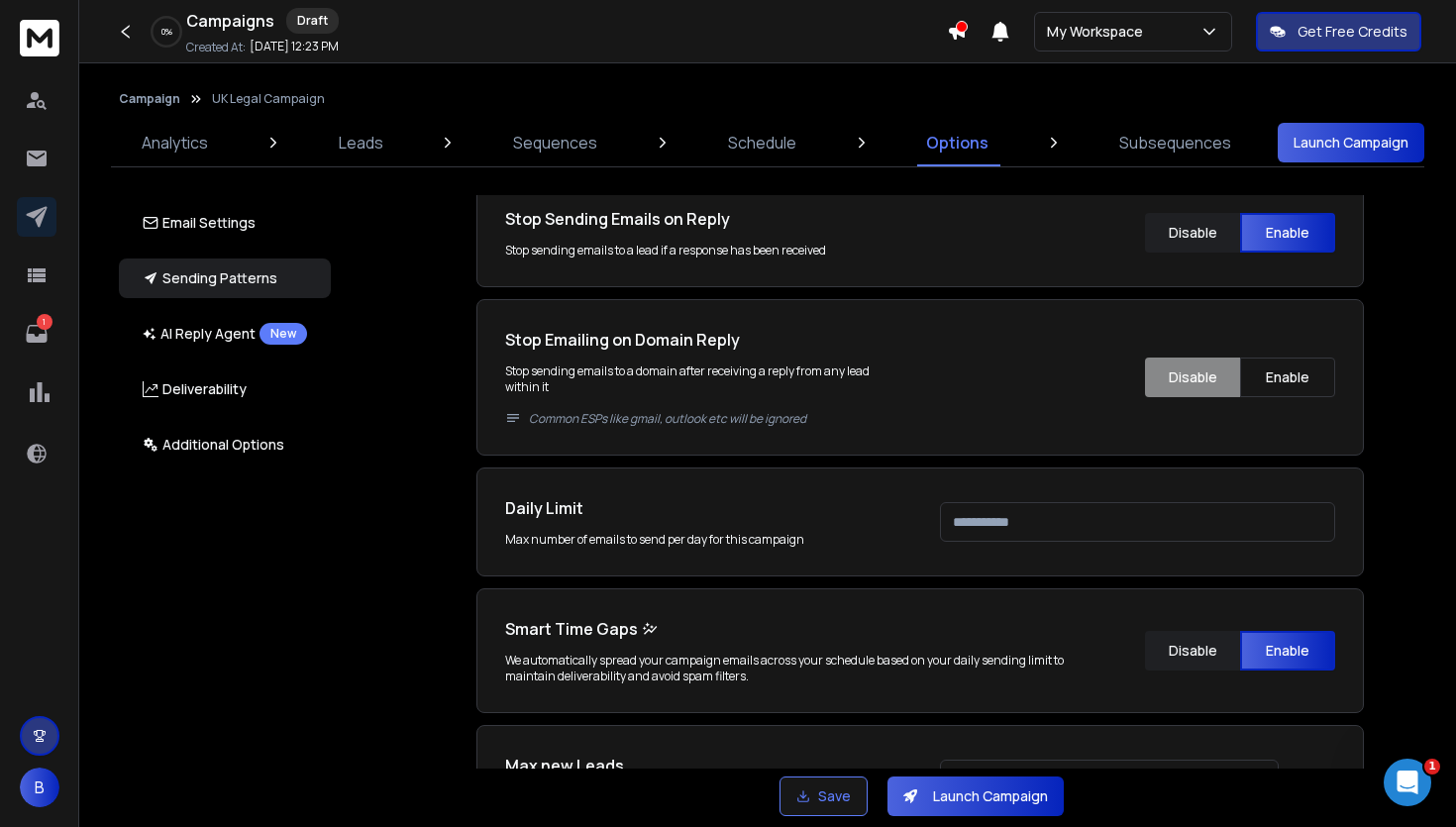
scroll to position [662, 0]
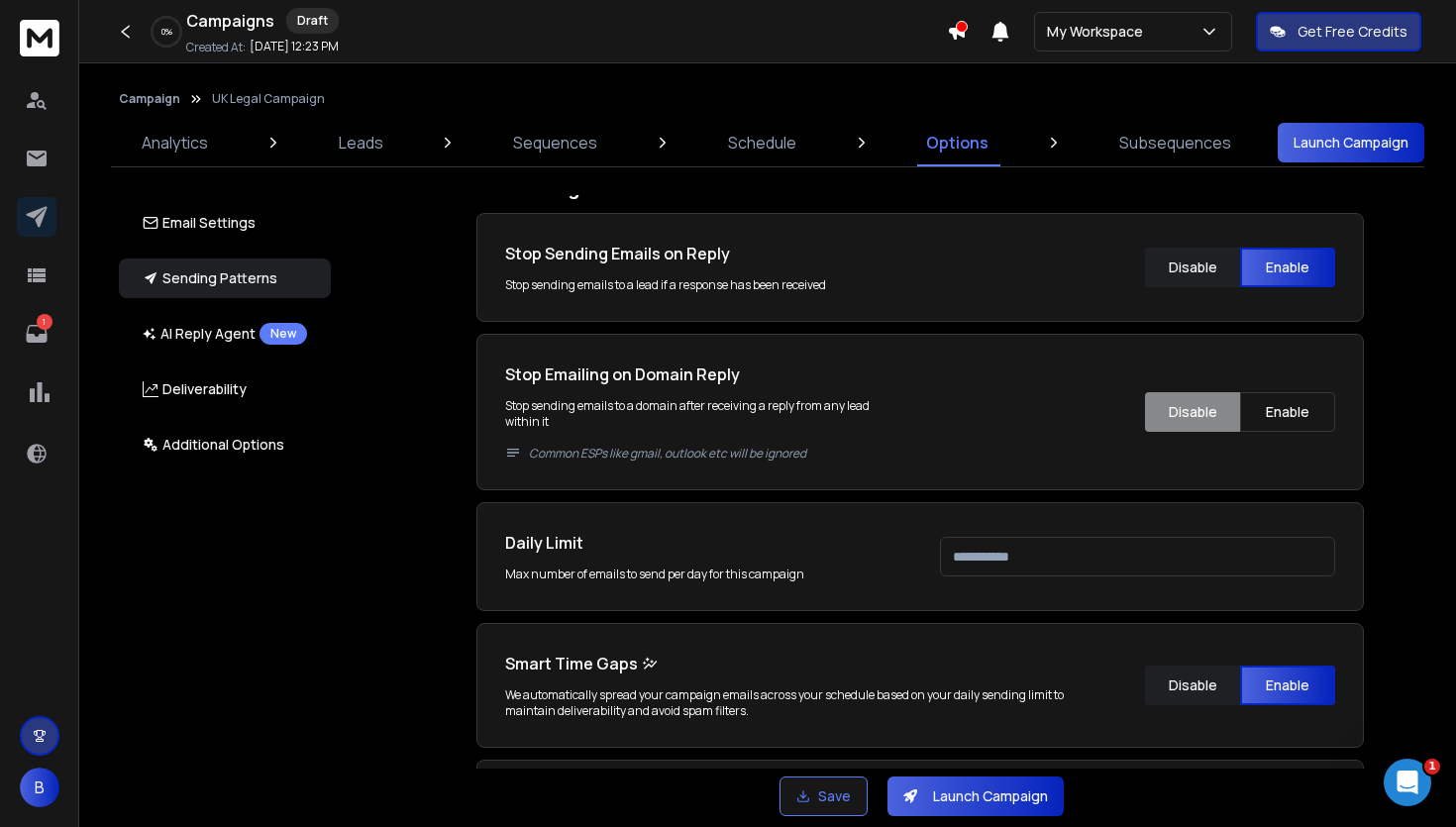
drag, startPoint x: 995, startPoint y: 560, endPoint x: 853, endPoint y: 553, distance: 142.2
click at [853, 553] on div "Daily Limit Max number of emails to send per day for this campaign ***" at bounding box center [919, 557] width 830 height 52
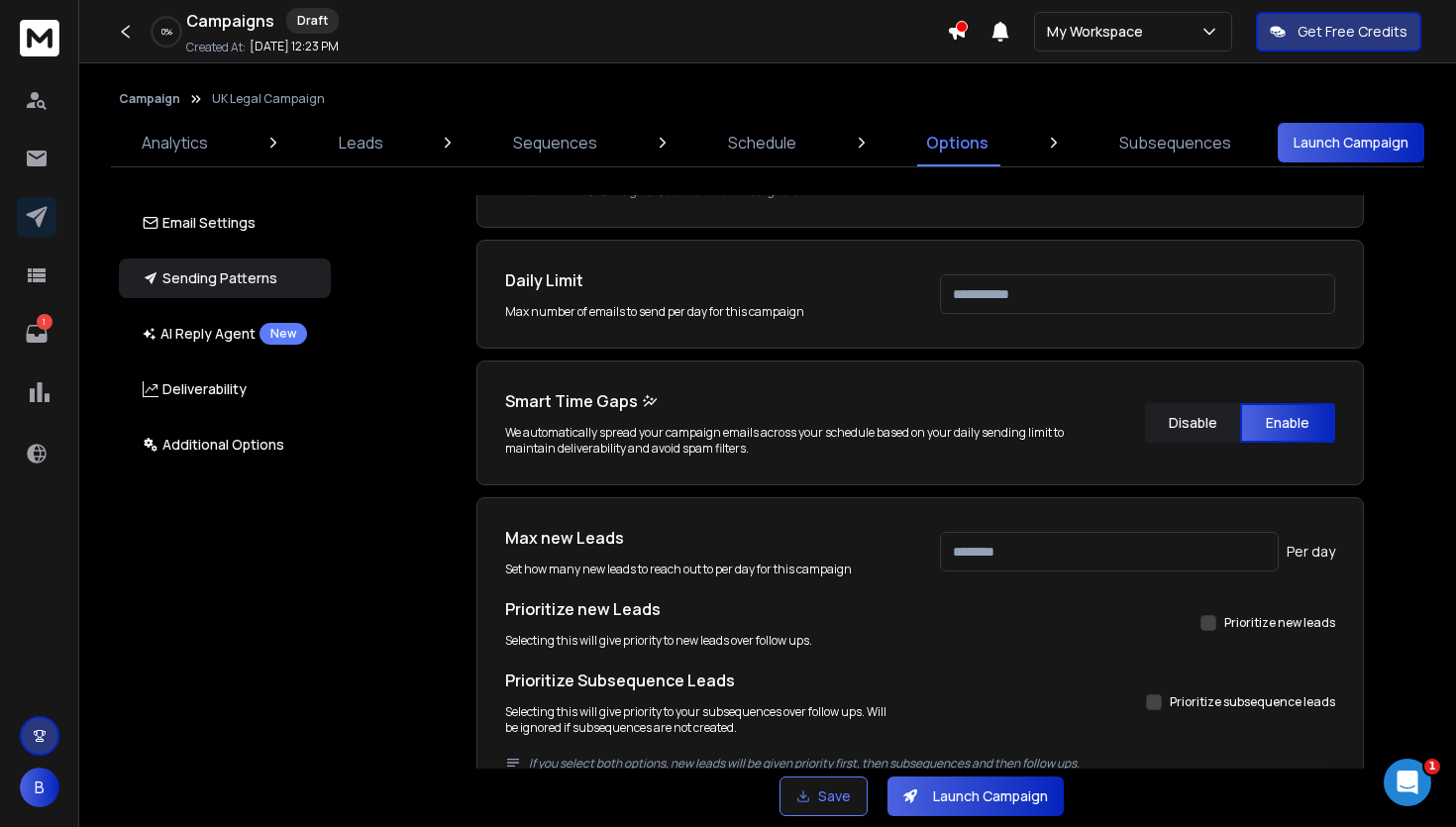
scroll to position [1113, 0]
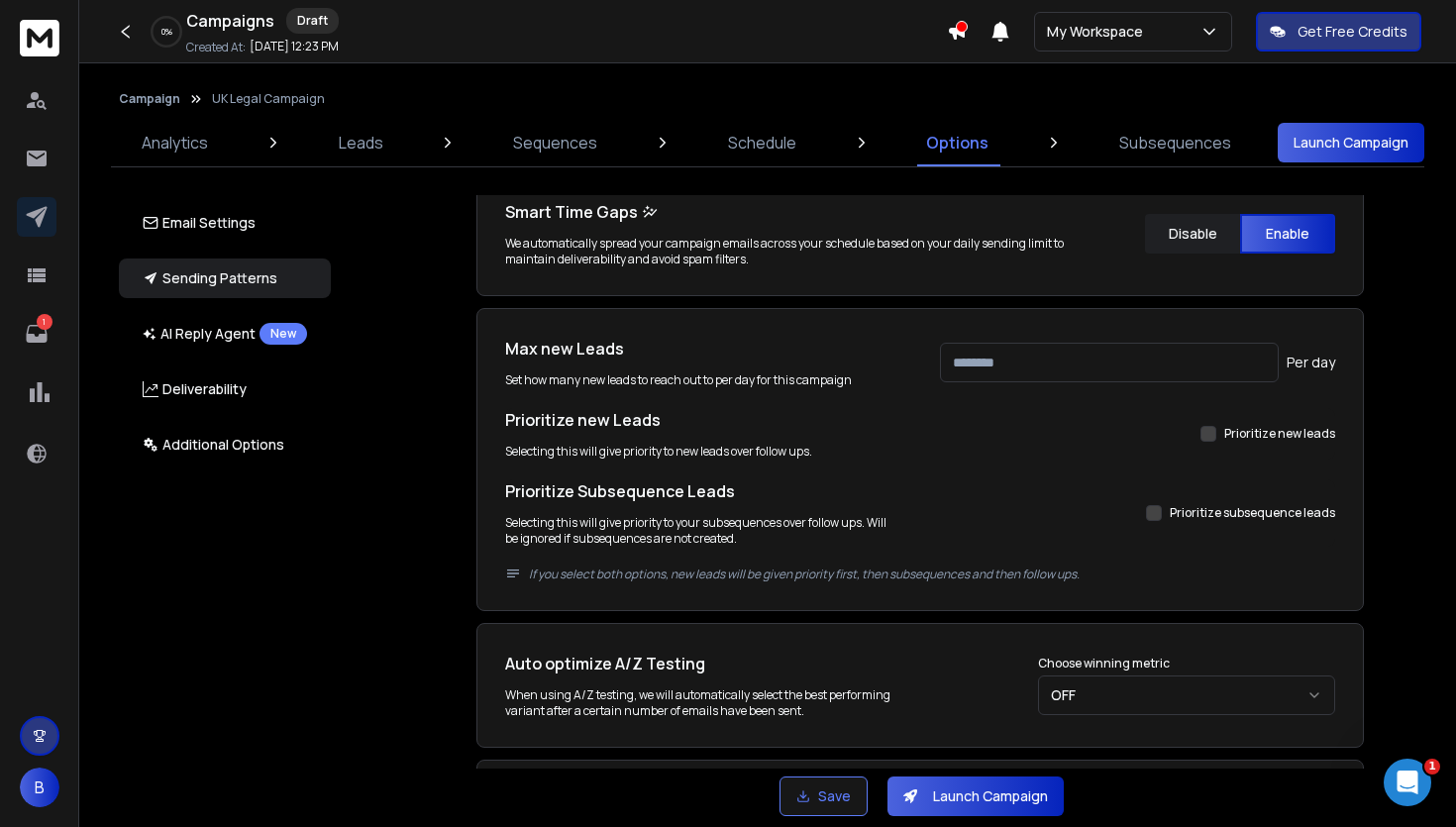
type input "***"
click at [1010, 355] on input "***" at bounding box center [1109, 363] width 339 height 40
type input "*"
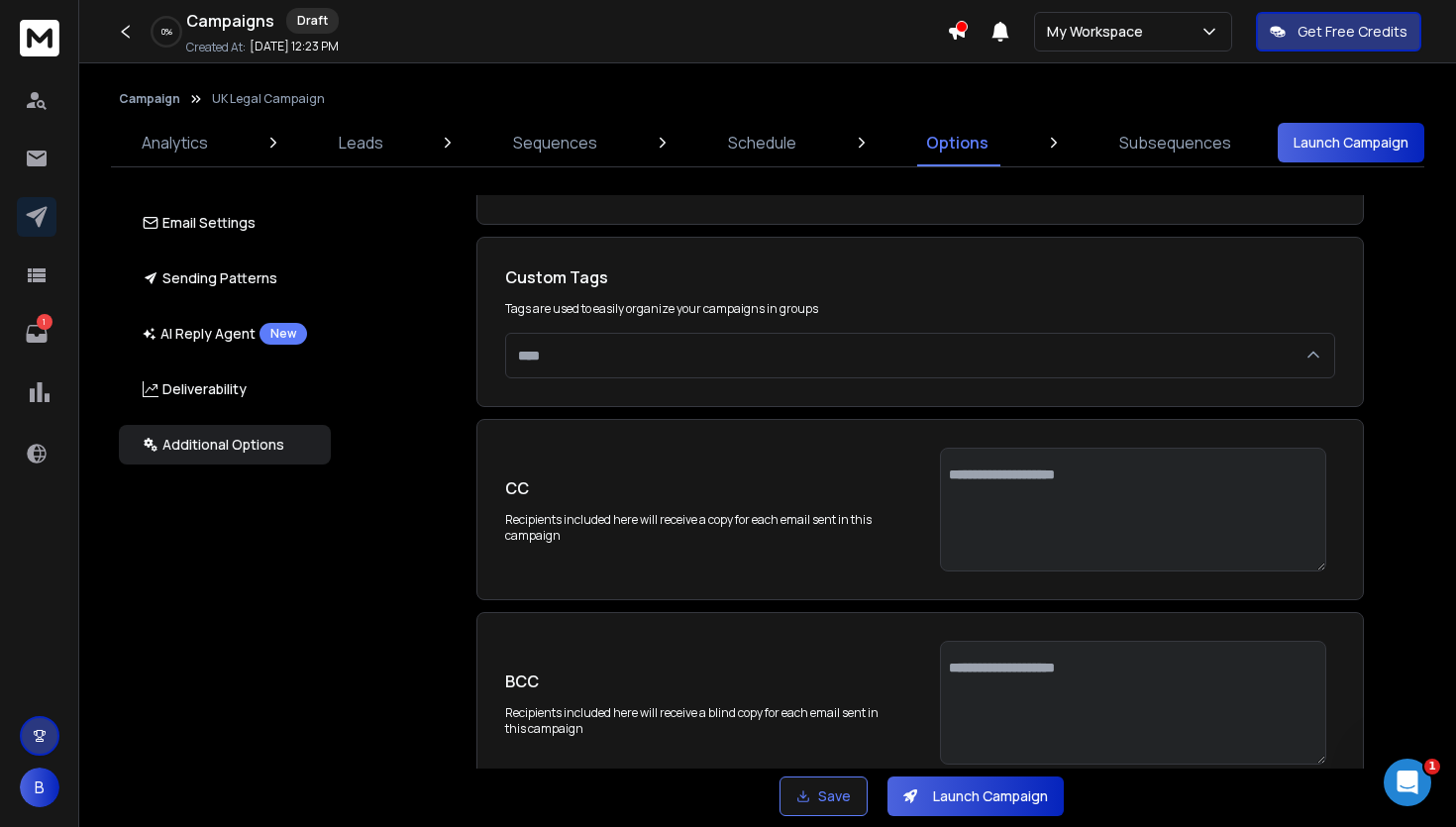
scroll to position [3865, 0]
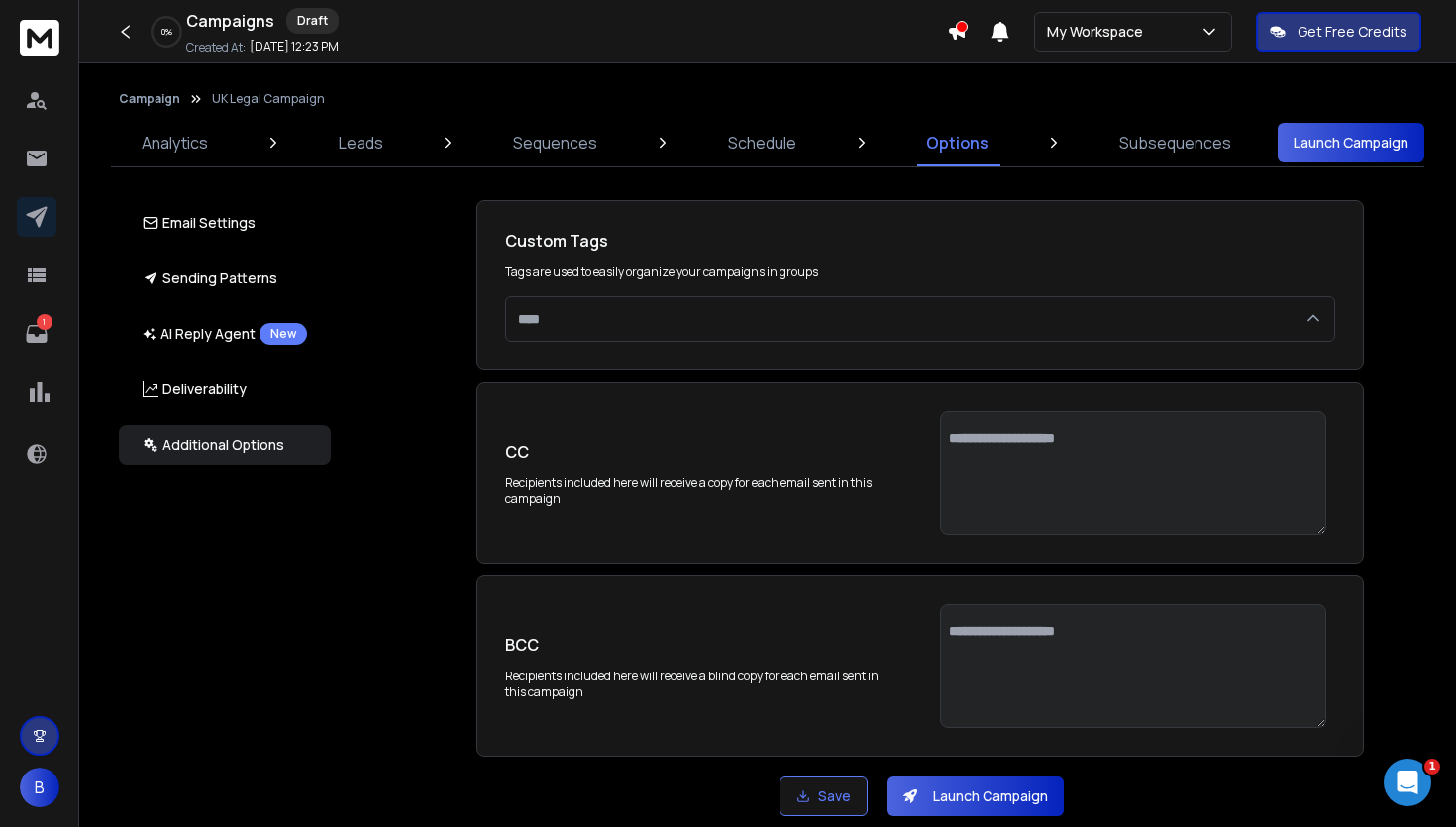
type input "***"
click at [979, 799] on button "Launch Campaign" at bounding box center [975, 796] width 176 height 40
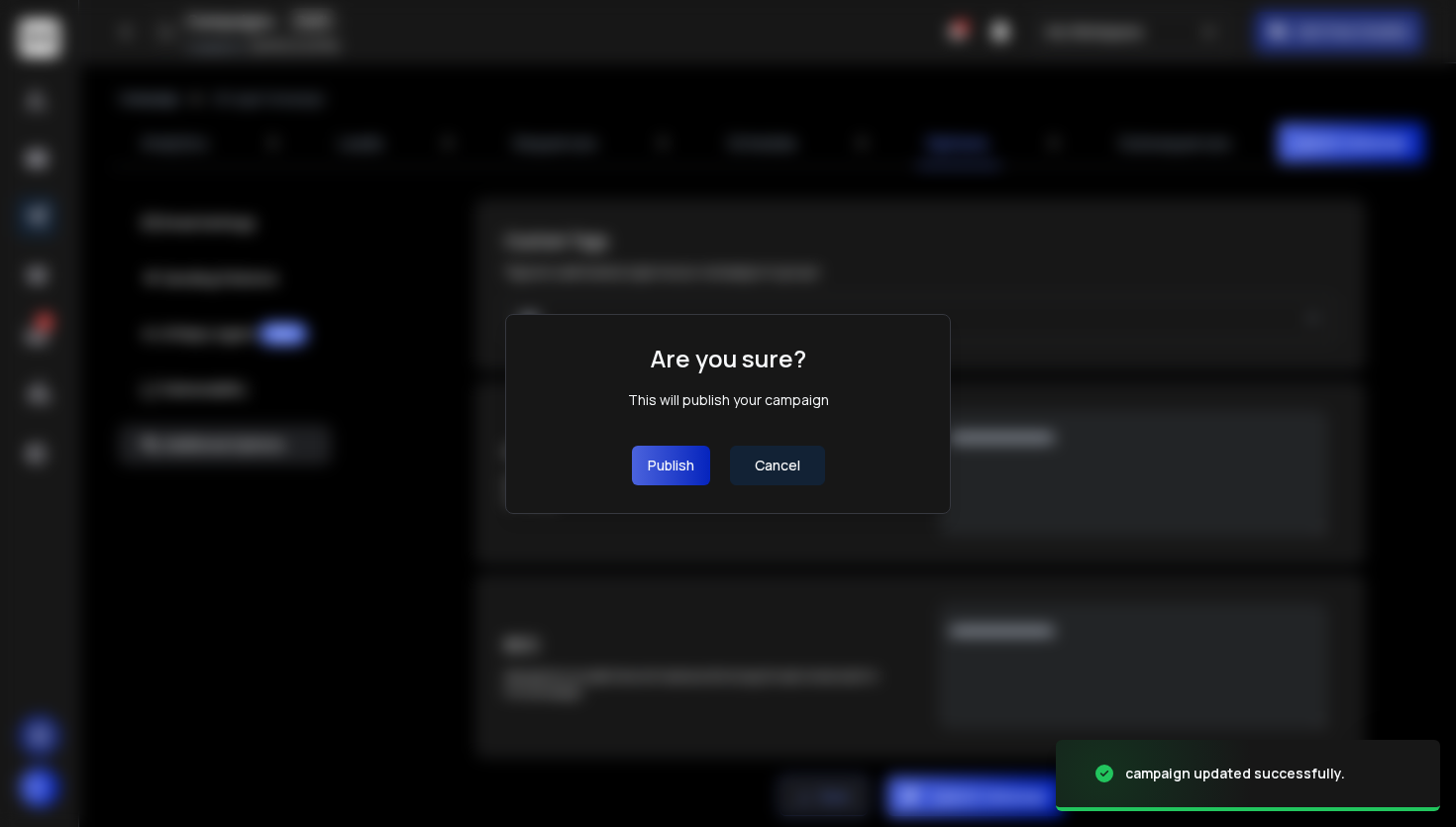
click at [666, 462] on button "Publish" at bounding box center [671, 465] width 79 height 40
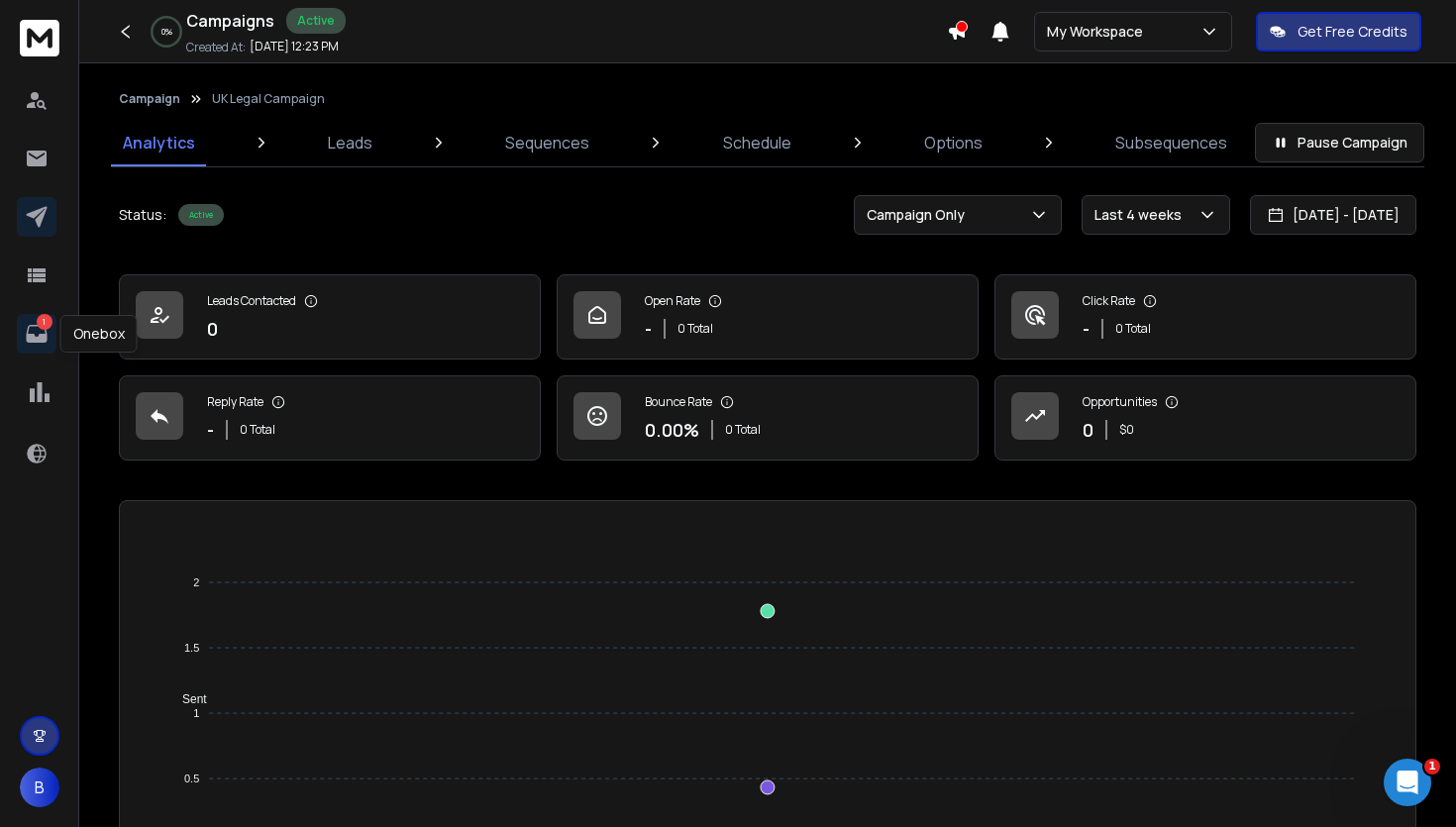
click at [29, 332] on icon at bounding box center [37, 334] width 24 height 24
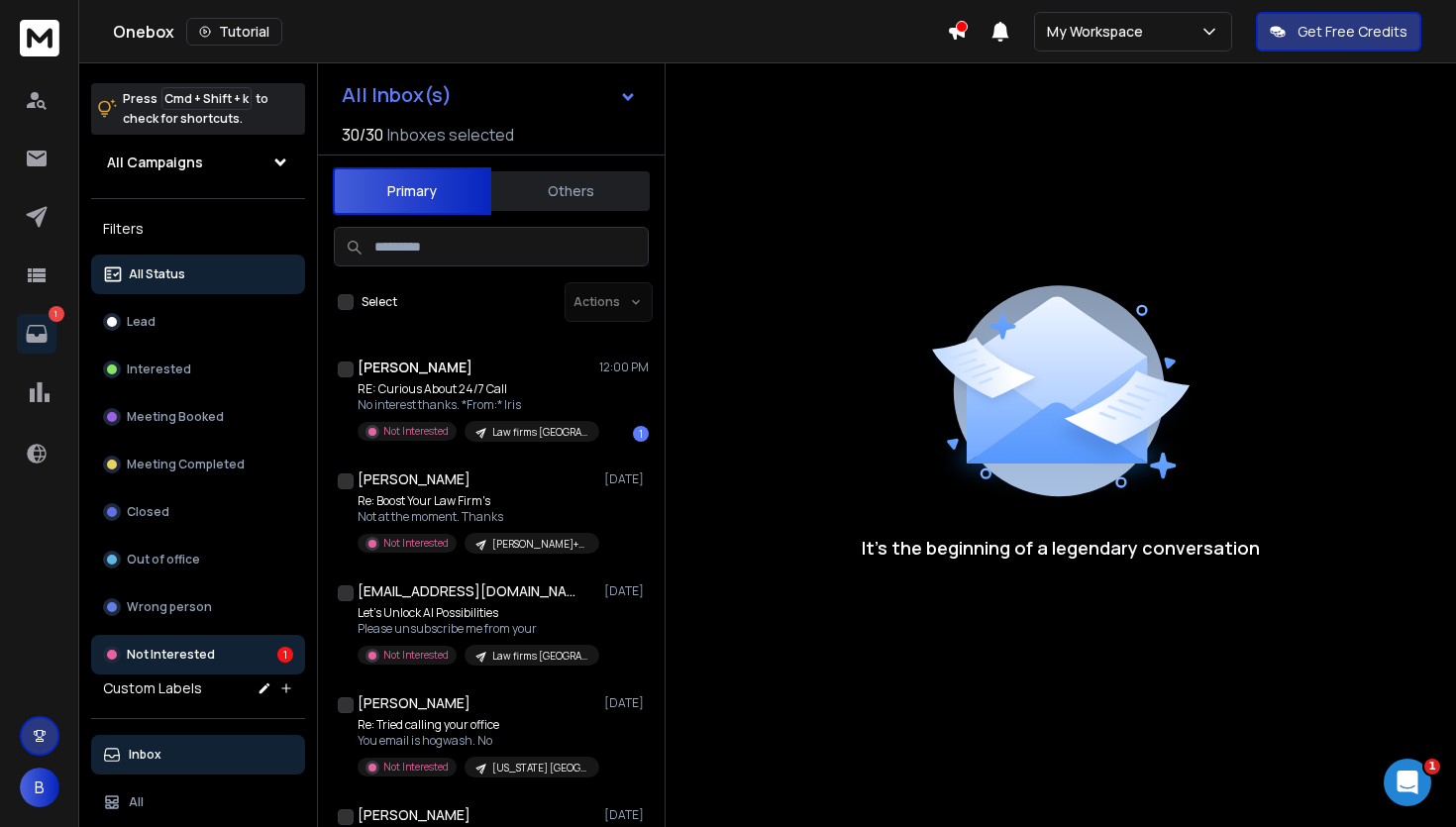
click at [181, 669] on button "Not Interested 1" at bounding box center [198, 655] width 214 height 40
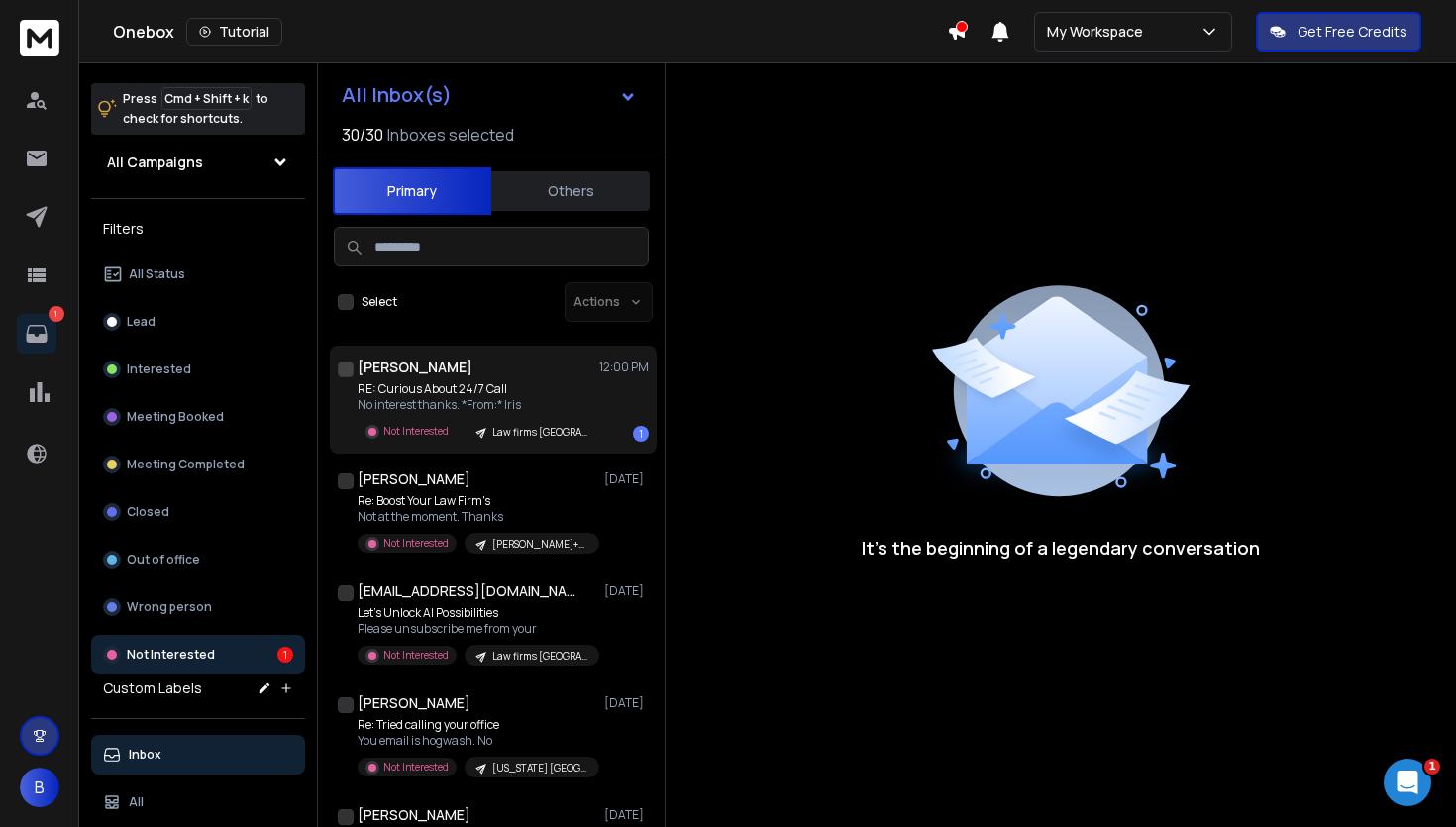
click at [456, 402] on p "No interest thanks. *From:* Iris" at bounding box center [476, 406] width 238 height 16
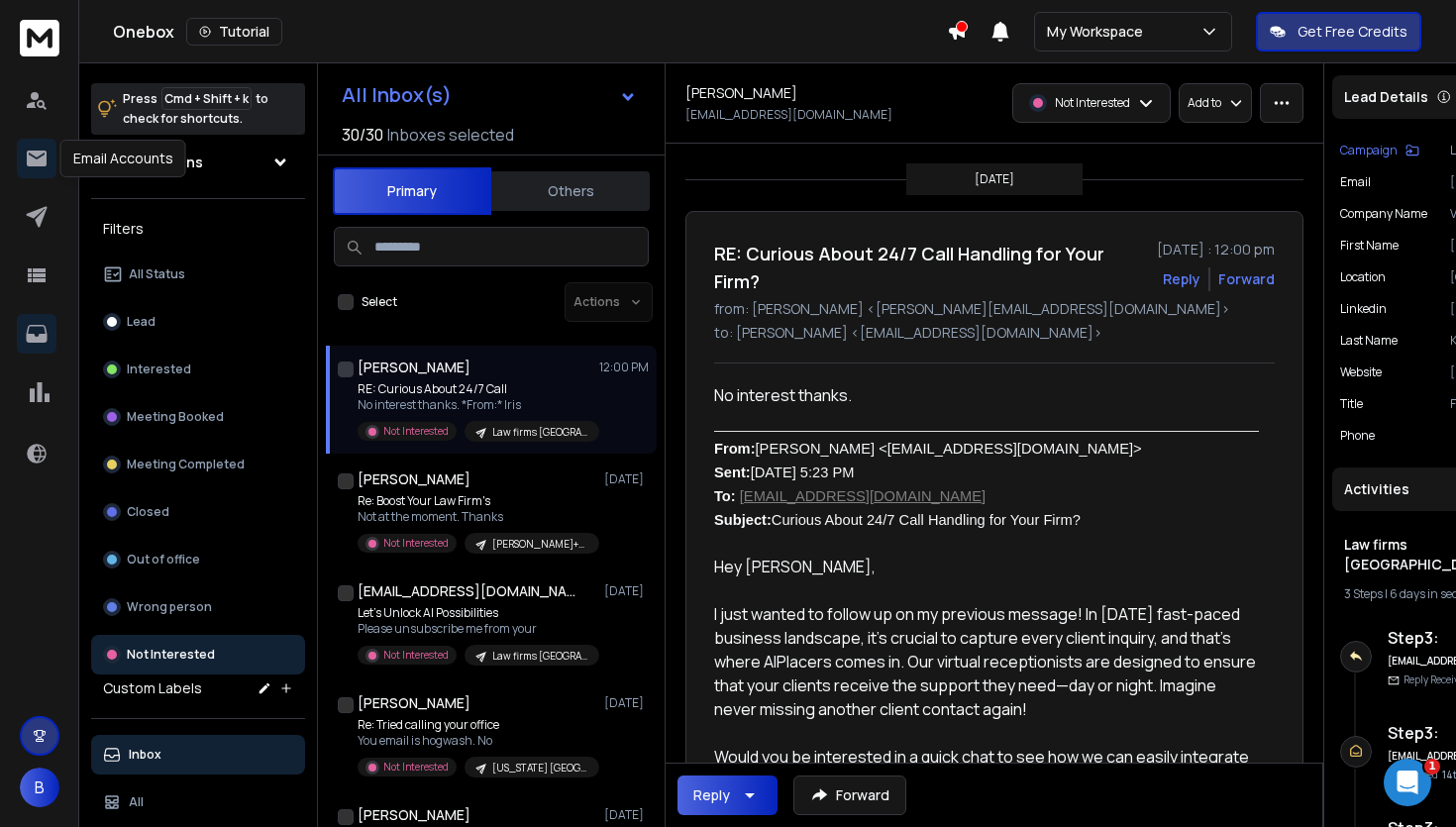
click at [38, 159] on icon at bounding box center [37, 158] width 20 height 16
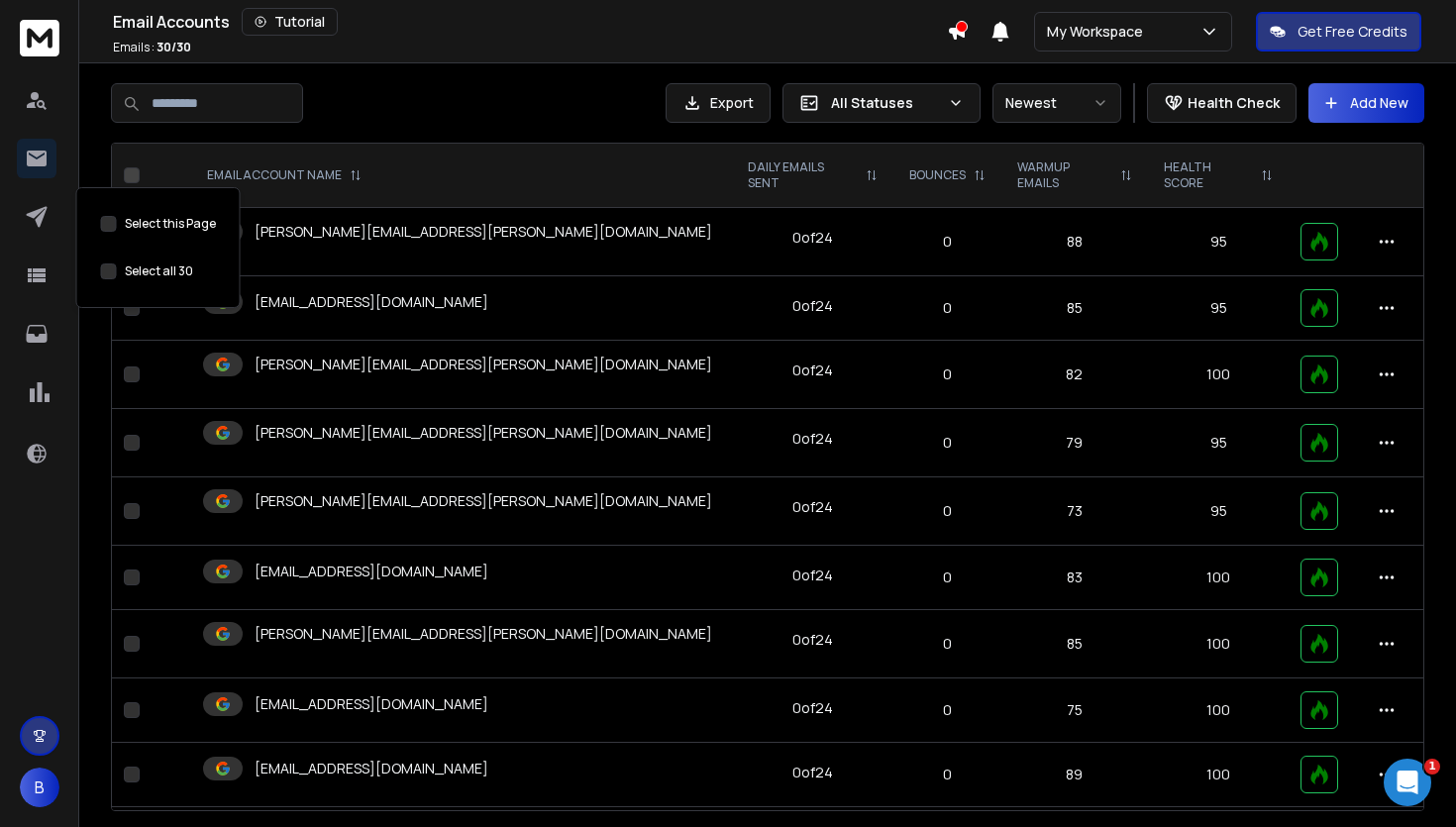
click at [140, 172] on div at bounding box center [158, 175] width 68 height 16
click at [131, 178] on button "button" at bounding box center [132, 175] width 16 height 16
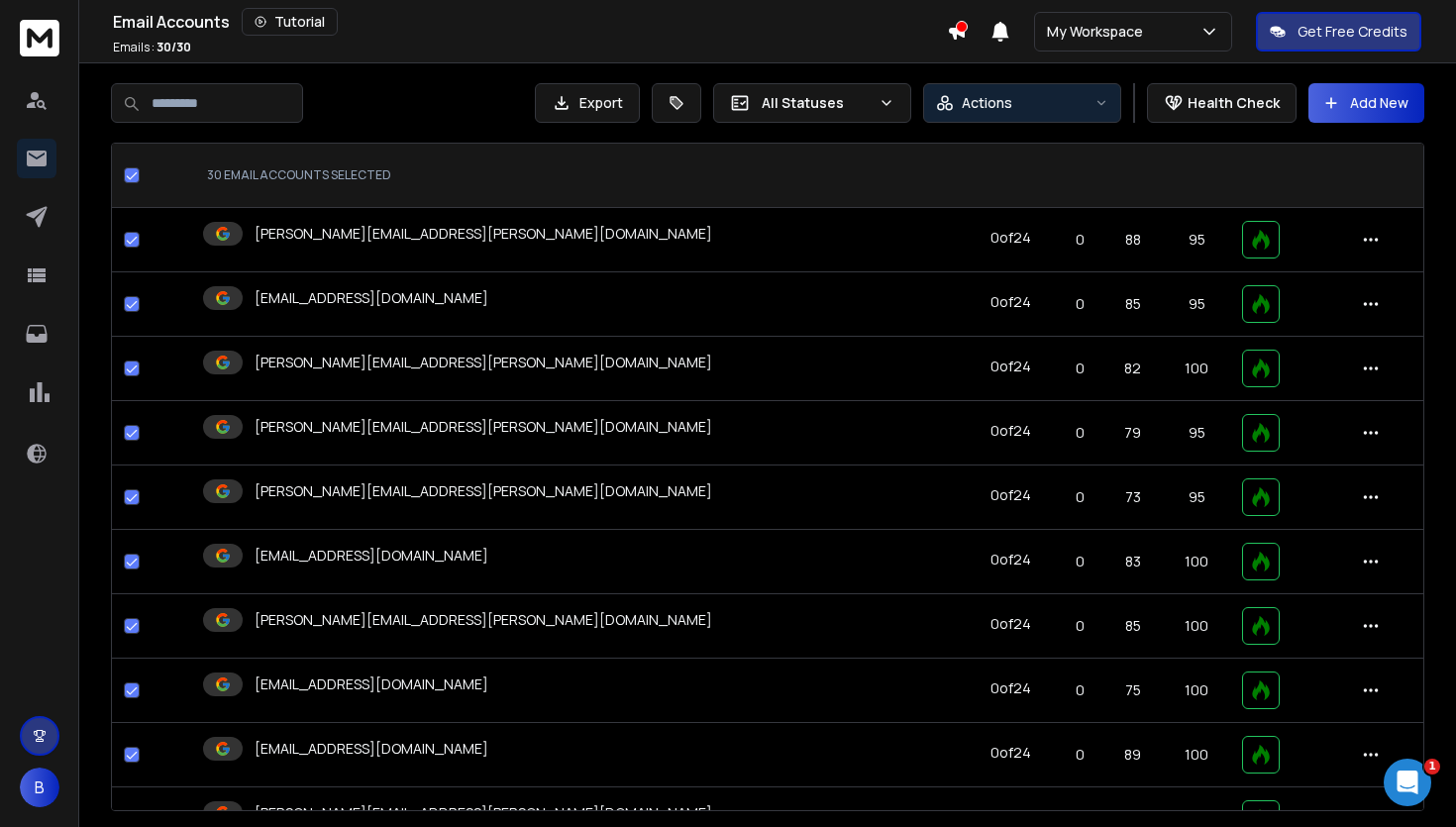
click at [1017, 102] on div "Actions" at bounding box center [1011, 103] width 150 height 20
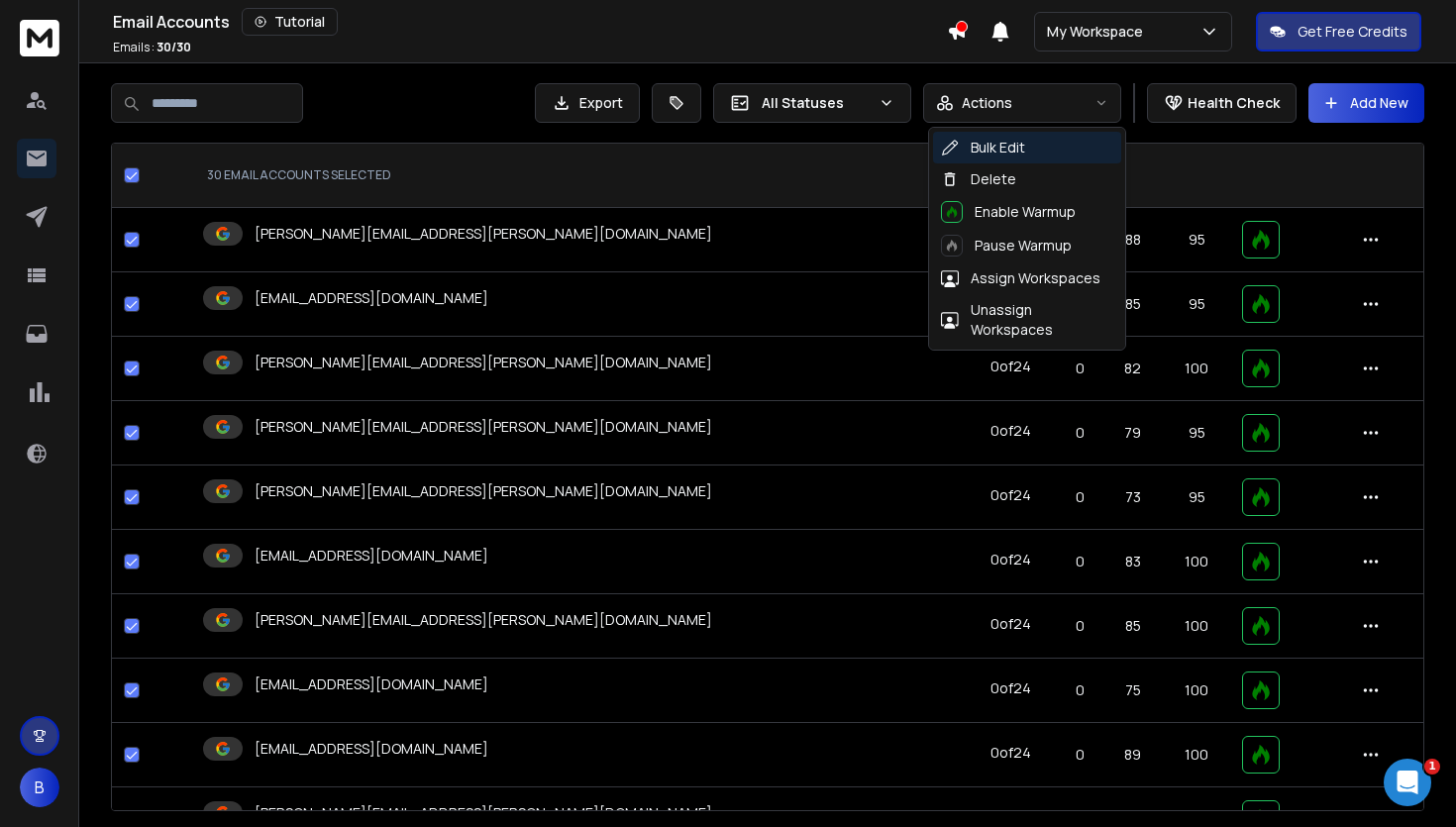
click at [994, 151] on div "Bulk Edit" at bounding box center [983, 148] width 84 height 20
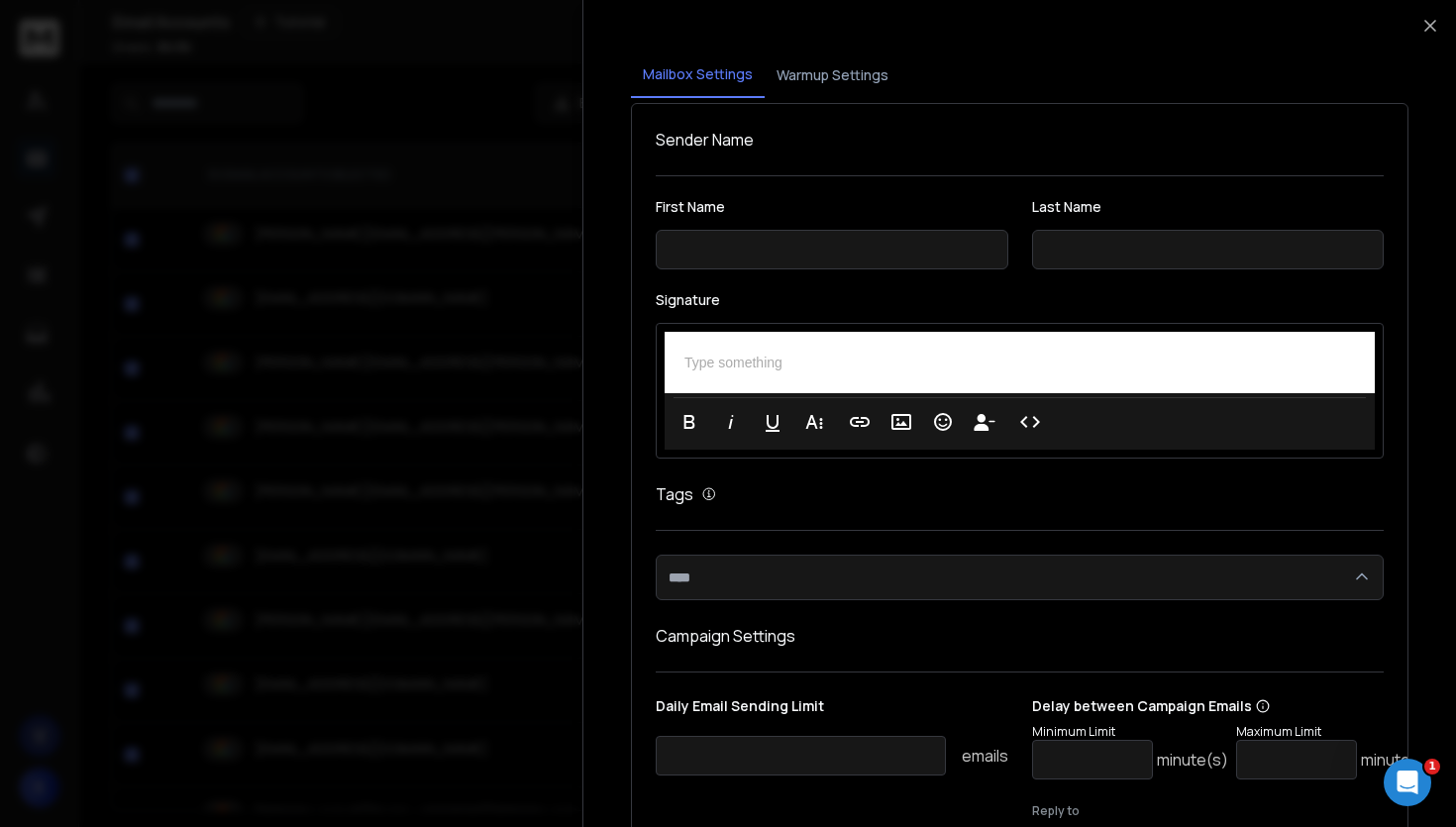
click at [813, 83] on button "Warmup Settings" at bounding box center [832, 76] width 136 height 44
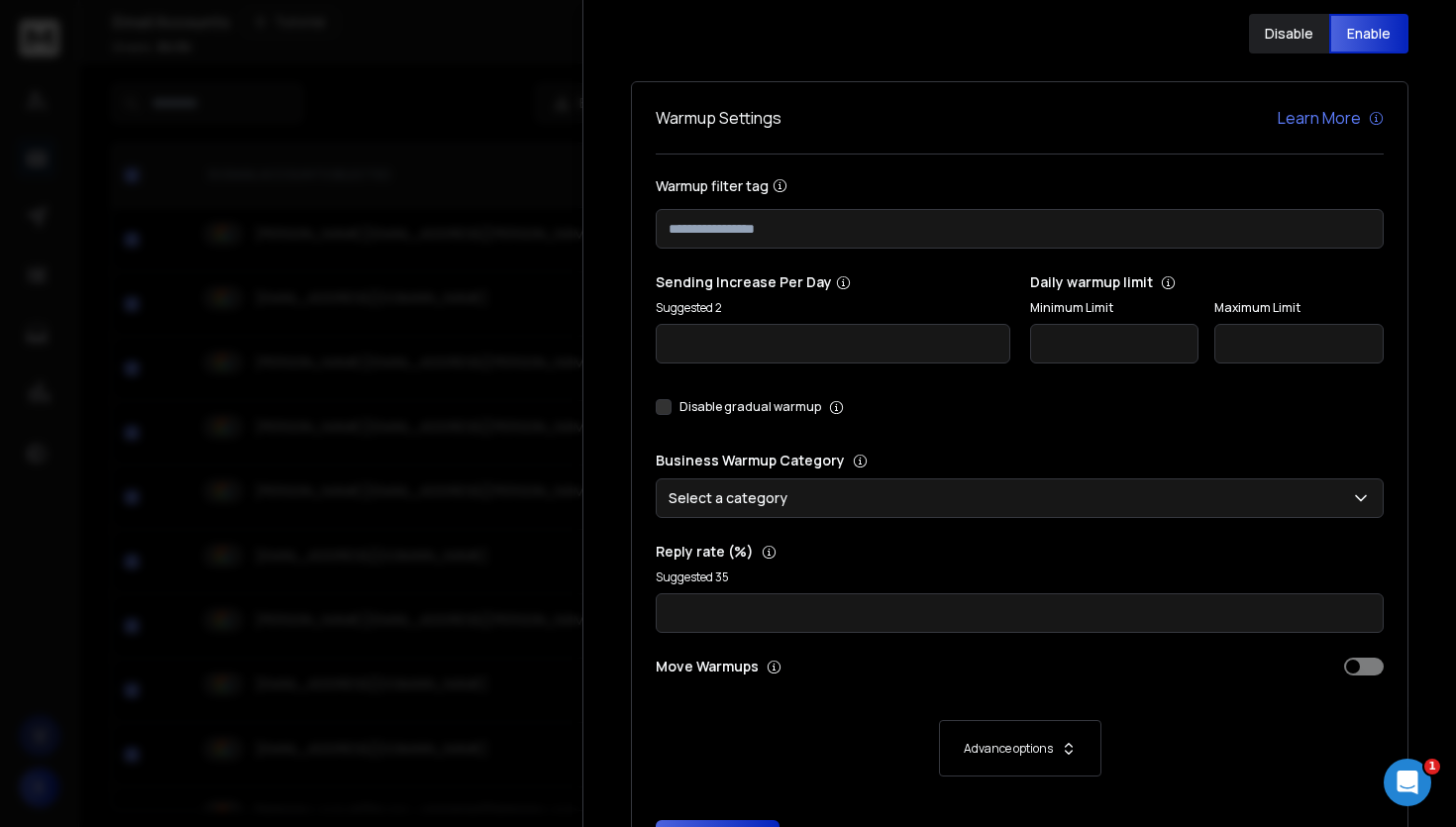
scroll to position [119, 0]
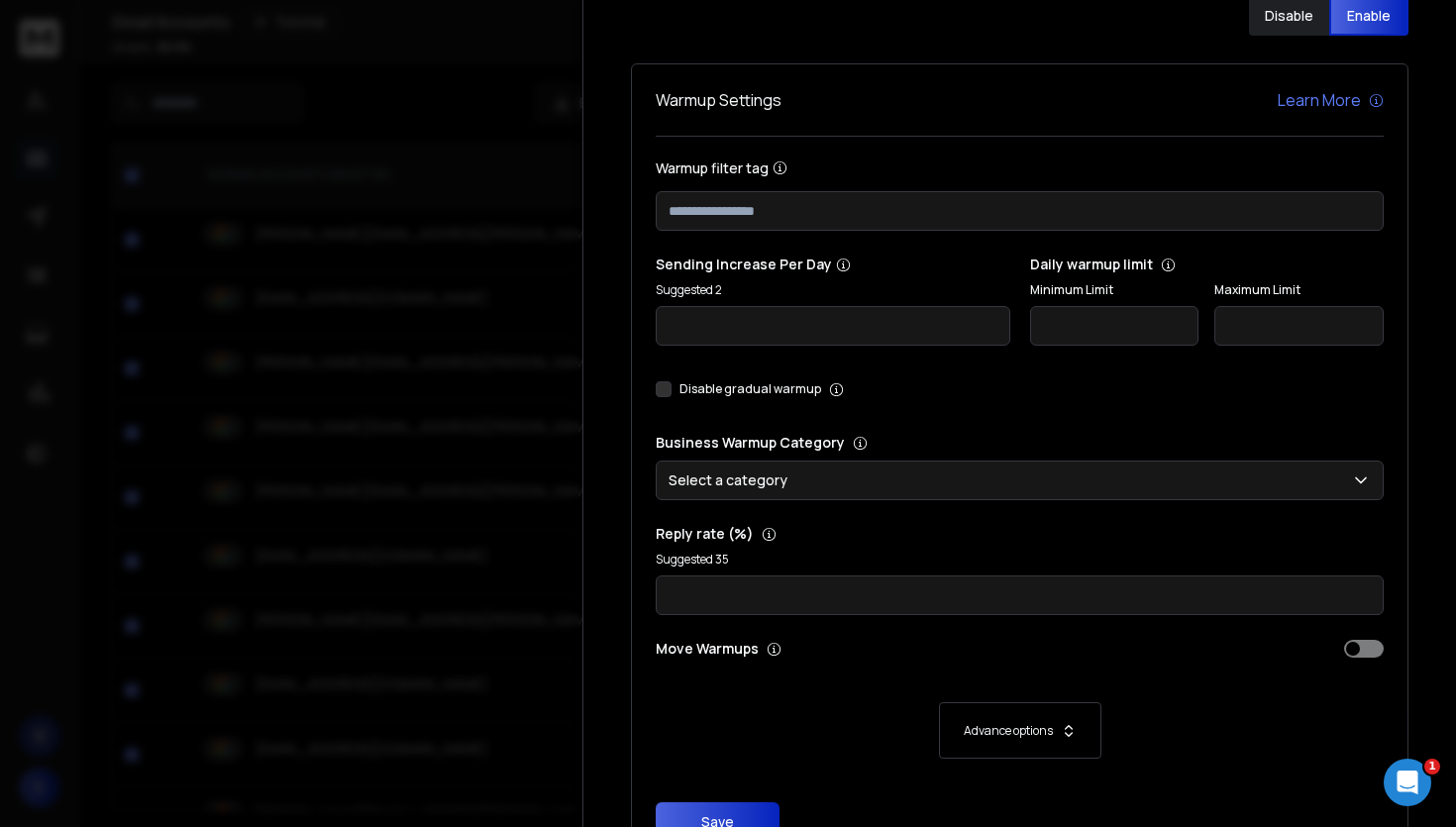
click at [1100, 339] on input "number" at bounding box center [1114, 326] width 169 height 40
type input "**"
click at [1287, 315] on input "number" at bounding box center [1299, 326] width 169 height 40
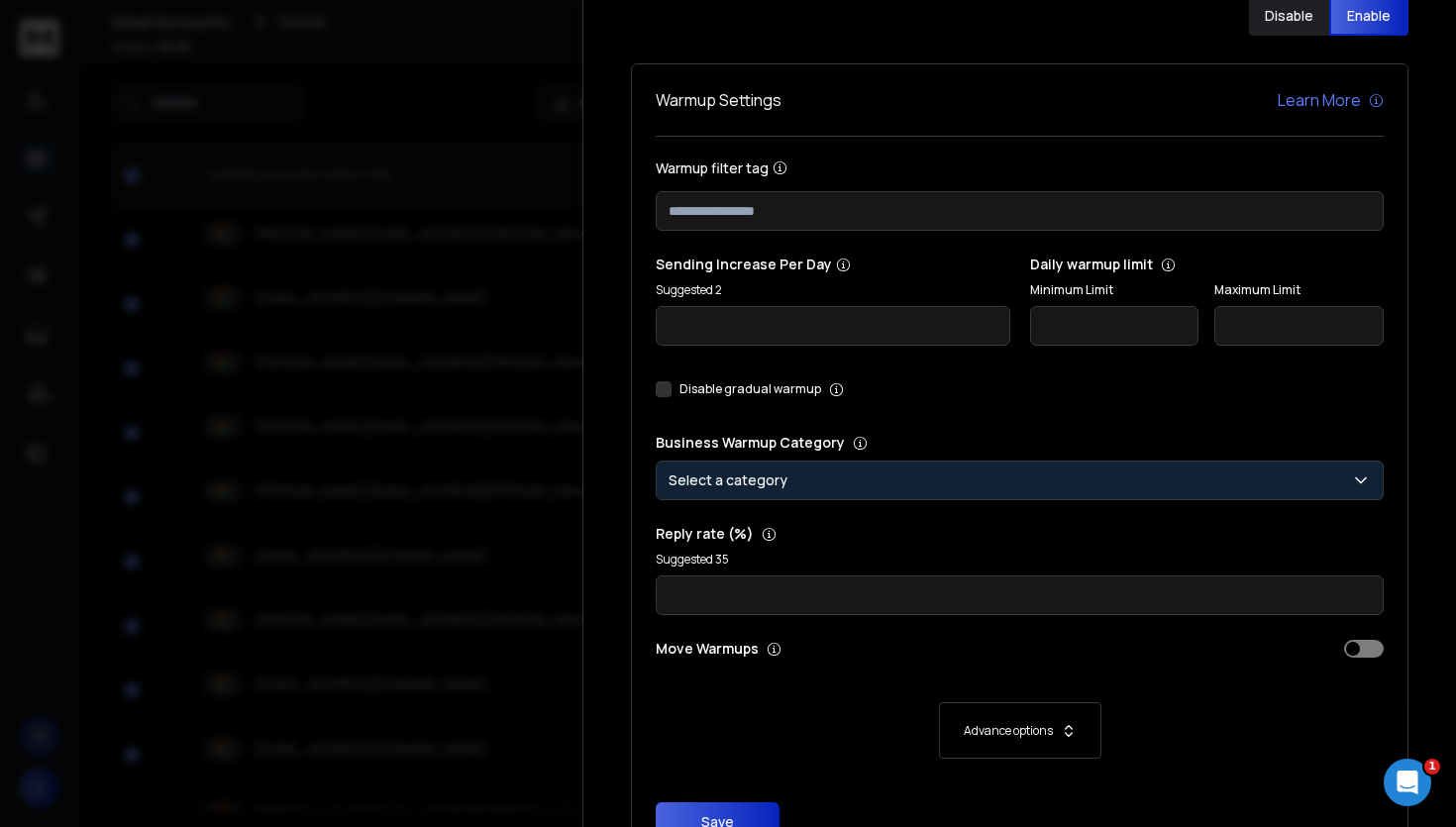
type input "**"
click at [1038, 486] on div "Select a category" at bounding box center [1020, 480] width 702 height 20
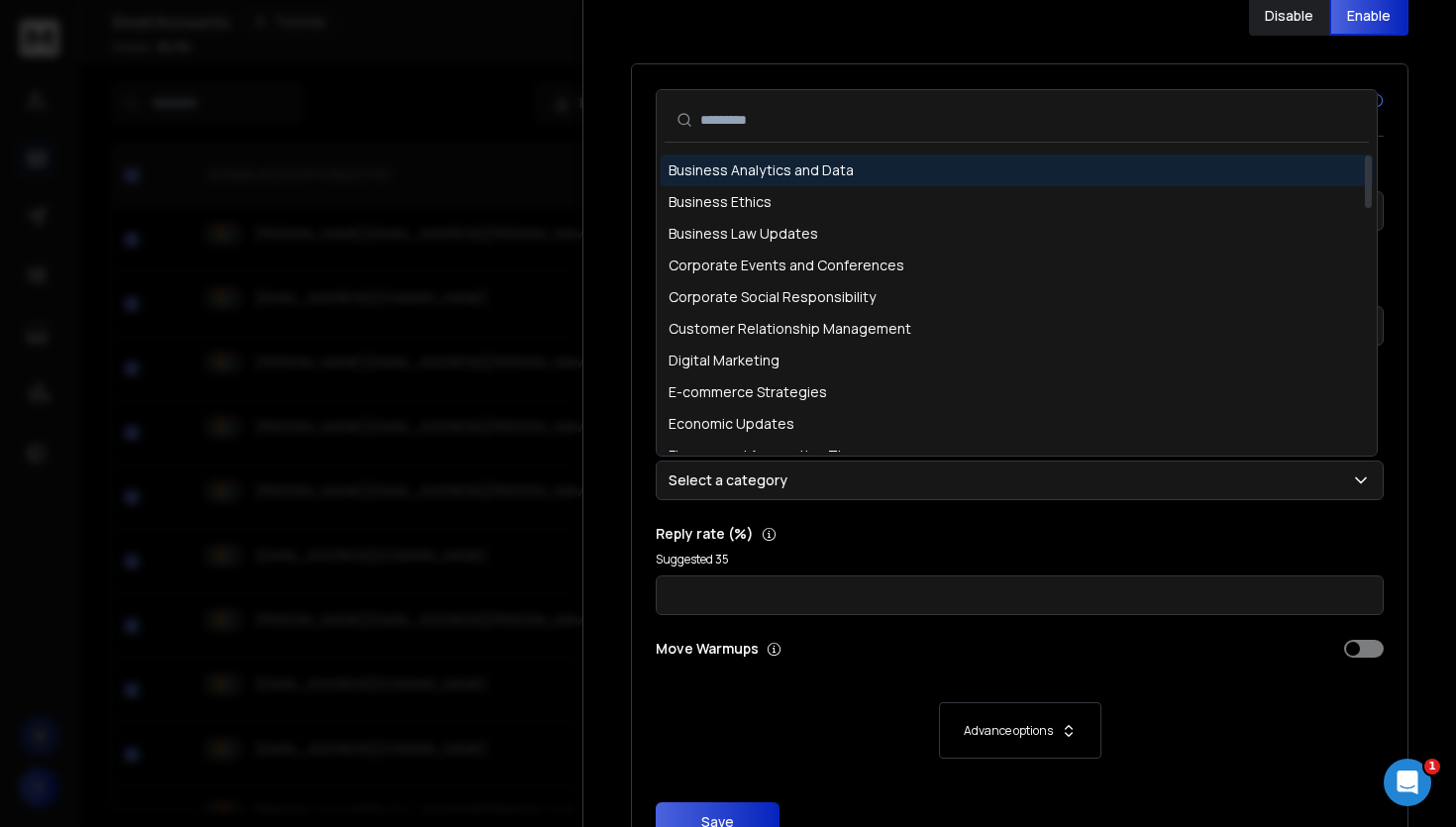
click at [820, 176] on span "Business Analytics and Data" at bounding box center [761, 170] width 185 height 20
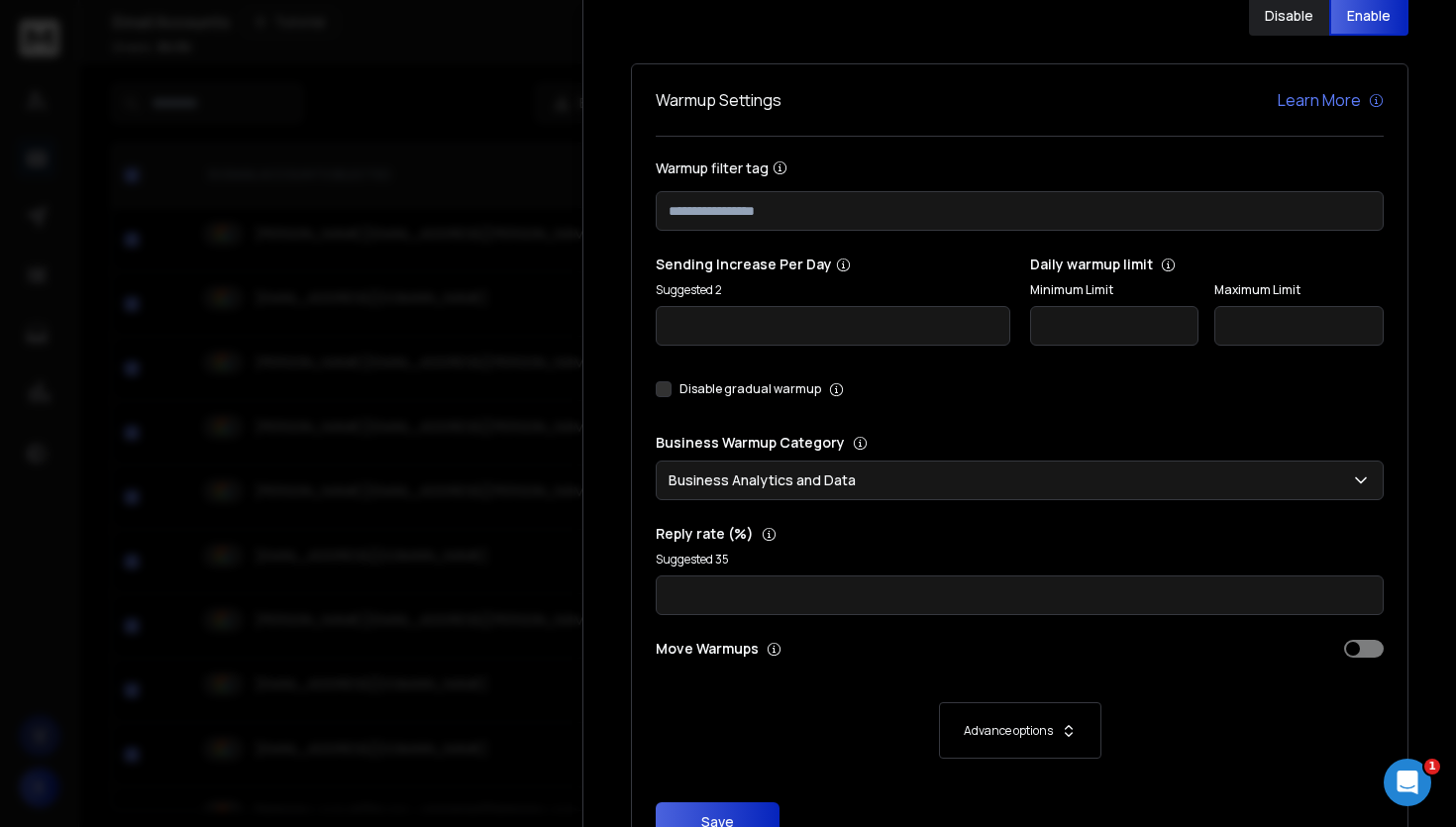
click at [998, 419] on form "Warmup Settings Learn More Warmup filter tag Sending Increase Per Day Suggested…" at bounding box center [1020, 465] width 728 height 753
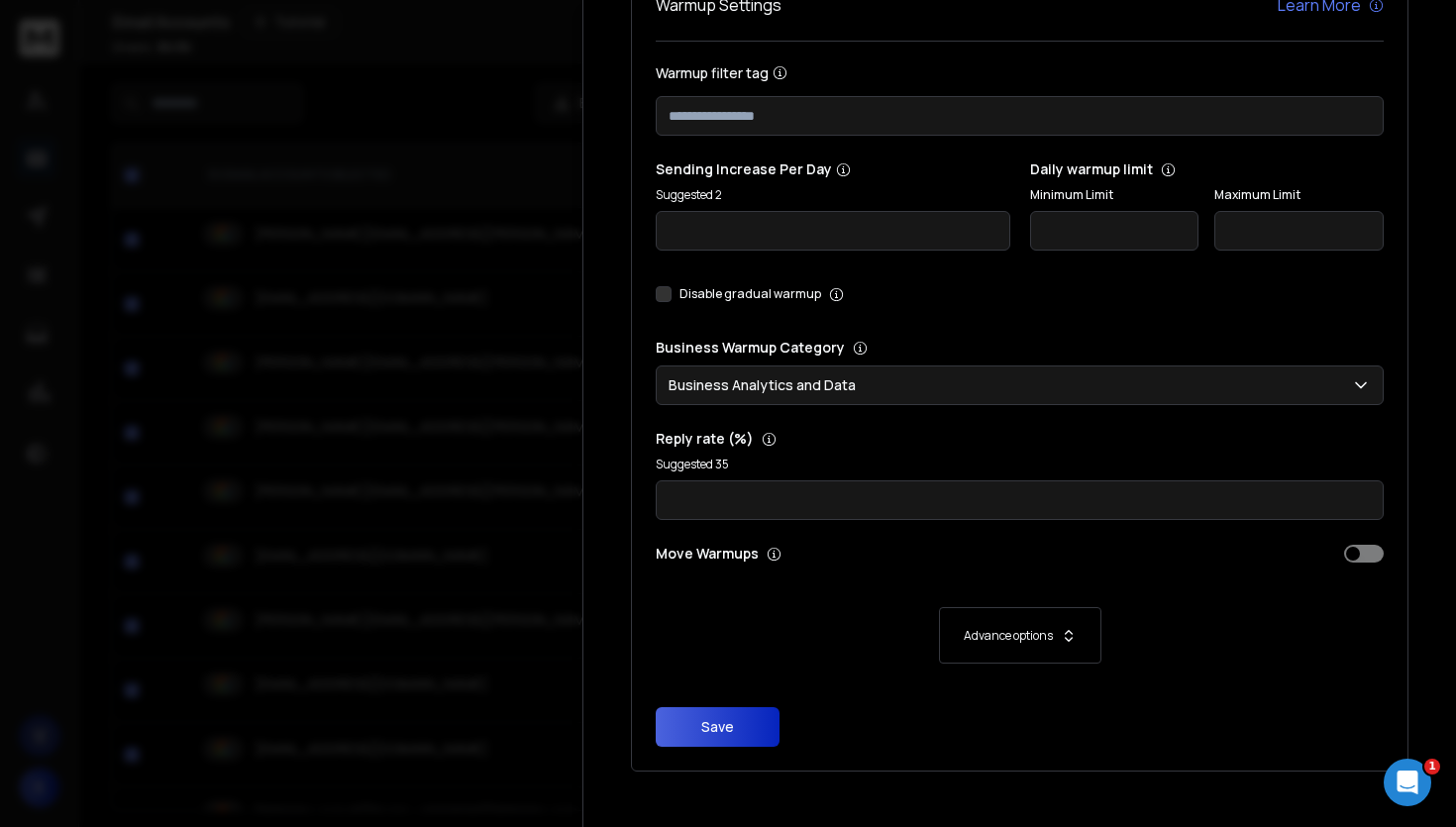
click at [915, 501] on input "number" at bounding box center [1020, 500] width 728 height 40
type input "**"
click at [957, 635] on div "Advance options" at bounding box center [1020, 635] width 162 height 57
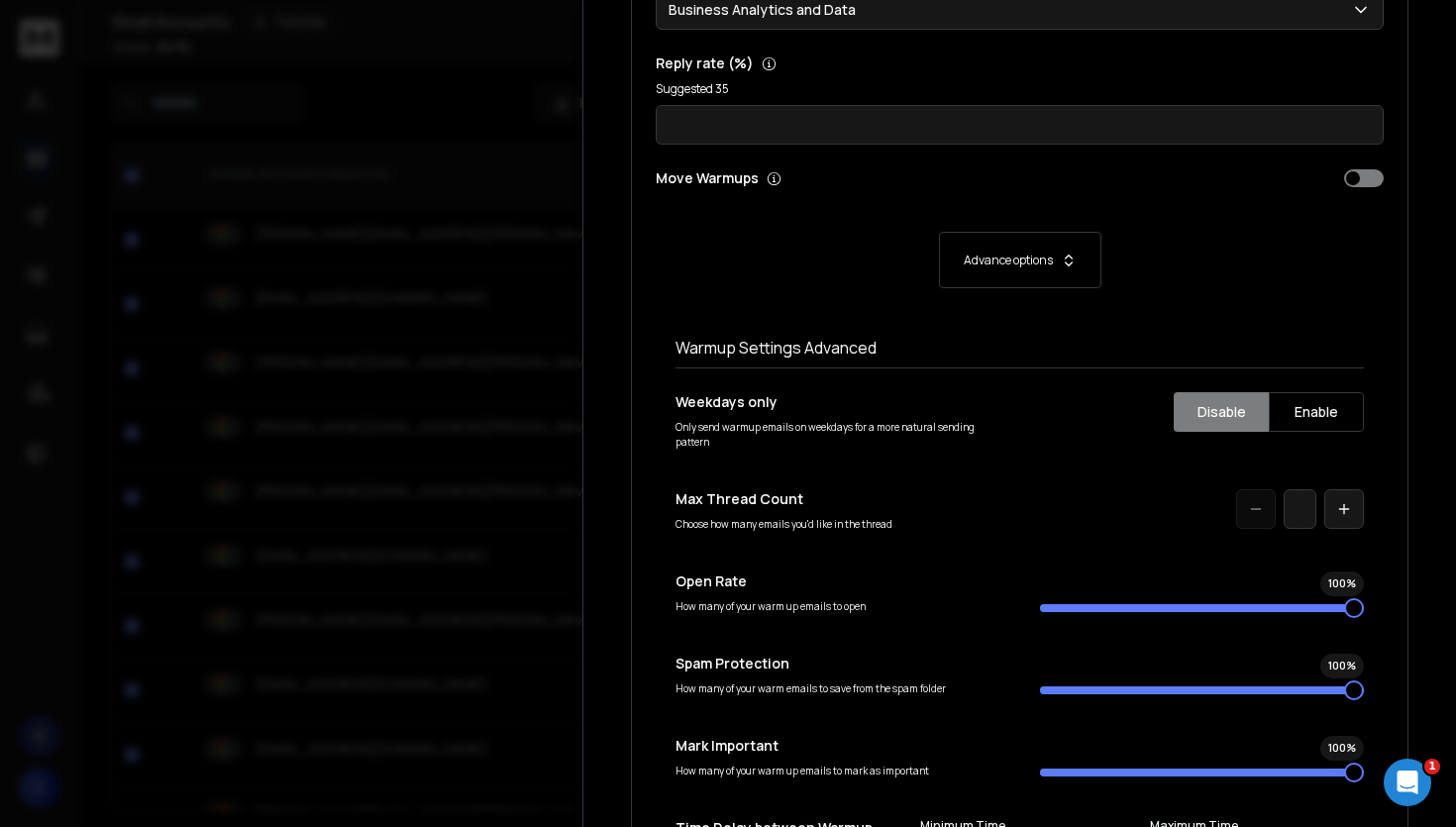
scroll to position [794, 0]
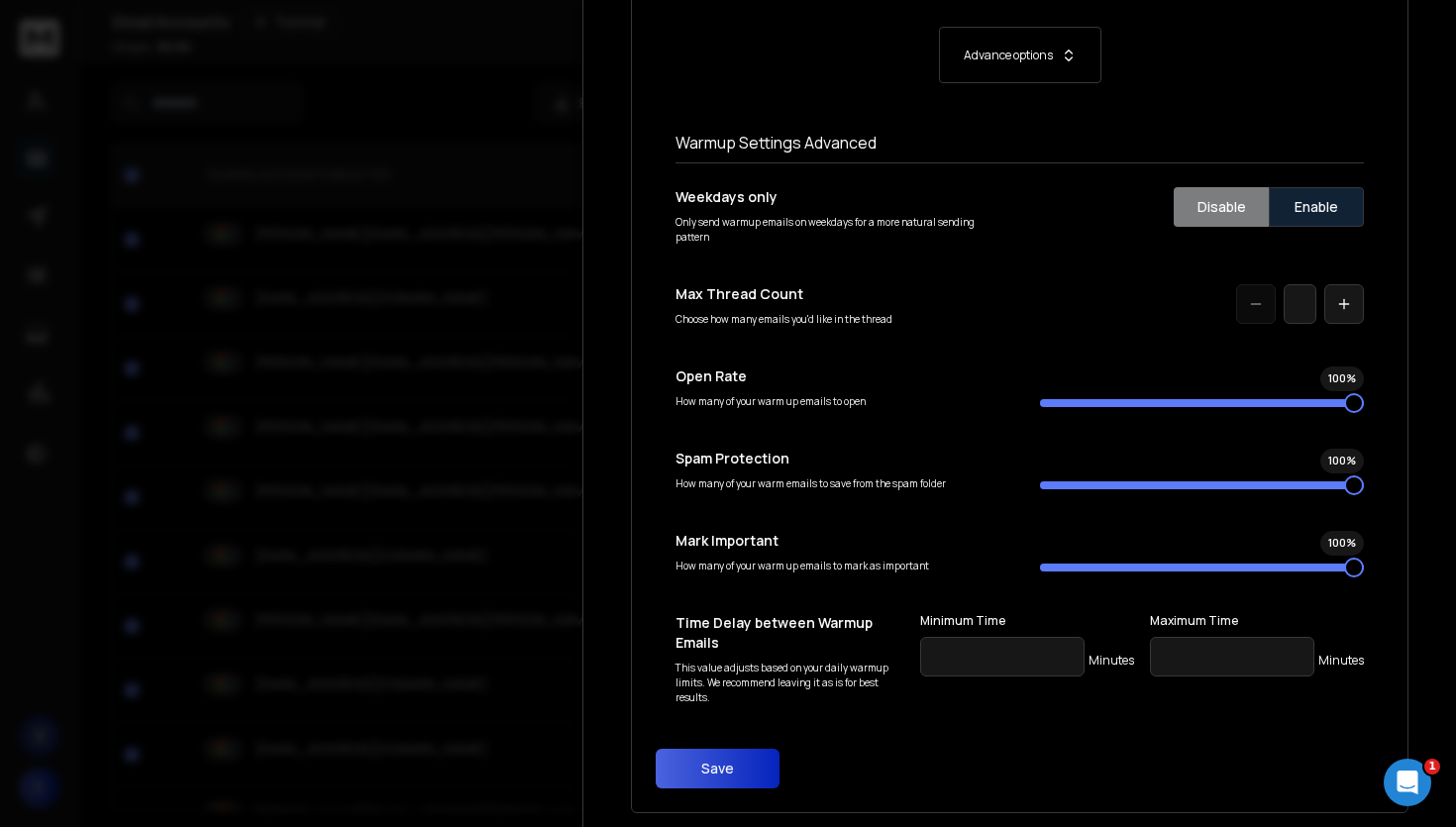
click at [1328, 208] on button "Enable" at bounding box center [1316, 207] width 95 height 40
click at [1328, 293] on button "button" at bounding box center [1344, 304] width 40 height 40
click at [1346, 306] on button "button" at bounding box center [1344, 304] width 40 height 40
click at [1247, 301] on icon "button" at bounding box center [1255, 304] width 16 height 16
type input "*"
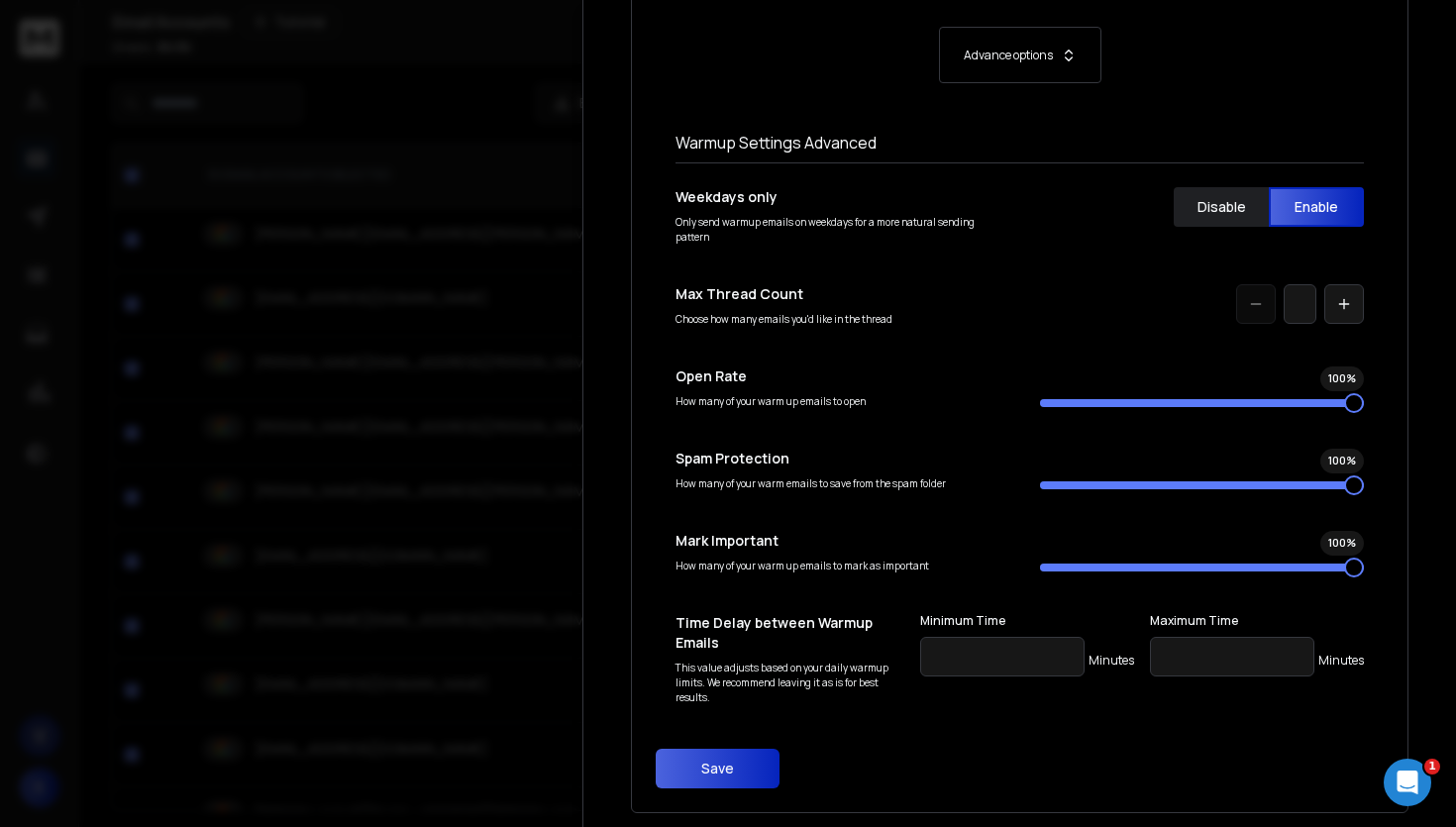
scroll to position [836, 0]
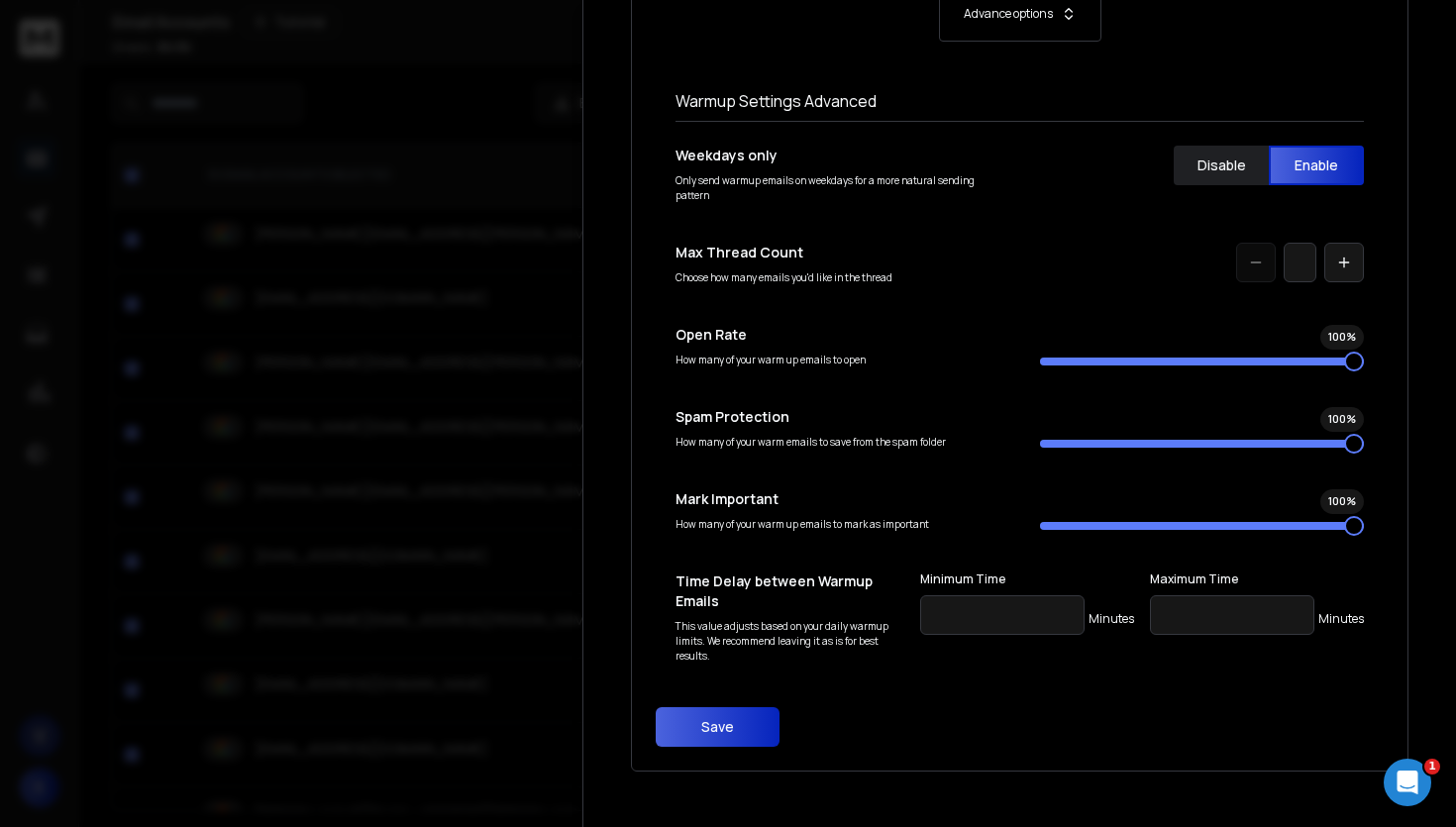
click at [739, 725] on button "Save" at bounding box center [718, 727] width 124 height 40
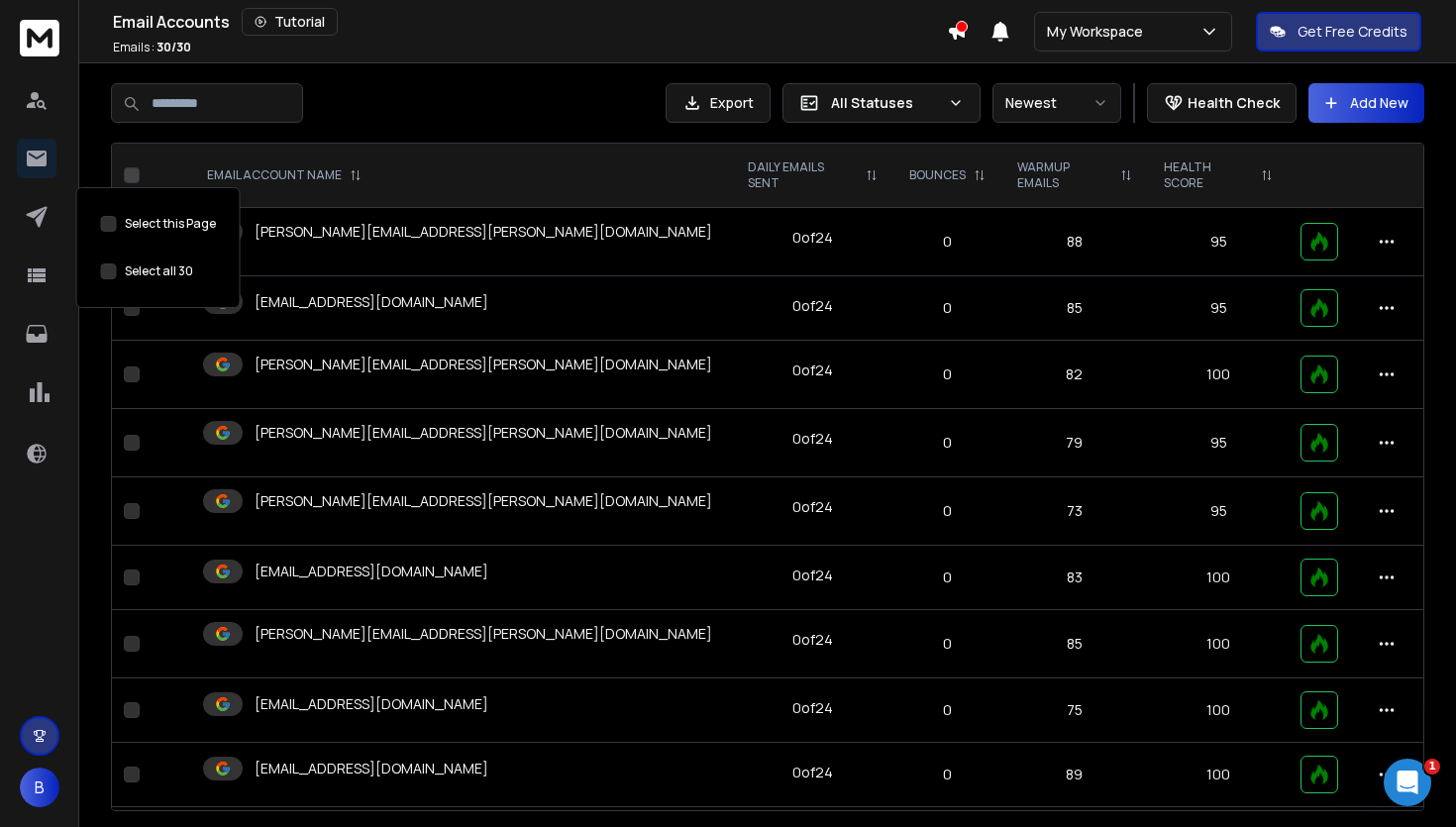
click at [137, 172] on button "Select this Page" at bounding box center [132, 175] width 16 height 16
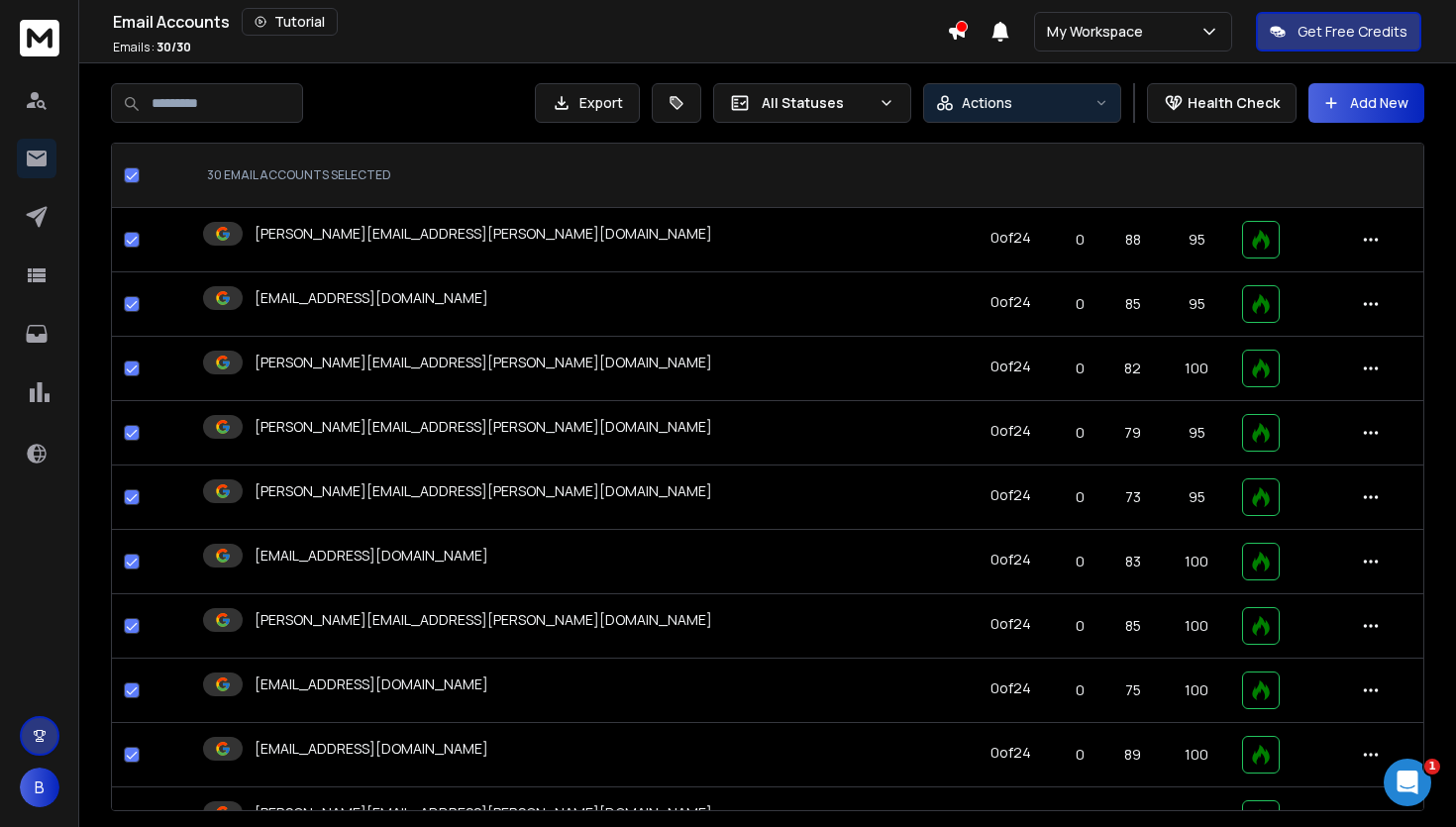
click at [1052, 105] on div "Actions" at bounding box center [1011, 103] width 150 height 20
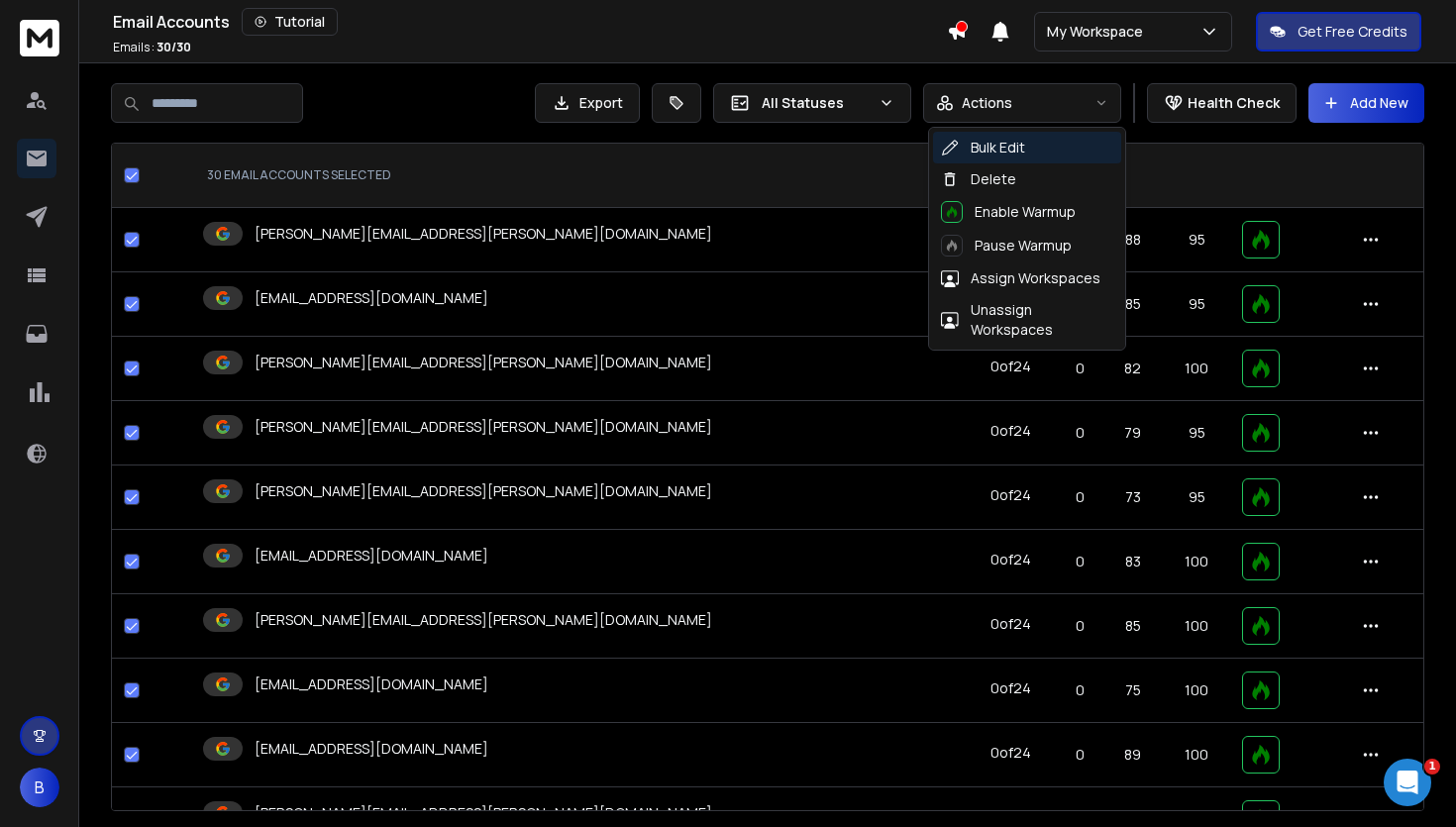
click at [997, 150] on div "Bulk Edit" at bounding box center [983, 148] width 84 height 20
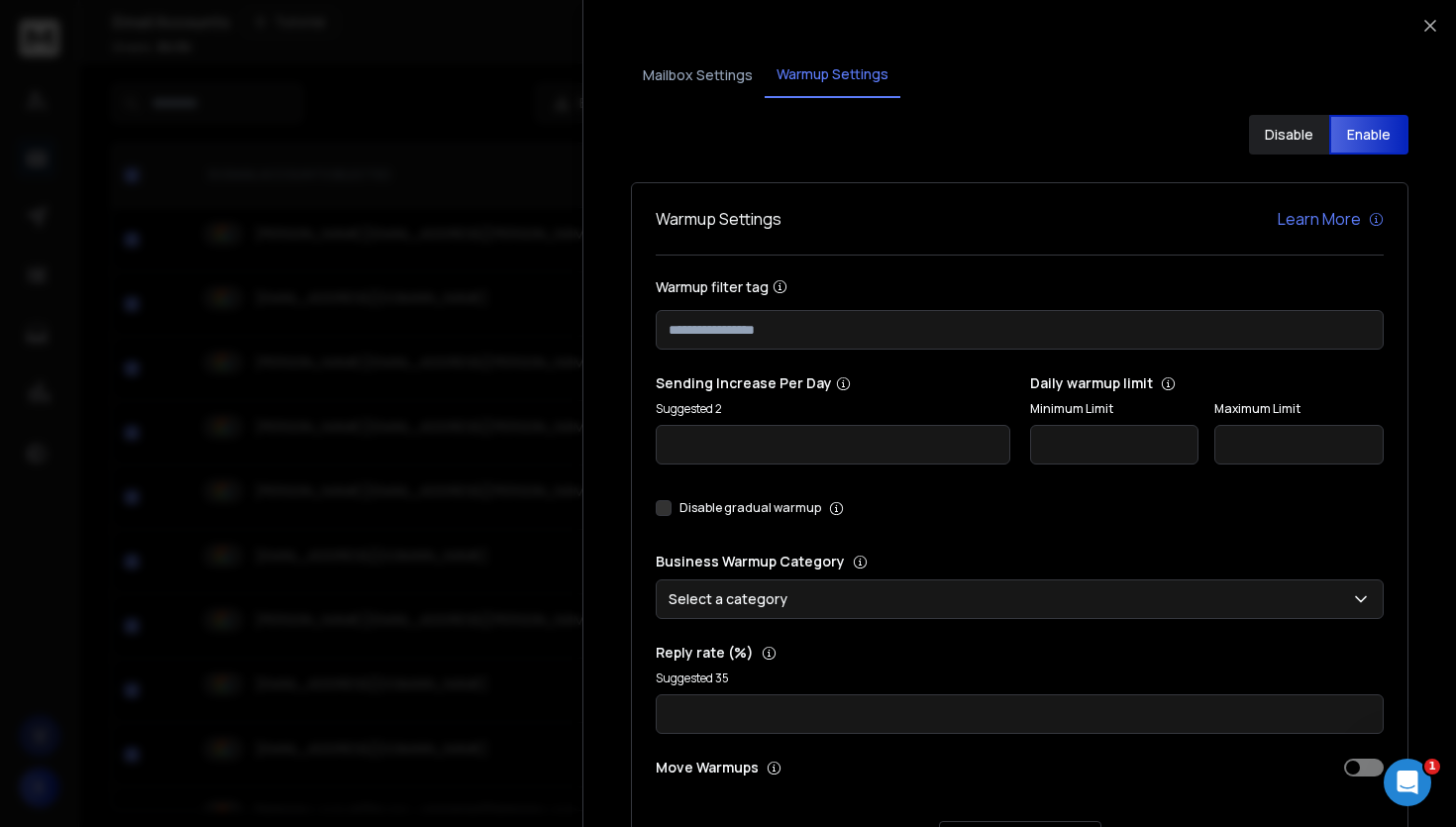
click at [816, 83] on button "Warmup Settings" at bounding box center [832, 76] width 136 height 46
click at [864, 457] on input "number" at bounding box center [833, 444] width 355 height 40
type input "*"
click at [1080, 459] on input "number" at bounding box center [1114, 444] width 169 height 40
type input "**"
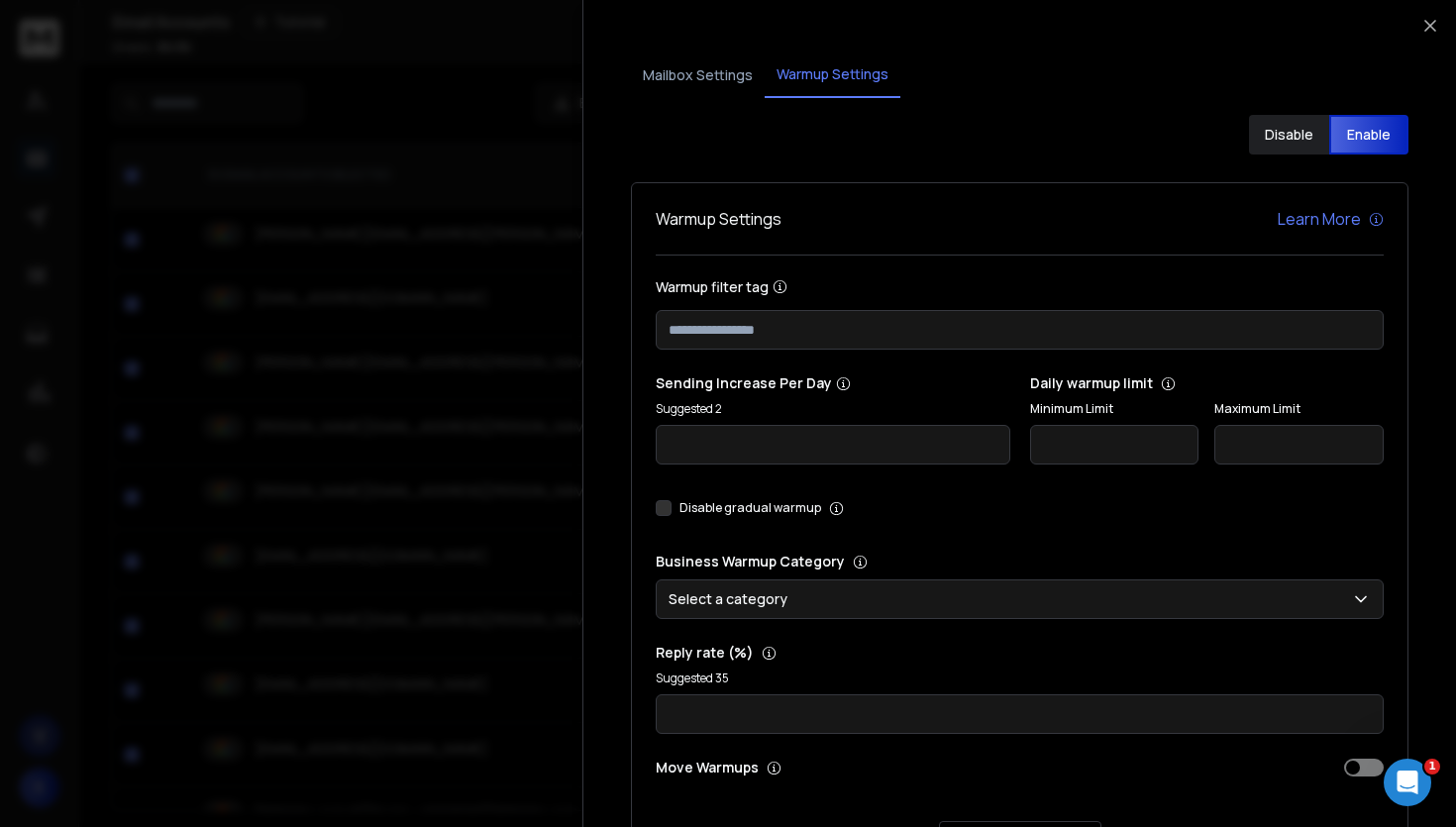
click at [1296, 456] on input "number" at bounding box center [1299, 444] width 169 height 40
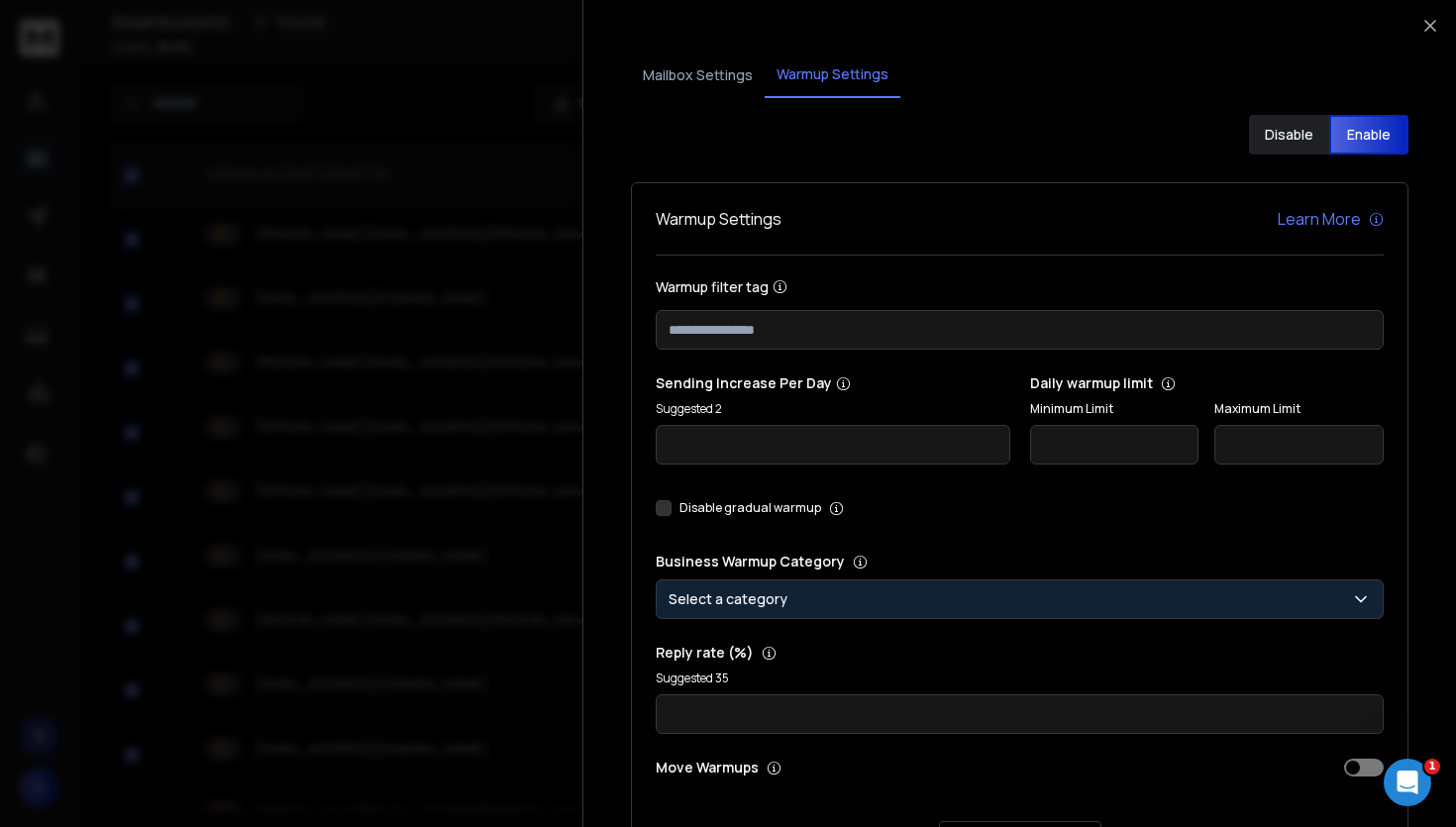
type input "**"
click at [870, 599] on div "Select a category" at bounding box center [1020, 599] width 702 height 20
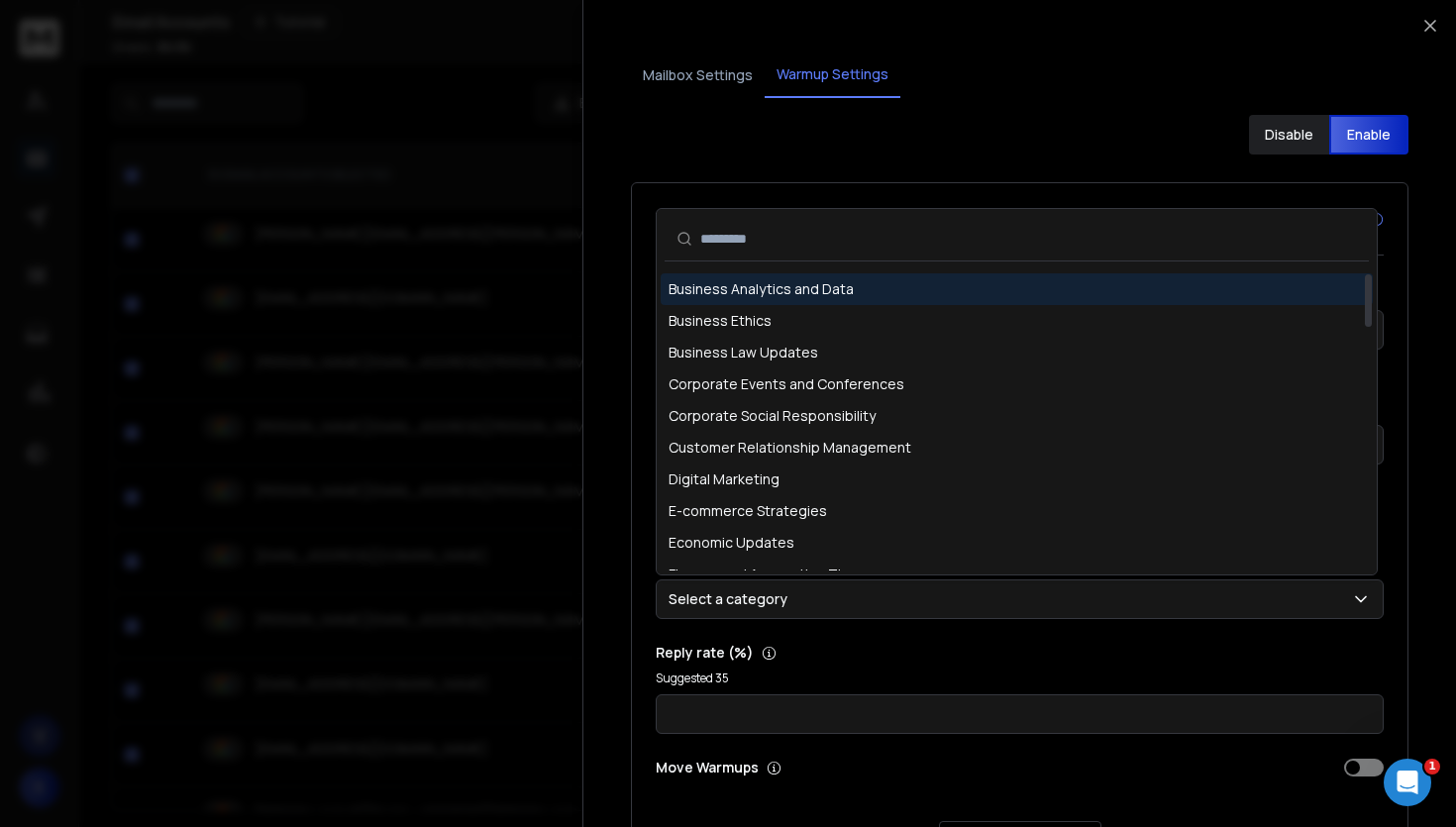
click at [830, 298] on span "Business Analytics and Data" at bounding box center [761, 289] width 185 height 20
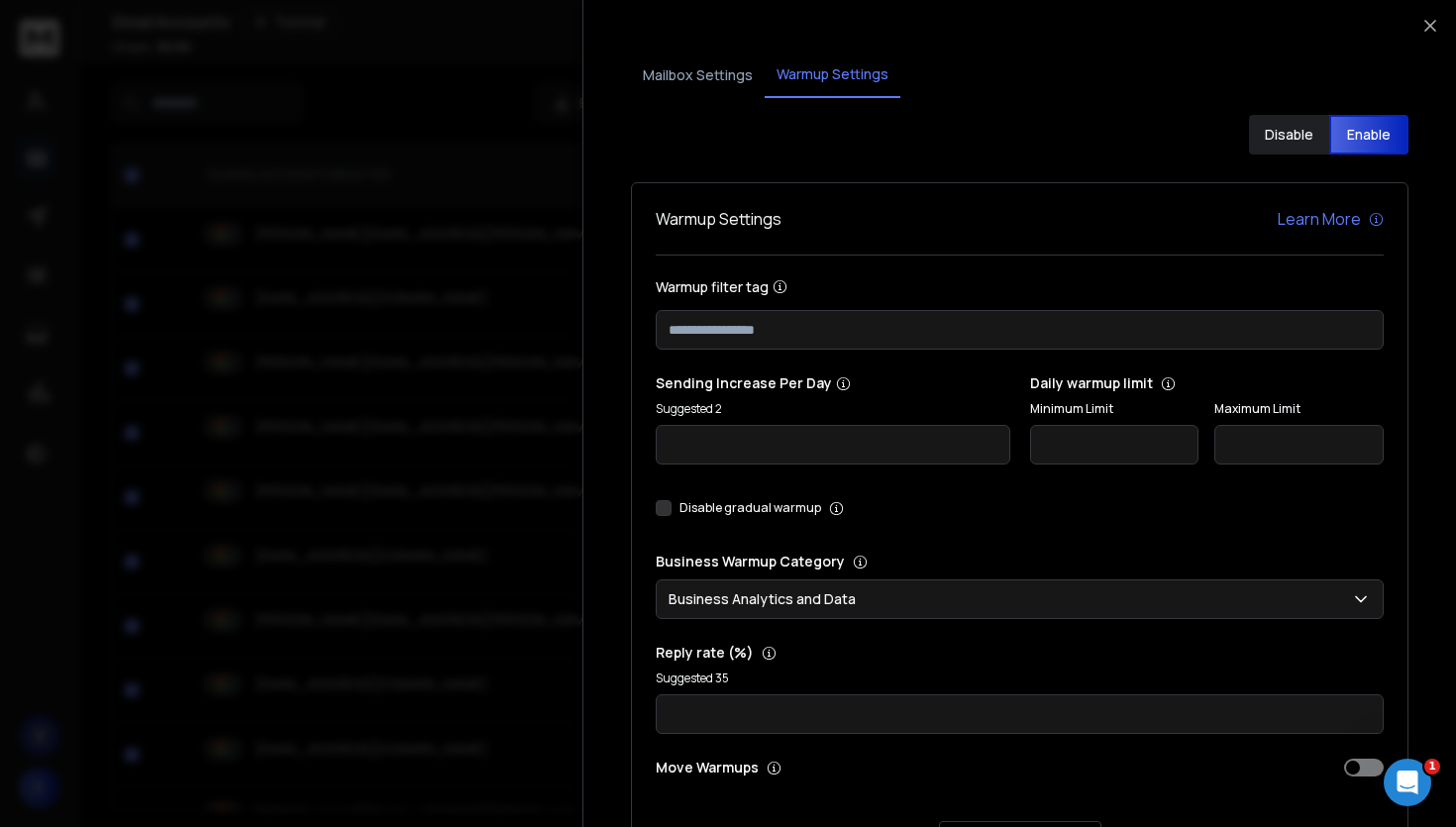
click at [866, 703] on input "number" at bounding box center [1020, 714] width 728 height 40
type input "**"
click at [936, 663] on div "Reply rate (%) Suggested 35 **" at bounding box center [1020, 689] width 728 height 91
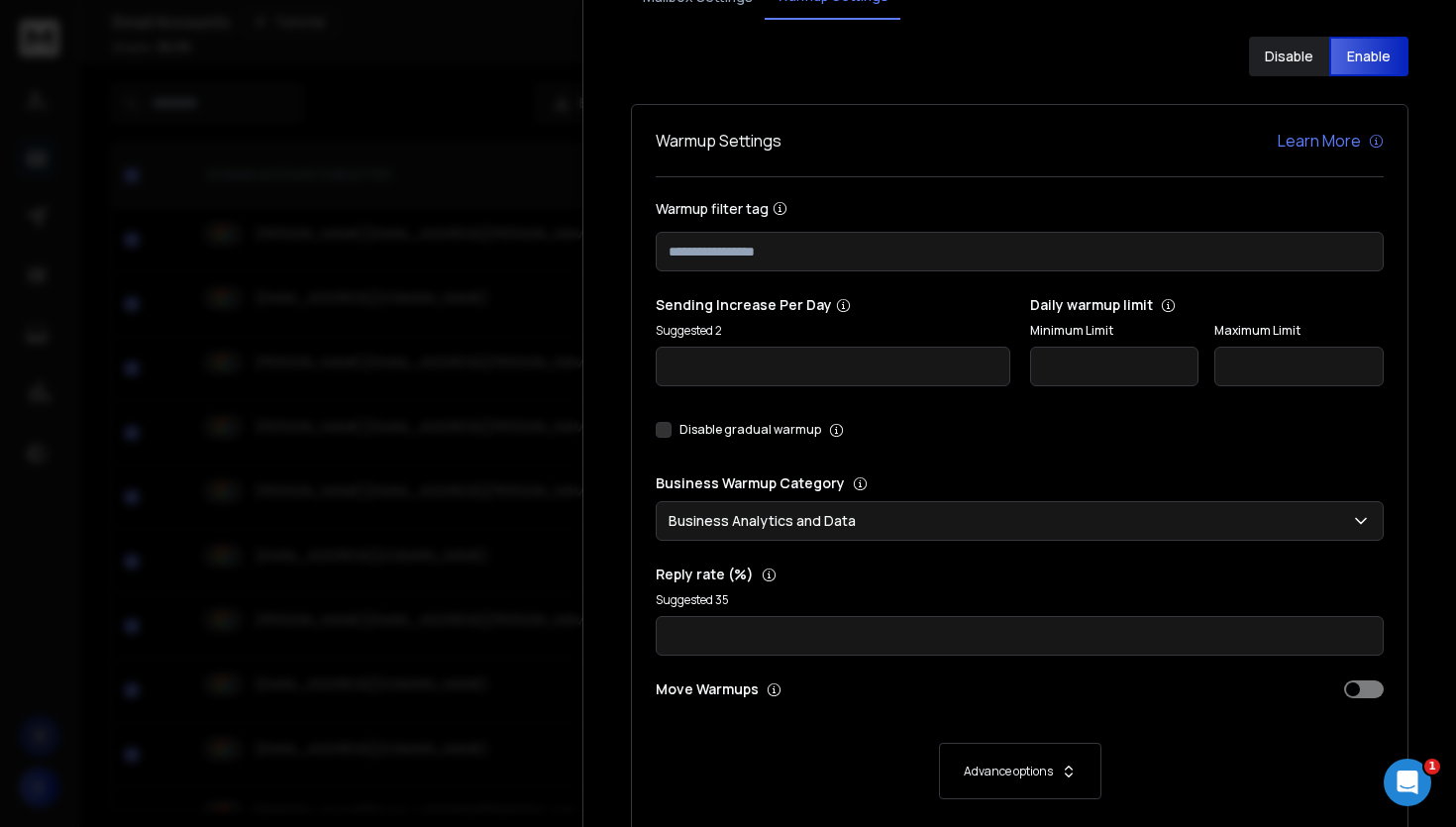
scroll to position [214, 0]
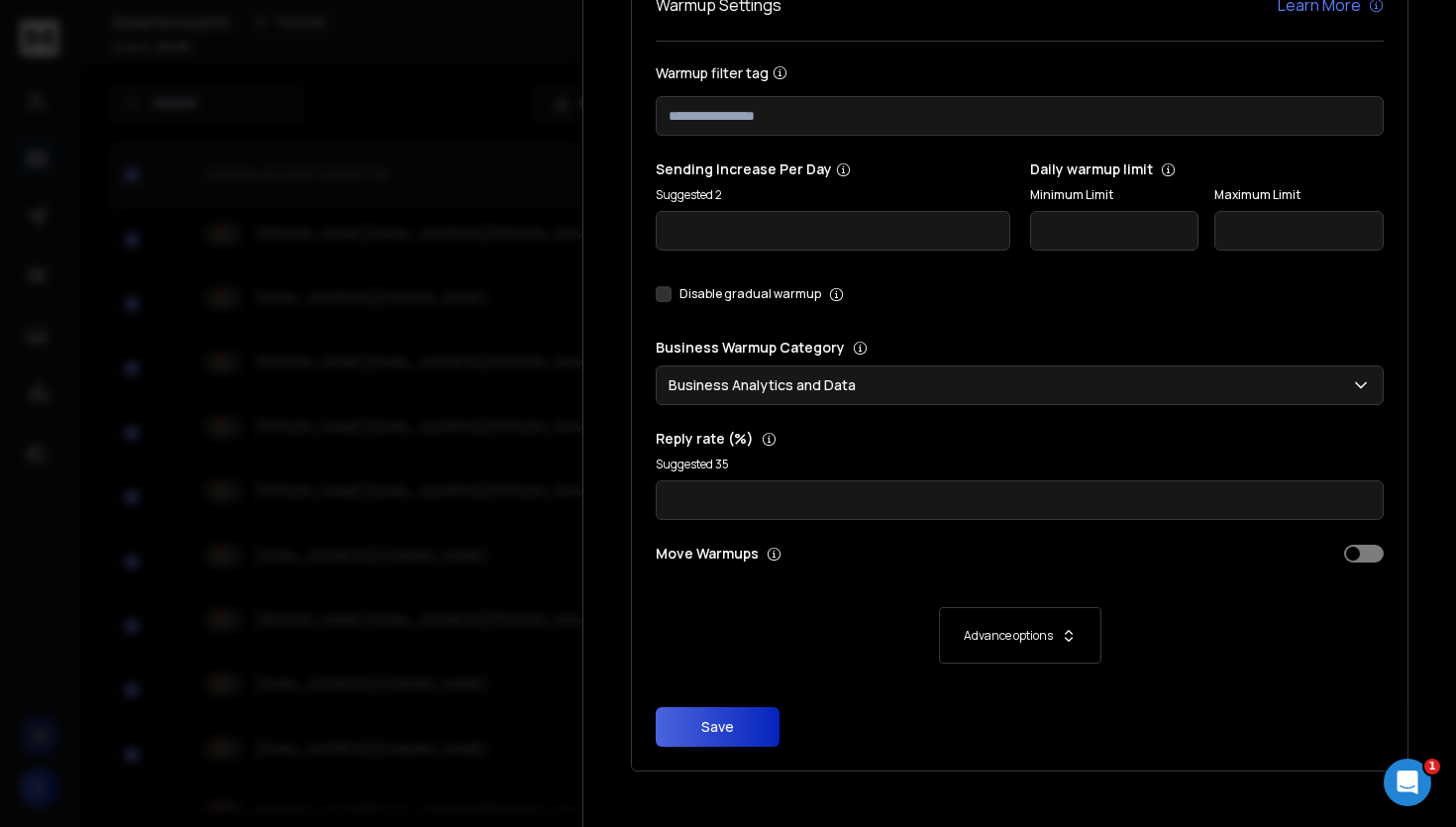
click at [1003, 653] on div "Advance options" at bounding box center [1020, 635] width 162 height 57
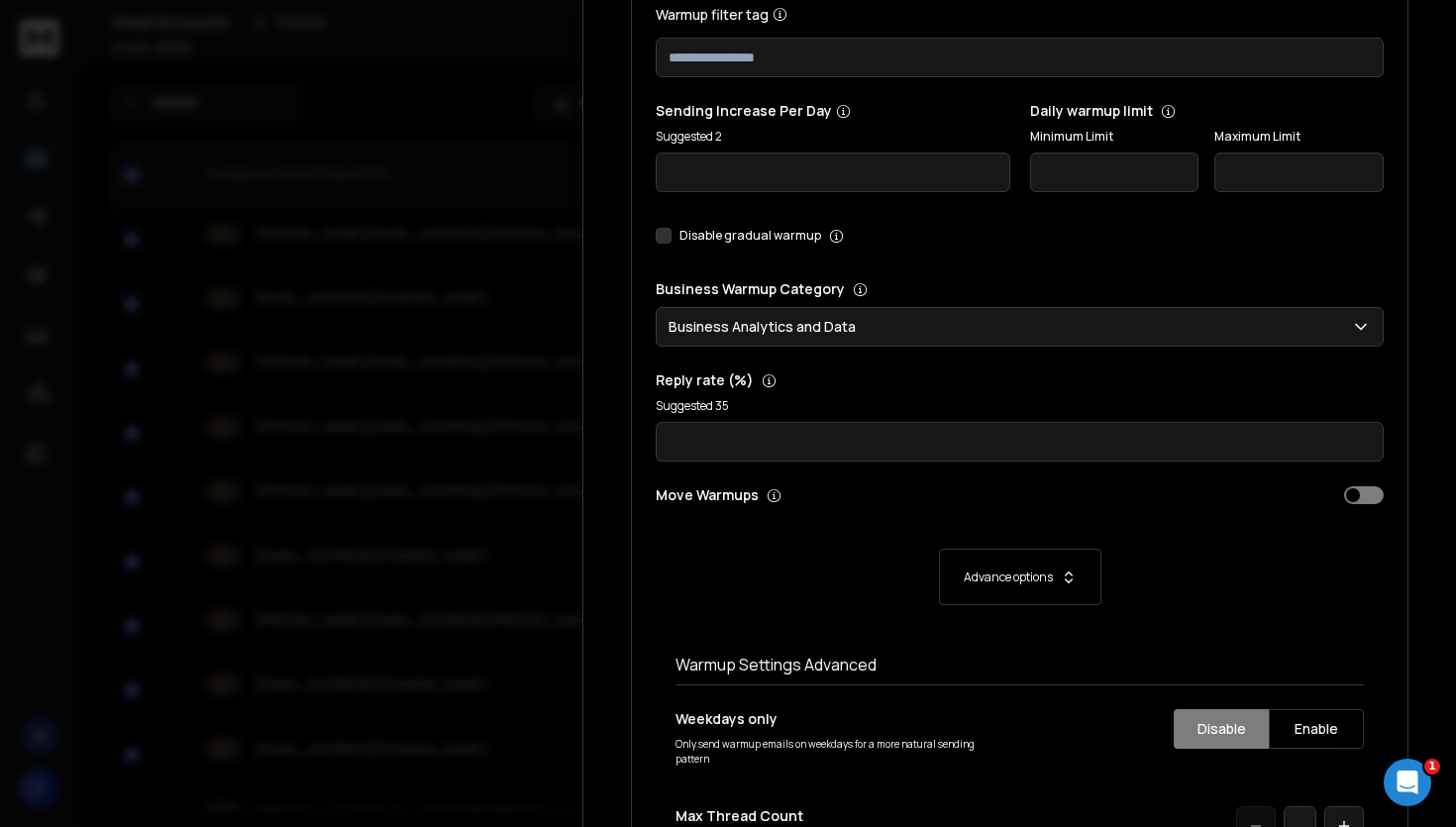
scroll to position [0, 0]
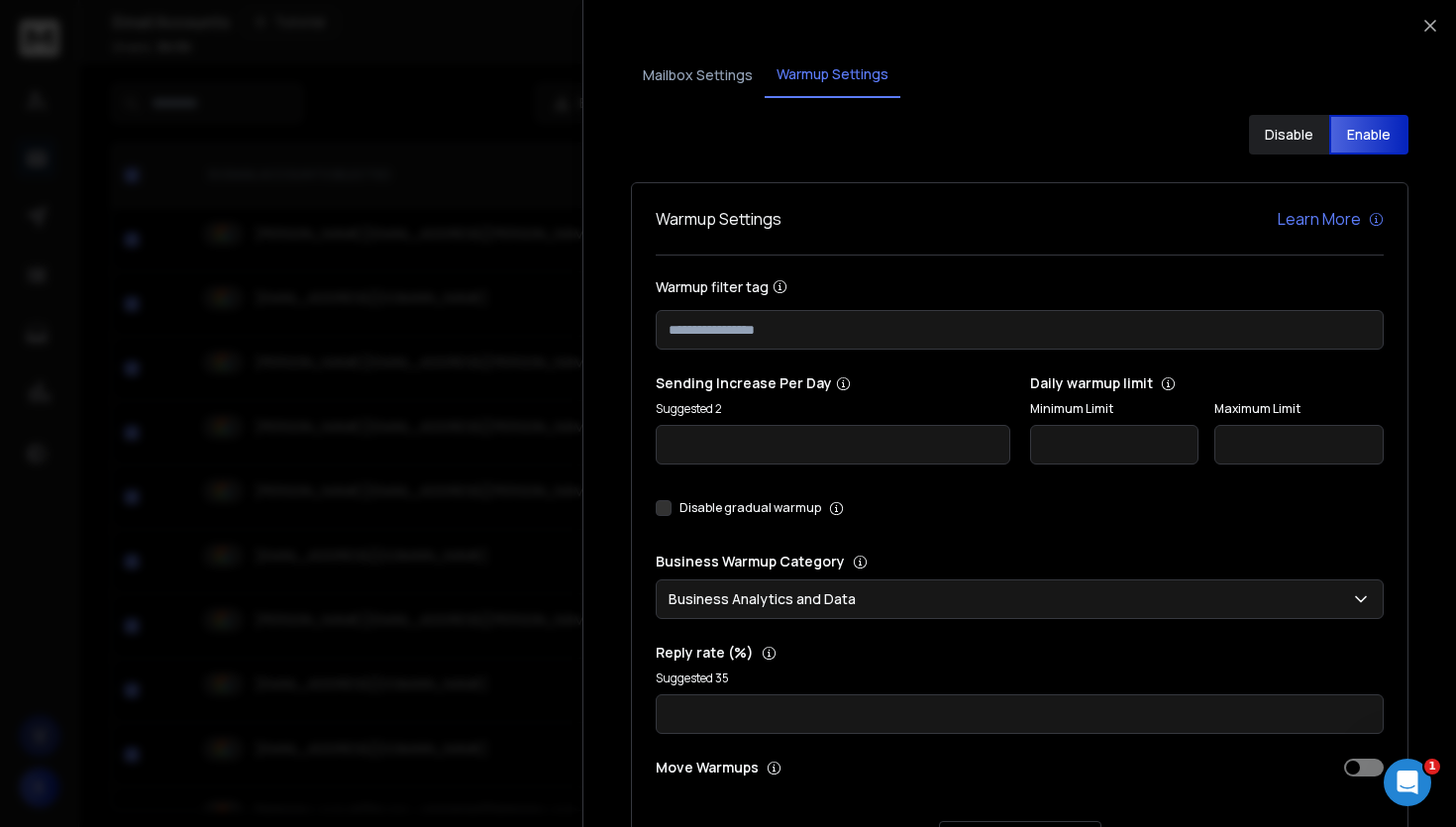
click at [703, 73] on button "Mailbox Settings" at bounding box center [698, 76] width 134 height 44
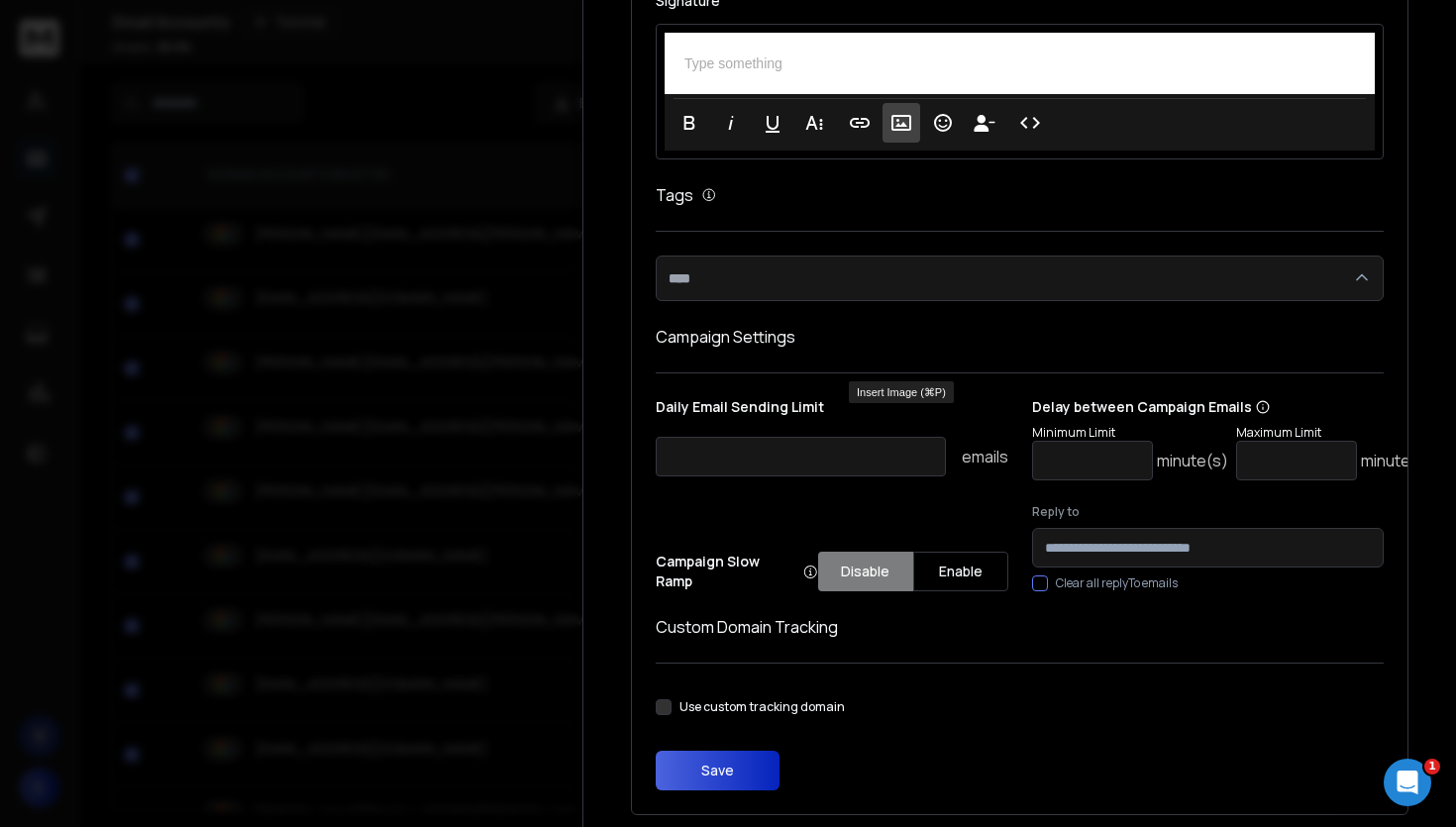
scroll to position [343, 0]
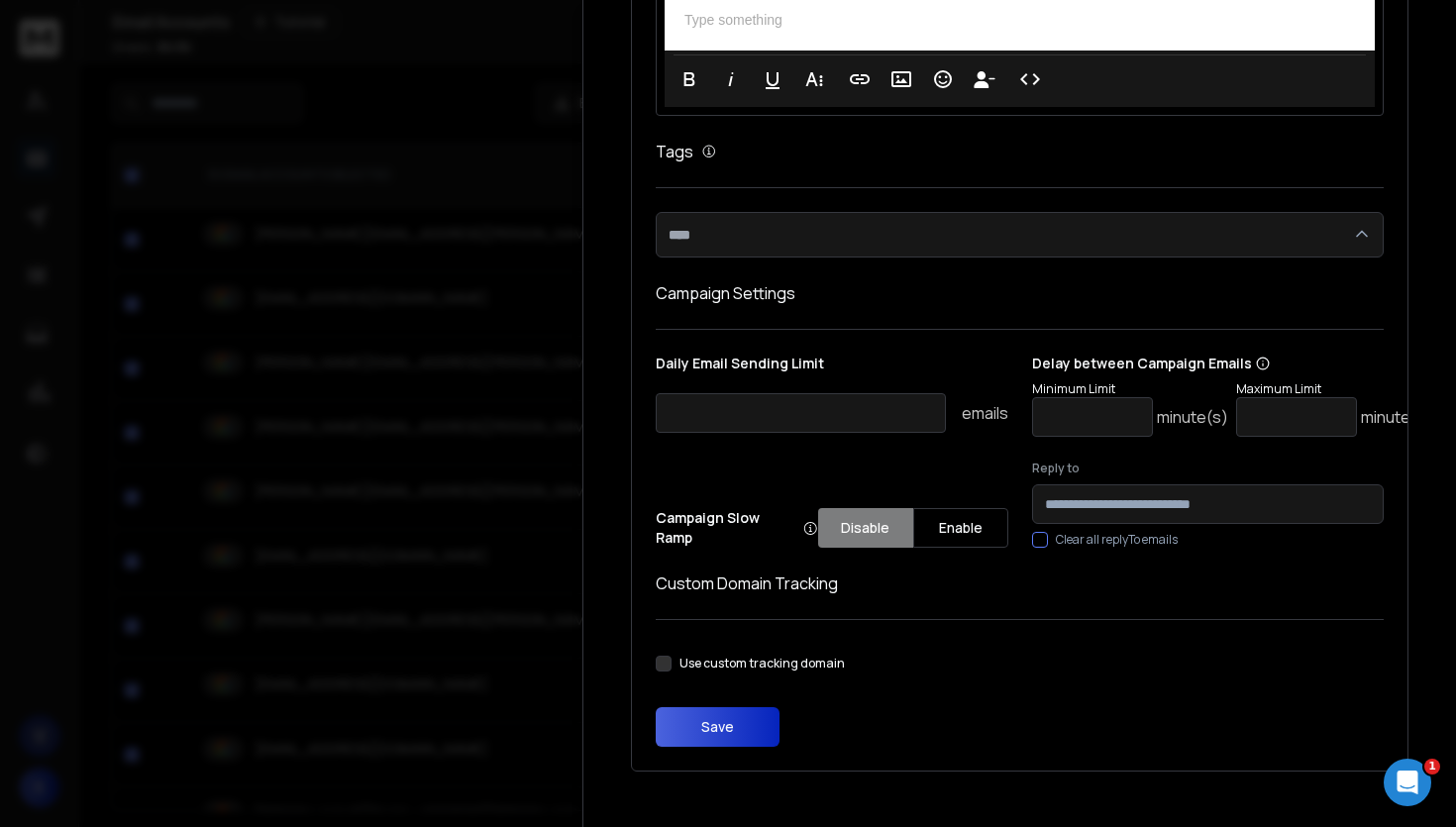
click at [878, 420] on input "number" at bounding box center [801, 414] width 290 height 40
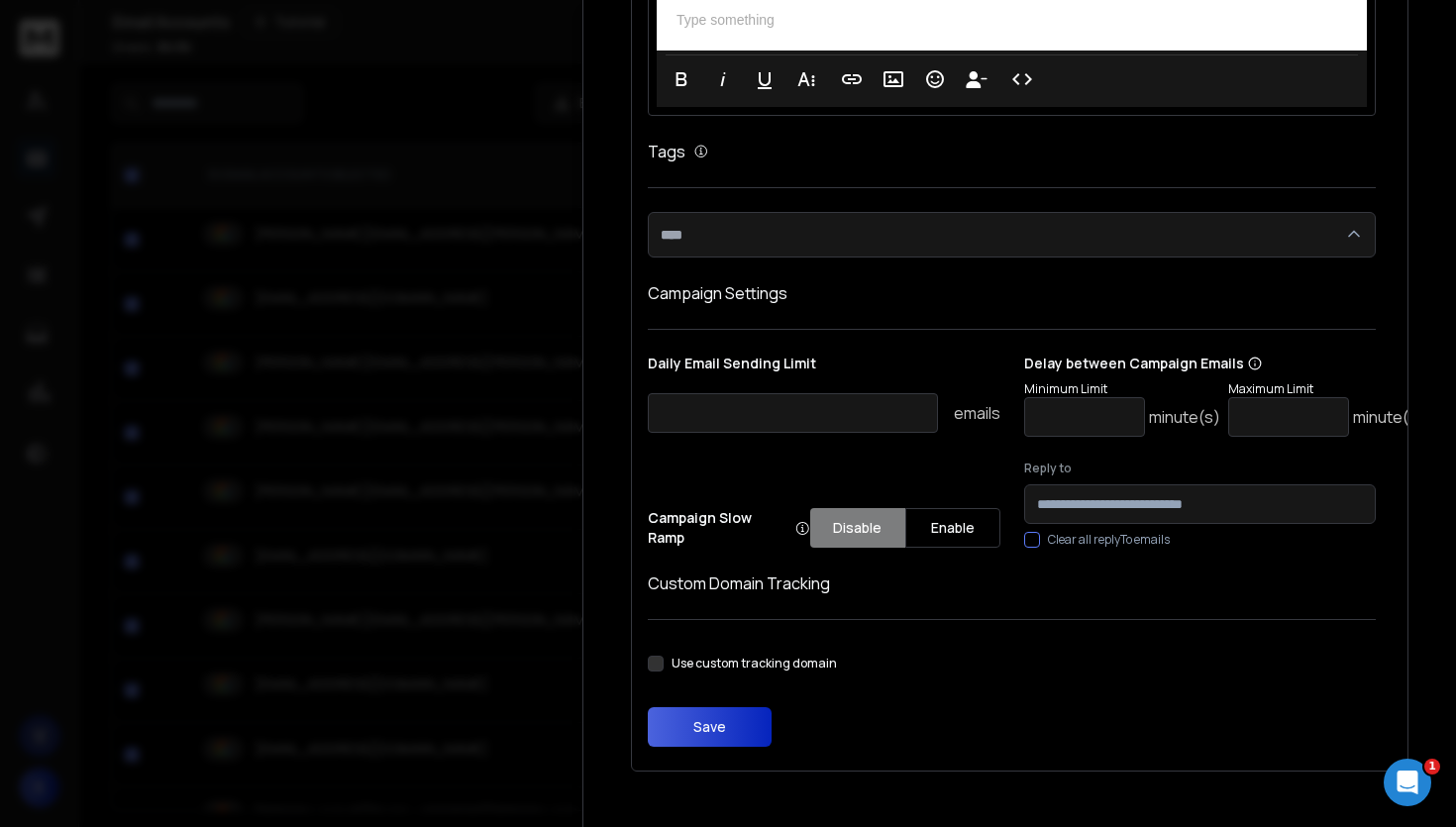
scroll to position [0, 0]
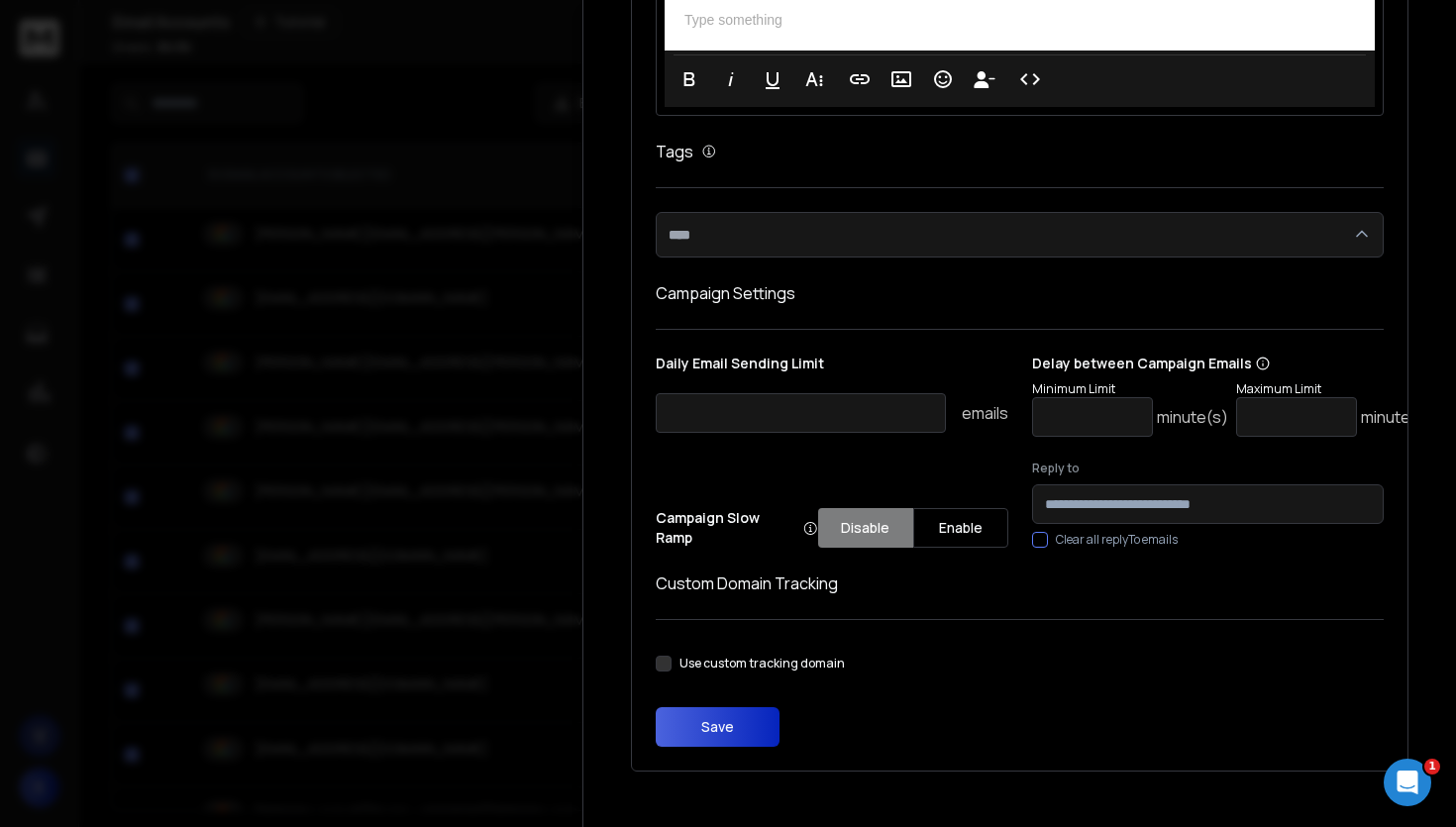
type input "**"
click at [1207, 512] on input "text" at bounding box center [1208, 504] width 353 height 40
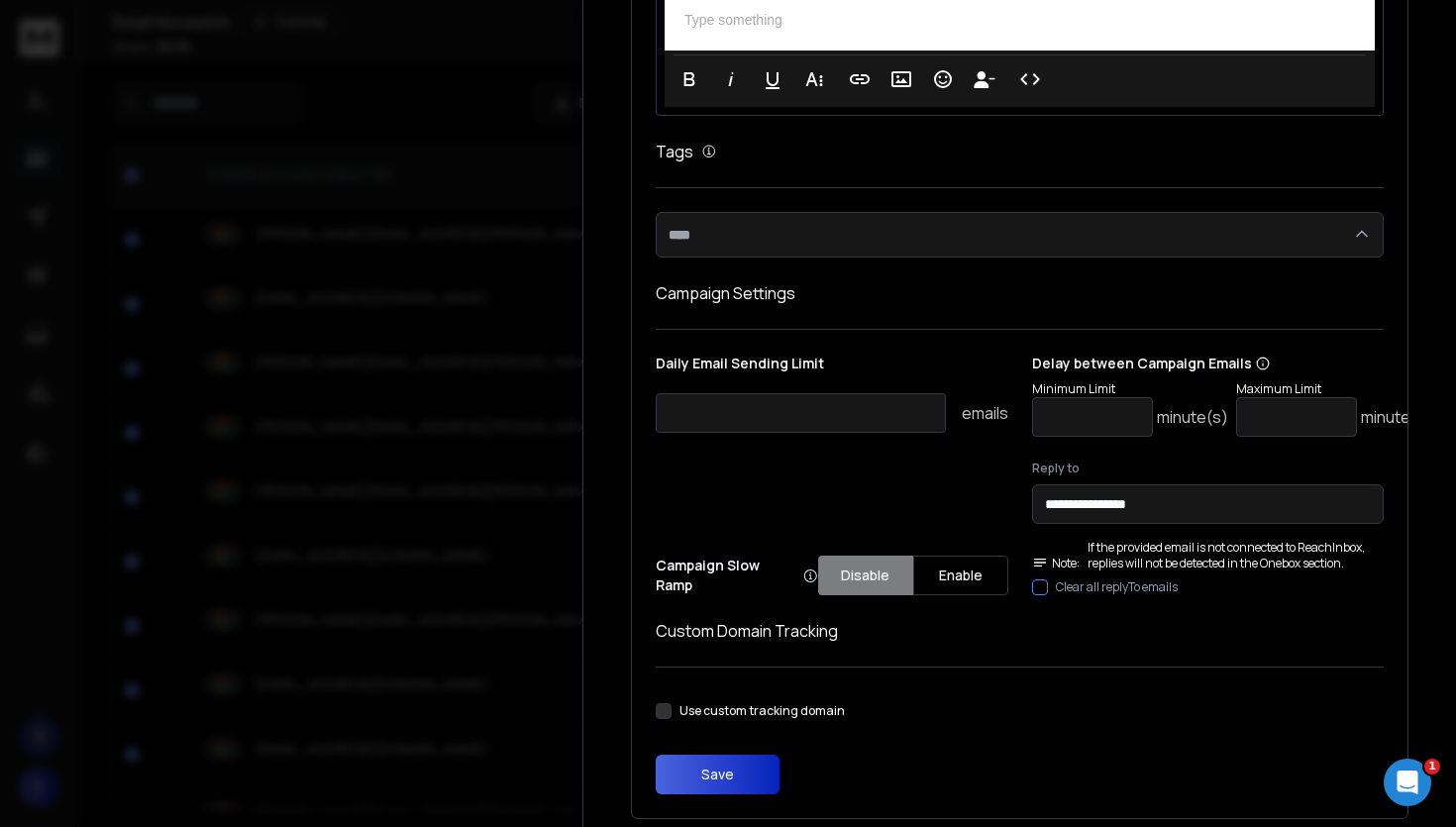
type input "**********"
click at [662, 716] on button "Reply to" at bounding box center [664, 711] width 16 height 16
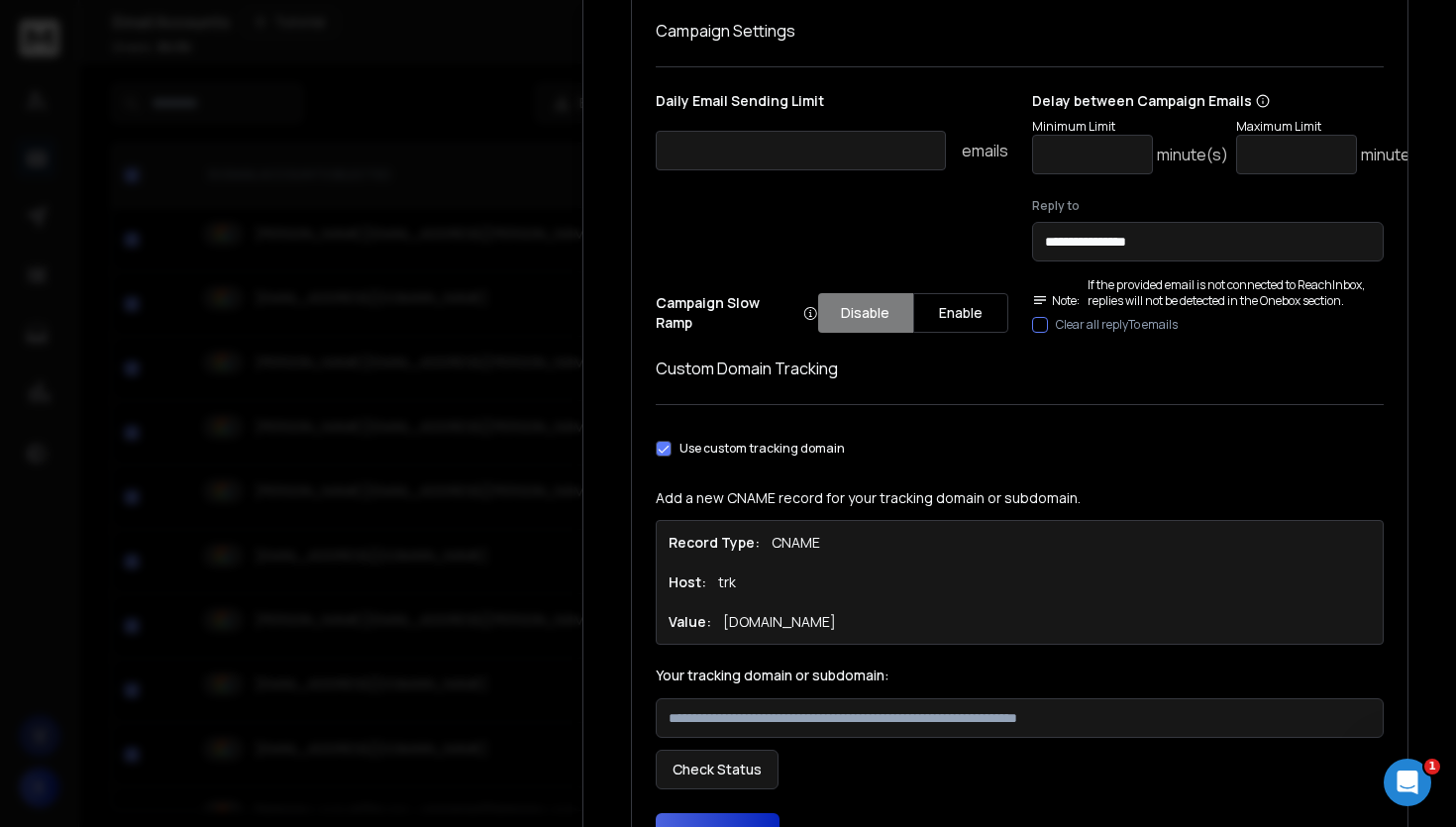
scroll to position [711, 0]
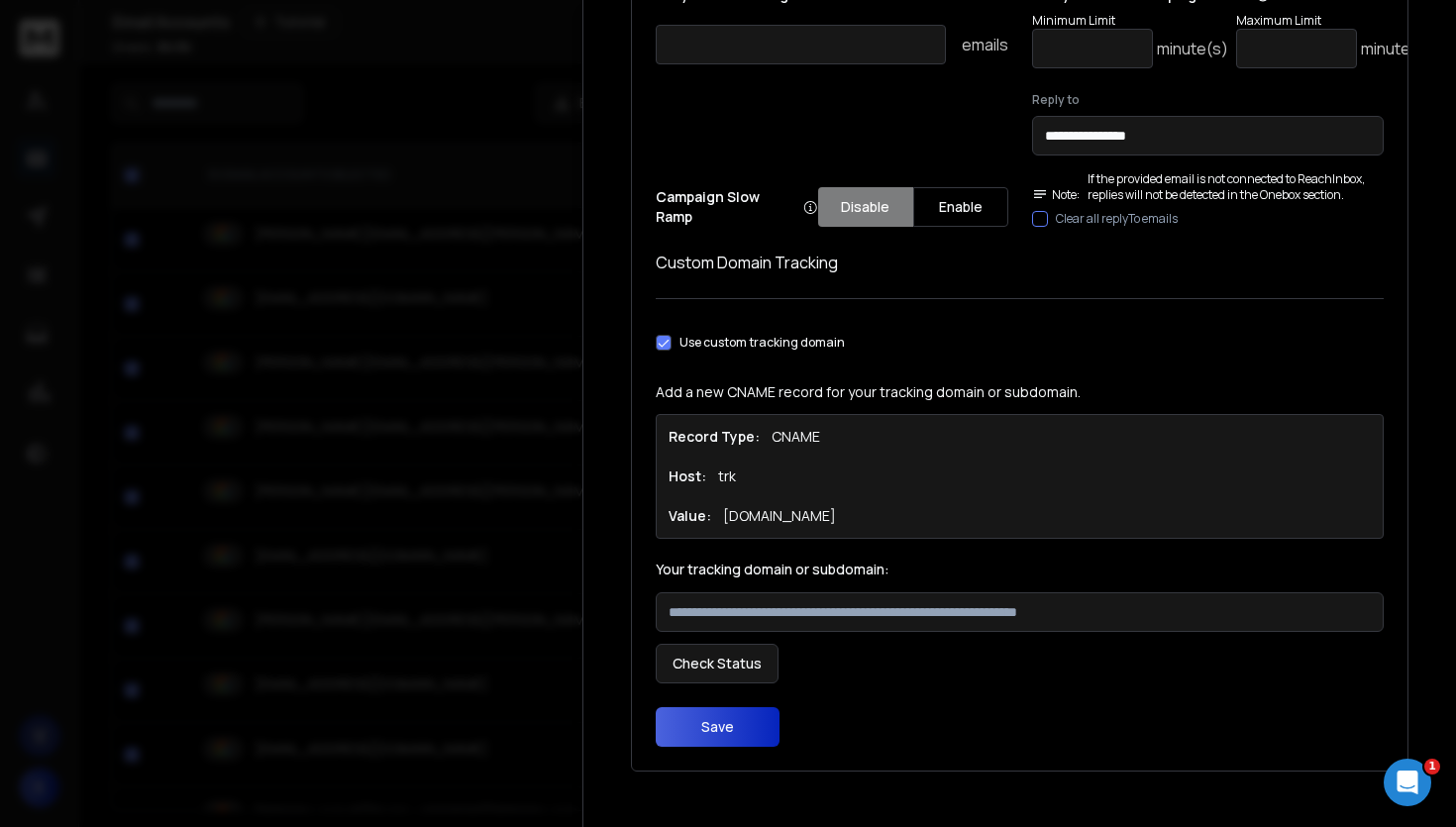
click at [662, 349] on button "Reply to" at bounding box center [664, 343] width 16 height 16
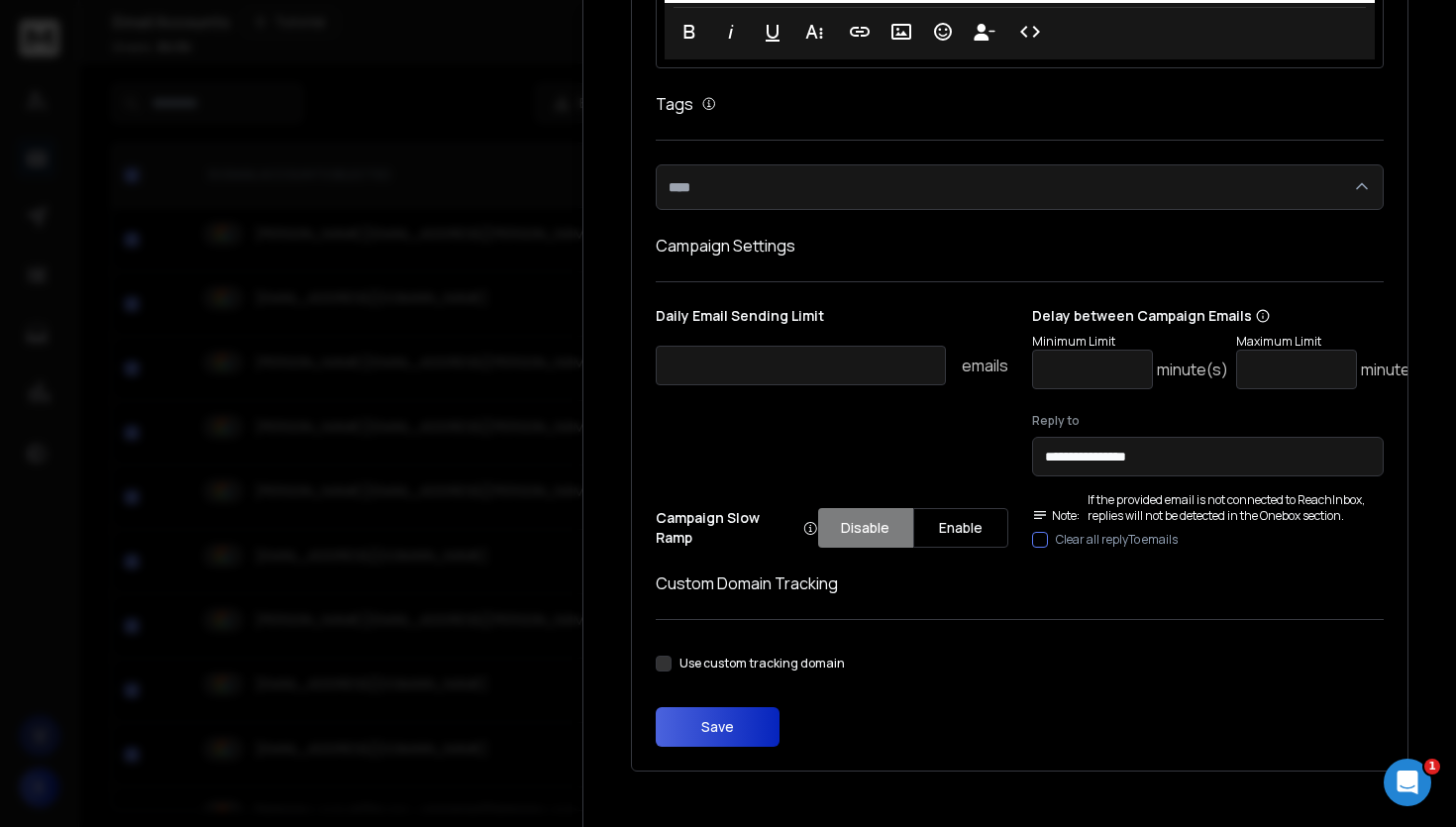
scroll to position [391, 0]
click at [725, 722] on button "Save" at bounding box center [718, 727] width 124 height 40
